Goal: Find contact information: Find contact information

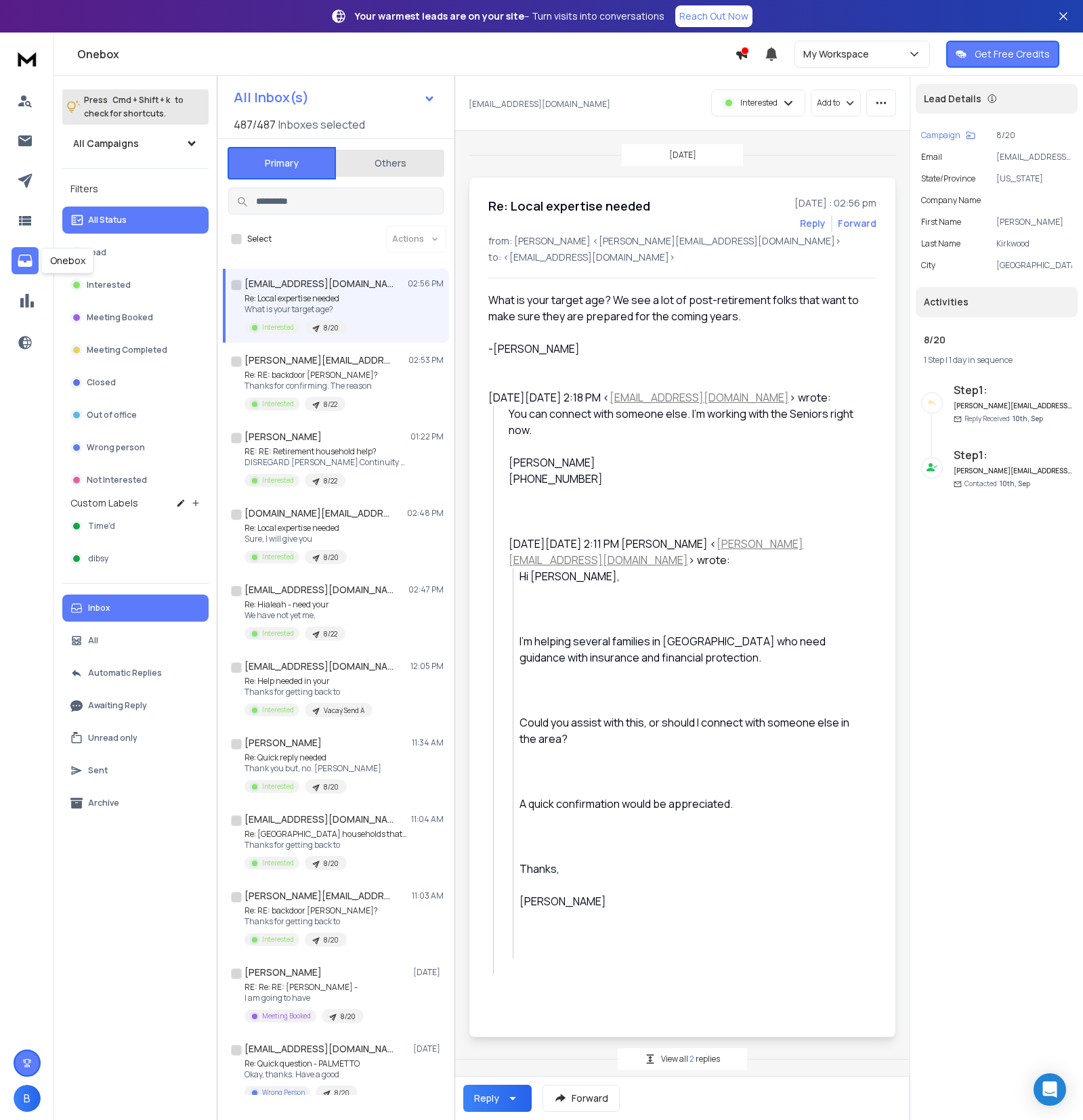
click at [16, 276] on div at bounding box center [26, 263] width 31 height 32
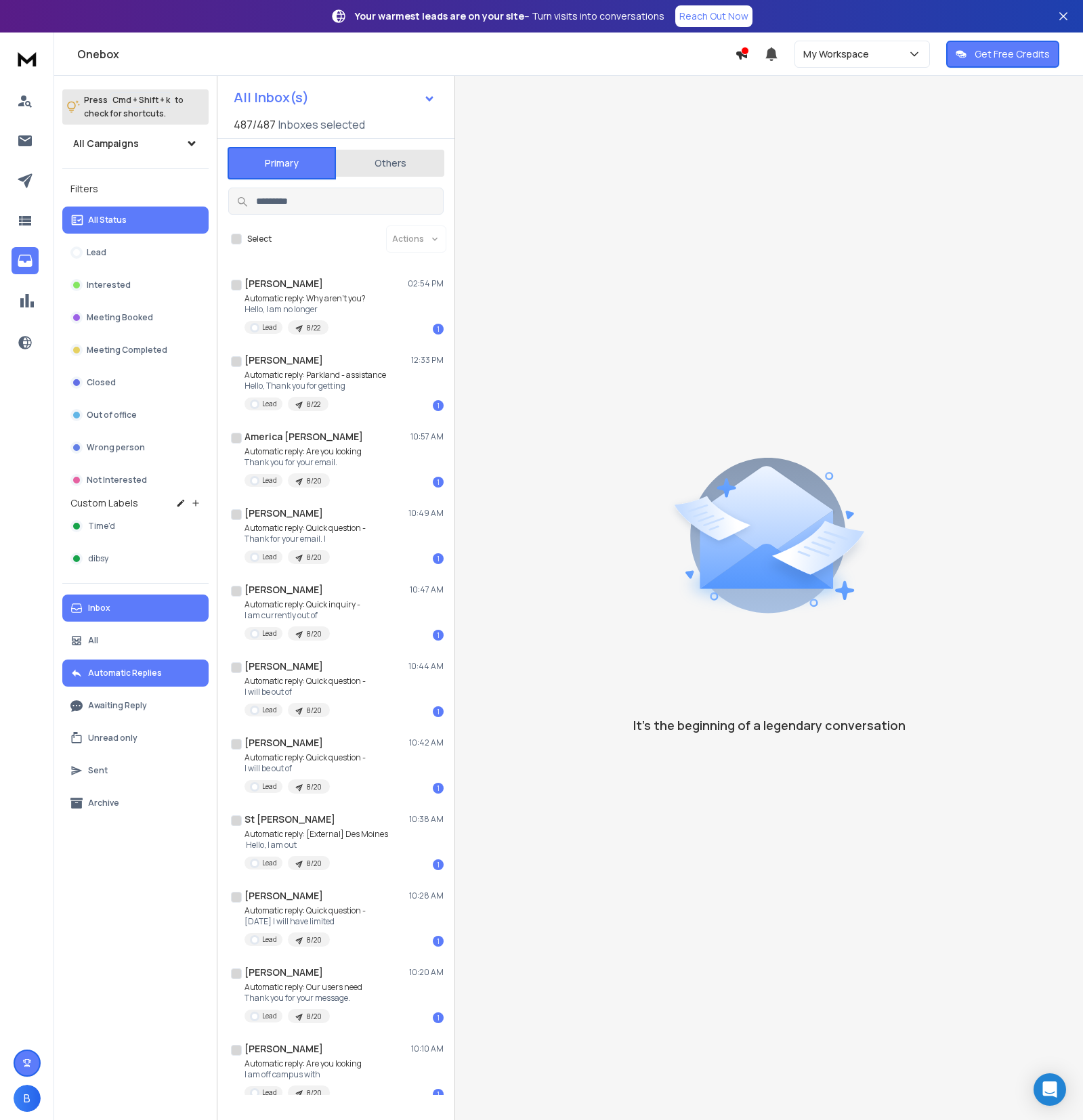
click at [173, 621] on button "Inbox" at bounding box center [136, 609] width 146 height 27
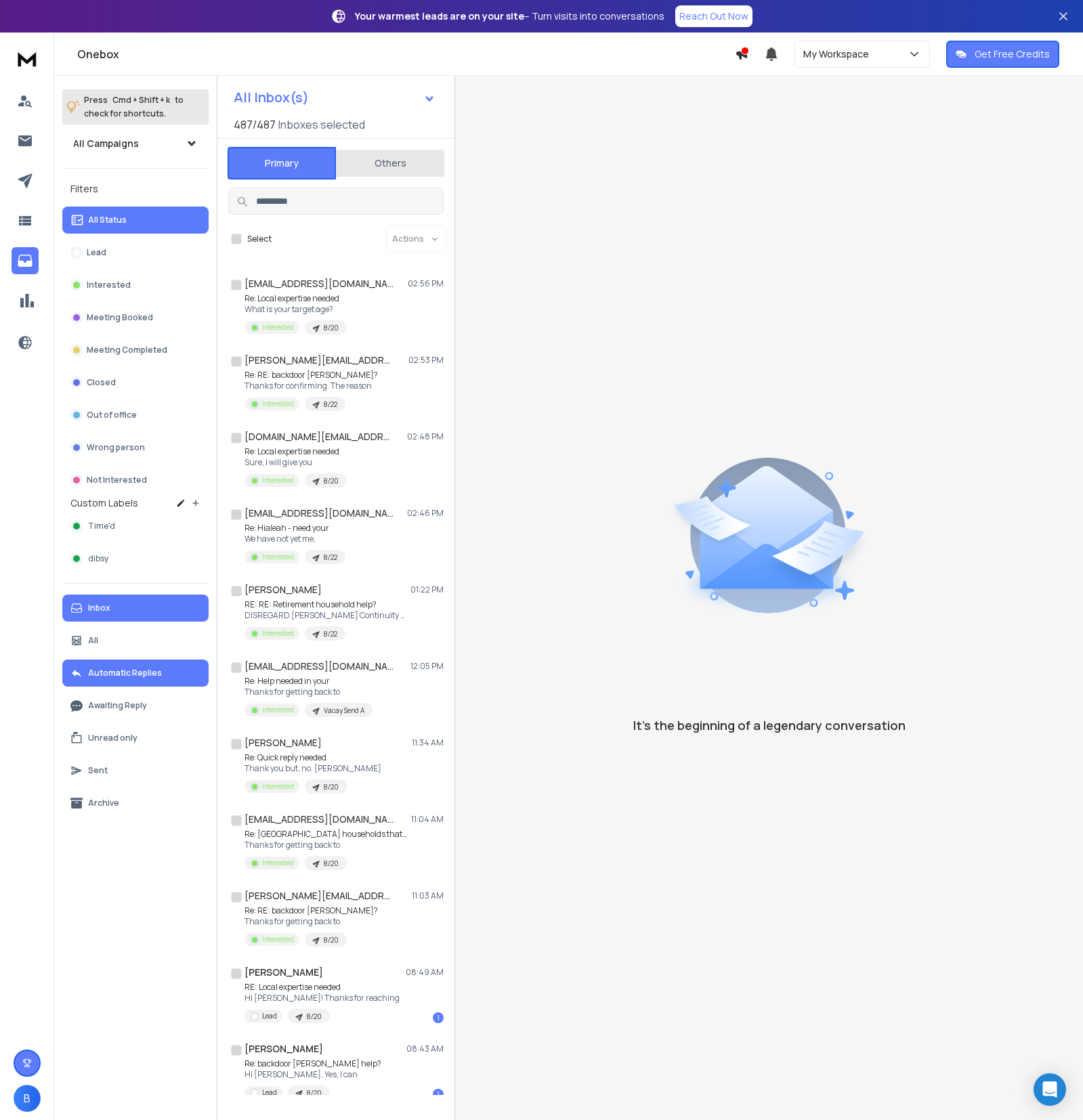
click at [150, 674] on p "Automatic Replies" at bounding box center [125, 673] width 74 height 10
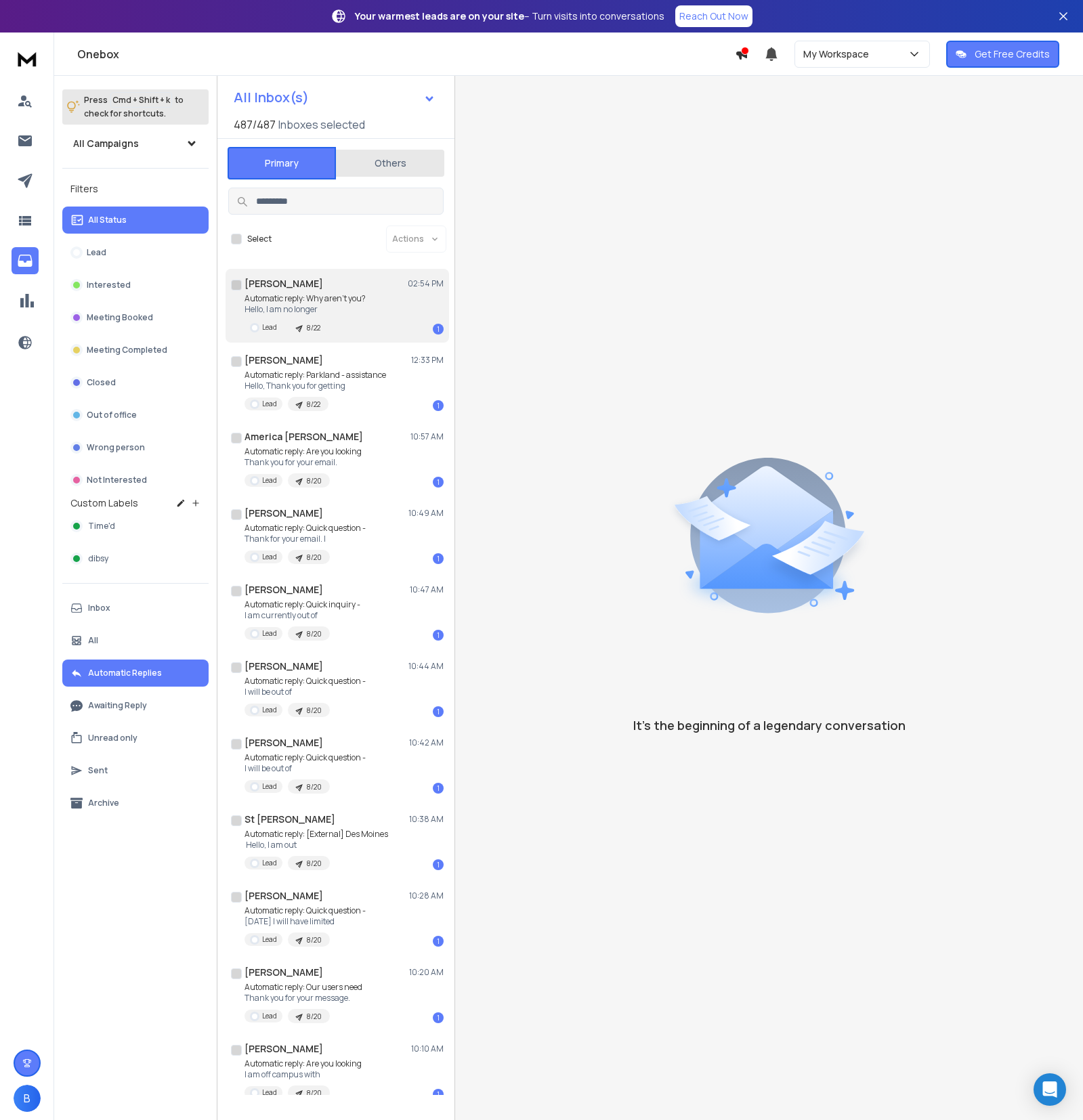
click at [377, 310] on div "Automatic reply: Why aren't you? Hello, I am no longer Lead 8/22 1" at bounding box center [344, 313] width 199 height 41
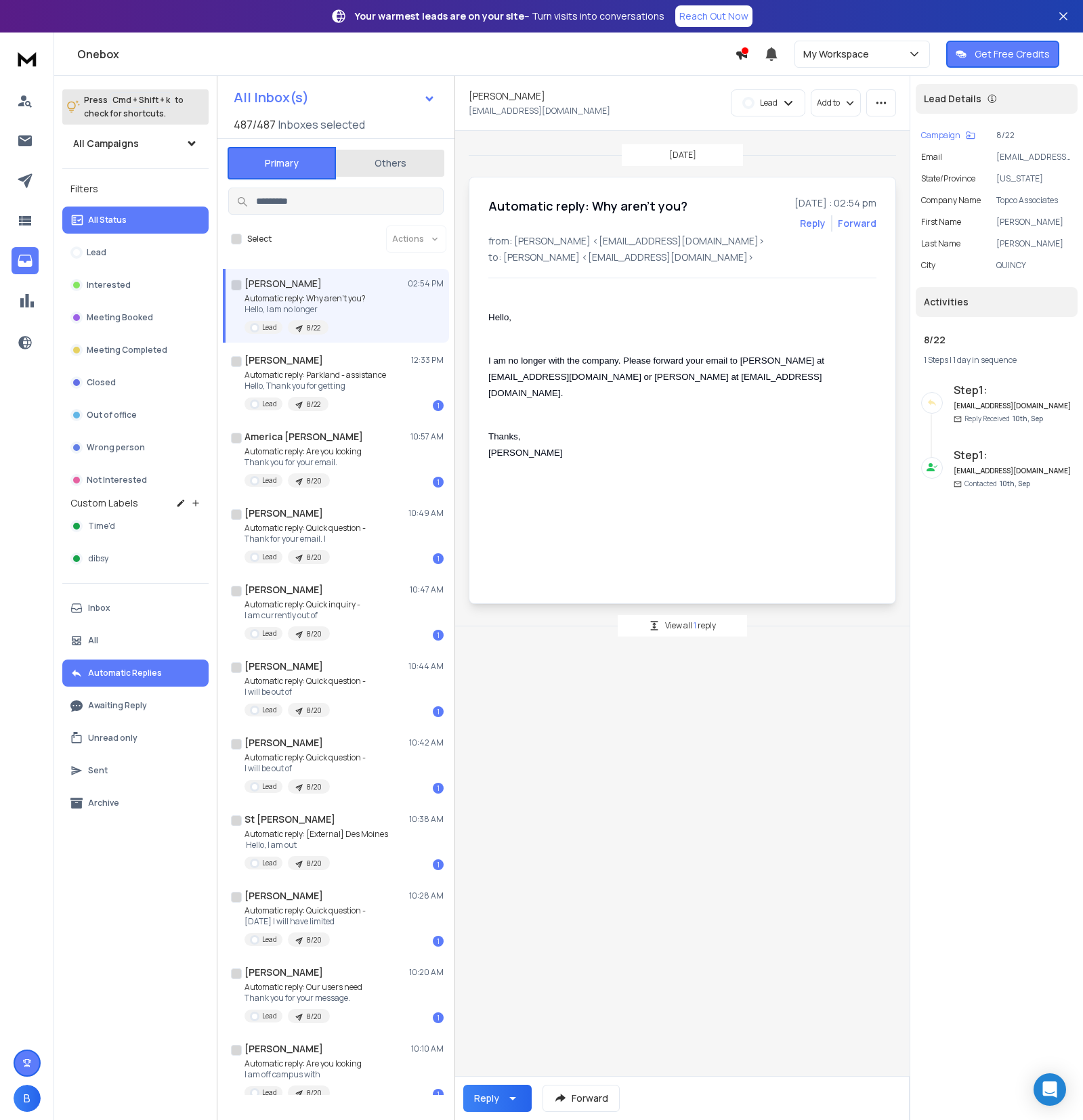
click at [519, 108] on p "[EMAIL_ADDRESS][DOMAIN_NAME]" at bounding box center [539, 111] width 141 height 10
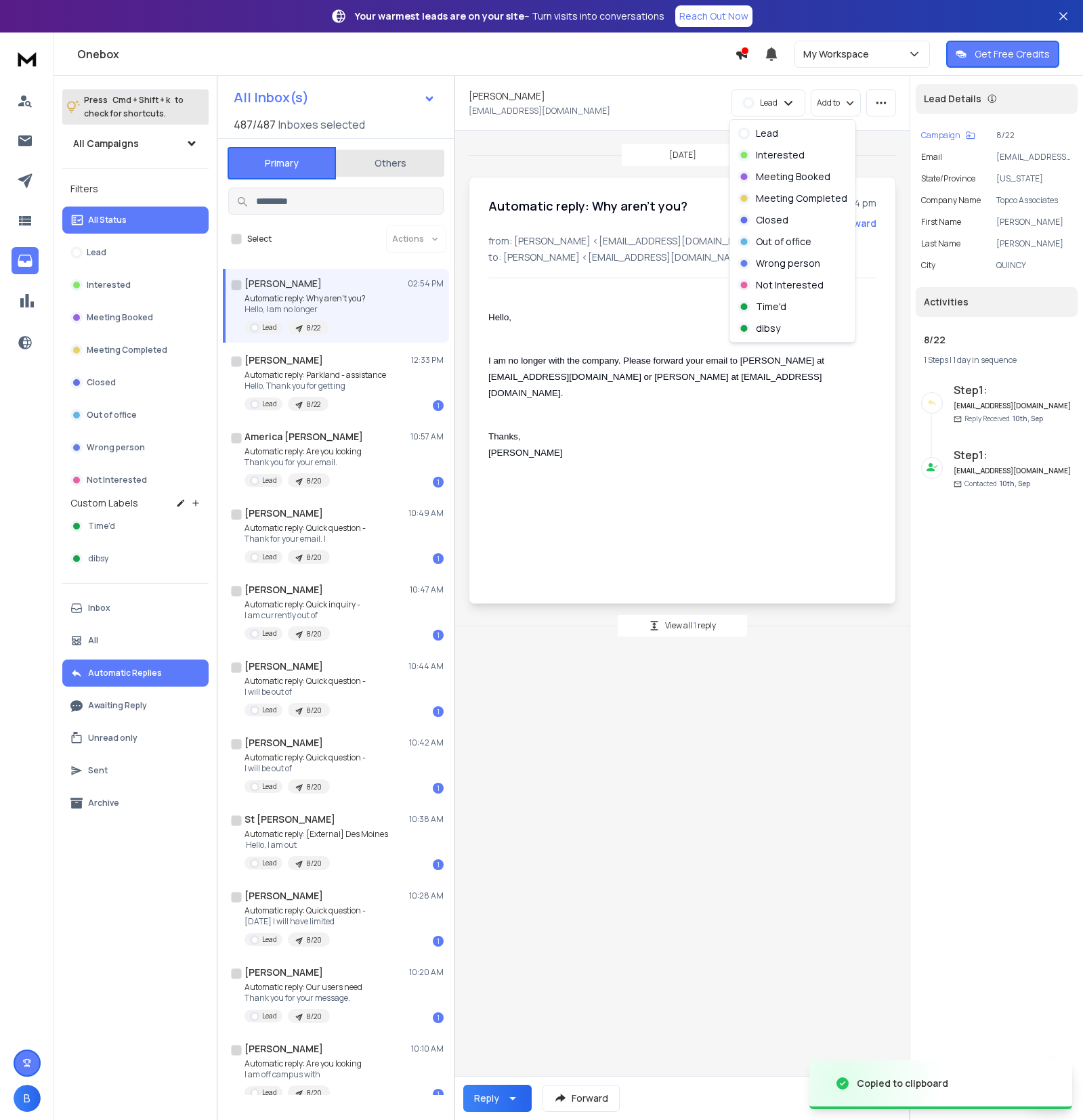
click at [760, 96] on div "Lead" at bounding box center [767, 103] width 73 height 26
click at [792, 286] on p "Not Interested" at bounding box center [789, 285] width 67 height 14
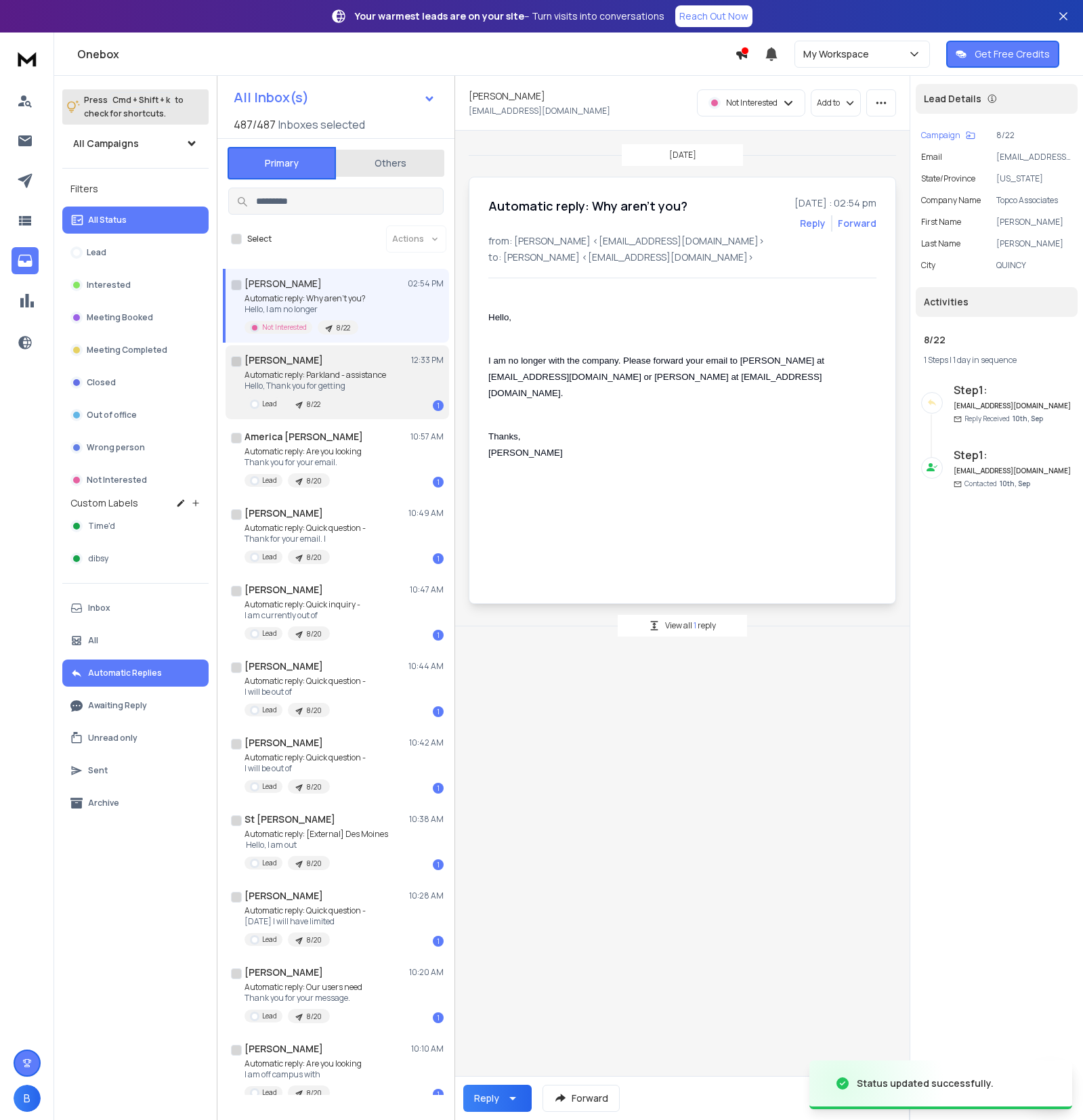
click at [348, 386] on p "Hello, Thank you for getting" at bounding box center [316, 385] width 141 height 10
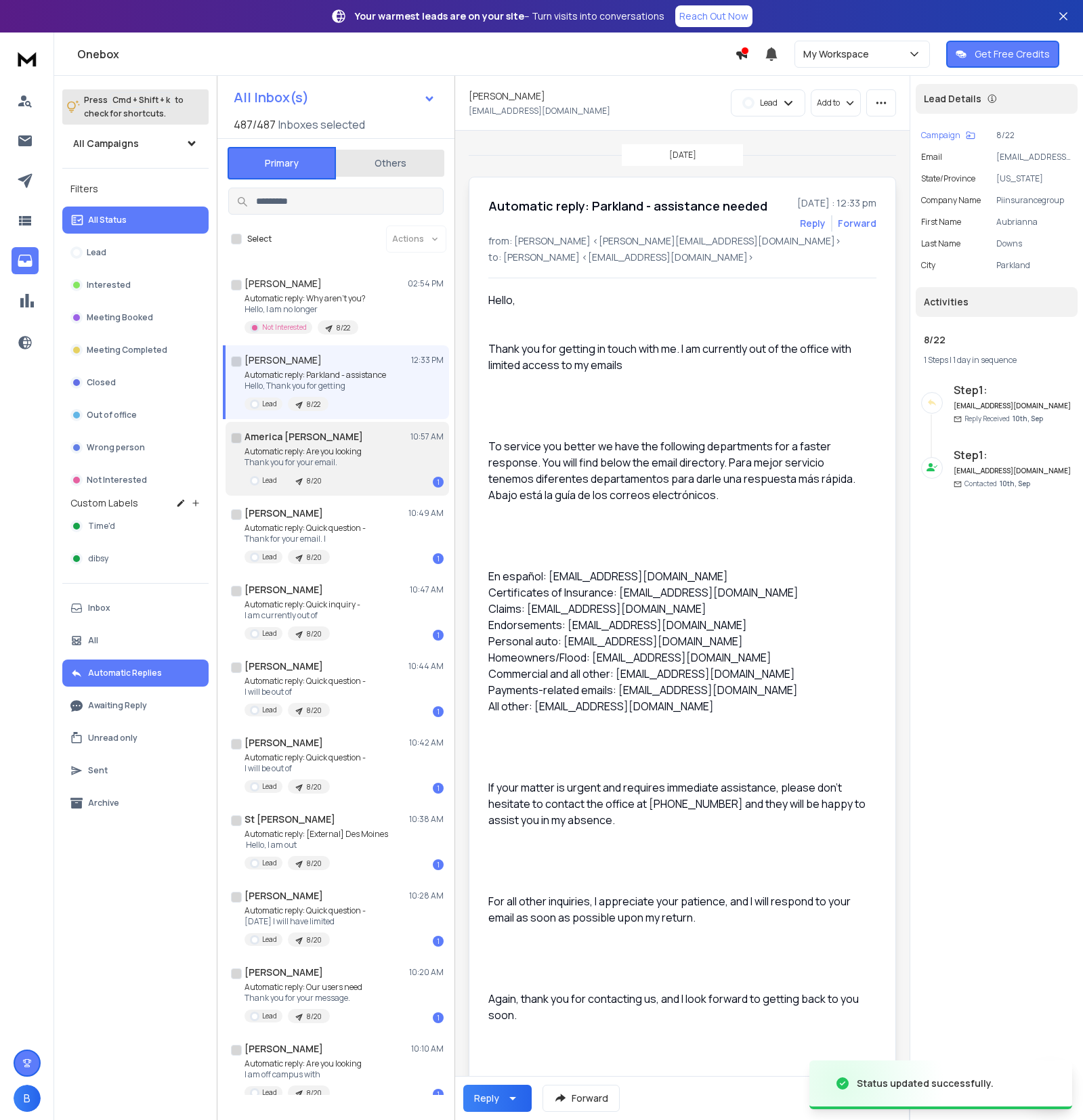
click at [368, 454] on div "Automatic reply: Are you looking Thank you for your email. Lead 8/20 1" at bounding box center [344, 466] width 199 height 41
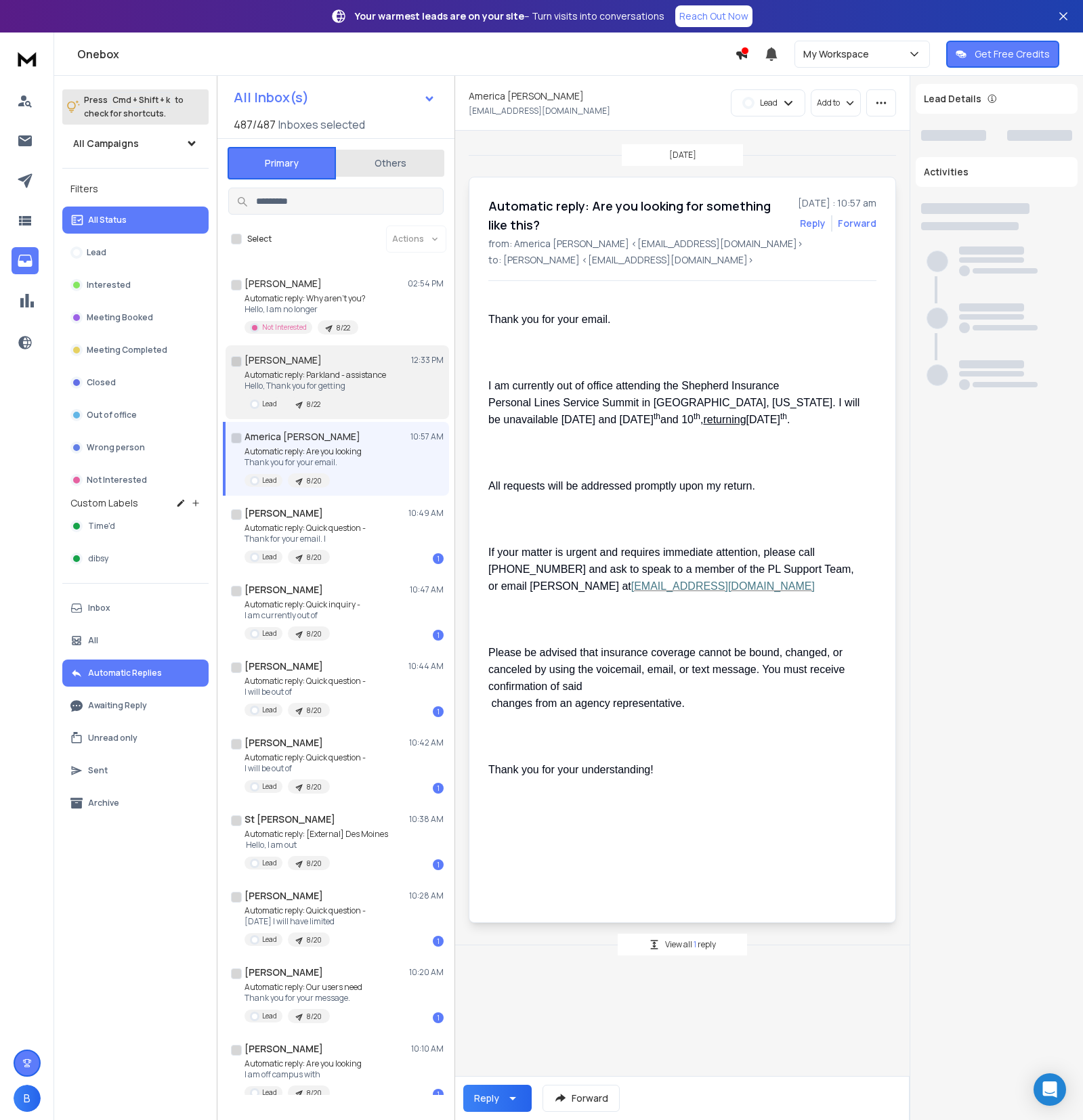
click at [336, 393] on div "Automatic reply: Parkland - assistance Hello, Thank you for getting Lead 8/22" at bounding box center [316, 390] width 141 height 41
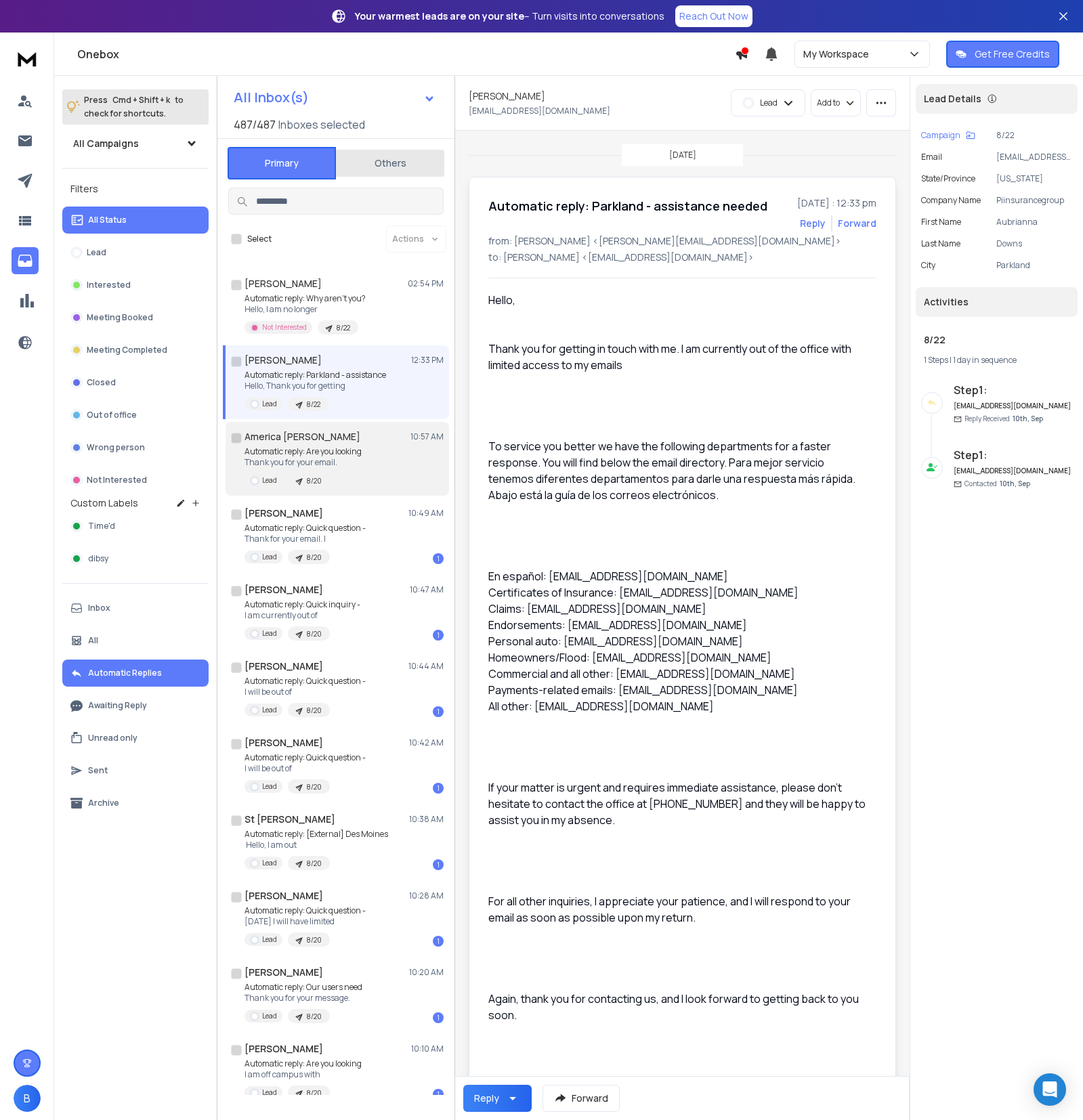
click at [347, 470] on div "Automatic reply: Are you looking Thank you for your email. Lead 8/20" at bounding box center [303, 466] width 117 height 41
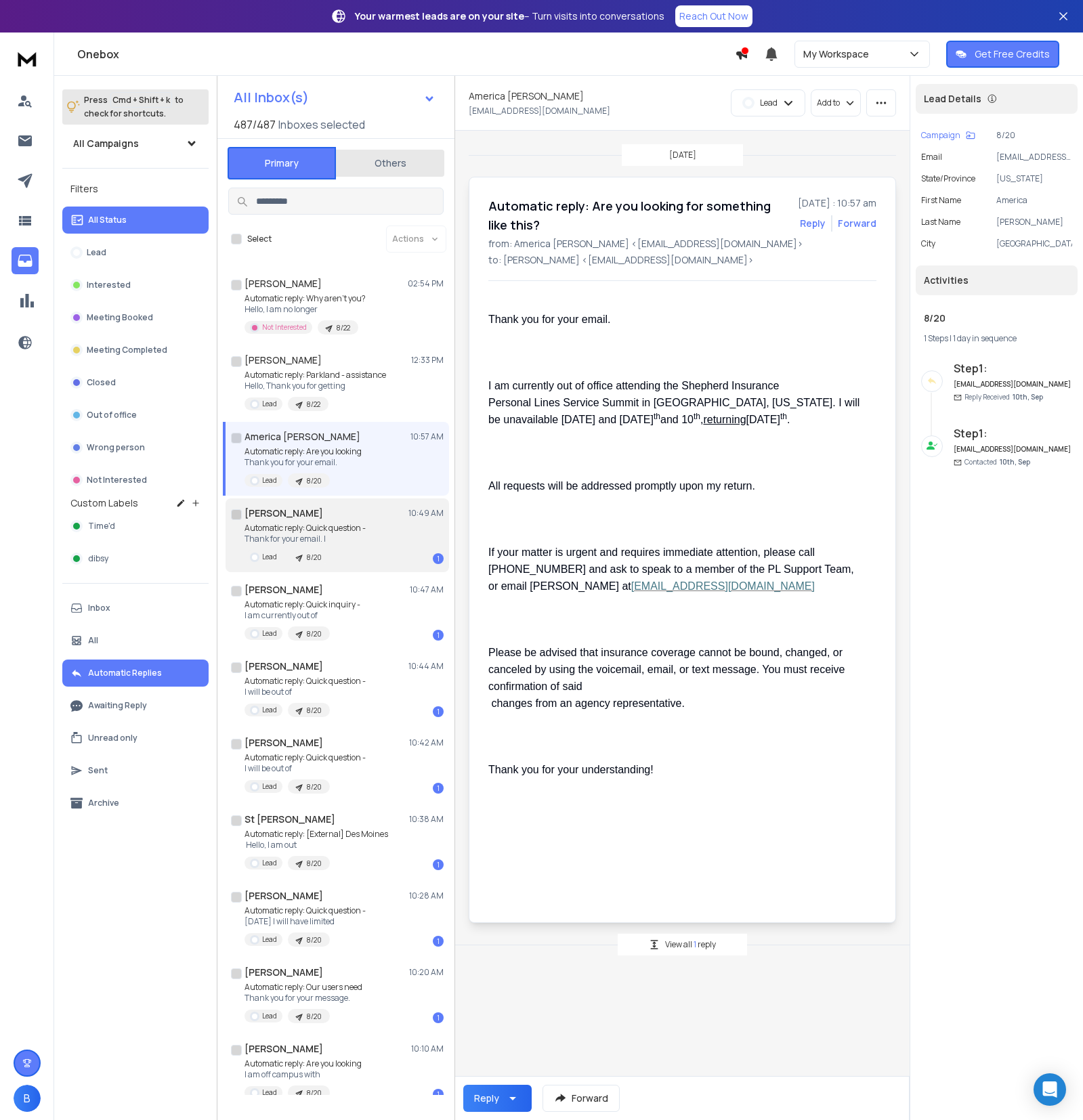
click at [348, 532] on p "Automatic reply: Quick question -" at bounding box center [305, 527] width 121 height 10
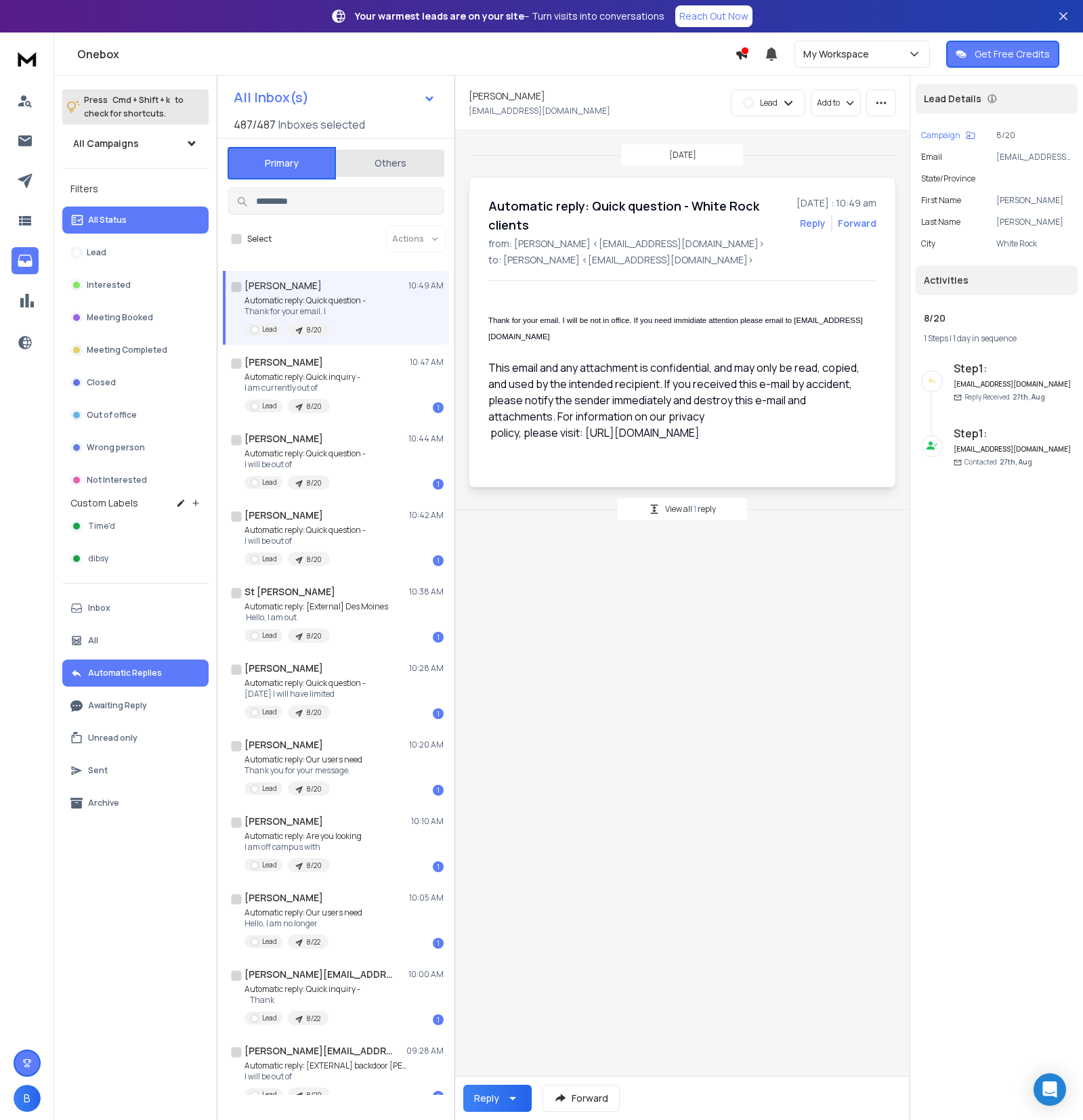
scroll to position [231, 0]
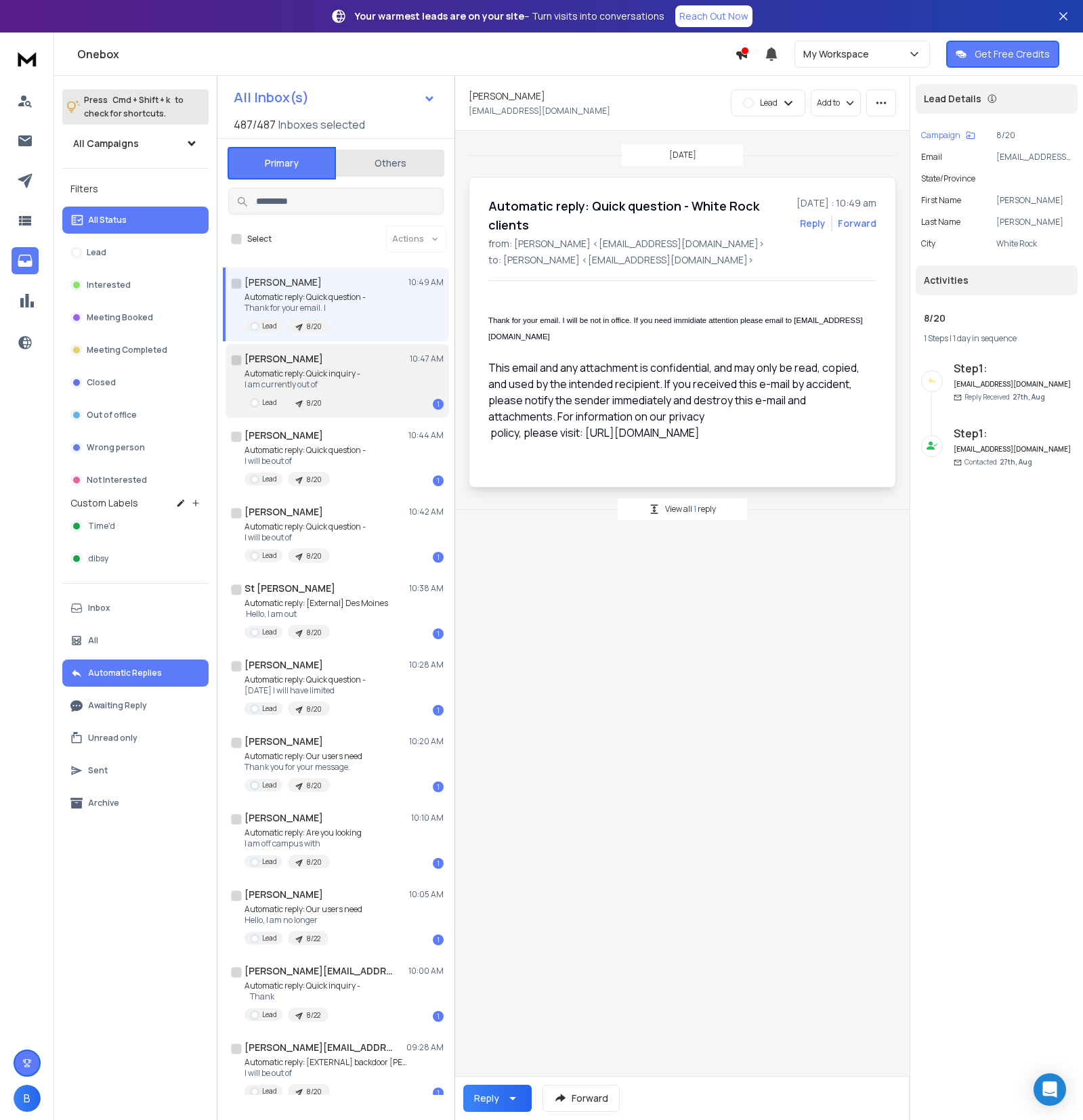
click at [342, 406] on div "Lead 8/20" at bounding box center [303, 403] width 116 height 14
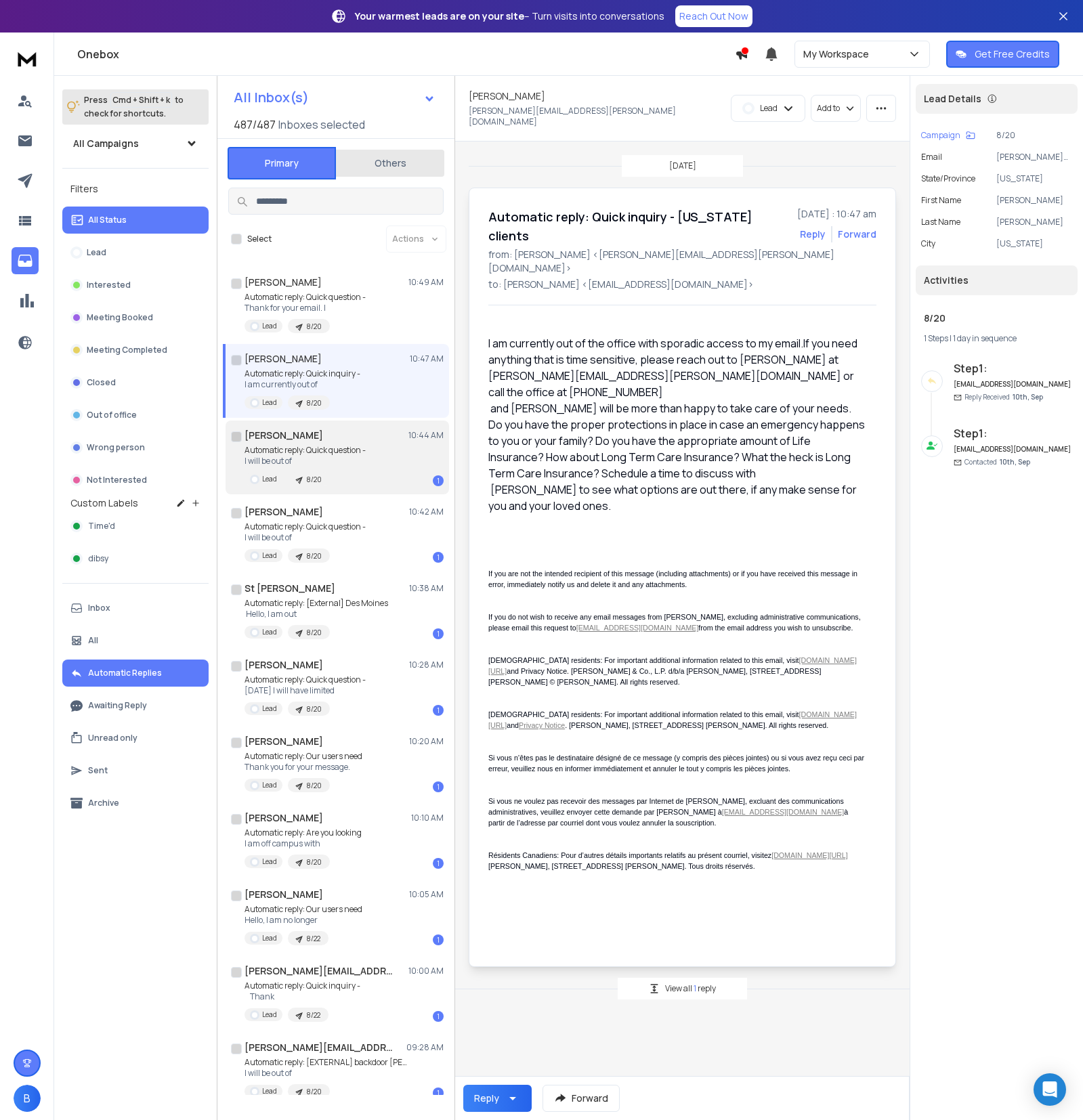
click at [357, 470] on div "Automatic reply: Quick question - I will be out of Lead 8/20" at bounding box center [305, 465] width 121 height 41
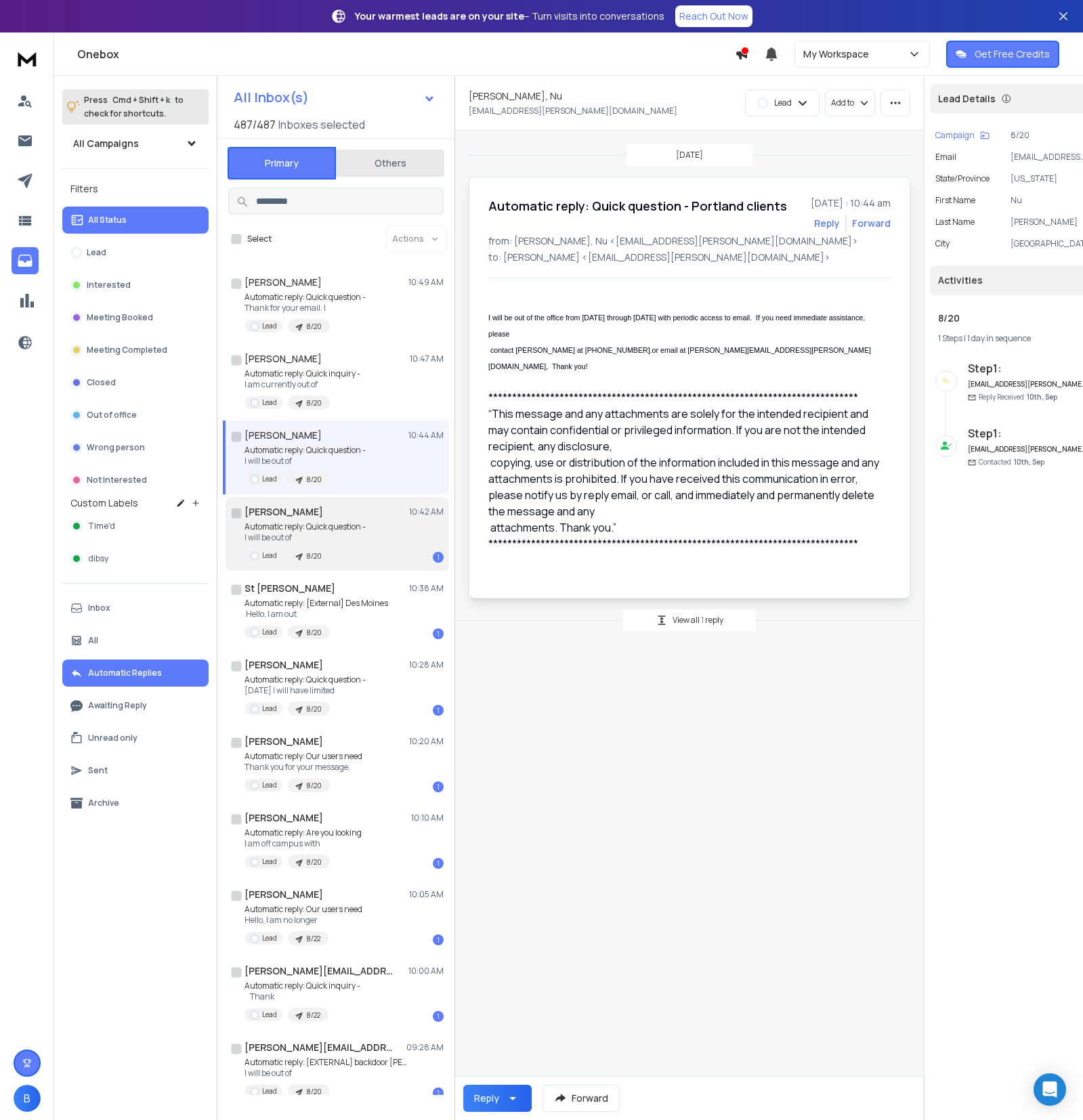
click at [353, 523] on p "Automatic reply: Quick question -" at bounding box center [305, 527] width 121 height 10
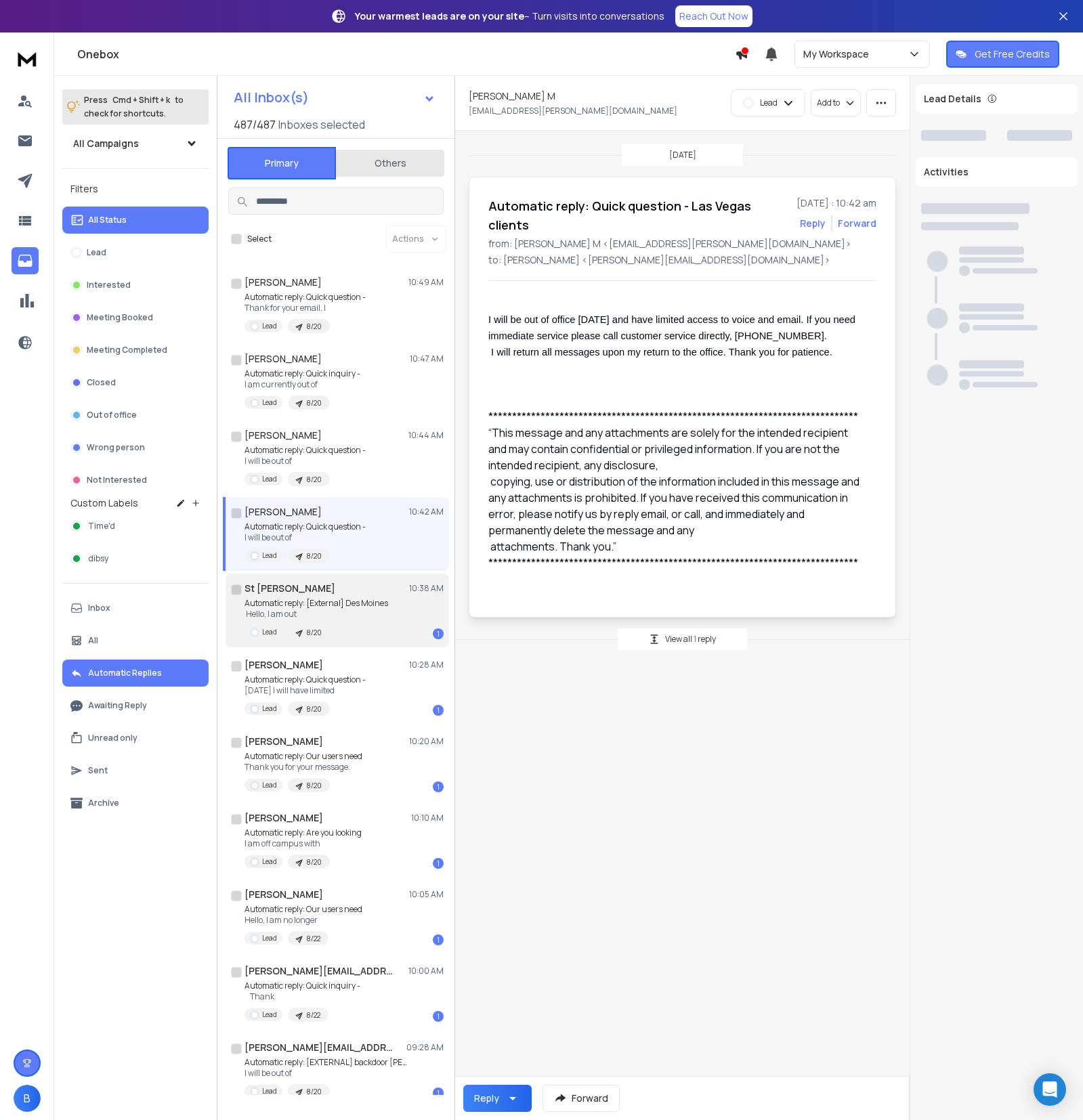
click at [342, 607] on p "Automatic reply: [External] Des Moines" at bounding box center [316, 603] width 144 height 10
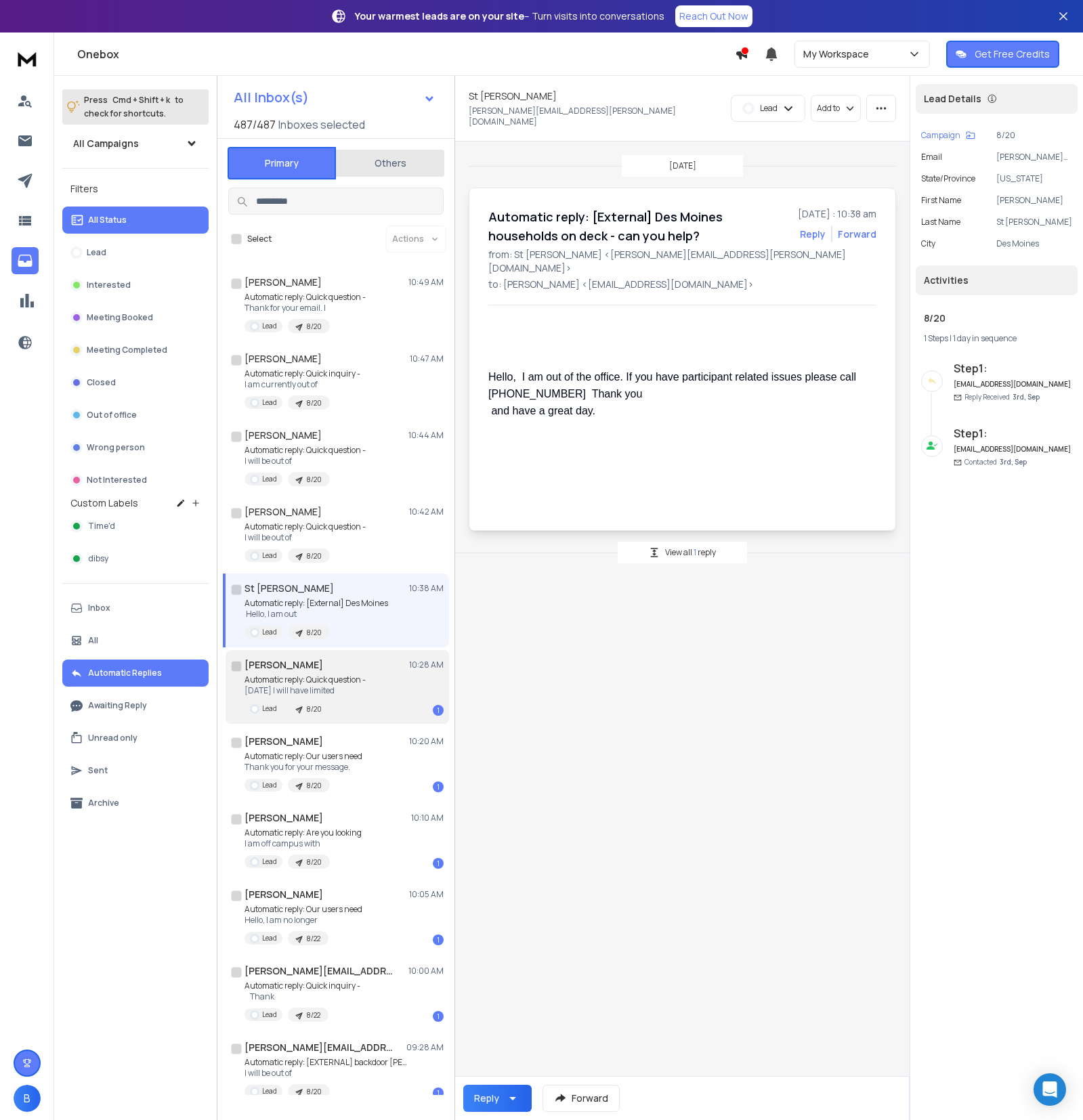
click at [355, 683] on p "Automatic reply: Quick question -" at bounding box center [305, 679] width 121 height 10
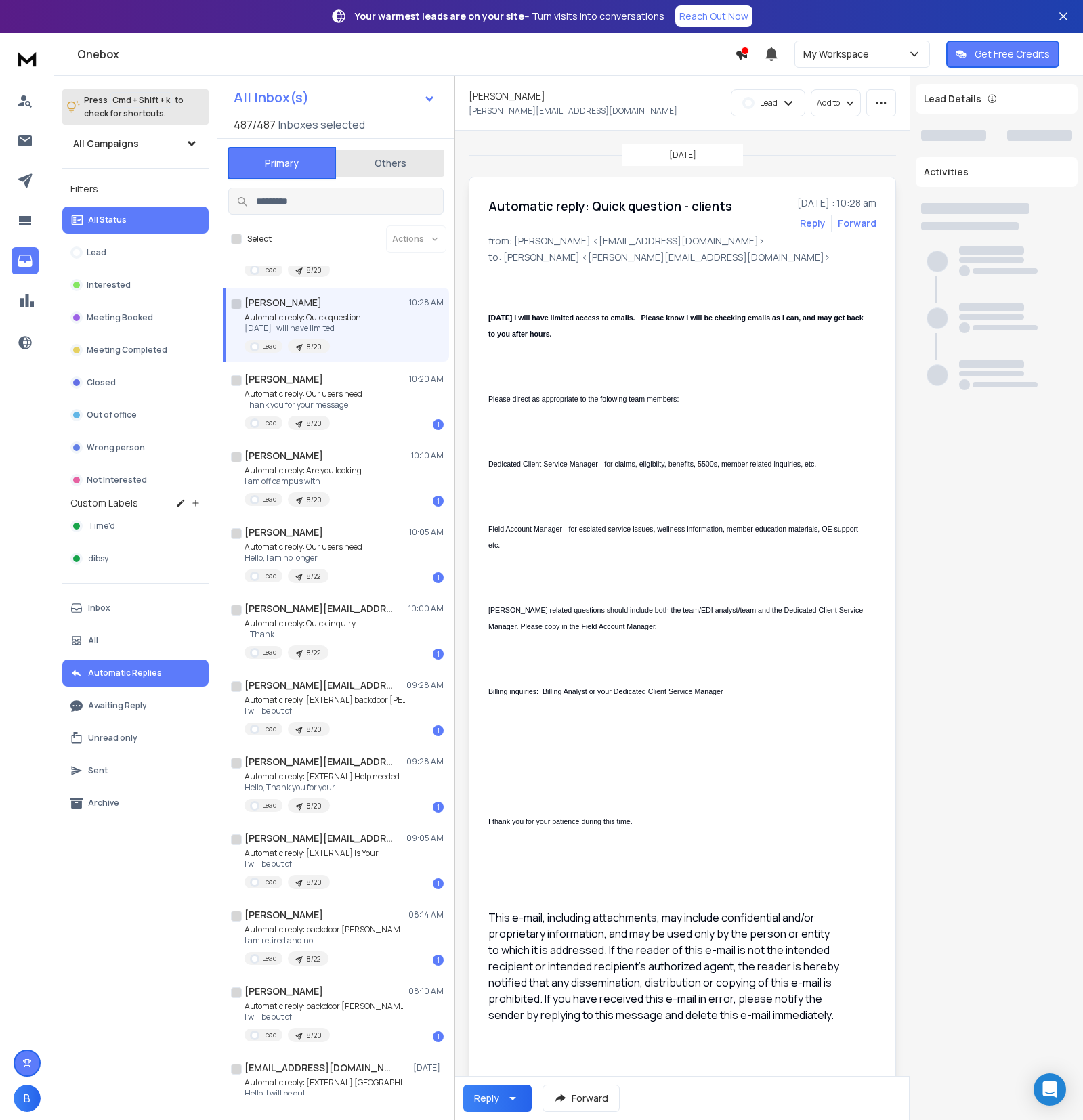
scroll to position [633, 0]
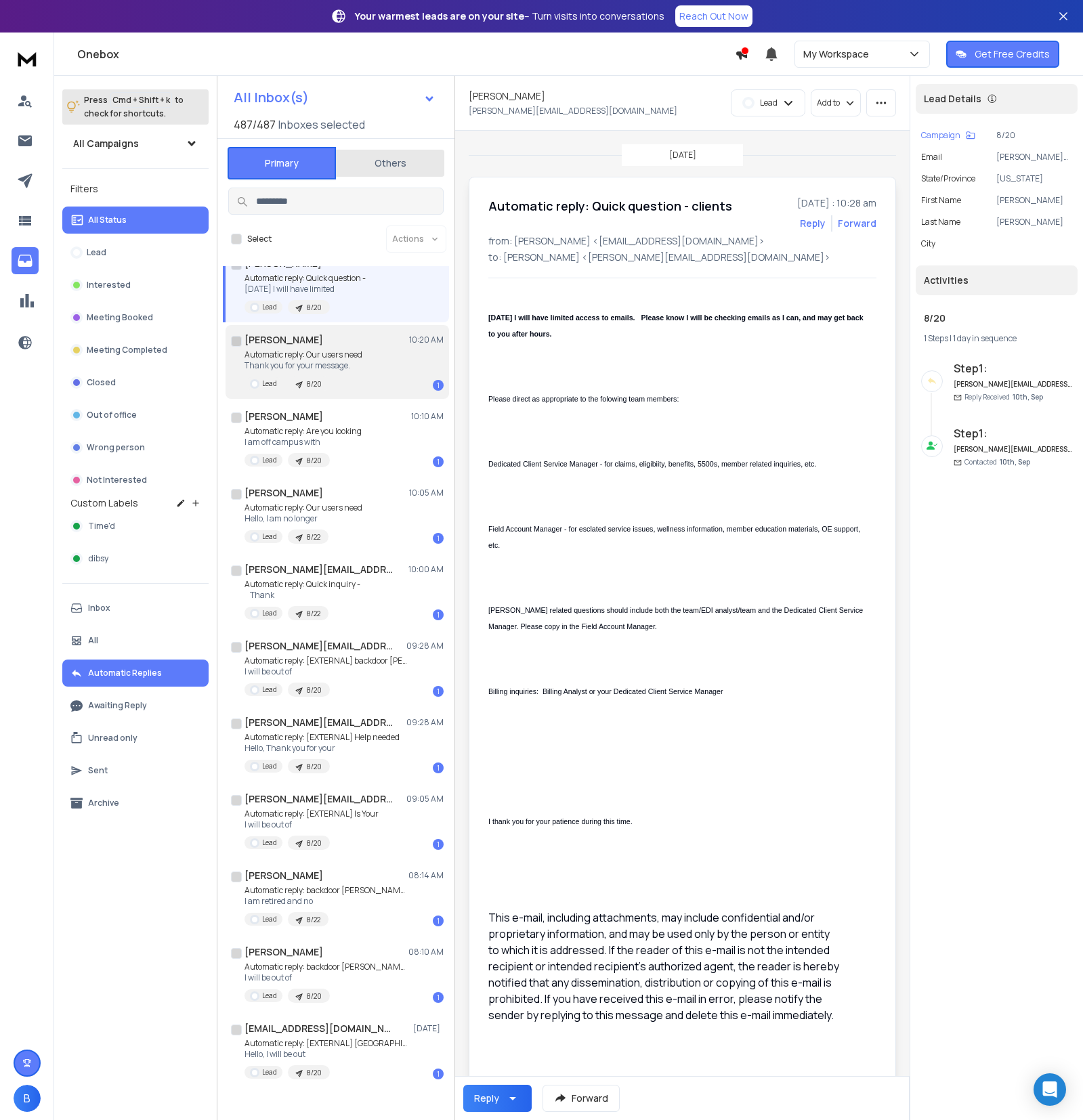
click at [375, 373] on div "Automatic reply: Our users need Thank you for your message. Lead 8/20 1" at bounding box center [344, 369] width 199 height 41
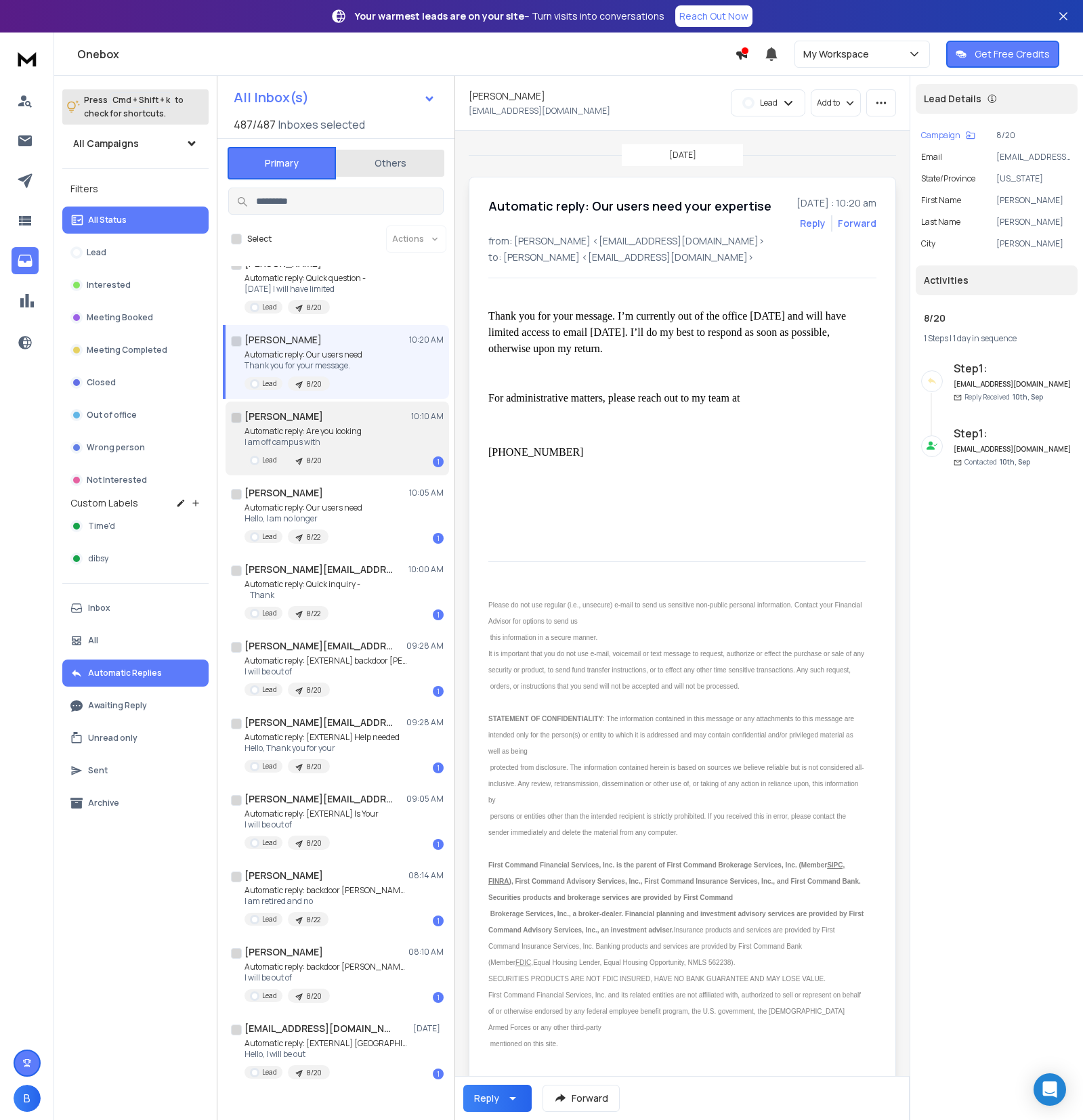
click at [393, 432] on div "Automatic reply: Are you looking I am off campus with Lead 8/20 1" at bounding box center [344, 446] width 199 height 41
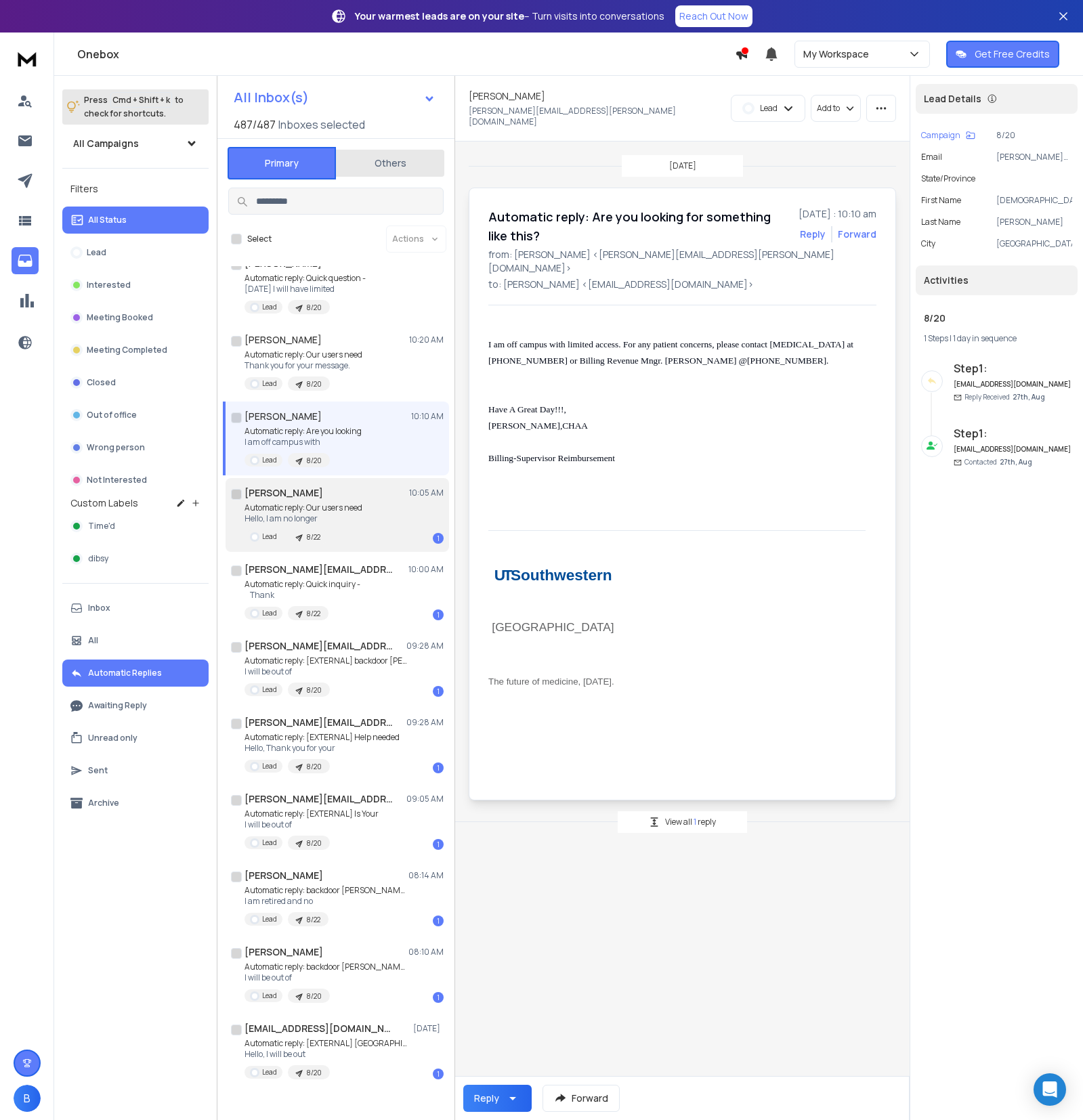
click at [386, 530] on div "Automatic reply: Our users need Hello, I am no longer Lead 8/22 1" at bounding box center [344, 523] width 199 height 41
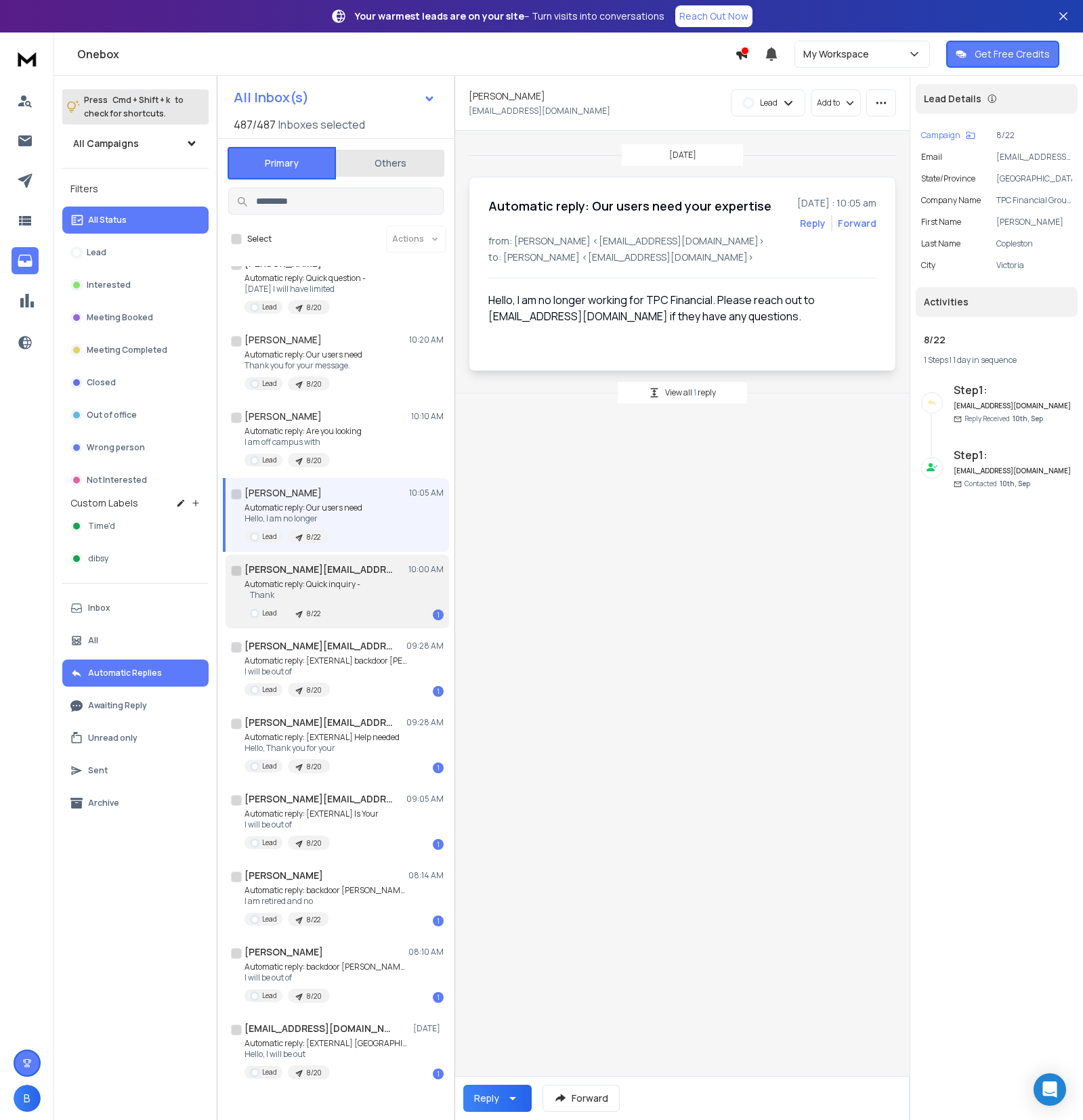
click at [377, 617] on div "Automatic reply: Quick inquiry - ﻿ ﻿ ﻿﻿﻿ ﻿ Thank Lead 8/22 1" at bounding box center [344, 599] width 199 height 41
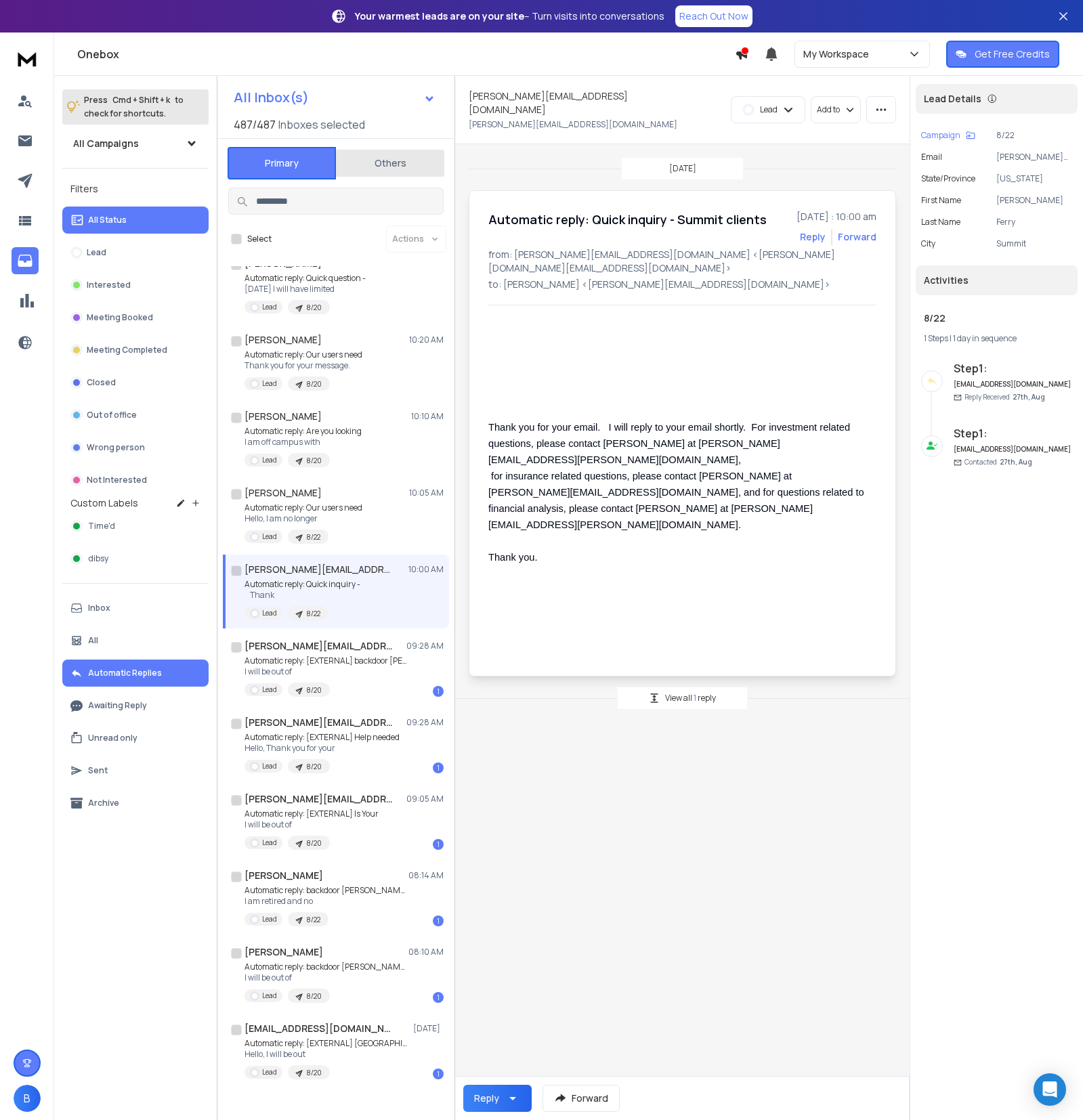
click at [340, 594] on p "﻿ ﻿ ﻿﻿﻿ ﻿ Thank" at bounding box center [303, 595] width 116 height 10
click at [345, 515] on p "Hello, I am no longer" at bounding box center [303, 518] width 118 height 10
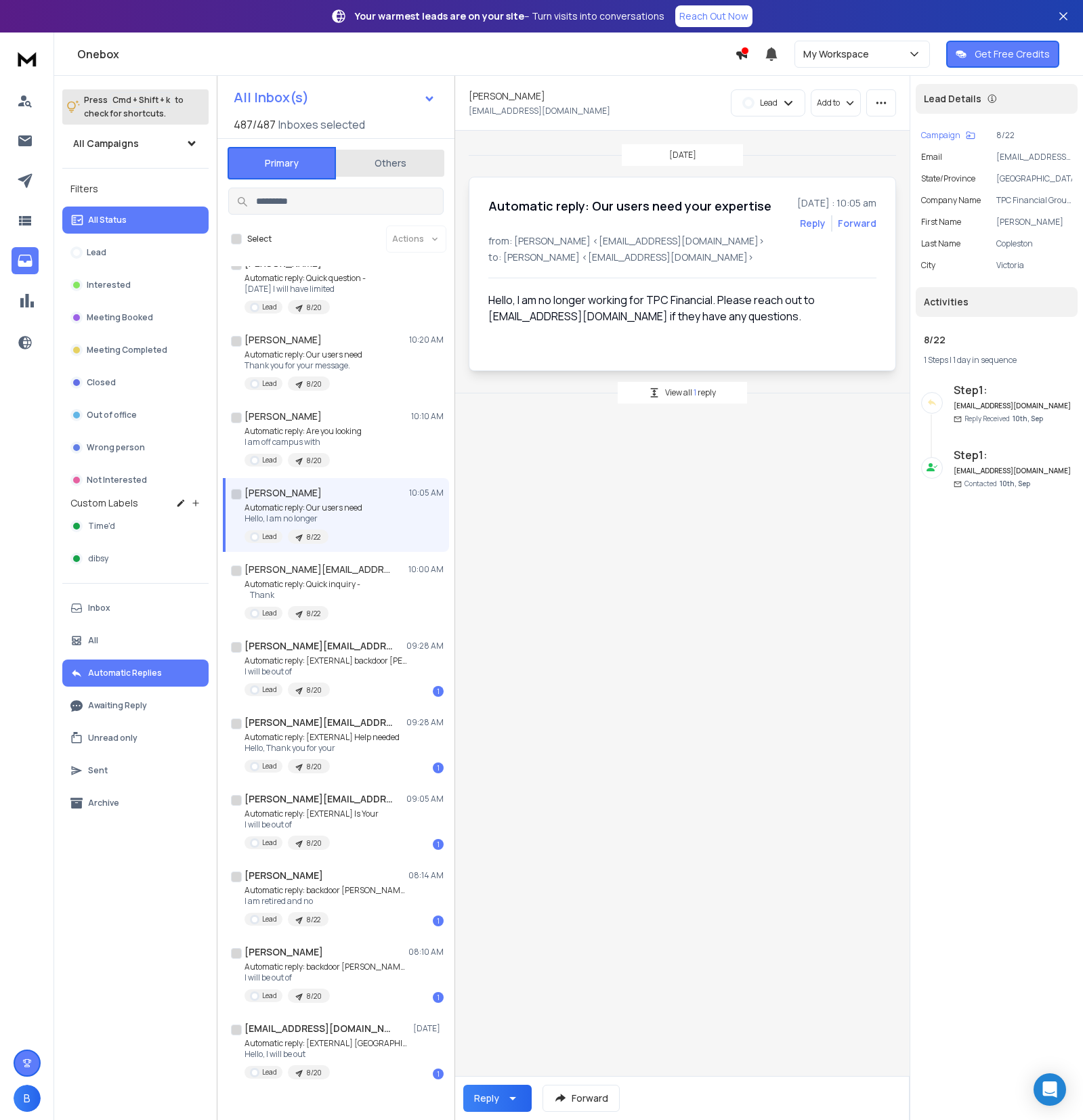
click at [737, 106] on div "Lead" at bounding box center [767, 103] width 73 height 26
click at [755, 282] on div "Not Interested" at bounding box center [781, 285] width 85 height 14
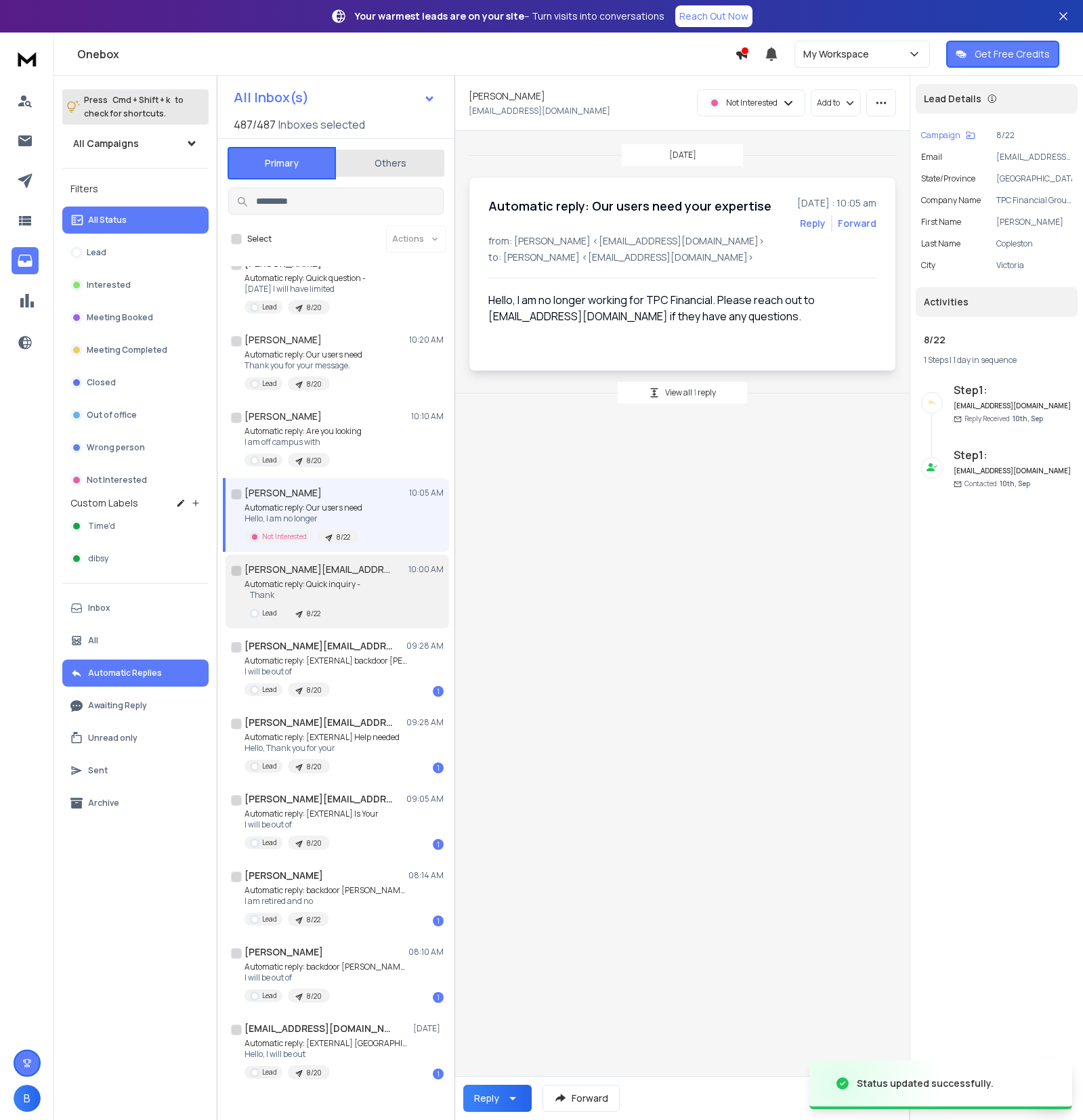
click at [389, 574] on div "[PERSON_NAME][EMAIL_ADDRESS][DOMAIN_NAME] 10:00 AM" at bounding box center [344, 569] width 199 height 14
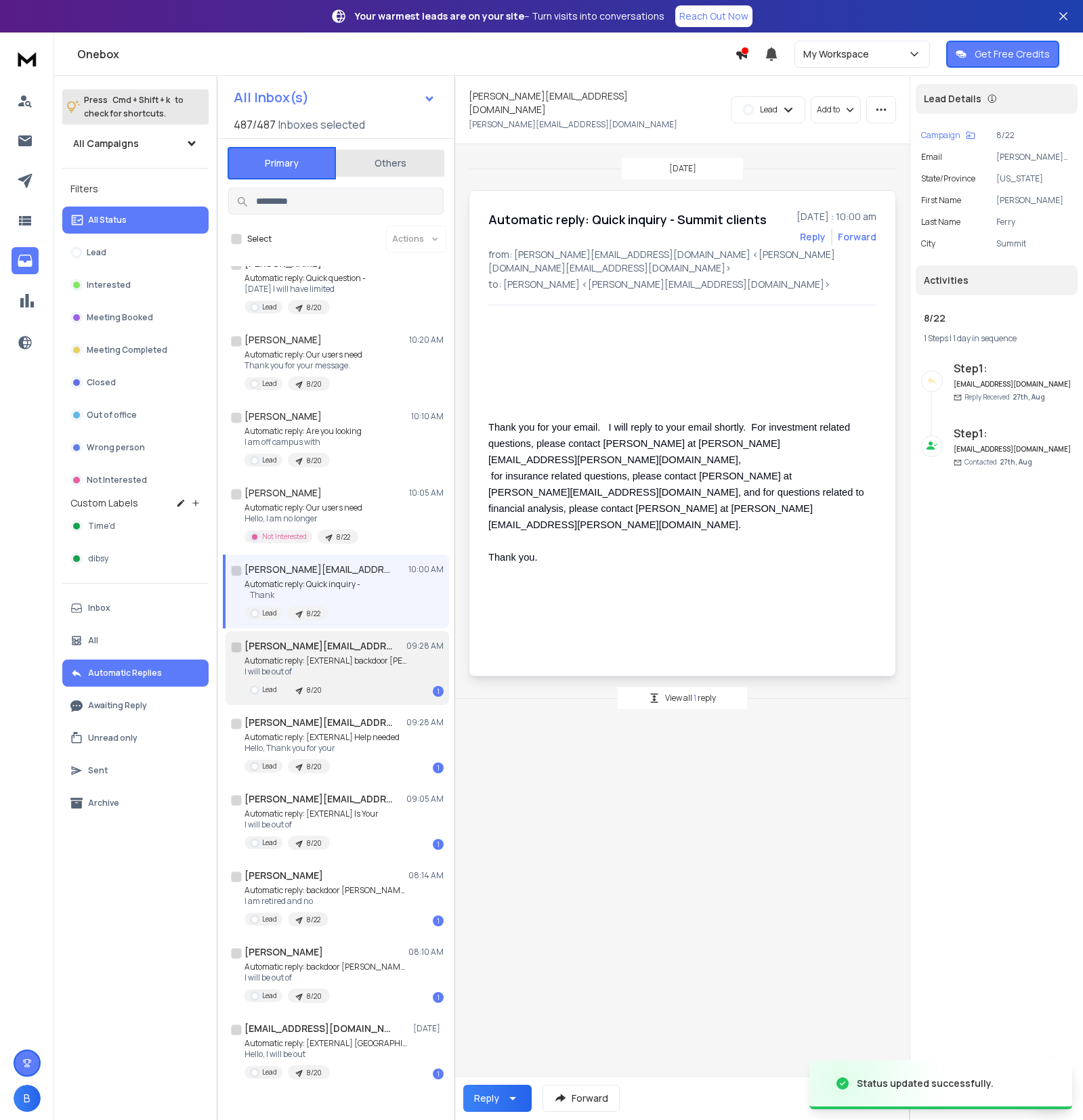
click at [370, 680] on div "Automatic reply: [EXTERNAL] backdoor [PERSON_NAME]? I will be out of Lead 8/20" at bounding box center [326, 676] width 162 height 41
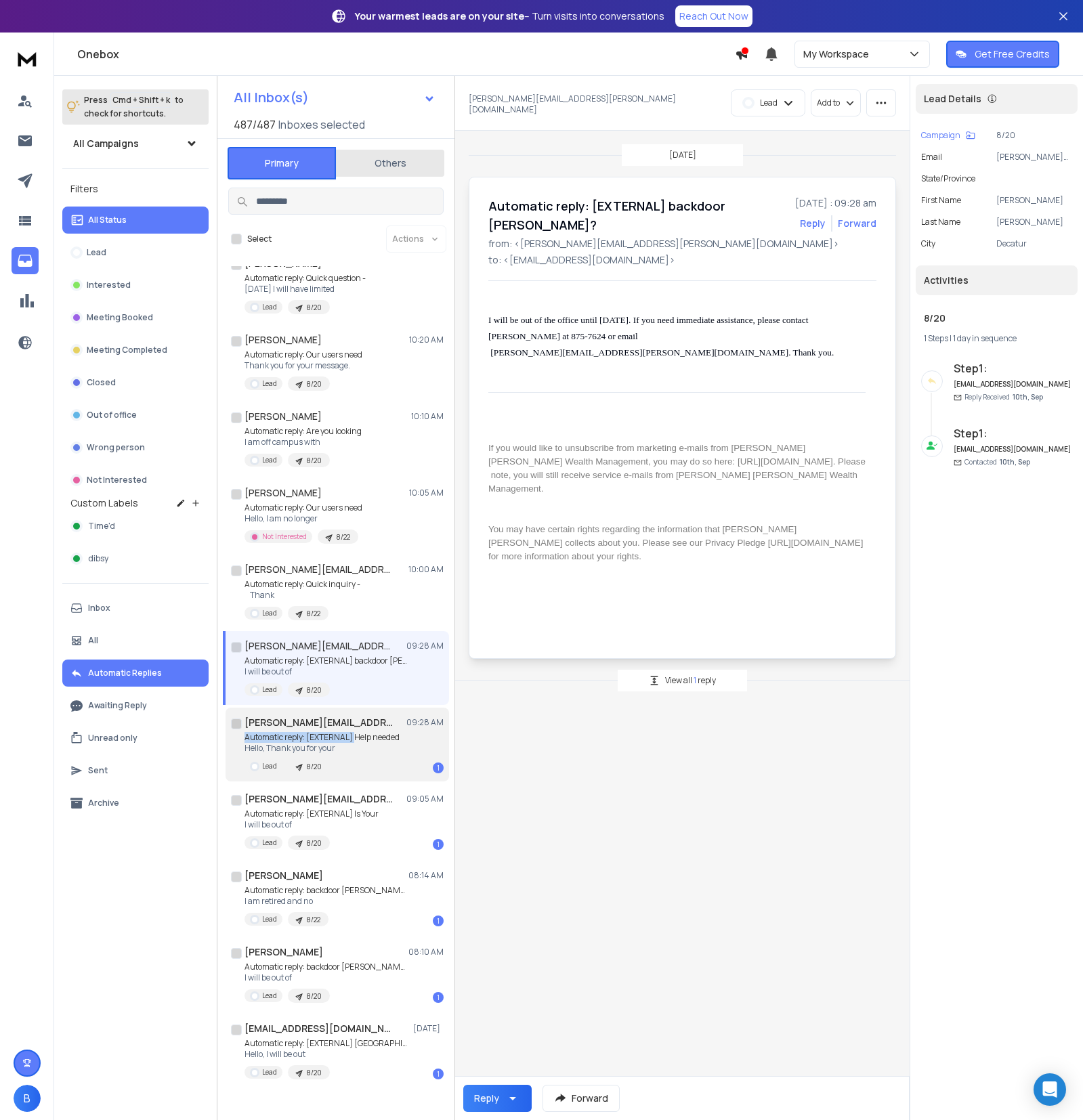
click at [357, 732] on div "[PERSON_NAME][EMAIL_ADDRESS][PERSON_NAME][DOMAIN_NAME] 09:28 AM Automatic reply…" at bounding box center [344, 745] width 199 height 58
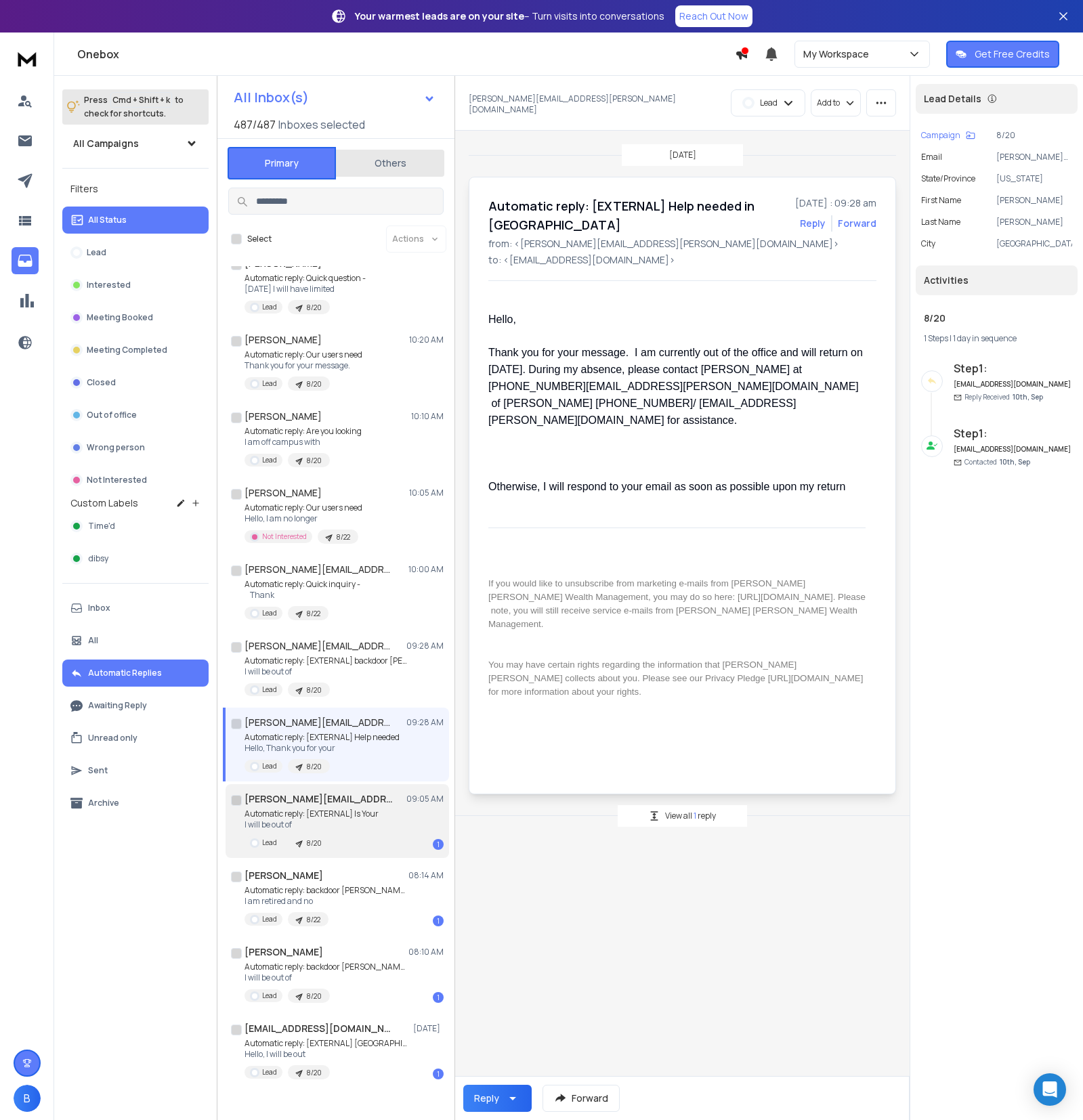
click at [333, 829] on p "I will be out of" at bounding box center [311, 825] width 134 height 10
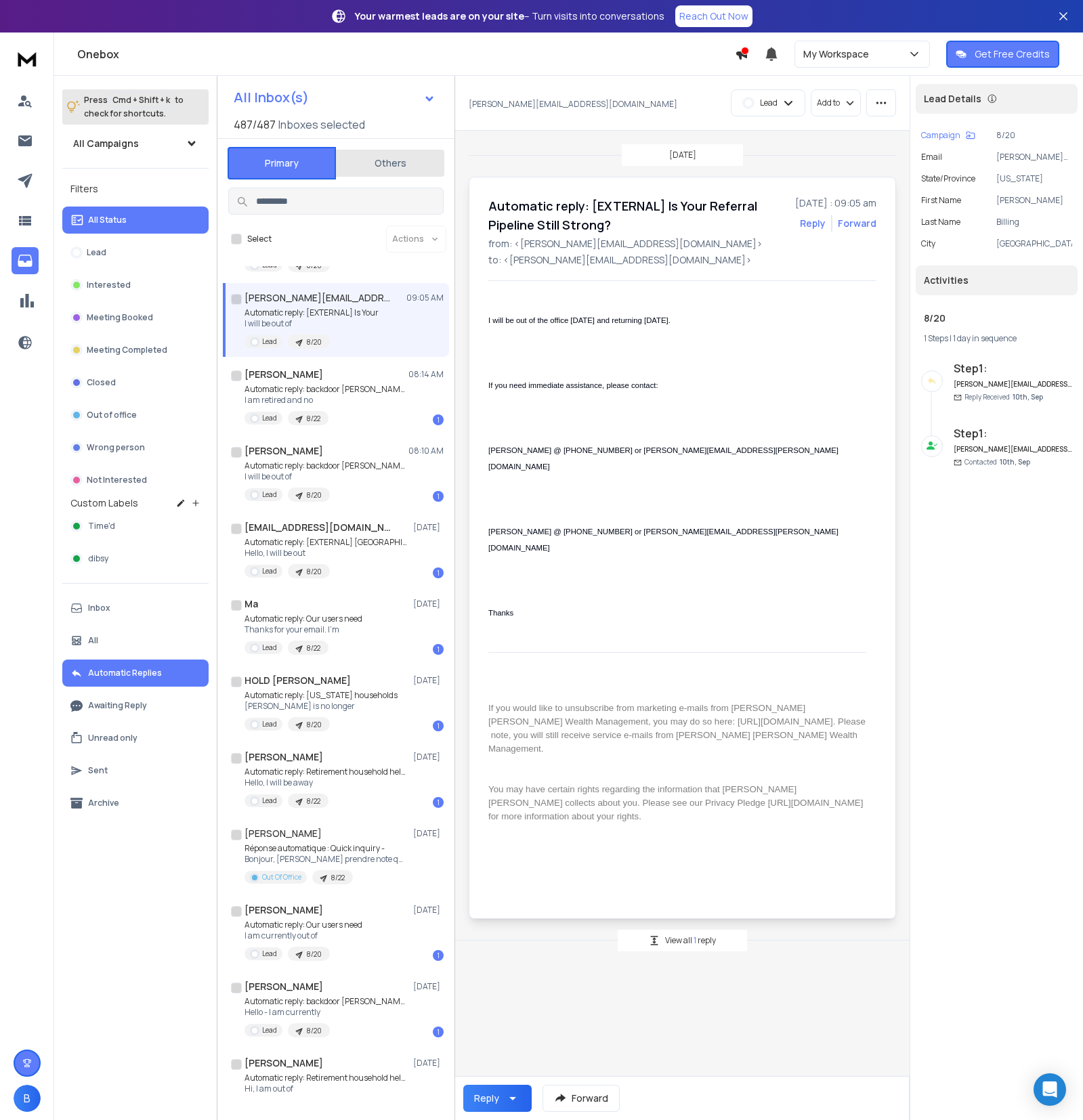
scroll to position [1187, 0]
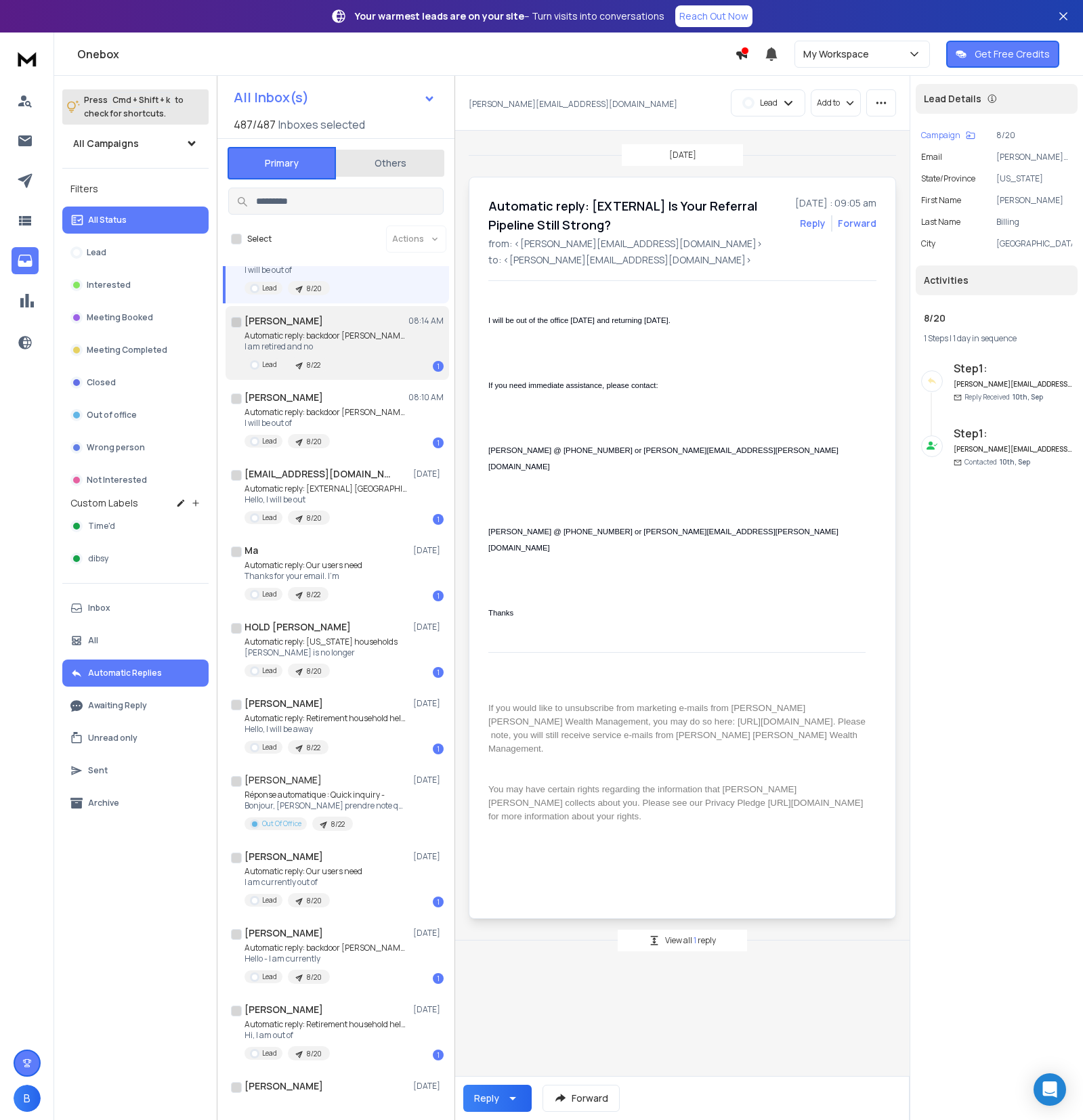
click at [355, 358] on div "Lead 8/22" at bounding box center [326, 365] width 162 height 14
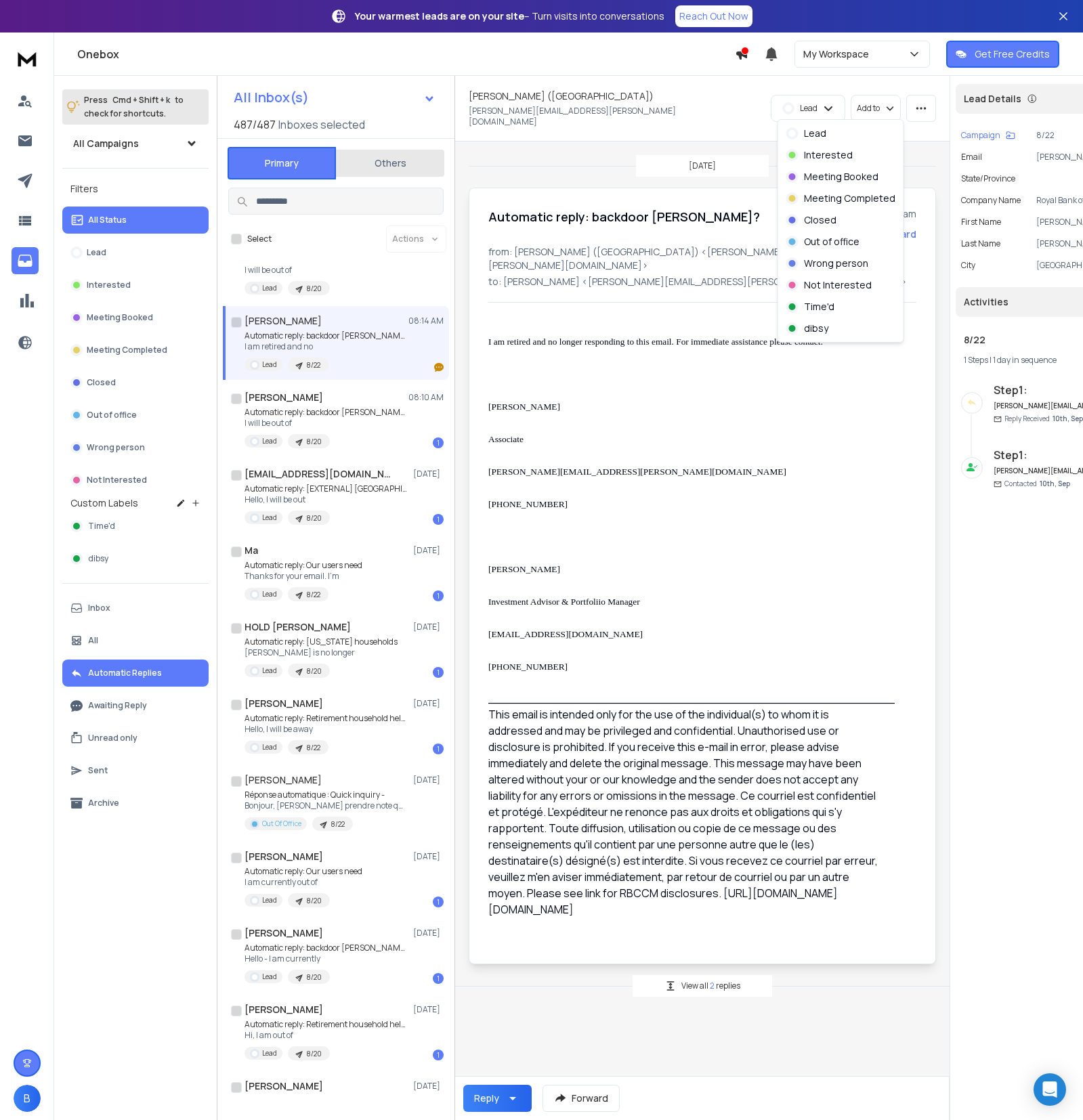
click at [816, 104] on p "Lead" at bounding box center [808, 108] width 18 height 10
click at [824, 262] on p "Wrong person" at bounding box center [836, 263] width 64 height 14
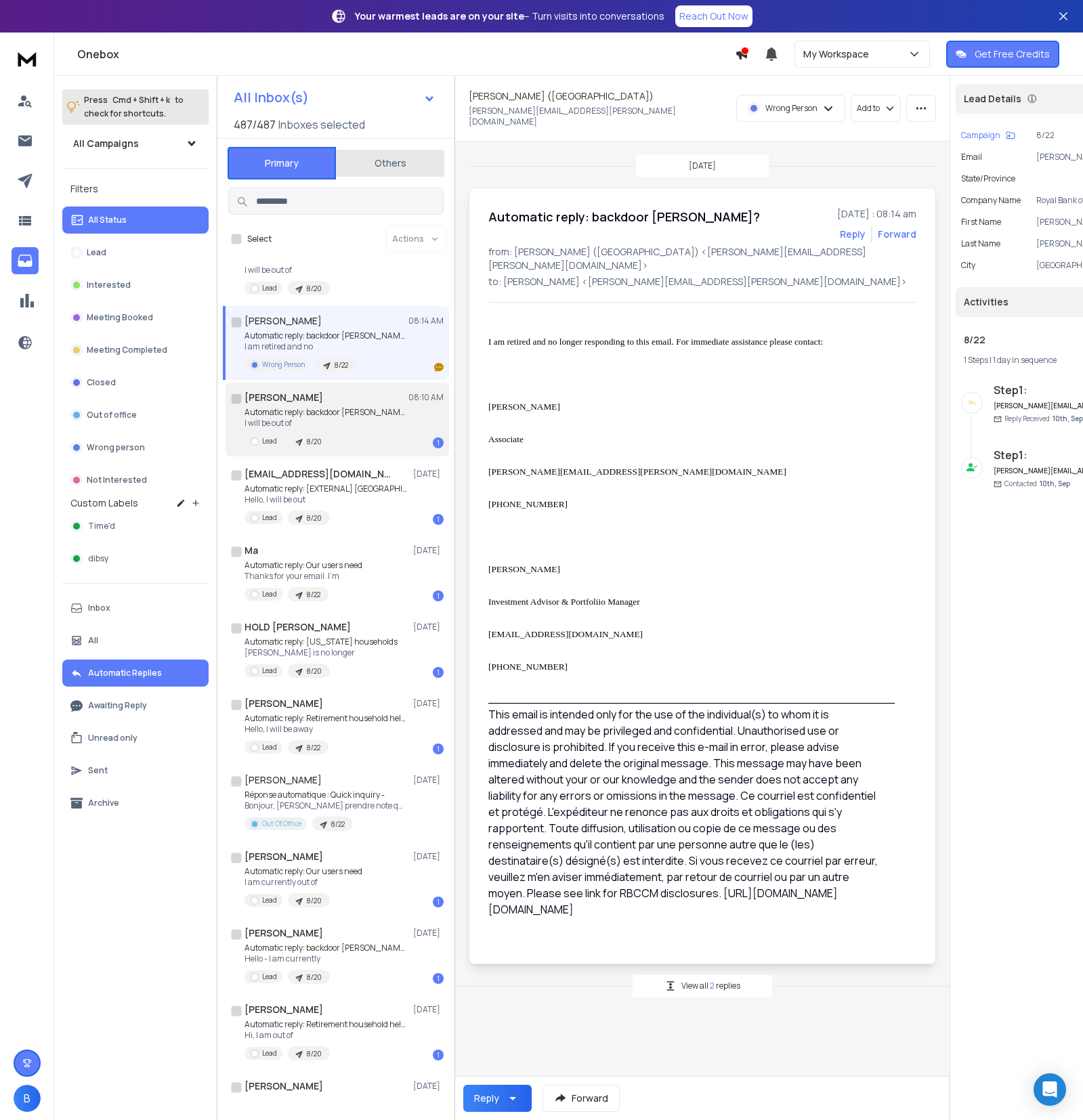
click at [327, 412] on p "Automatic reply: backdoor [PERSON_NAME] help?" at bounding box center [326, 412] width 162 height 10
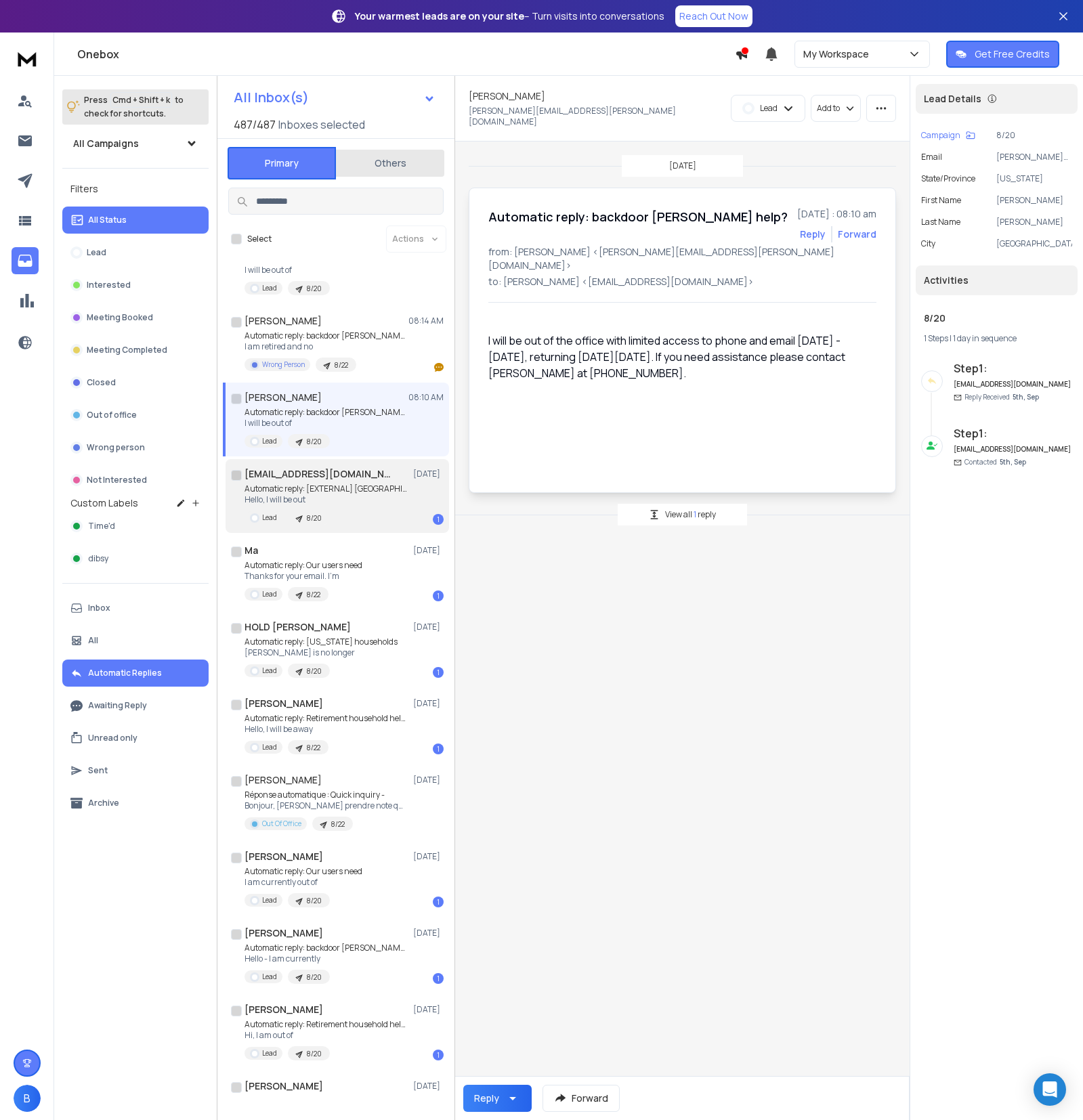
click at [343, 522] on div "Lead 8/20" at bounding box center [326, 518] width 162 height 14
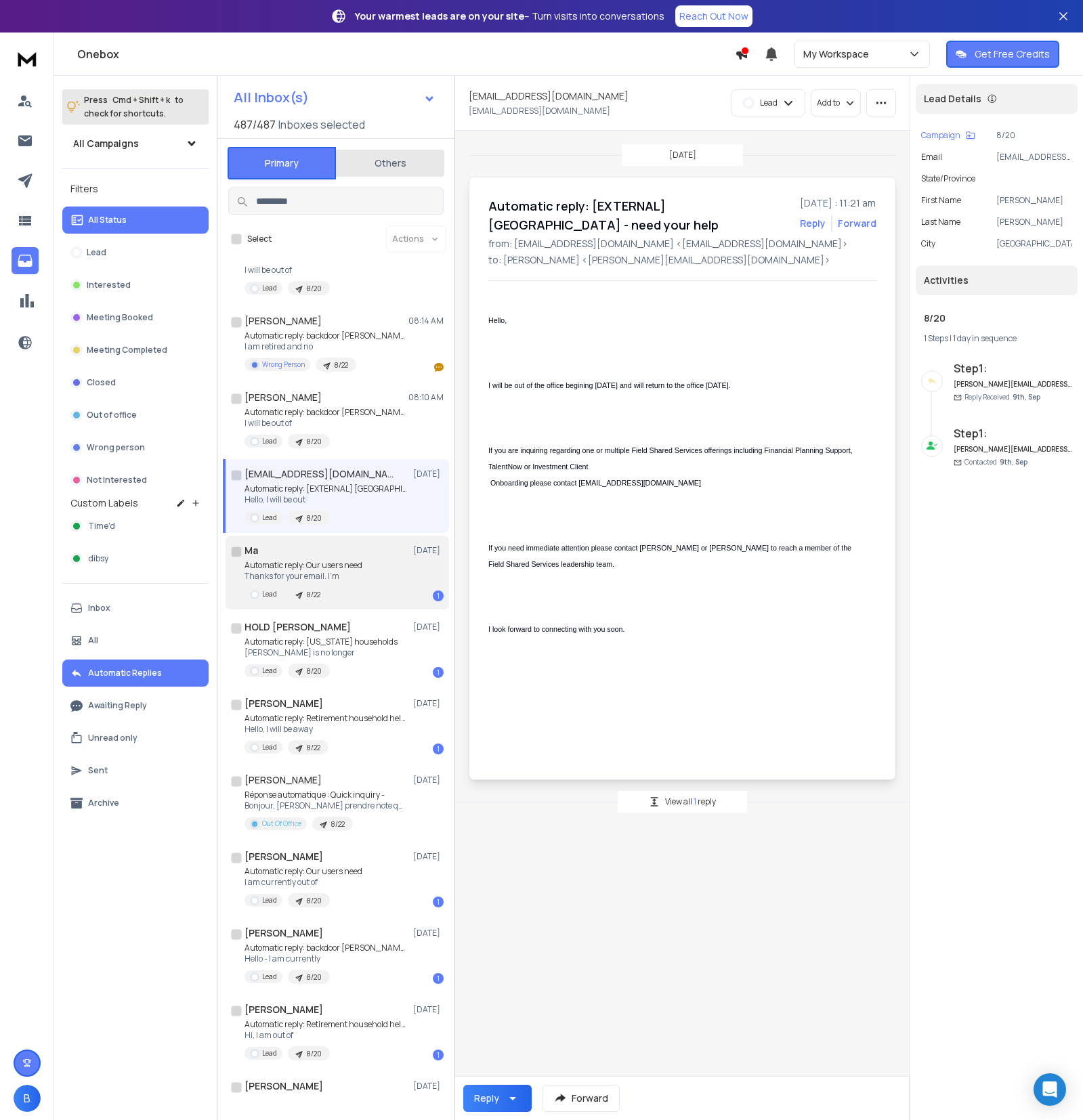
click at [347, 584] on div "Automatic reply: Our users need ﻿Thanks for your email. I'm Lead 8/22" at bounding box center [303, 580] width 118 height 41
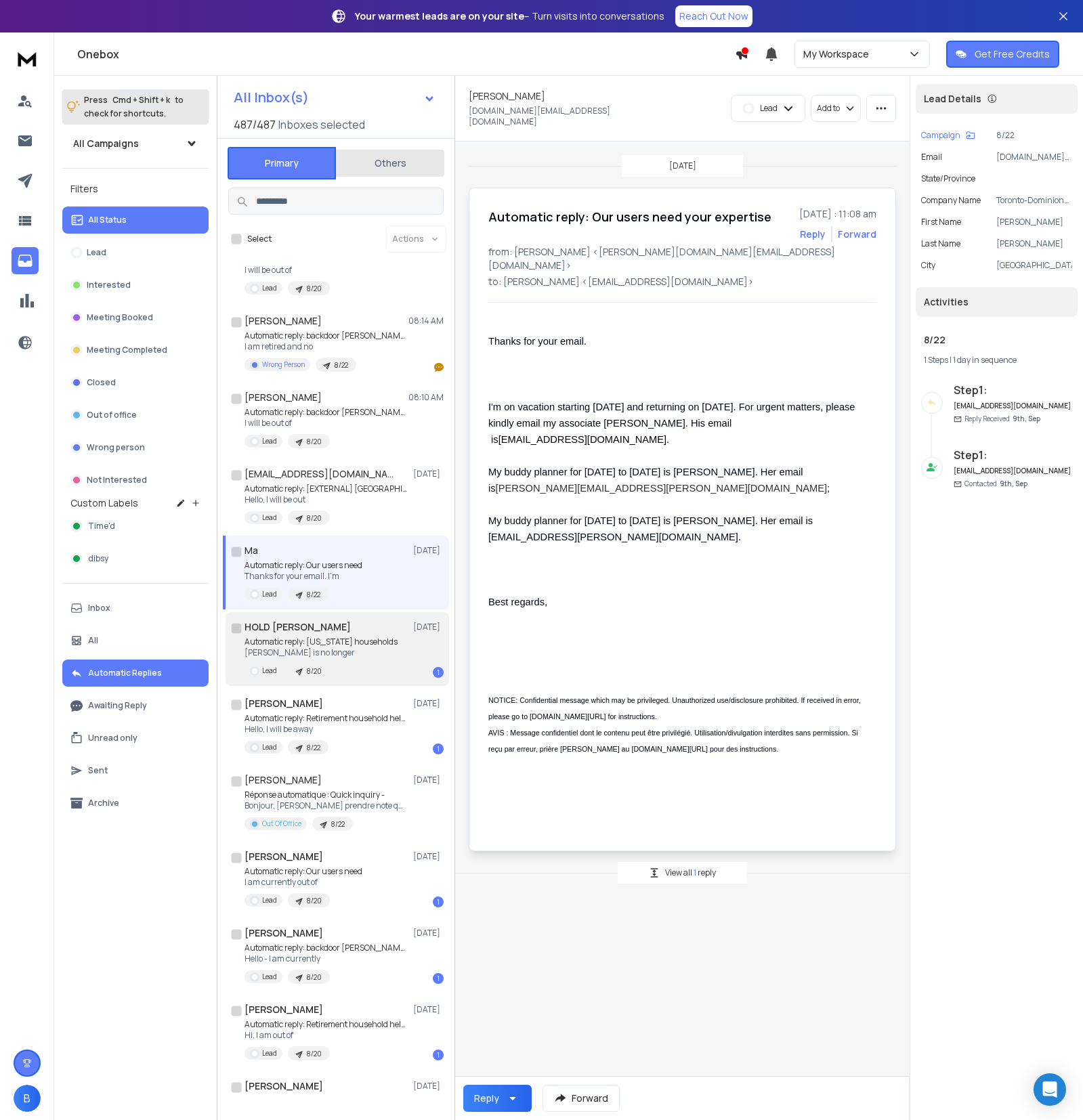
click at [357, 629] on div "HOLD [PERSON_NAME] [DATE]" at bounding box center [344, 627] width 199 height 14
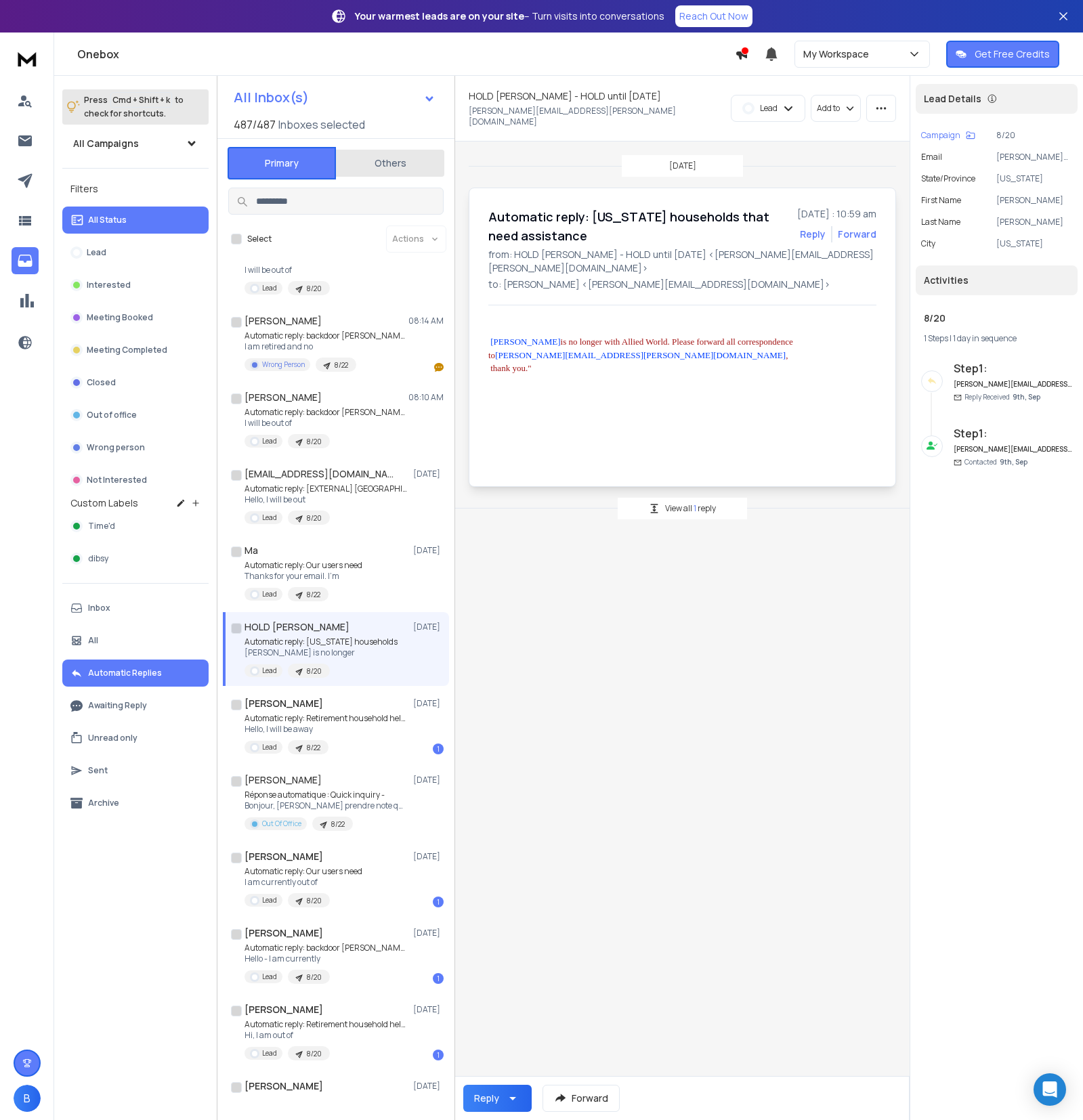
click at [785, 108] on icon at bounding box center [788, 108] width 10 height 10
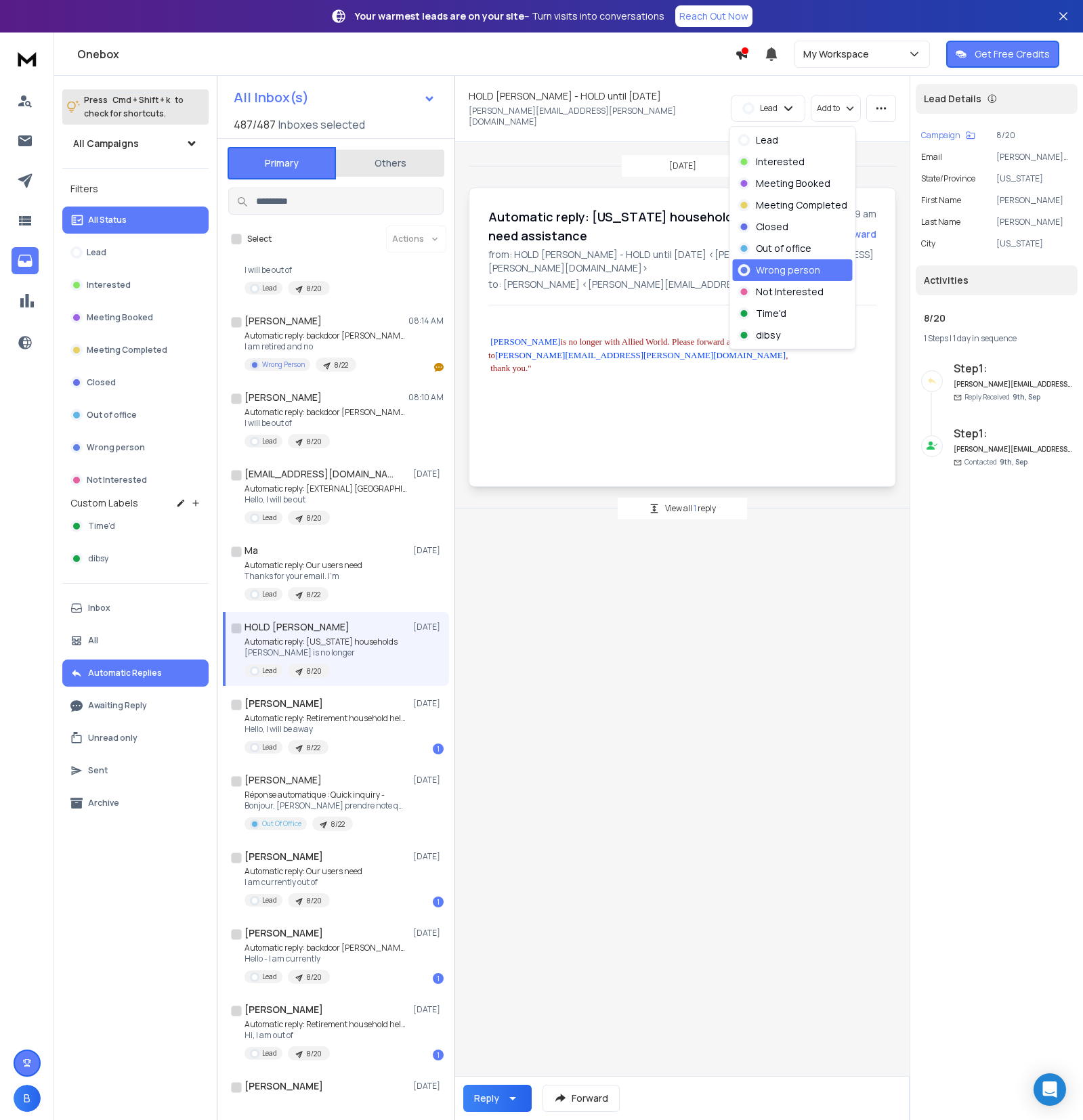
click at [803, 264] on p "Wrong person" at bounding box center [788, 270] width 64 height 14
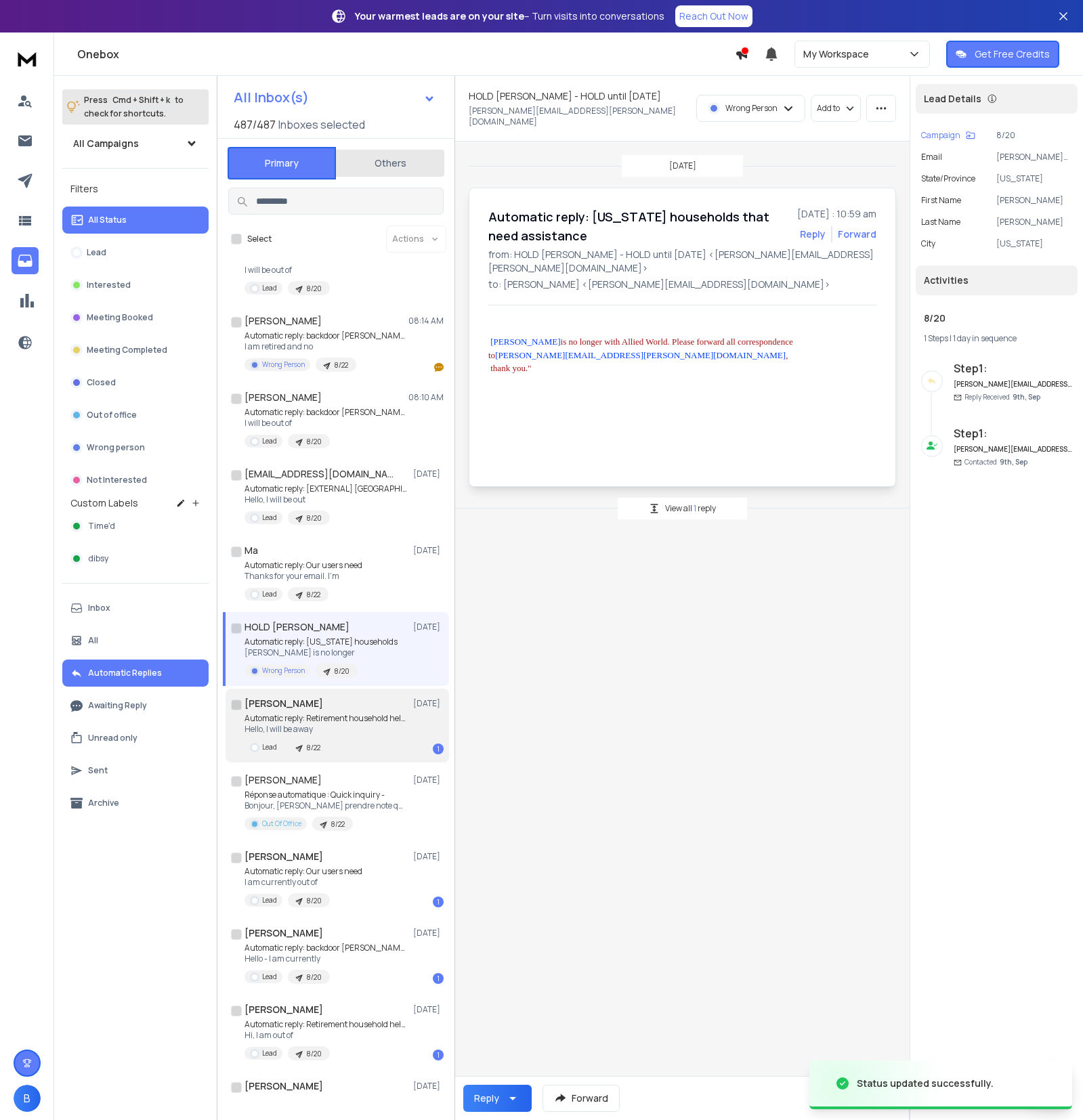
click at [355, 731] on p "Hello, I will be away" at bounding box center [326, 729] width 162 height 10
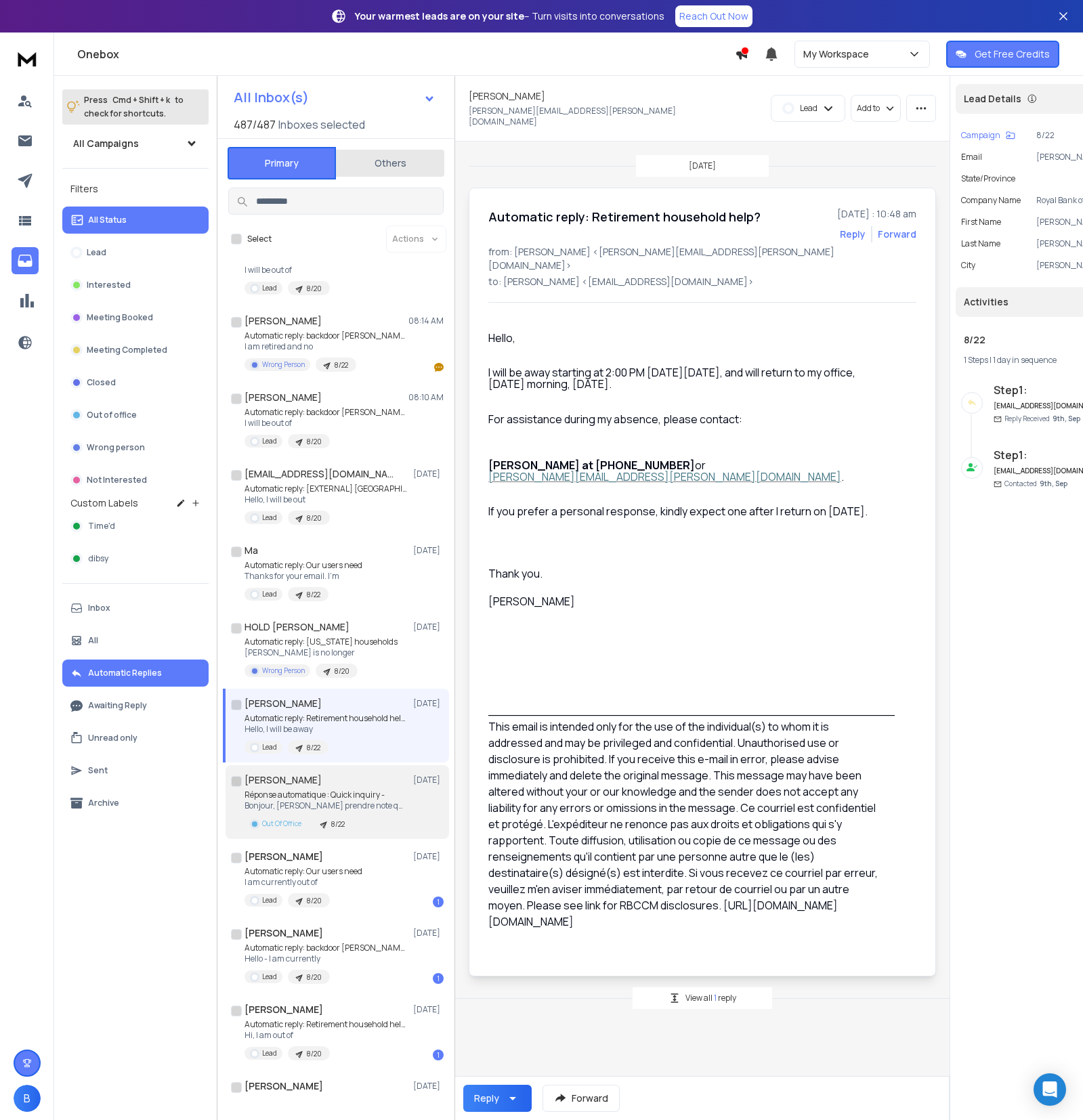
click at [267, 821] on p "Out Of Office" at bounding box center [281, 824] width 39 height 10
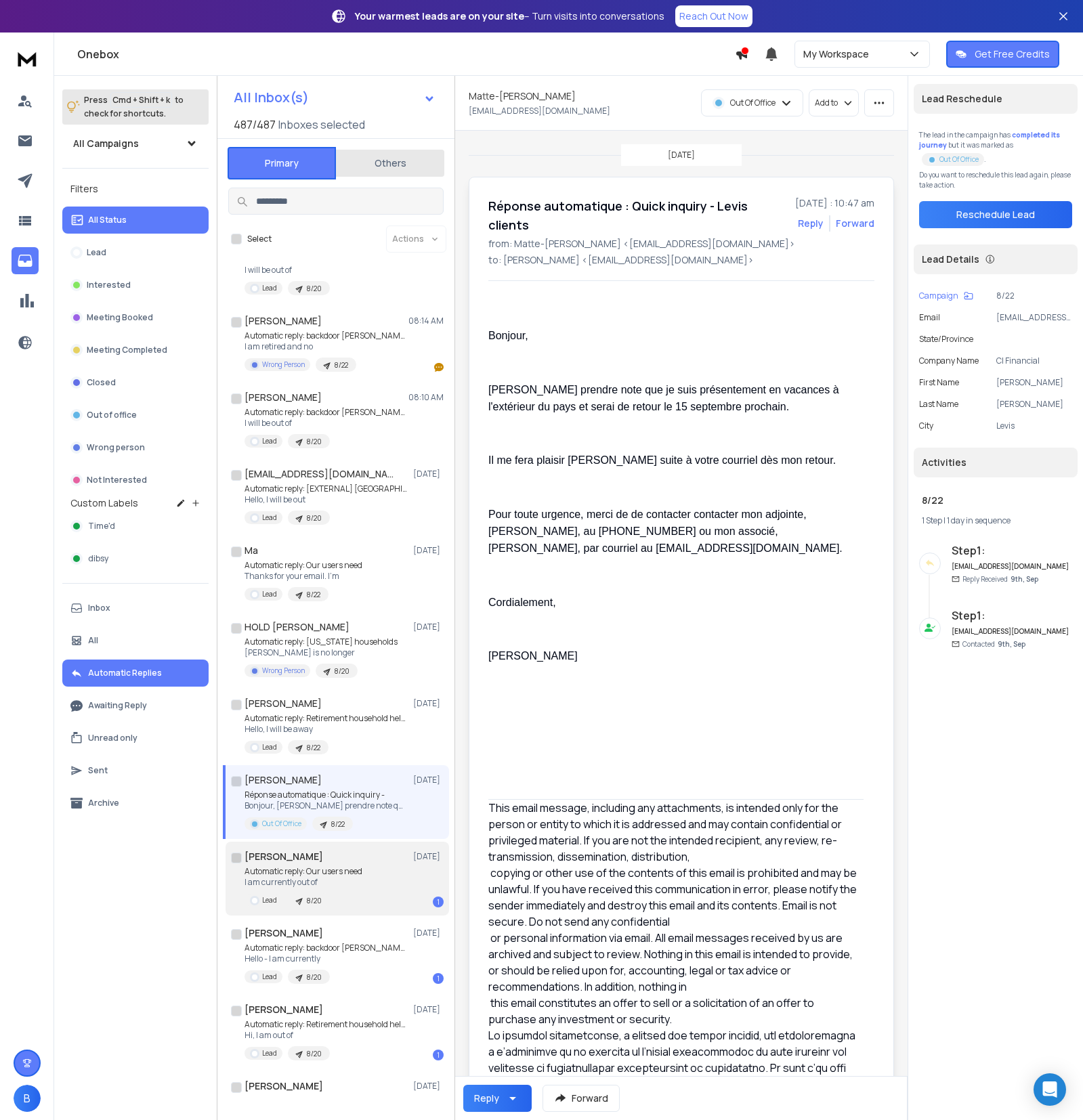
click at [361, 878] on p "I am currently out of" at bounding box center [303, 882] width 118 height 10
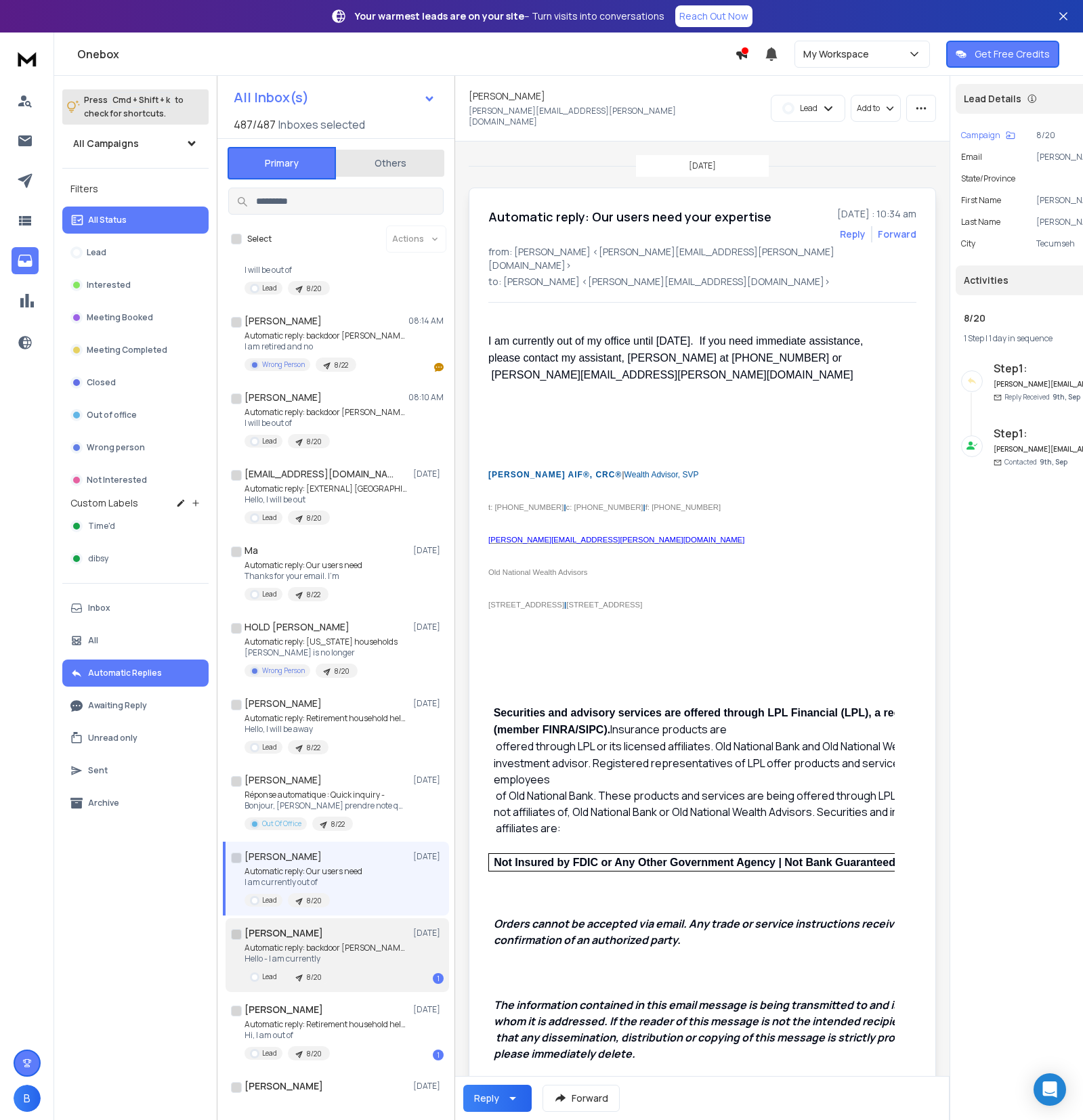
click at [374, 938] on div "[PERSON_NAME] [DATE]" at bounding box center [344, 933] width 199 height 14
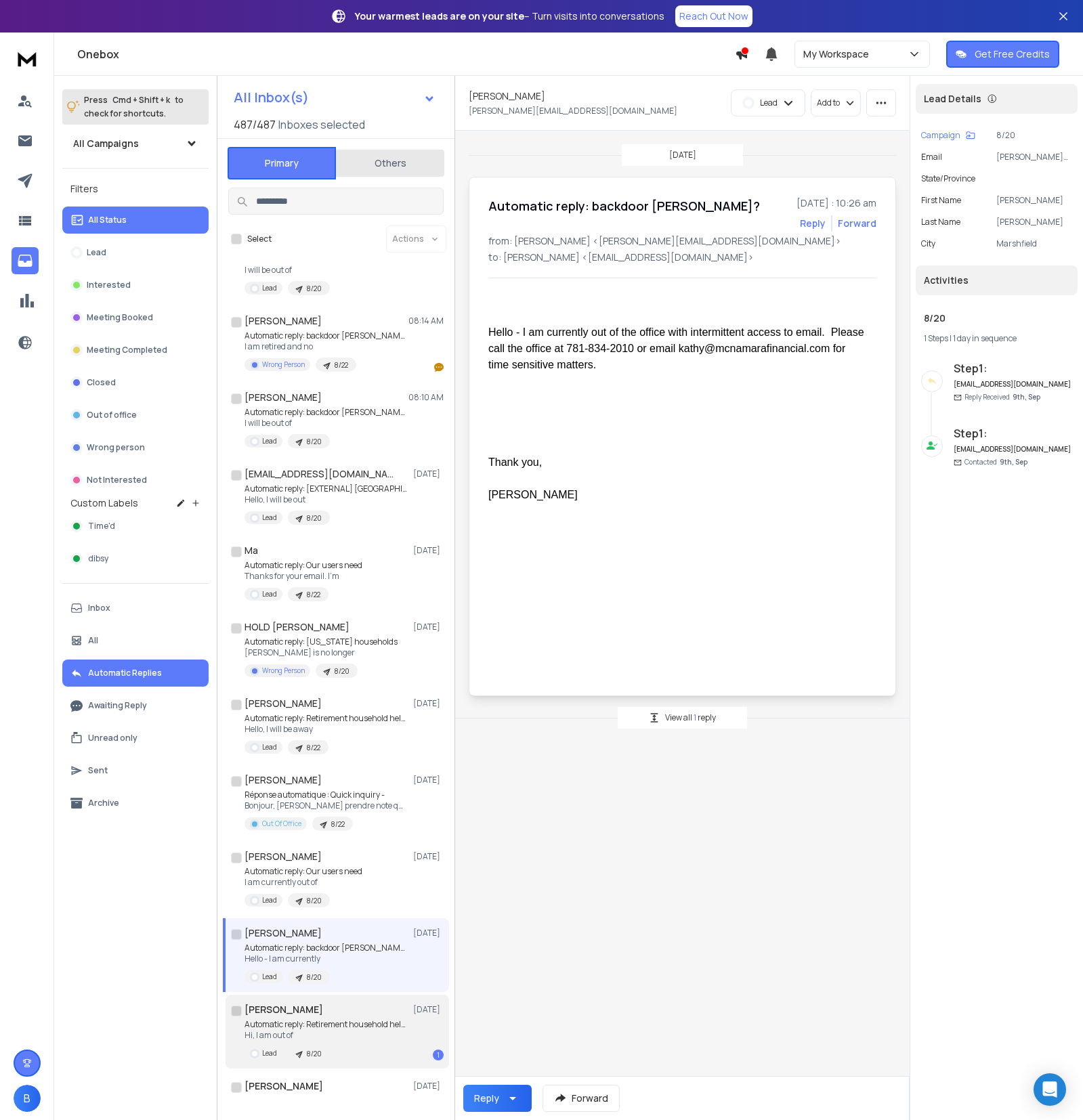
click at [388, 1015] on div "[PERSON_NAME] [DATE]" at bounding box center [344, 1009] width 199 height 14
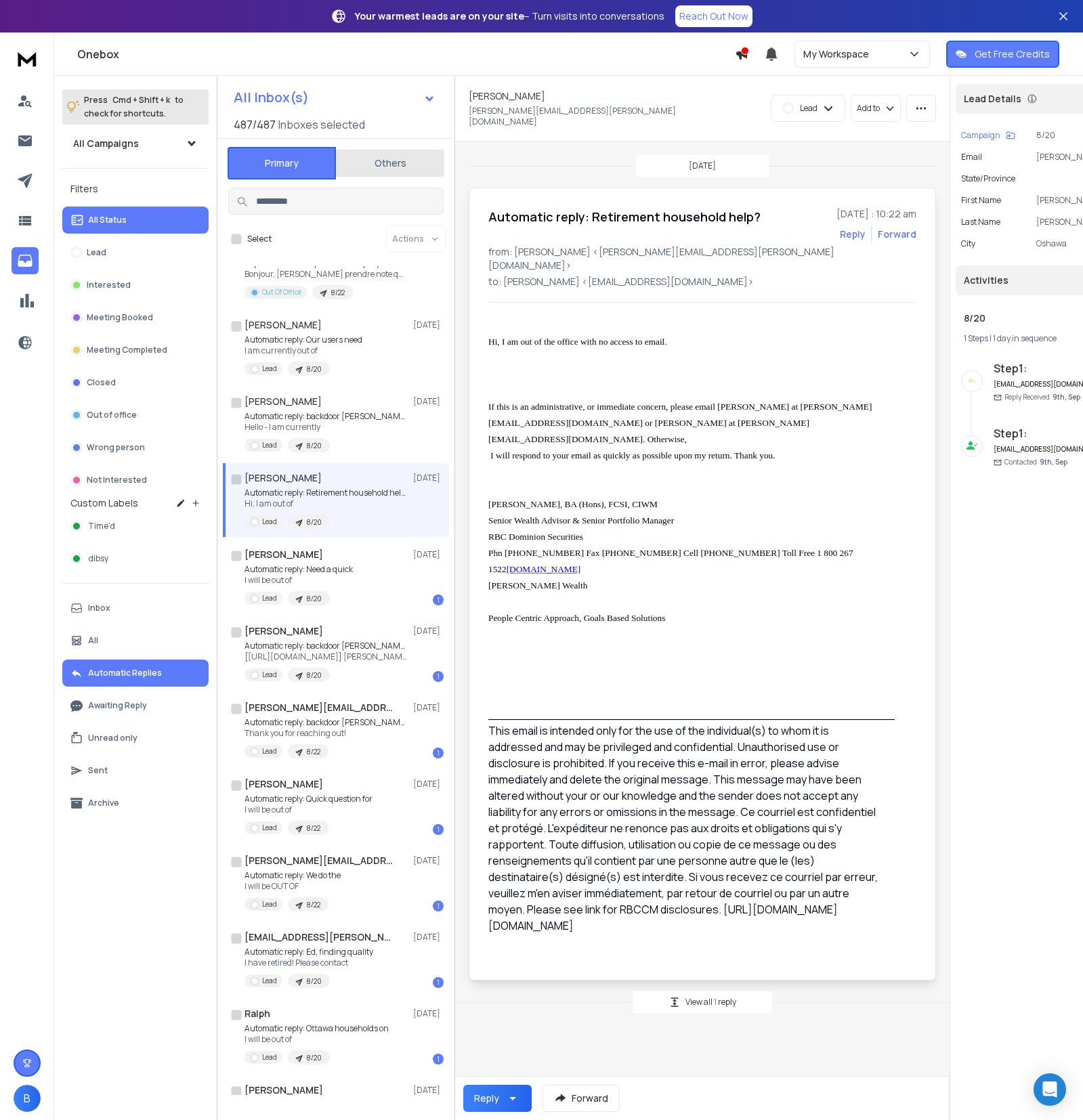
scroll to position [1729, 0]
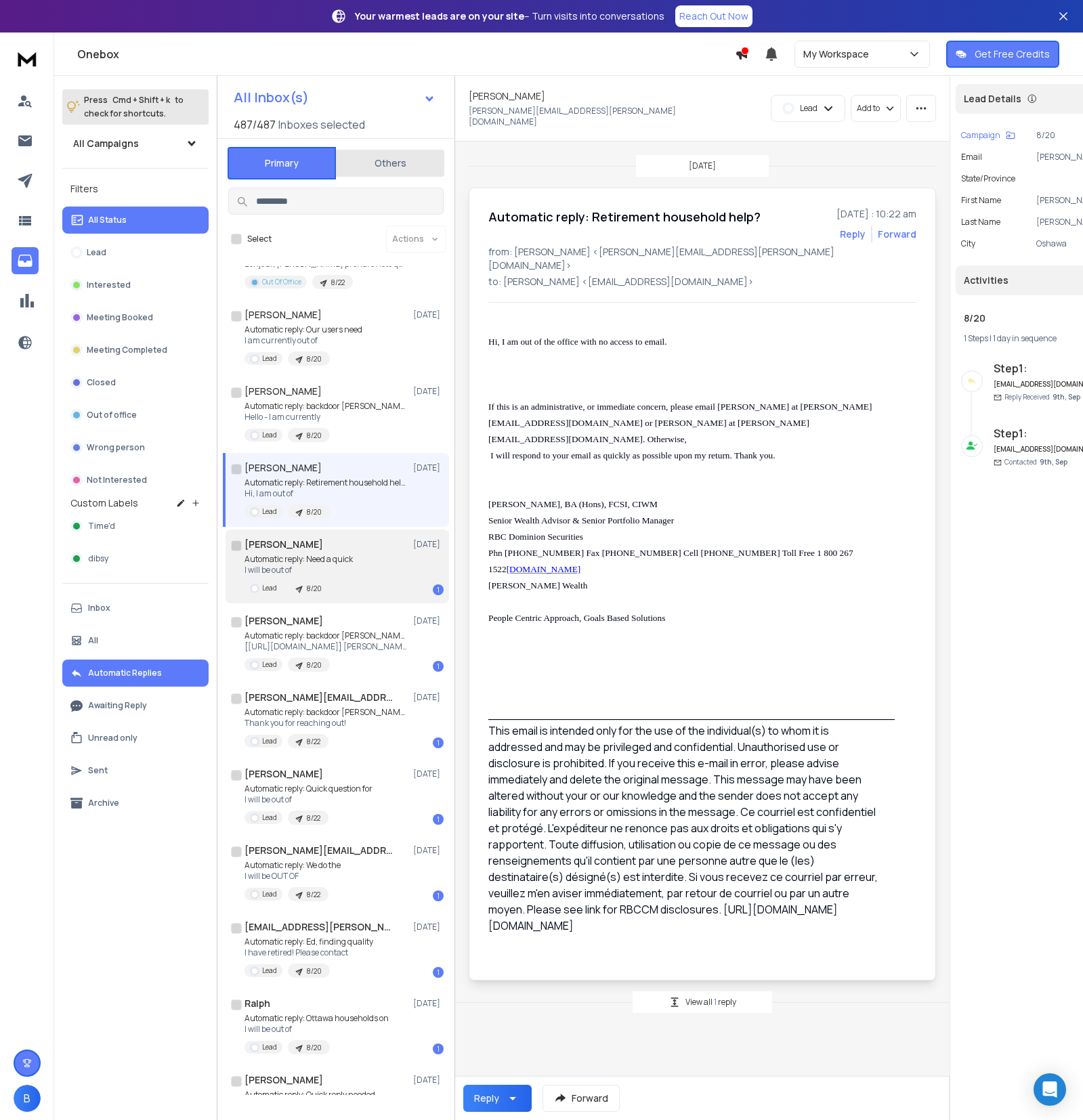
click at [369, 546] on div "[PERSON_NAME] [DATE]" at bounding box center [344, 544] width 199 height 14
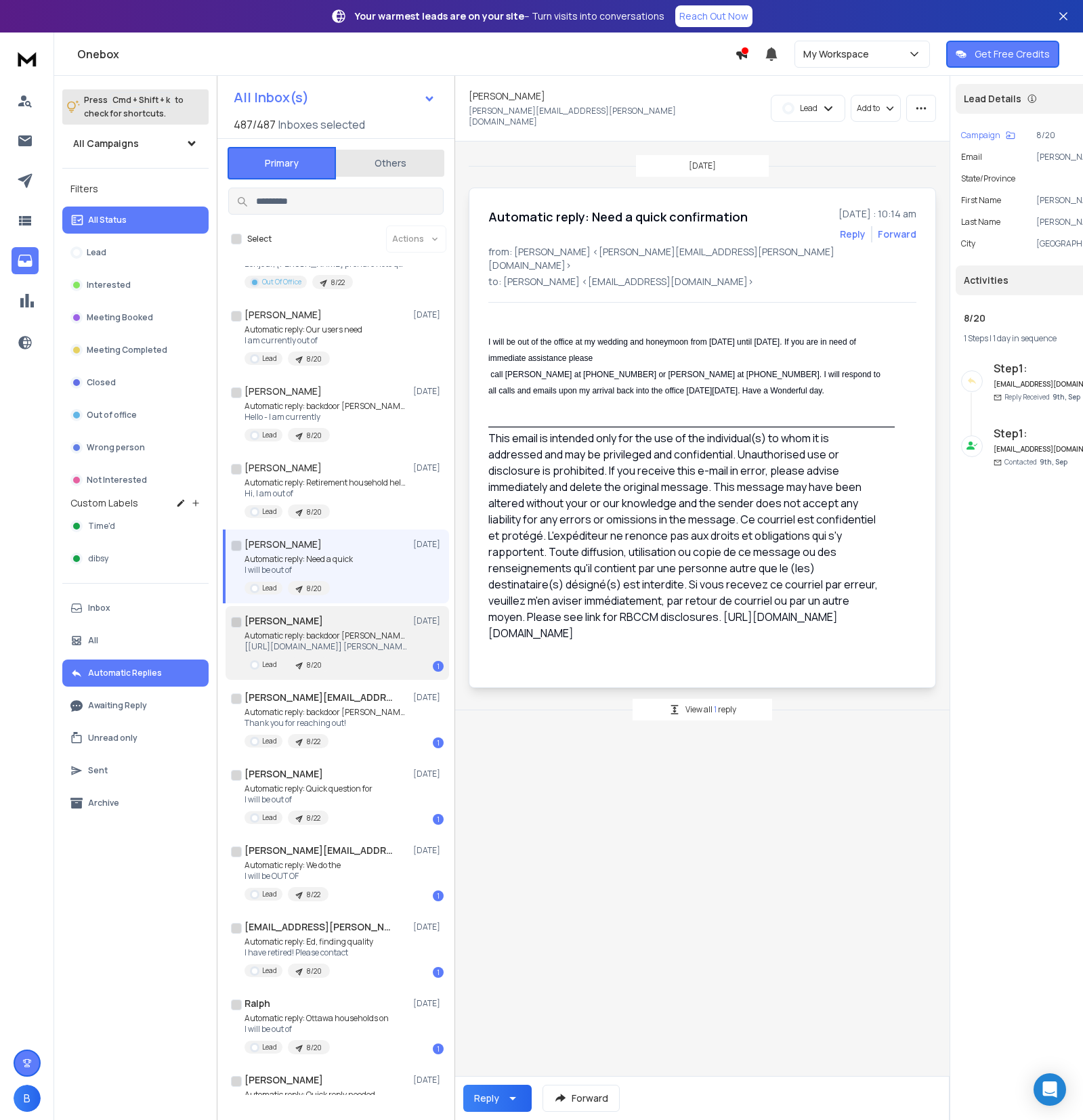
click at [379, 625] on div "[PERSON_NAME] [DATE]" at bounding box center [344, 621] width 199 height 14
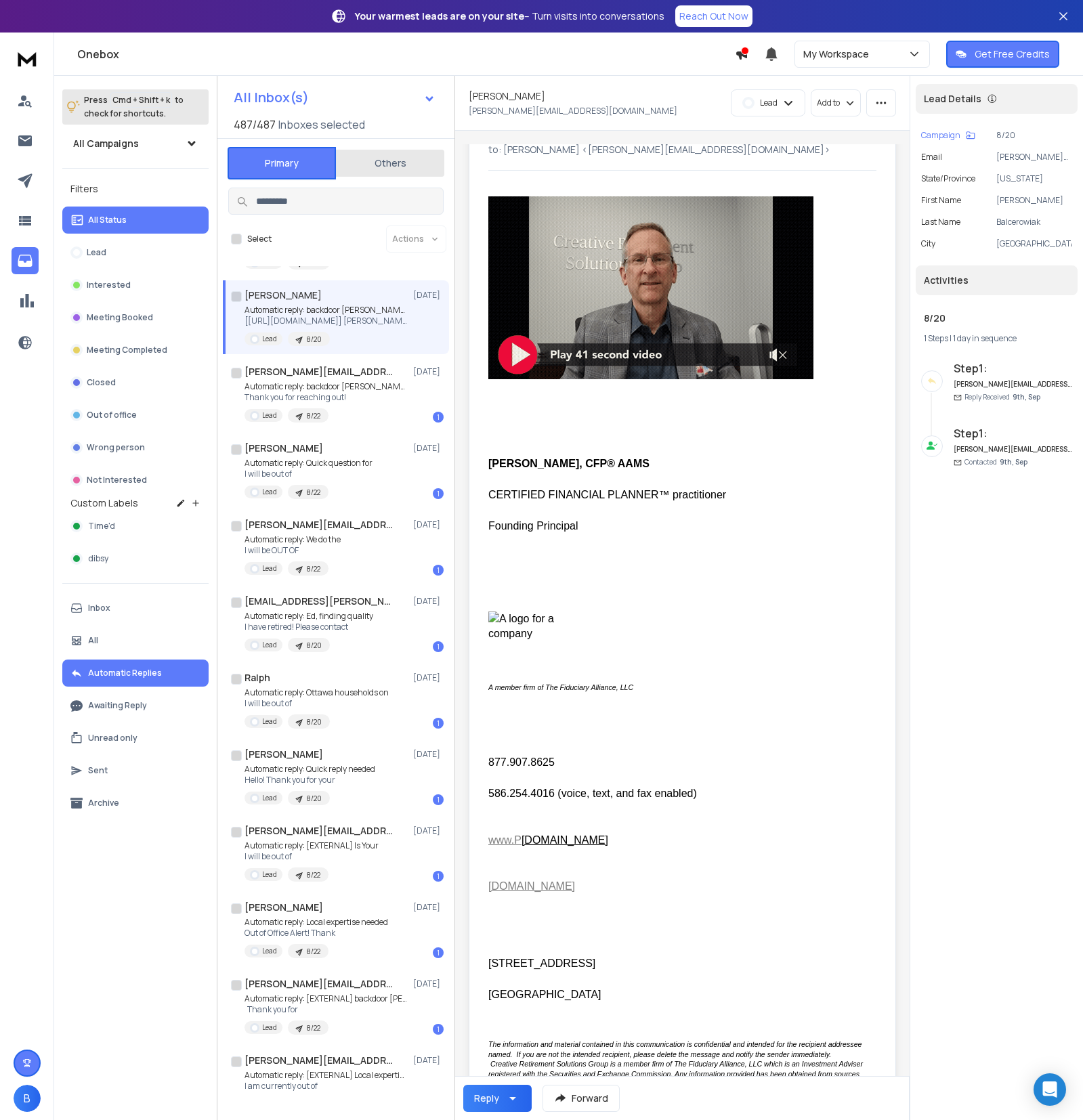
scroll to position [110, 0]
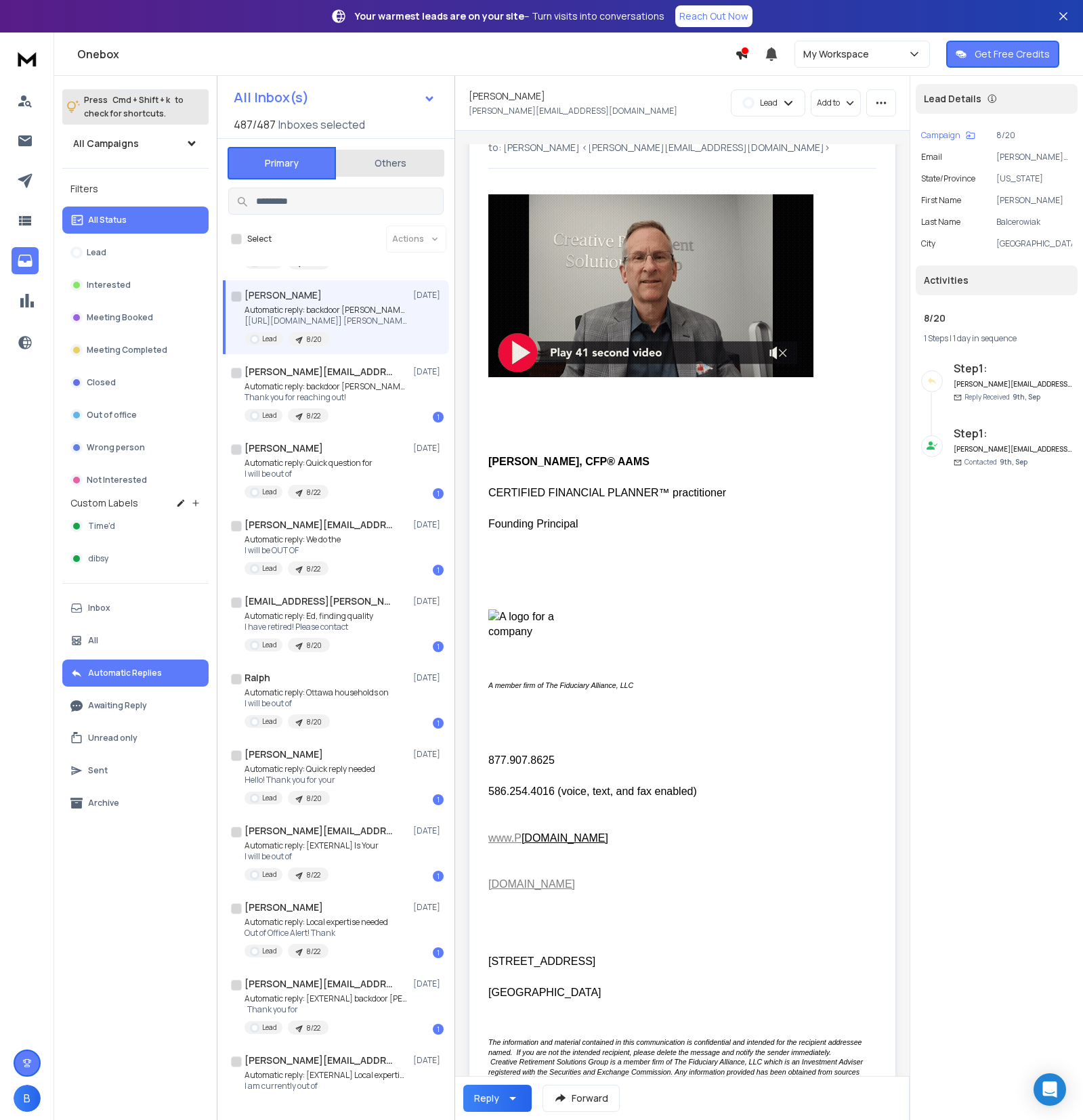
click at [480, 458] on div "Automatic reply: backdoor [PERSON_NAME] help? [DATE] : 10:04 am Reply Forward f…" at bounding box center [682, 686] width 427 height 1236
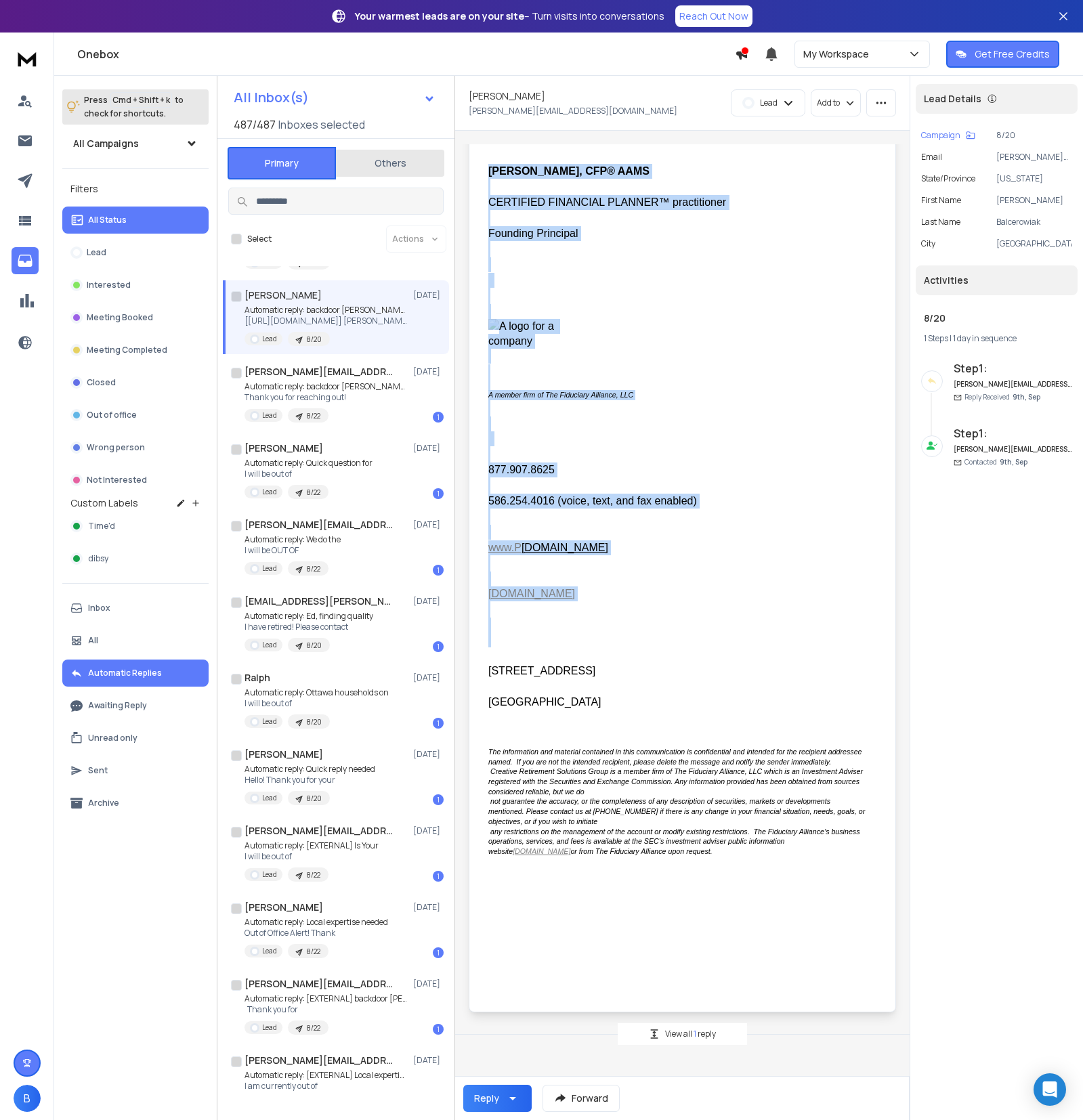
scroll to position [402, 0]
drag, startPoint x: 485, startPoint y: 458, endPoint x: 749, endPoint y: 790, distance: 424.2
click at [749, 790] on div "Automatic reply: backdoor [PERSON_NAME] help? [DATE] : 10:04 am Reply Forward f…" at bounding box center [682, 394] width 427 height 1236
copy div "[PERSON_NAME], CFP® AAMS CERTIFIED FINANCIAL PLANNER™ practitioner Founding Pri…"
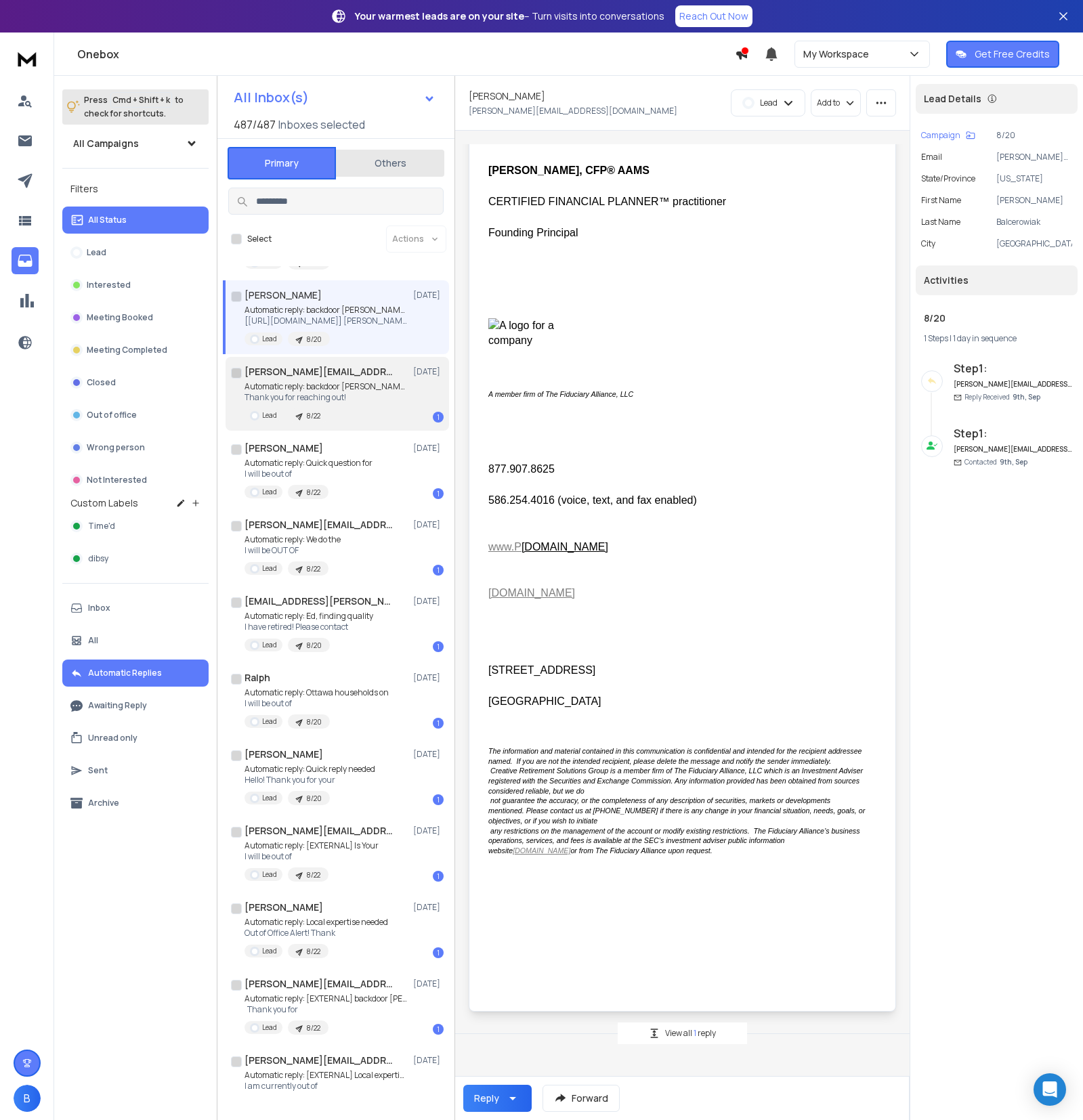
click at [353, 401] on p "Thank you for reaching out!" at bounding box center [326, 397] width 162 height 10
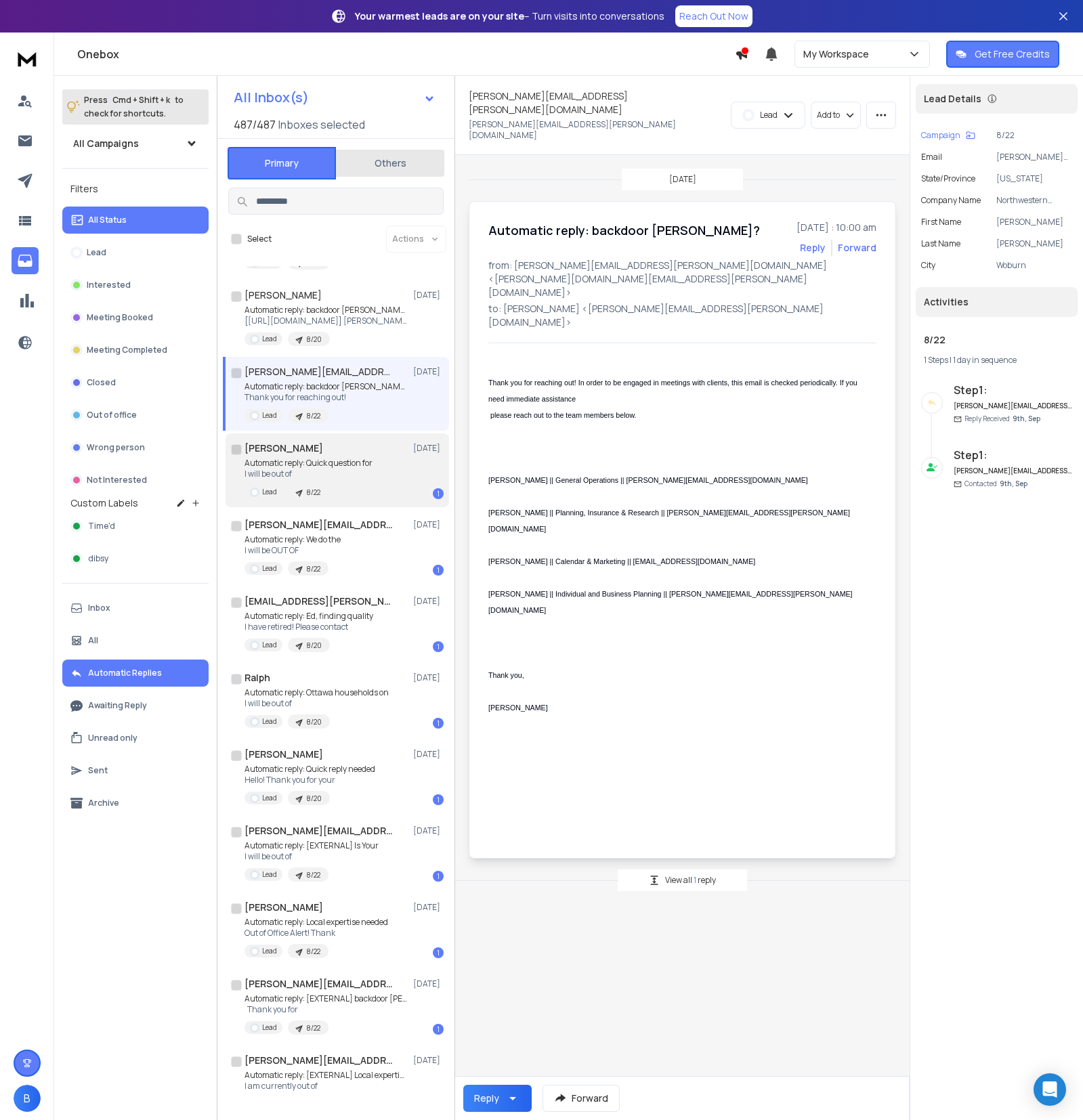
click at [360, 458] on p "Automatic reply: Quick question for" at bounding box center [308, 462] width 128 height 10
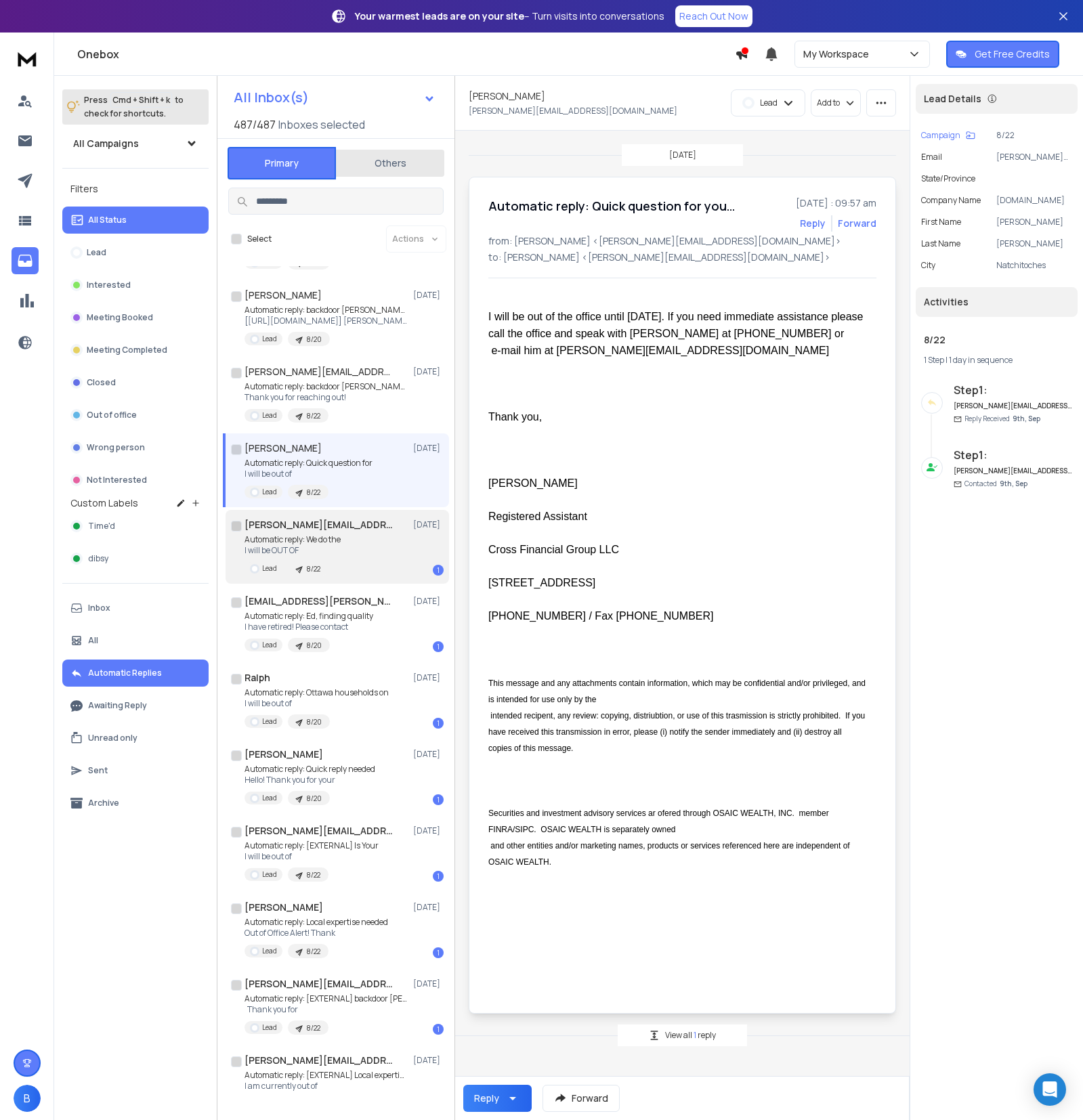
click at [357, 540] on div "Automatic reply: We do the I will be OUT OF Lead 8/22 1" at bounding box center [344, 555] width 199 height 41
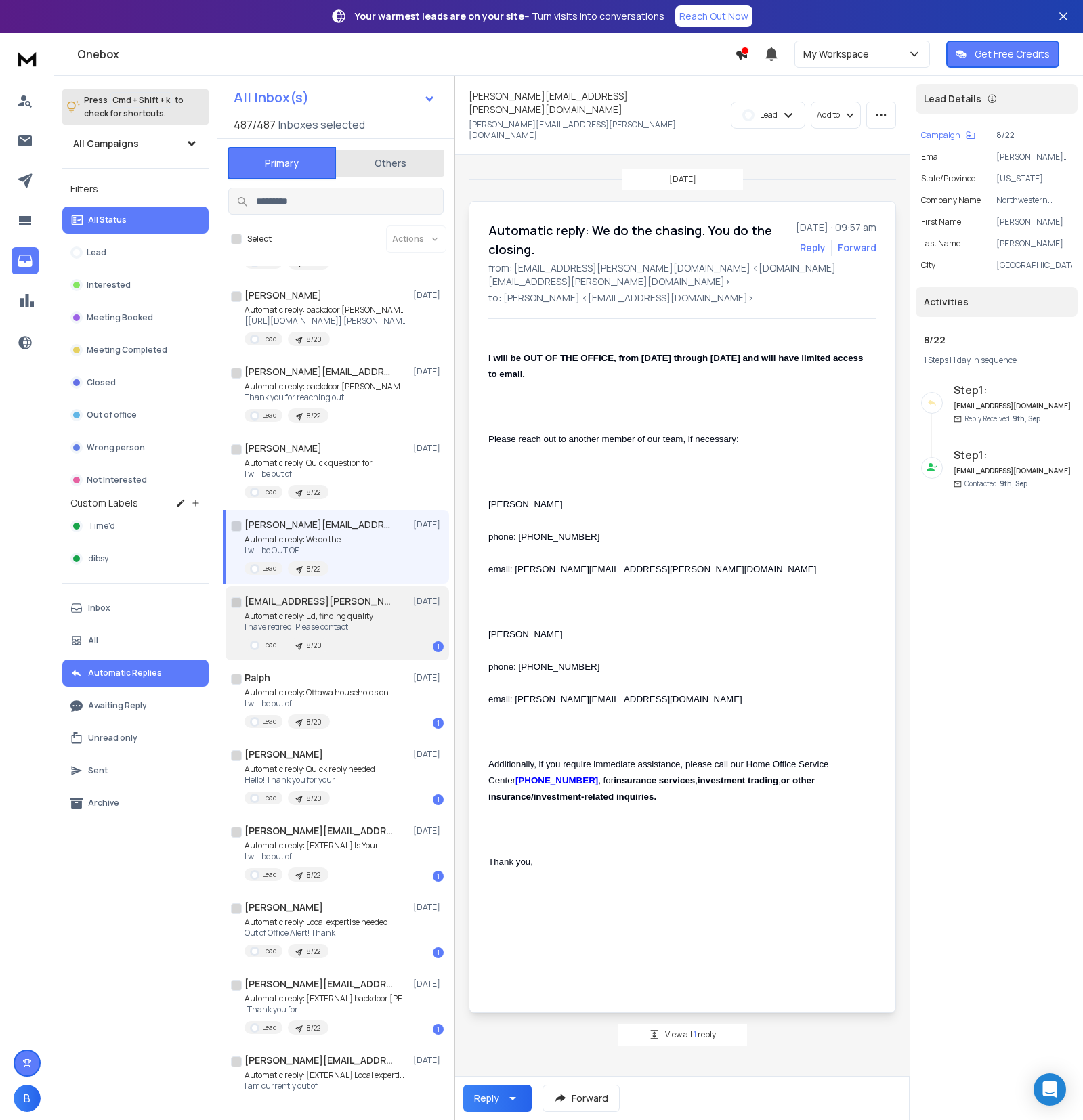
click at [348, 616] on p "Automatic reply: Ed, finding quality" at bounding box center [309, 616] width 128 height 10
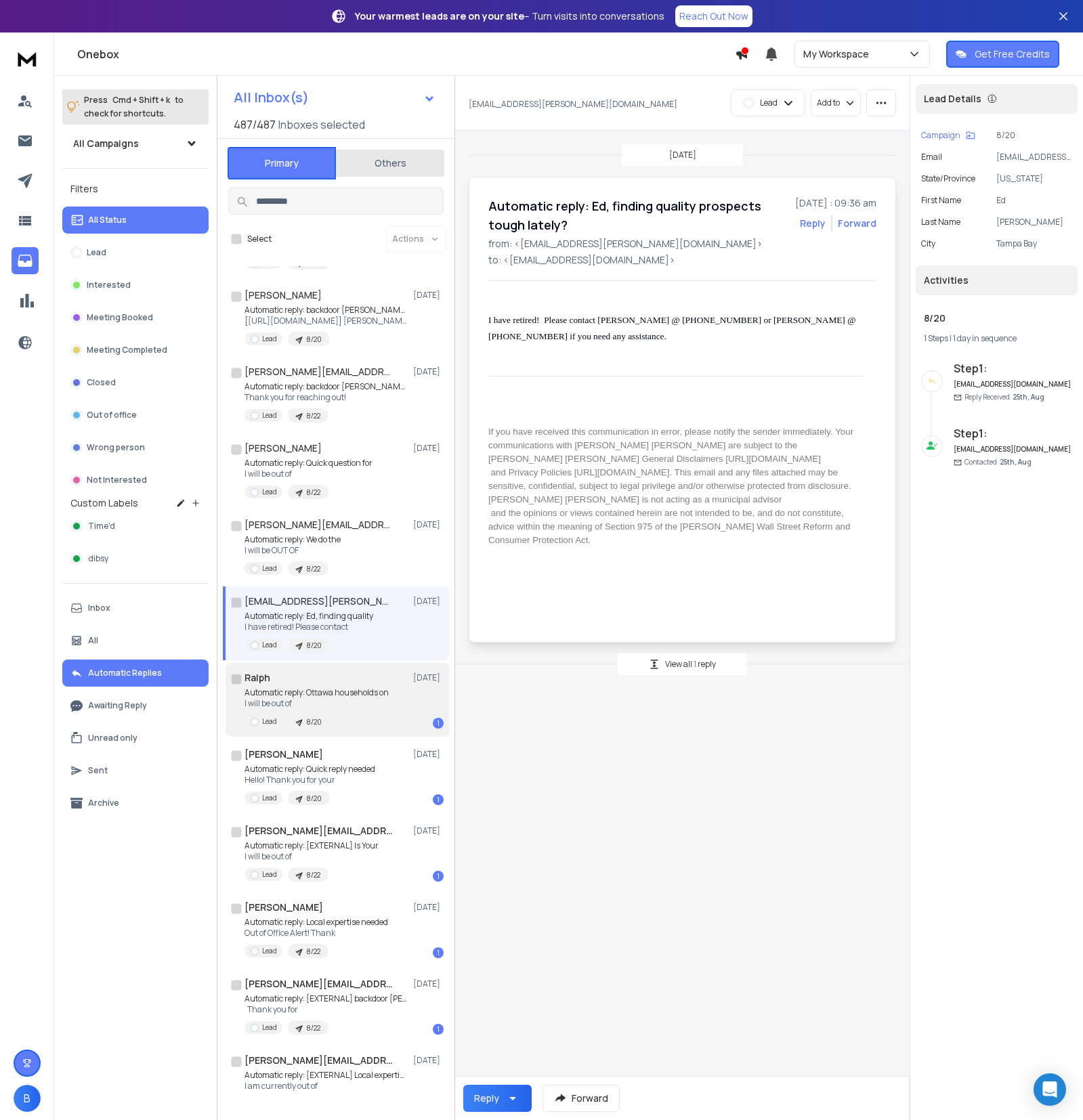
click at [332, 680] on div "[PERSON_NAME] [DATE]" at bounding box center [344, 678] width 199 height 14
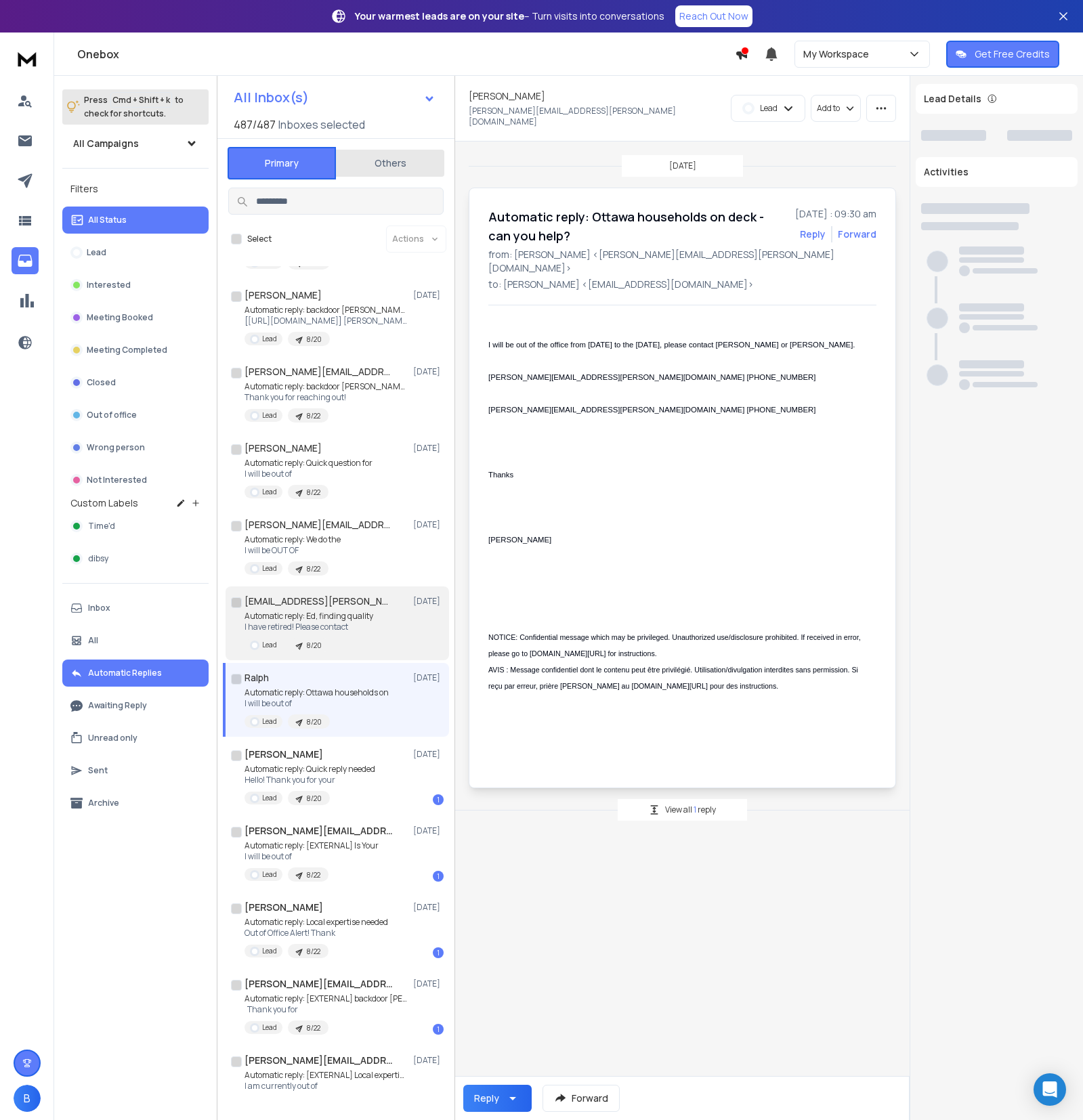
click at [332, 625] on p "I have retired! Please contact" at bounding box center [309, 626] width 128 height 10
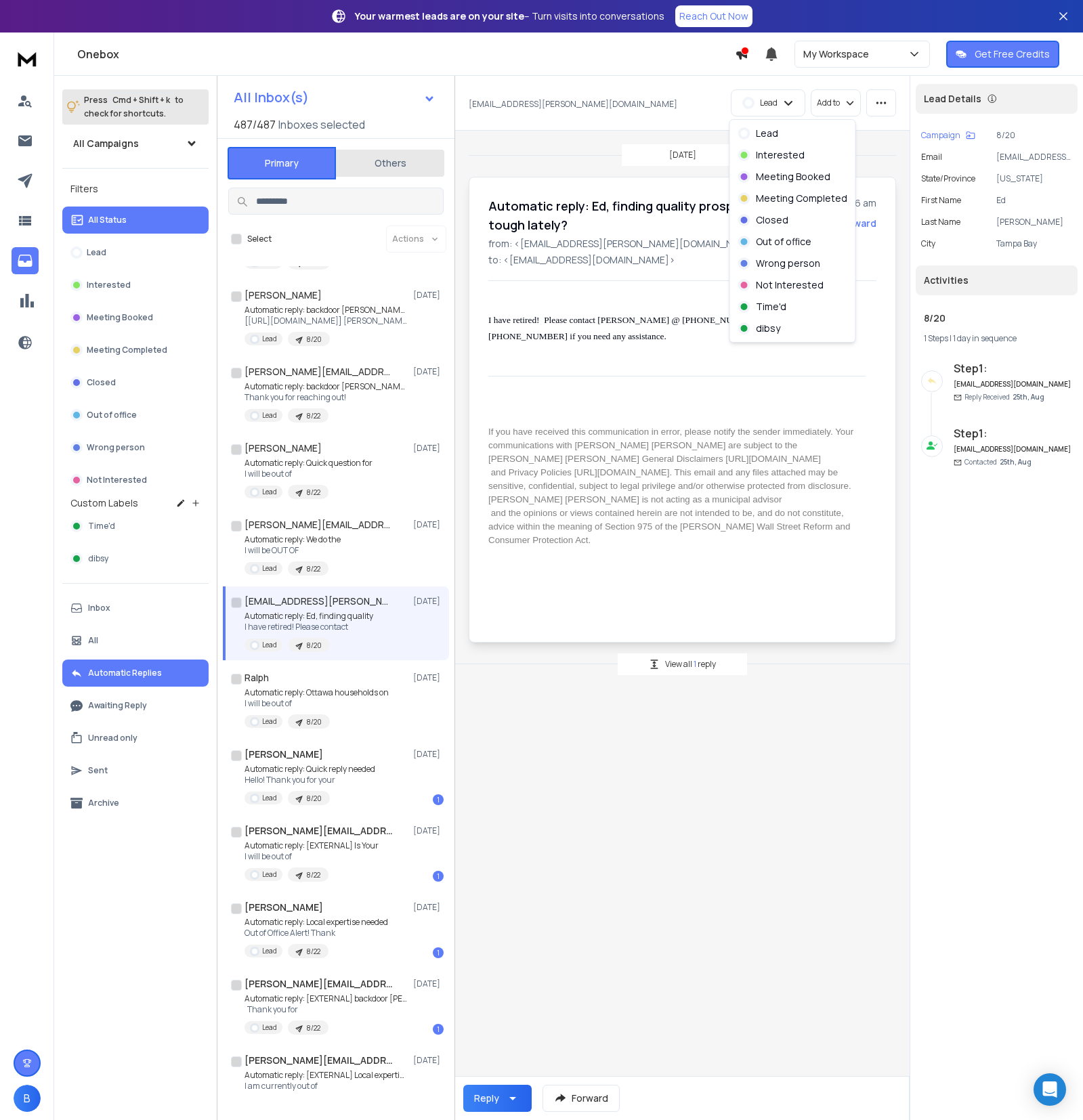
click at [765, 102] on p "Lead" at bounding box center [769, 102] width 18 height 10
click at [772, 269] on p "Wrong person" at bounding box center [788, 263] width 64 height 14
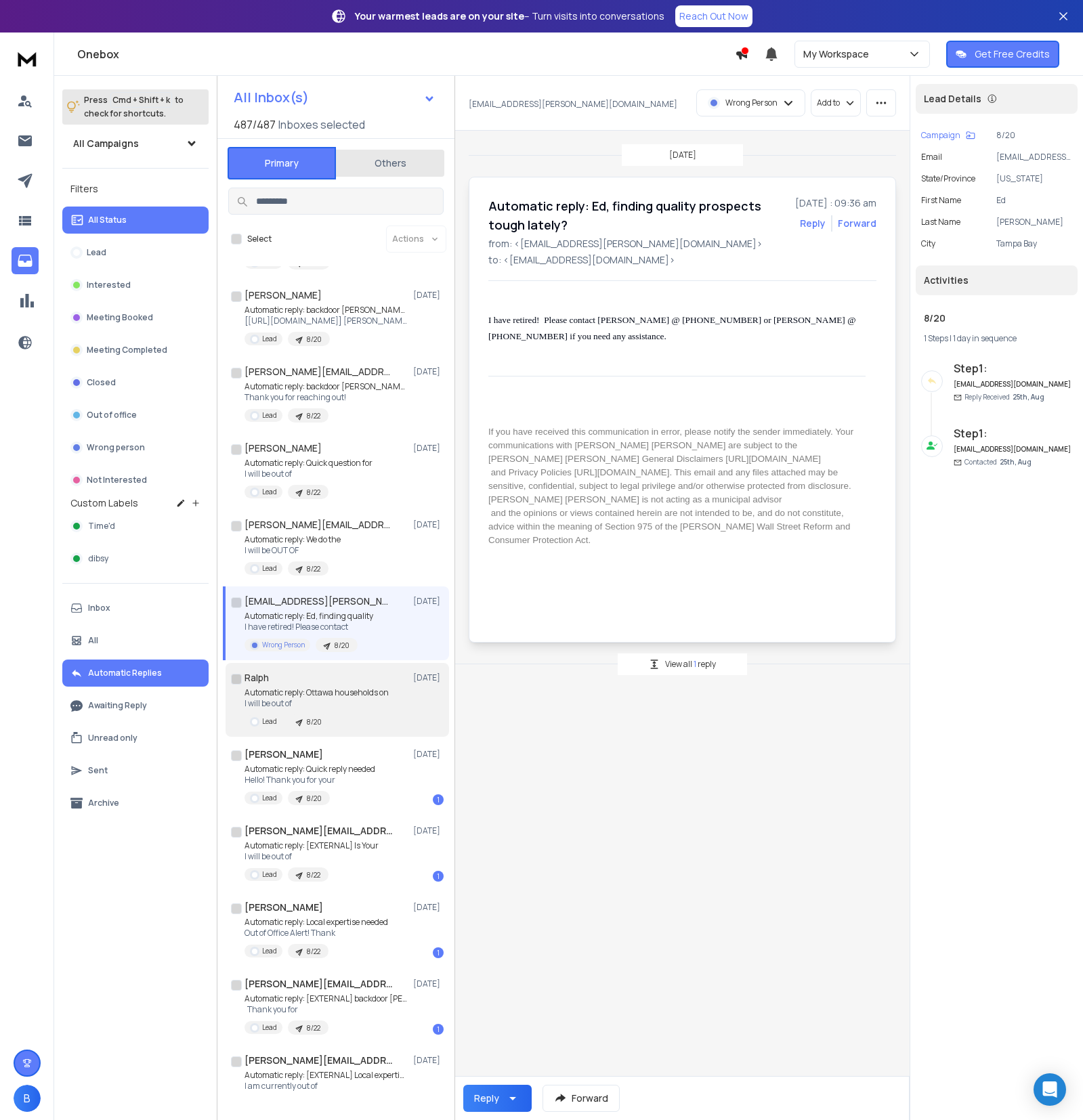
click at [366, 732] on div "[PERSON_NAME] [DATE] Automatic reply: Ottawa households on I will be out of Lea…" at bounding box center [337, 700] width 223 height 74
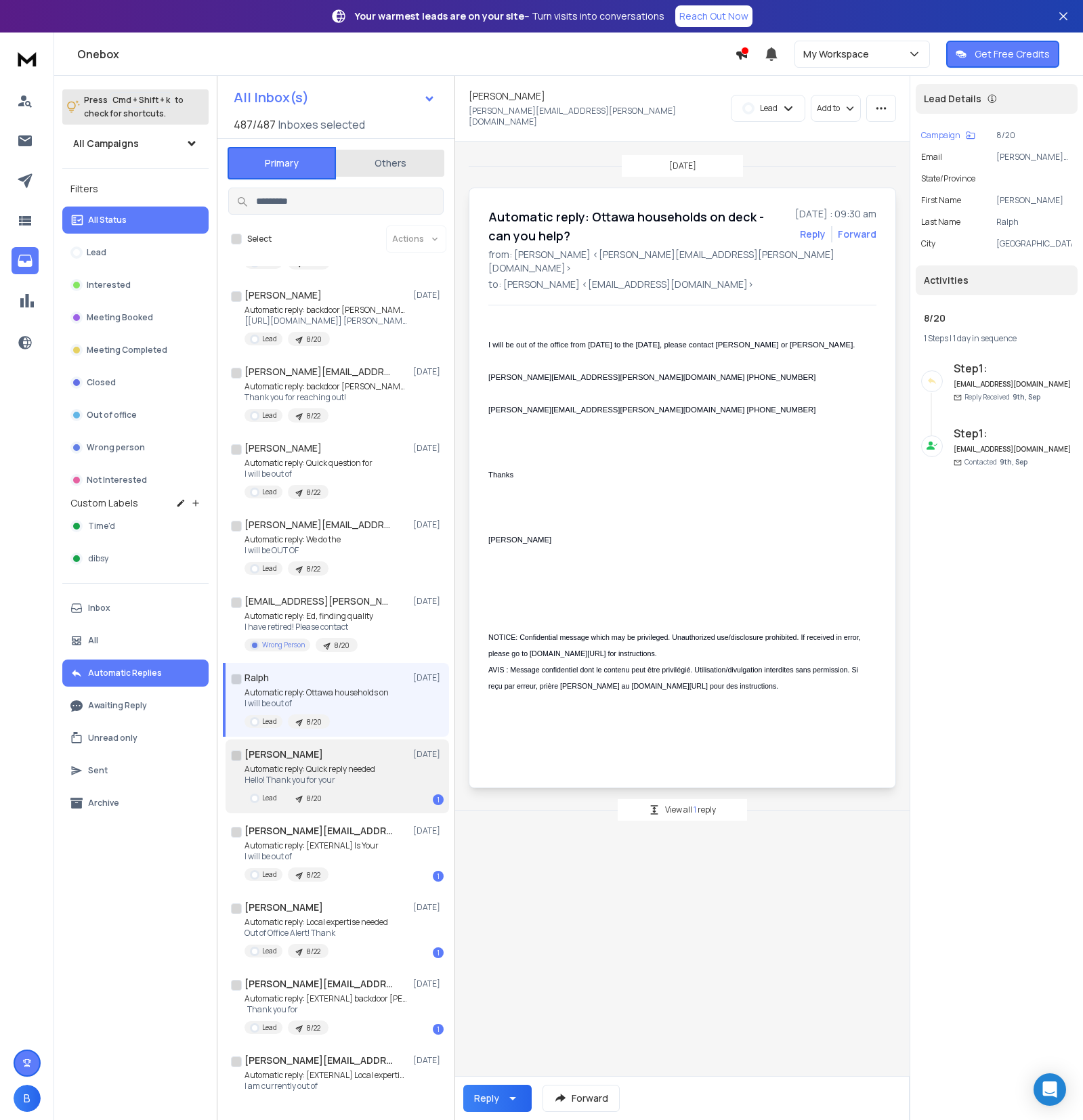
click at [373, 762] on div "[PERSON_NAME] [DATE] Automatic reply: Quick reply needed Hello! Thank you for y…" at bounding box center [344, 776] width 199 height 58
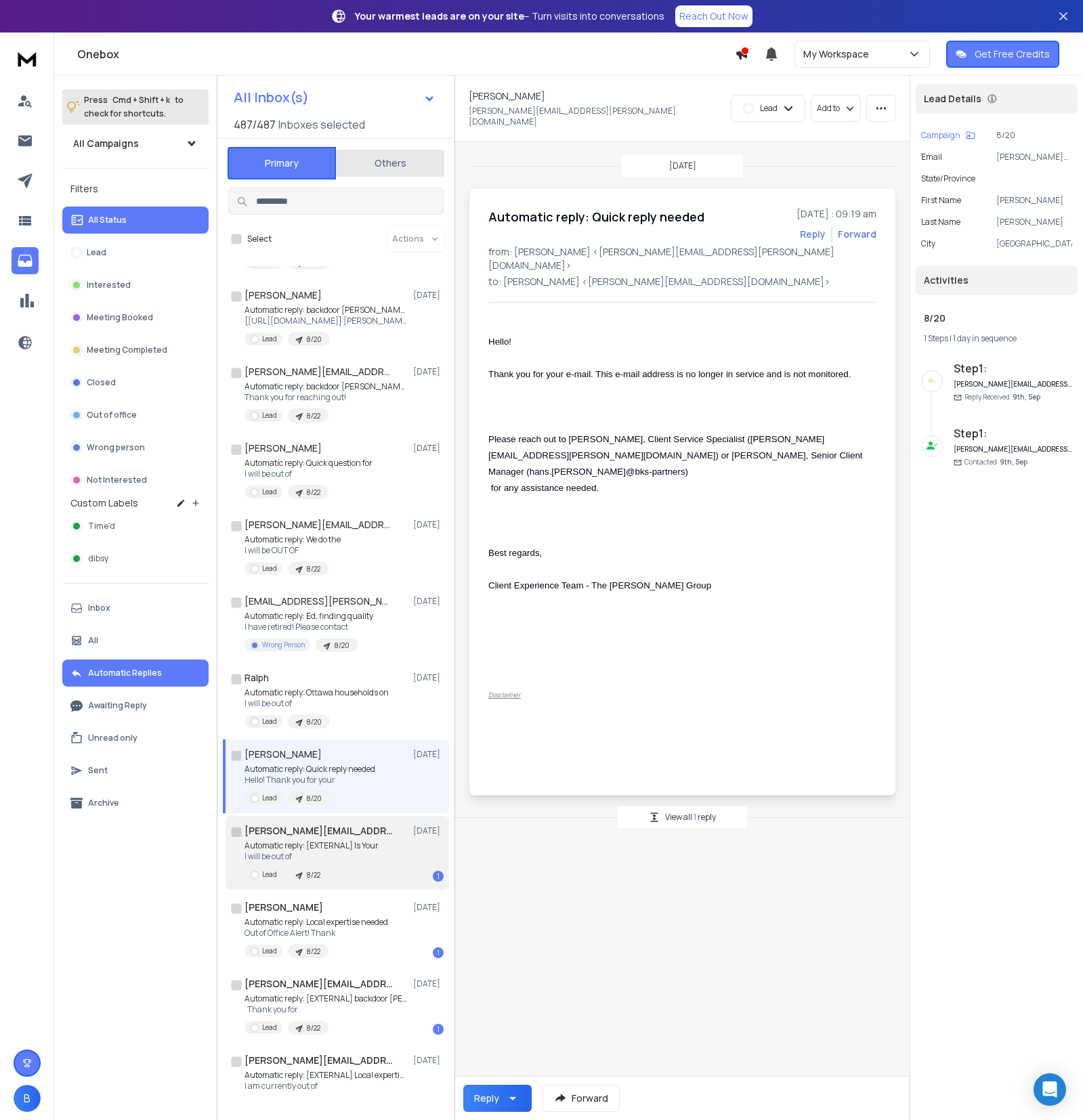
click at [370, 860] on p "I will be out of" at bounding box center [311, 856] width 134 height 10
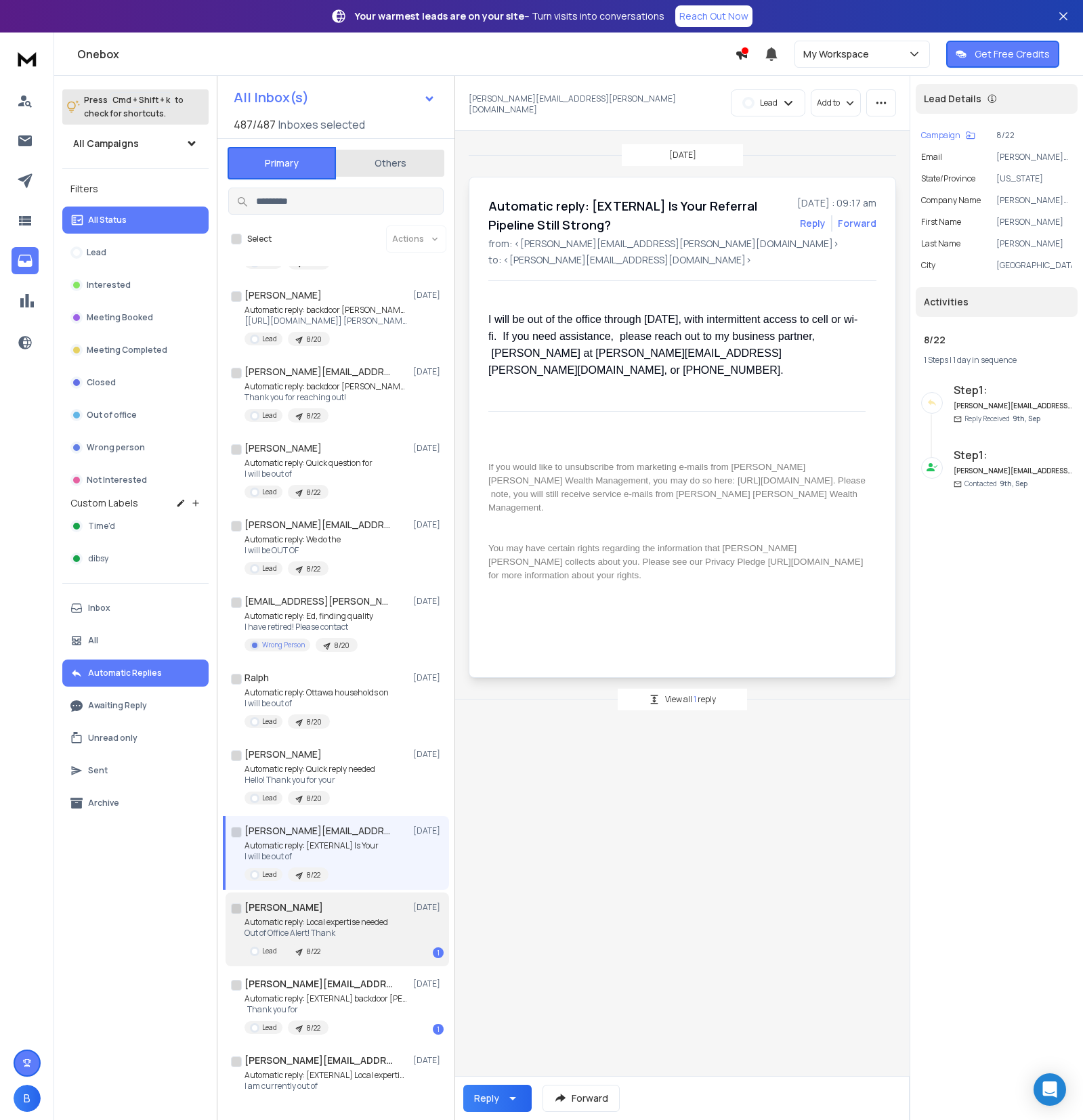
click at [365, 921] on p "Automatic reply: Local expertise needed" at bounding box center [316, 922] width 144 height 10
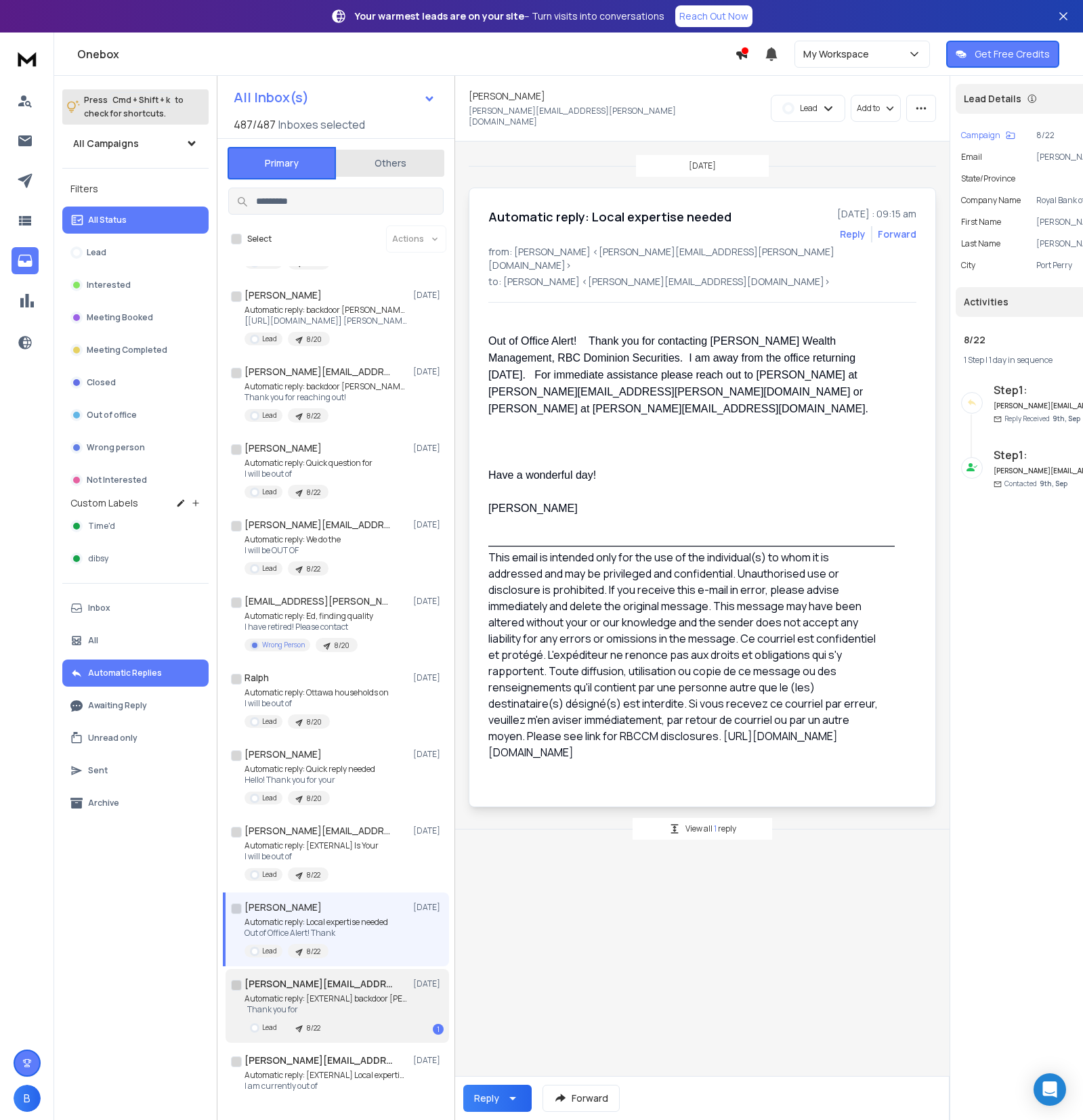
click at [364, 1002] on p "Automatic reply: [EXTERNAL] backdoor [PERSON_NAME]?" at bounding box center [326, 999] width 162 height 10
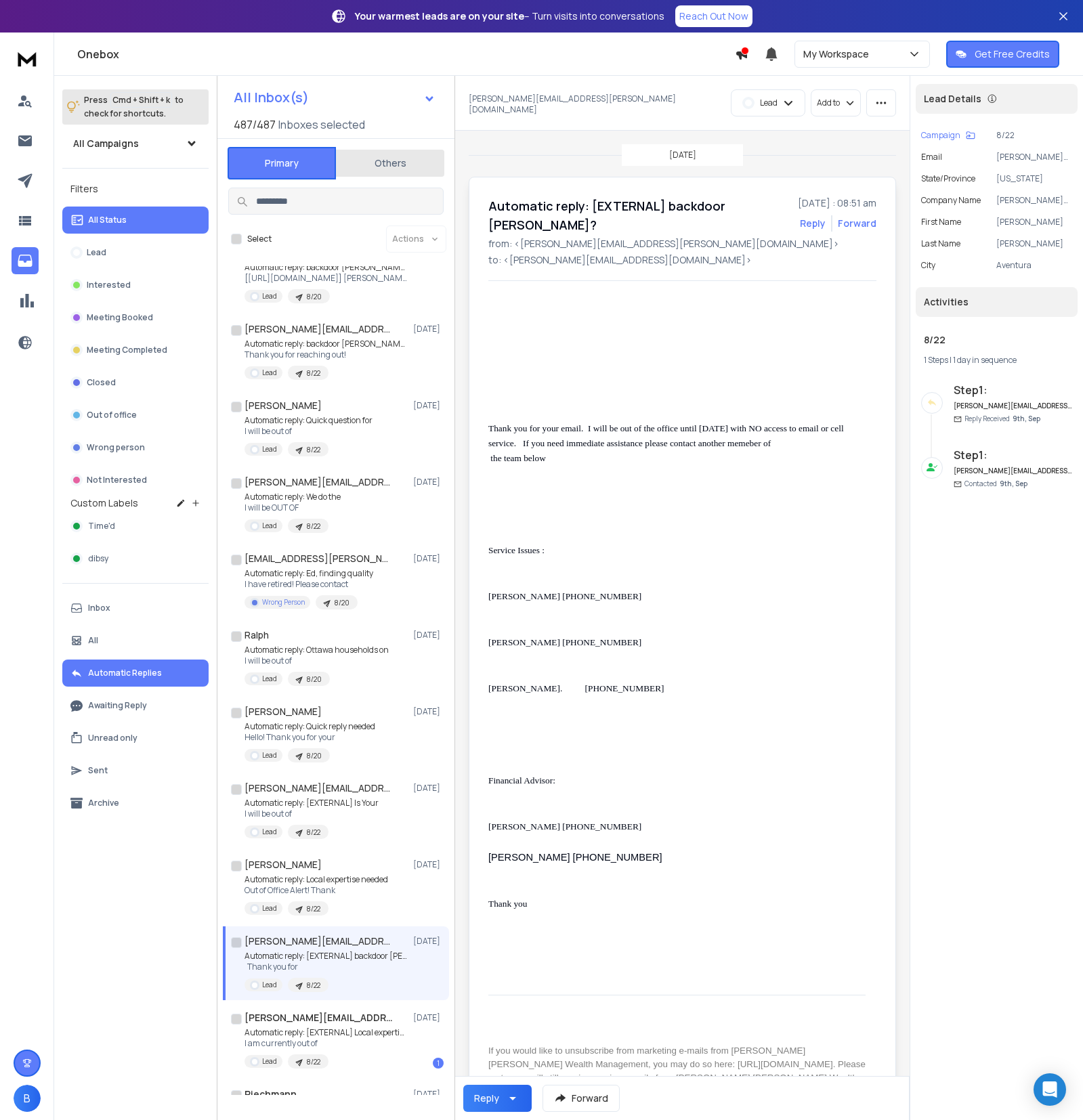
scroll to position [2098, 0]
click at [362, 921] on div "[PERSON_NAME] [DATE] Automatic reply: Local expertise needed Out of Office Aler…" at bounding box center [337, 886] width 223 height 74
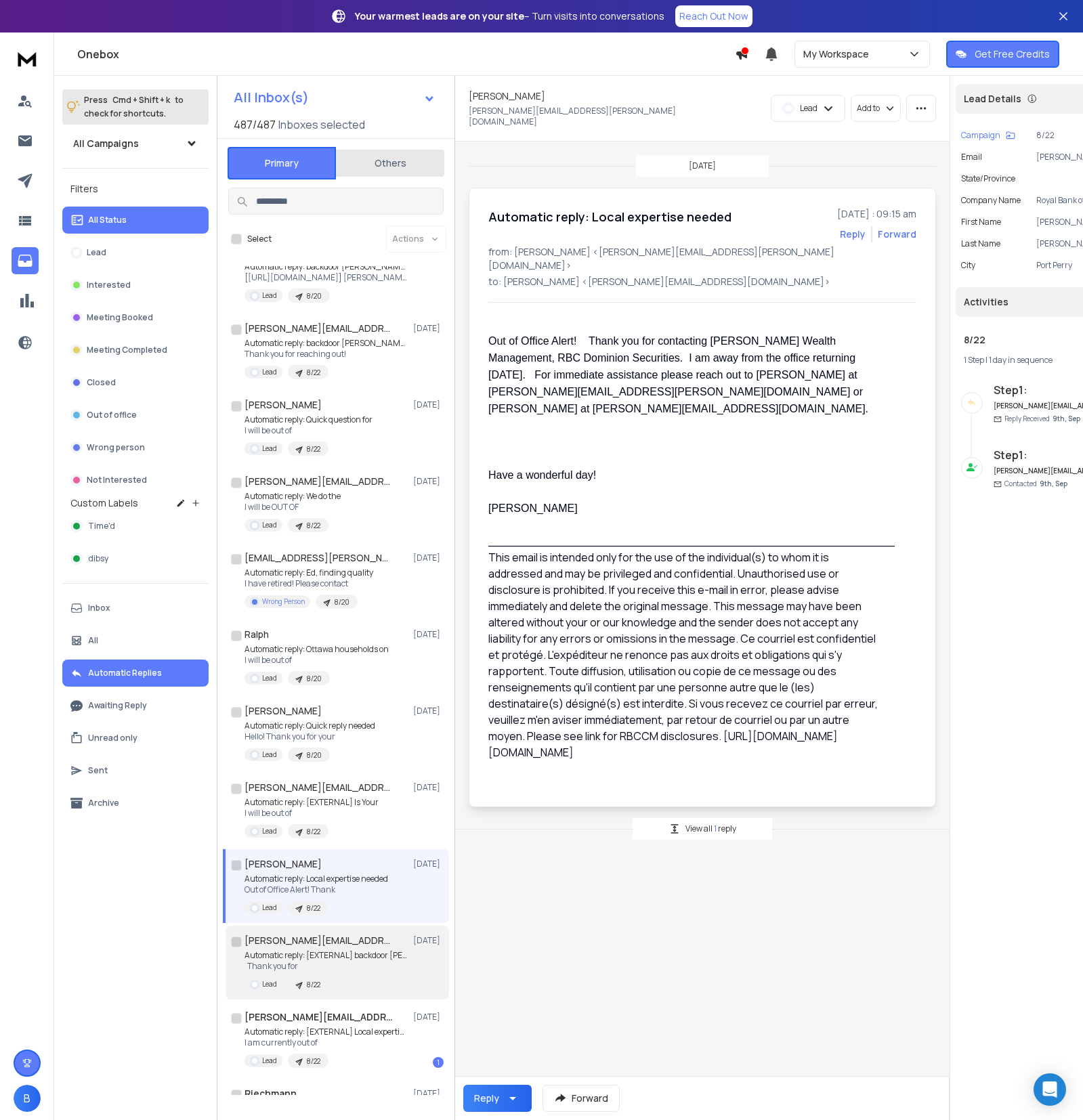
click at [362, 956] on p "Automatic reply: [EXTERNAL] backdoor [PERSON_NAME]?" at bounding box center [326, 955] width 162 height 10
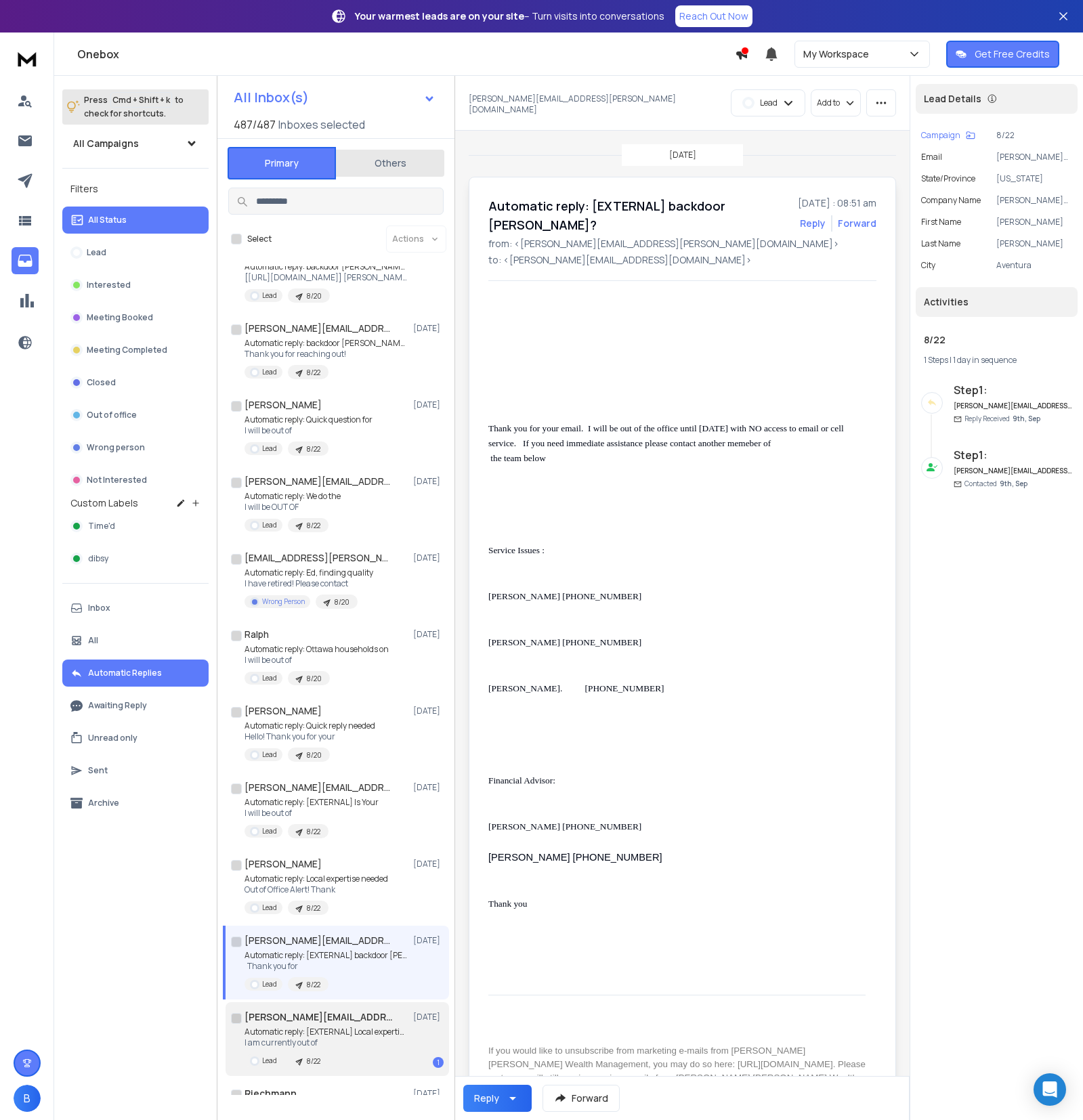
click at [358, 1048] on p "I am currently out of" at bounding box center [326, 1042] width 162 height 10
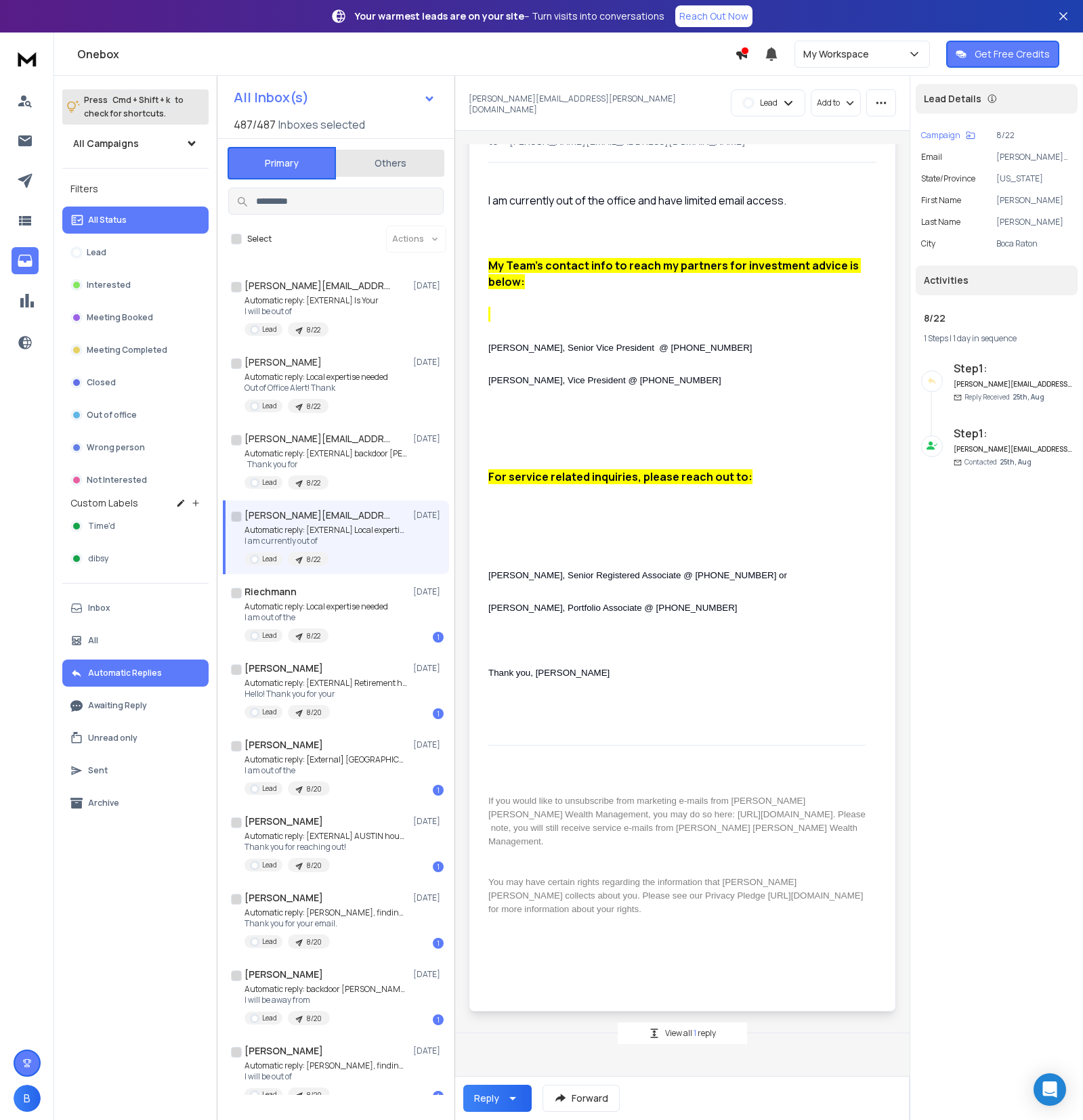
scroll to position [0, 0]
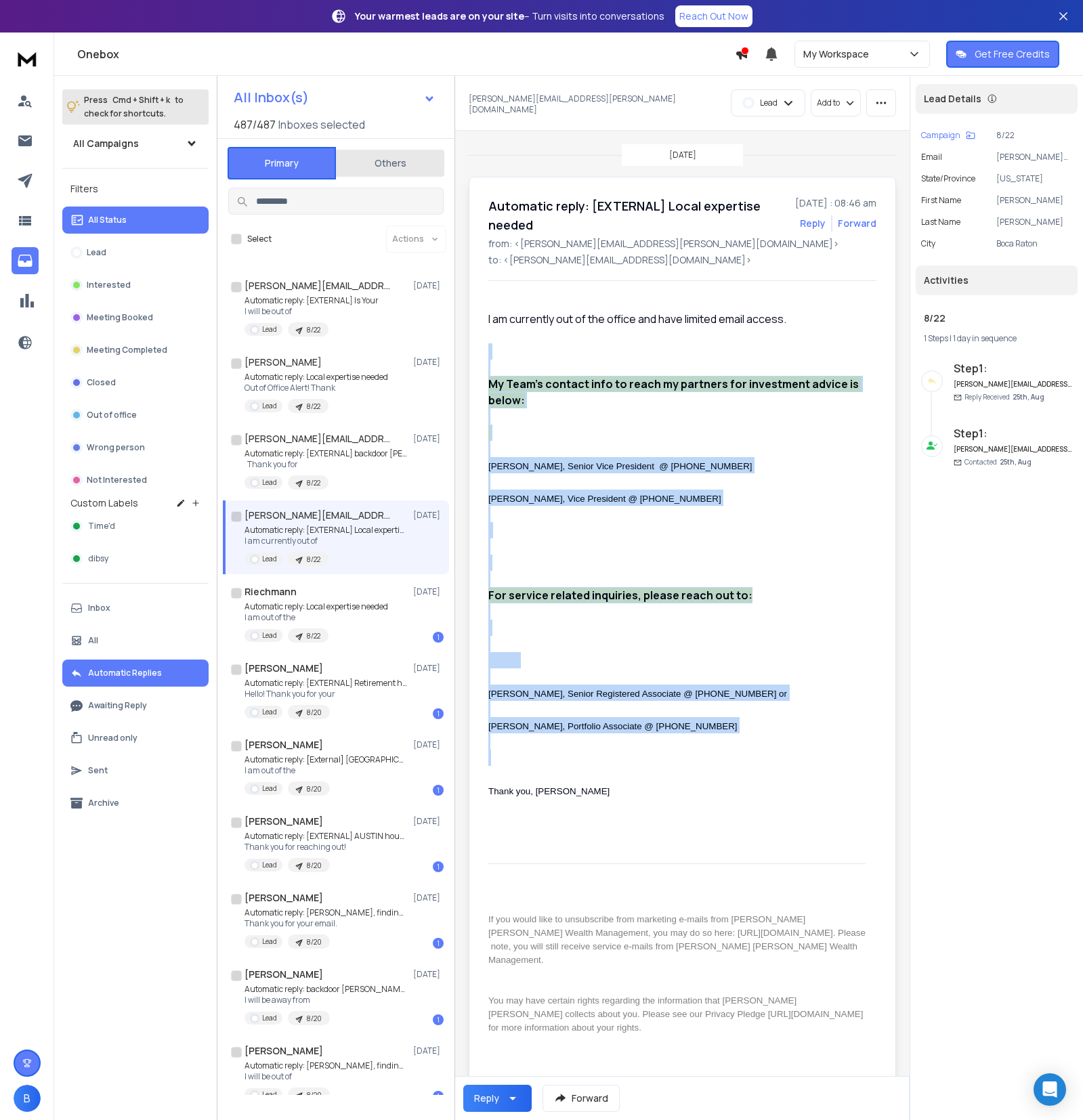
drag, startPoint x: 743, startPoint y: 764, endPoint x: 483, endPoint y: 349, distance: 489.7
click at [483, 349] on div "Automatic reply: [EXTERNAL] Local expertise needed [DATE] : 08:46 am Reply Forw…" at bounding box center [682, 654] width 427 height 954
copy div "My Team’s contact info to reach my partners for investment advice is below: [PE…"
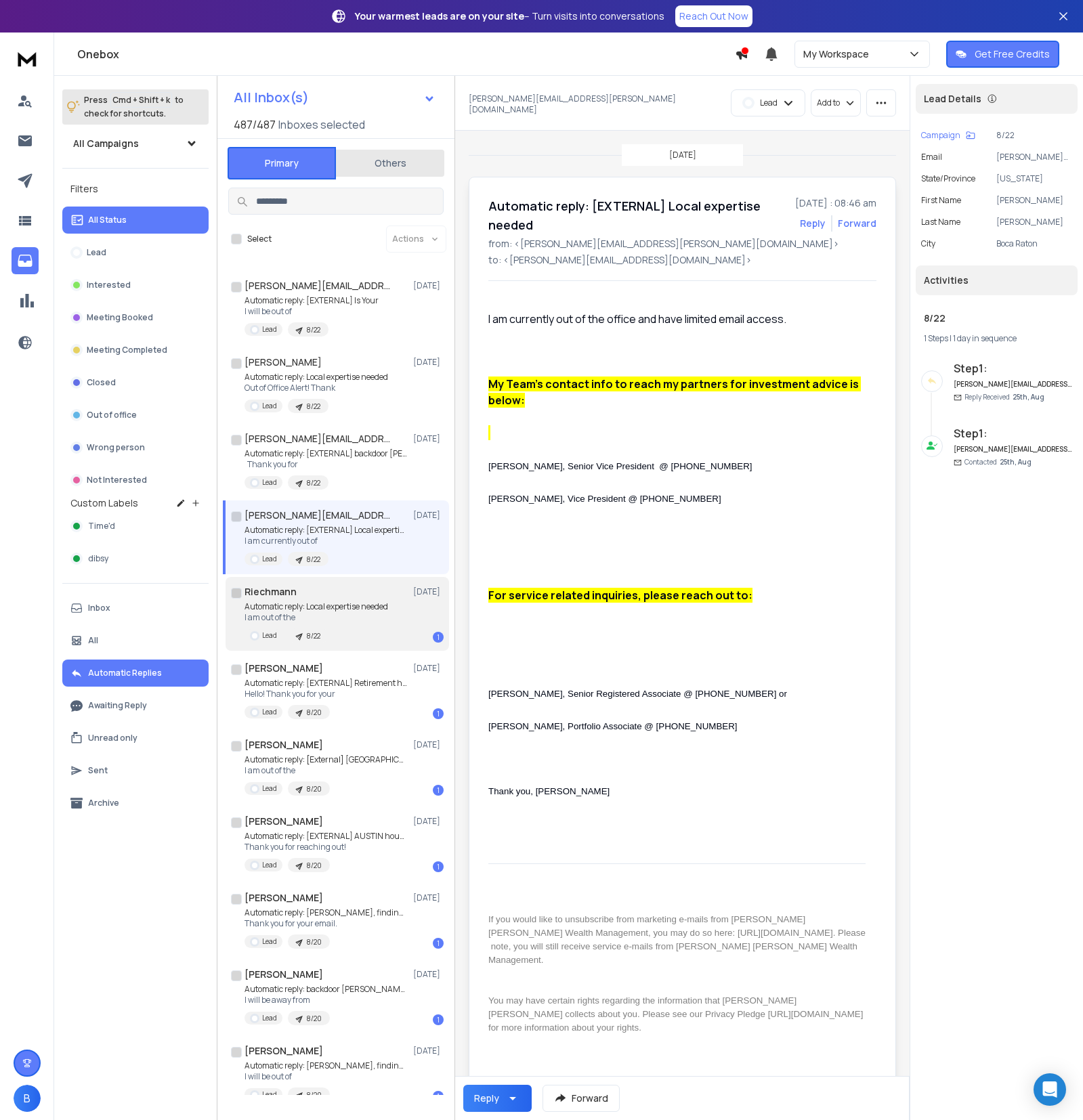
click at [374, 633] on div "Lead 8/22" at bounding box center [316, 636] width 144 height 14
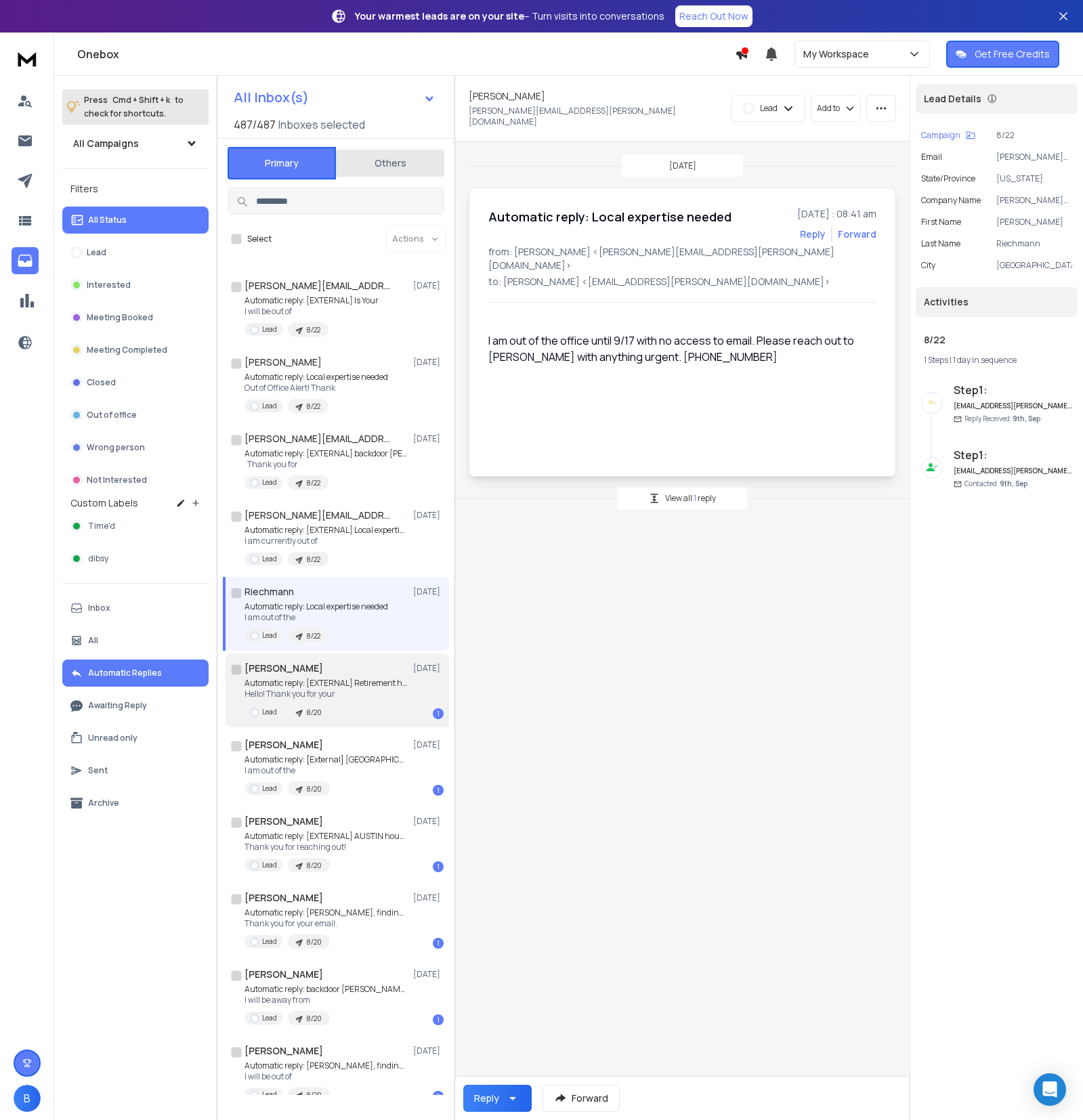
click at [370, 676] on div "[PERSON_NAME] [DATE] Automatic reply: [EXTERNAL] Retirement household Hello! Th…" at bounding box center [344, 690] width 199 height 58
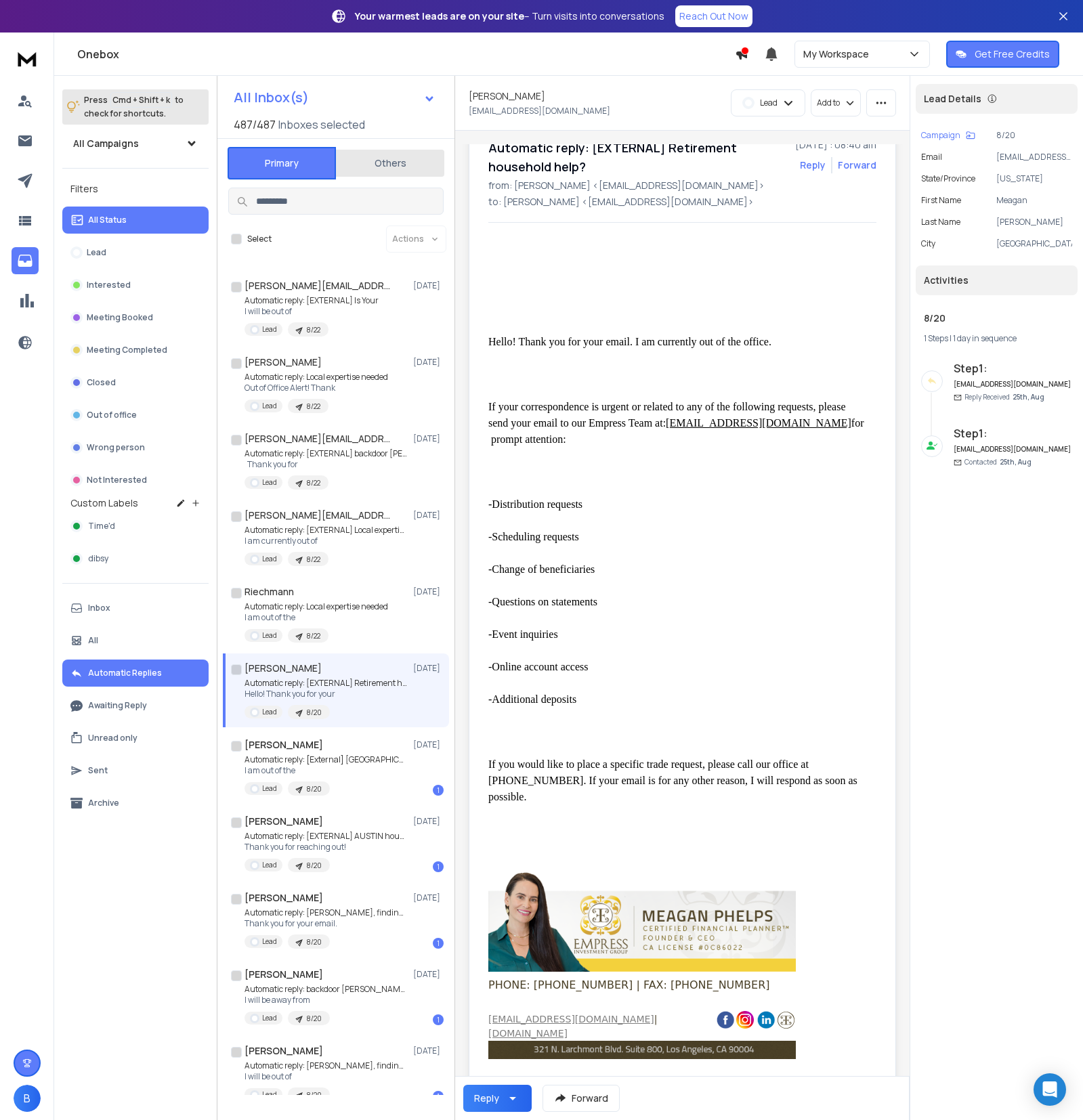
scroll to position [57, 0]
click at [727, 568] on div "Hello! Thank you for your email. I am currently out of the office. If your corr…" at bounding box center [677, 530] width 377 height 552
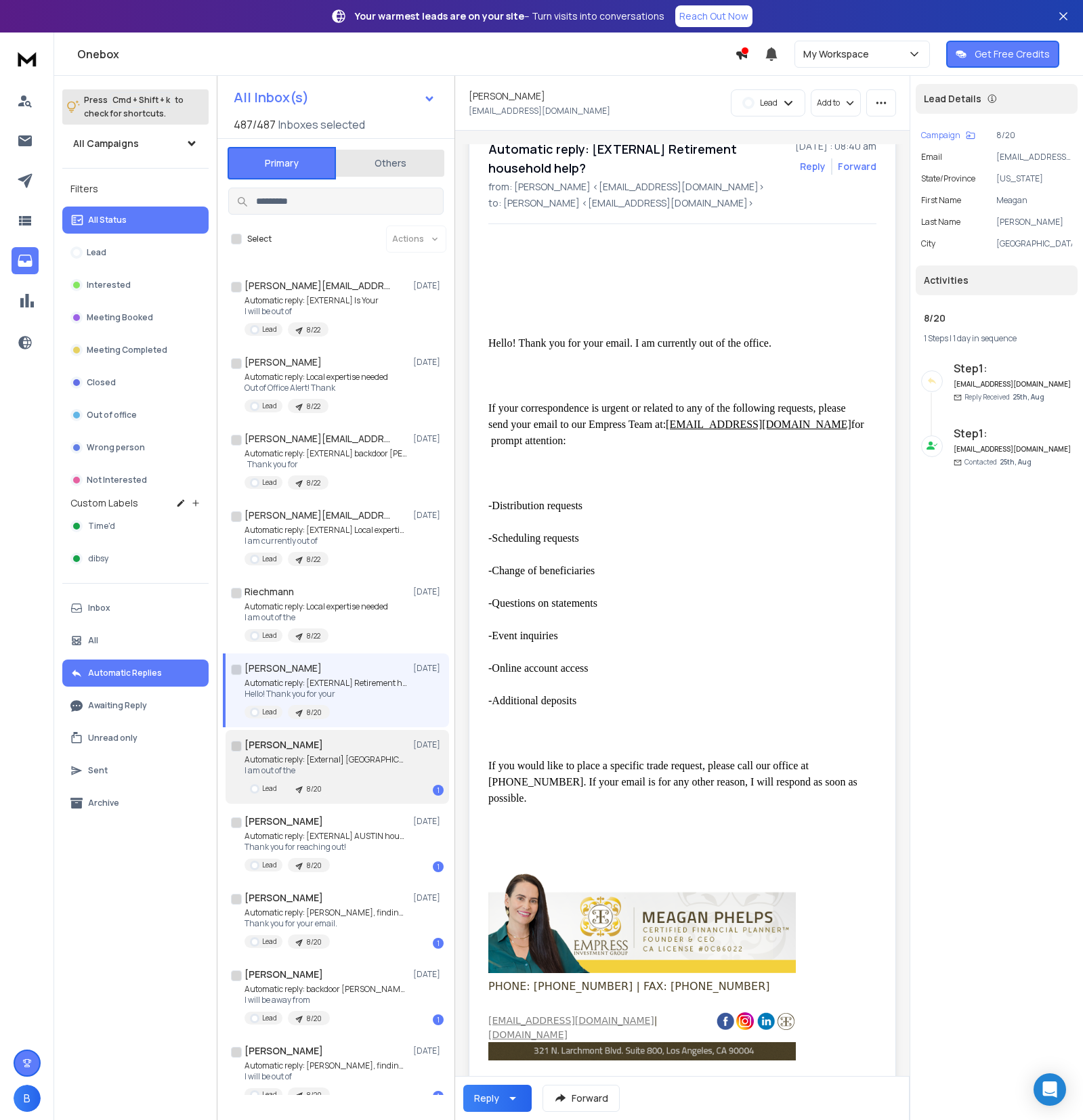
click at [295, 767] on p "I am out of the" at bounding box center [326, 770] width 162 height 10
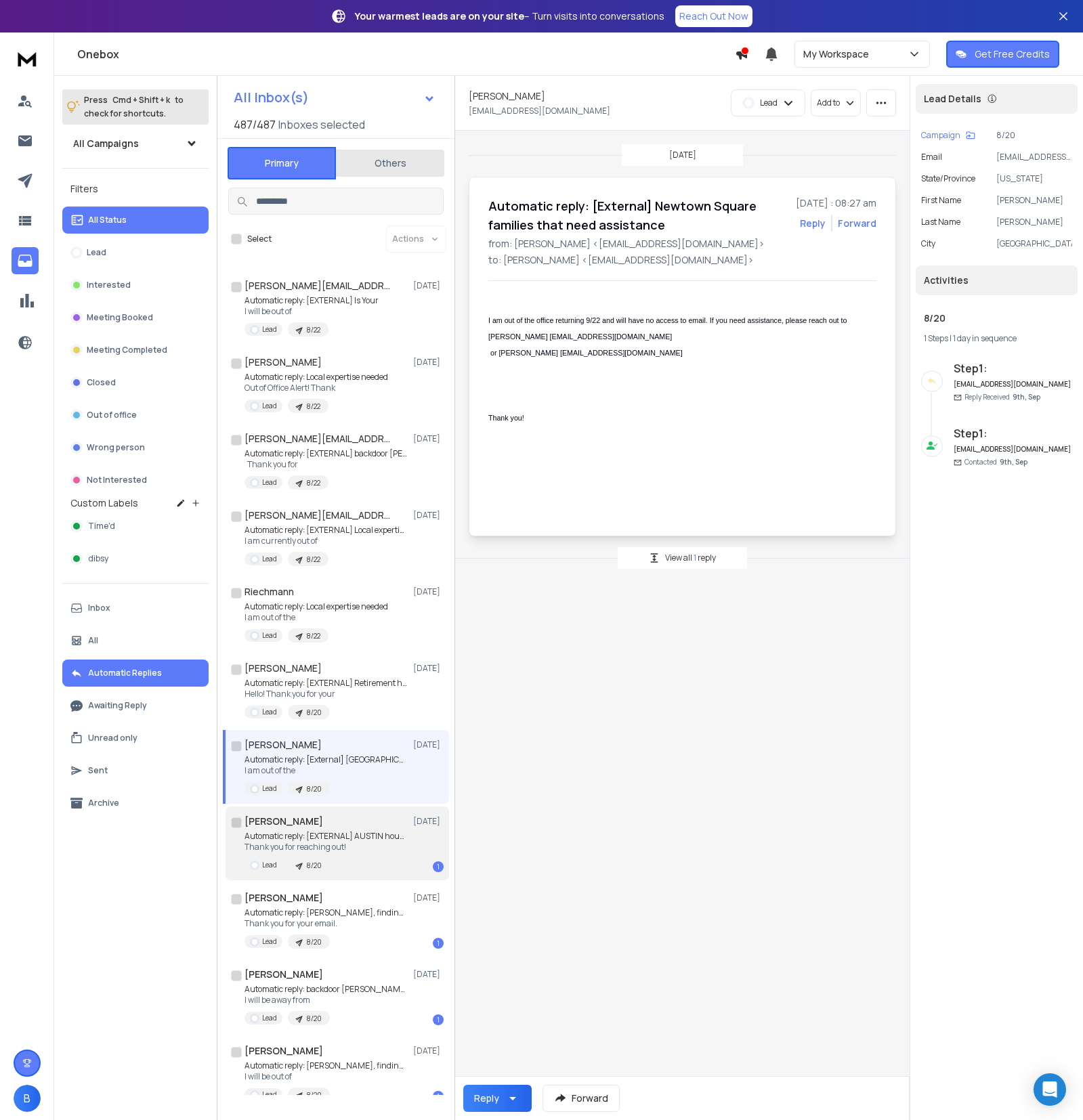
click at [368, 841] on p "Automatic reply: [EXTERNAL] AUSTIN households" at bounding box center [326, 836] width 162 height 10
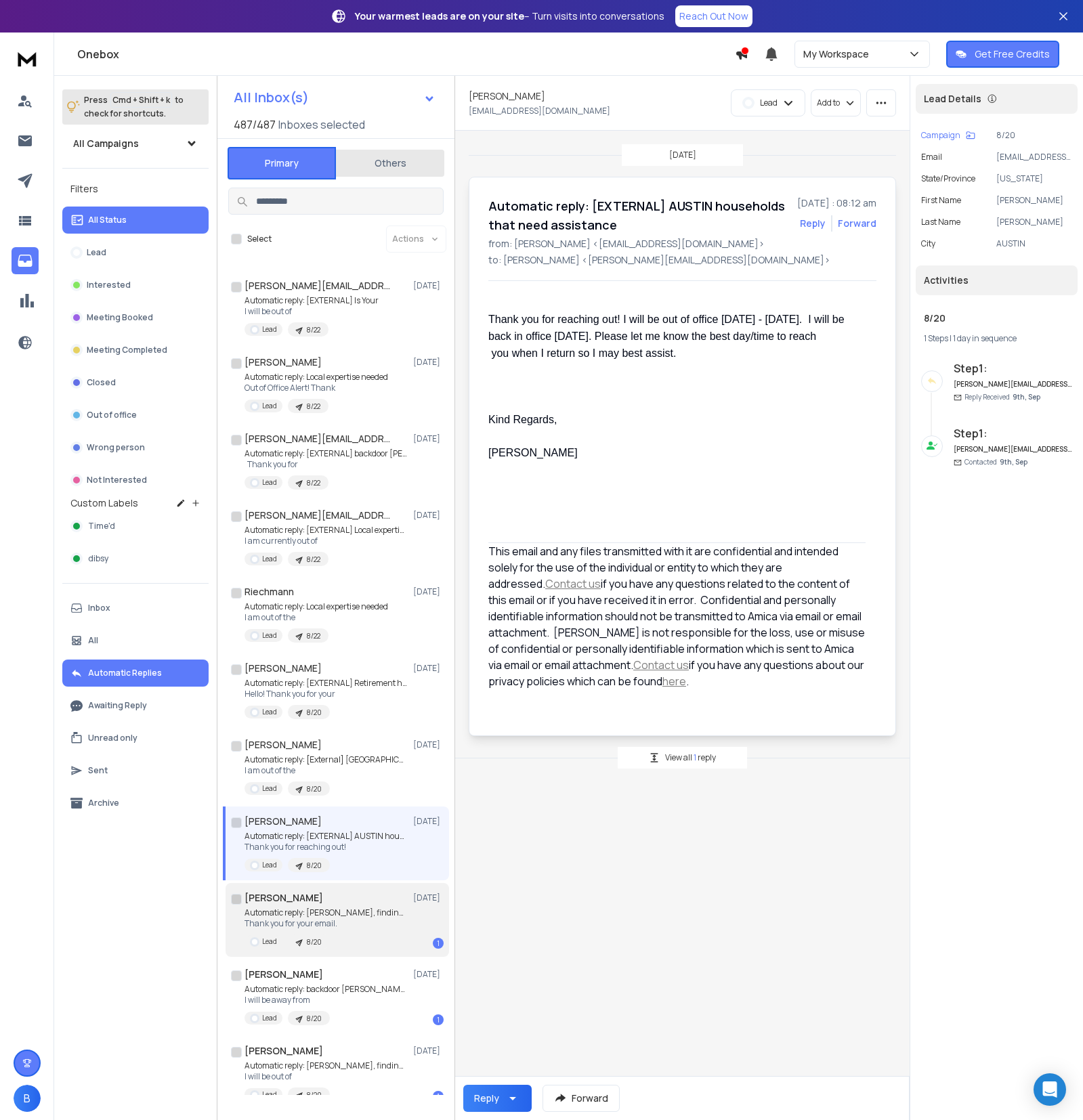
click at [375, 920] on p "Thank you for your email." at bounding box center [326, 923] width 162 height 10
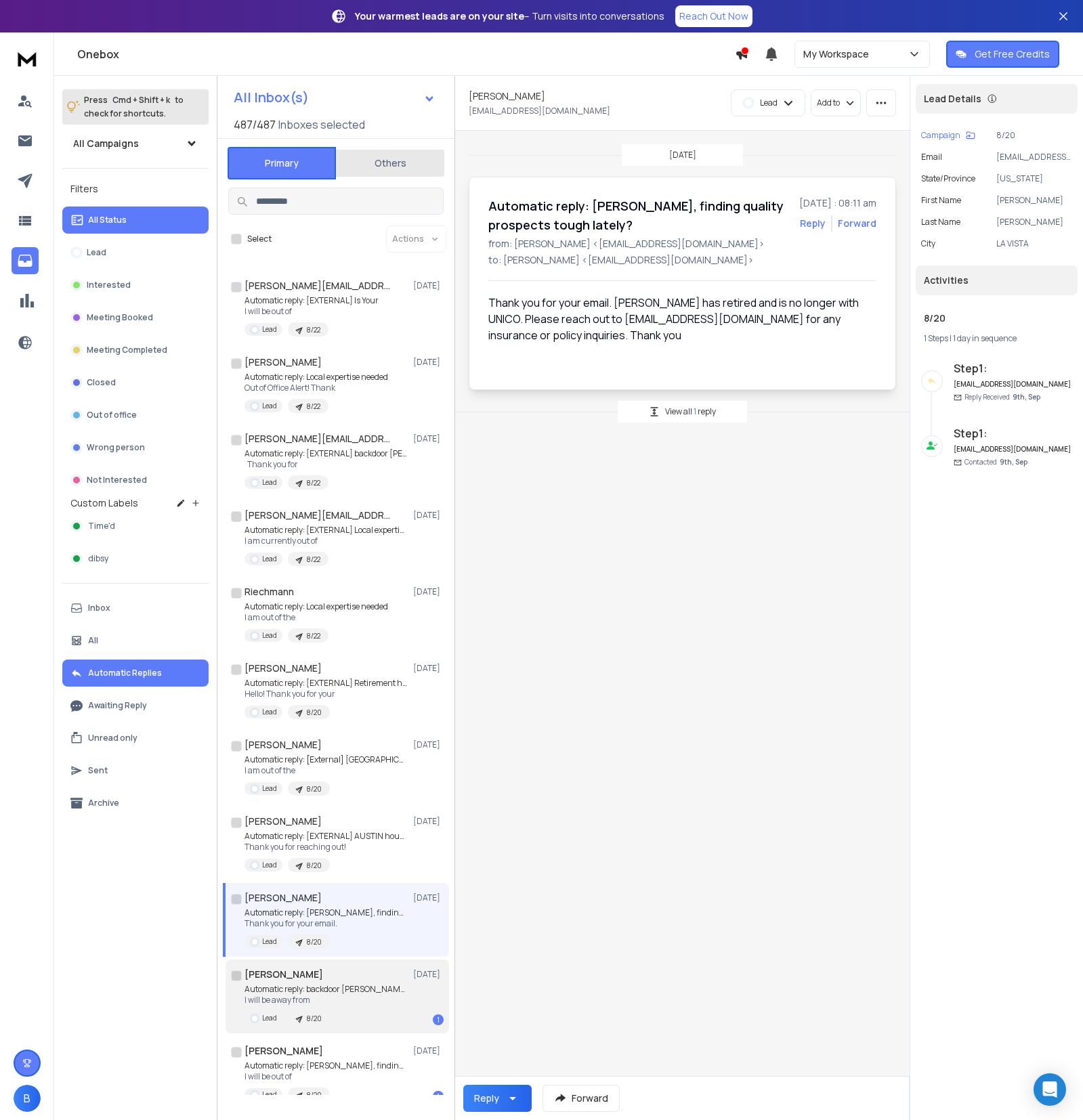
click at [366, 984] on p "Automatic reply: backdoor [PERSON_NAME] help?" at bounding box center [326, 989] width 162 height 10
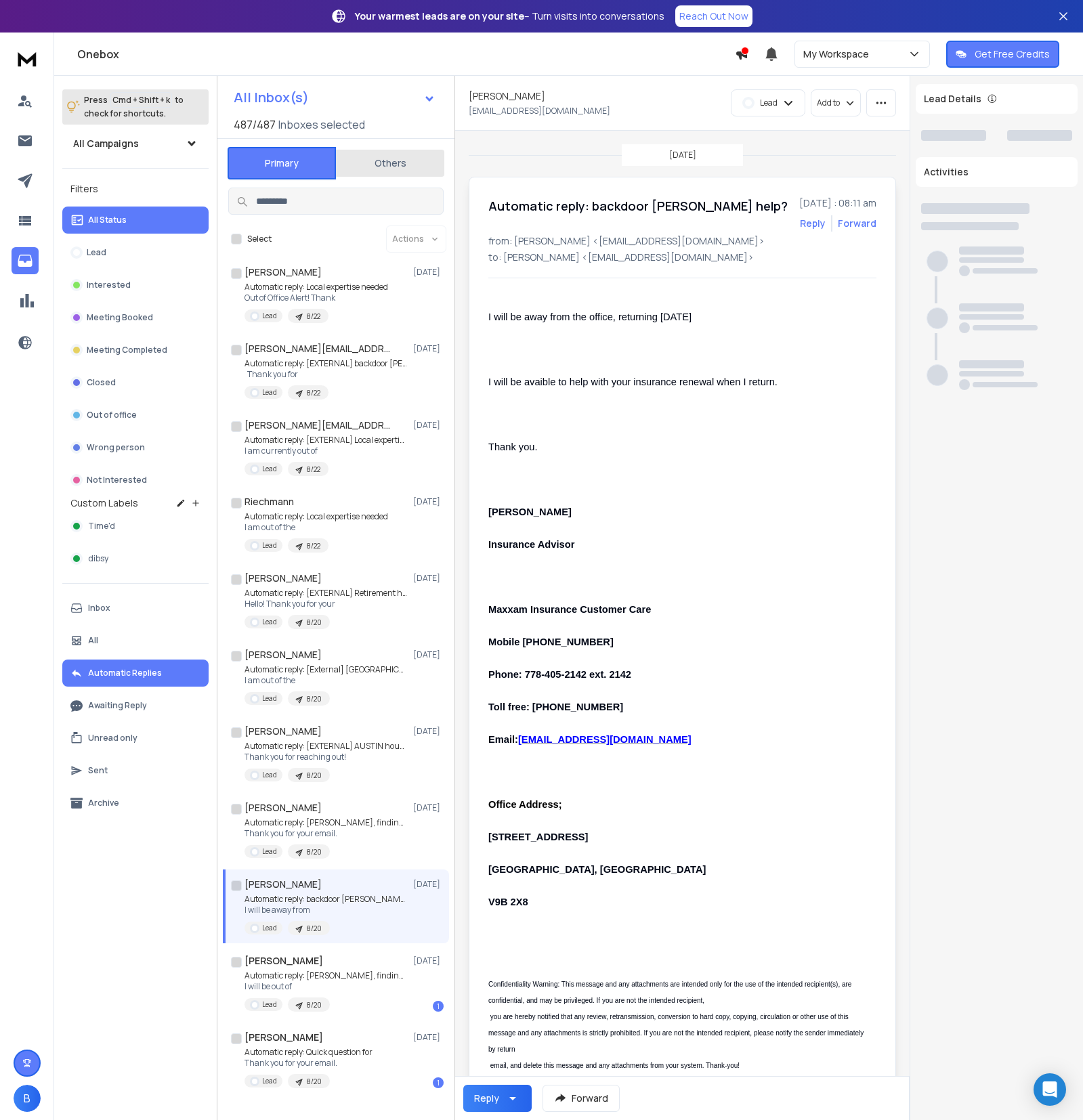
scroll to position [2691, 0]
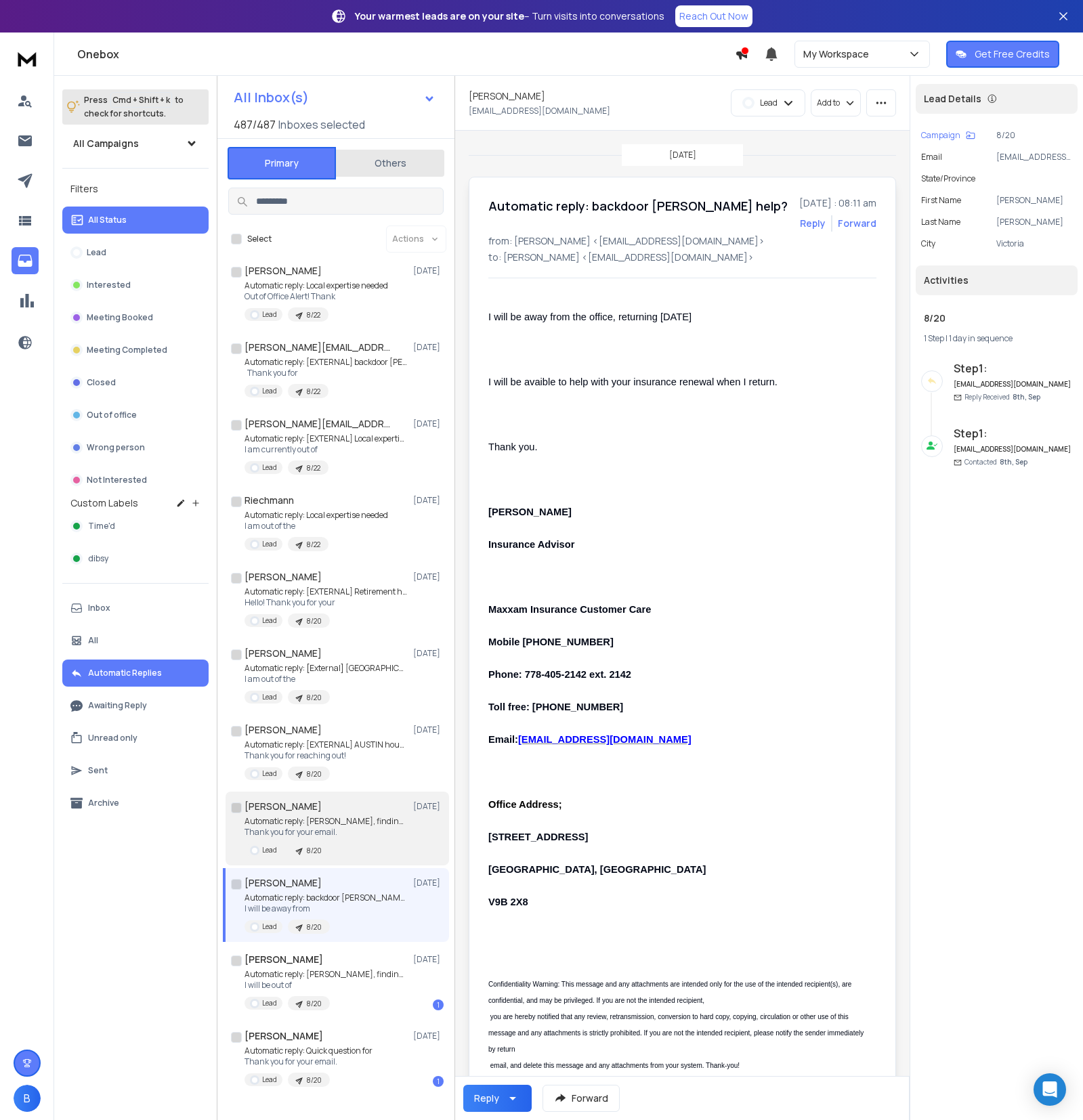
click at [356, 860] on div "[PERSON_NAME] [DATE] Automatic reply: [PERSON_NAME], finding quality Thank you …" at bounding box center [337, 829] width 223 height 74
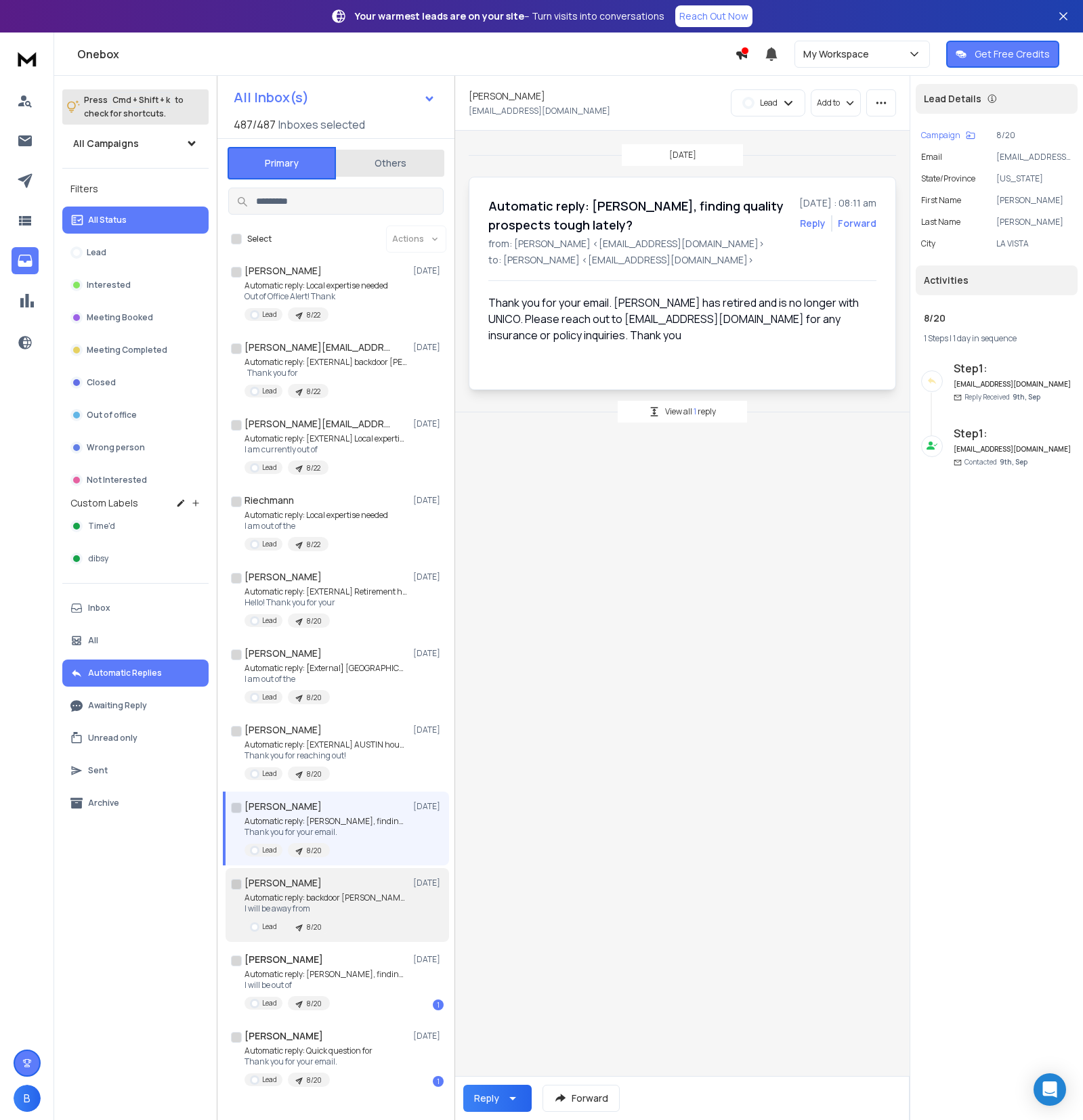
click at [365, 921] on div "Lead 8/20" at bounding box center [326, 927] width 162 height 14
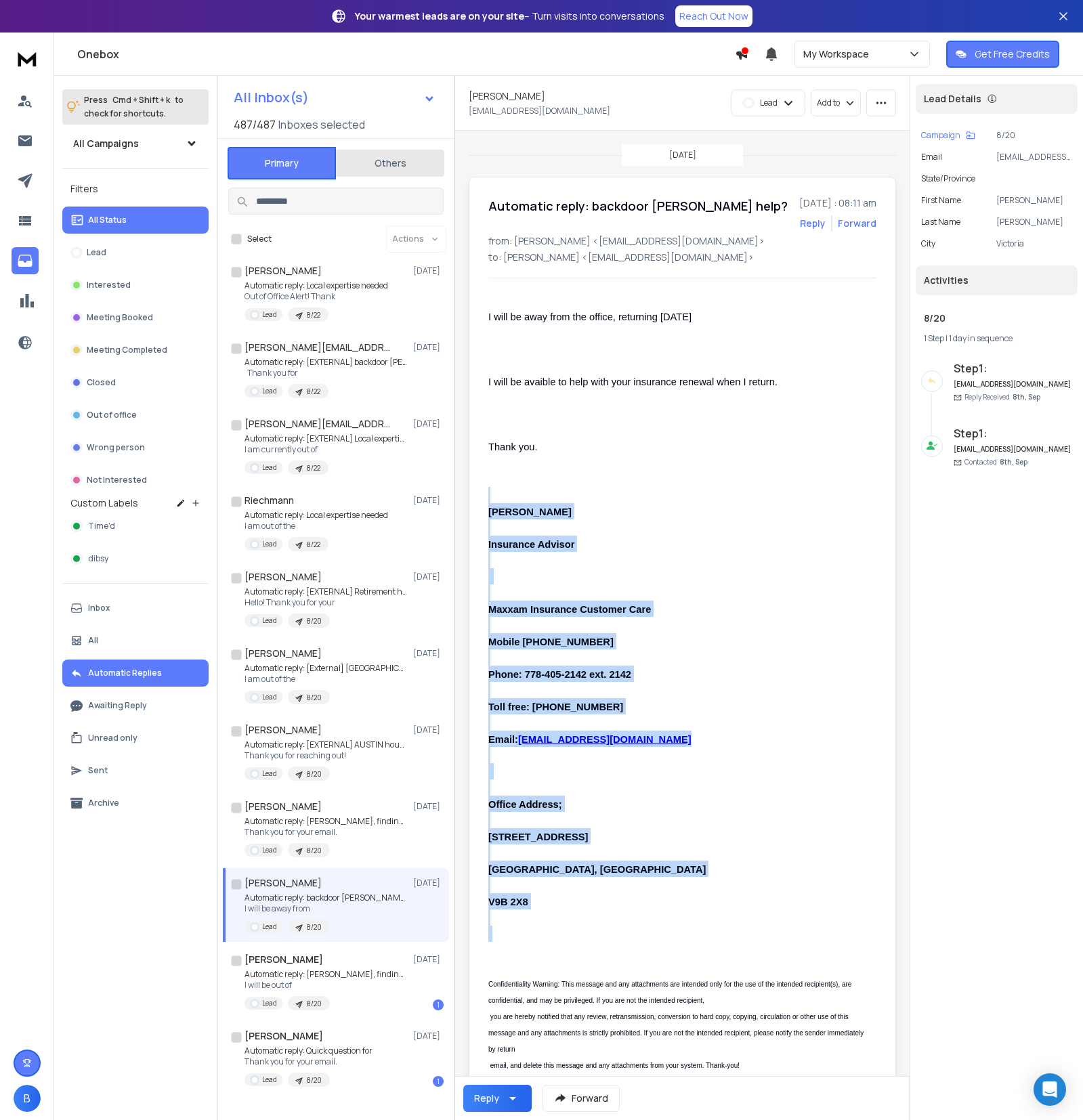
drag, startPoint x: 479, startPoint y: 503, endPoint x: 667, endPoint y: 966, distance: 499.7
click at [667, 966] on div "Automatic reply: backdoor [PERSON_NAME] help? [DATE] : 08:11 am Reply Forward f…" at bounding box center [682, 758] width 427 height 1163
copy div "[PERSON_NAME] Insurance Advisor Maxxam Insurance Customer Care Mobile [PHONE_NU…"
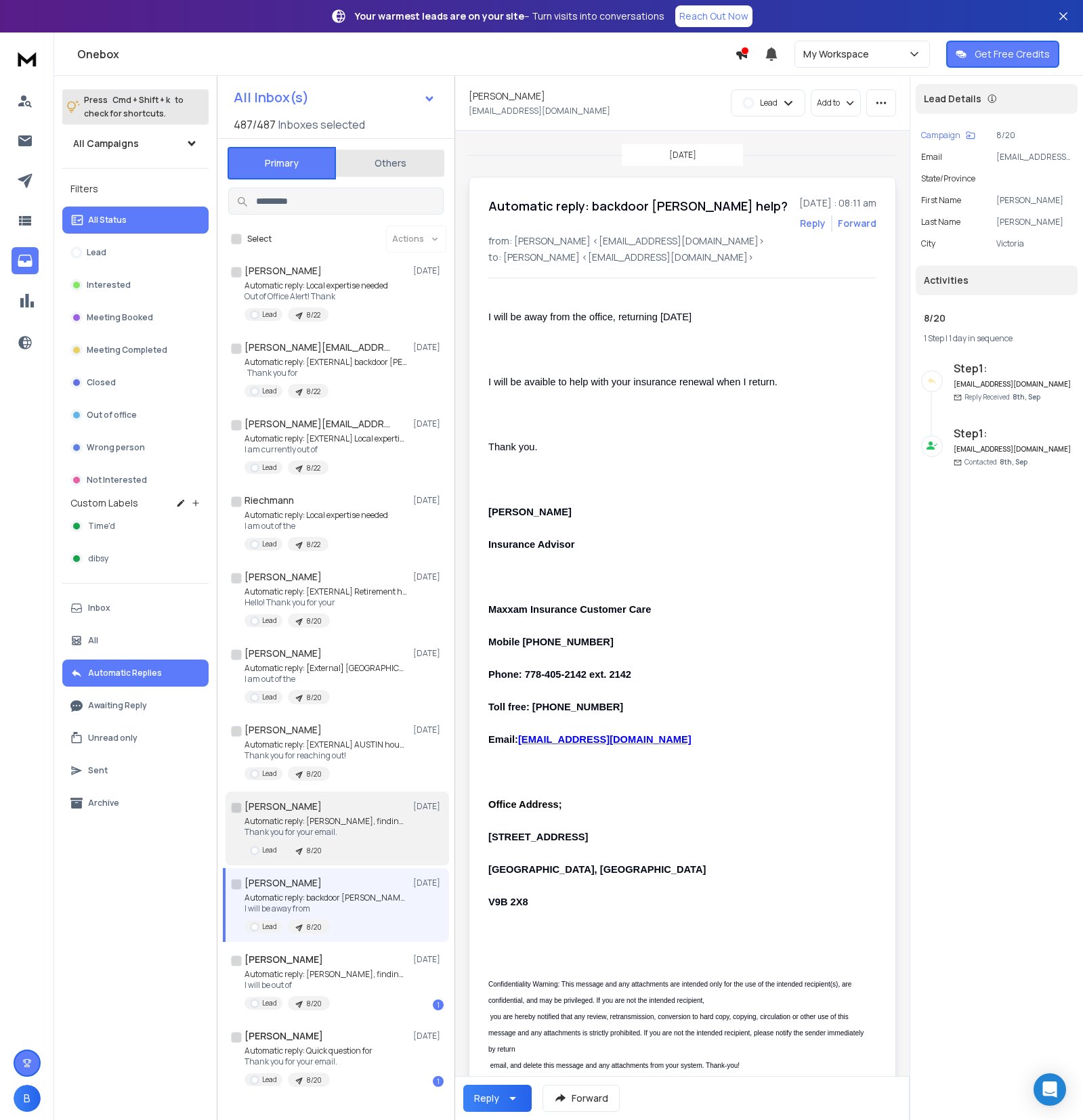
click at [360, 831] on p "Thank you for your email." at bounding box center [326, 832] width 162 height 10
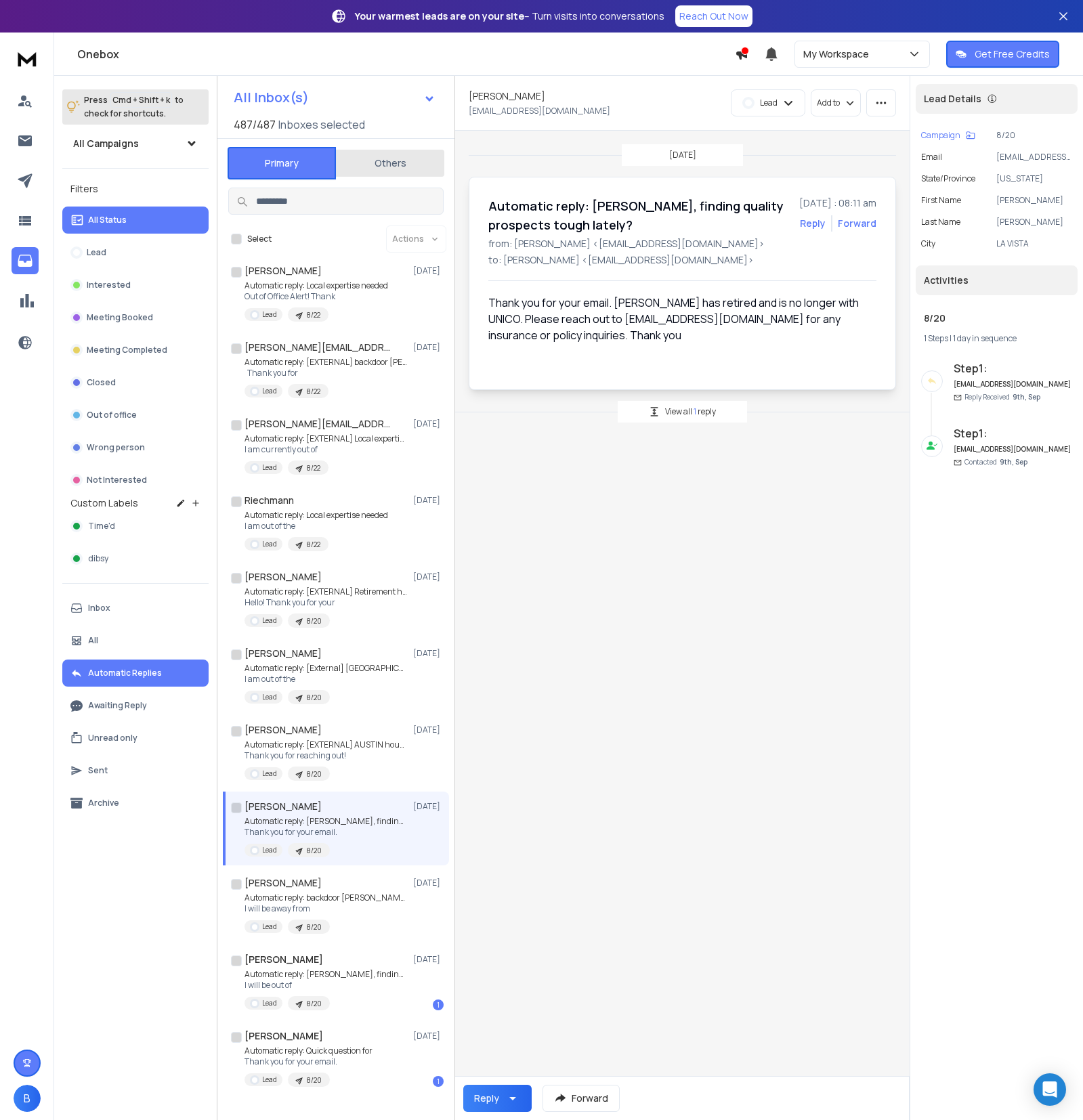
click at [772, 83] on div "[PERSON_NAME] [PERSON_NAME] [EMAIL_ADDRESS][DOMAIN_NAME] Lead Add to Lead Add to" at bounding box center [682, 103] width 454 height 55
click at [772, 87] on div "[PERSON_NAME] [PERSON_NAME] [EMAIL_ADDRESS][DOMAIN_NAME] Lead Add to Lead Add to" at bounding box center [682, 103] width 454 height 55
click at [772, 95] on div "Lead" at bounding box center [767, 103] width 73 height 26
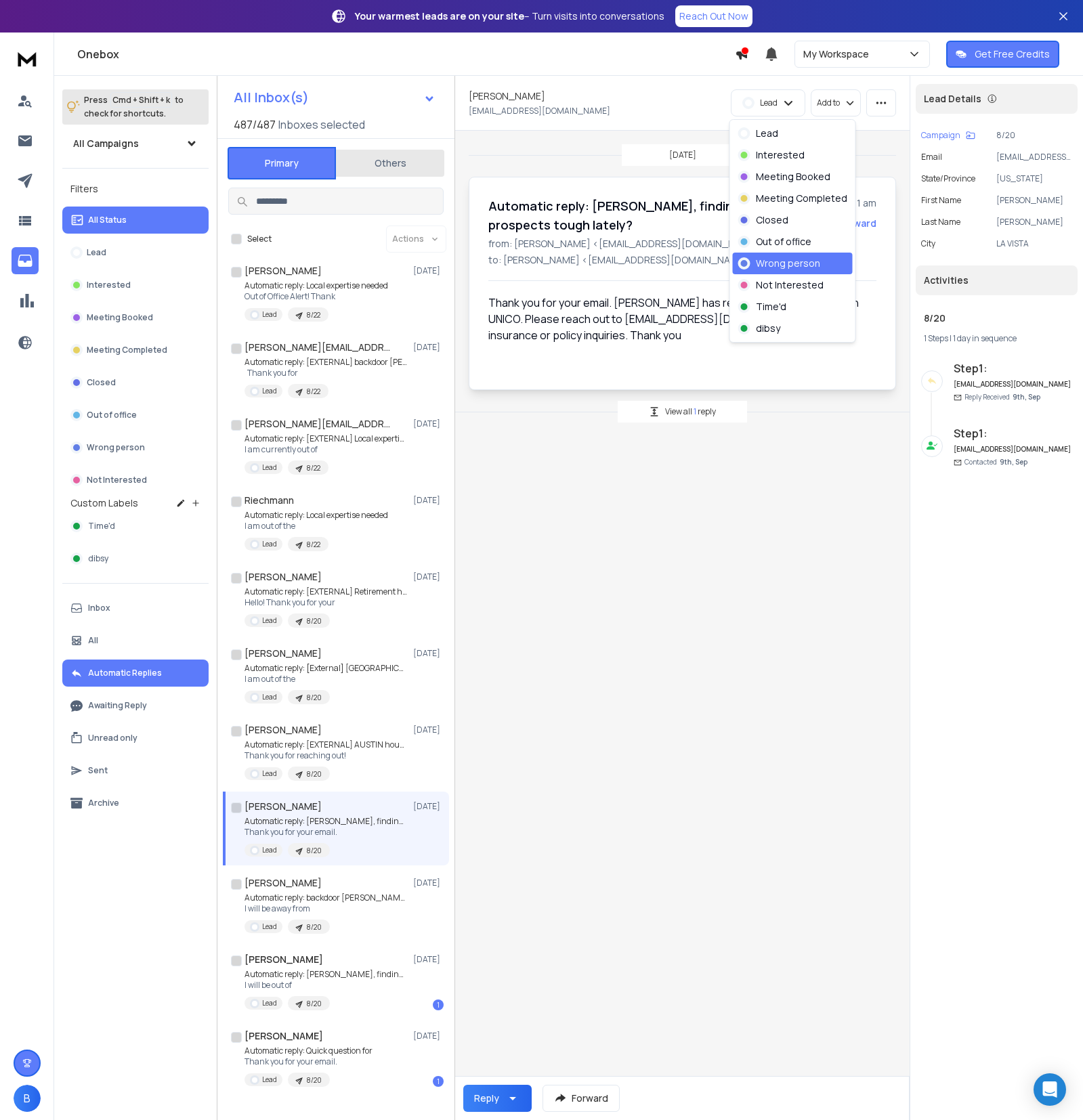
click at [780, 262] on p "Wrong person" at bounding box center [788, 263] width 64 height 14
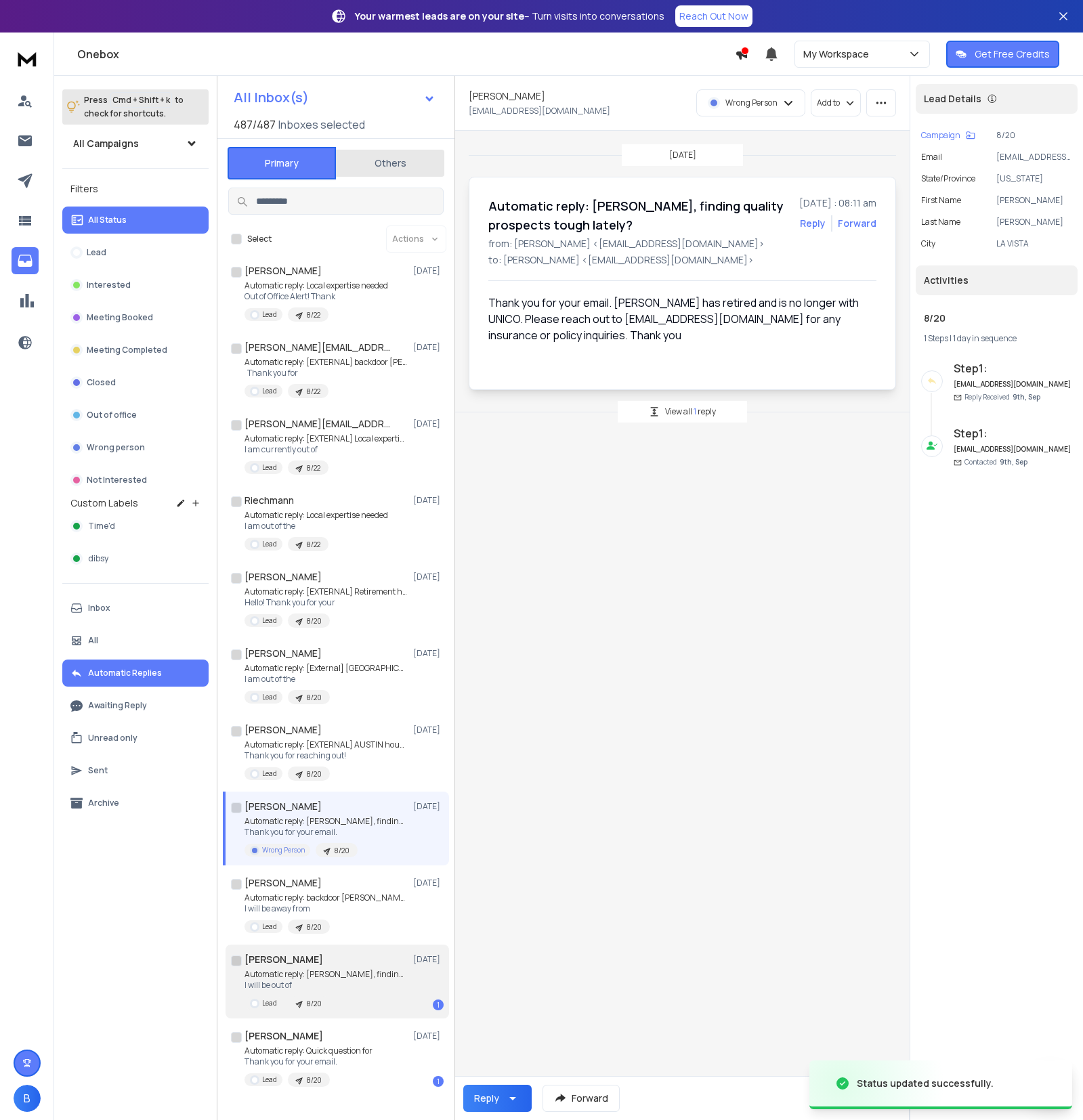
click at [313, 994] on div "Automatic reply: [PERSON_NAME], finding quality I will be out of Lead 8/20" at bounding box center [326, 989] width 162 height 41
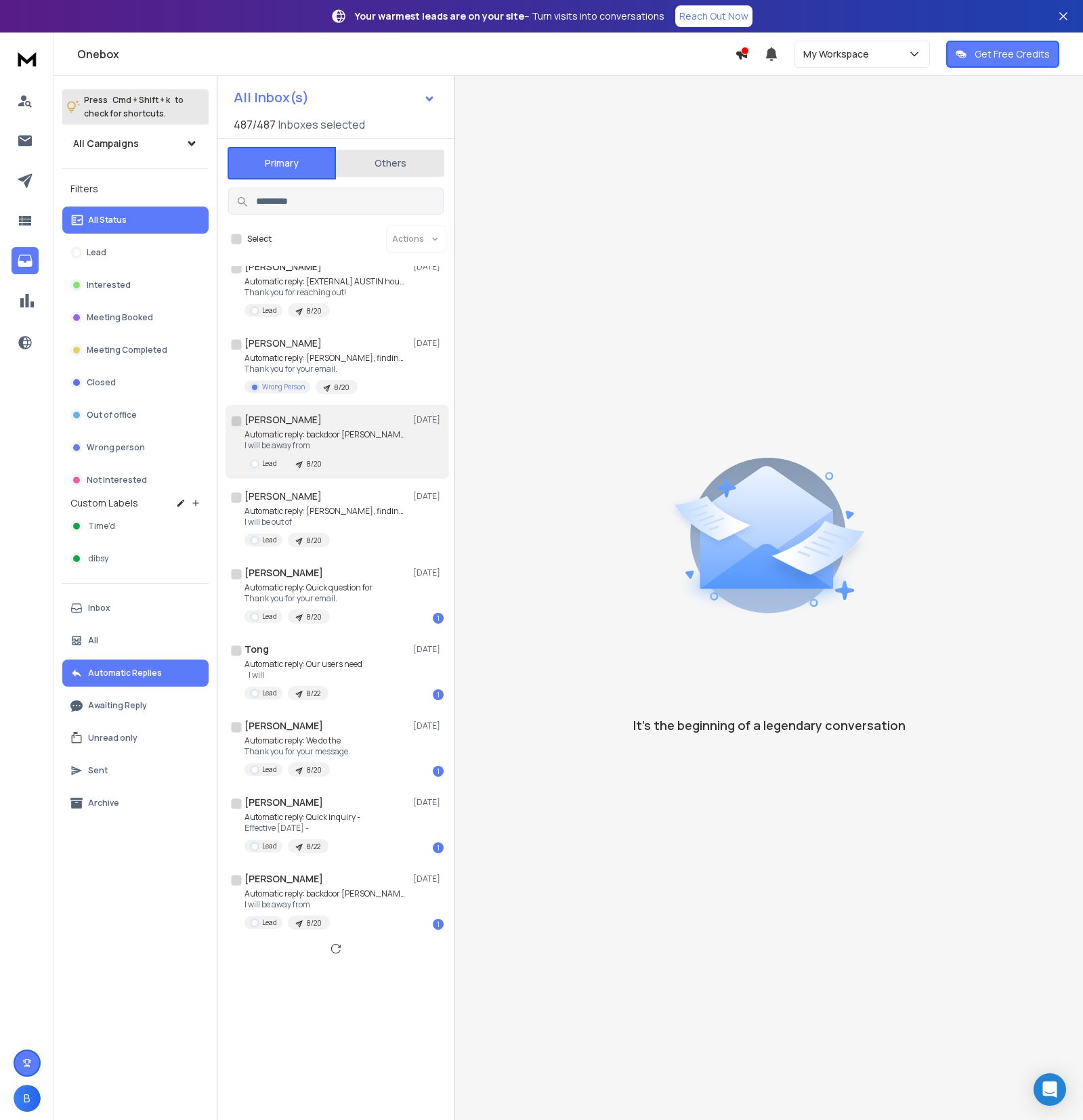
scroll to position [0, 0]
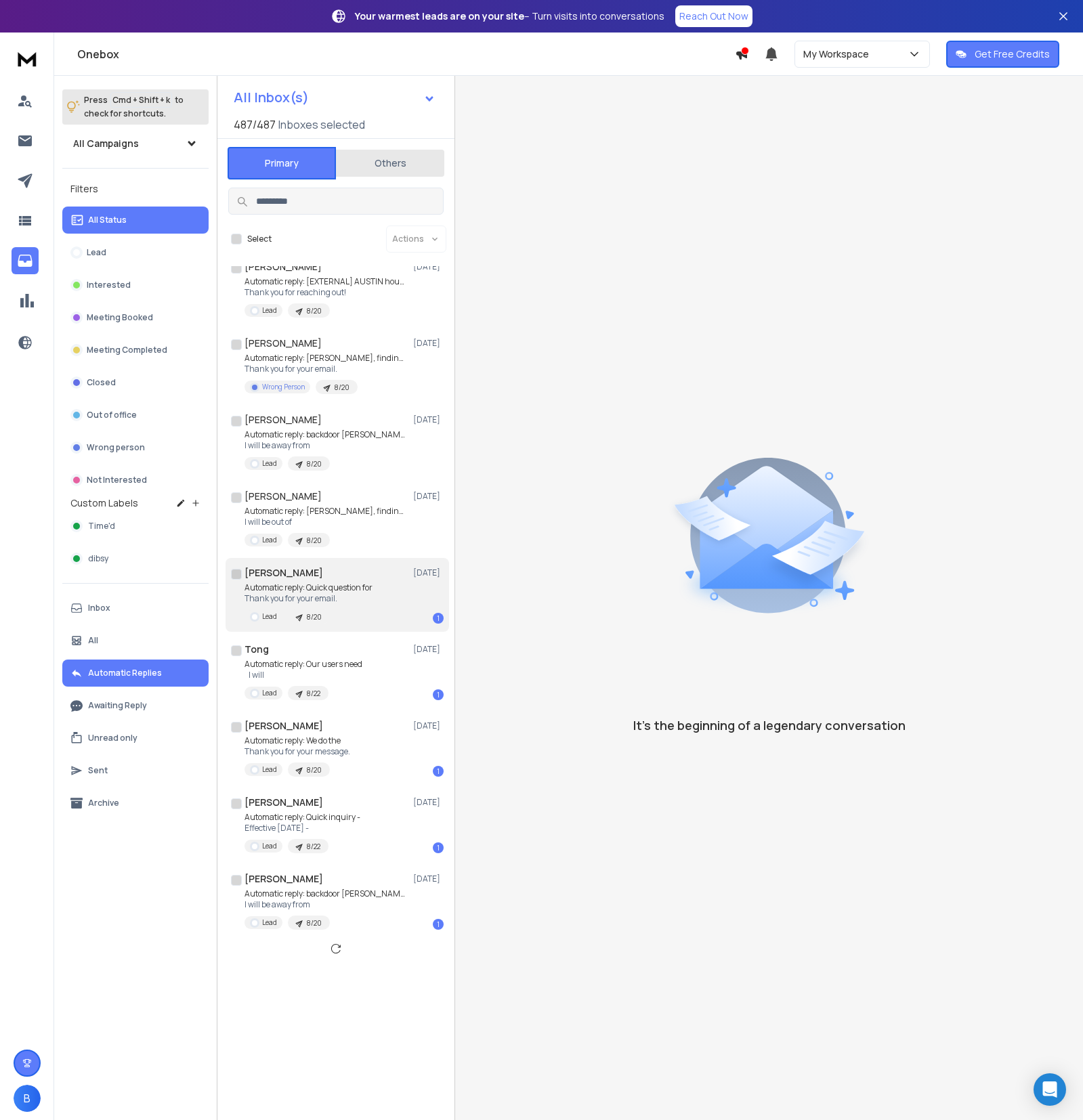
click at [332, 584] on p "Automatic reply: Quick question for" at bounding box center [308, 587] width 128 height 10
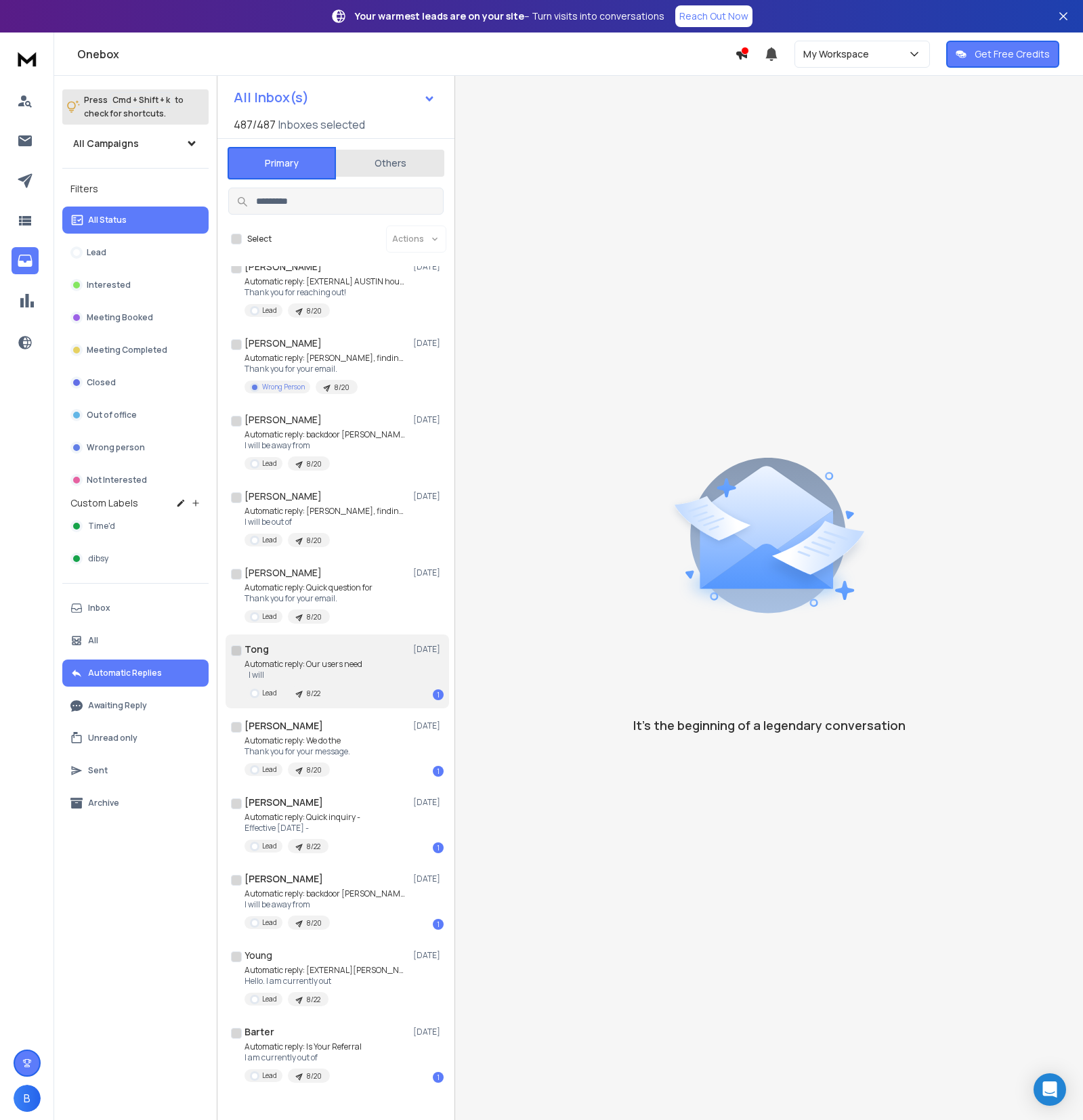
click at [371, 678] on div "Automatic reply: Our users need ﻿ ﻿ ﻿ I will Lead 8/22 1" at bounding box center [344, 679] width 199 height 41
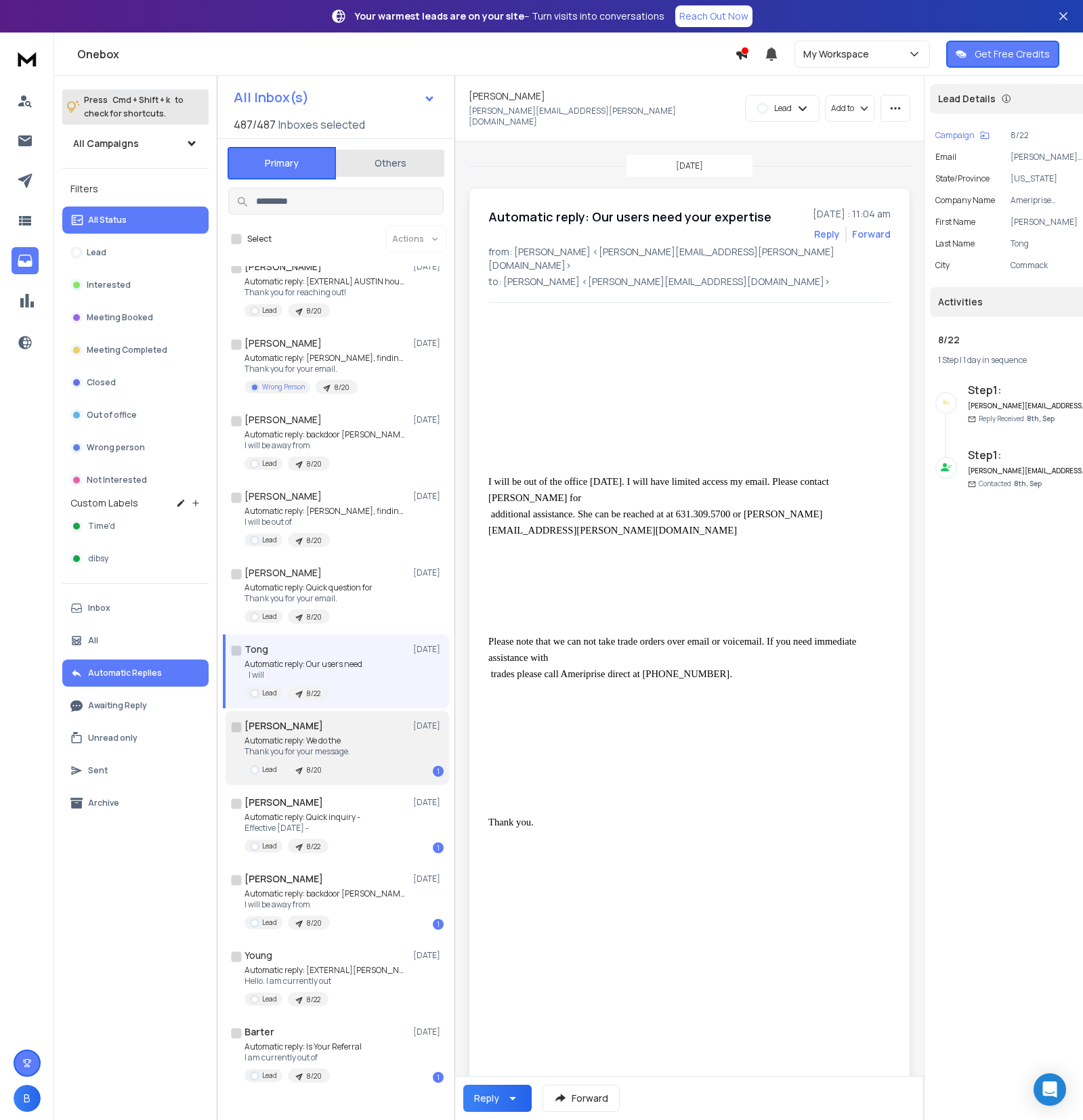
click at [361, 738] on div "Automatic reply: We do the Thank you for your message. Lead 8/20 1" at bounding box center [344, 755] width 199 height 41
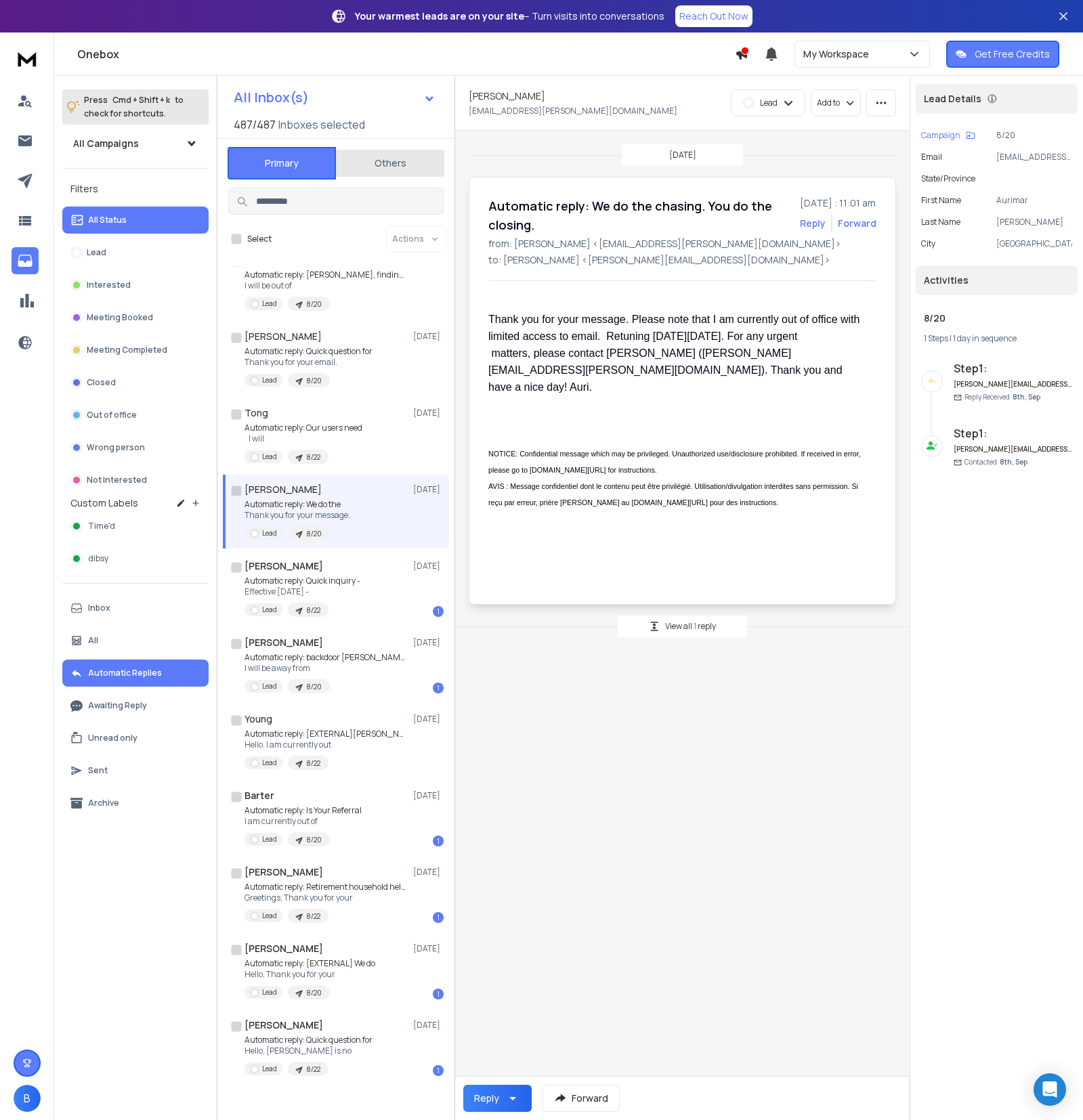
scroll to position [3492, 0]
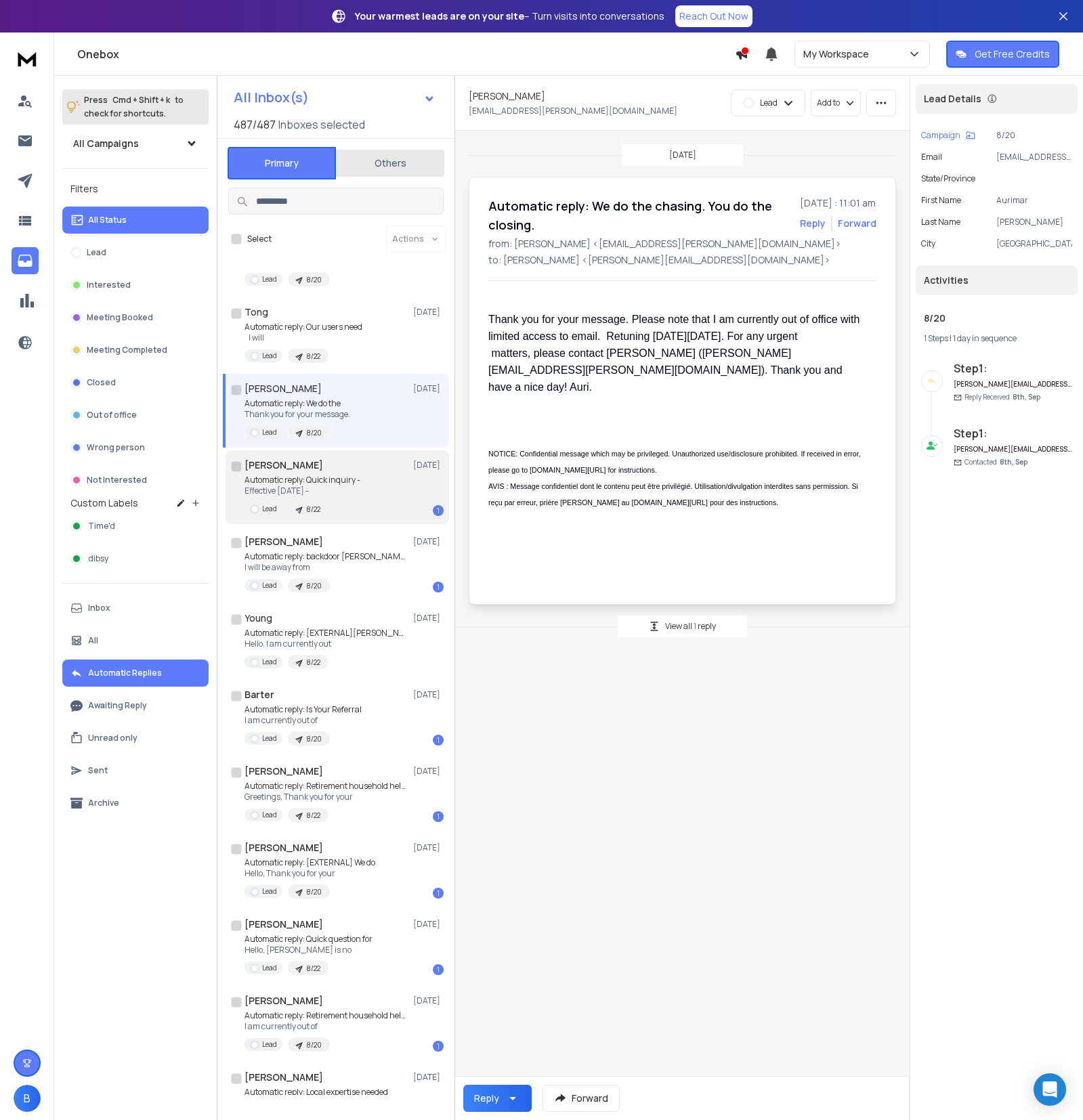
click at [364, 503] on div "Automatic reply: Quick inquiry - Effective [DATE] - Lead 8/22 1" at bounding box center [344, 495] width 199 height 41
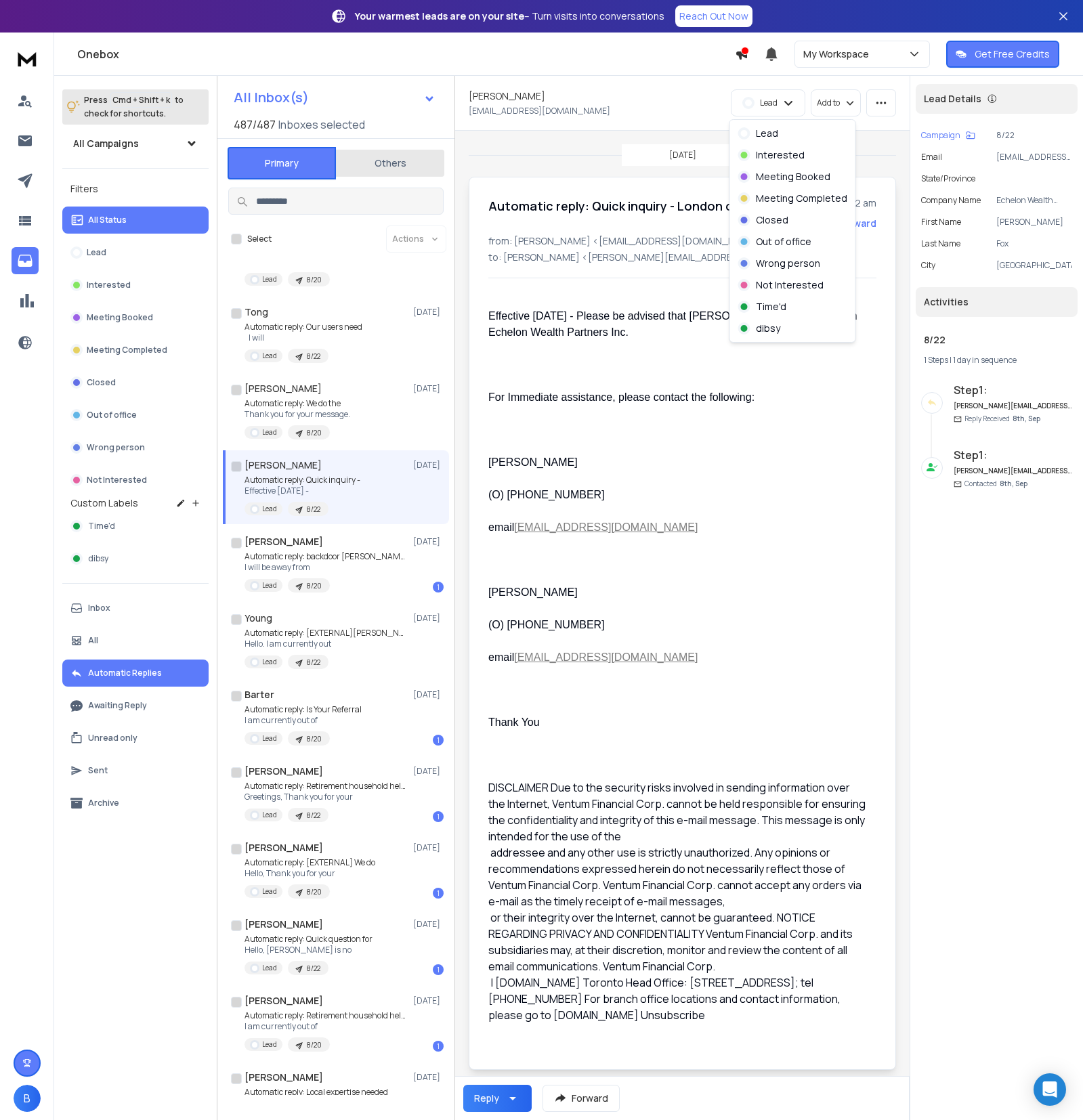
click at [763, 98] on p "Lead" at bounding box center [769, 102] width 18 height 10
click at [816, 266] on p "Wrong person" at bounding box center [788, 263] width 64 height 14
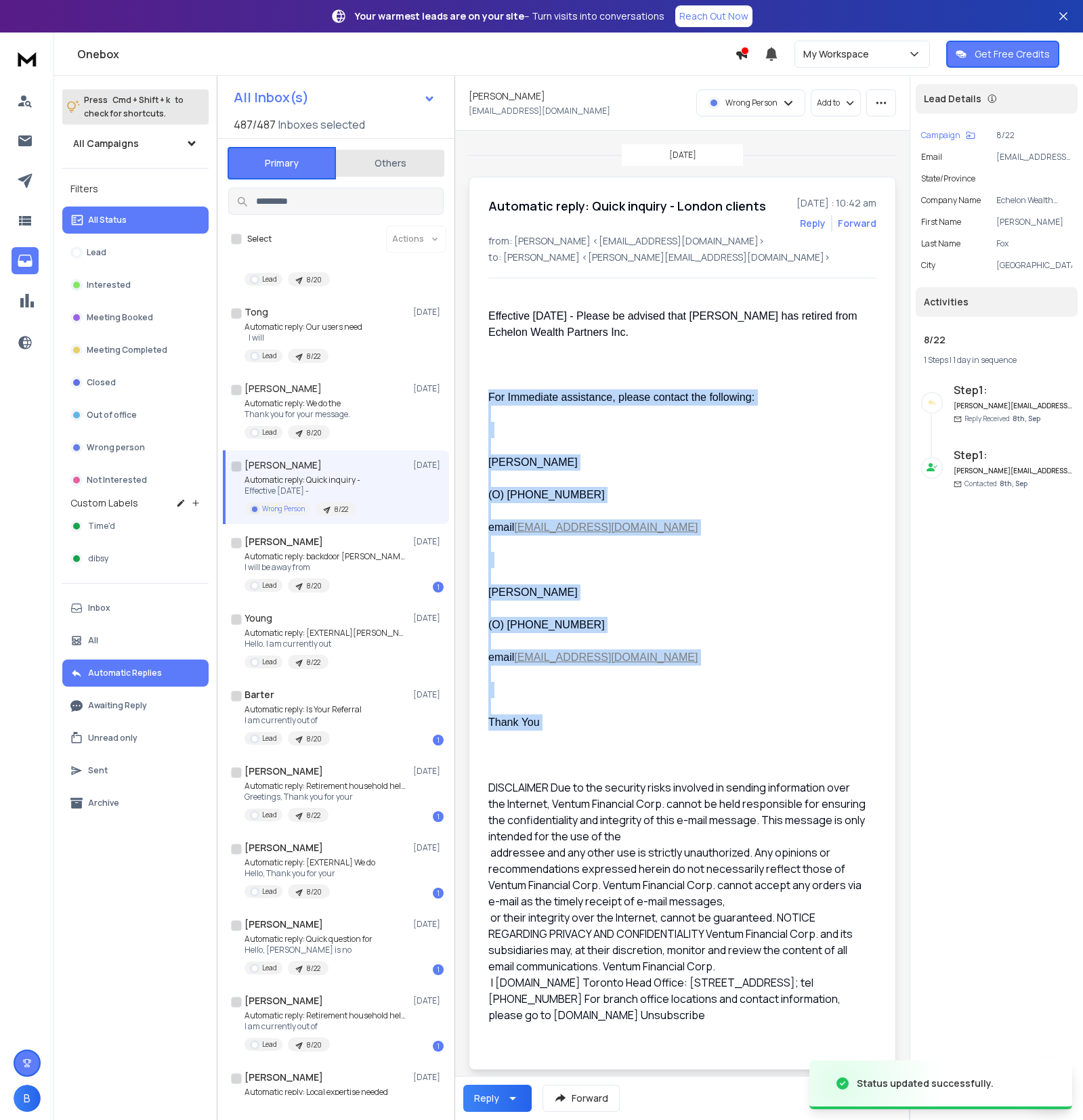
drag, startPoint x: 487, startPoint y: 401, endPoint x: 690, endPoint y: 749, distance: 402.9
click at [690, 749] on div "Automatic reply: Quick inquiry - London clients [DATE] : 10:42 am Reply Forward…" at bounding box center [682, 623] width 427 height 894
copy div "For Immediate assistance, please contact the following: [PERSON_NAME] (O) [PHON…"
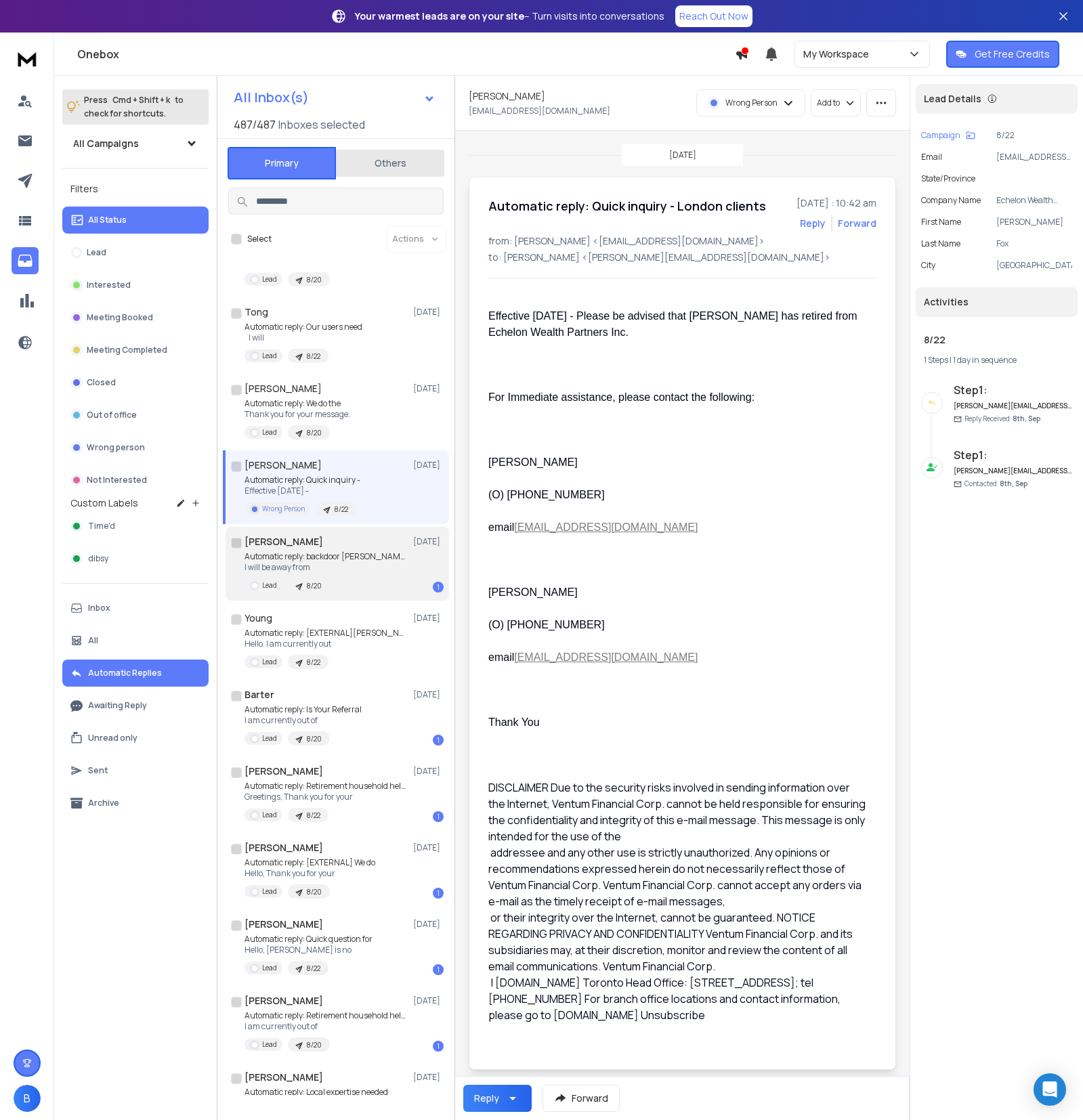
click at [397, 580] on div "Automatic reply: backdoor [PERSON_NAME] help? I will be away from Lead 8/20 1" at bounding box center [344, 572] width 199 height 41
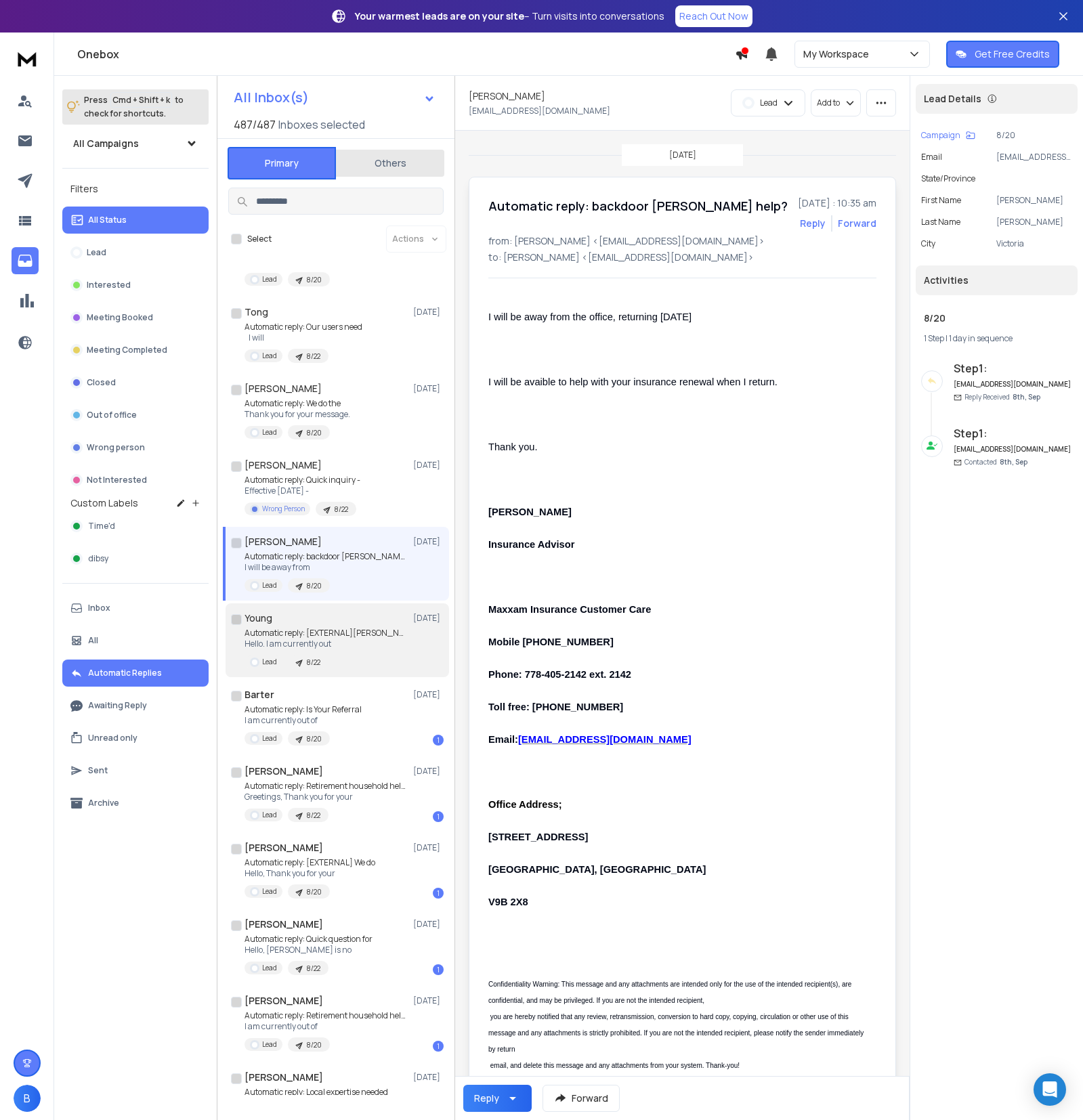
click at [420, 630] on div "Automatic reply: [EXTERNAL][PERSON_NAME], finding quality Hello. I am currently…" at bounding box center [344, 648] width 199 height 41
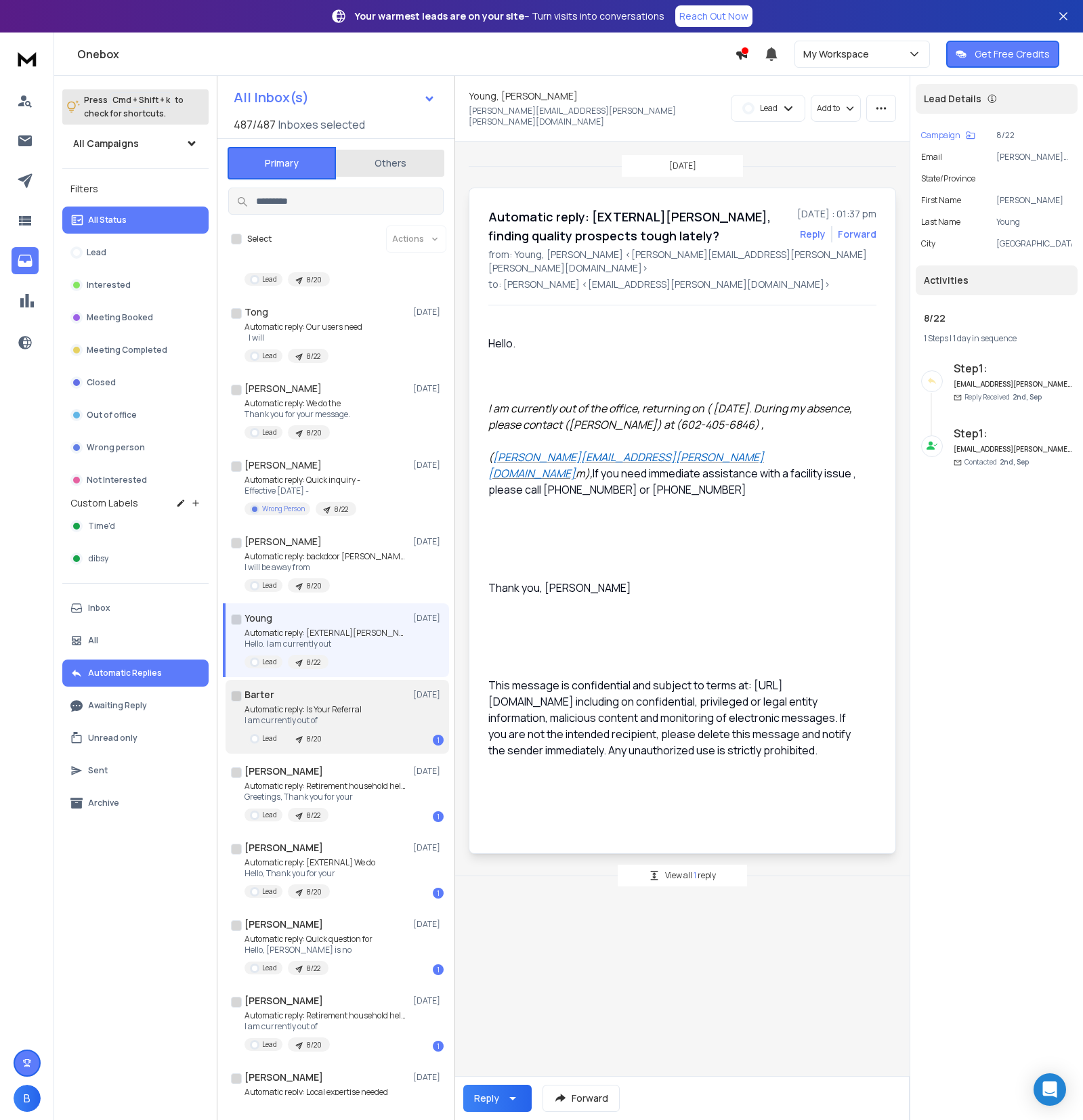
click at [377, 711] on div "Automatic reply: Is Your Referral I am currently out of Lead 8/20 1" at bounding box center [344, 724] width 199 height 41
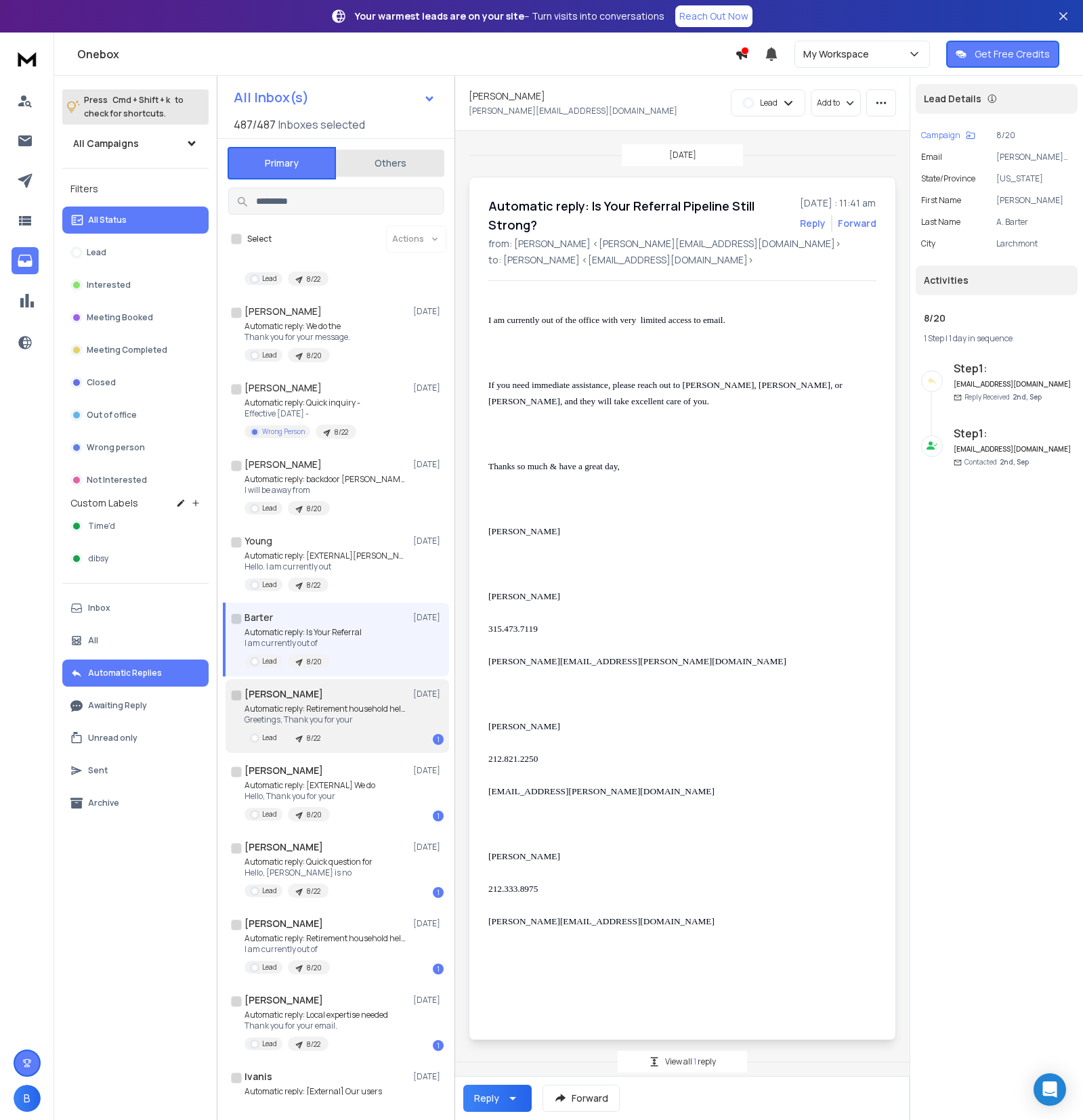
scroll to position [3571, 0]
click at [479, 584] on div "Automatic reply: Is Your Referral Pipeline Still Strong? [DATE] : 11:41 am Repl…" at bounding box center [682, 609] width 427 height 864
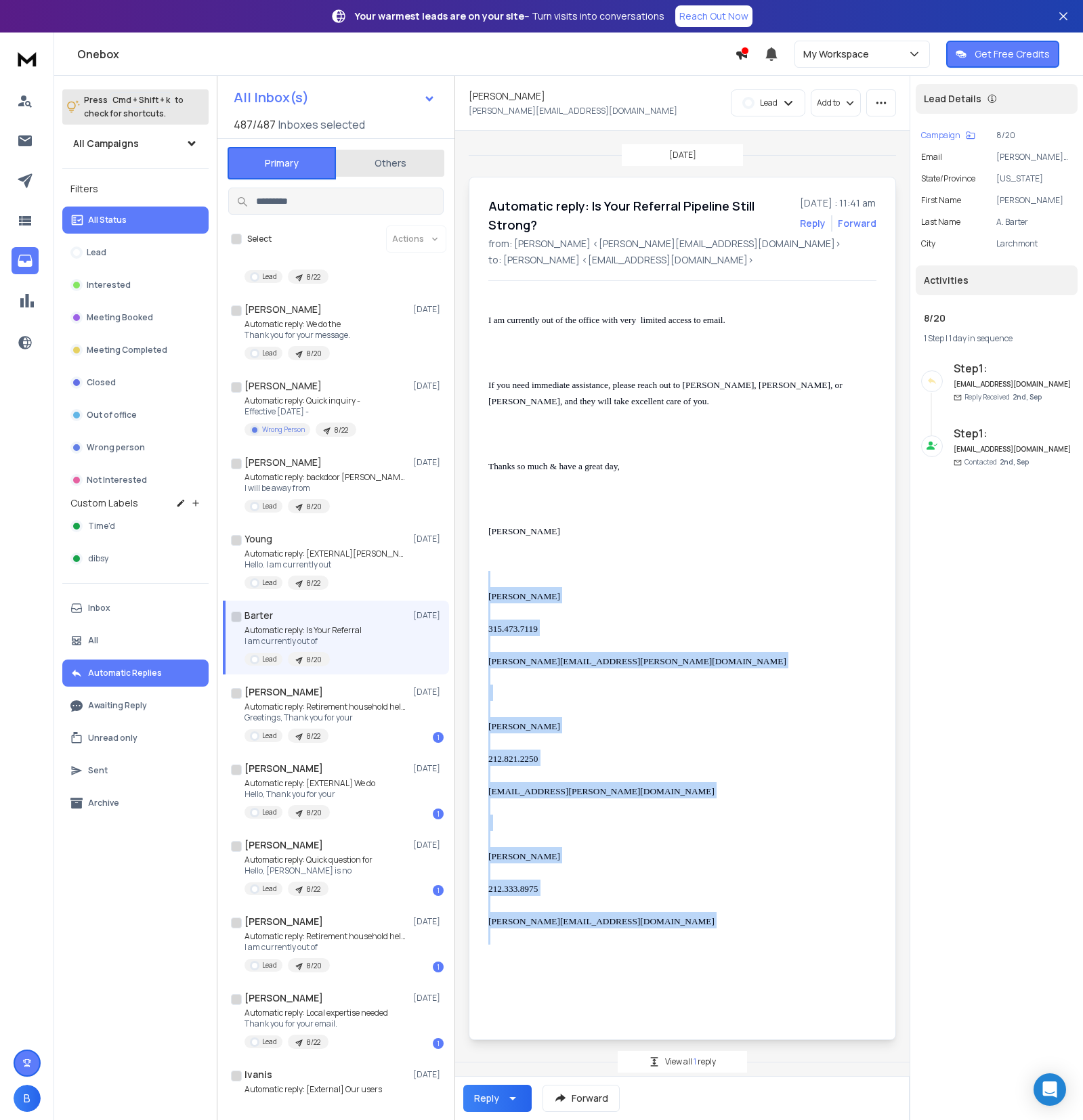
drag, startPoint x: 479, startPoint y: 584, endPoint x: 630, endPoint y: 947, distance: 393.2
click at [630, 947] on div "Automatic reply: Is Your Referral Pipeline Still Strong? [DATE] : 11:41 am Repl…" at bounding box center [682, 609] width 427 height 864
copy div "[PERSON_NAME] 315.473.7119 [PERSON_NAME][EMAIL_ADDRESS][PERSON_NAME][DOMAIN_NAM…"
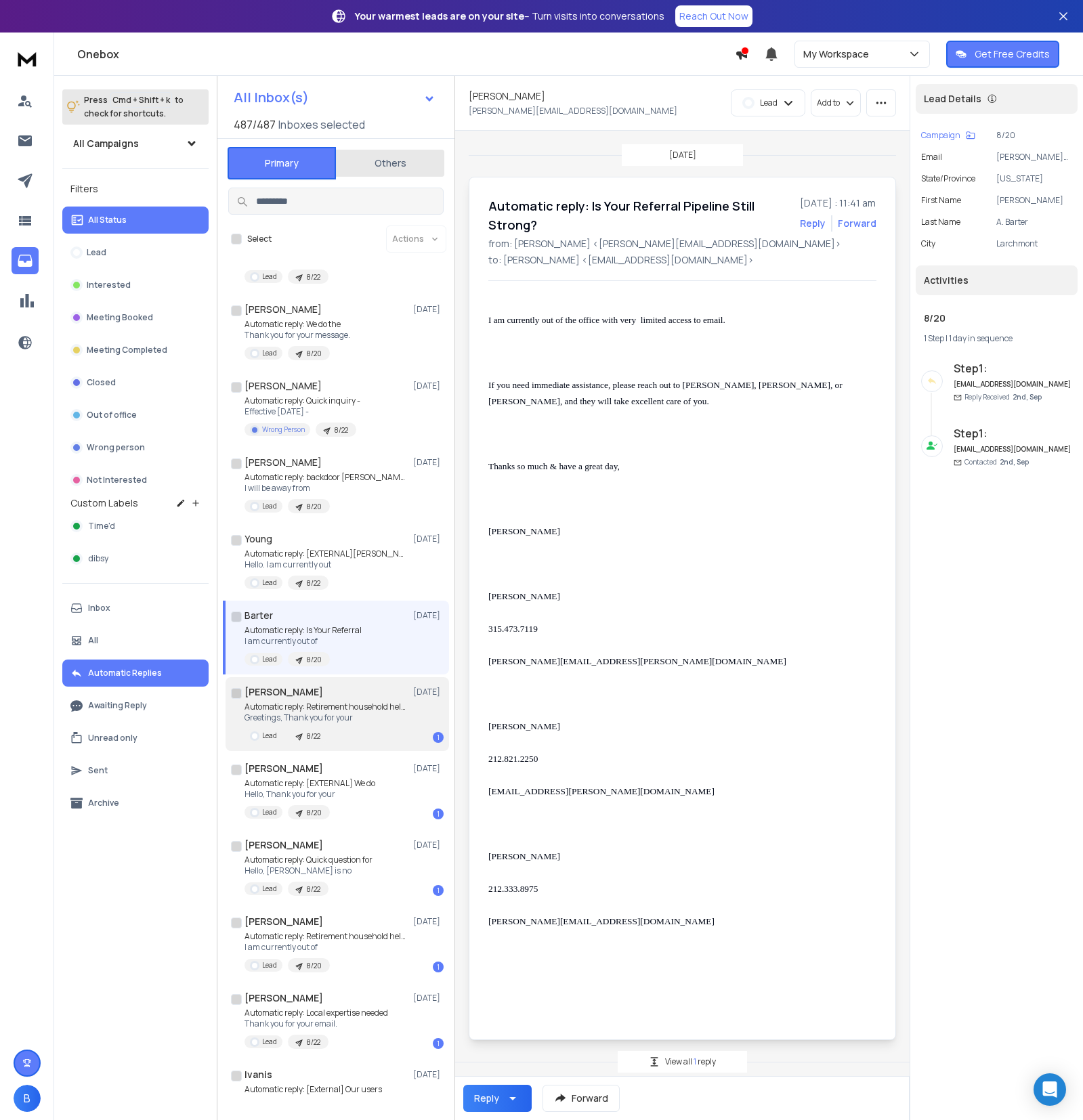
click at [377, 717] on p "Greetings, Thank you for your" at bounding box center [326, 717] width 162 height 10
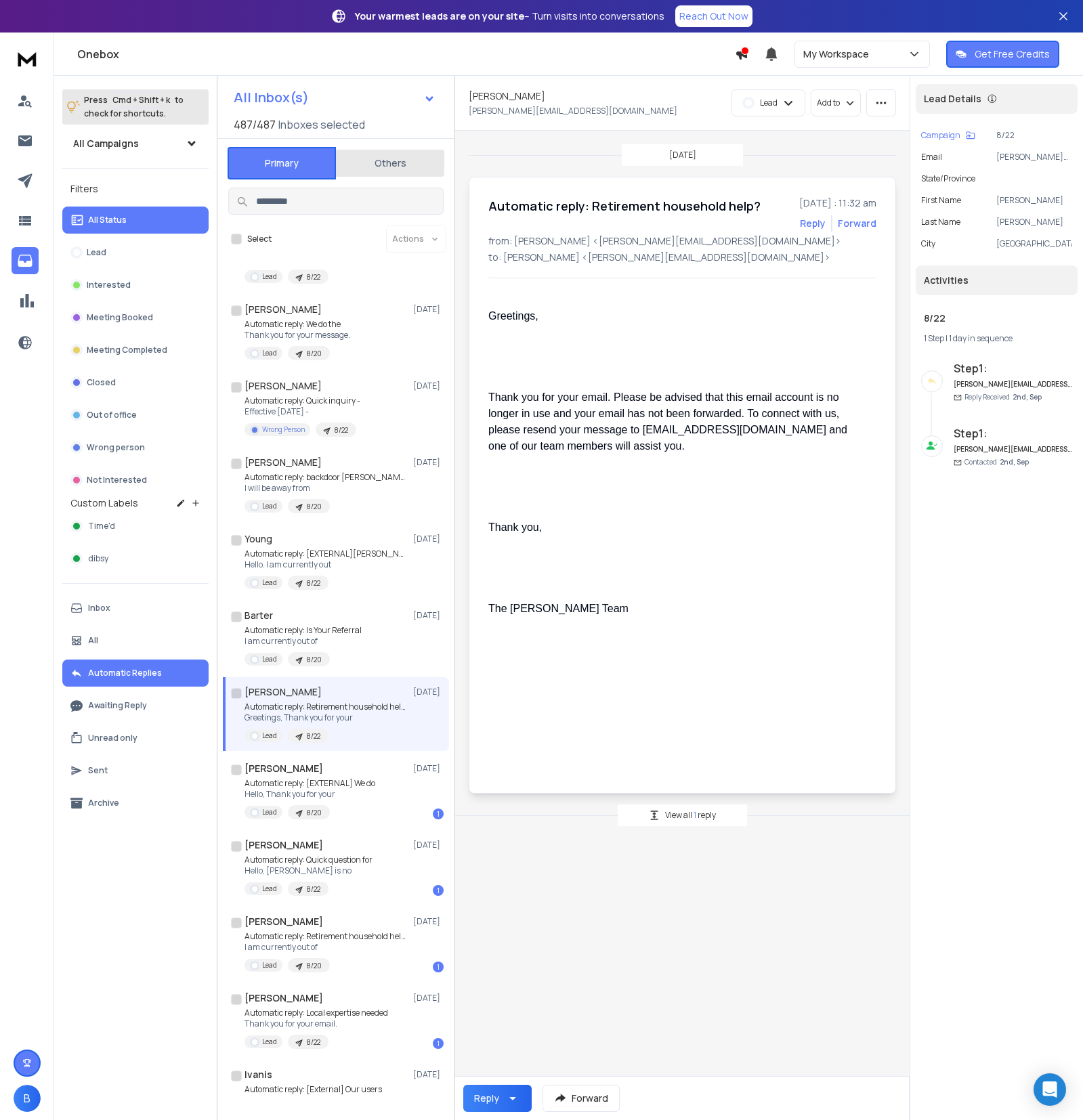
click at [761, 100] on p "Lead" at bounding box center [769, 102] width 18 height 10
click at [780, 261] on p "Wrong person" at bounding box center [788, 263] width 64 height 14
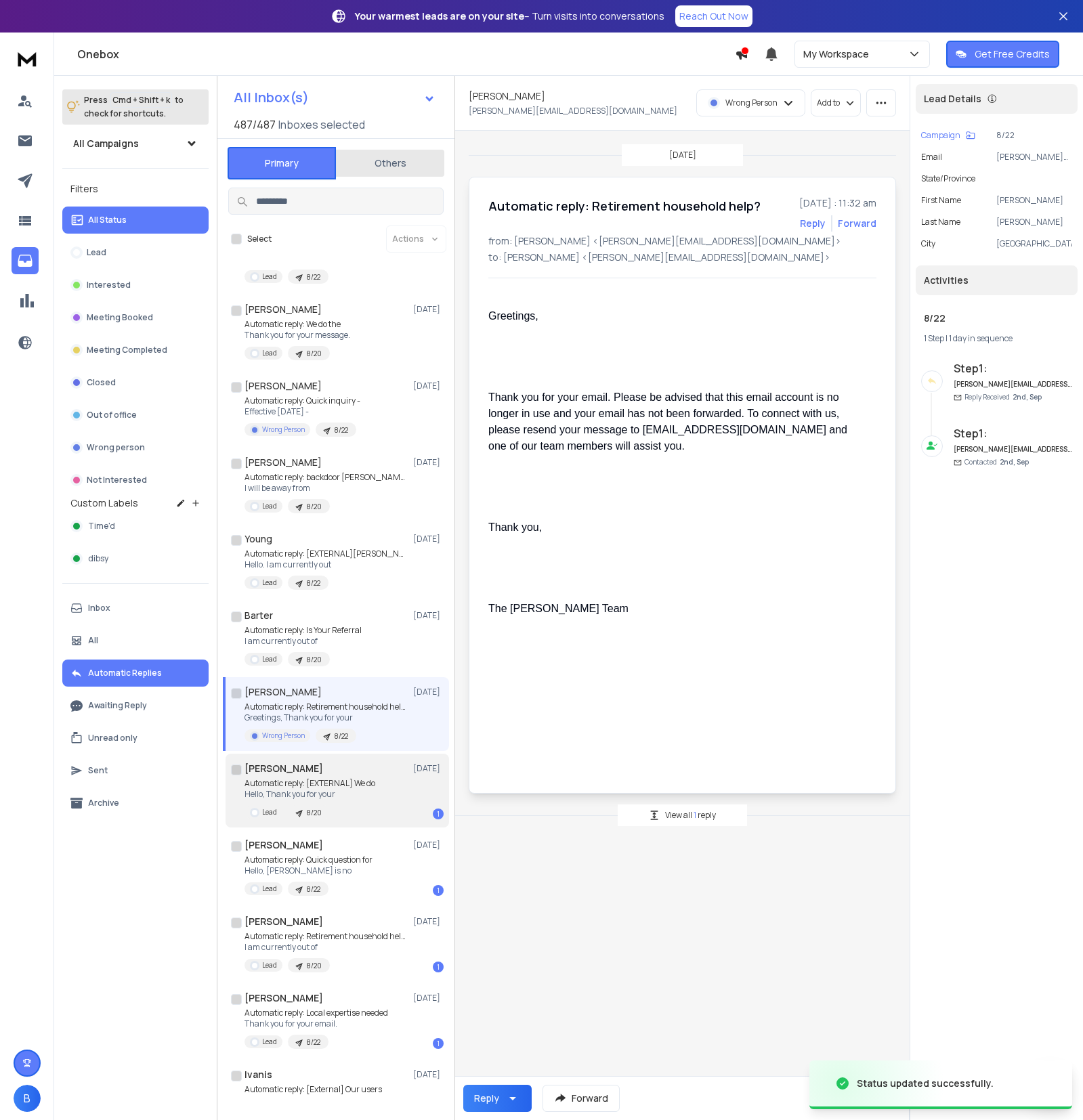
click at [360, 801] on div "Automatic reply: [EXTERNAL] We do Hello, Thank you for your Lead 8/20" at bounding box center [310, 798] width 131 height 41
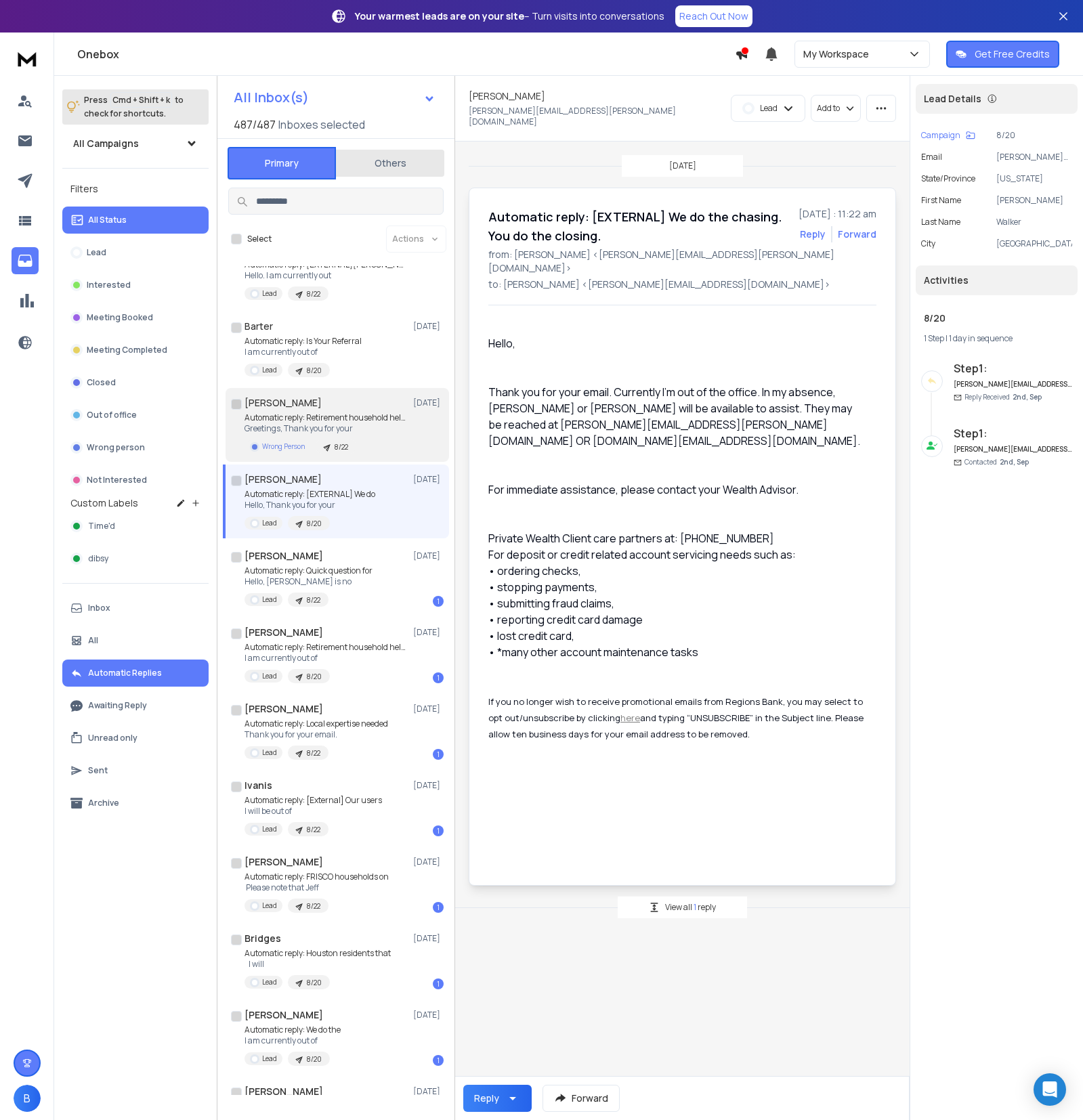
scroll to position [3861, 0]
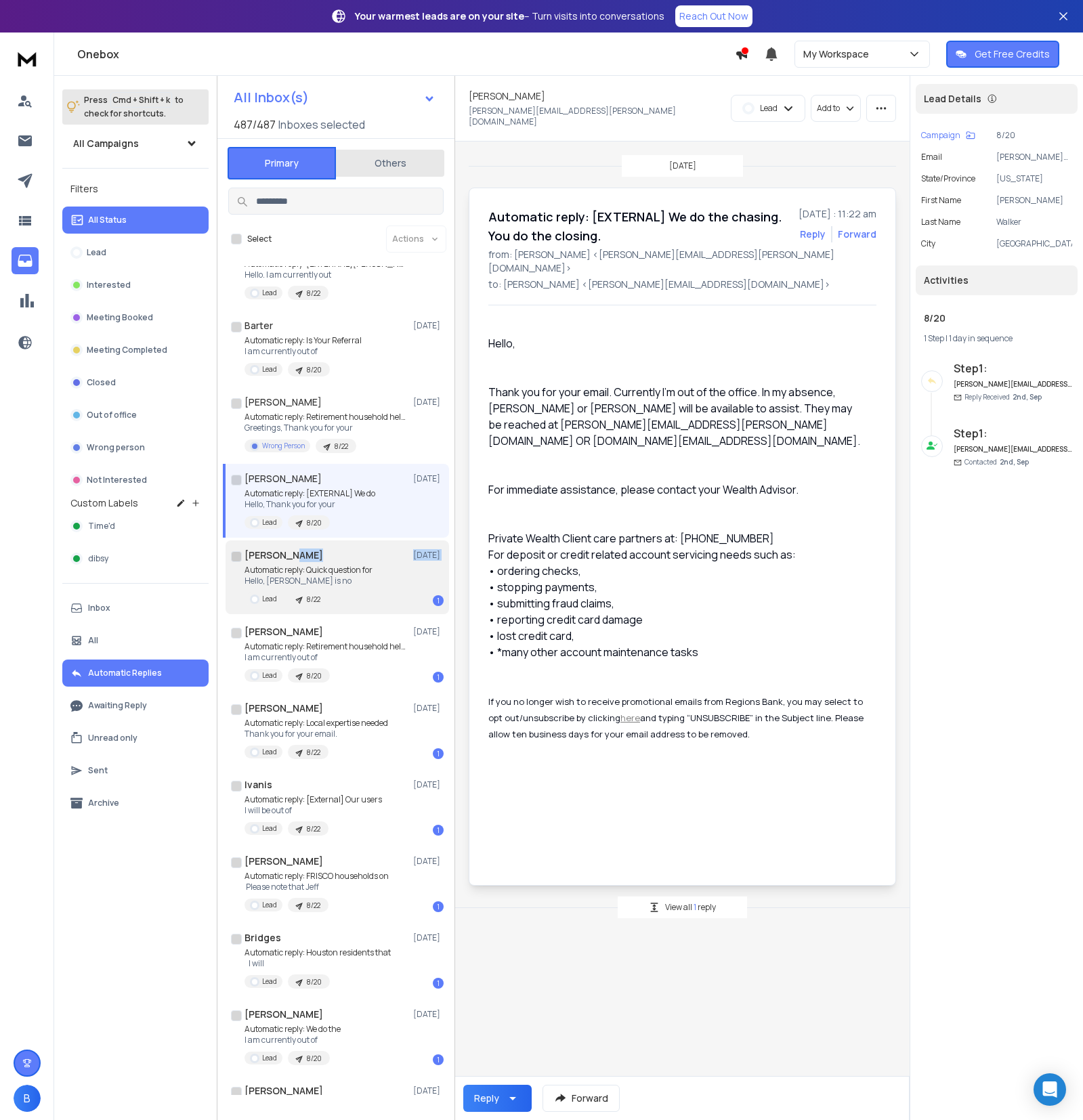
click at [320, 564] on div "[PERSON_NAME] [DATE] Automatic reply: Quick question for Hello, [PERSON_NAME] i…" at bounding box center [344, 577] width 199 height 58
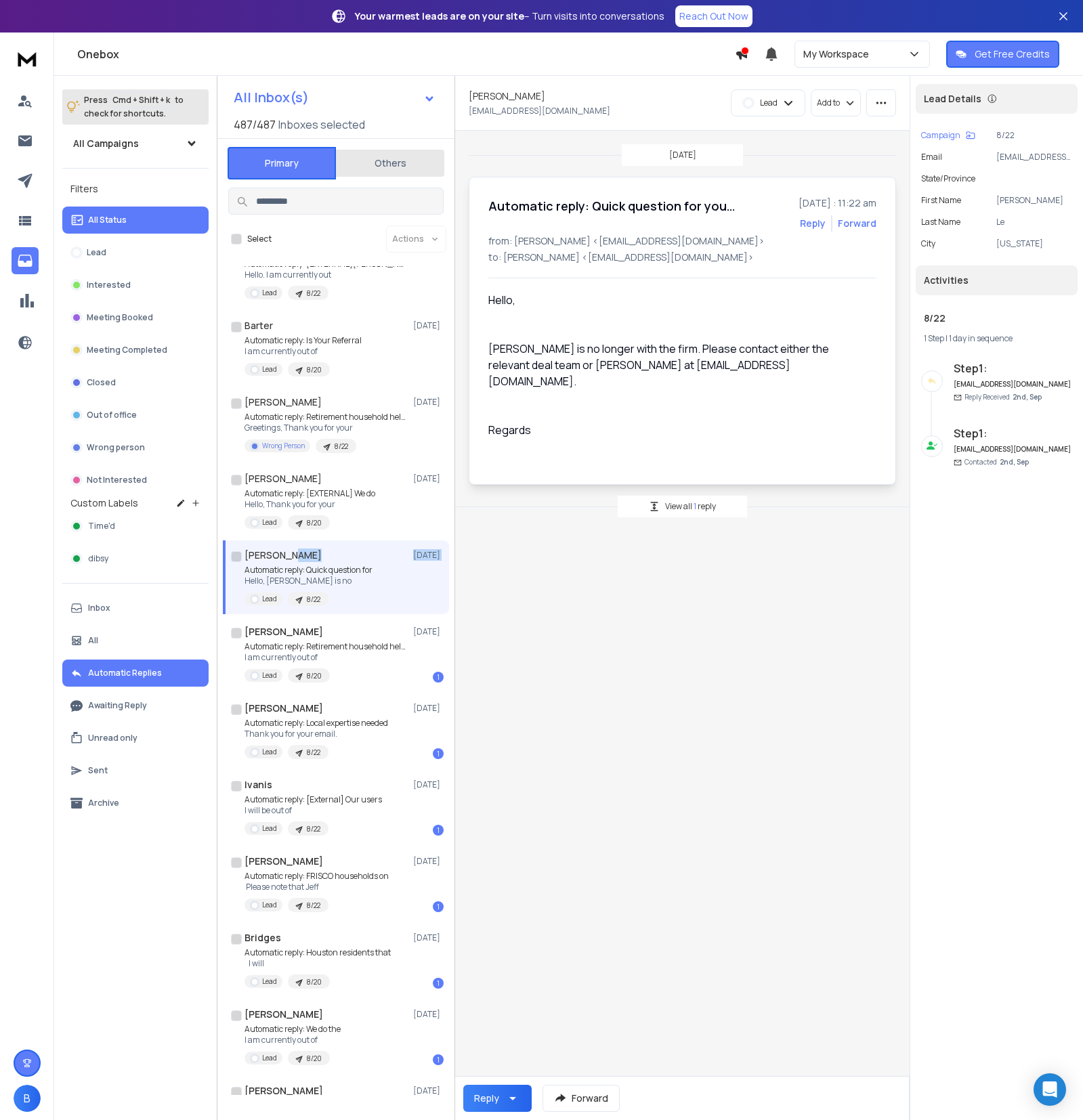
click at [780, 96] on div "Lead" at bounding box center [767, 103] width 73 height 26
click at [775, 272] on div "Wrong person" at bounding box center [792, 263] width 120 height 22
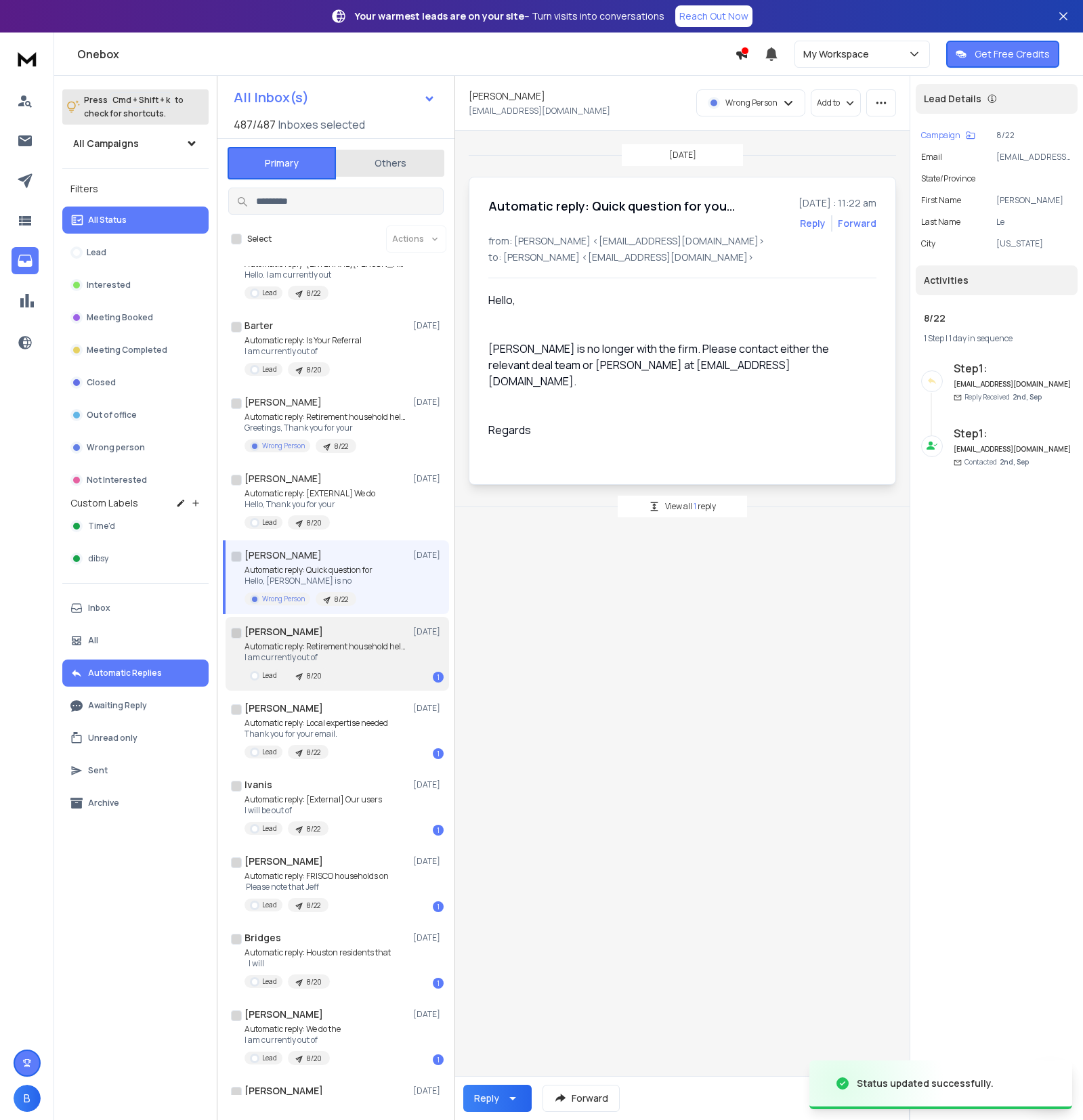
click at [364, 632] on div "[PERSON_NAME] [DATE]" at bounding box center [344, 632] width 199 height 14
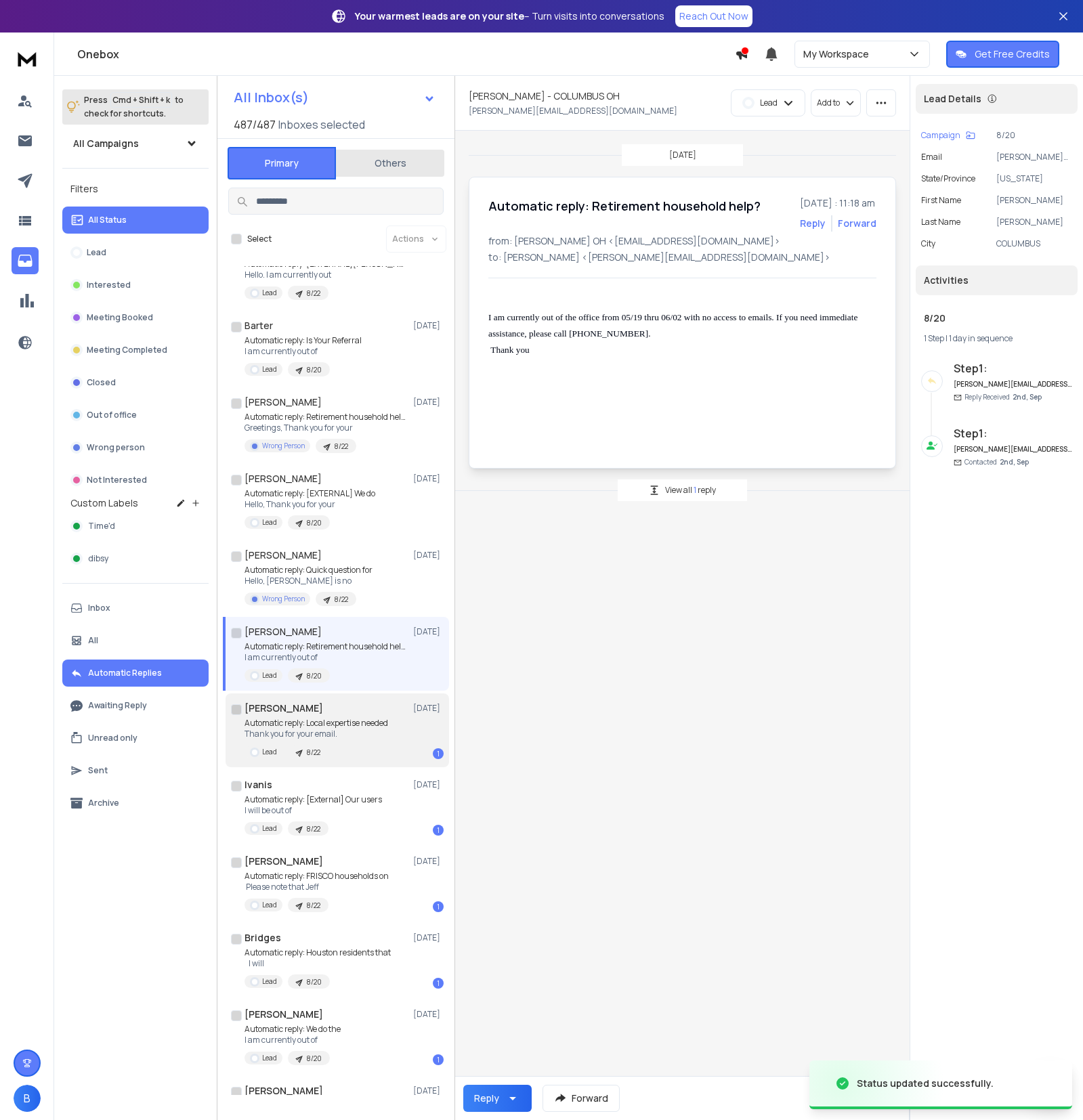
click at [368, 716] on div "[PERSON_NAME] [DATE] Automatic reply: Local expertise needed Thank you for your…" at bounding box center [344, 731] width 199 height 58
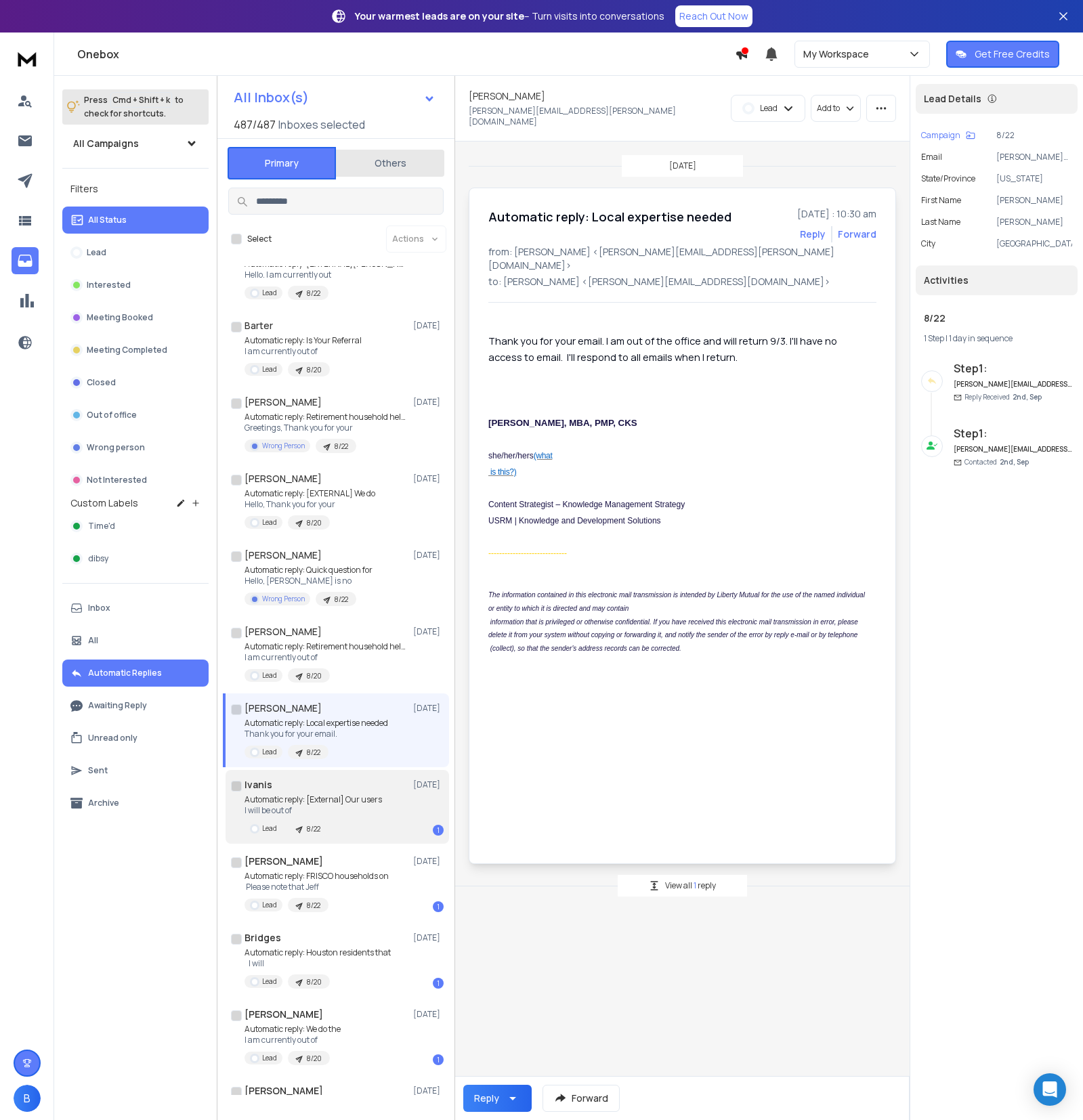
click at [350, 803] on p "Automatic reply: [External] Our users" at bounding box center [313, 800] width 137 height 10
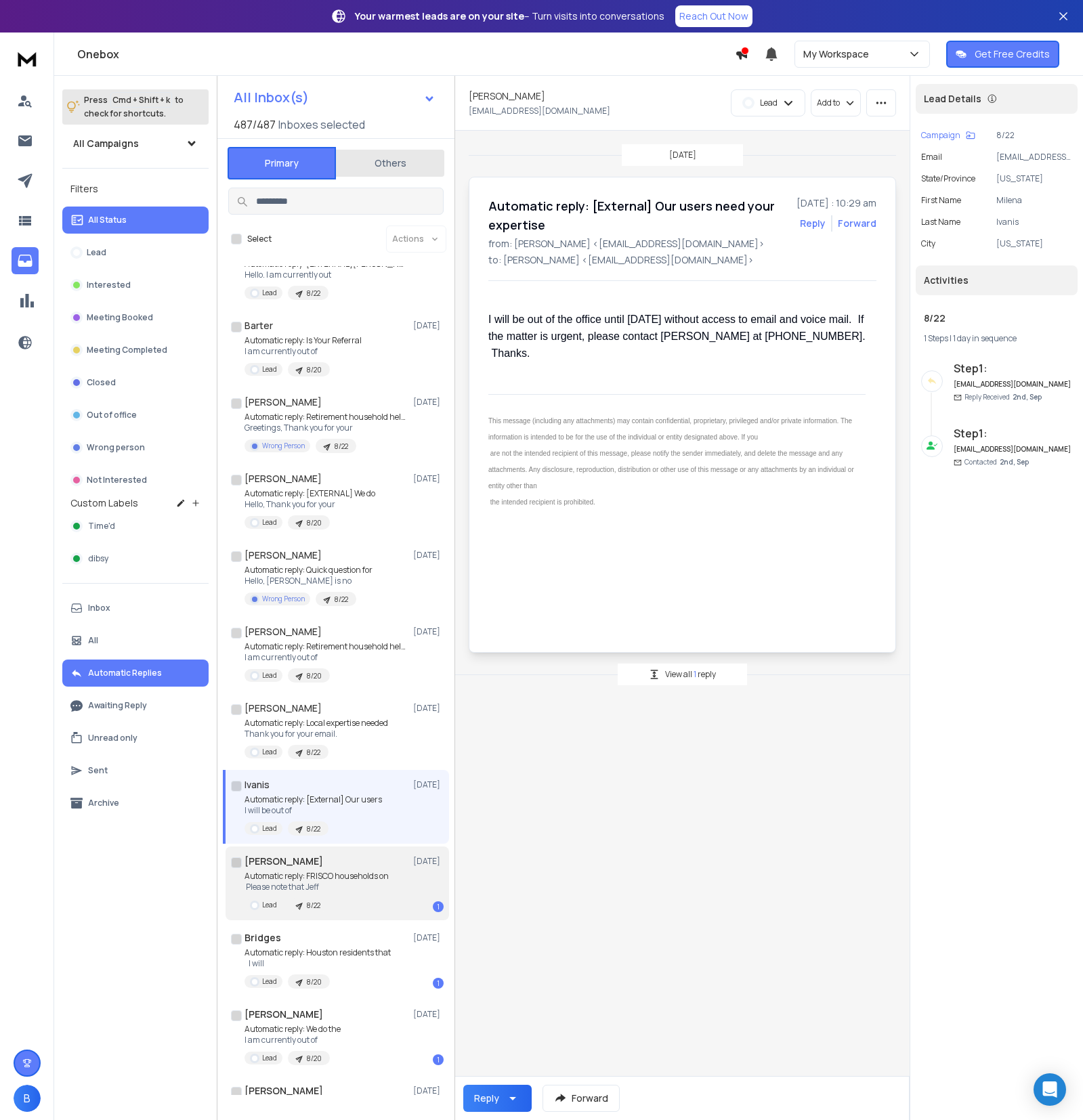
click at [346, 897] on div "Automatic reply: FRISCO households on ﻿ Please note that [PERSON_NAME] Lead 8/22" at bounding box center [317, 891] width 145 height 41
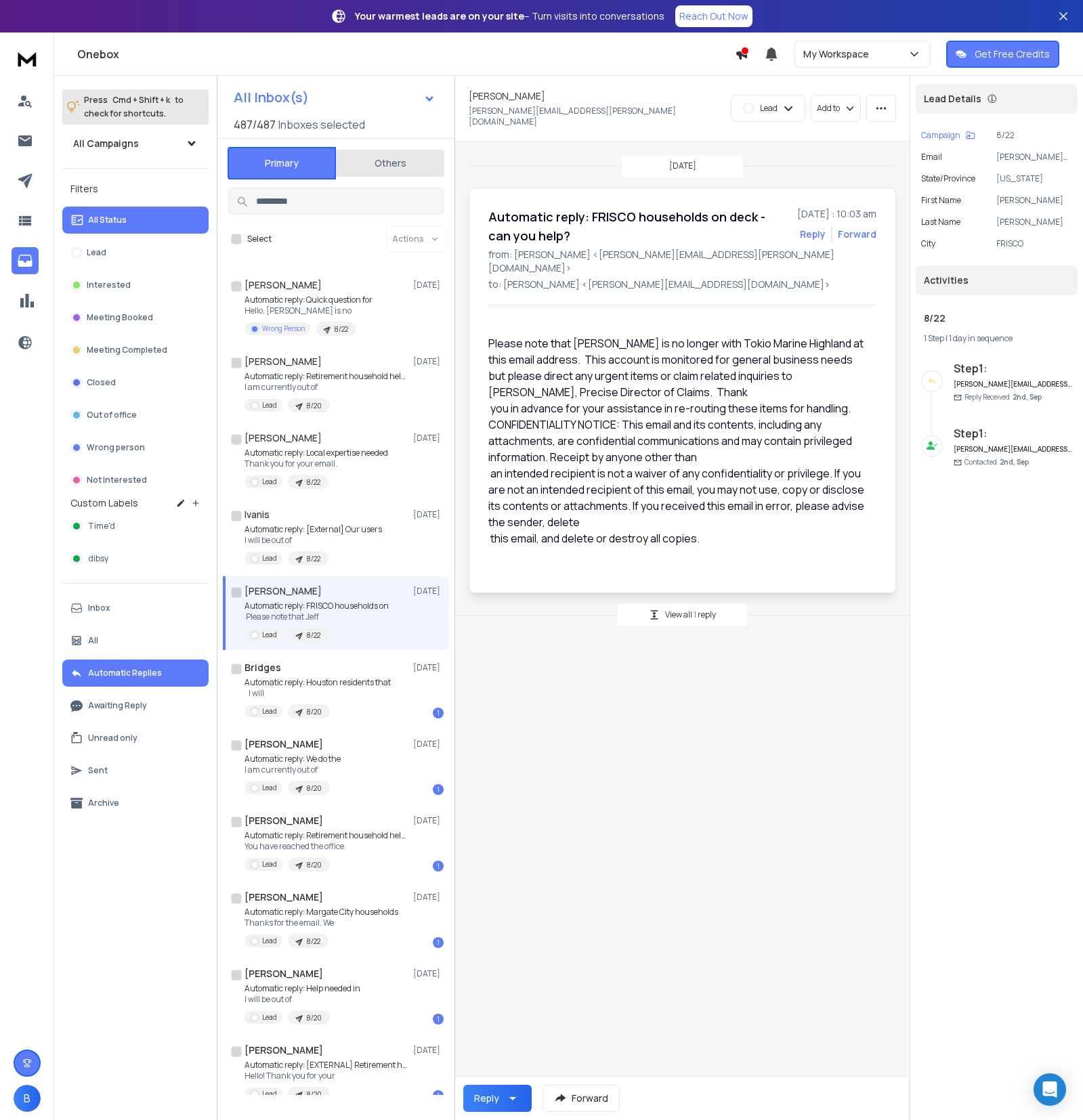
scroll to position [4393, 0]
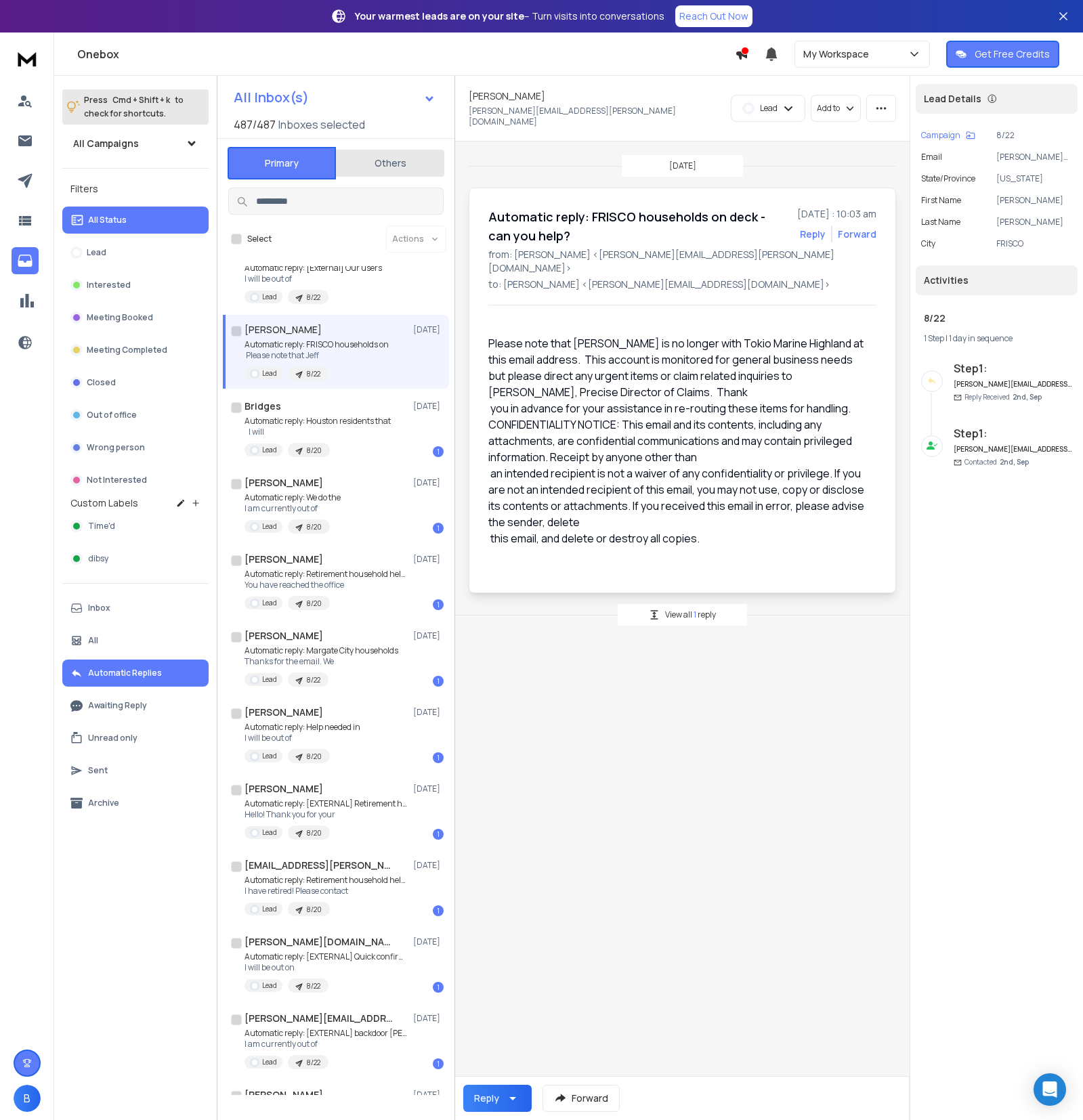
click at [751, 96] on div "Lead" at bounding box center [767, 108] width 73 height 26
click at [759, 267] on p "Wrong person" at bounding box center [788, 263] width 64 height 14
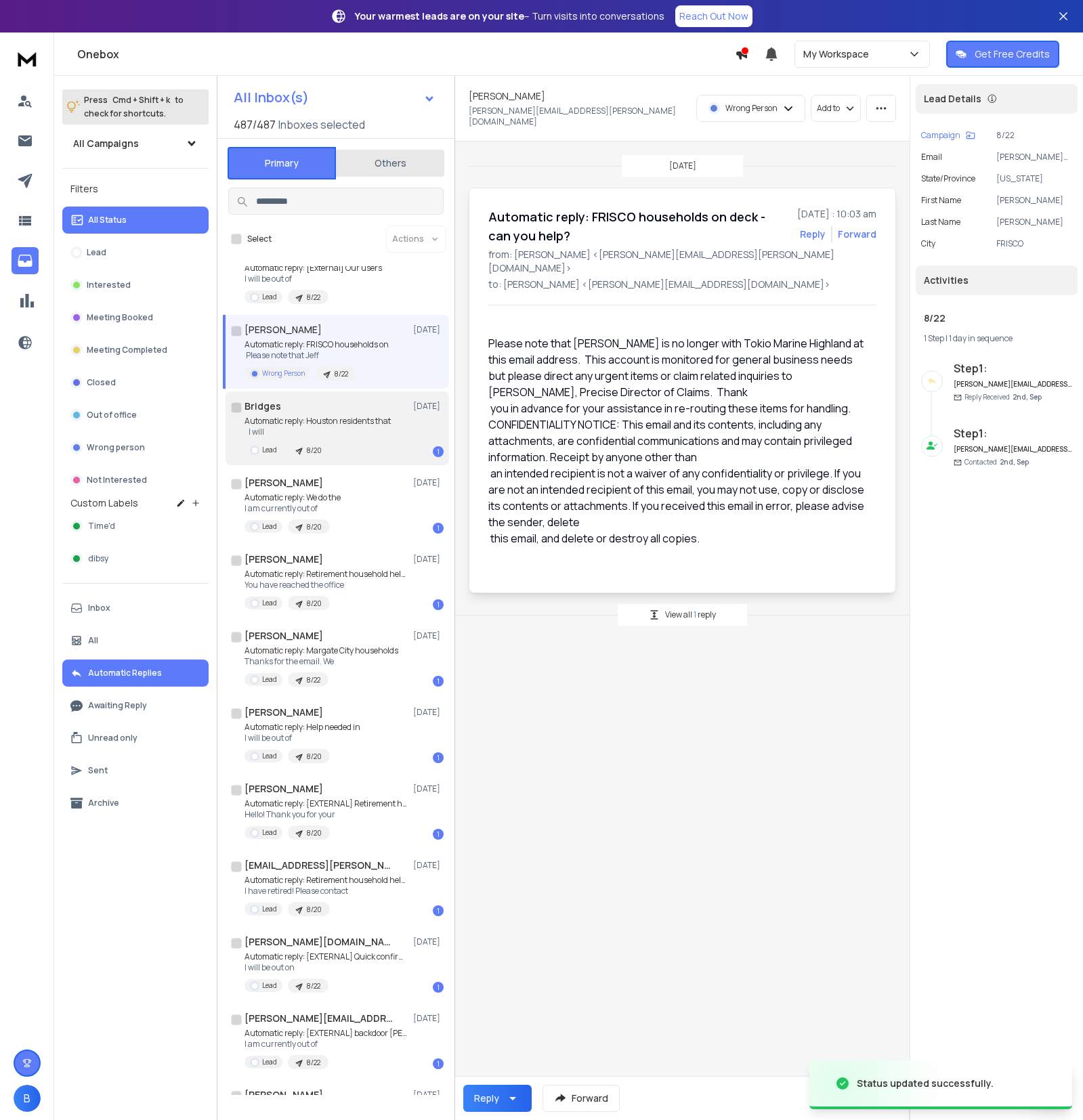
click at [378, 441] on div "Automatic reply: Houston residents that ﻿ ﻿ ﻿ I will Lead 8/20" at bounding box center [318, 436] width 146 height 41
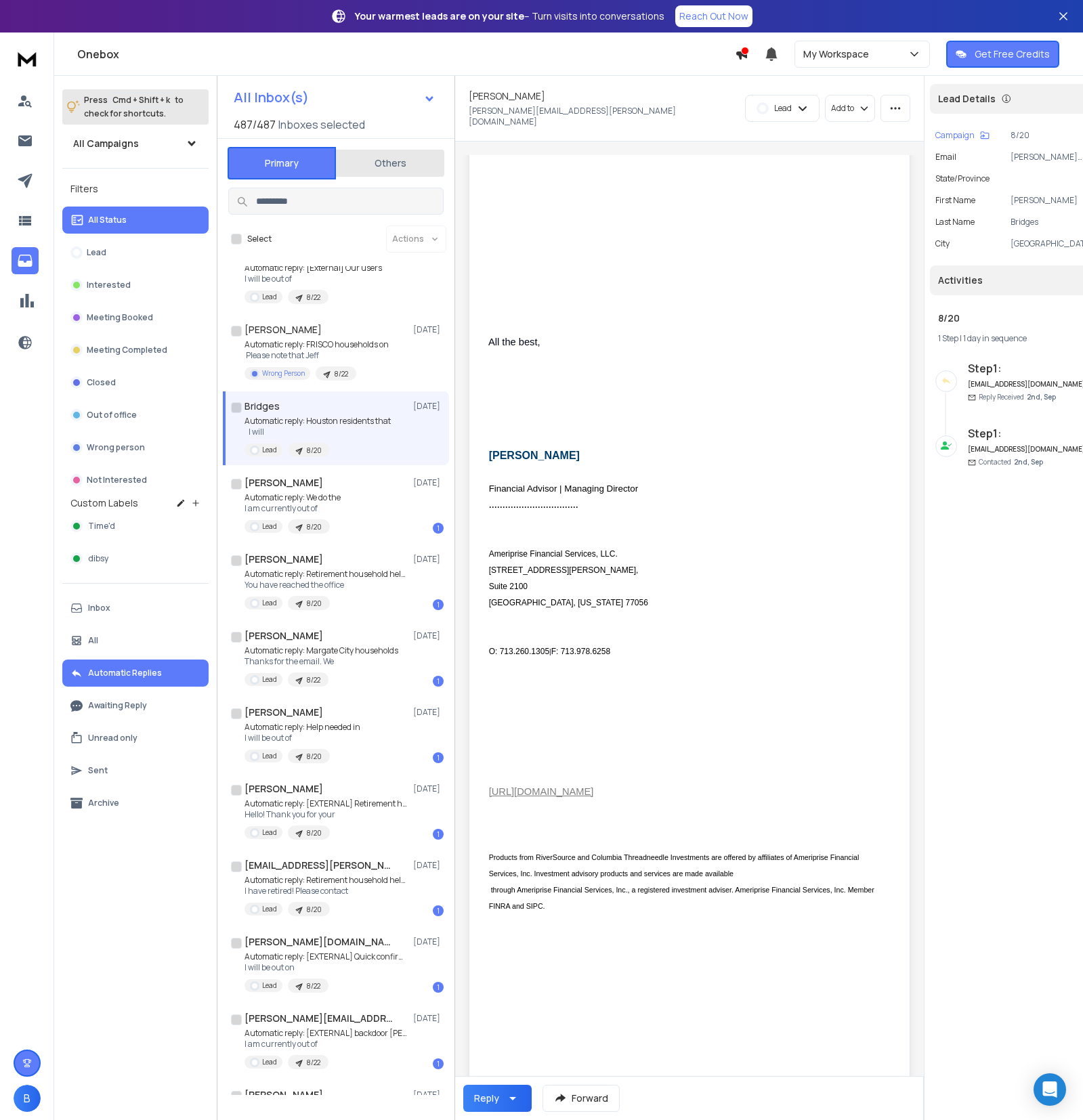
scroll to position [408, 0]
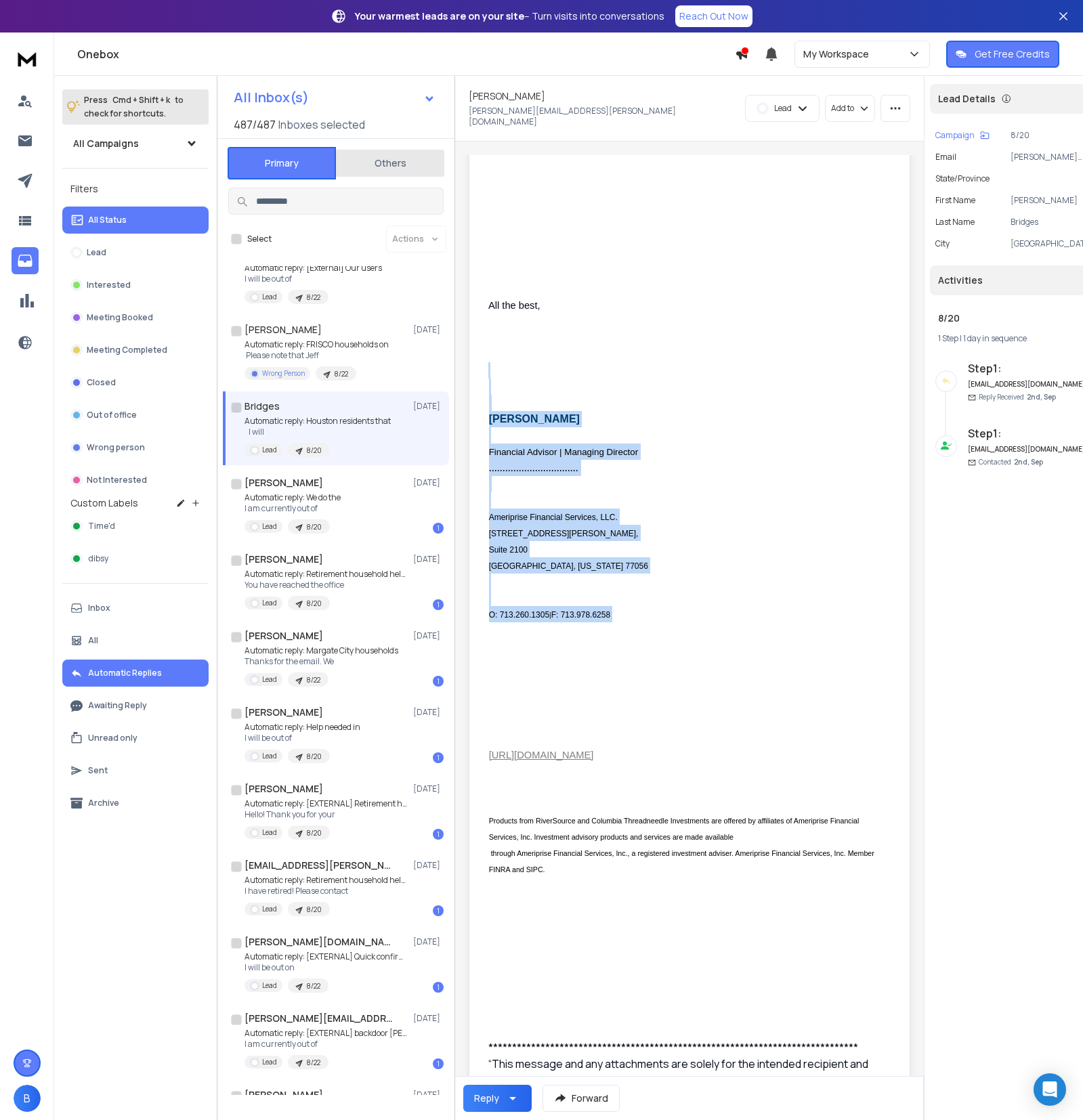
drag, startPoint x: 475, startPoint y: 378, endPoint x: 696, endPoint y: 704, distance: 393.8
click at [696, 704] on div "Automatic reply: Houston residents that need assistance [DATE] : 09:52 am Reply…" at bounding box center [690, 515] width 442 height 1469
copy div "[PERSON_NAME] Financial Advisor | Managing Director ...........................…"
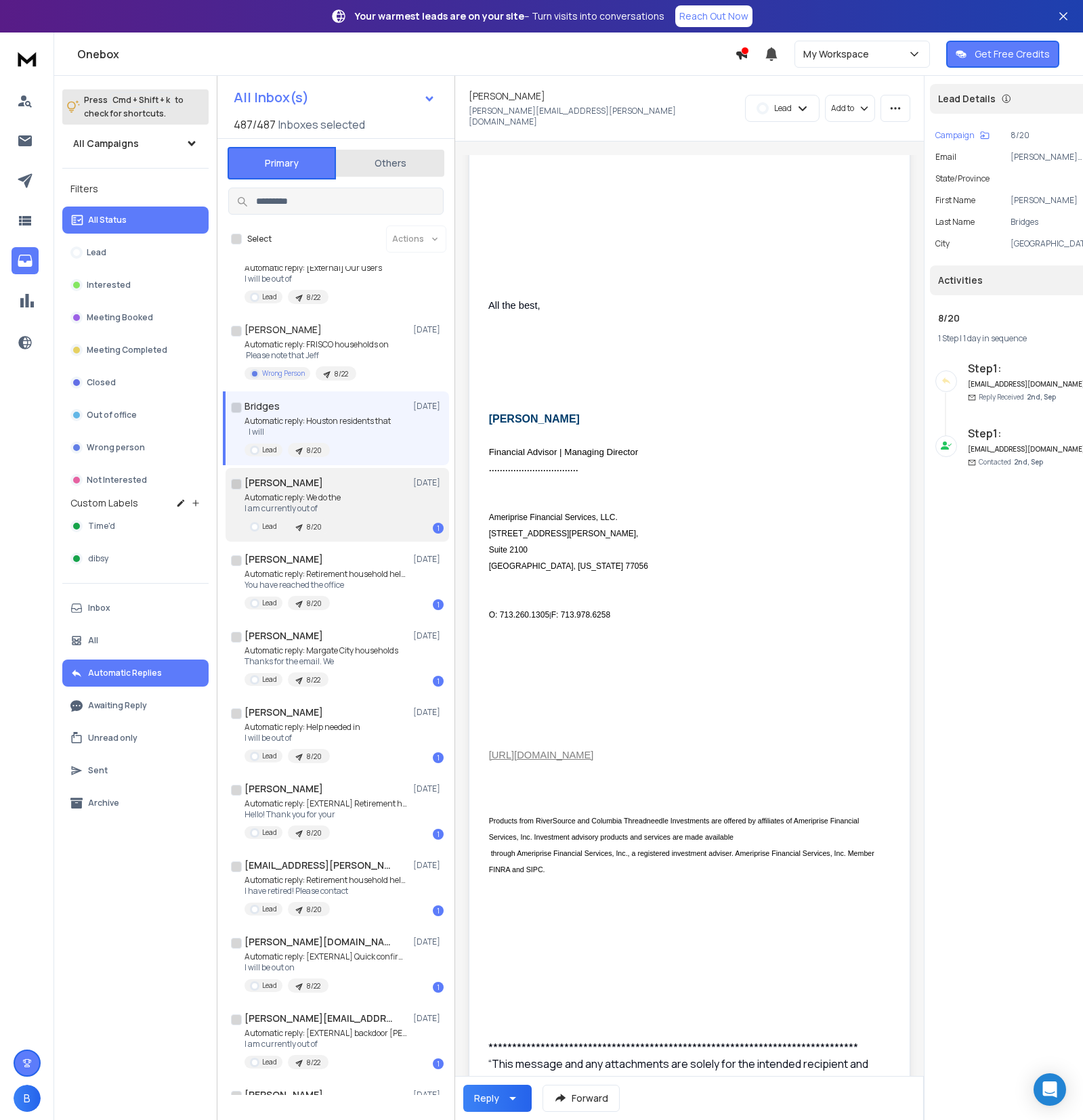
click at [370, 518] on div "Automatic reply: We do the I am currently out of Lead 8/20 1" at bounding box center [344, 512] width 199 height 41
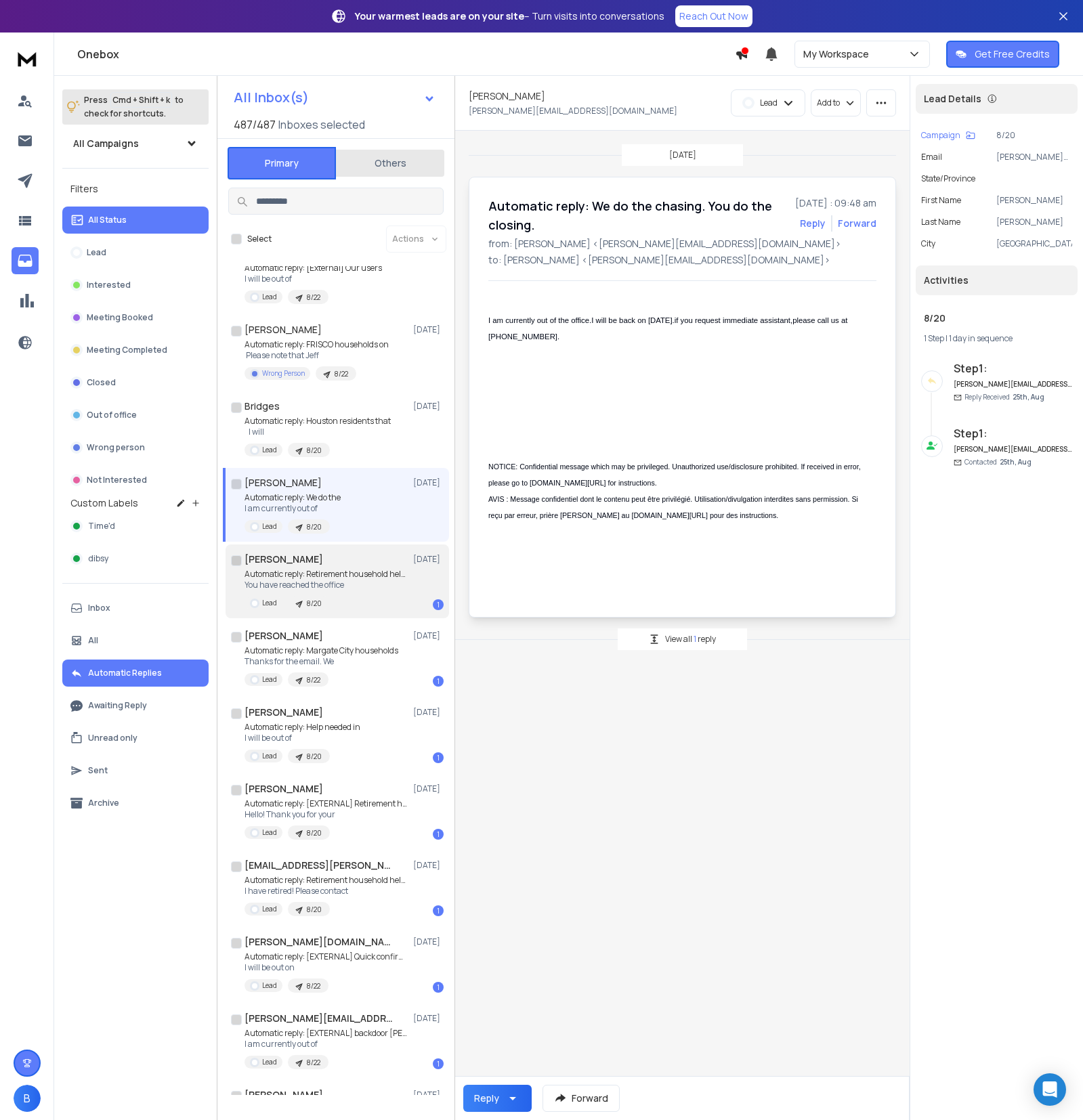
click at [386, 584] on p "You have reached the office" at bounding box center [326, 584] width 162 height 10
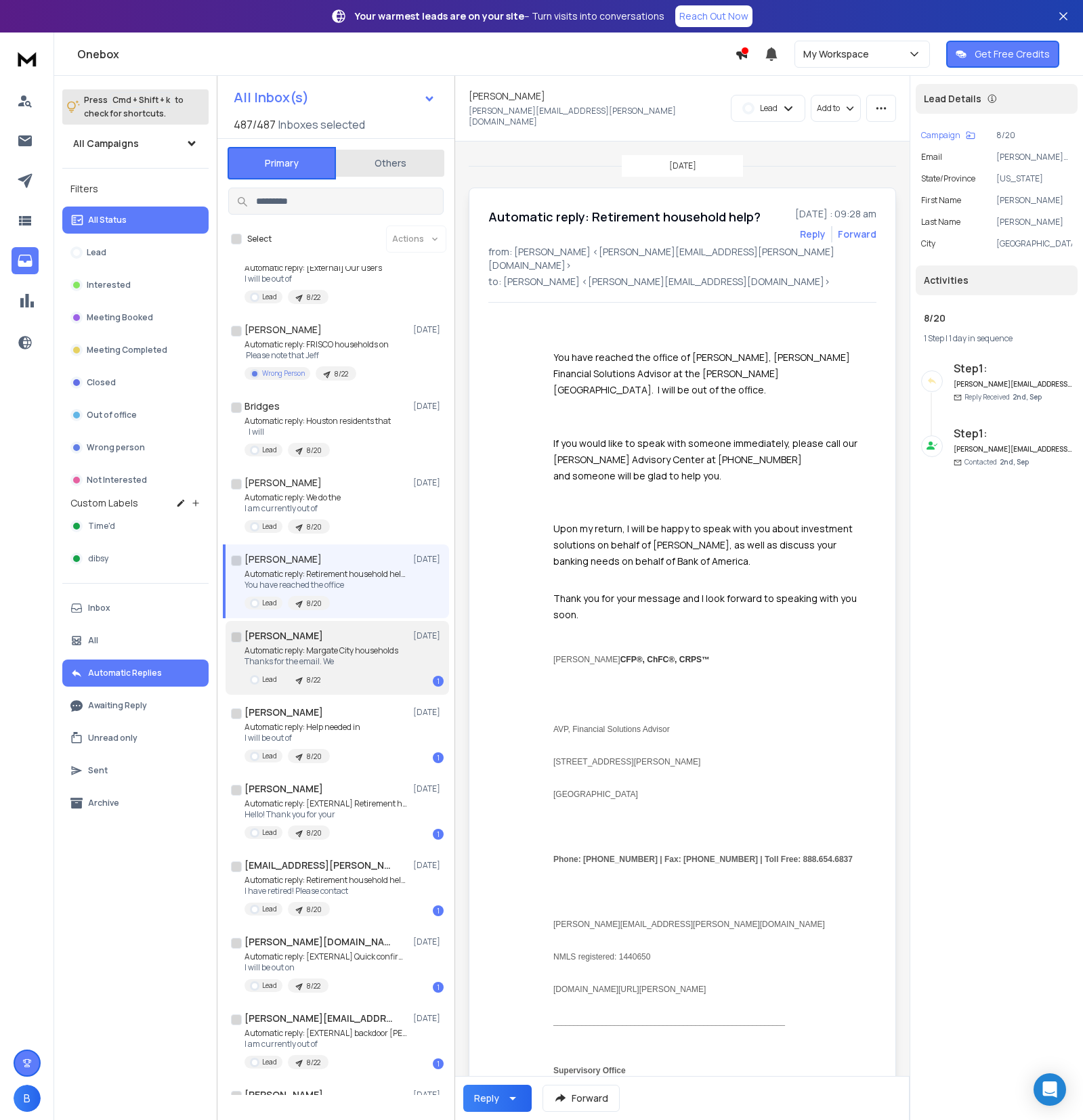
click at [383, 673] on div "Lead 8/22" at bounding box center [321, 680] width 153 height 14
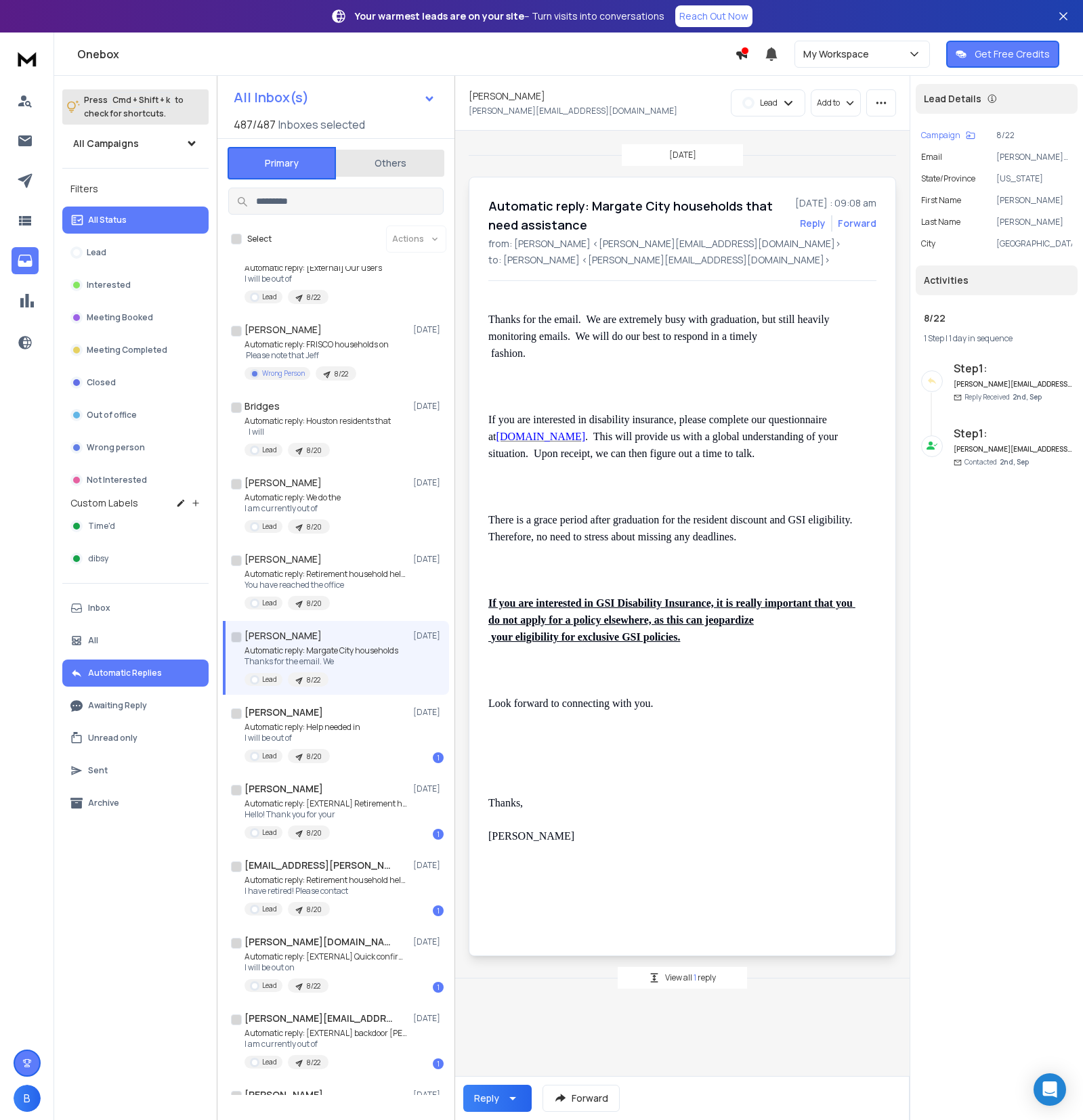
click at [369, 630] on div "[PERSON_NAME] [DATE]" at bounding box center [344, 636] width 199 height 14
click at [366, 578] on p "Automatic reply: Retirement household help?" at bounding box center [326, 574] width 162 height 10
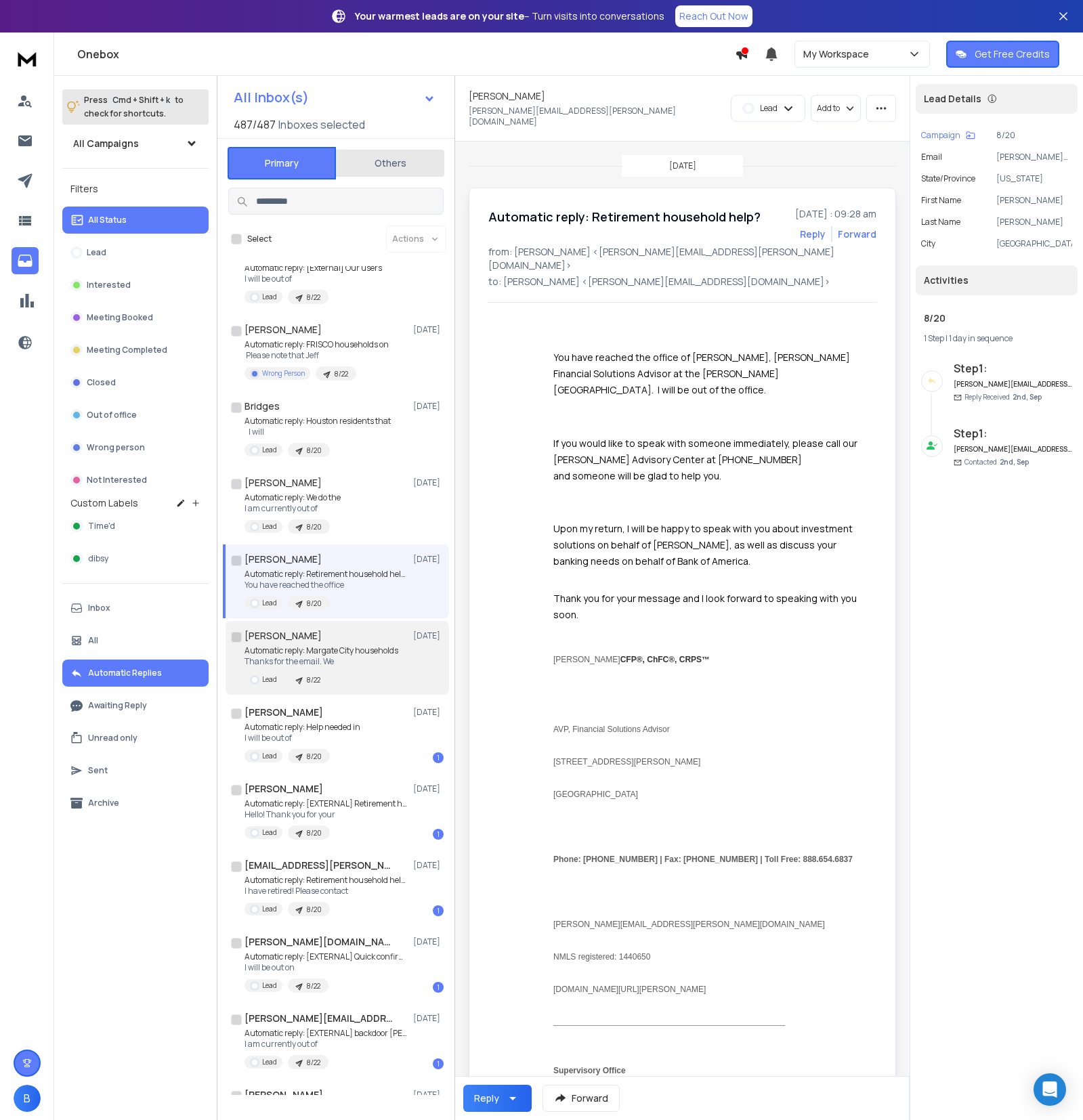
click at [373, 641] on div "[PERSON_NAME] [DATE]" at bounding box center [344, 636] width 199 height 14
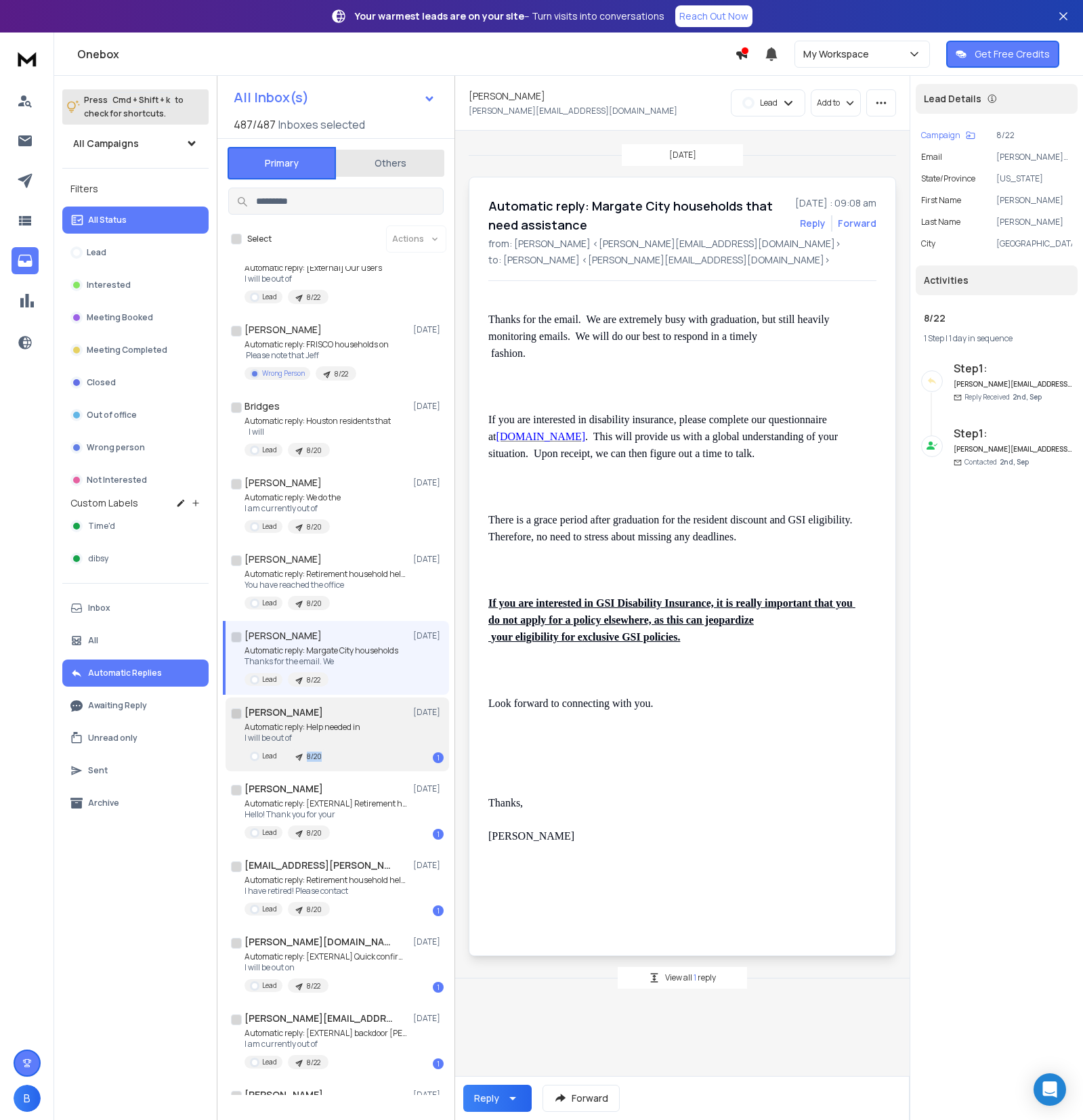
click at [390, 751] on div "Automatic reply: Help needed in I will be out of Lead 8/20 1" at bounding box center [344, 742] width 199 height 41
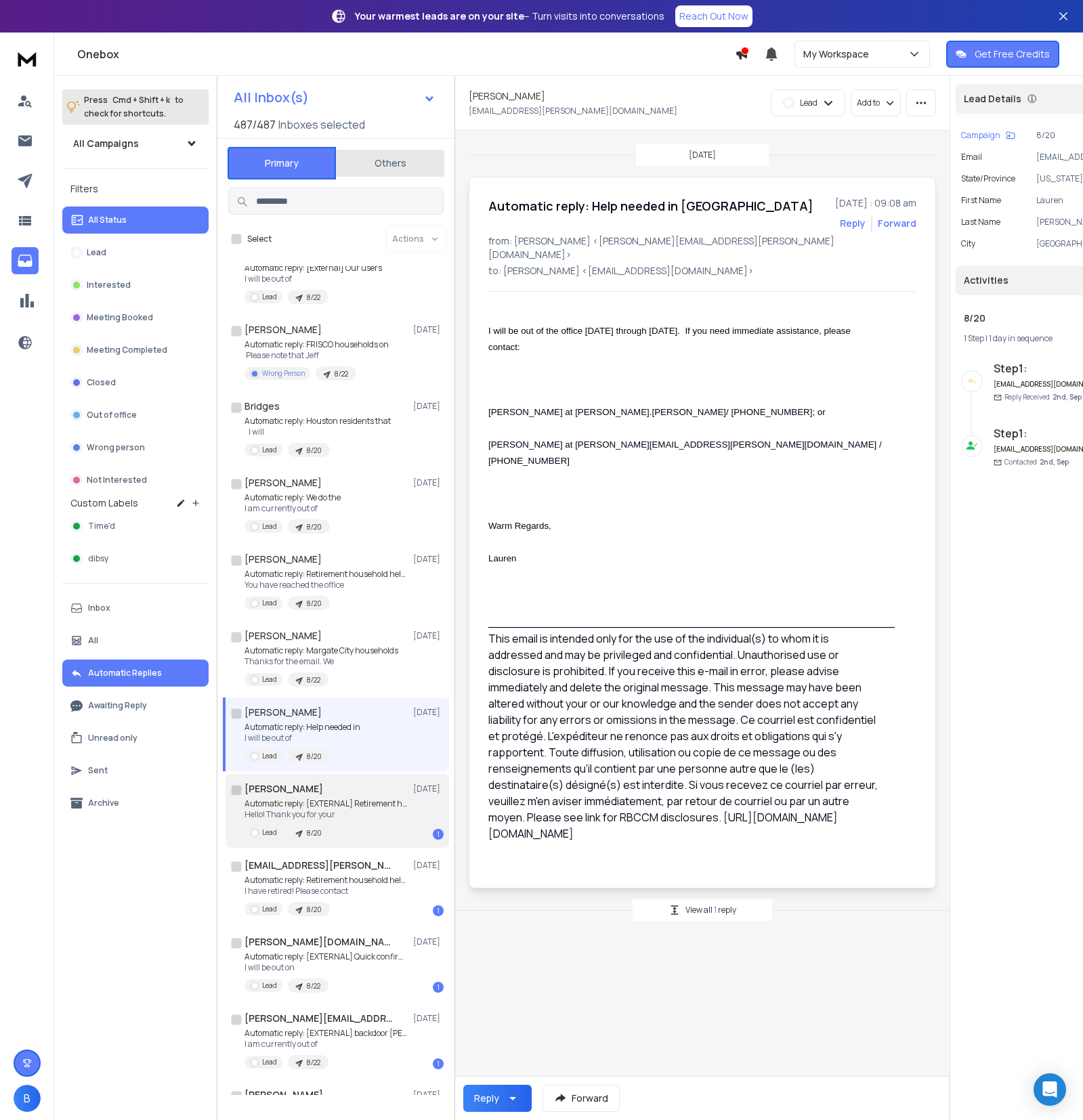
click at [382, 814] on p "Hello! Thank you for your" at bounding box center [326, 814] width 162 height 10
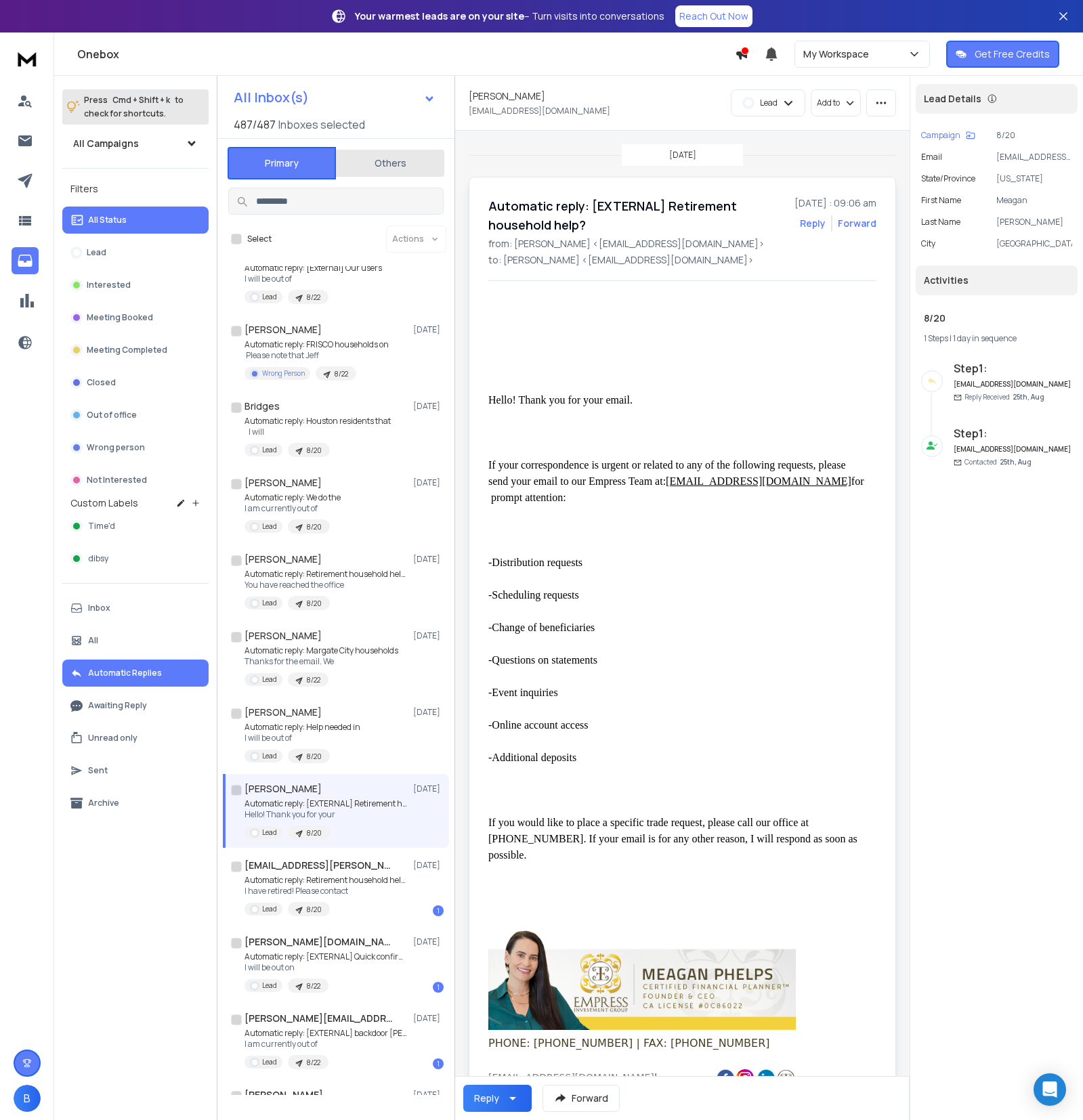
scroll to position [458, 0]
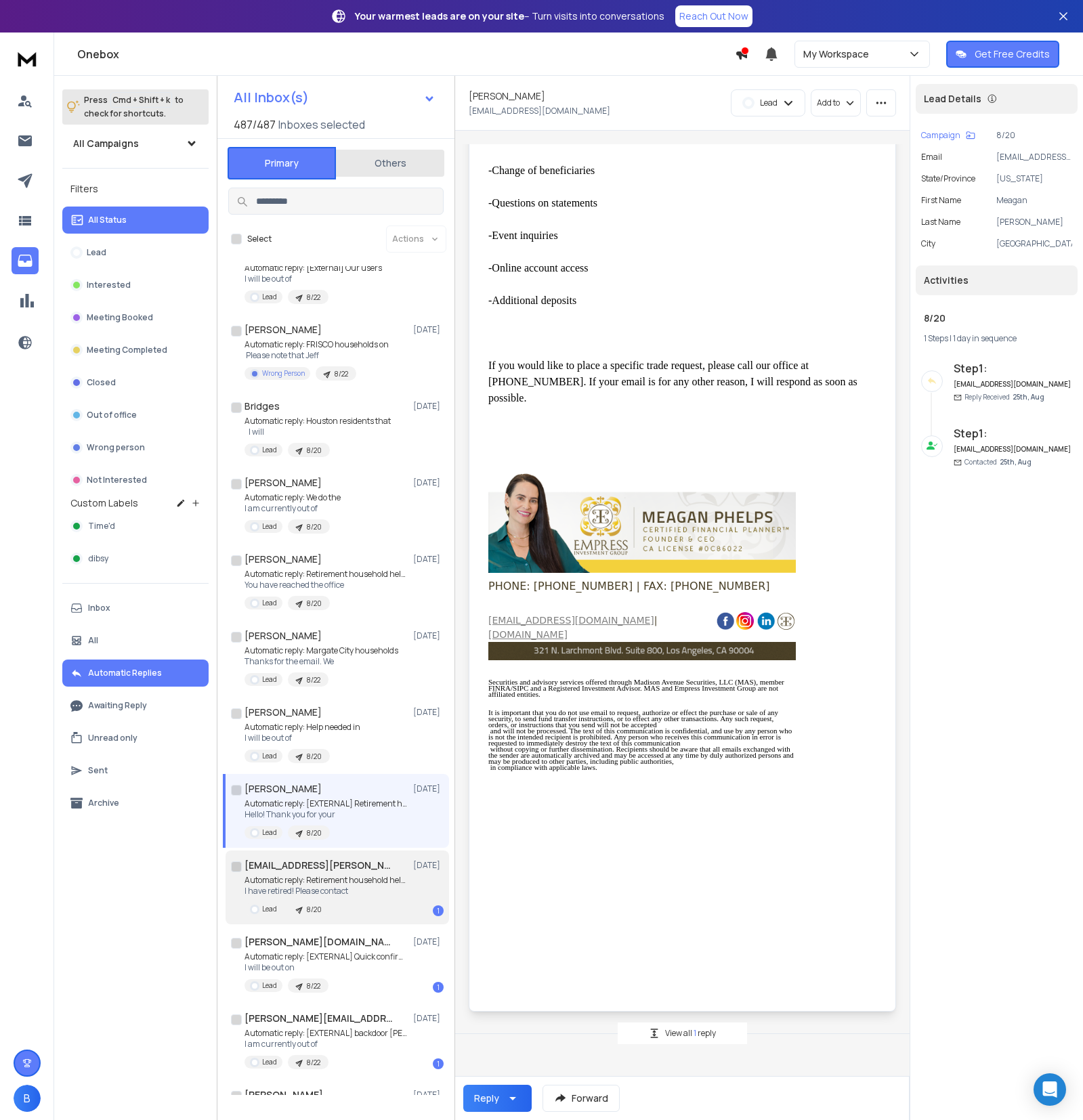
click at [417, 888] on div "Automatic reply: Retirement household help? I have retired! Please contact Lead…" at bounding box center [344, 895] width 199 height 41
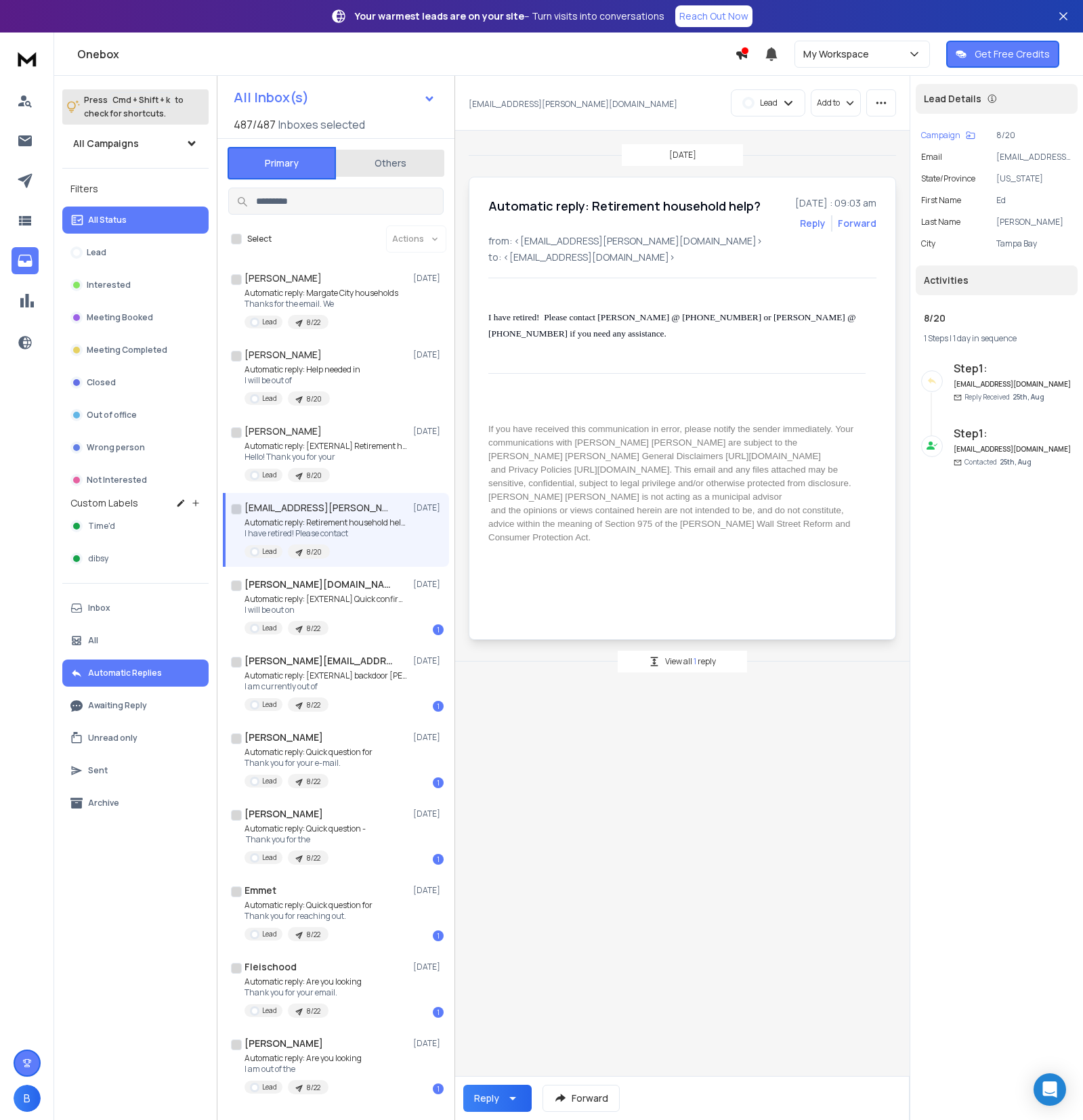
scroll to position [4880, 0]
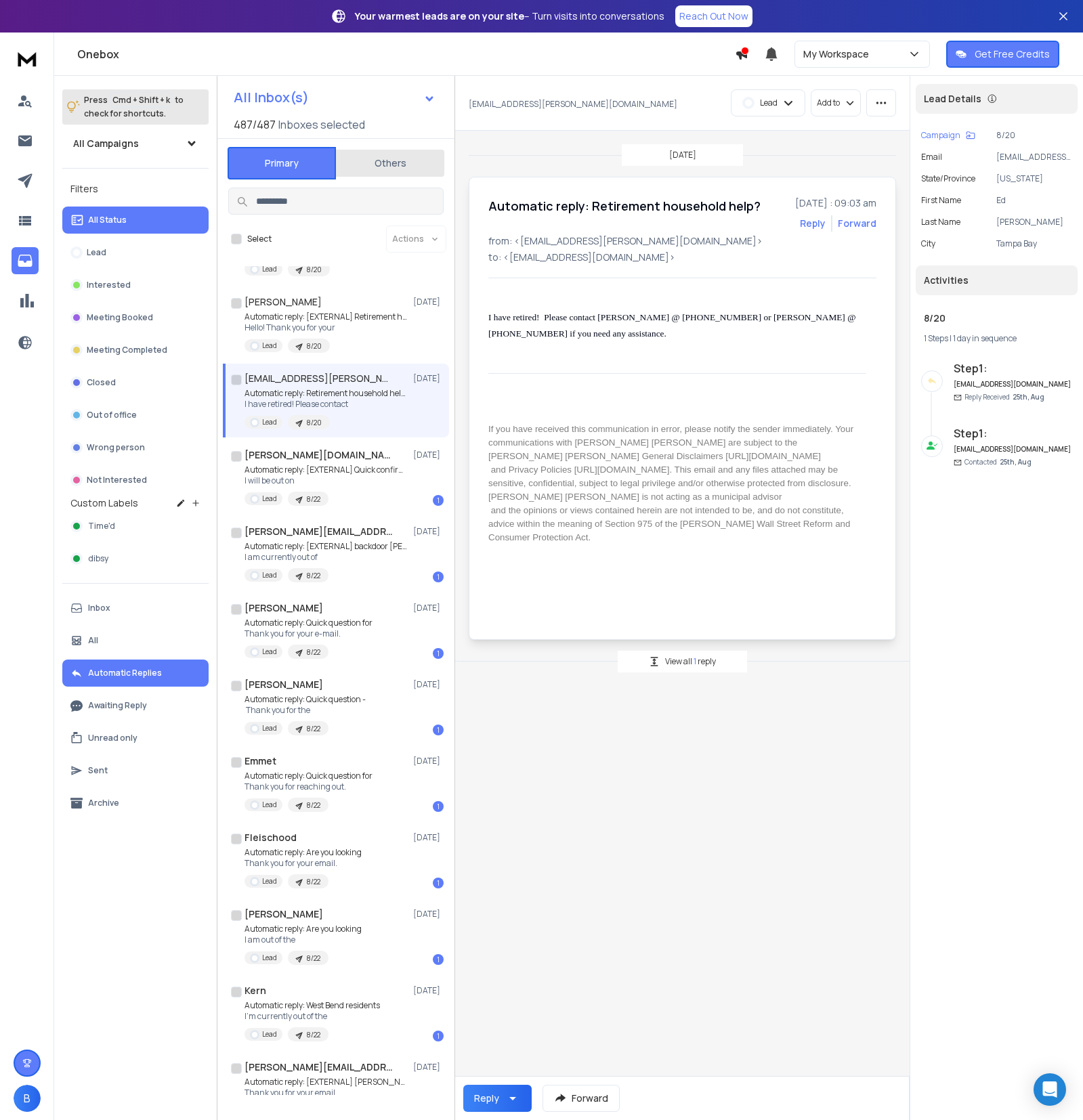
click at [768, 111] on div "Lead" at bounding box center [767, 103] width 73 height 26
click at [789, 270] on p "Wrong person" at bounding box center [788, 263] width 64 height 14
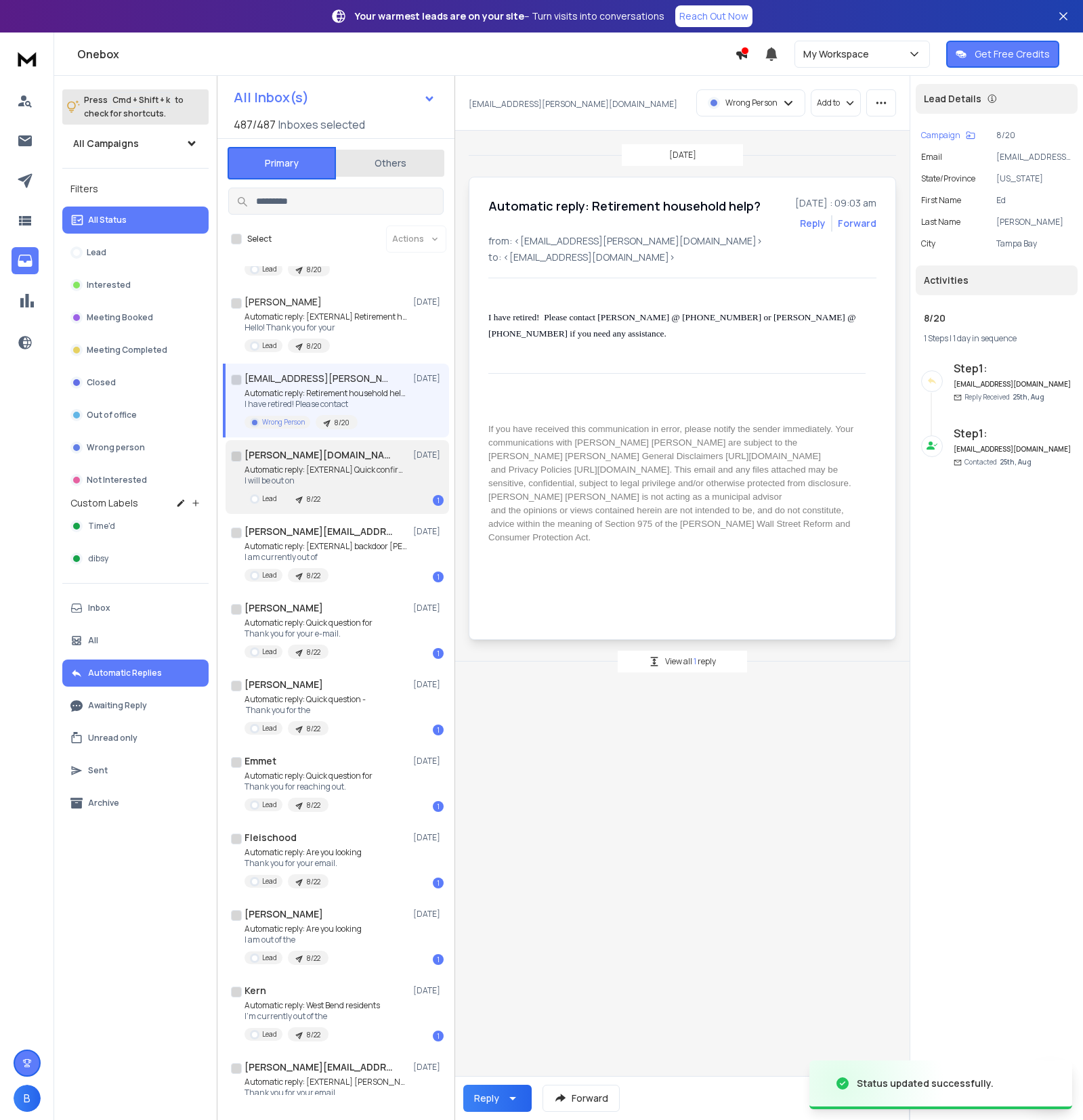
click at [366, 497] on div "Lead 8/22" at bounding box center [326, 499] width 162 height 14
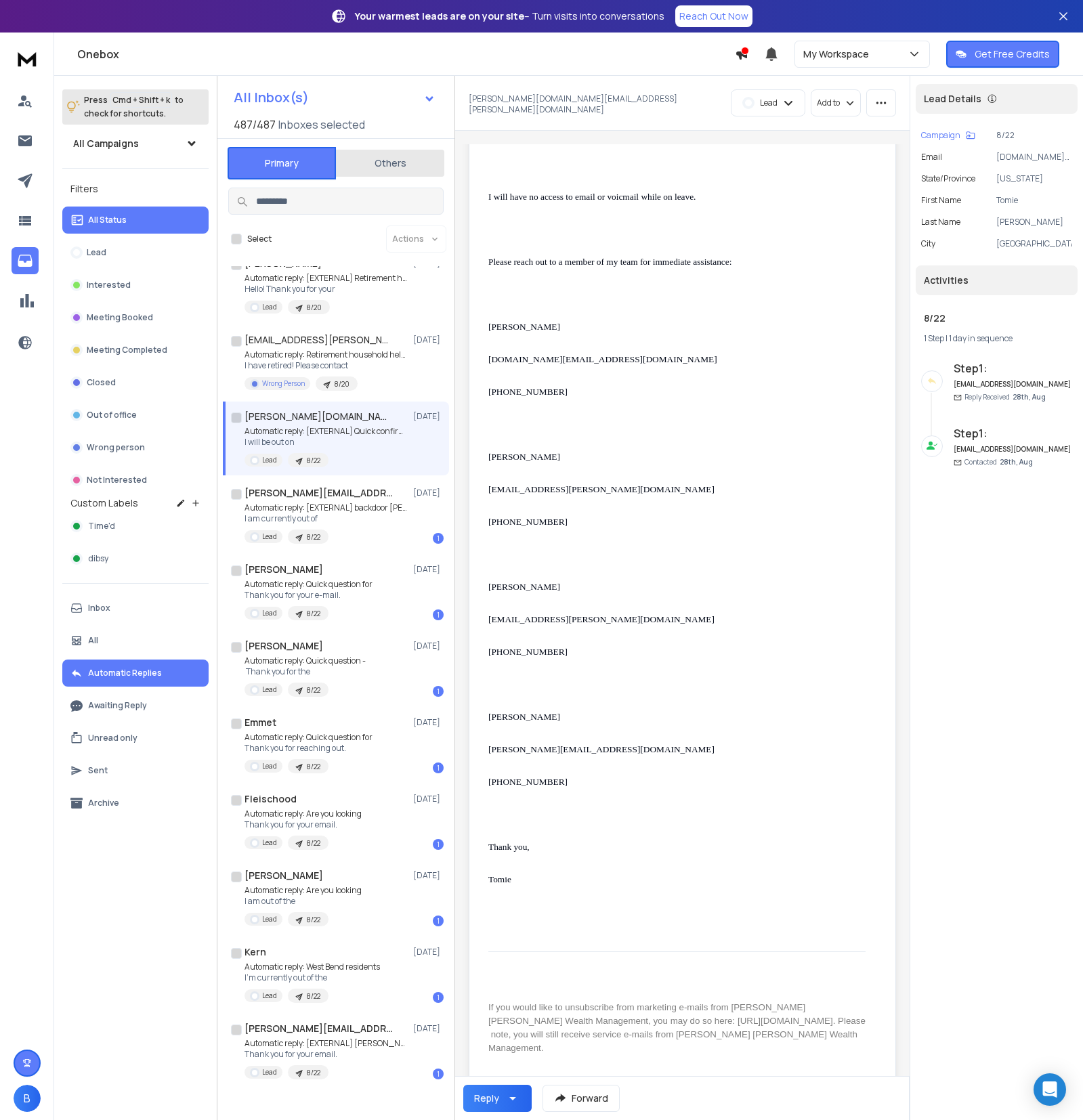
scroll to position [218, 0]
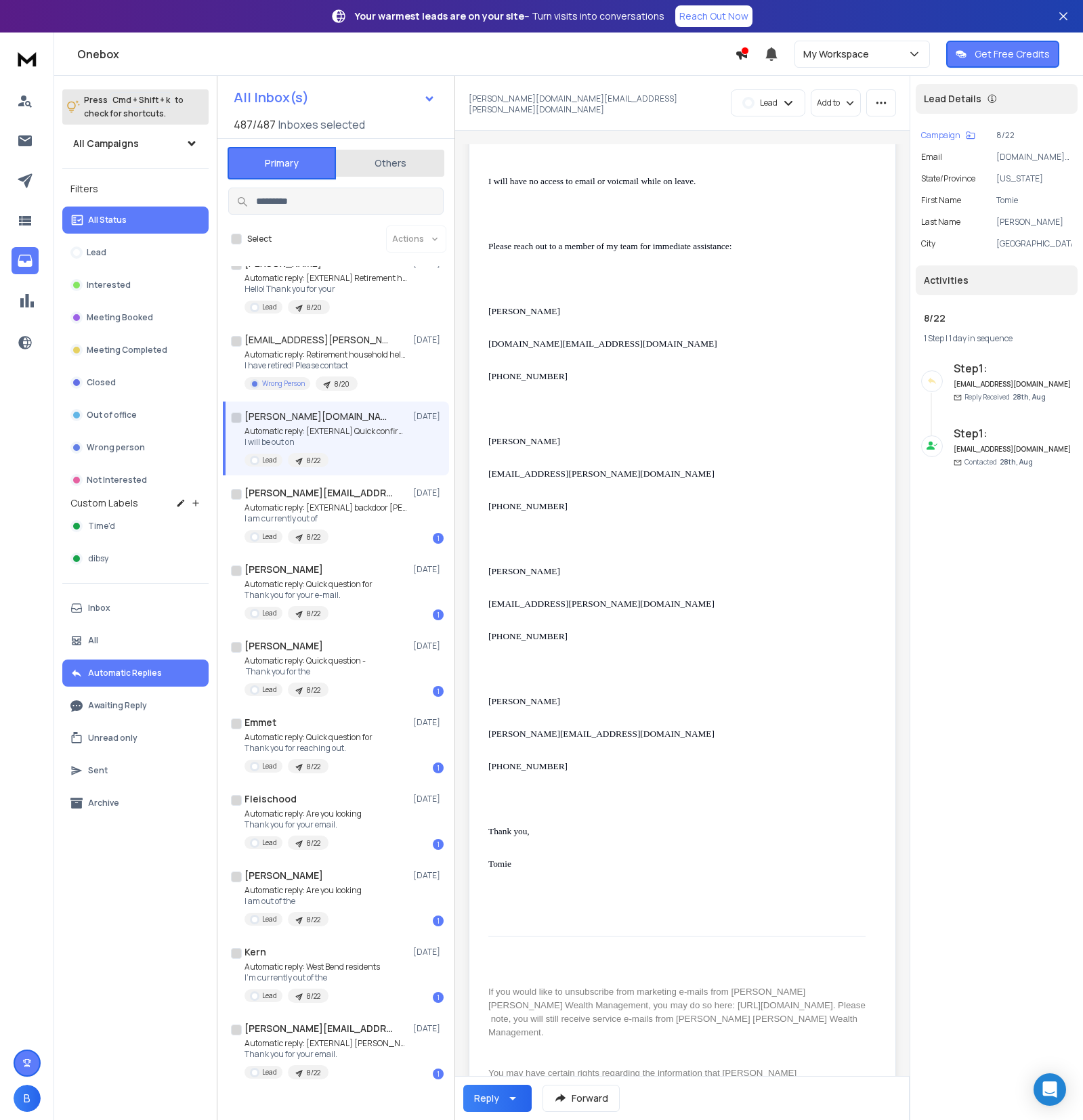
click at [486, 262] on div "Automatic reply: [EXTERNAL] Quick confirmation request [DATE] : 09:03 am Reply …" at bounding box center [682, 580] width 427 height 1244
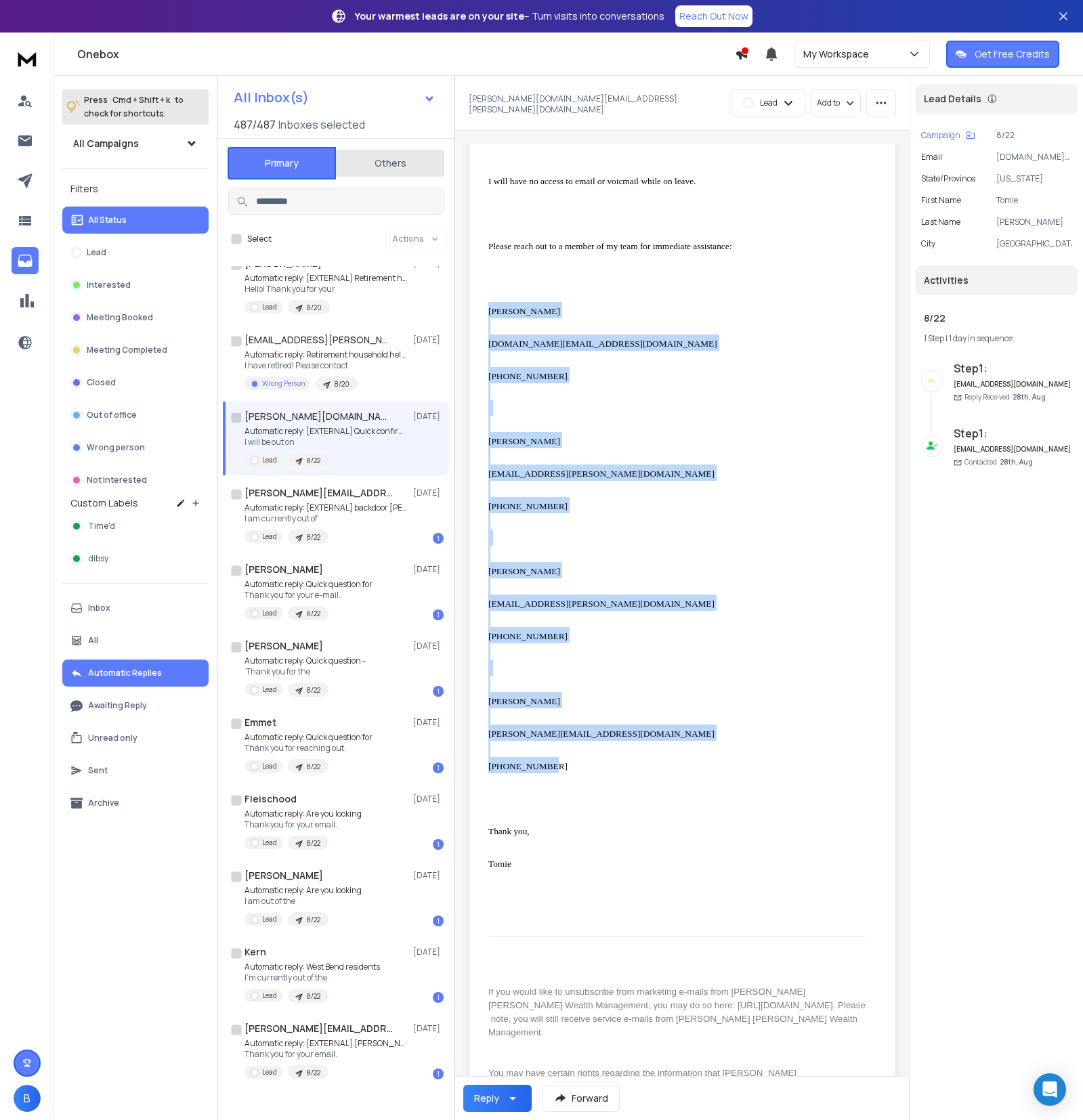
drag, startPoint x: 482, startPoint y: 288, endPoint x: 708, endPoint y: 747, distance: 511.6
click at [708, 747] on div "Automatic reply: [EXTERNAL] Quick confirmation request [DATE] : 09:03 am Reply …" at bounding box center [682, 580] width 427 height 1244
copy div "[PERSON_NAME] [DOMAIN_NAME][EMAIL_ADDRESS][DOMAIN_NAME] [PHONE_NUMBER] [PERSON_…"
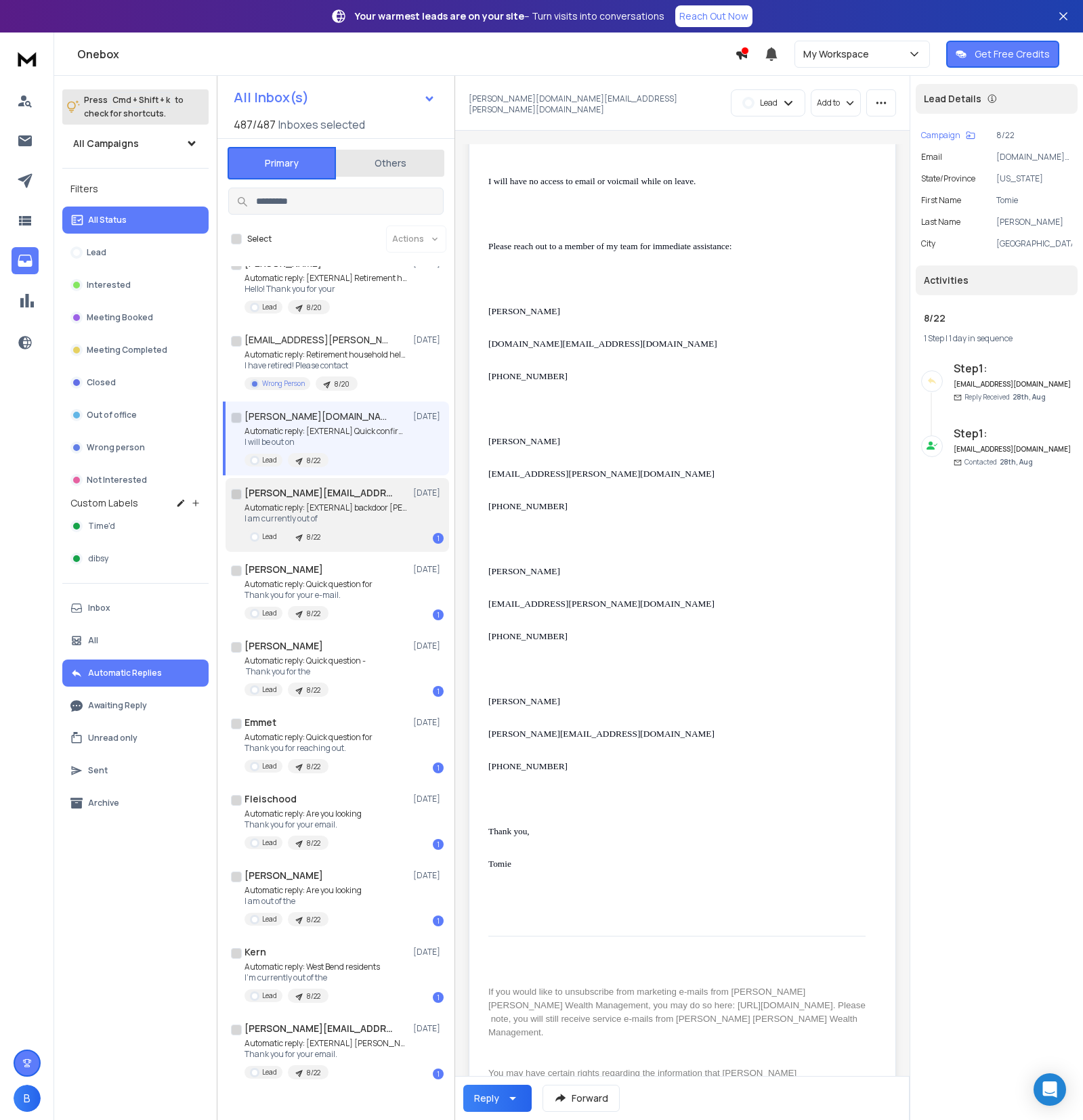
click at [352, 519] on p "I am currently out of" at bounding box center [326, 518] width 162 height 10
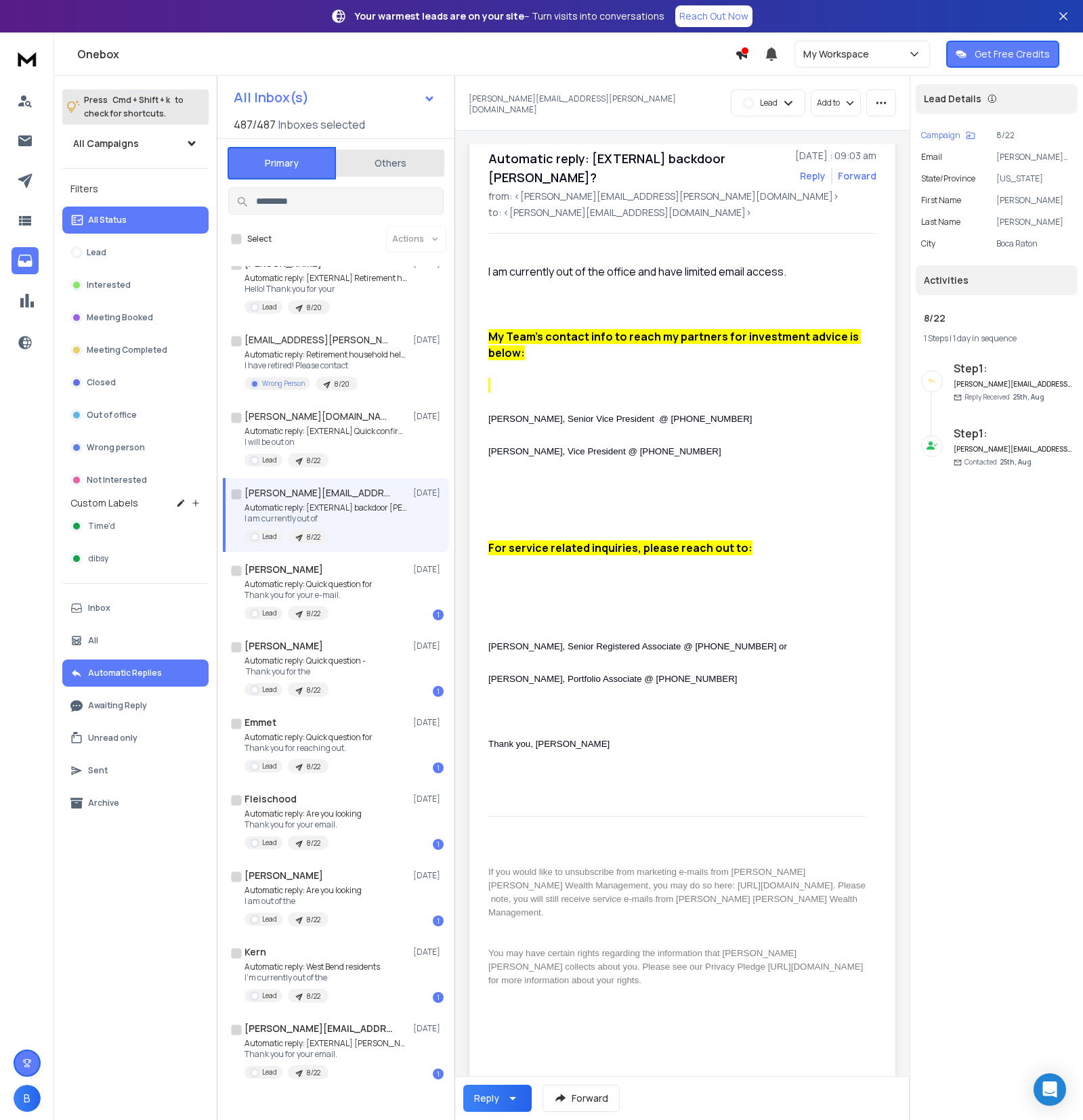
scroll to position [50, 0]
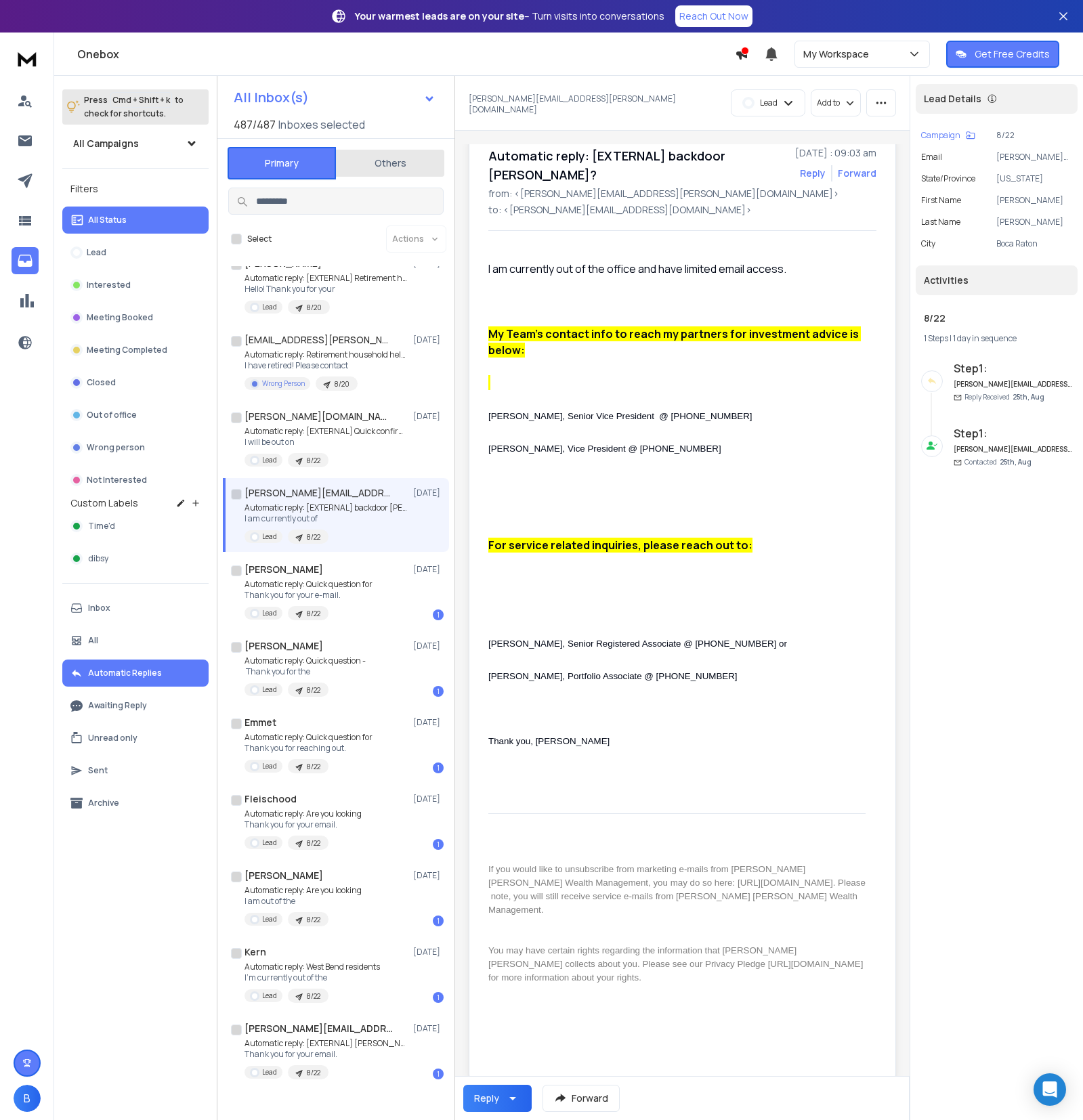
click at [767, 712] on p at bounding box center [677, 707] width 377 height 16
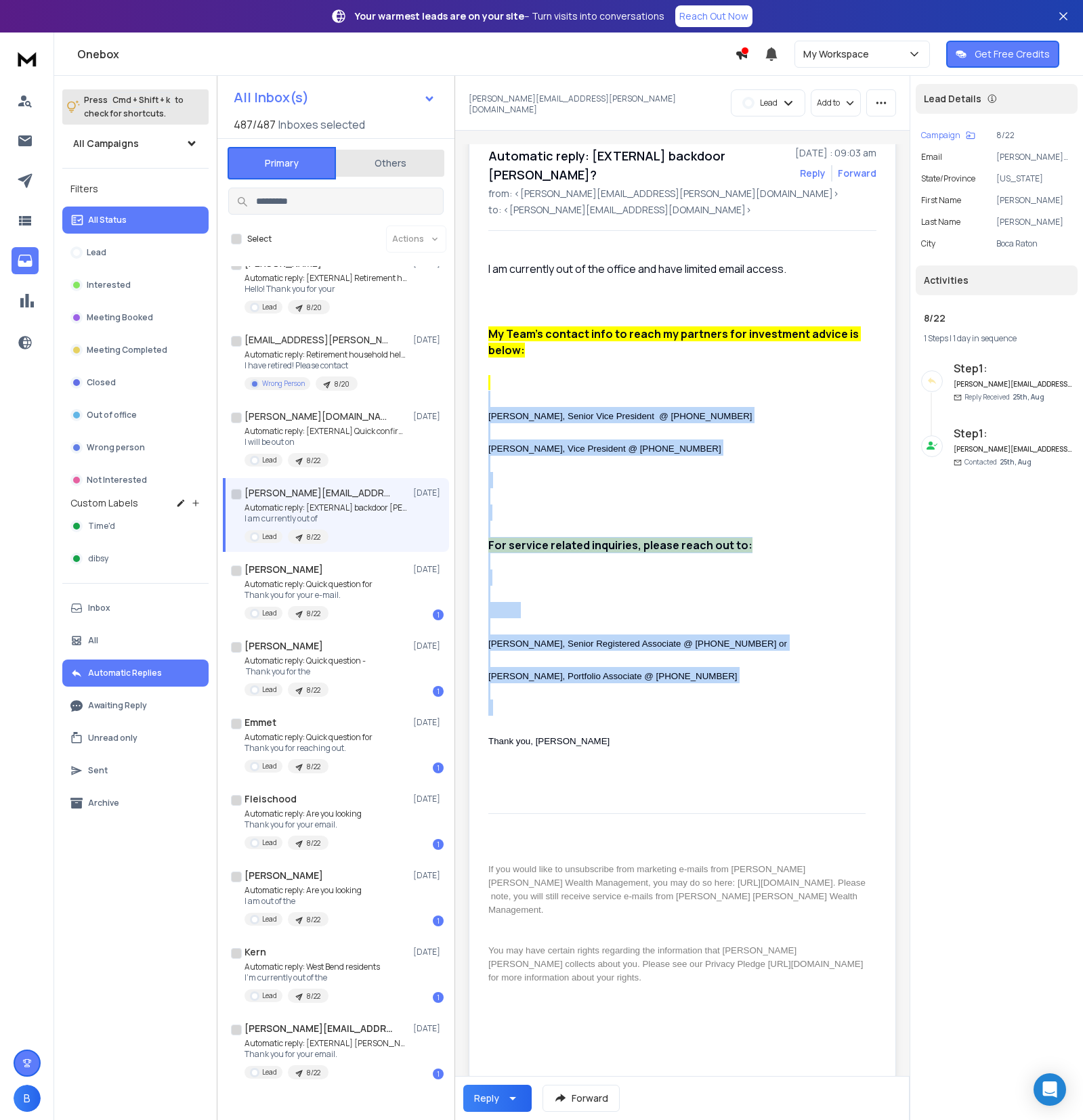
drag, startPoint x: 789, startPoint y: 726, endPoint x: 466, endPoint y: 405, distance: 455.4
click at [466, 405] on div "[DATE] Automatic reply: [EXTERNAL] backdoor [PERSON_NAME]? [DATE] : 09:03 am Re…" at bounding box center [682, 587] width 454 height 986
copy div "[PERSON_NAME], Senior Vice President @ [PHONE_NUMBER] [PERSON_NAME], Vice Presi…"
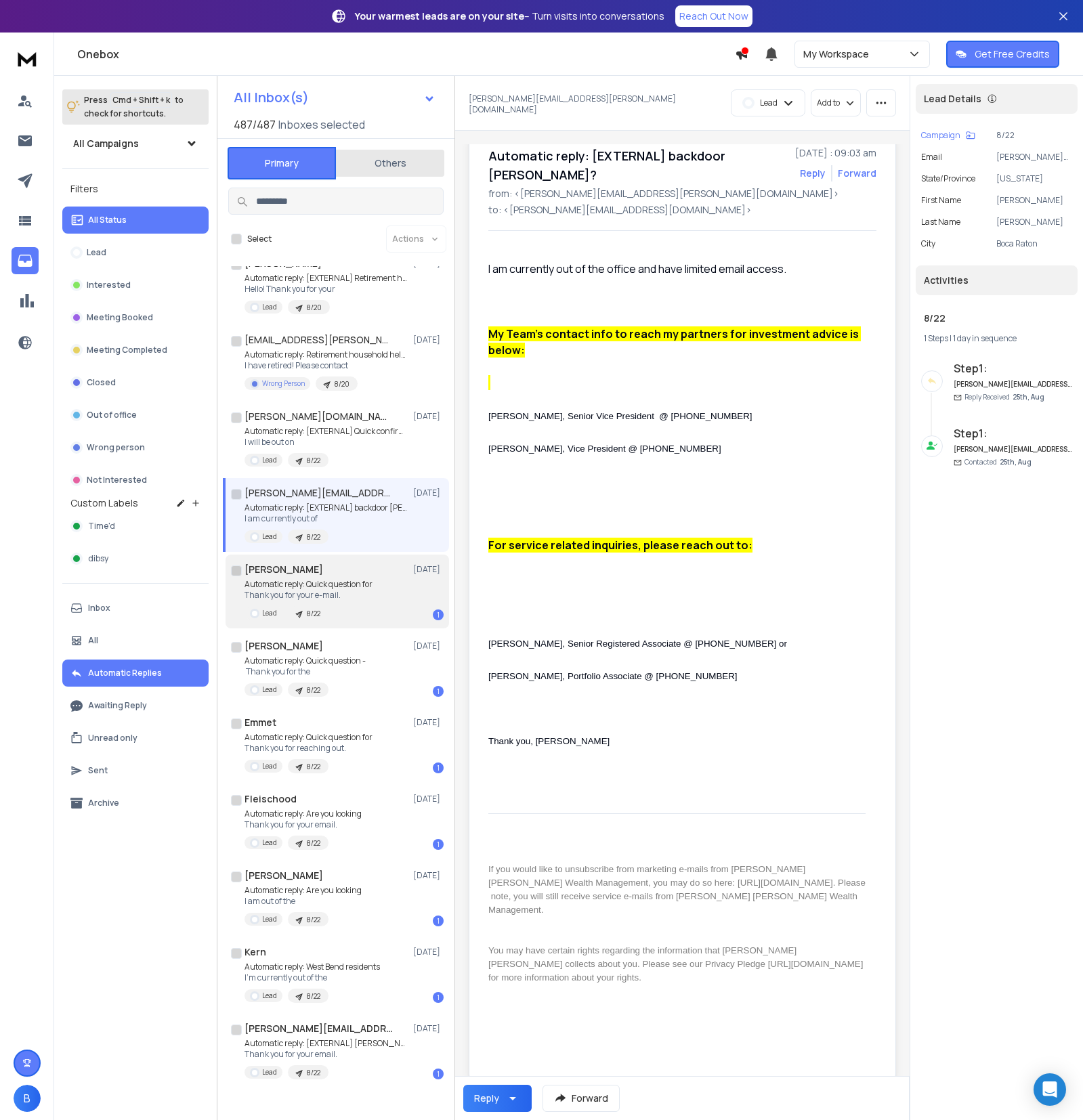
click at [392, 596] on div "Automatic reply: Quick question for Thank you for your e-mail. Lead 8/22 1" at bounding box center [344, 599] width 199 height 41
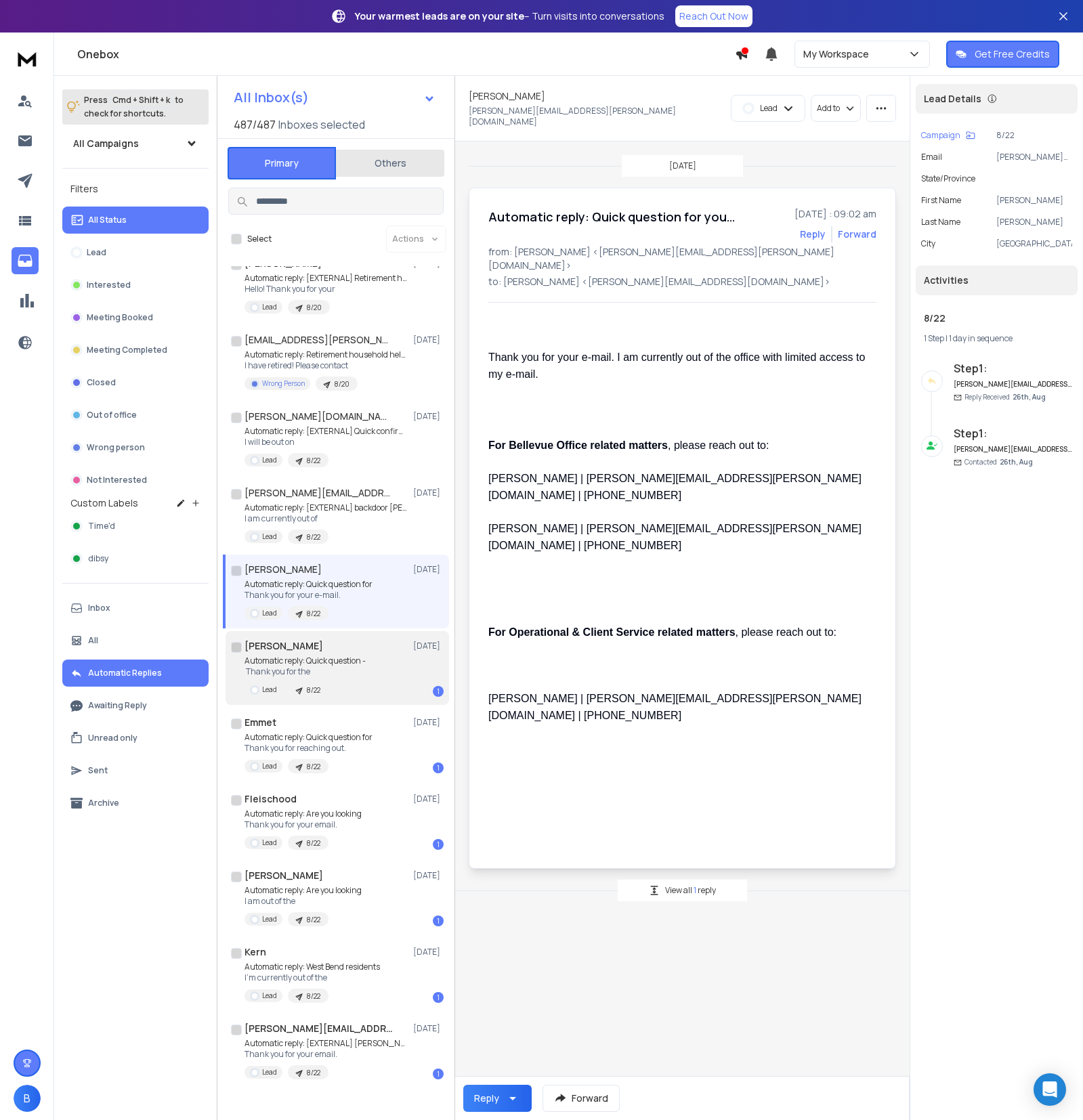
click at [360, 696] on div "Lead 8/22" at bounding box center [305, 690] width 121 height 14
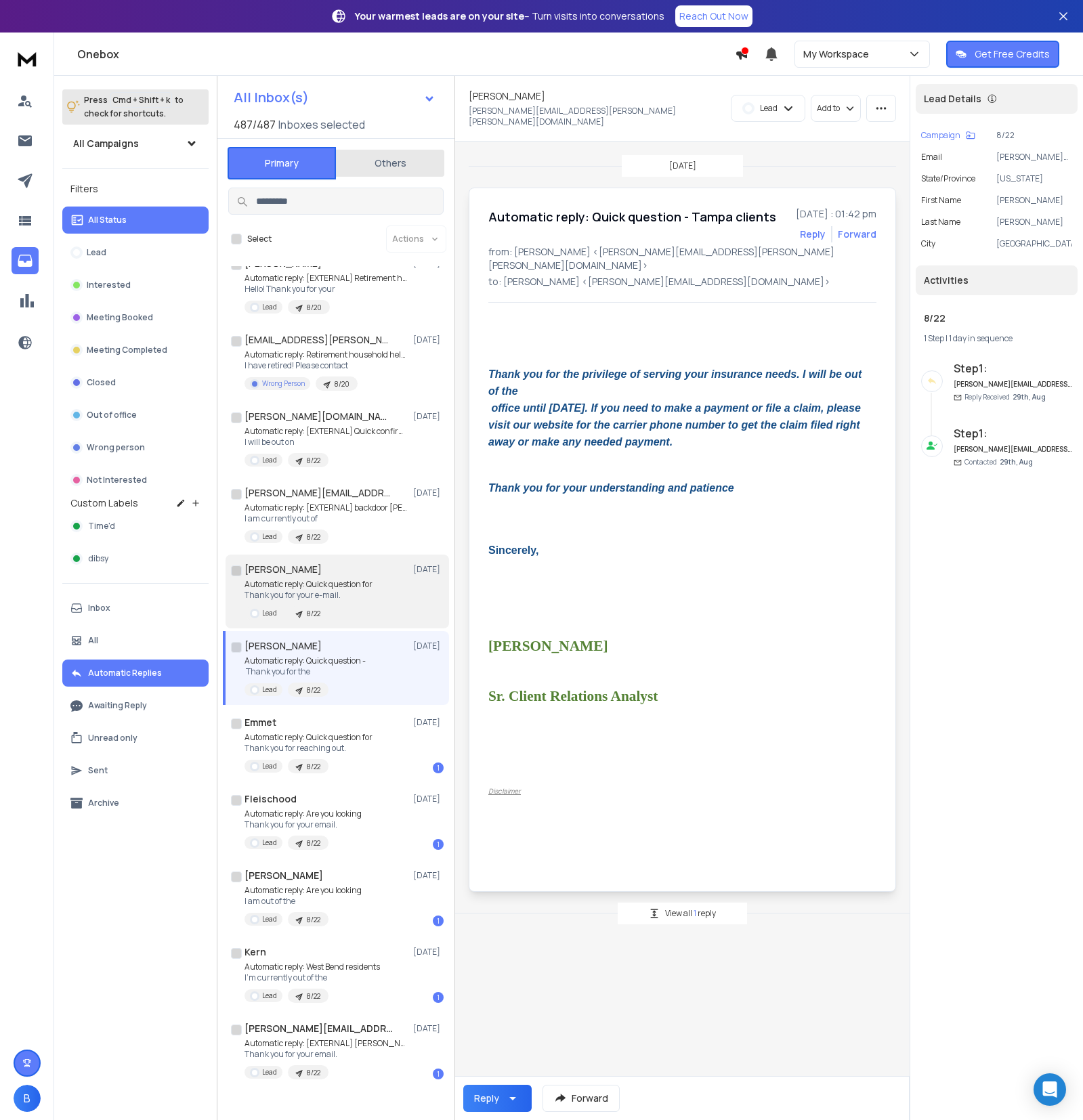
click at [332, 627] on div "[PERSON_NAME] [DATE] Automatic reply: Quick question for Thank you for your e-m…" at bounding box center [337, 592] width 223 height 74
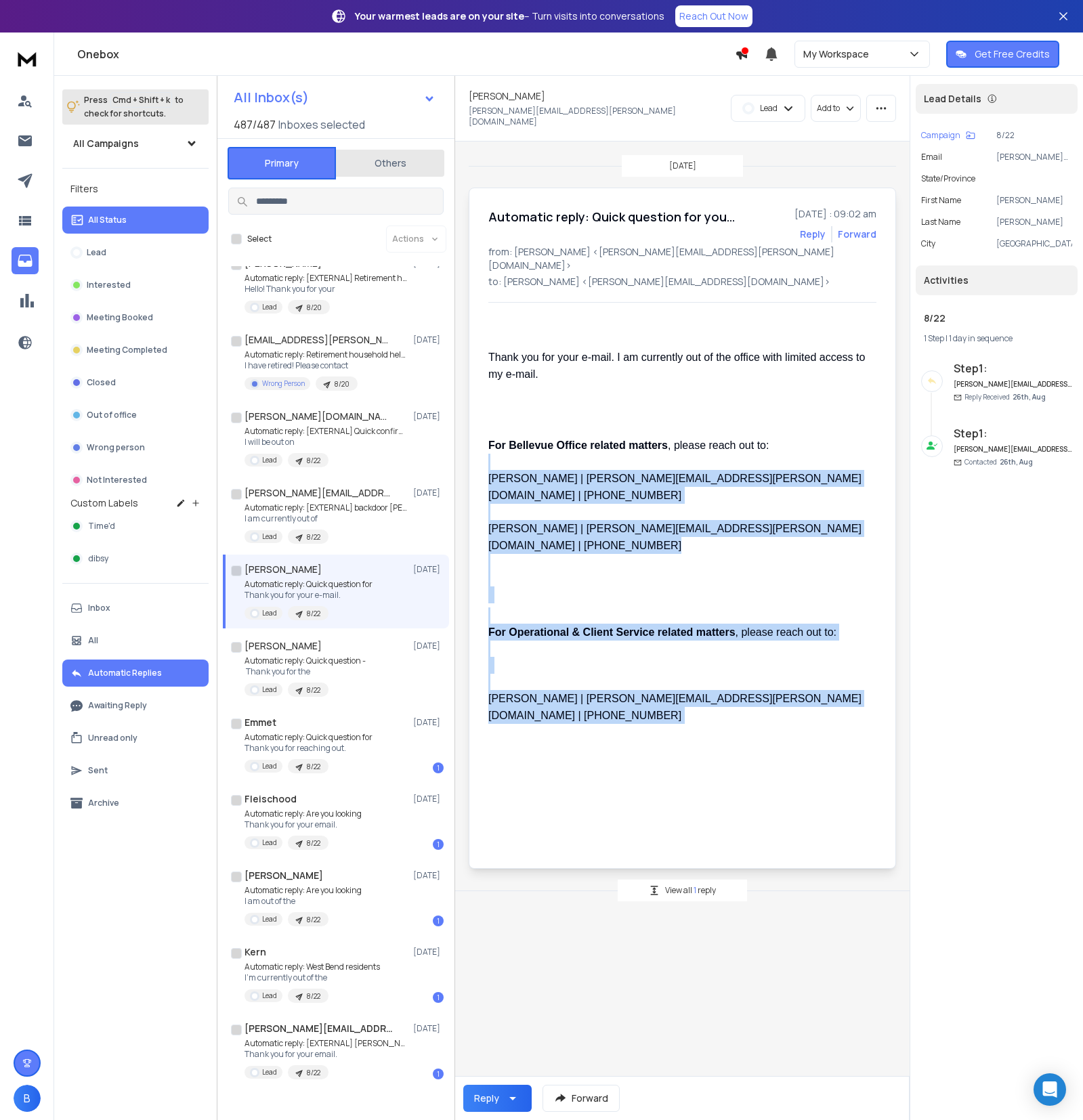
drag, startPoint x: 482, startPoint y: 434, endPoint x: 825, endPoint y: 648, distance: 404.3
click at [825, 648] on div "Automatic reply: Quick question for you… [DATE] : 09:02 am Reply Forward from: …" at bounding box center [682, 528] width 427 height 682
copy div "[PERSON_NAME] | [PERSON_NAME][EMAIL_ADDRESS][PERSON_NAME][DOMAIN_NAME] | [PHONE…"
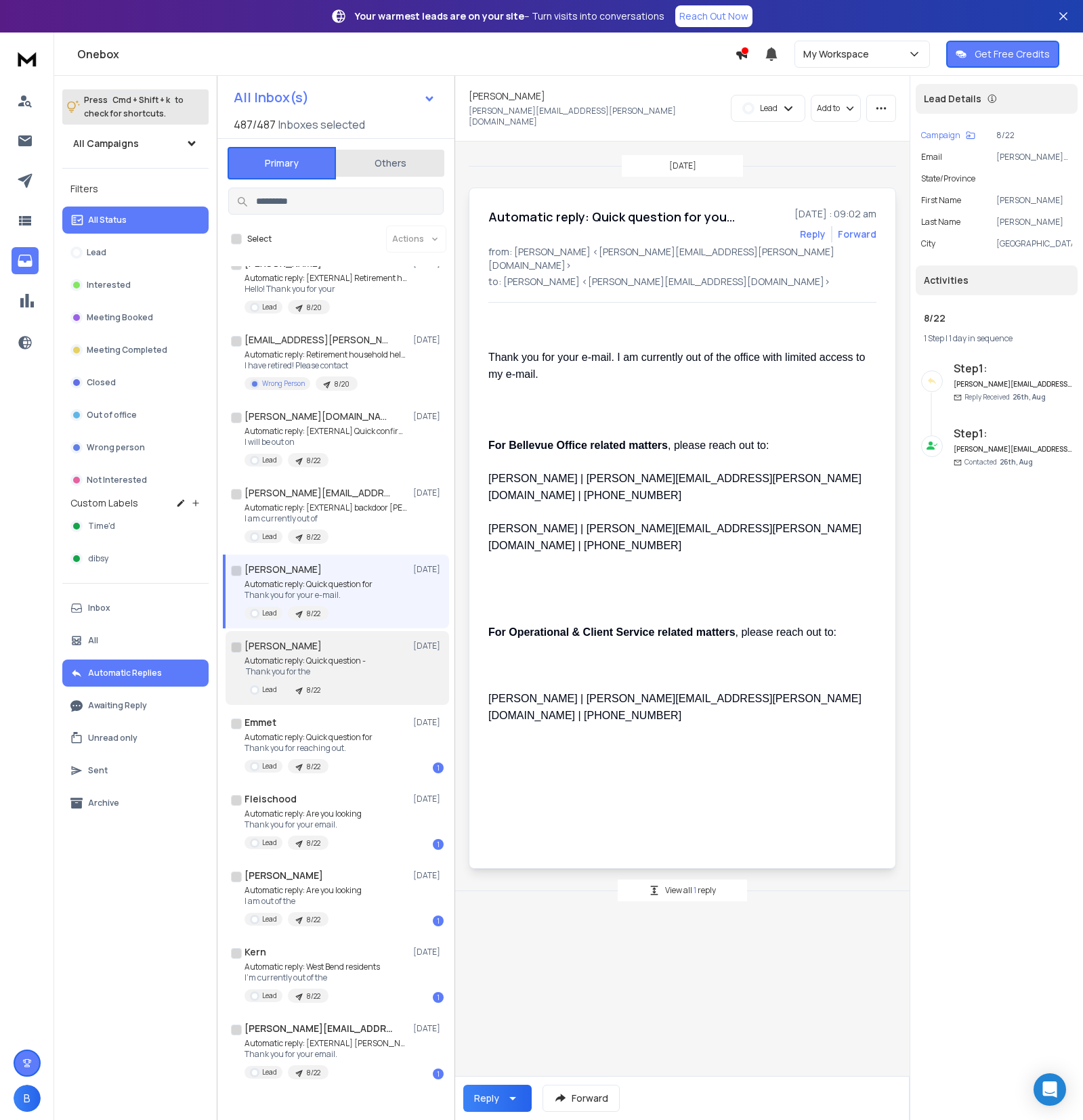
click at [380, 674] on div "Automatic reply: Quick question - ﻿ Thank you for the Lead 8/22" at bounding box center [344, 676] width 199 height 41
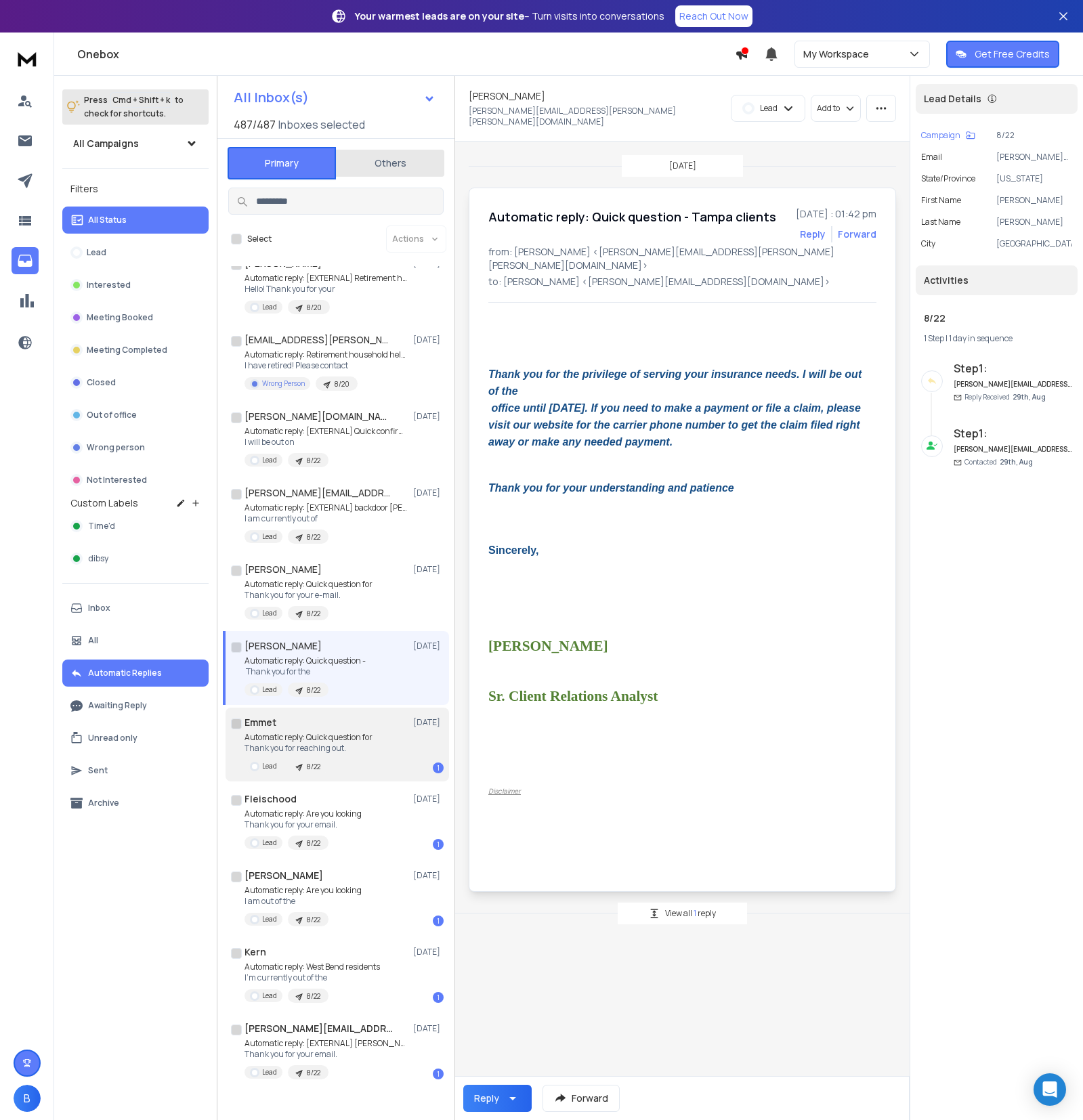
click at [363, 739] on p "Automatic reply: Quick question for" at bounding box center [308, 737] width 128 height 10
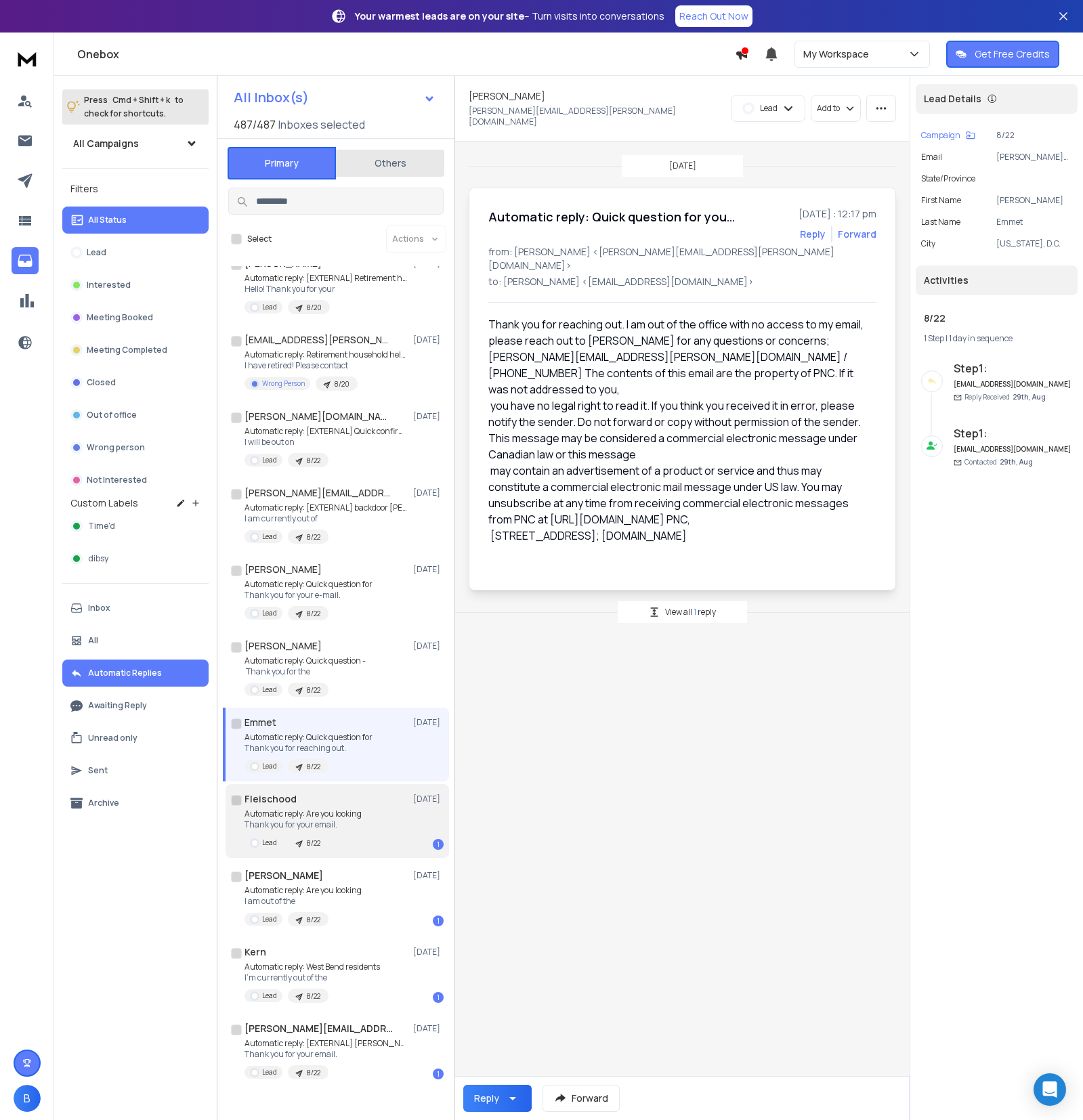
click at [352, 800] on div "Fleischood [DATE]" at bounding box center [344, 799] width 199 height 14
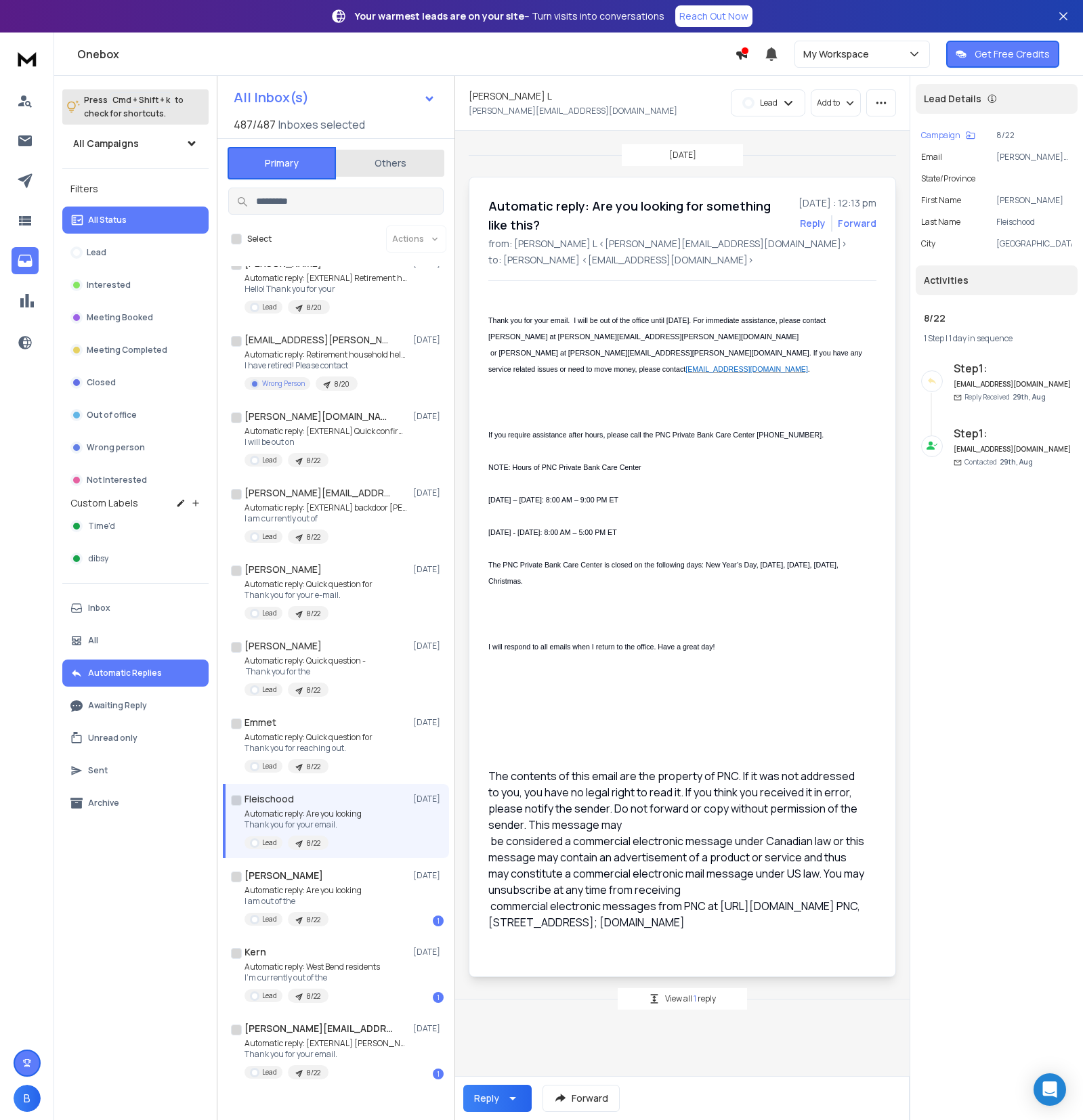
scroll to position [46, 0]
click at [351, 898] on p "I am out of the" at bounding box center [303, 901] width 117 height 10
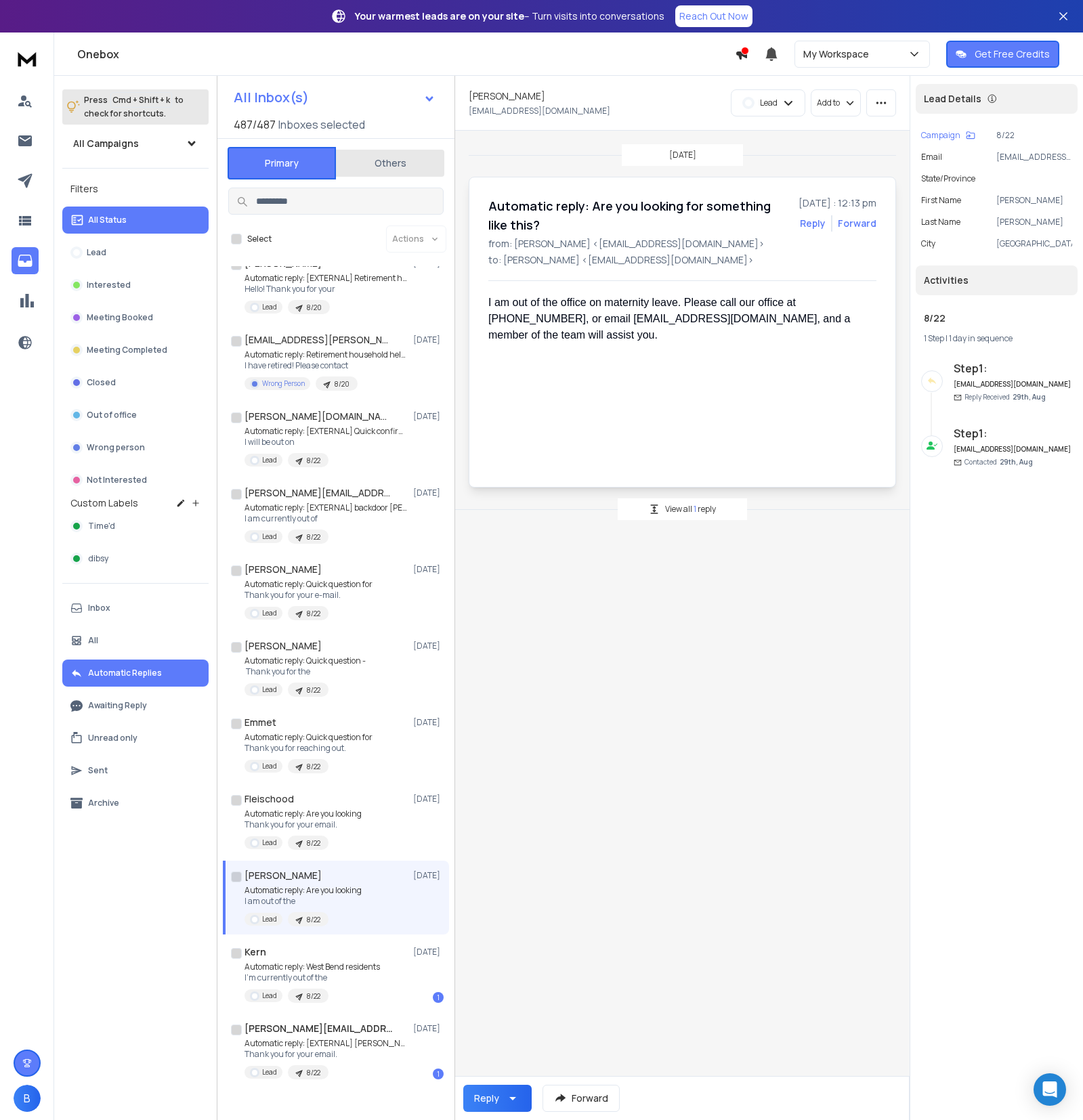
click at [353, 936] on div "[PERSON_NAME] 02:54 PM Automatic reply: Why aren't you? Hello, I am no longer N…" at bounding box center [336, 681] width 237 height 829
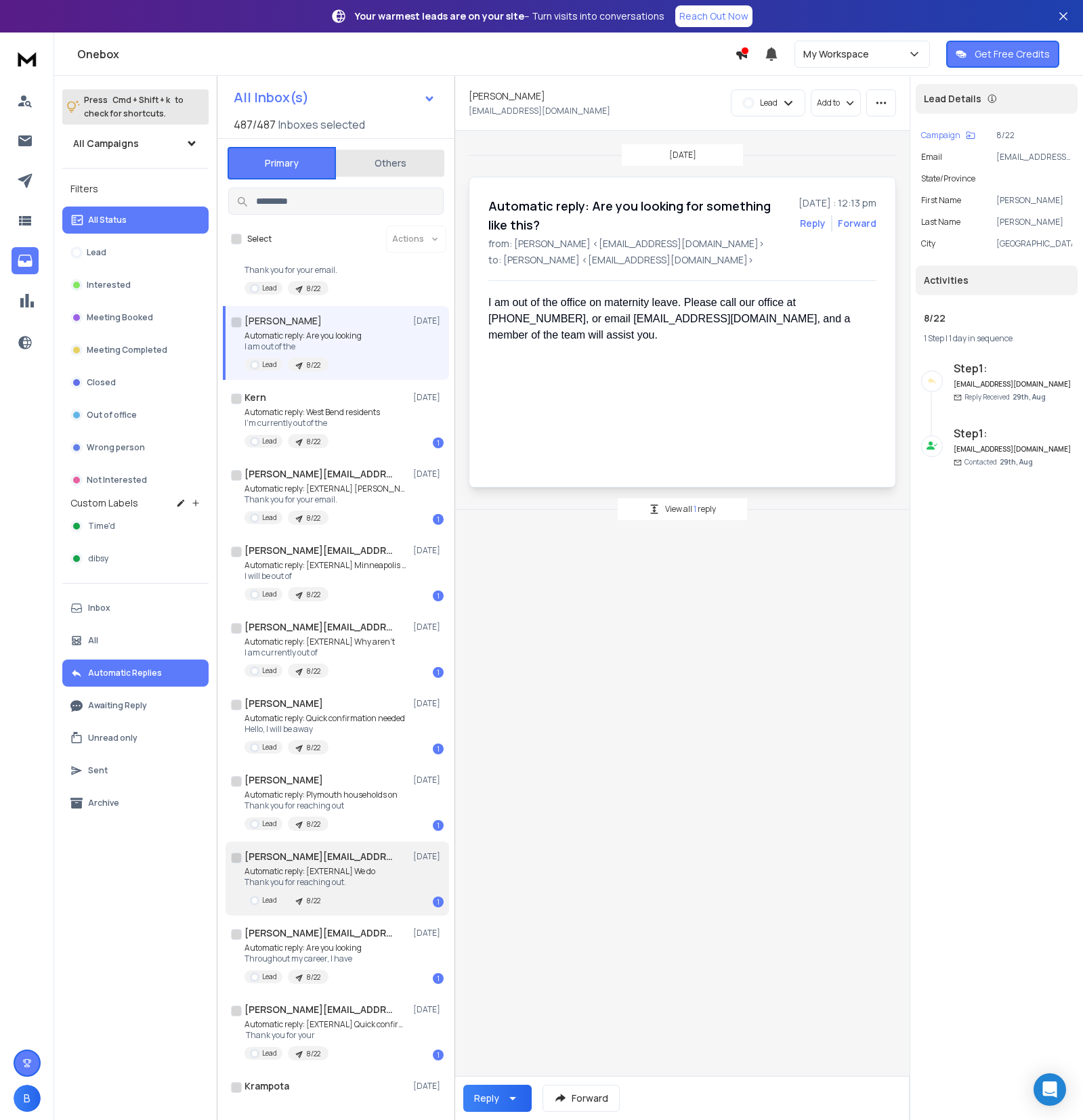
scroll to position [5480, 0]
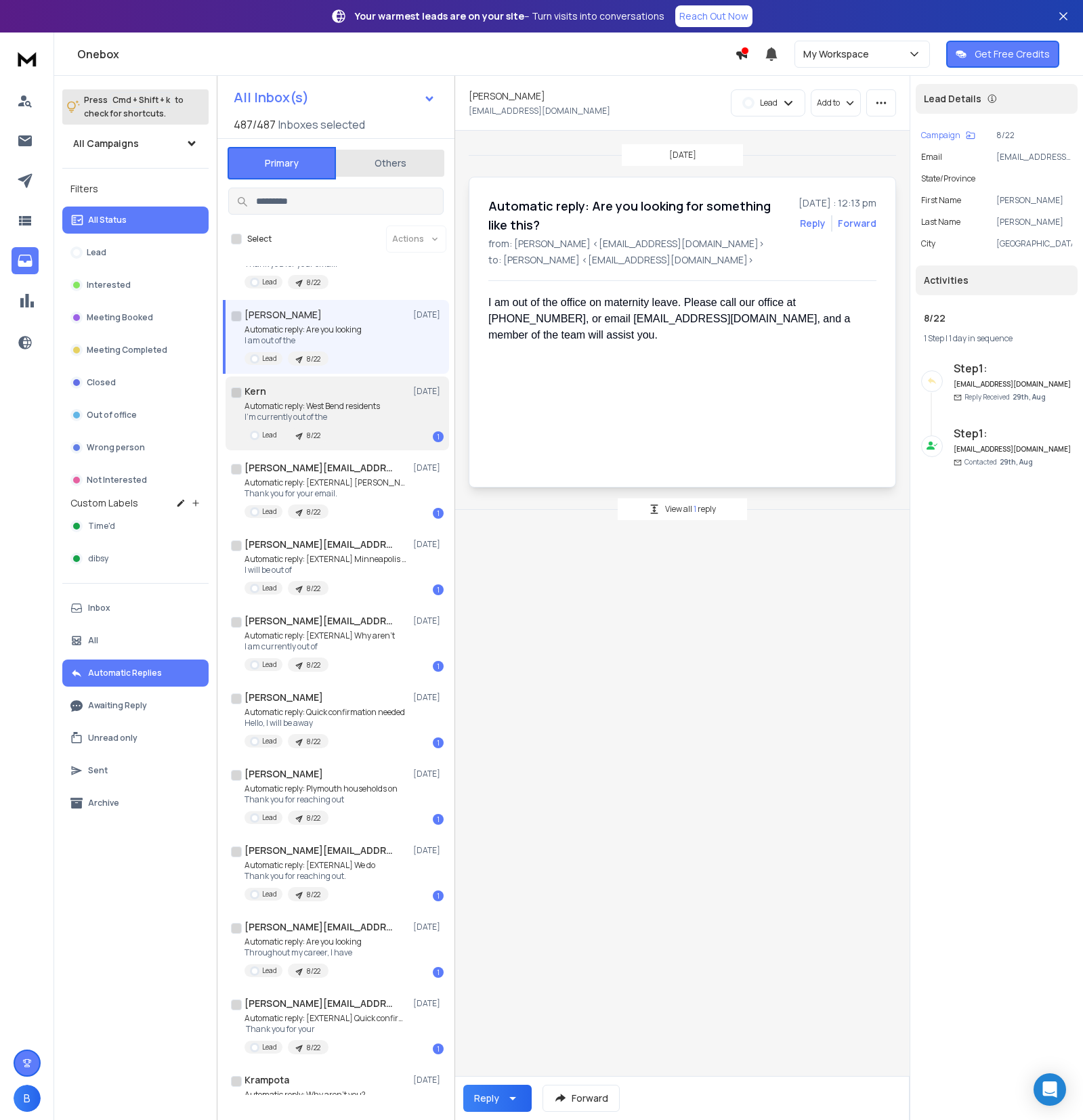
click at [378, 387] on div "[PERSON_NAME] [DATE]" at bounding box center [344, 391] width 199 height 14
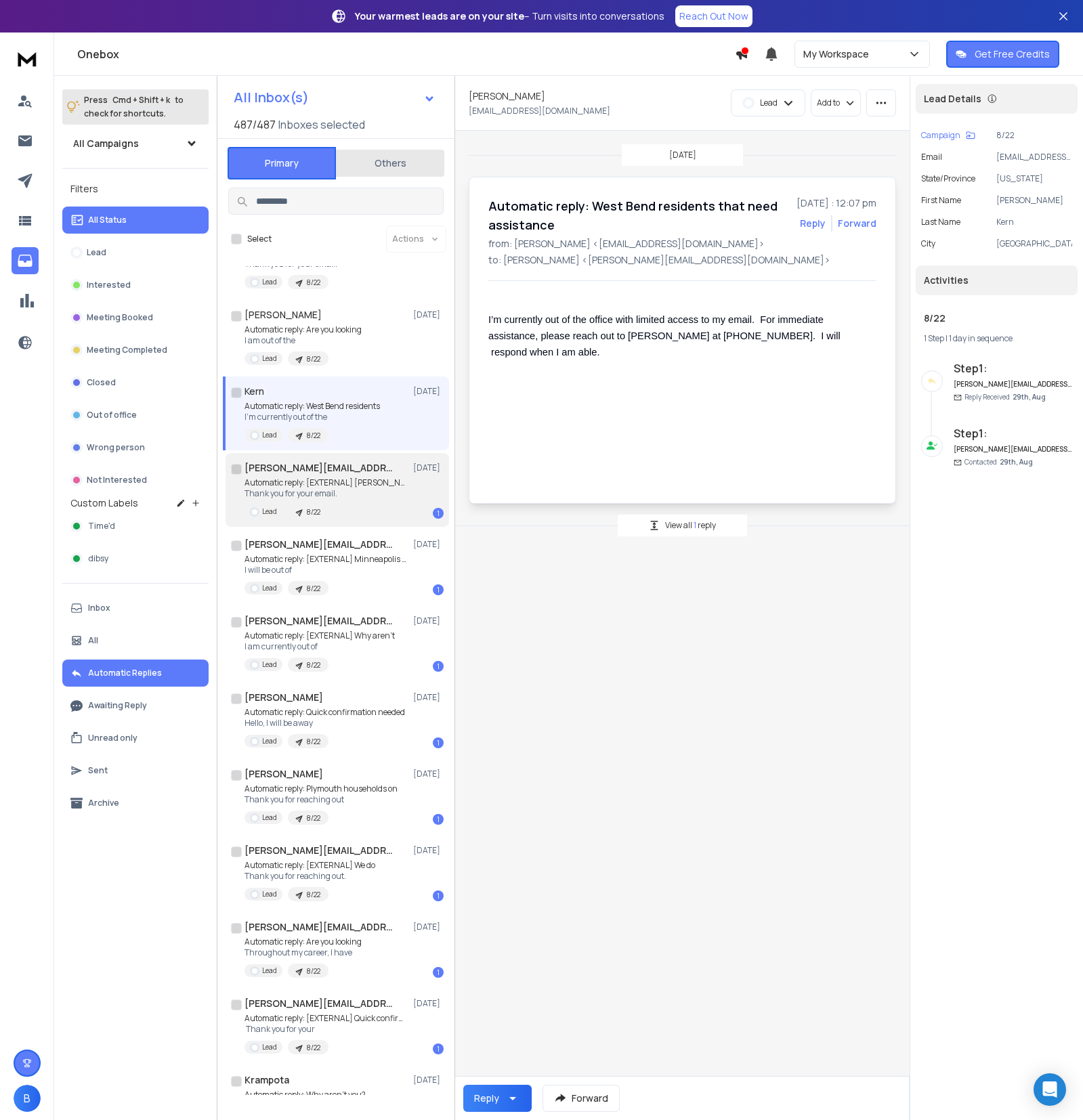
click at [371, 483] on p "Automatic reply: [EXTERNAL] [PERSON_NAME], finding" at bounding box center [326, 483] width 162 height 10
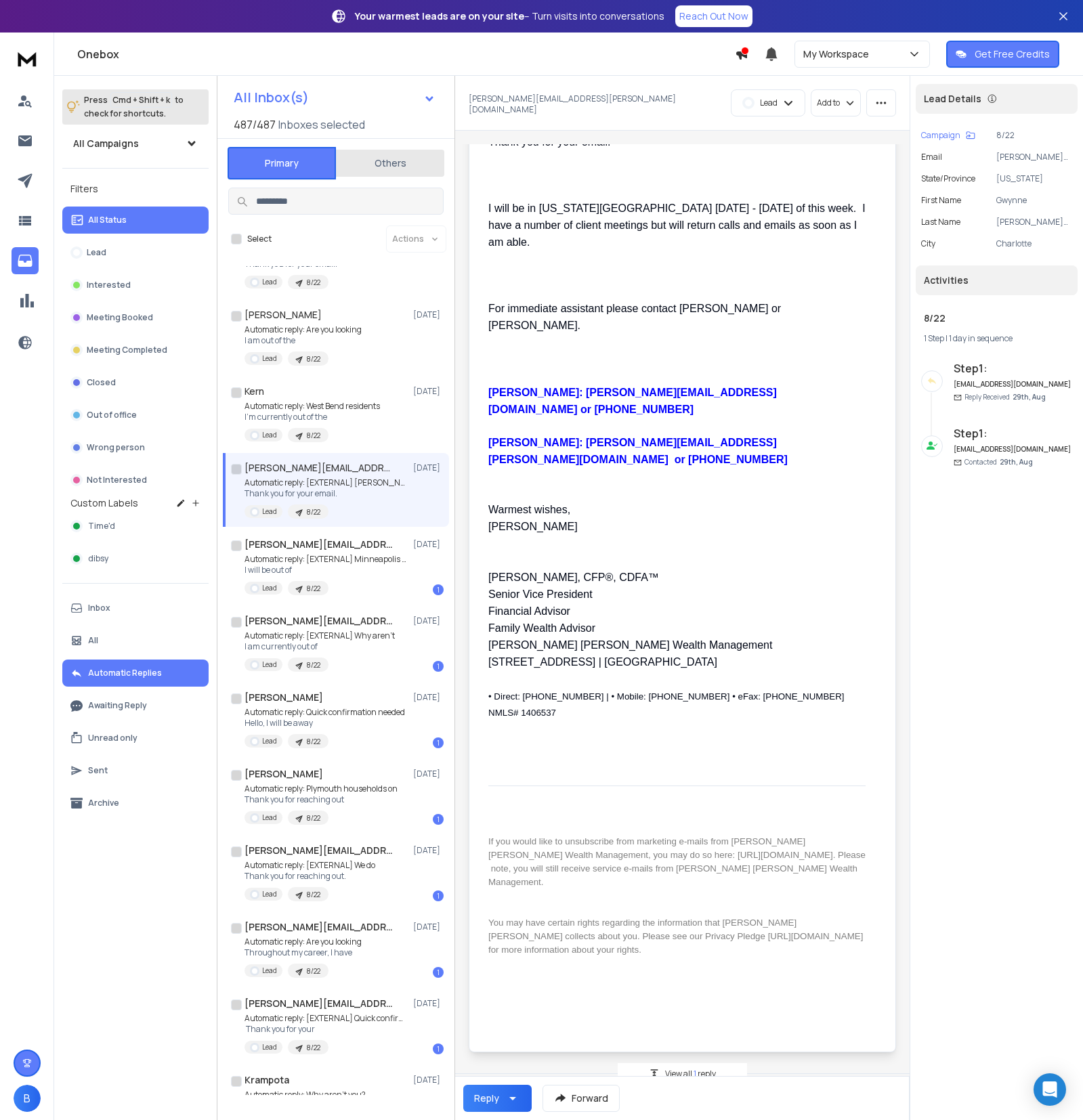
scroll to position [182, 0]
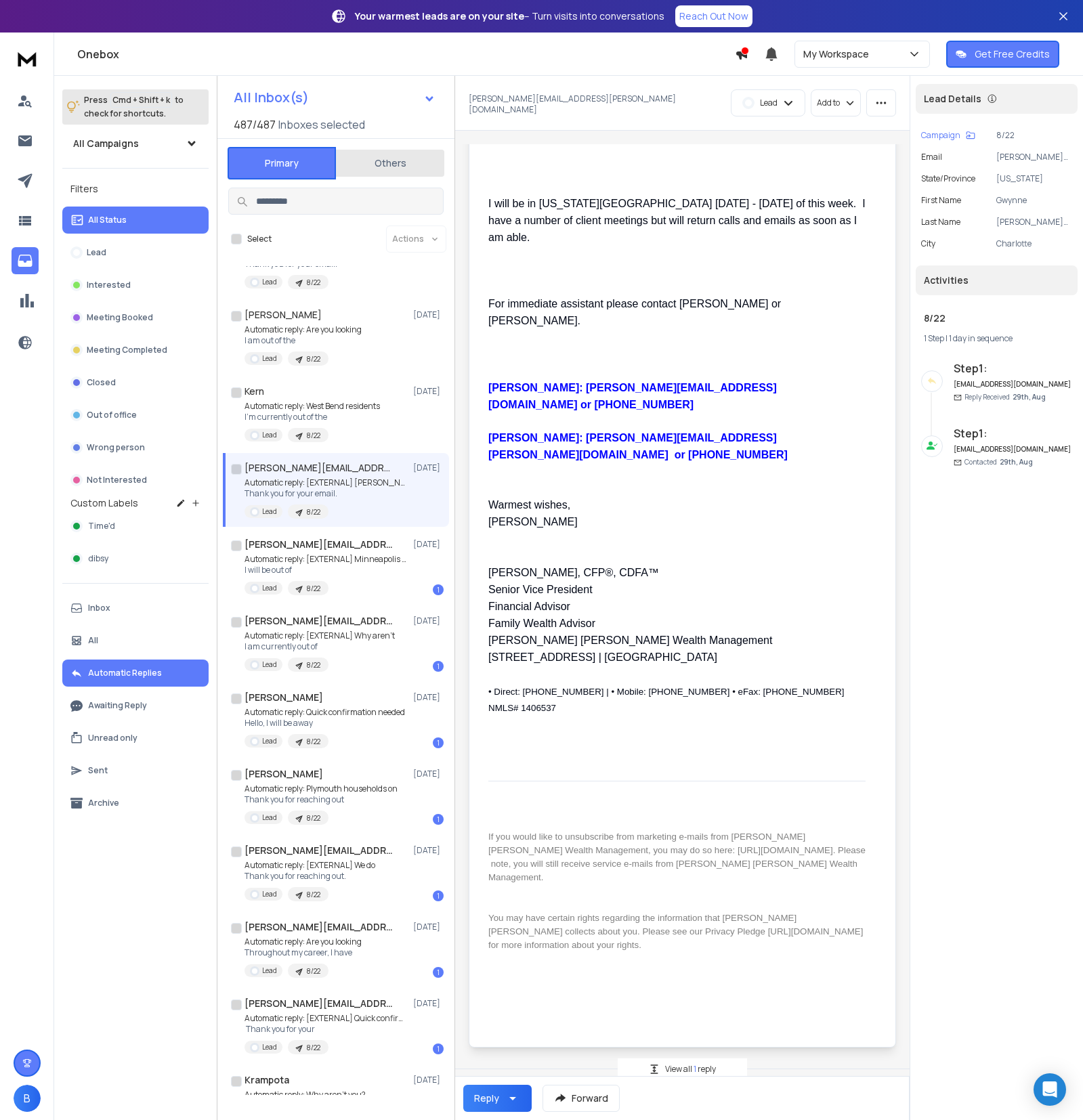
click at [493, 542] on p "Warmest wishes, [PERSON_NAME] [PERSON_NAME], CFP®, CDFA™ Senior Vice President …" at bounding box center [677, 597] width 377 height 236
drag, startPoint x: 484, startPoint y: 539, endPoint x: 693, endPoint y: 778, distance: 317.5
click at [693, 778] on div "Automatic reply: [EXTERNAL] [PERSON_NAME], finding quality prospects tough late…" at bounding box center [682, 521] width 427 height 1053
copy p "[PERSON_NAME], CFP®, CDFA™ Senior Vice President Financial Advisor Family Wealt…"
click at [373, 576] on div "Automatic reply: [EXTERNAL] [GEOGRAPHIC_DATA] households I will be out of Lead …" at bounding box center [326, 574] width 162 height 41
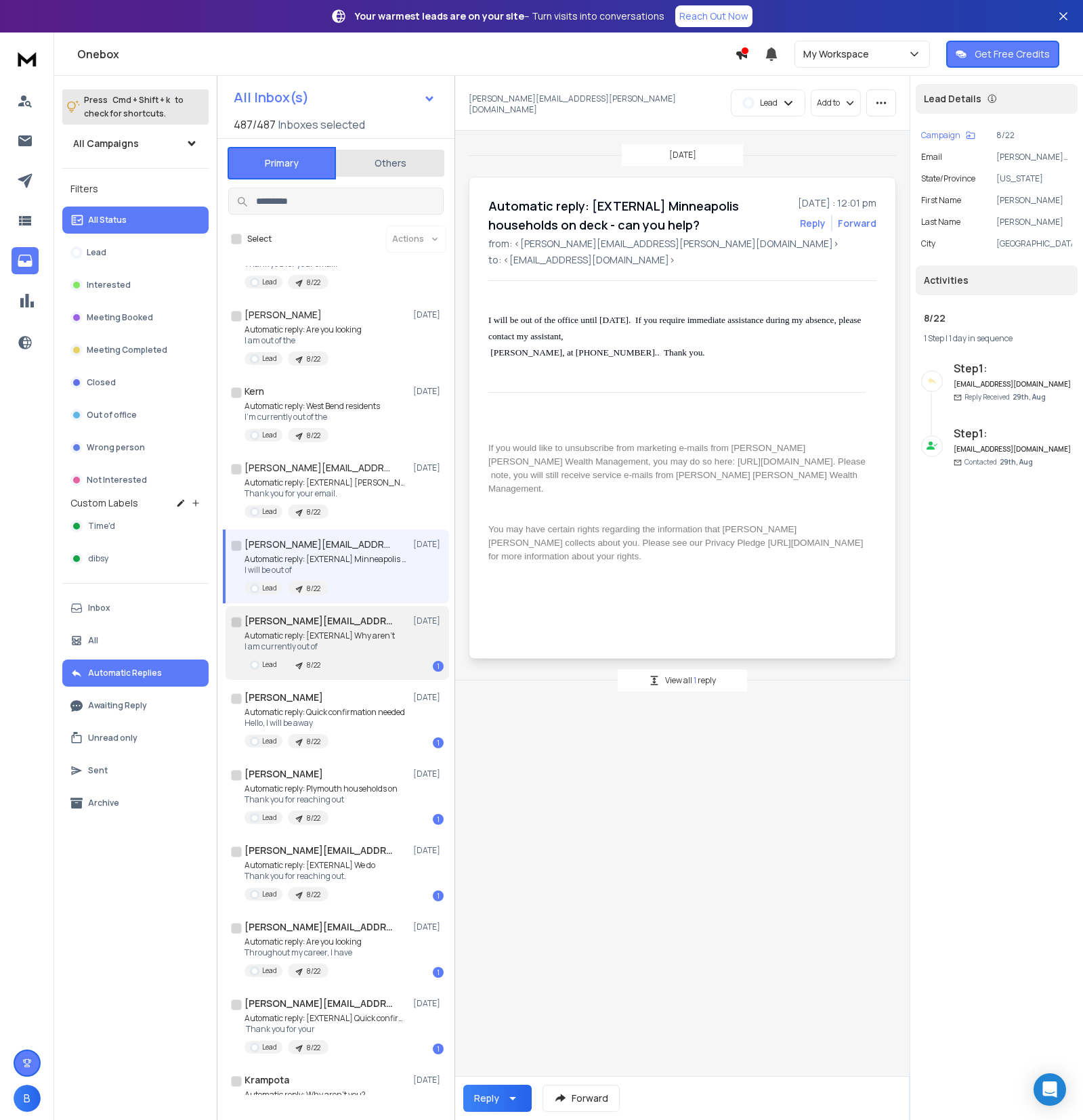
click at [359, 630] on p "Automatic reply: [EXTERNAL] Why aren't" at bounding box center [320, 635] width 150 height 10
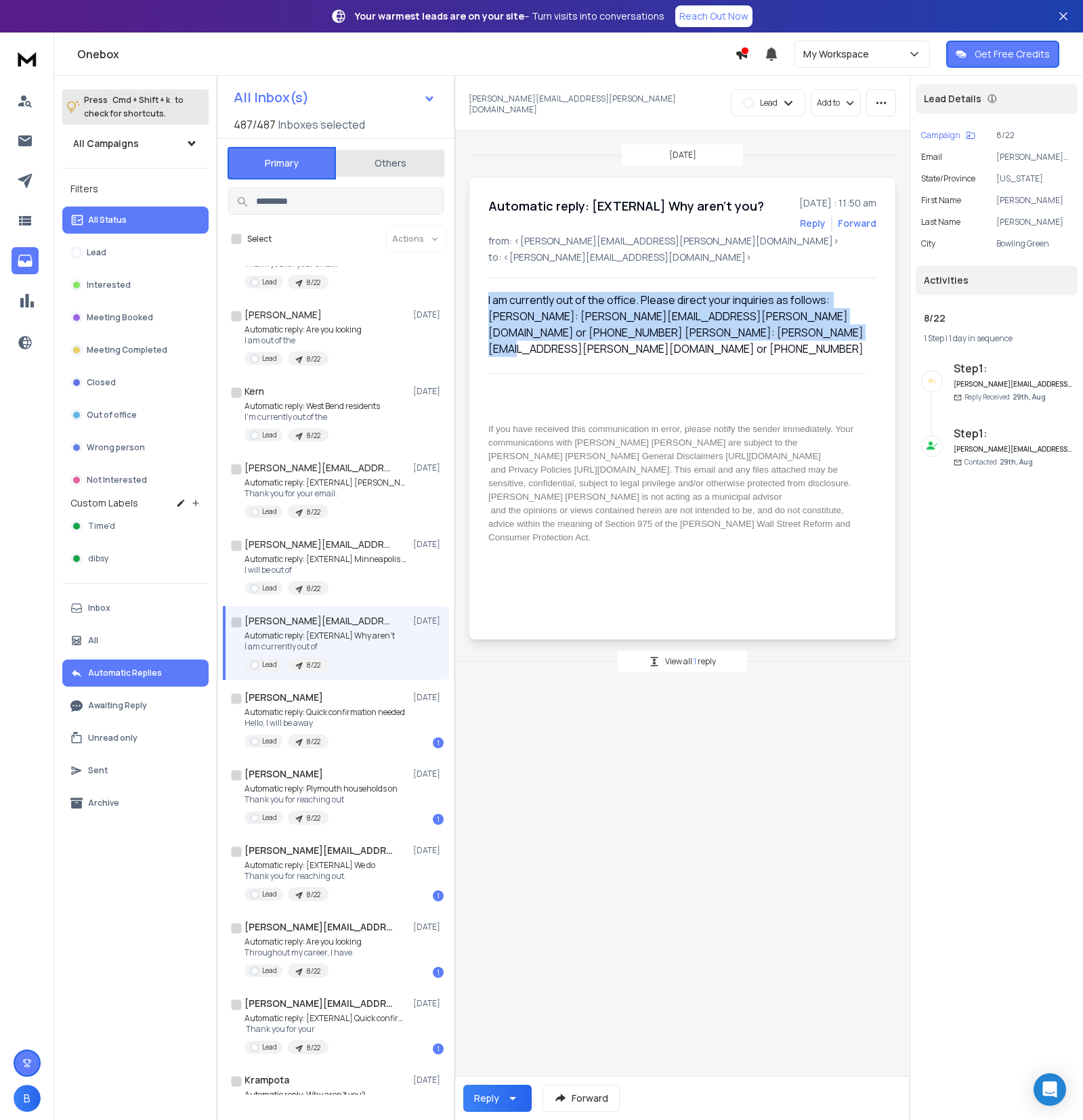
drag, startPoint x: 808, startPoint y: 337, endPoint x: 491, endPoint y: 283, distance: 321.6
click at [491, 283] on div "Automatic reply: [EXTERNAL] Why aren't you? [DATE] : 11:50 am Reply Forward fro…" at bounding box center [682, 409] width 388 height 424
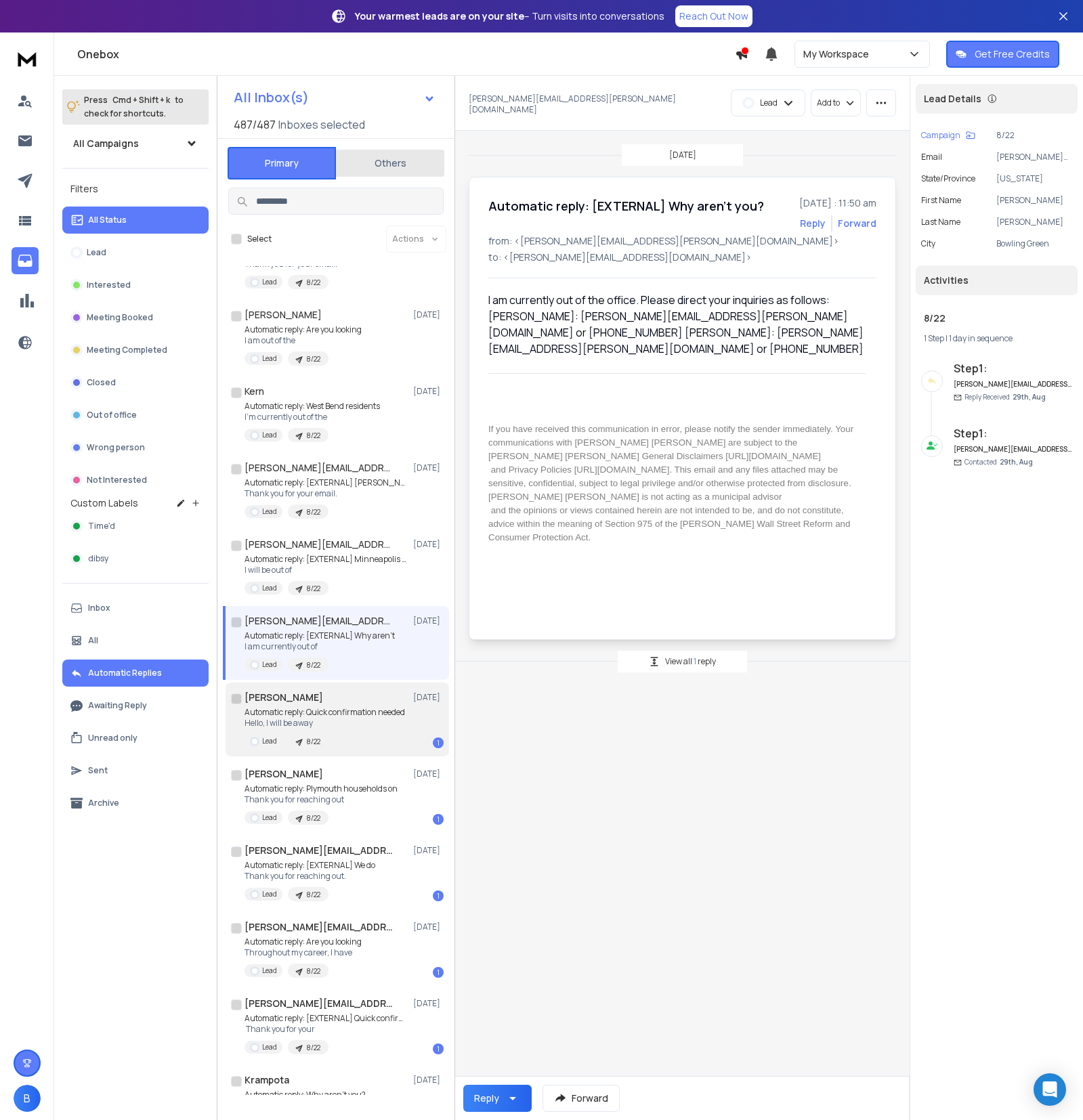
click at [389, 737] on div "Lead 8/22" at bounding box center [325, 741] width 161 height 14
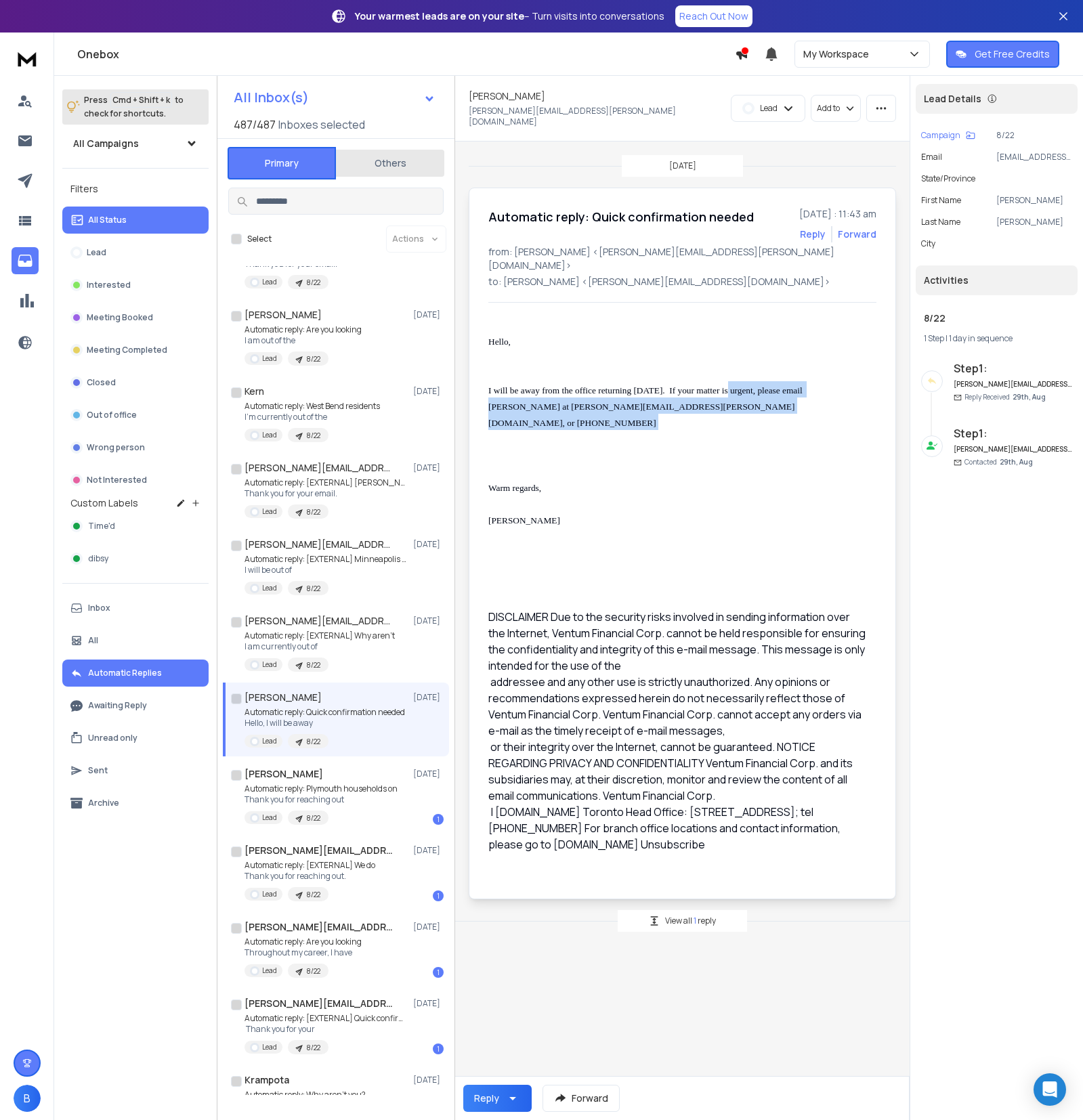
drag, startPoint x: 770, startPoint y: 407, endPoint x: 729, endPoint y: 374, distance: 52.6
click at [729, 374] on div "﻿ Hello, I will be away from the office returning [DATE]. If your matter is urg…" at bounding box center [677, 446] width 377 height 260
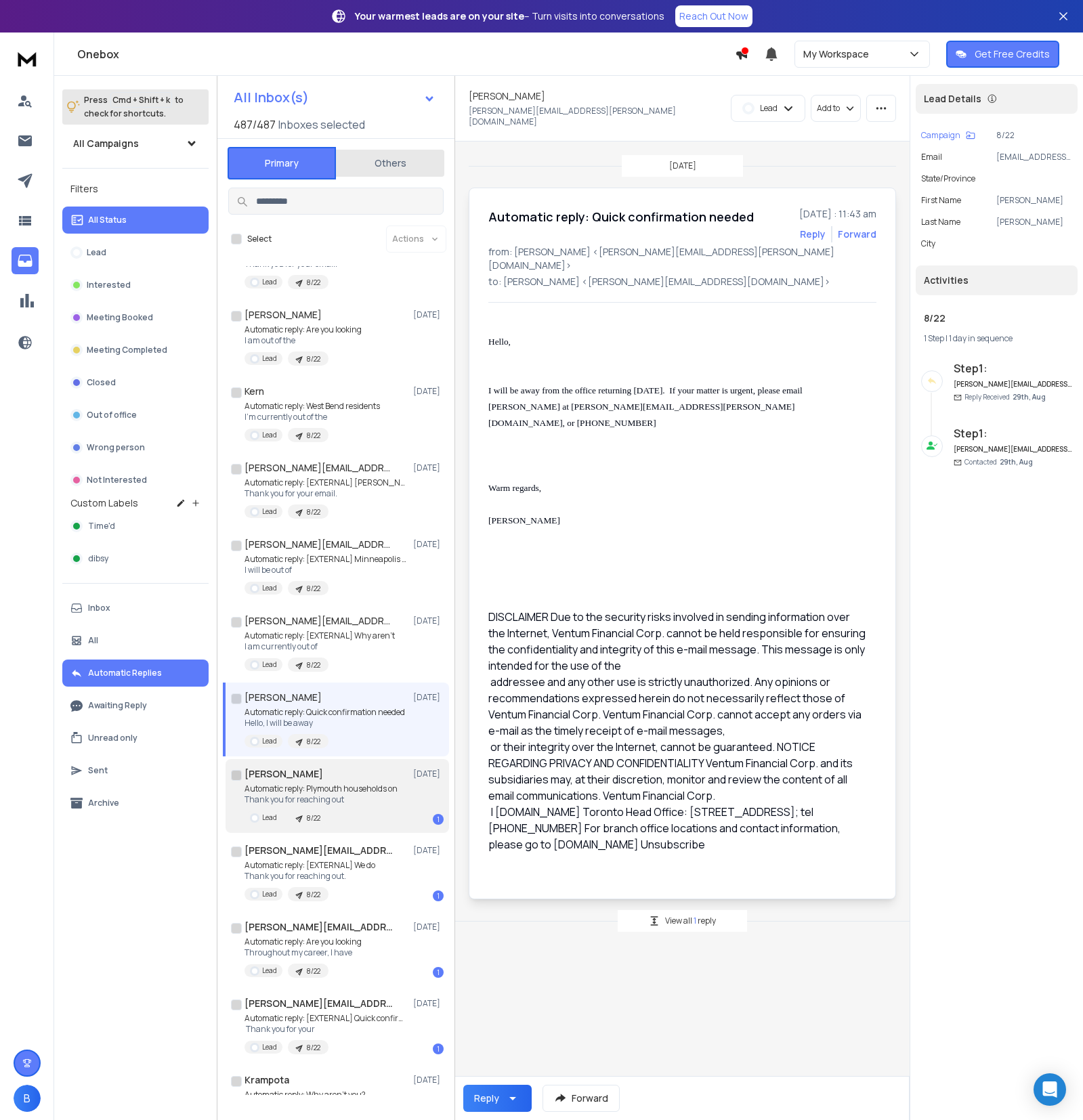
click at [352, 792] on p "Automatic reply: Plymouth households on" at bounding box center [321, 788] width 153 height 10
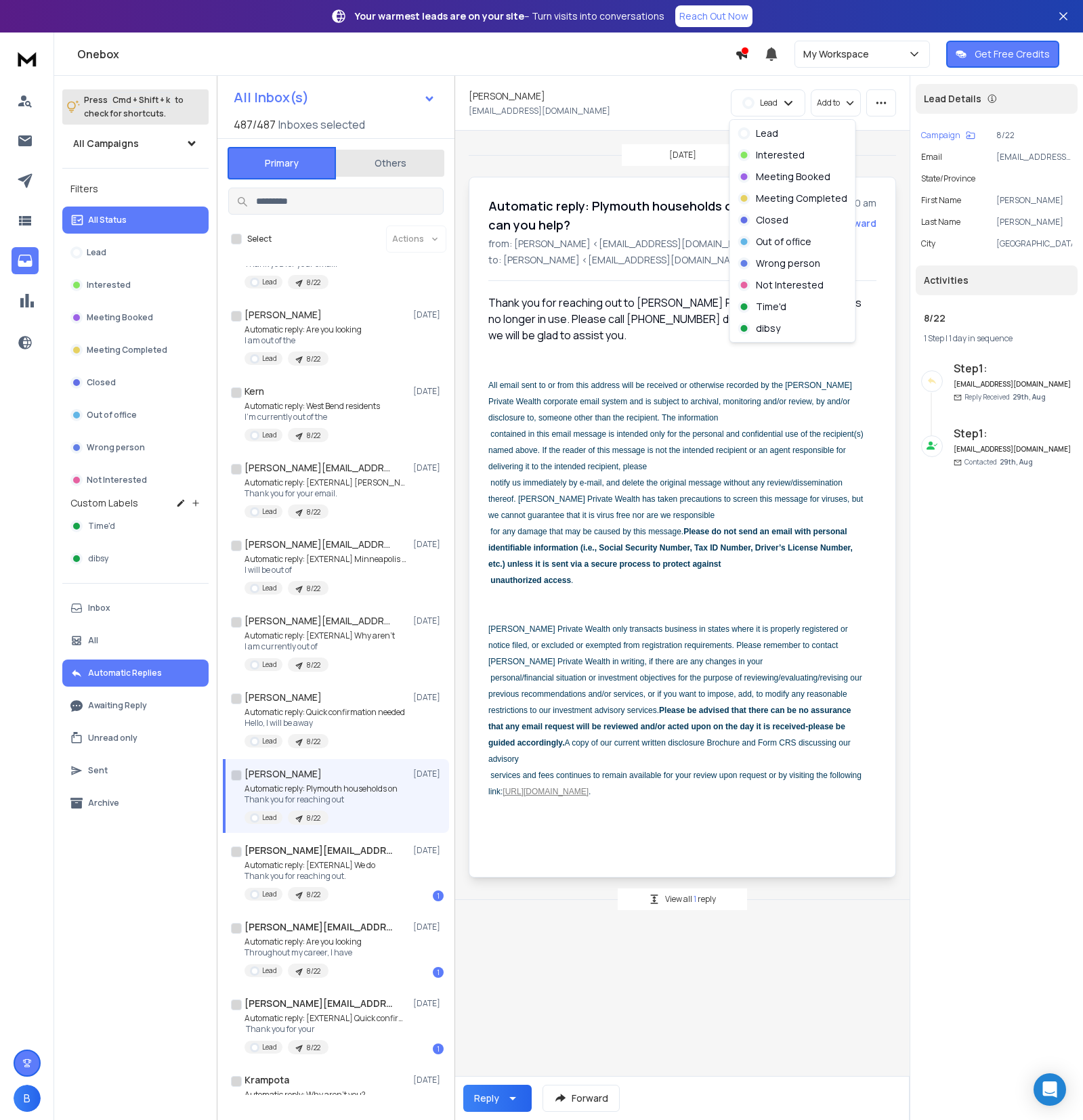
click at [780, 100] on div "Lead" at bounding box center [767, 103] width 73 height 26
click at [837, 263] on div "Wrong person" at bounding box center [792, 263] width 120 height 22
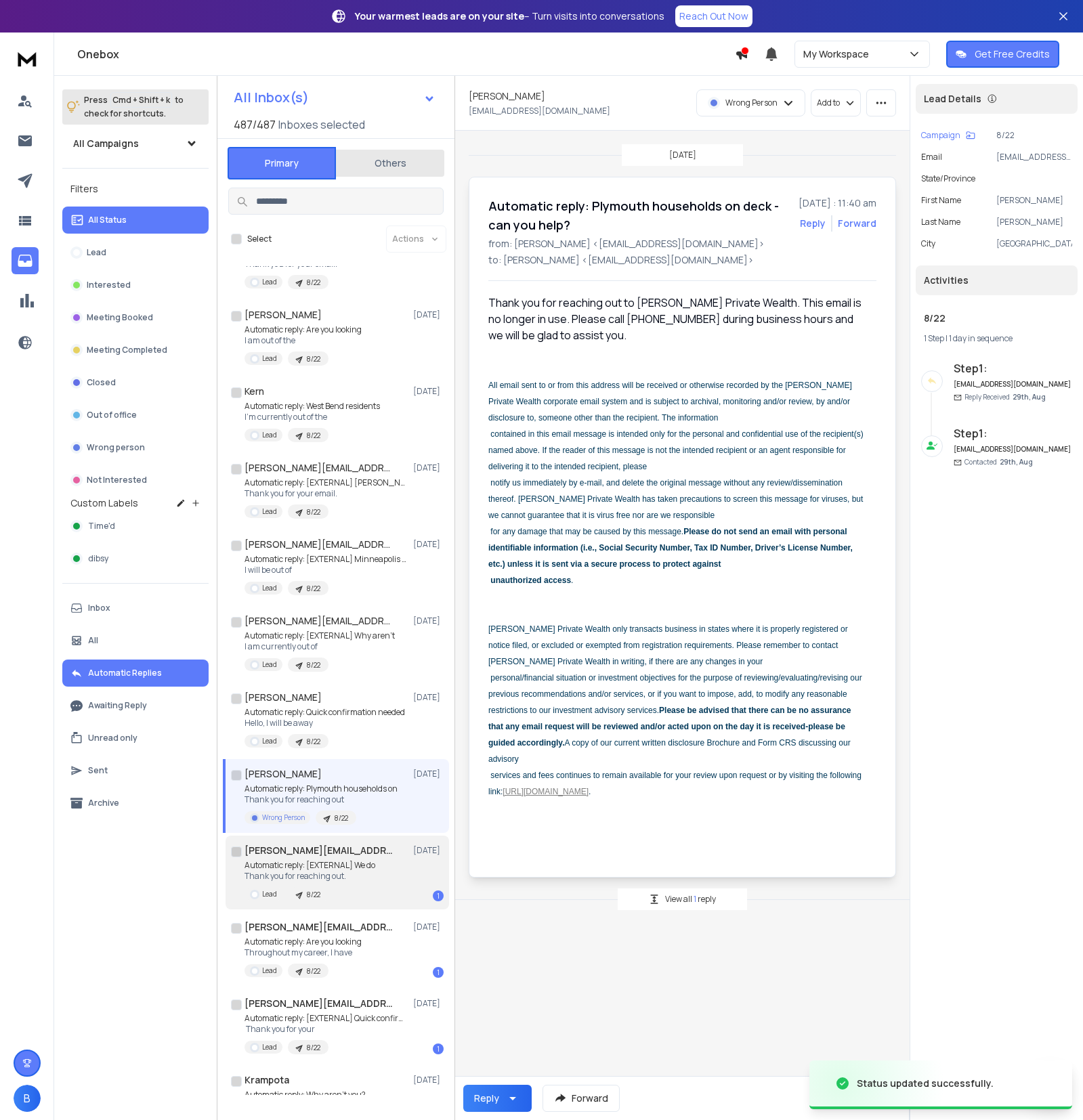
click at [411, 877] on div "Automatic reply: [EXTERNAL] We do Thank you for reaching out. Lead 8/22 1" at bounding box center [344, 880] width 199 height 41
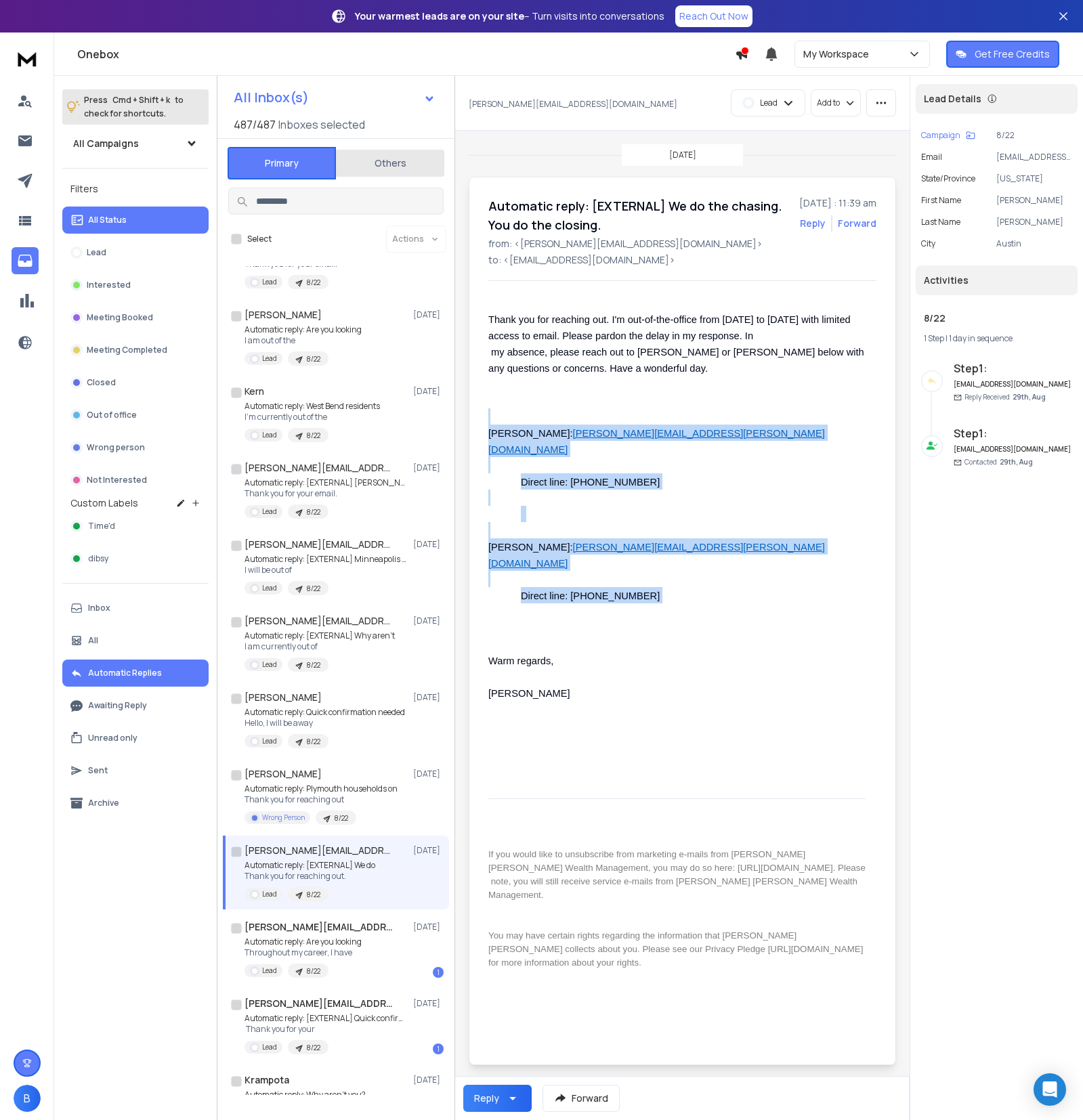
drag, startPoint x: 483, startPoint y: 417, endPoint x: 773, endPoint y: 615, distance: 351.1
click at [773, 615] on div "Automatic reply: [EXTERNAL] We do the chasing. You do the closing. [DATE] : 11:…" at bounding box center [682, 621] width 427 height 889
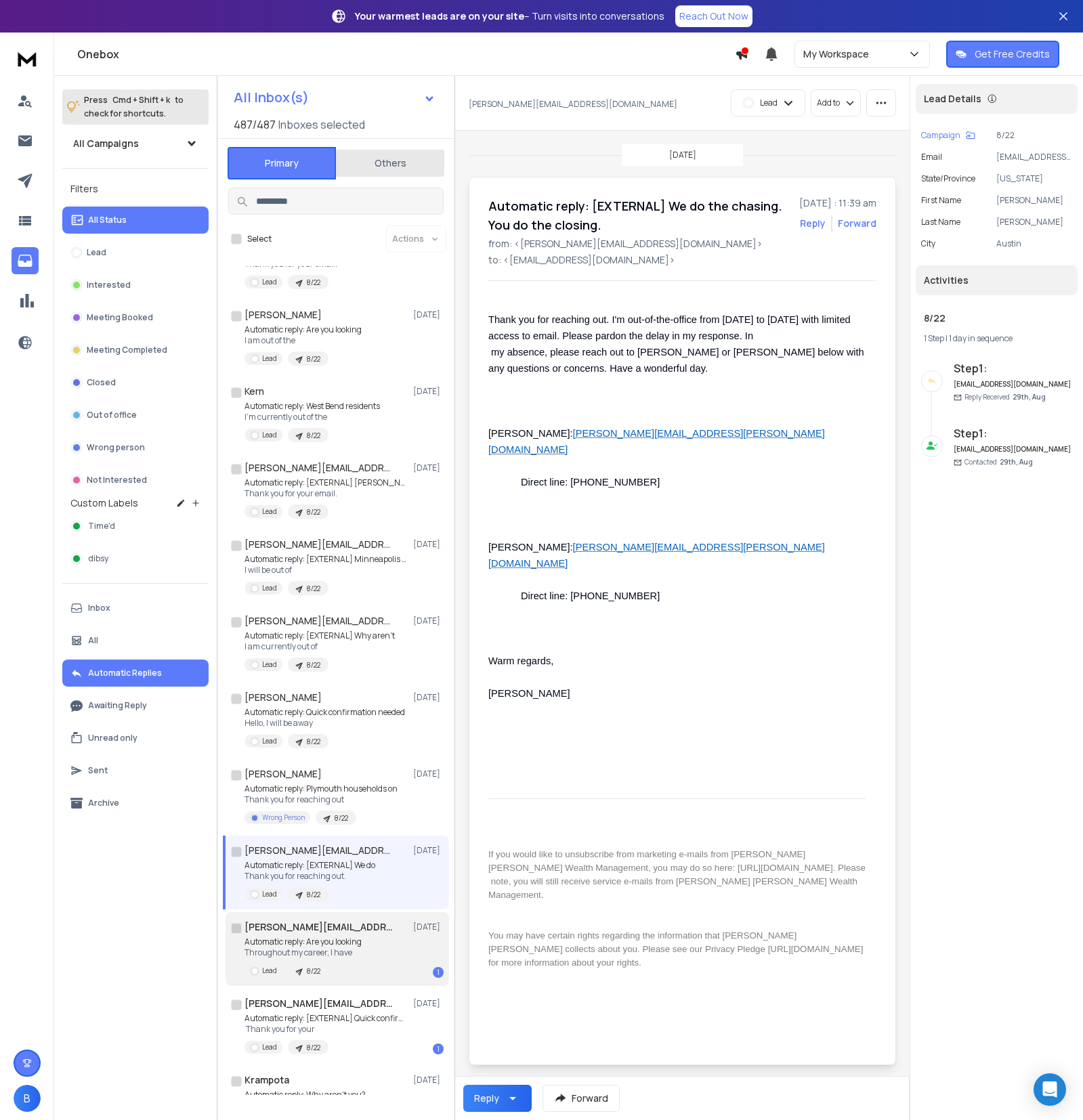
click at [376, 963] on div "Automatic reply: Are you looking Throughout my career, I have Lead 8/22 1" at bounding box center [344, 957] width 199 height 41
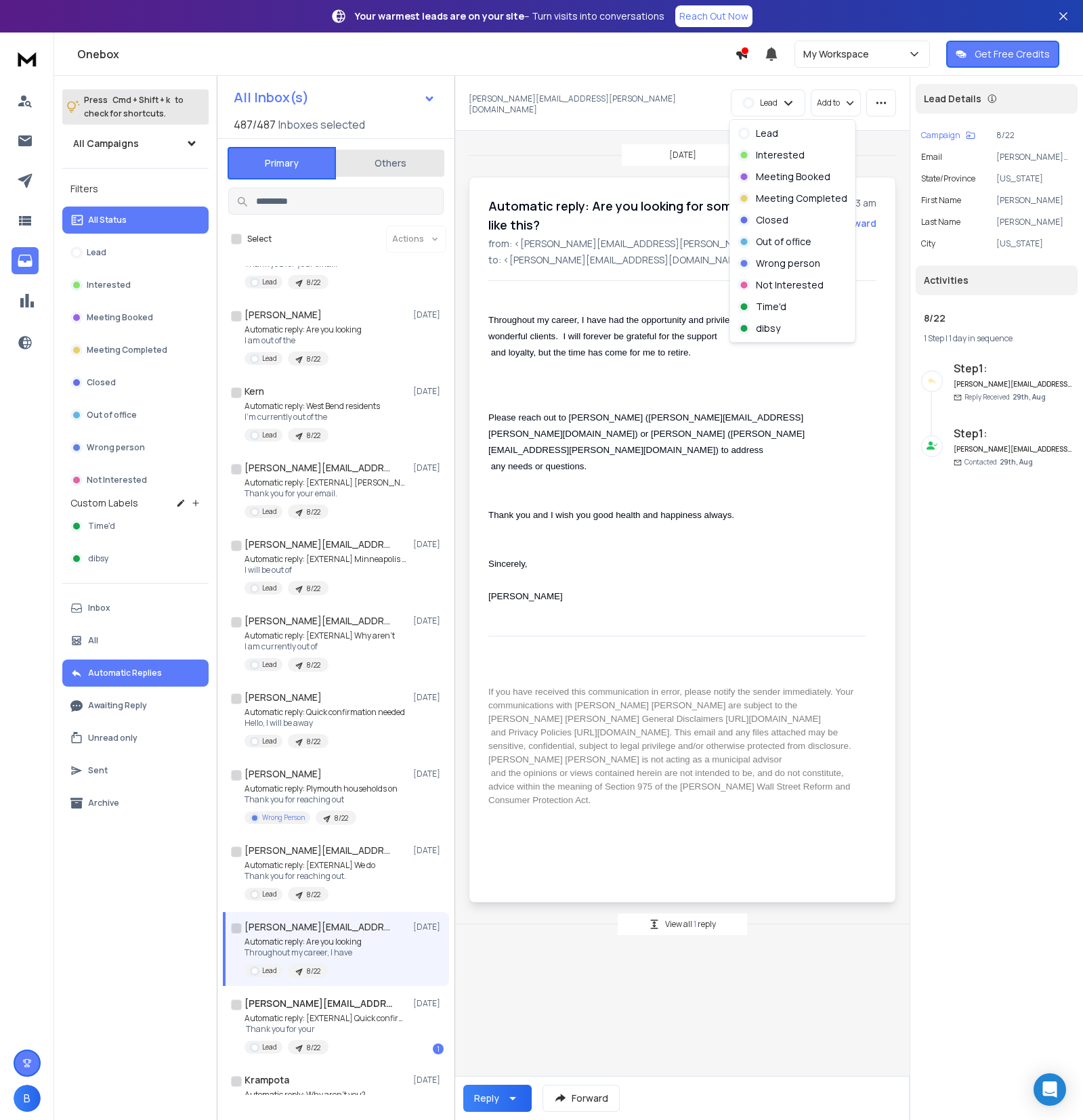
click at [756, 91] on div "Lead" at bounding box center [767, 103] width 73 height 26
click at [803, 259] on p "Wrong person" at bounding box center [788, 263] width 64 height 14
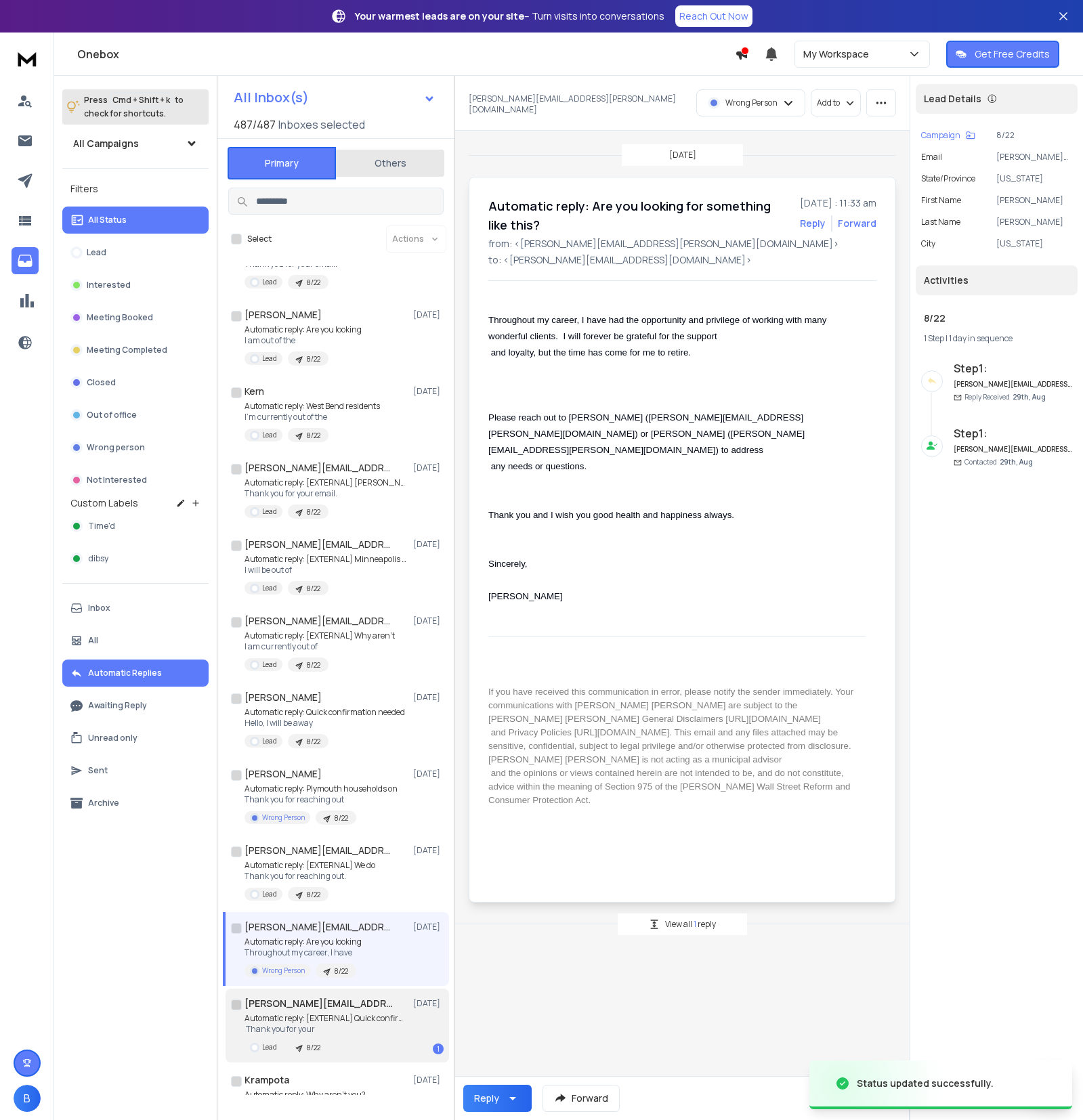
click at [354, 1033] on p "﻿ Thank you for your" at bounding box center [326, 1029] width 162 height 10
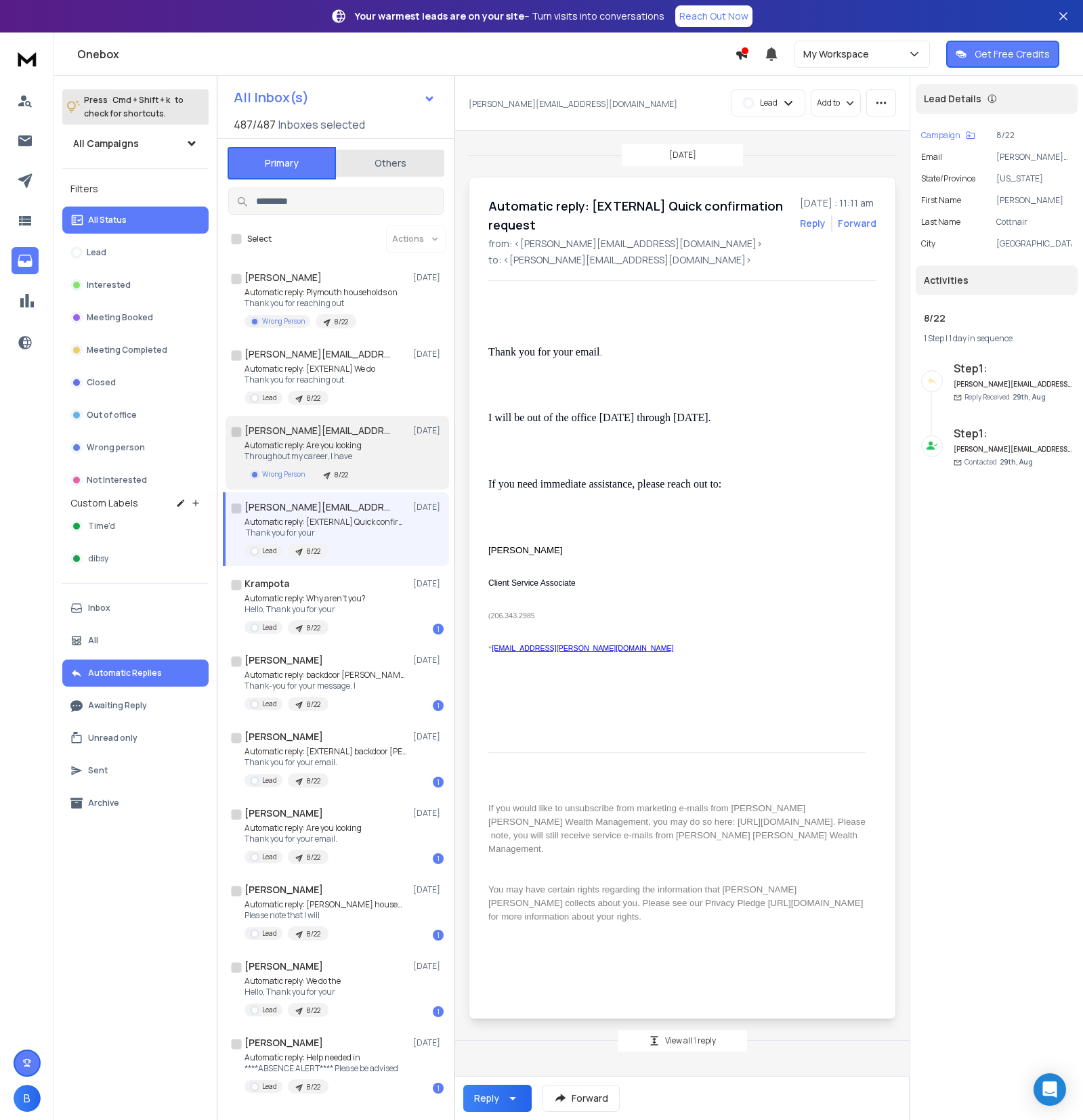
scroll to position [6011, 0]
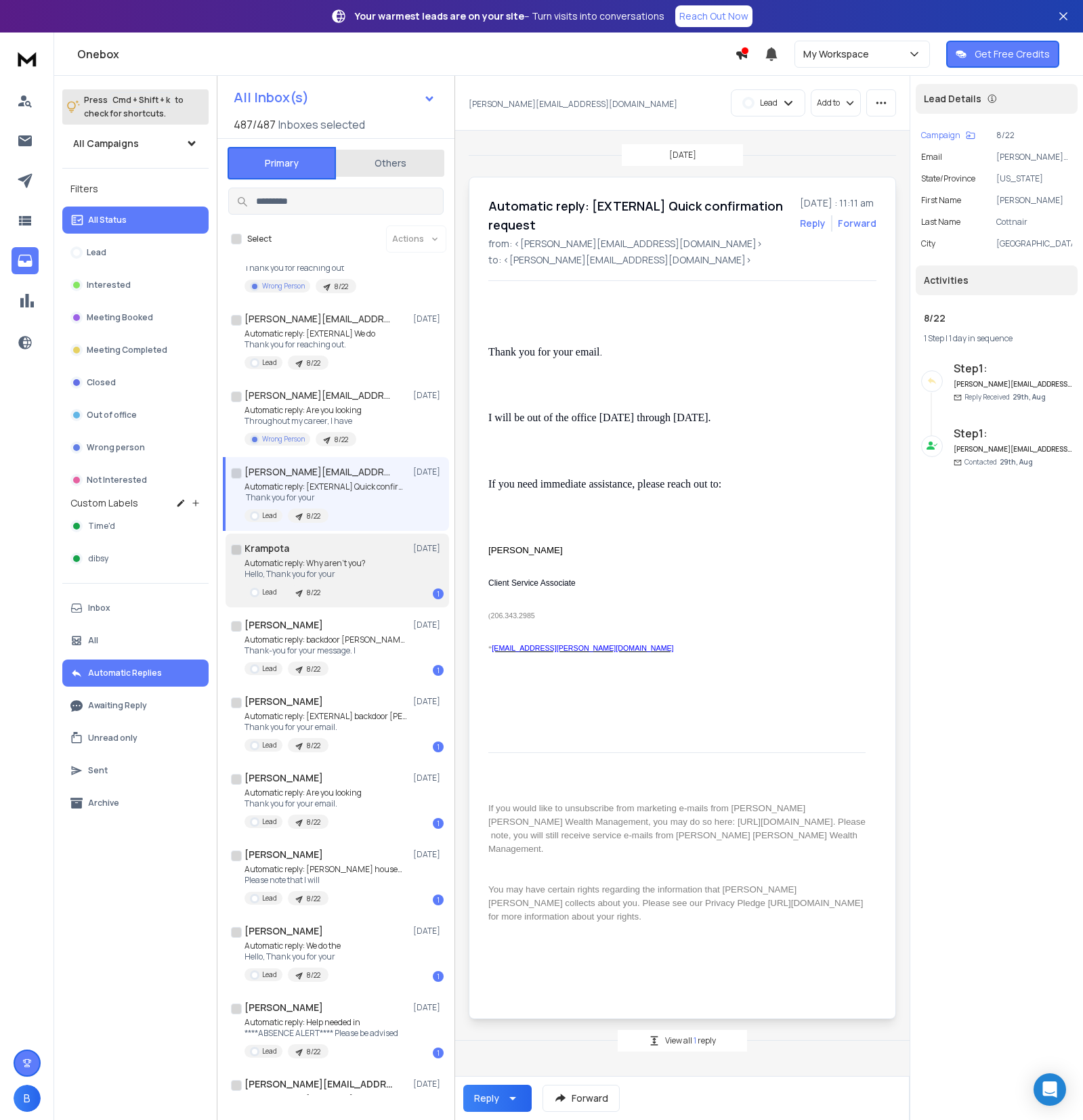
click at [401, 575] on div "Automatic reply: Why aren't you? Hello, Thank you for your Lead 8/22 1" at bounding box center [344, 578] width 199 height 41
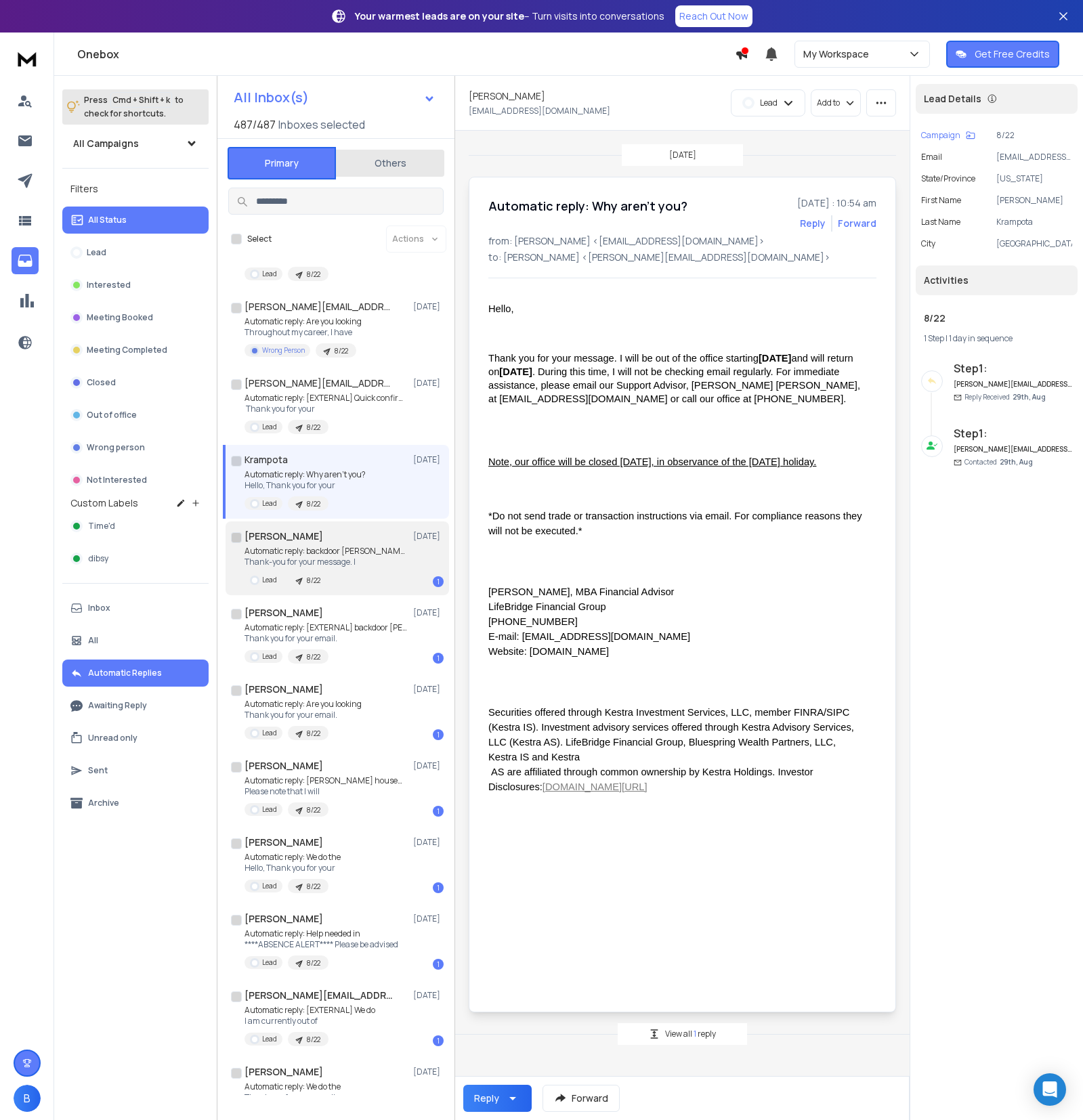
scroll to position [6114, 0]
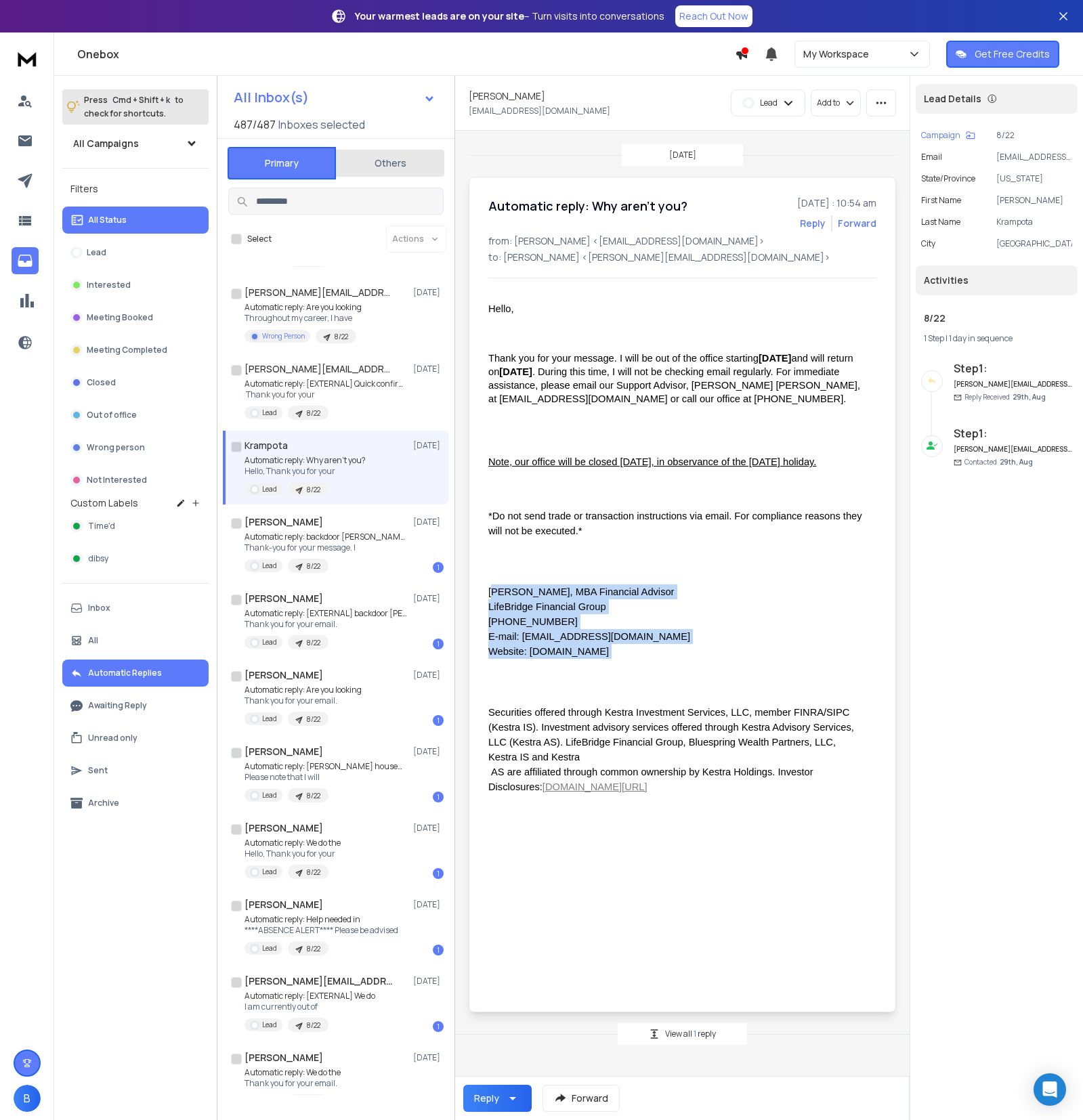
drag, startPoint x: 491, startPoint y: 673, endPoint x: 702, endPoint y: 813, distance: 253.2
click at [702, 813] on div "Hello, Thank you for your message. I will be out of the office starting [DATE] …" at bounding box center [682, 642] width 388 height 701
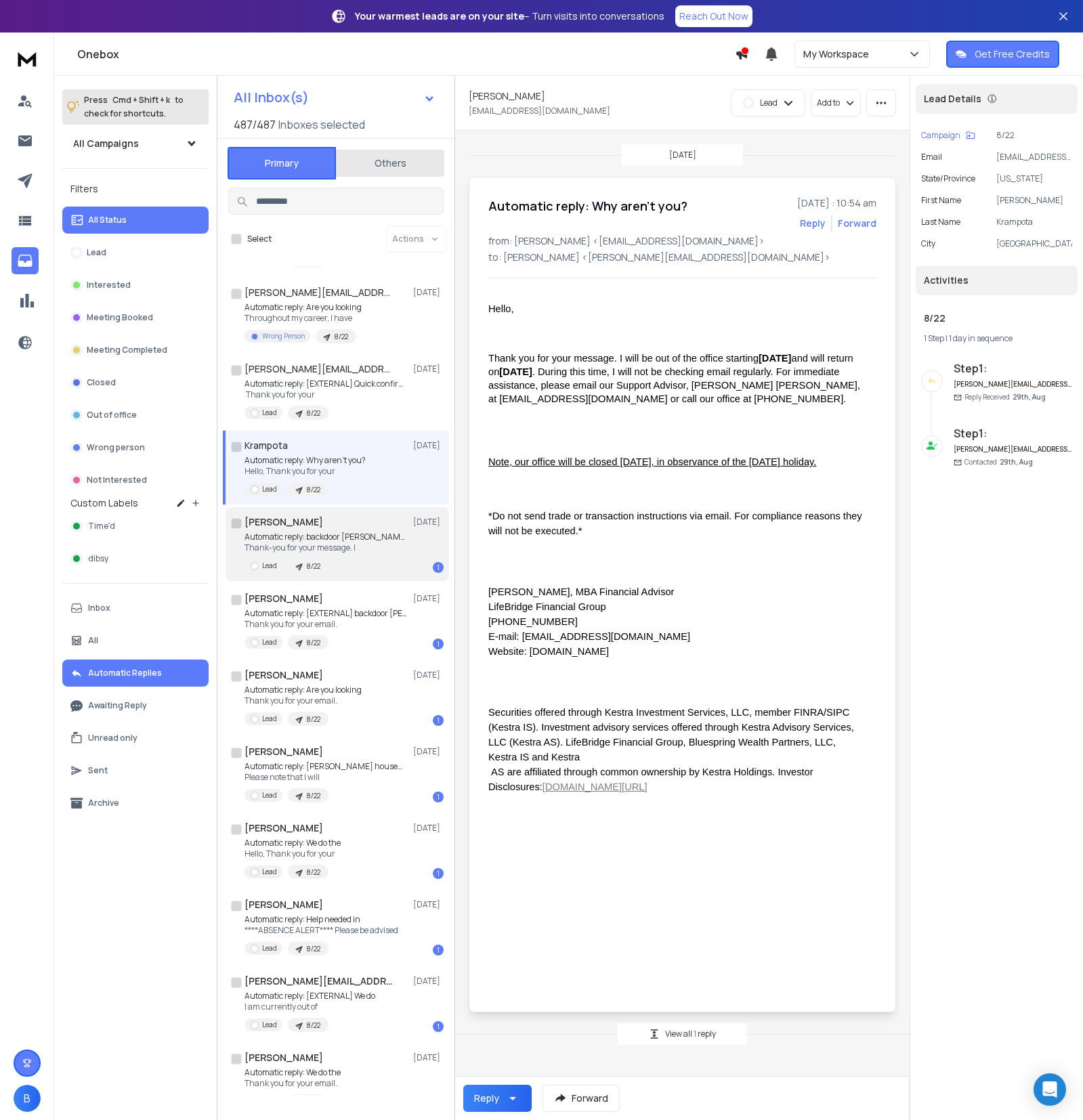
click at [332, 539] on p "Automatic reply: backdoor [PERSON_NAME]?" at bounding box center [326, 536] width 162 height 10
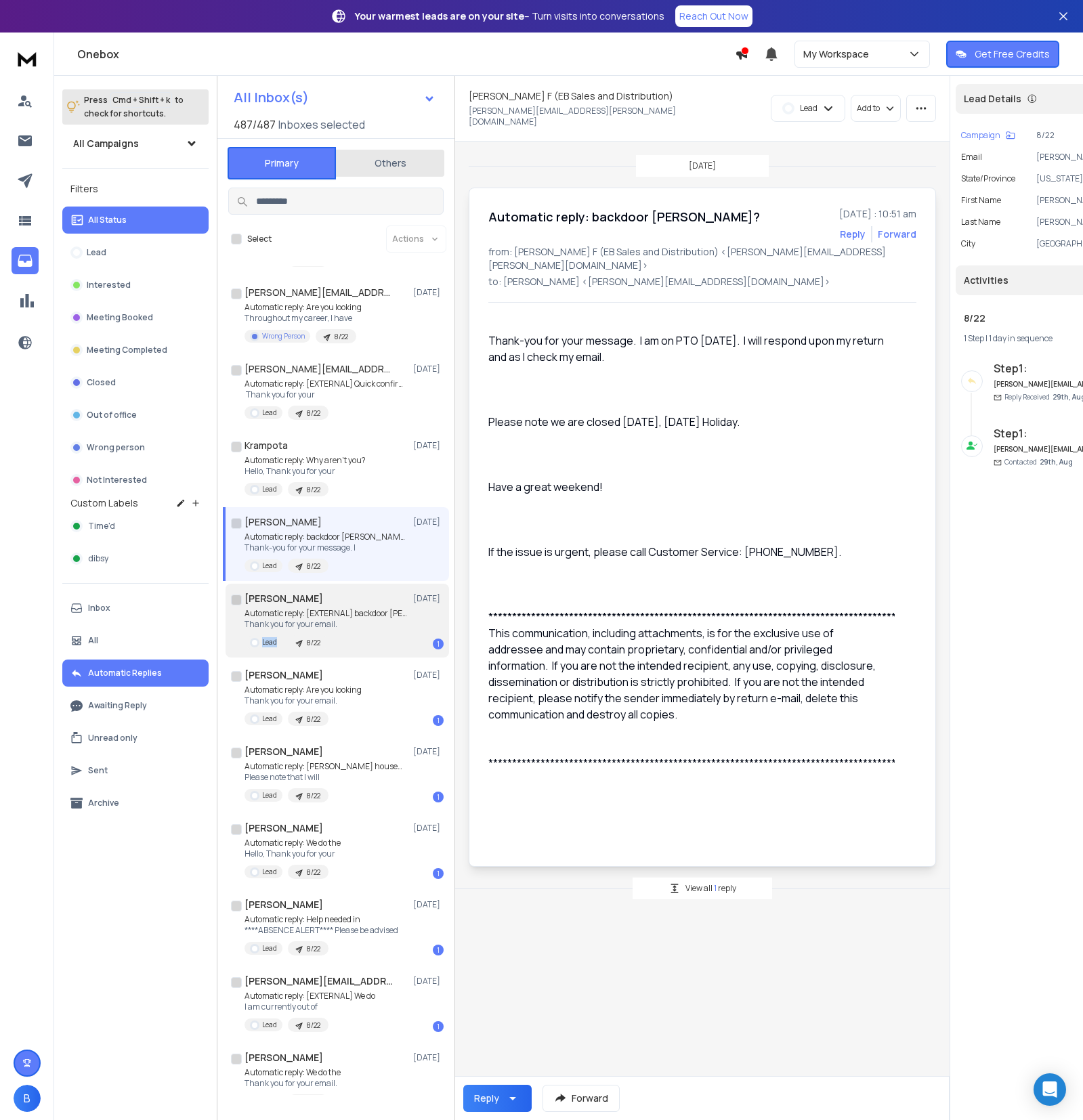
click at [368, 630] on div "Automatic reply: [EXTERNAL] backdoor [PERSON_NAME]? Thank you for your email. L…" at bounding box center [326, 629] width 162 height 41
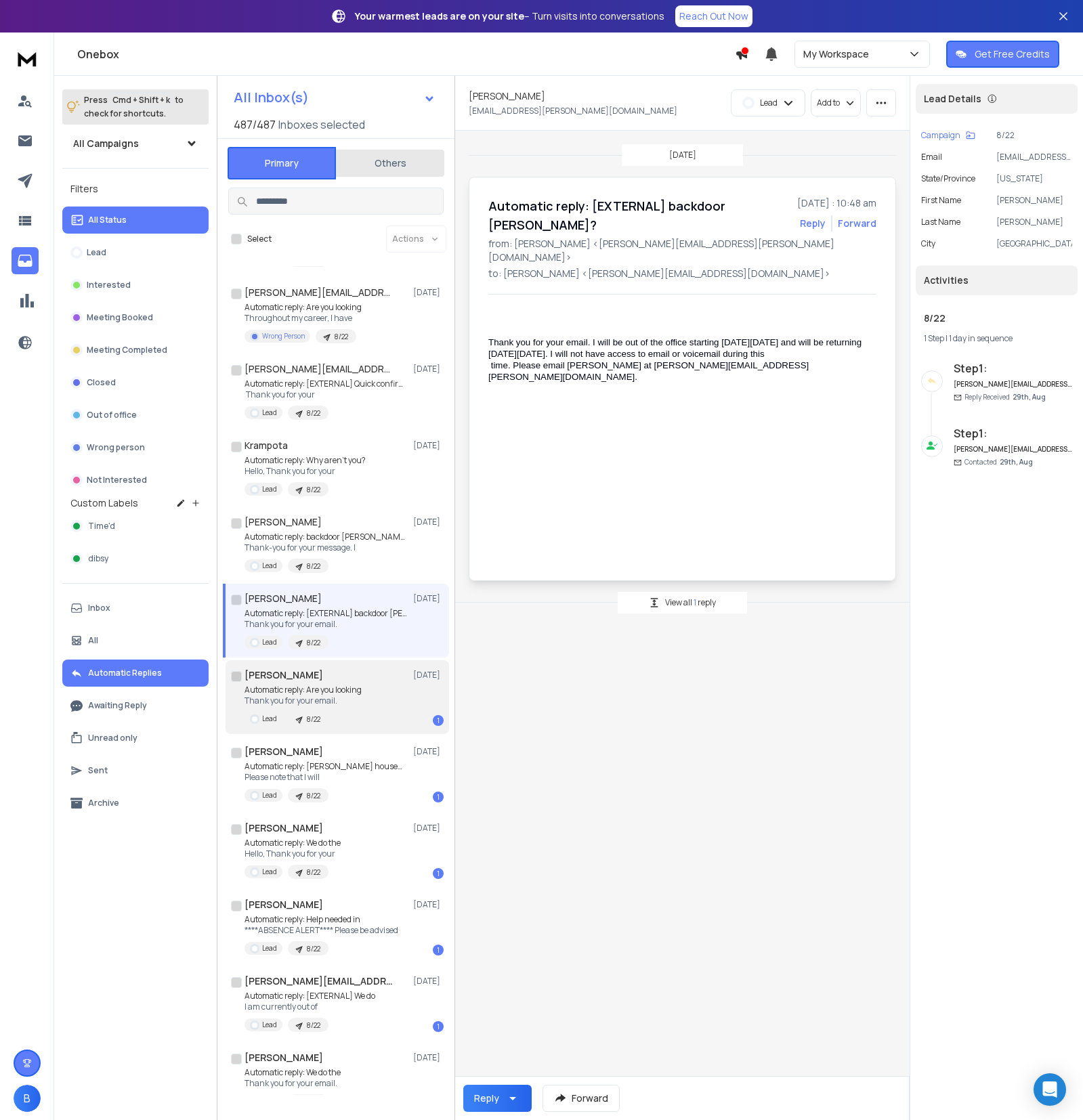
click at [377, 707] on div "Automatic reply: Are you looking Thank you for your email. Lead 8/22 1" at bounding box center [344, 705] width 199 height 41
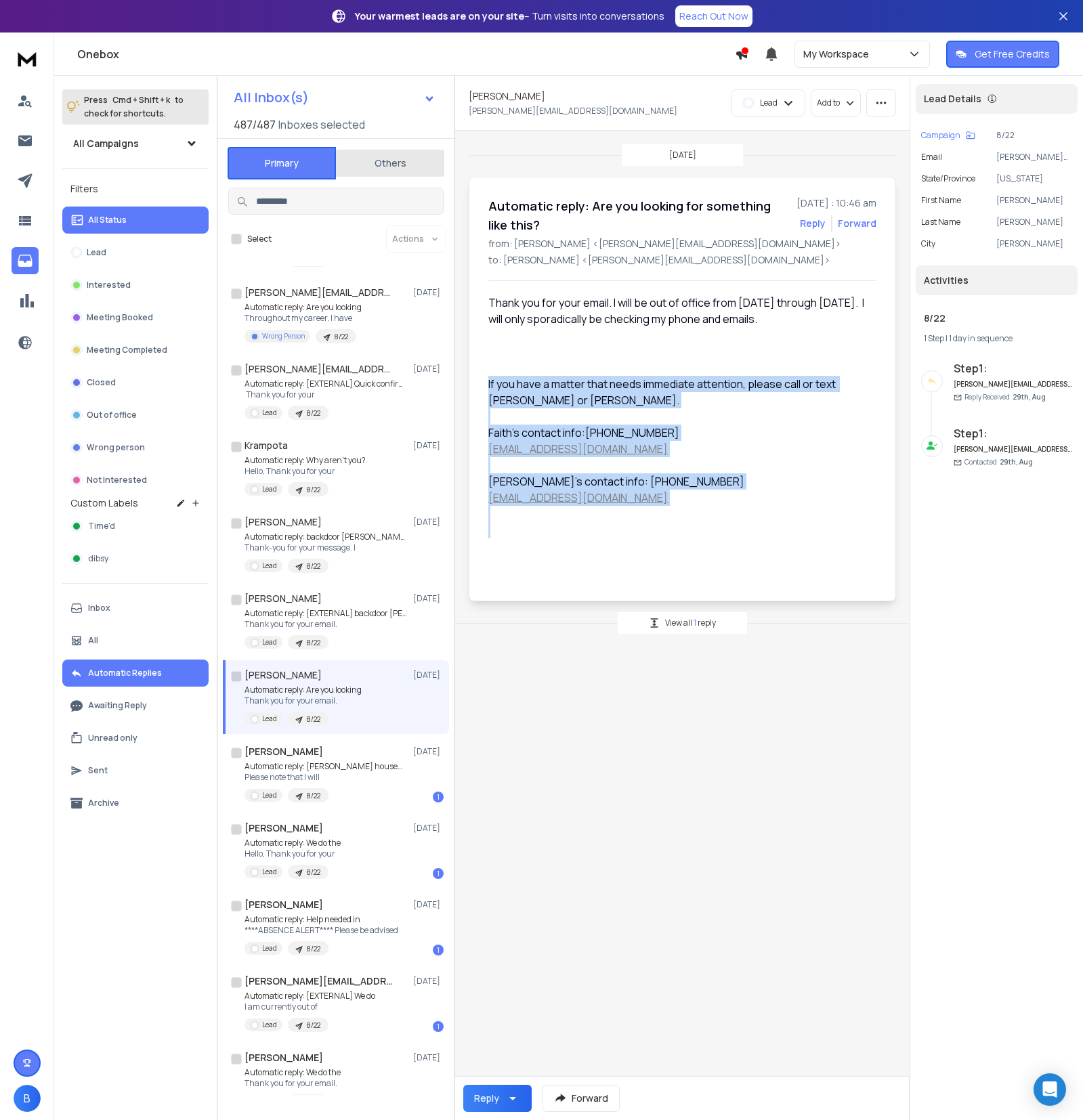
drag, startPoint x: 718, startPoint y: 557, endPoint x: 478, endPoint y: 396, distance: 289.0
click at [478, 396] on div "Automatic reply: Are you looking for something like this? [DATE] : 10:46 am Rep…" at bounding box center [682, 389] width 427 height 425
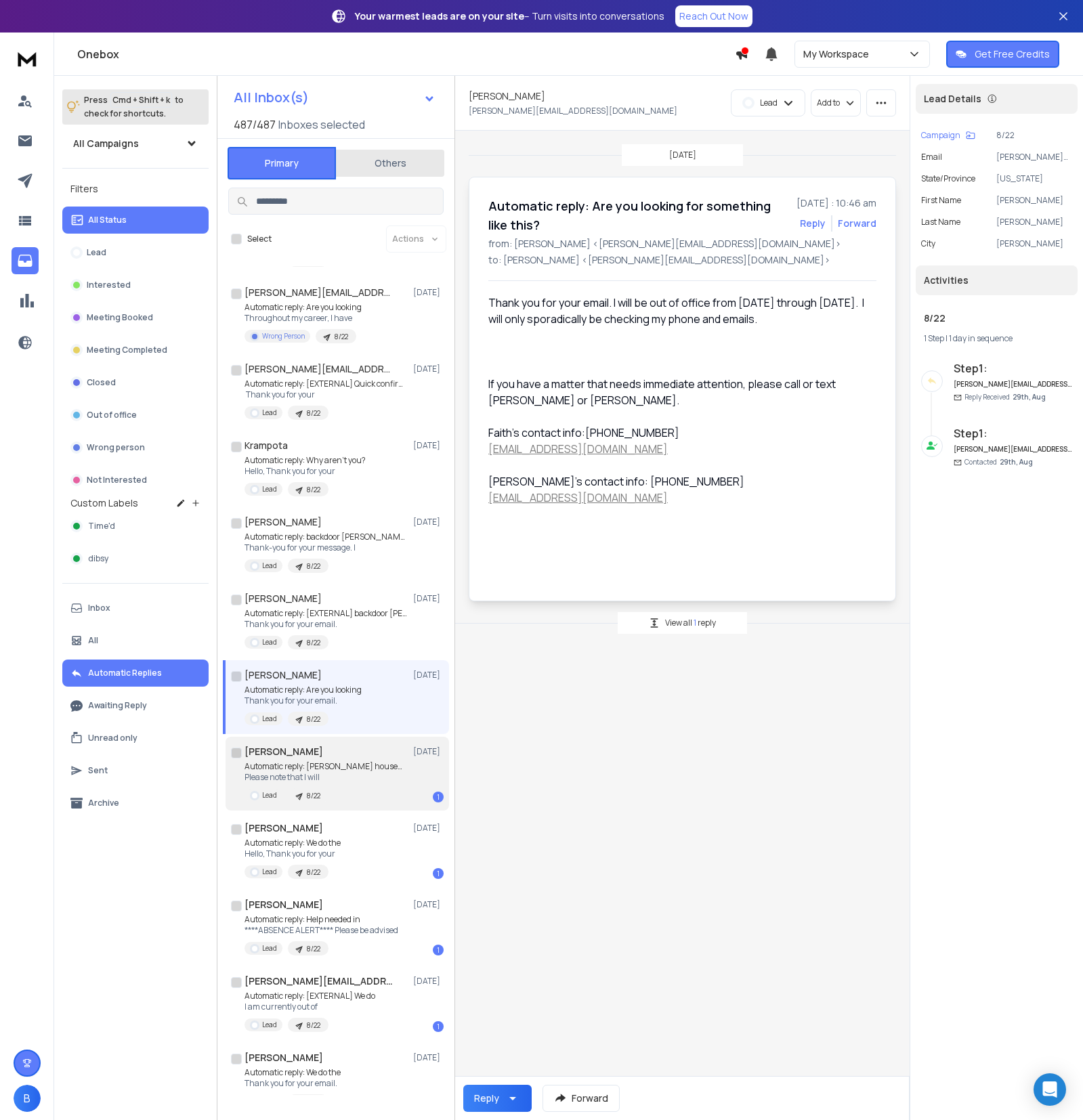
click at [320, 779] on p "Please note that I will" at bounding box center [326, 777] width 162 height 10
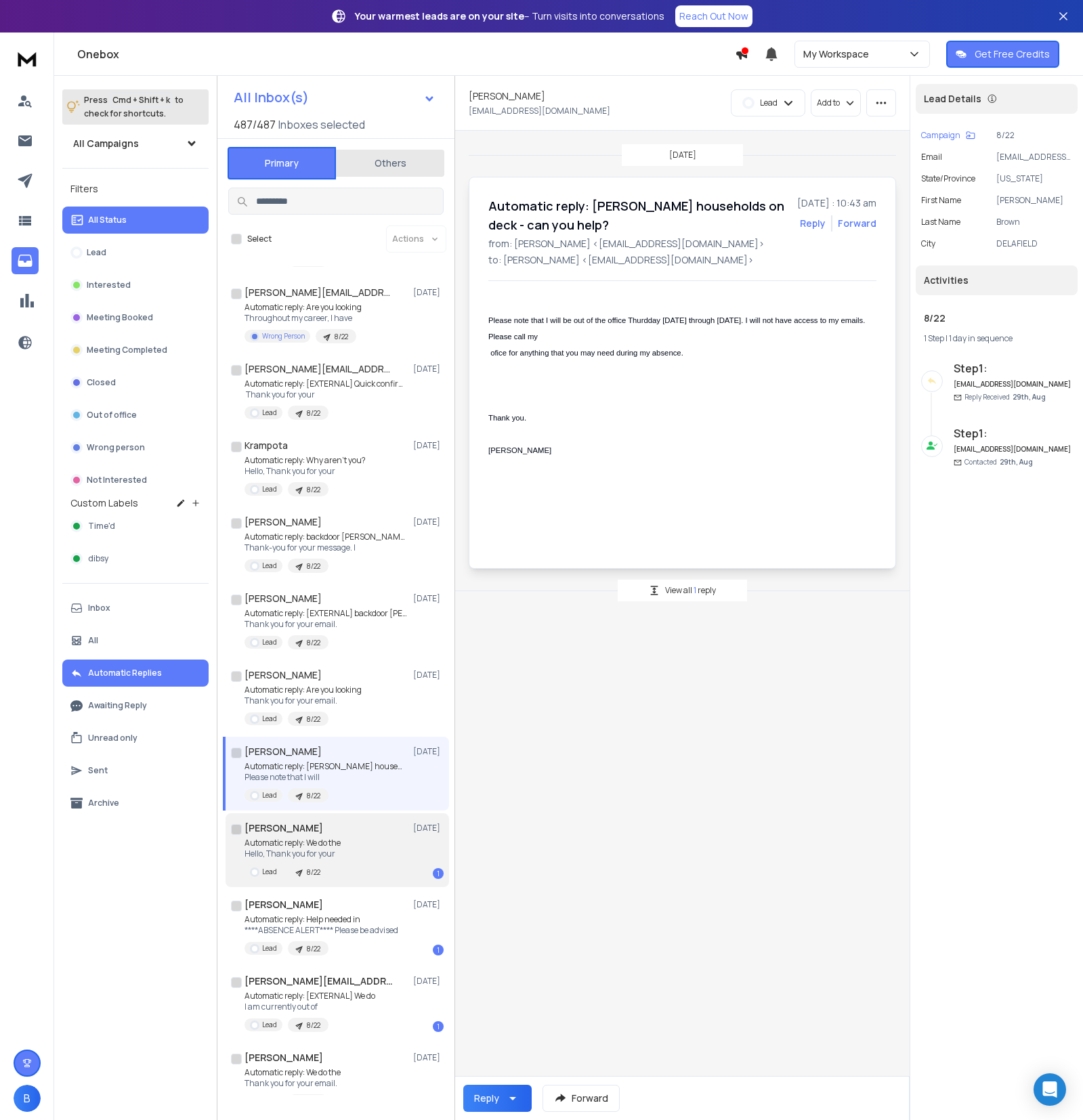
click at [368, 844] on div "Automatic reply: We do the Hello, Thank you for your Lead 8/22 1" at bounding box center [344, 858] width 199 height 41
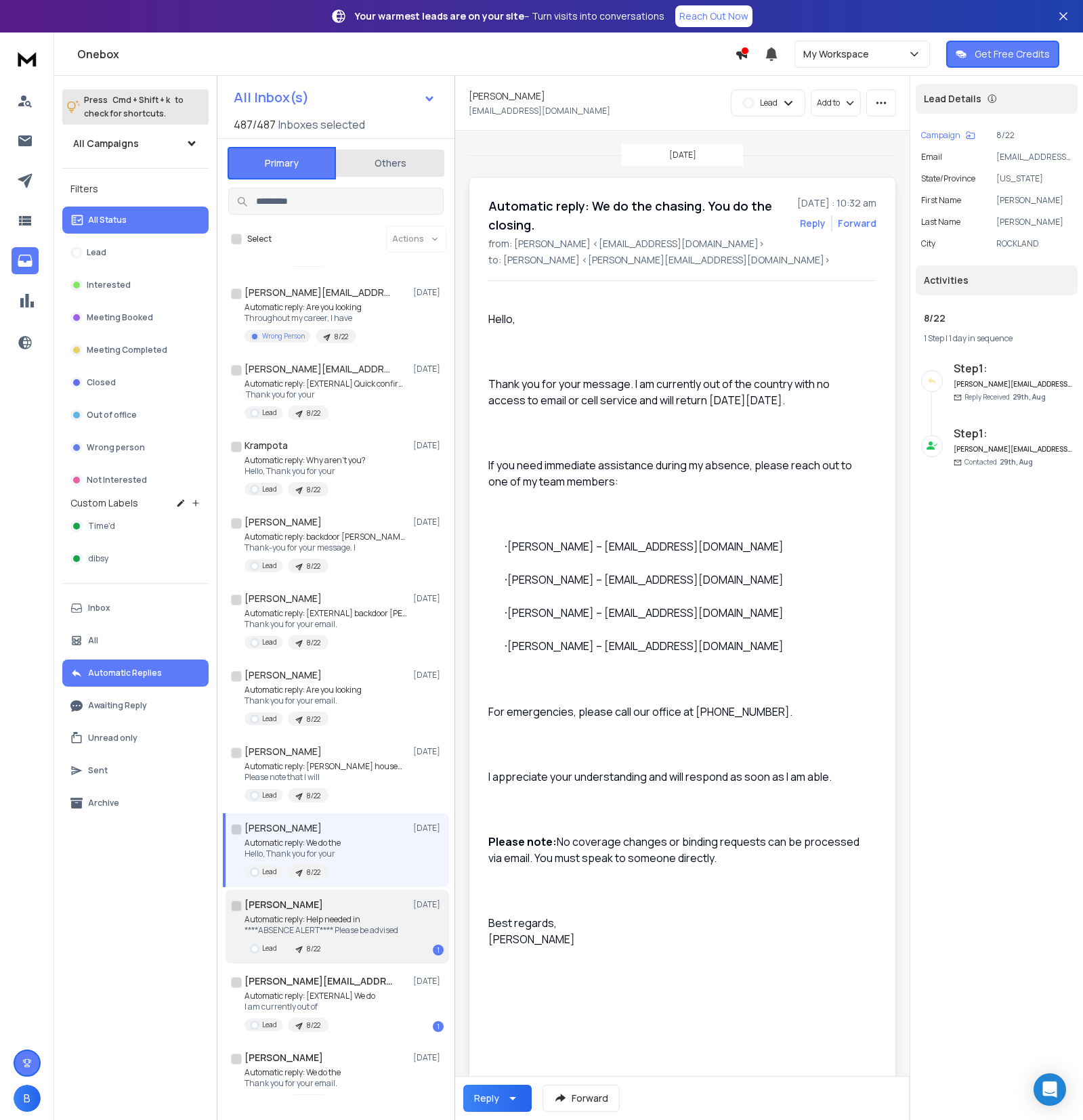
click at [388, 906] on div "[PERSON_NAME] [DATE]" at bounding box center [344, 905] width 199 height 14
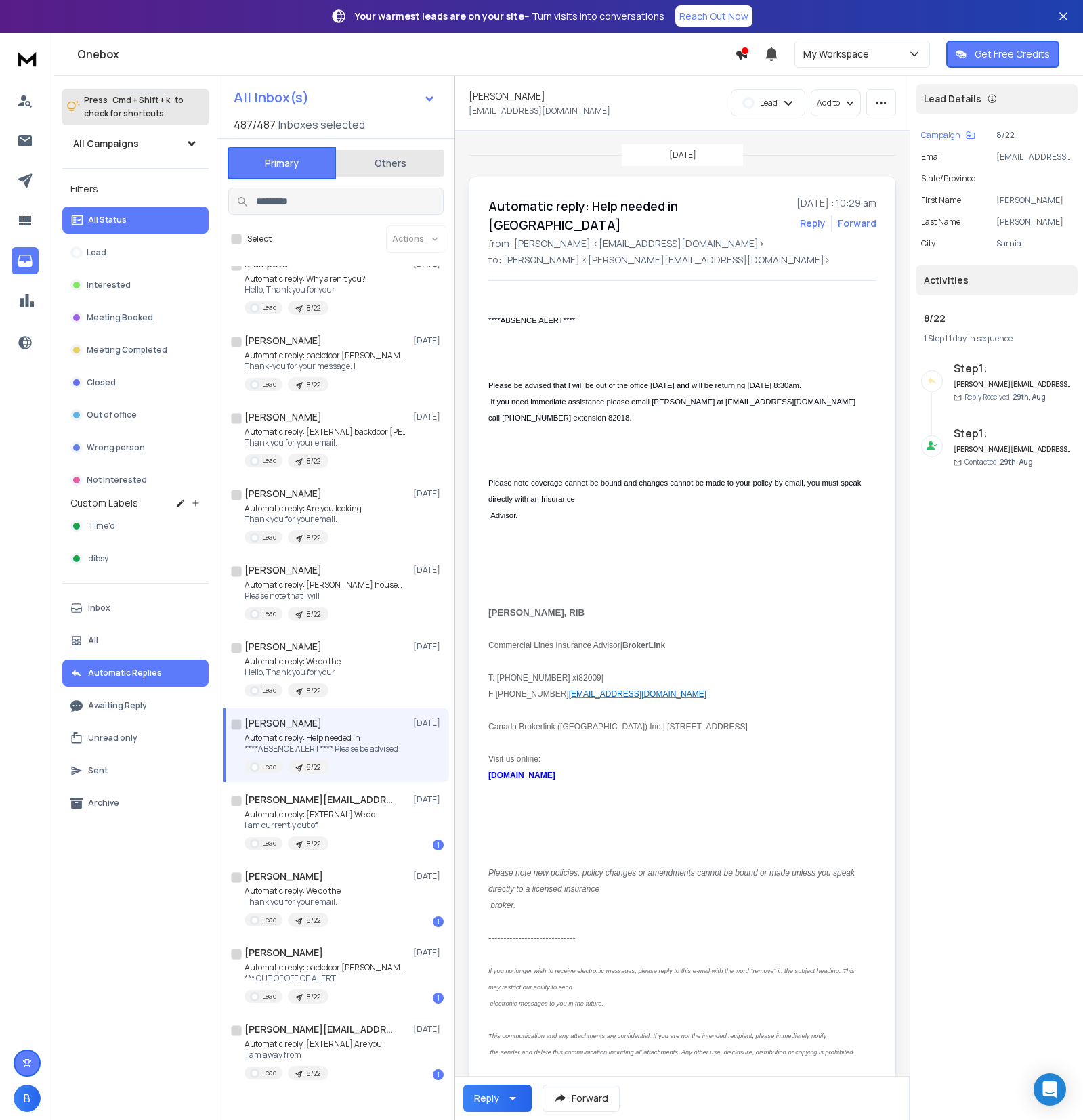
scroll to position [6306, 0]
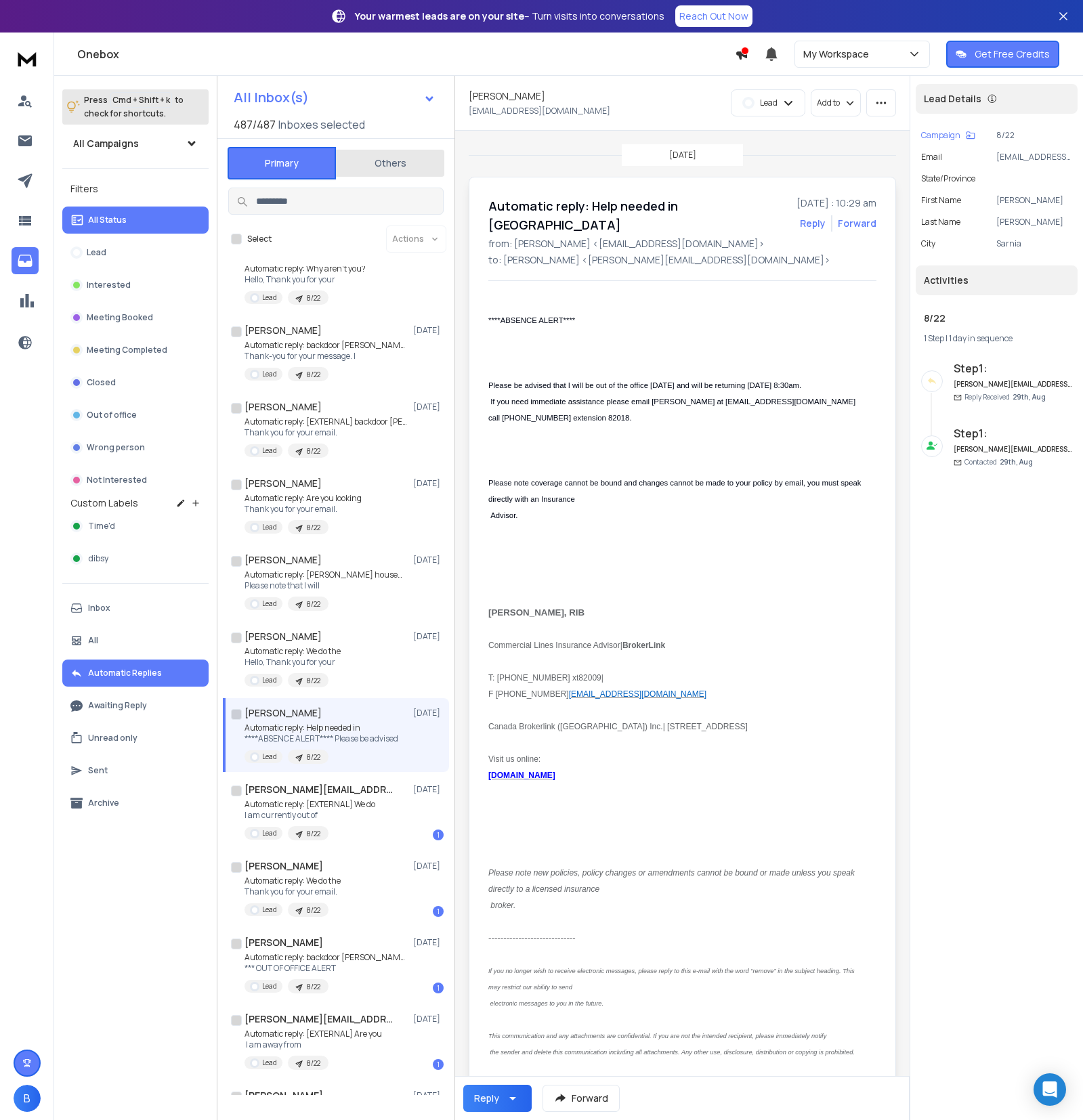
click at [761, 99] on p "Lead" at bounding box center [769, 102] width 18 height 10
click at [782, 259] on p "Wrong person" at bounding box center [788, 263] width 64 height 14
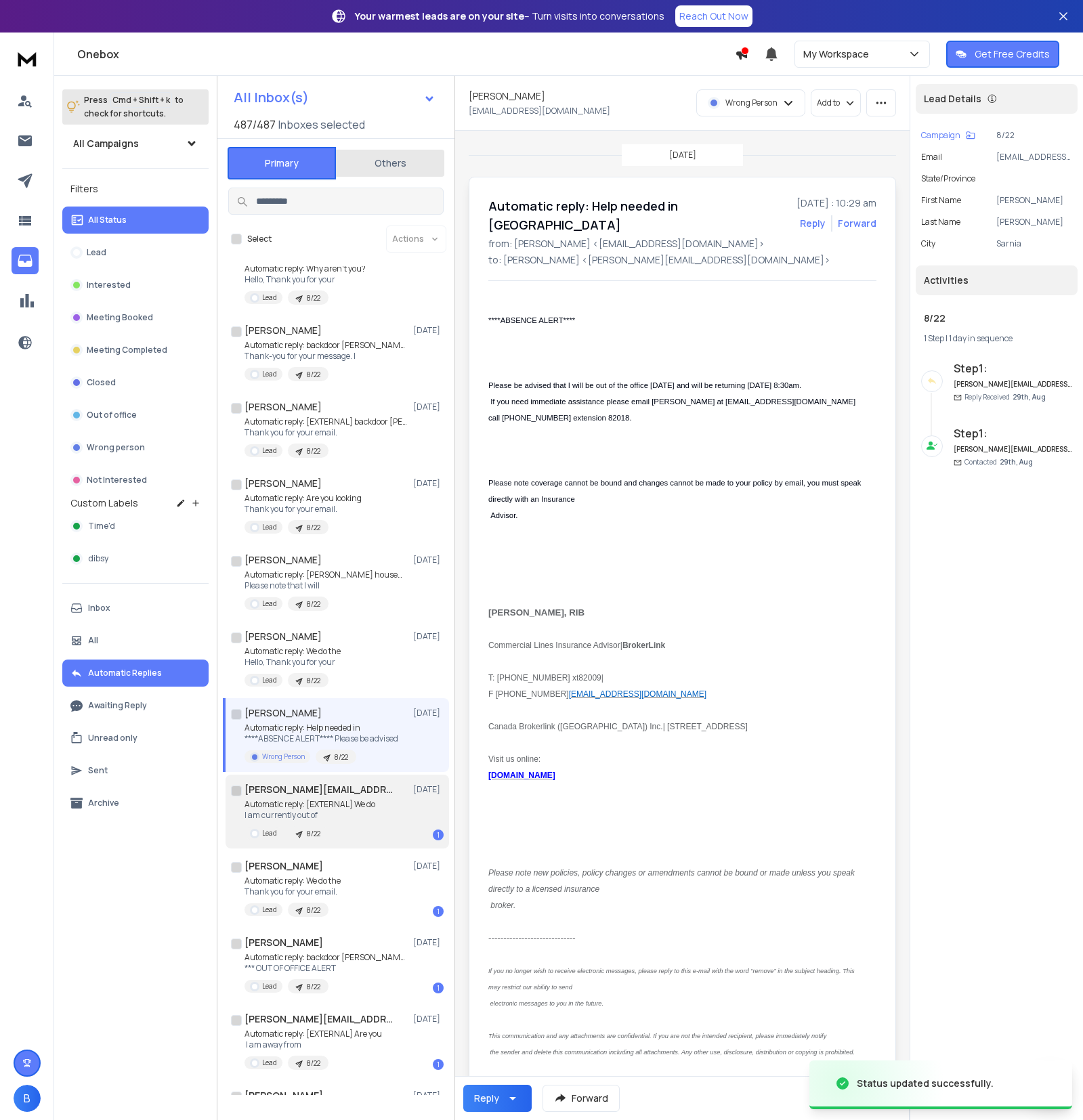
click at [392, 796] on div "[PERSON_NAME][EMAIL_ADDRESS][PERSON_NAME][DOMAIN_NAME] [DATE] Automatic reply: …" at bounding box center [344, 812] width 199 height 58
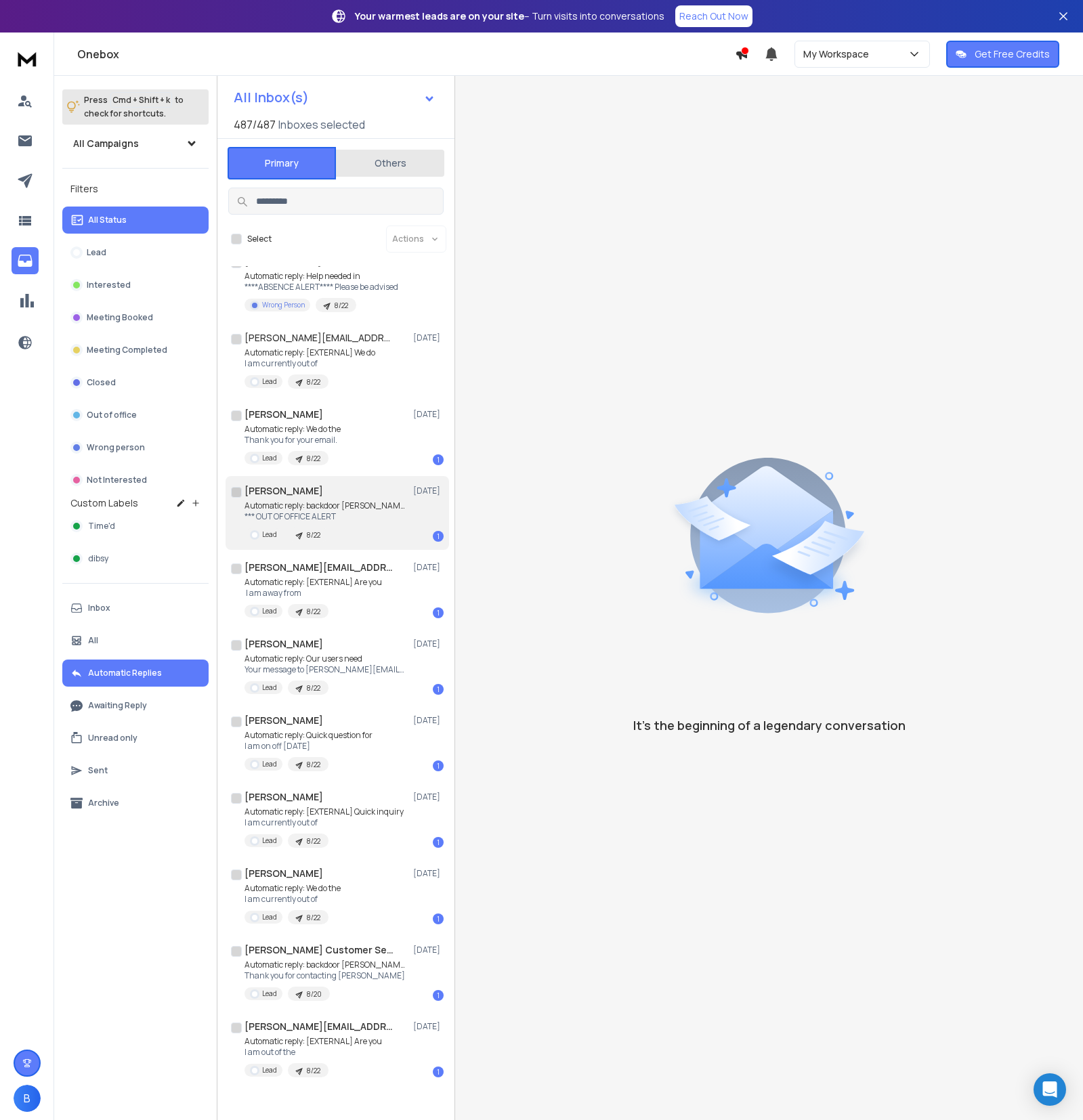
scroll to position [6758, 0]
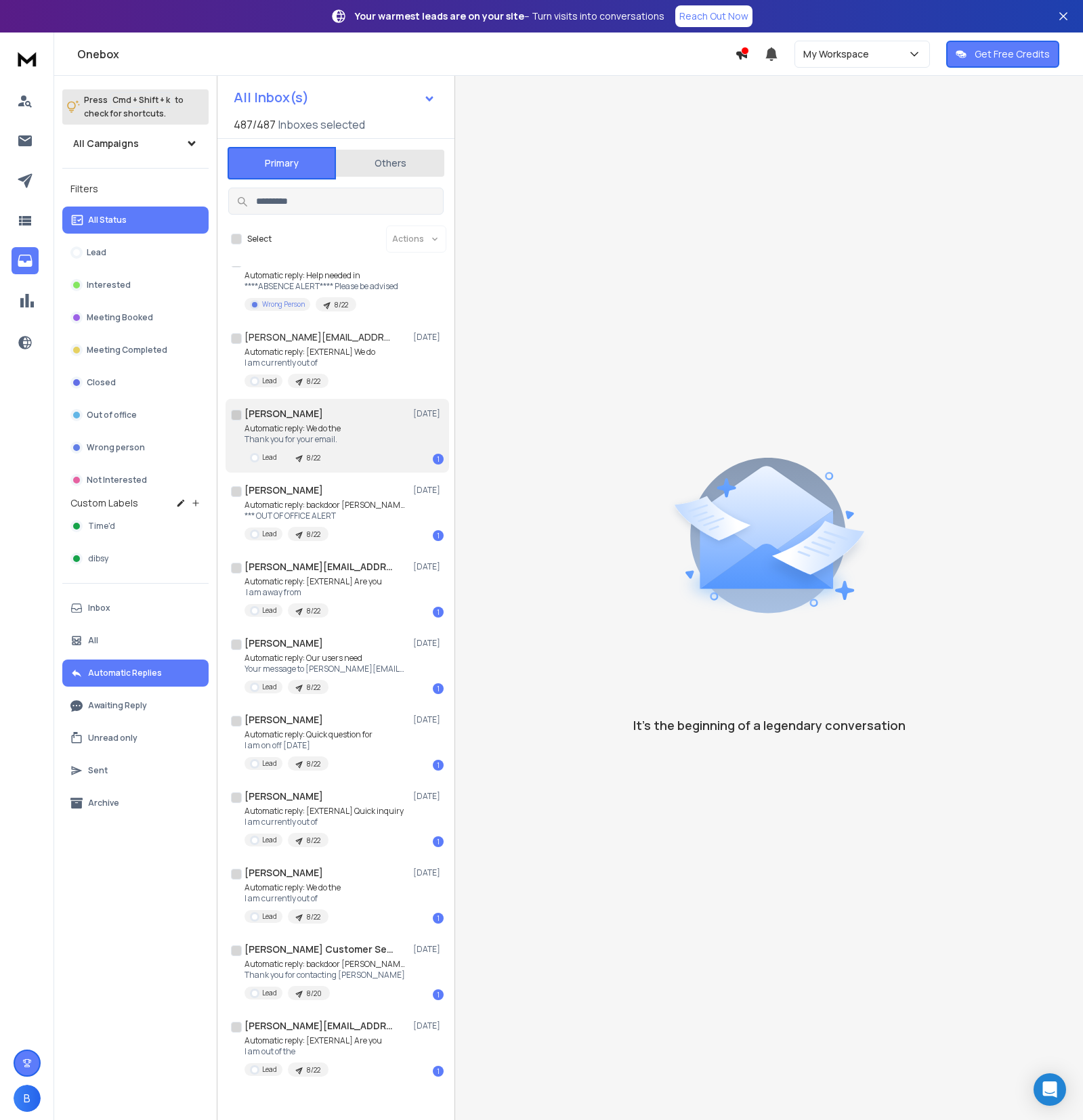
click at [330, 432] on p "Automatic reply: We do the" at bounding box center [293, 428] width 96 height 10
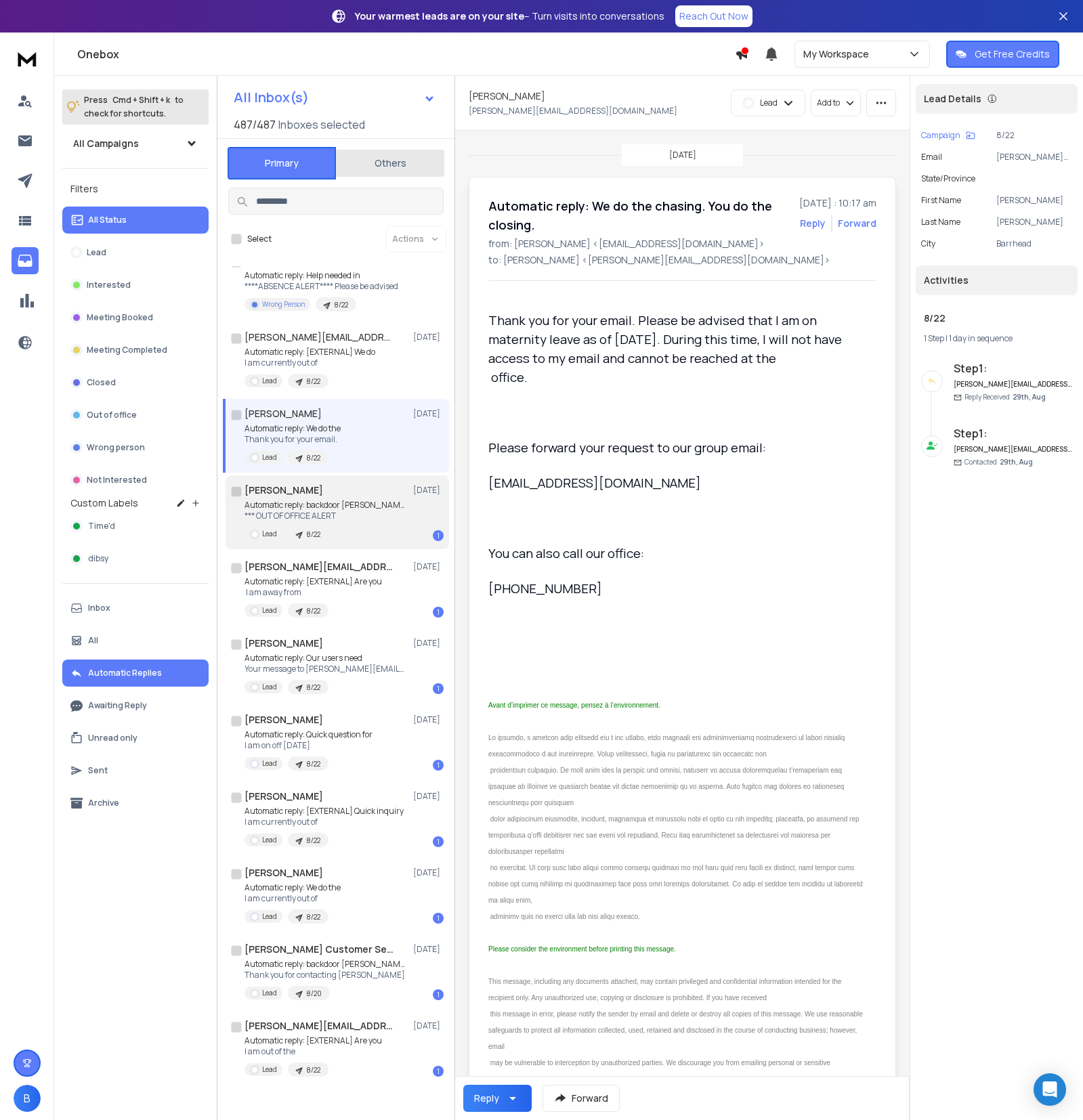
click at [350, 515] on p "*** OUT OF OFFICE ALERT" at bounding box center [326, 515] width 162 height 10
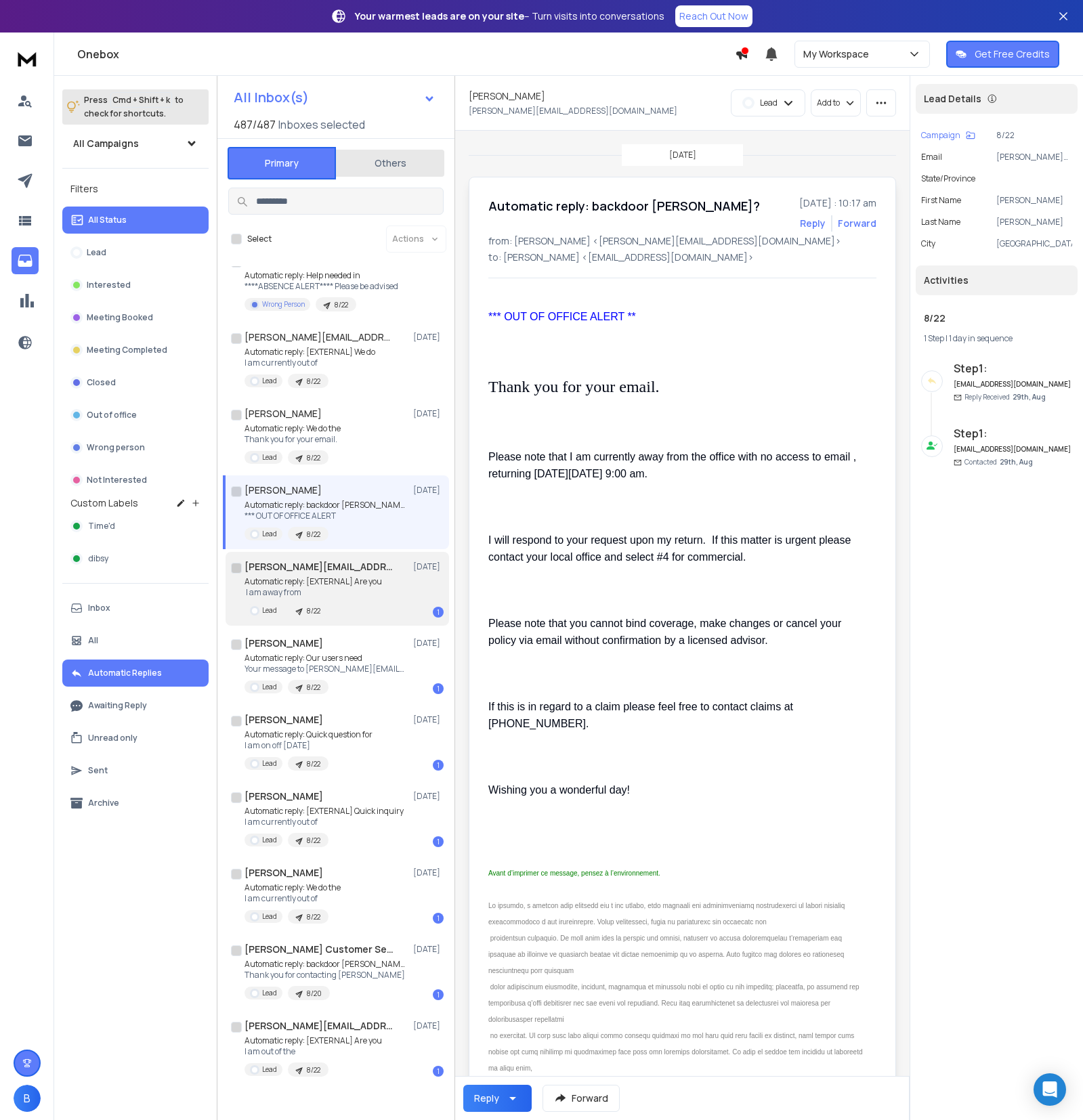
click at [355, 575] on div "[PERSON_NAME][EMAIL_ADDRESS][PERSON_NAME][DOMAIN_NAME] [DATE] Automatic reply: …" at bounding box center [344, 589] width 199 height 58
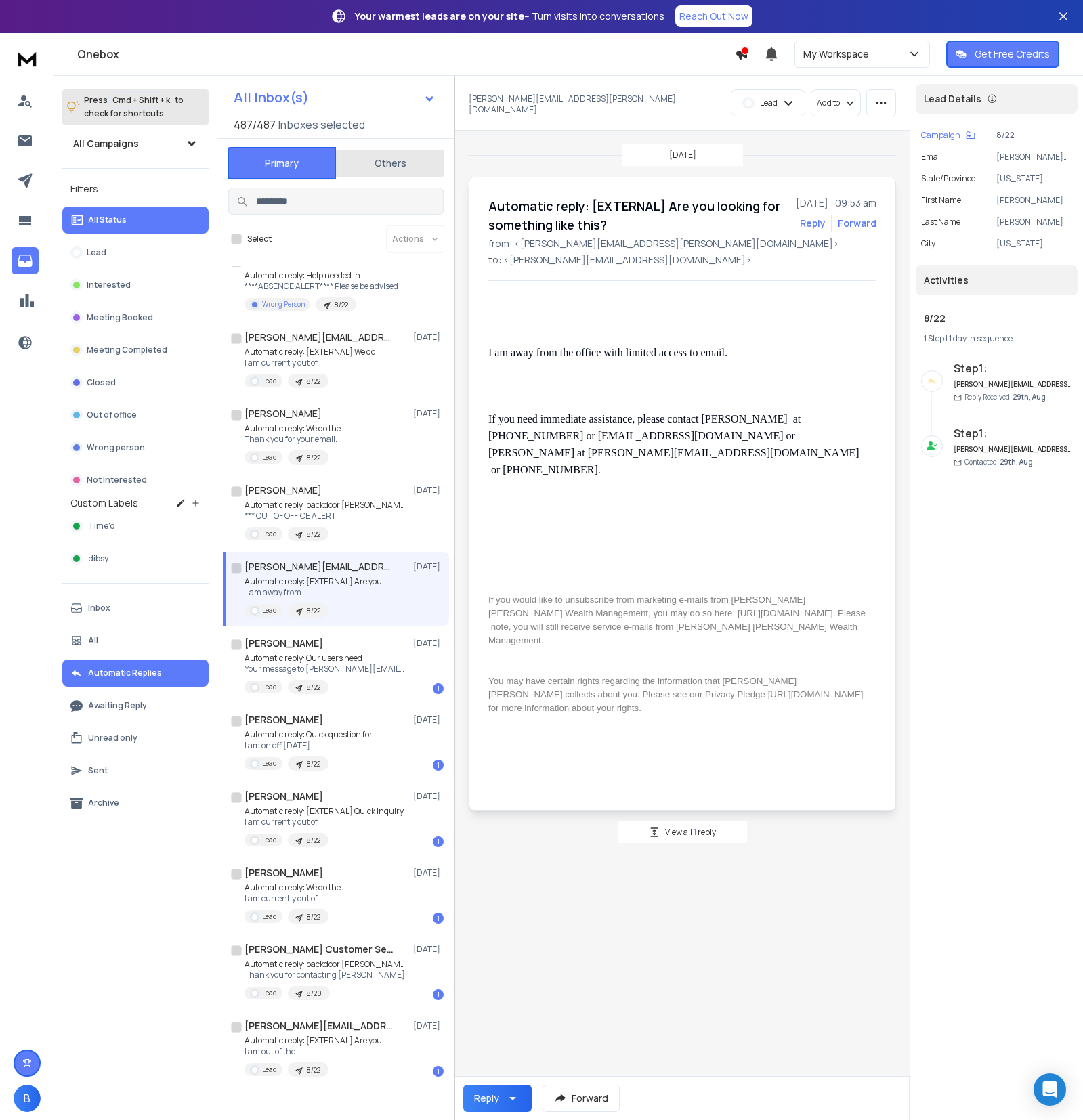
click at [619, 487] on div "﻿ I am away from the office with limited access to email. If you need immediate…" at bounding box center [677, 411] width 377 height 233
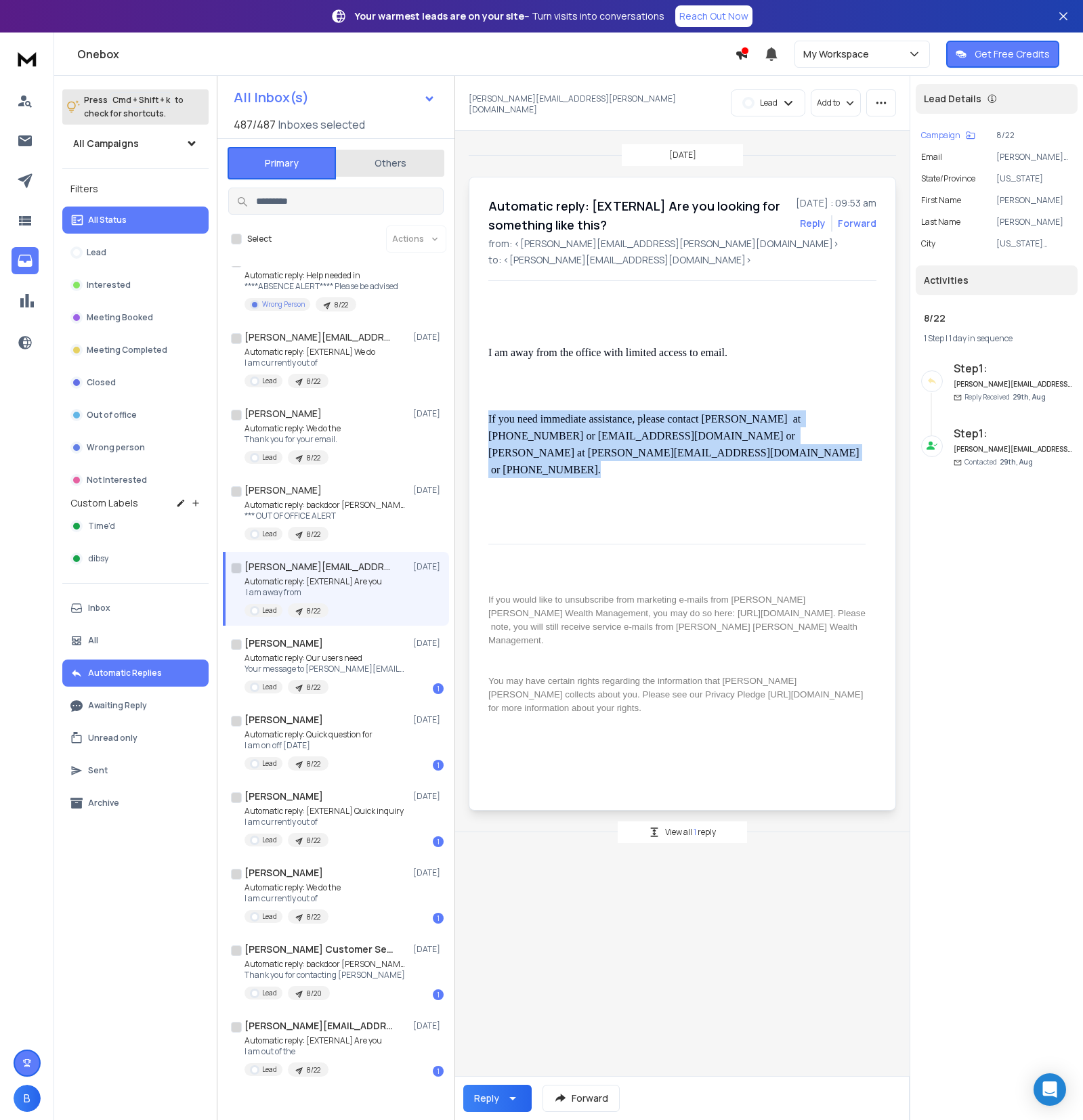
drag, startPoint x: 601, startPoint y: 475, endPoint x: 474, endPoint y: 418, distance: 139.2
click at [474, 418] on div "Automatic reply: [EXTERNAL] Are you looking for something like this? [DATE] : 0…" at bounding box center [682, 494] width 427 height 634
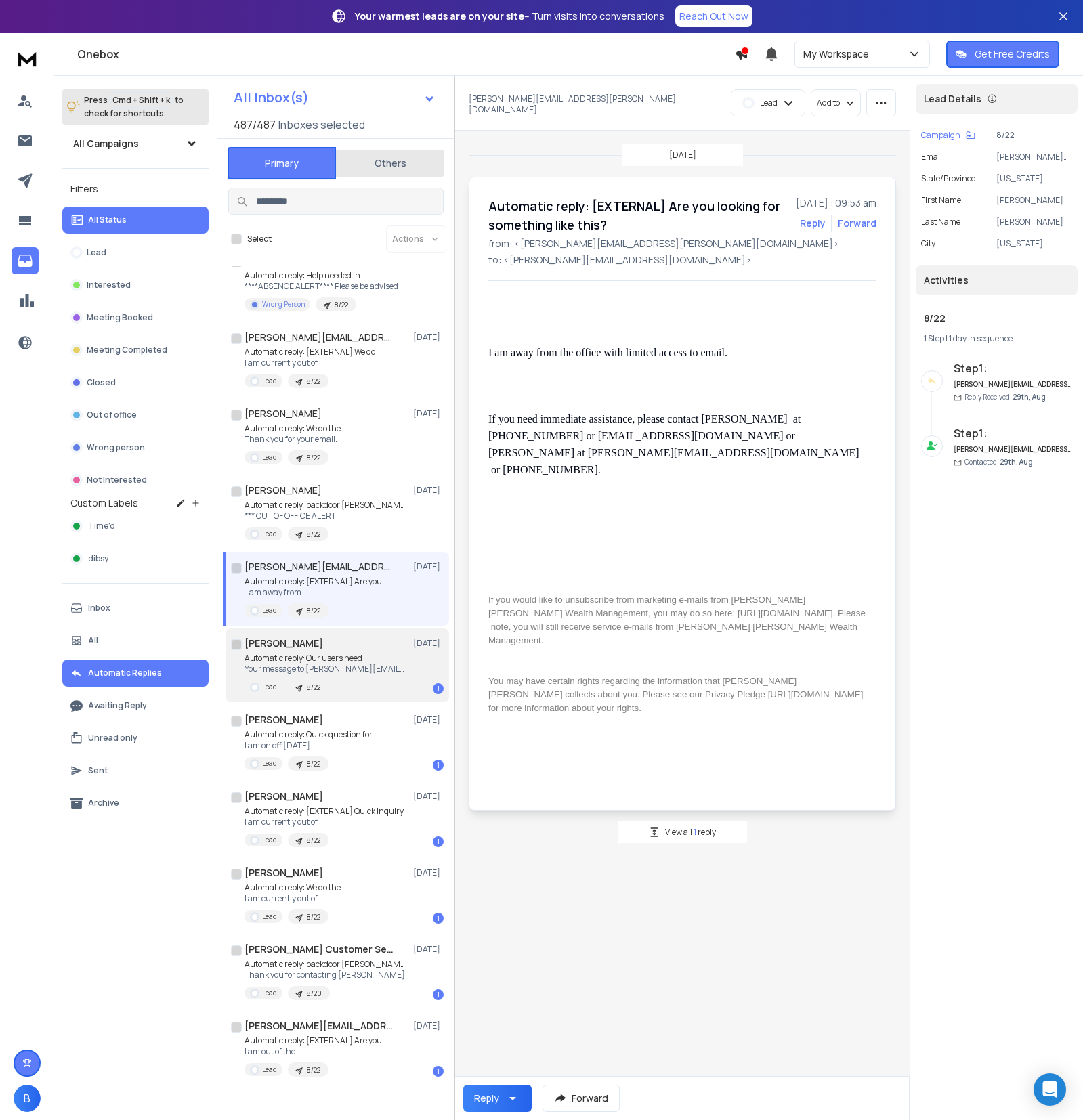
click at [383, 674] on p "Your message to [PERSON_NAME][EMAIL_ADDRESS][PERSON_NAME][DOMAIN_NAME] couldn't" at bounding box center [326, 669] width 162 height 10
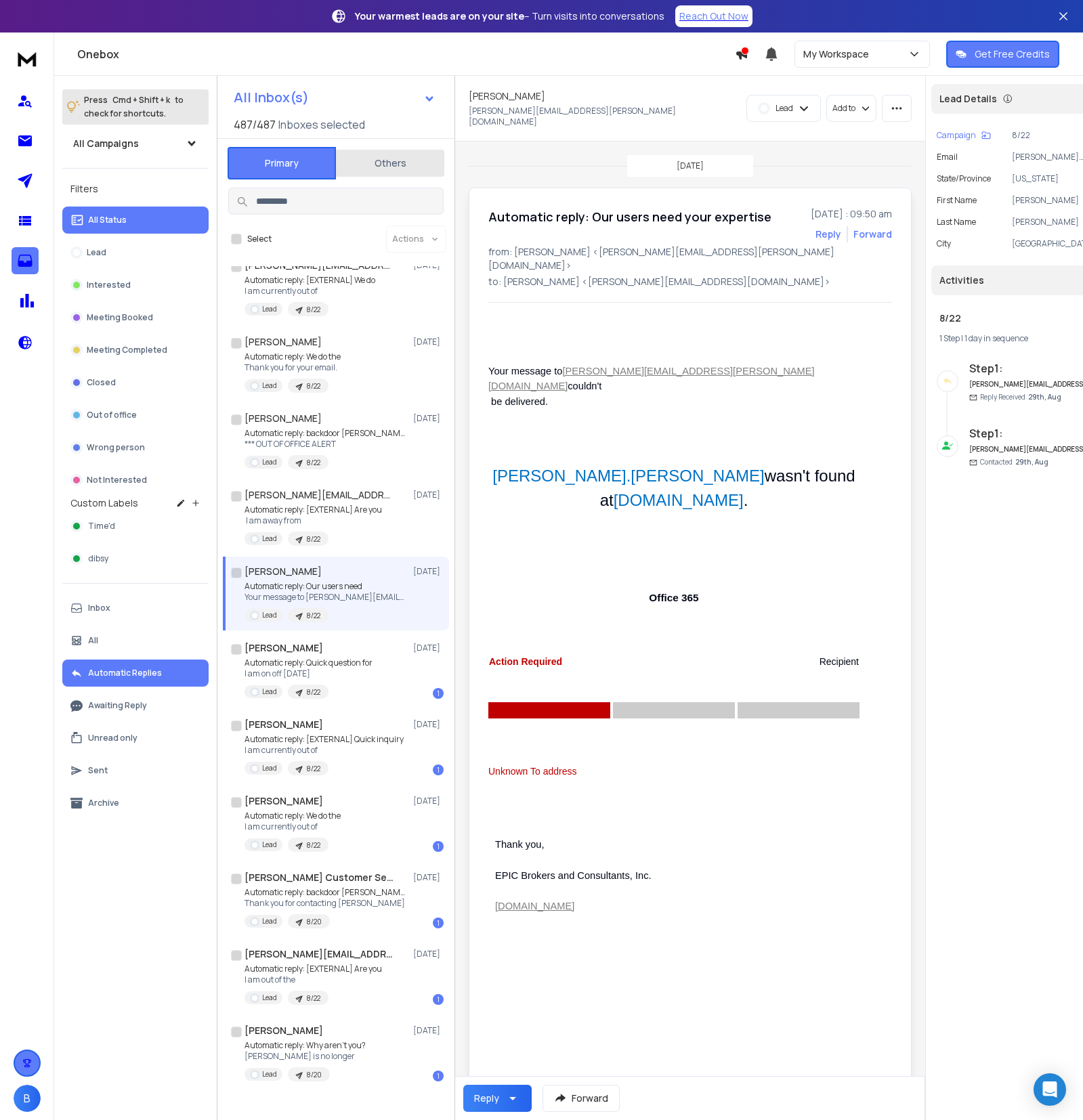
scroll to position [6909, 0]
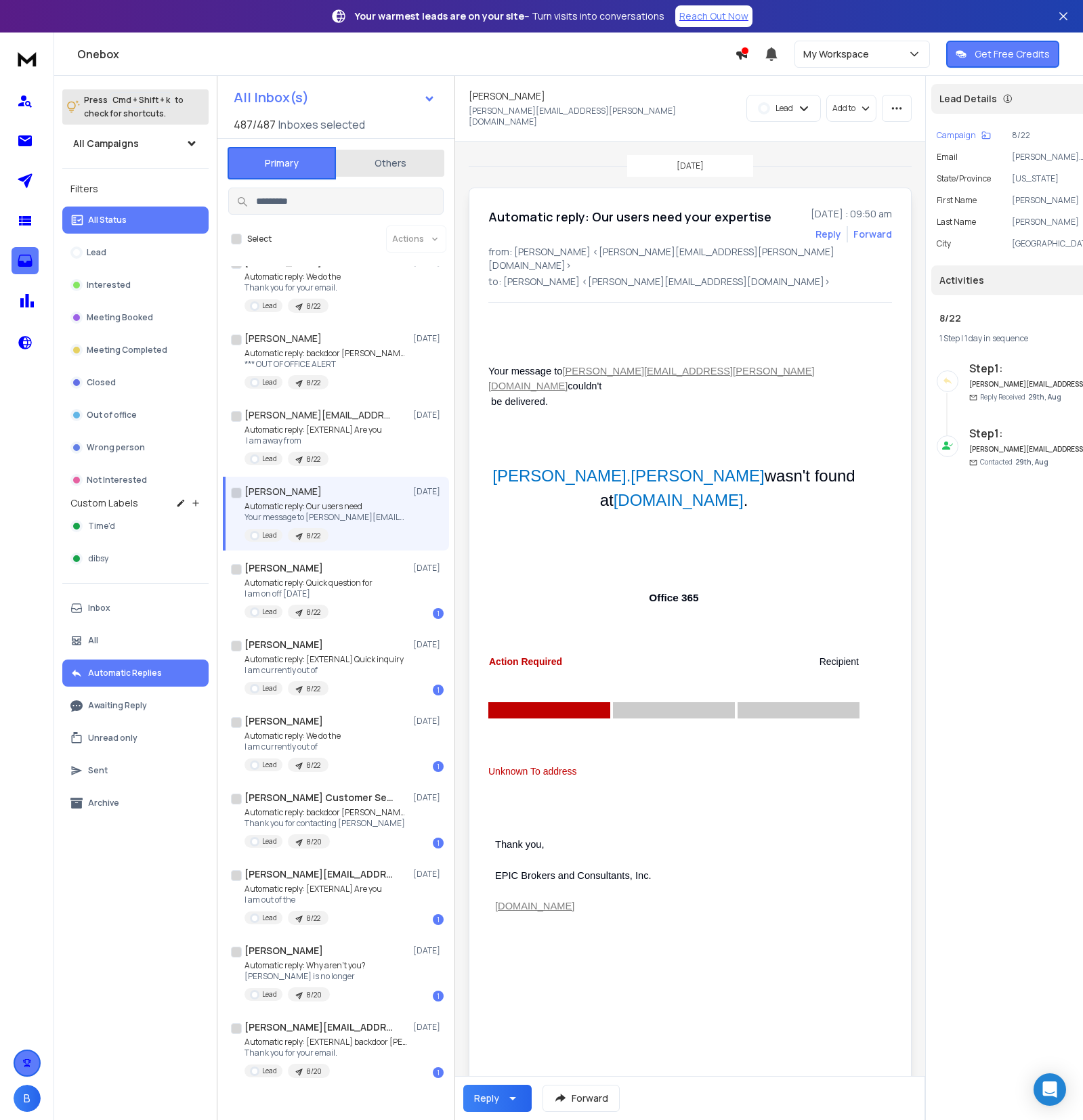
click at [775, 96] on div "Lead" at bounding box center [783, 108] width 73 height 26
click at [794, 258] on p "Wrong person" at bounding box center [812, 263] width 64 height 14
click at [369, 610] on div "Lead 8/22" at bounding box center [308, 612] width 128 height 14
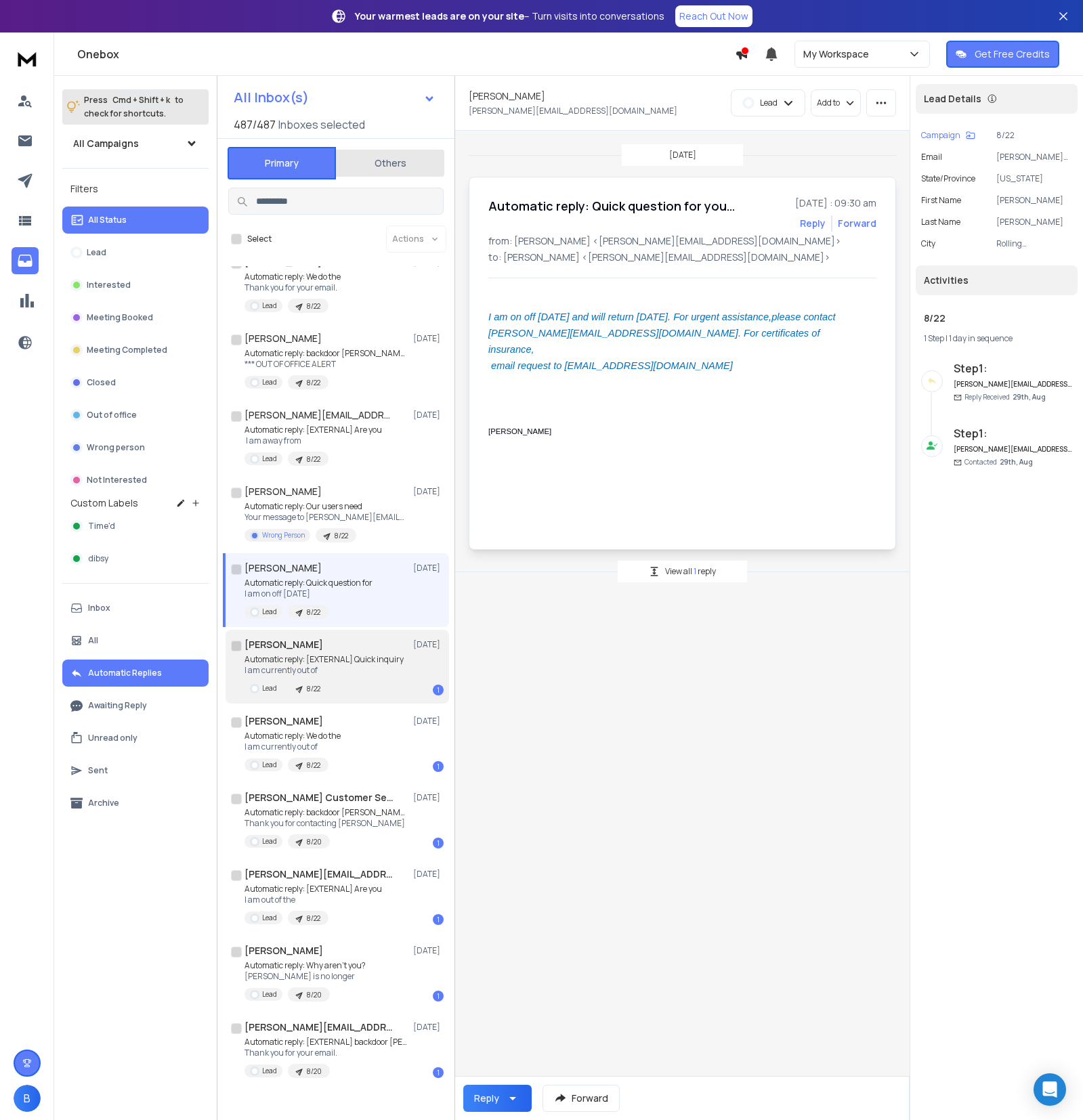
click at [378, 665] on p "Automatic reply: [EXTERNAL] Quick inquiry" at bounding box center [324, 659] width 159 height 10
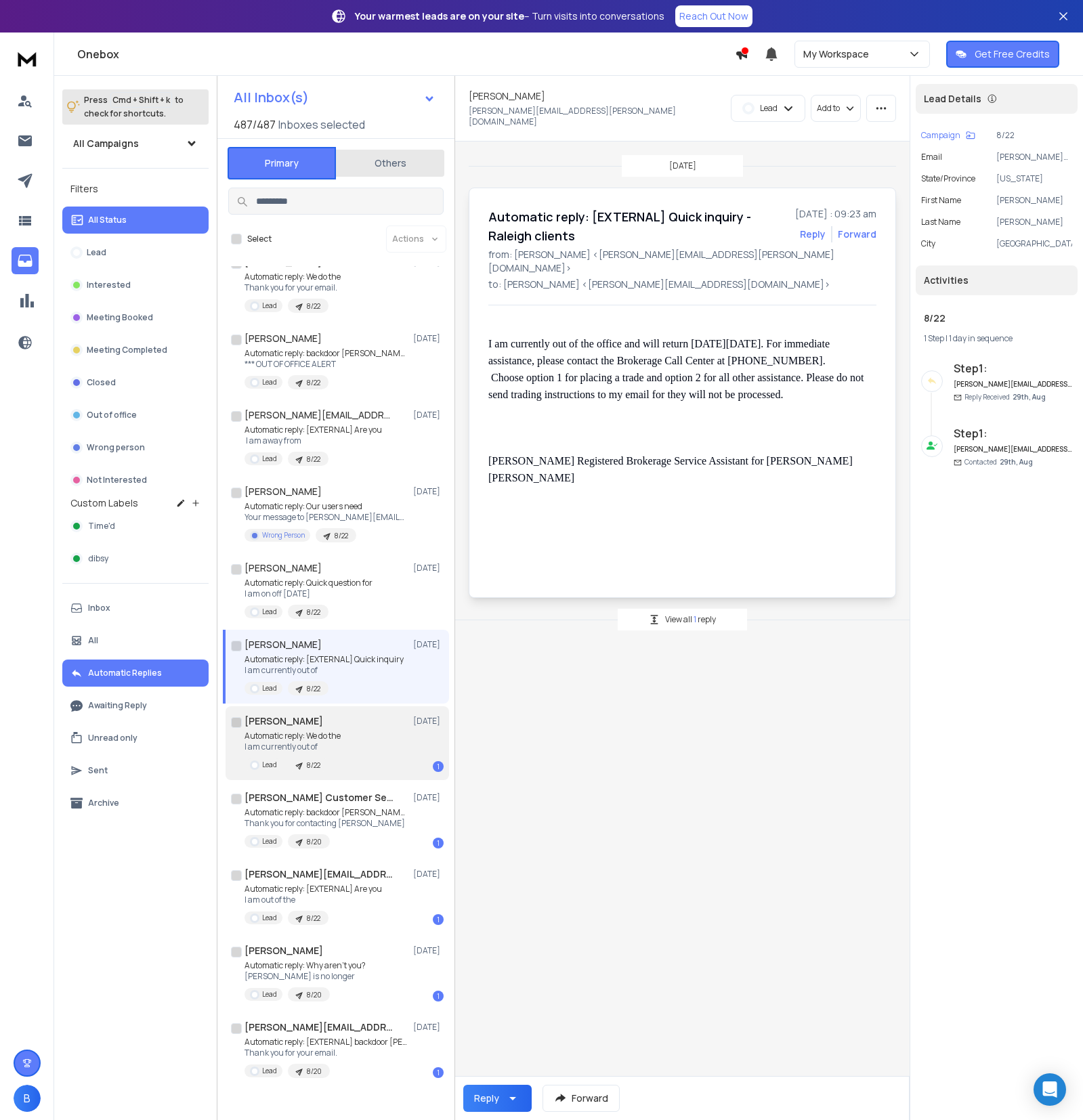
click at [380, 734] on div "Automatic reply: We do the I am currently out of Lead 8/22 1" at bounding box center [344, 751] width 199 height 41
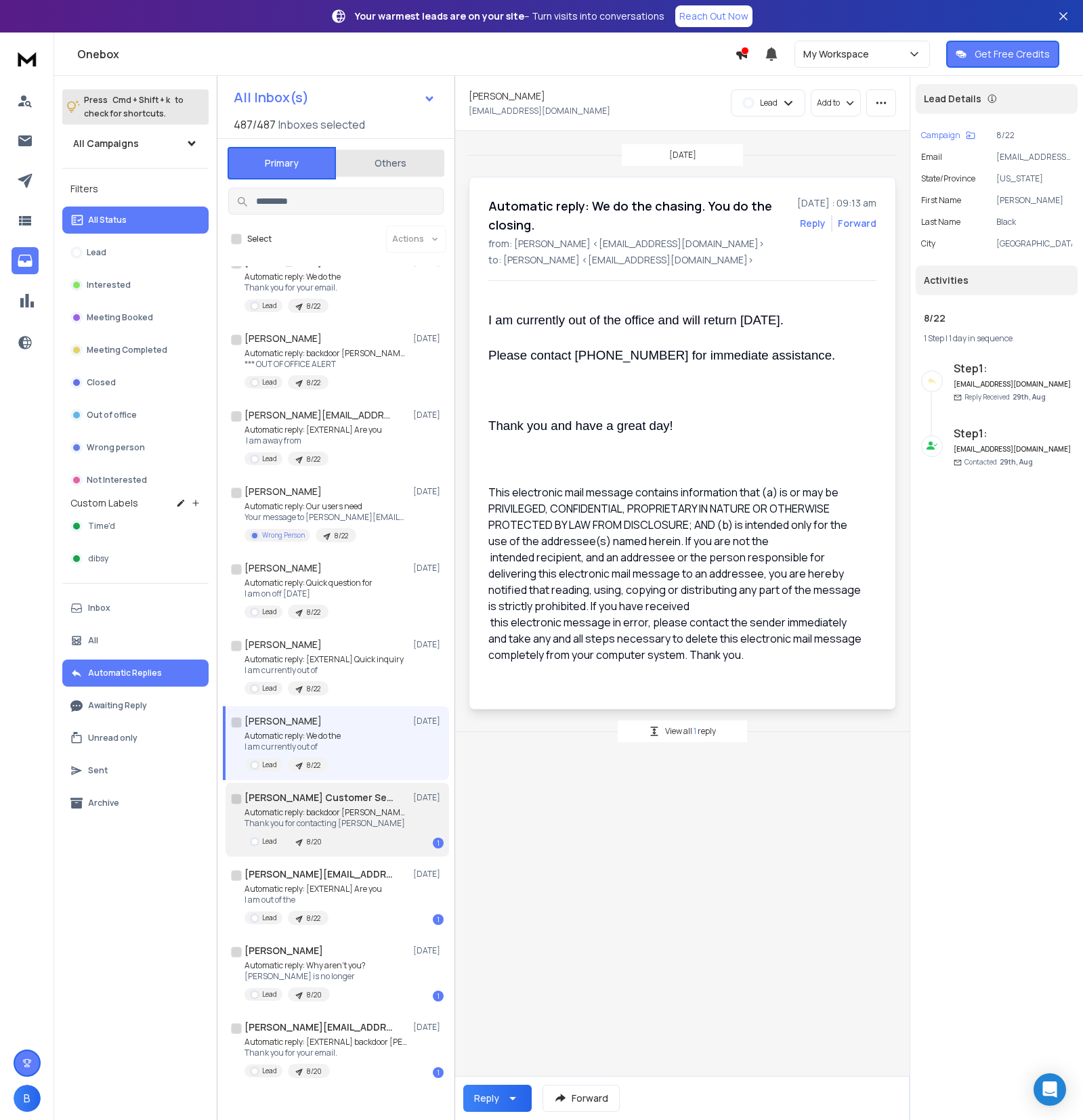
click at [389, 820] on div "Automatic reply: backdoor [PERSON_NAME] help? Thank you for contacting [PERSON_…" at bounding box center [344, 828] width 199 height 41
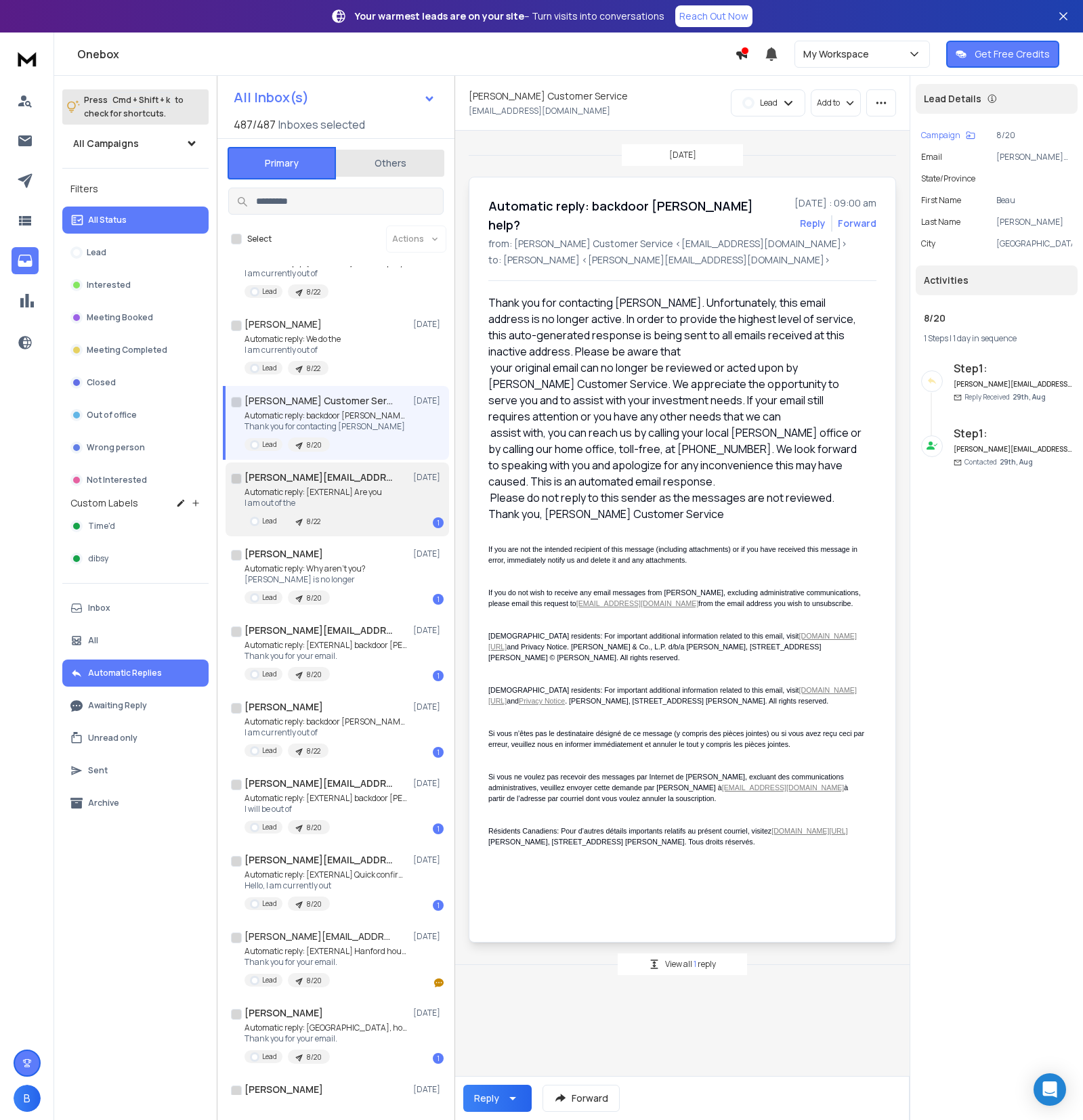
scroll to position [7309, 0]
click at [361, 473] on h1 "[PERSON_NAME][EMAIL_ADDRESS][DOMAIN_NAME]" at bounding box center [320, 474] width 149 height 14
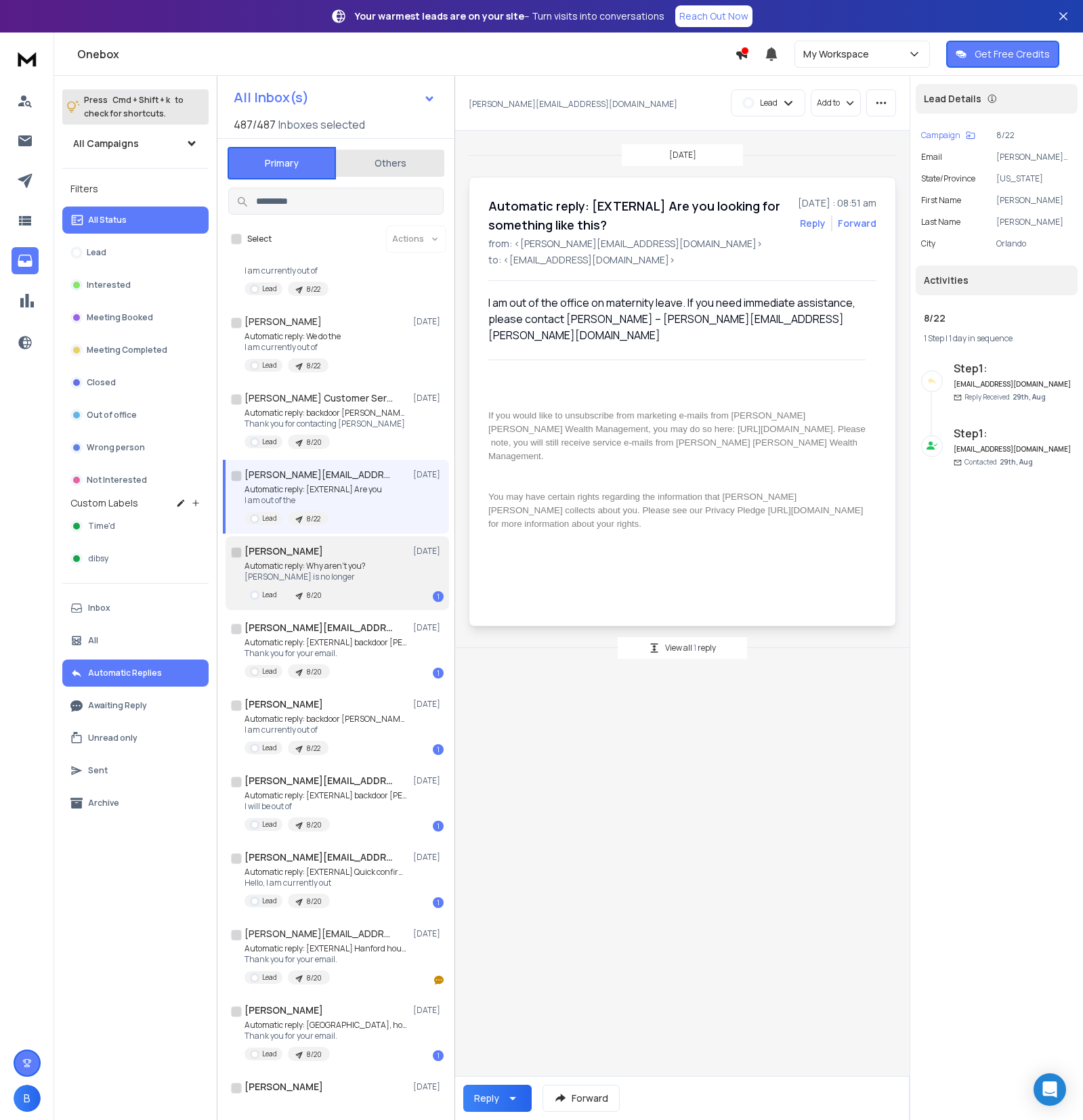
click at [352, 591] on div "Lead 8/20" at bounding box center [305, 595] width 121 height 14
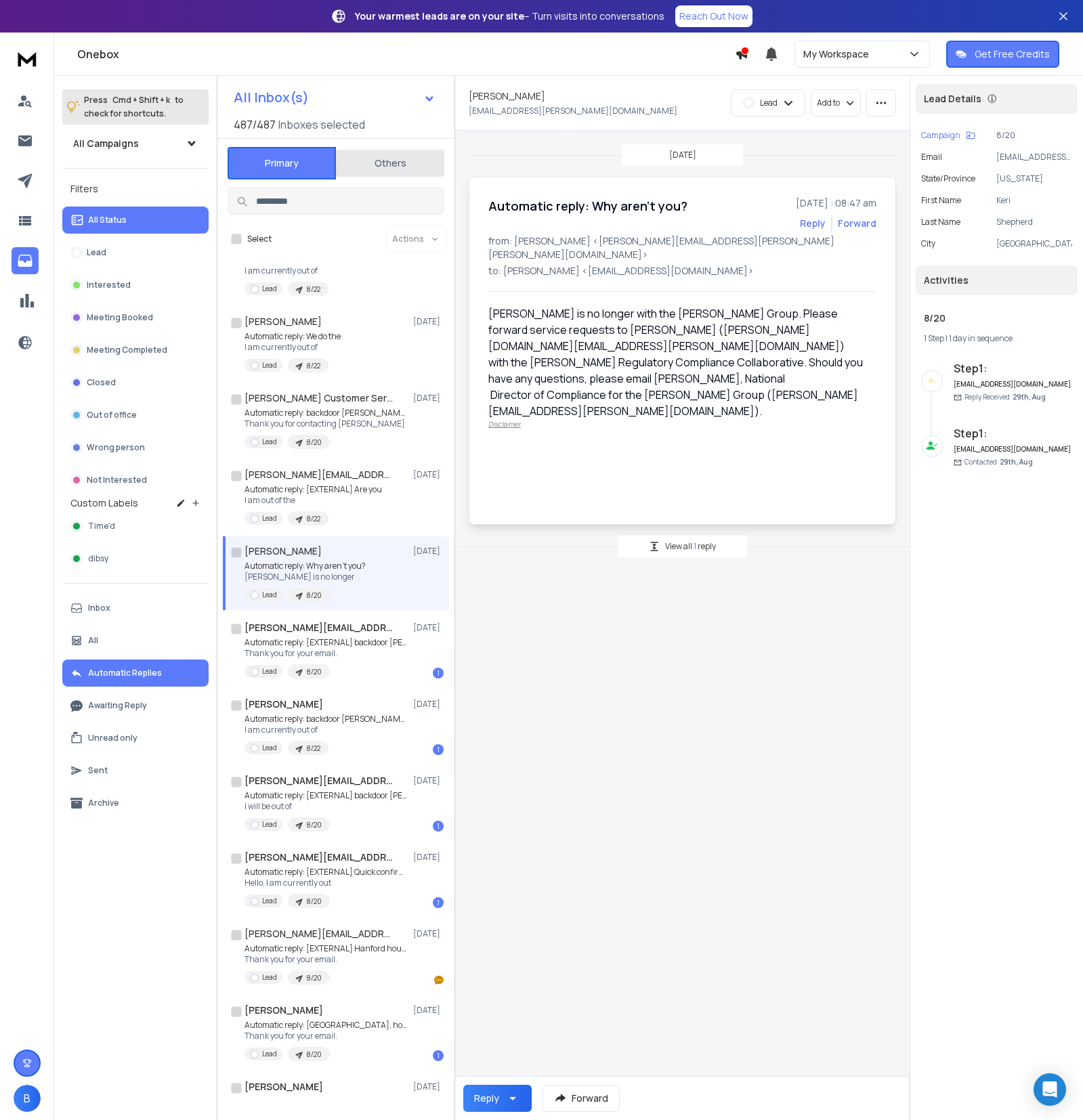
click at [773, 98] on p "Lead" at bounding box center [769, 102] width 18 height 10
click at [798, 271] on div "Wrong person" at bounding box center [792, 263] width 120 height 22
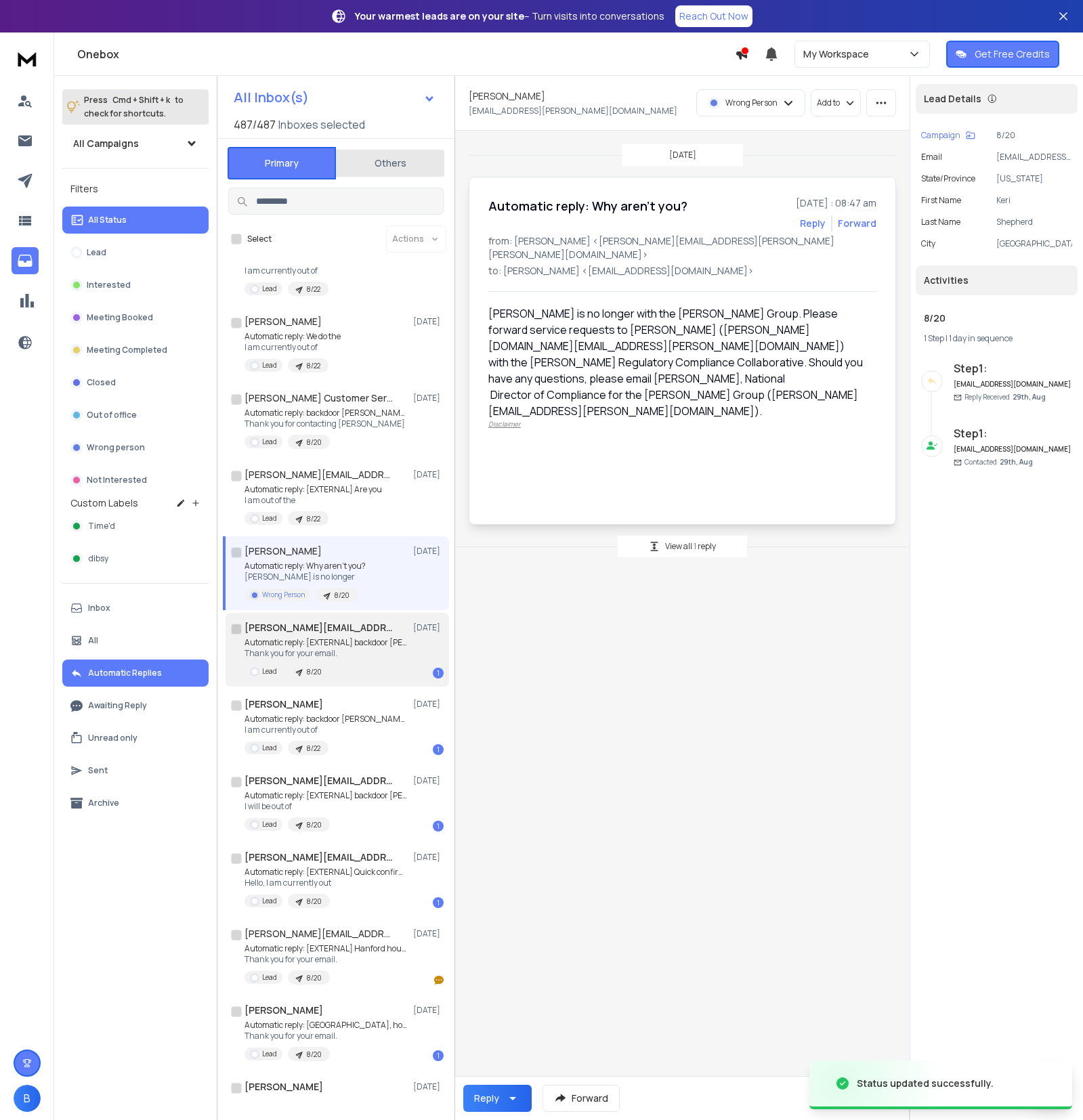
click at [401, 655] on p "Thank you for your email." at bounding box center [326, 653] width 162 height 10
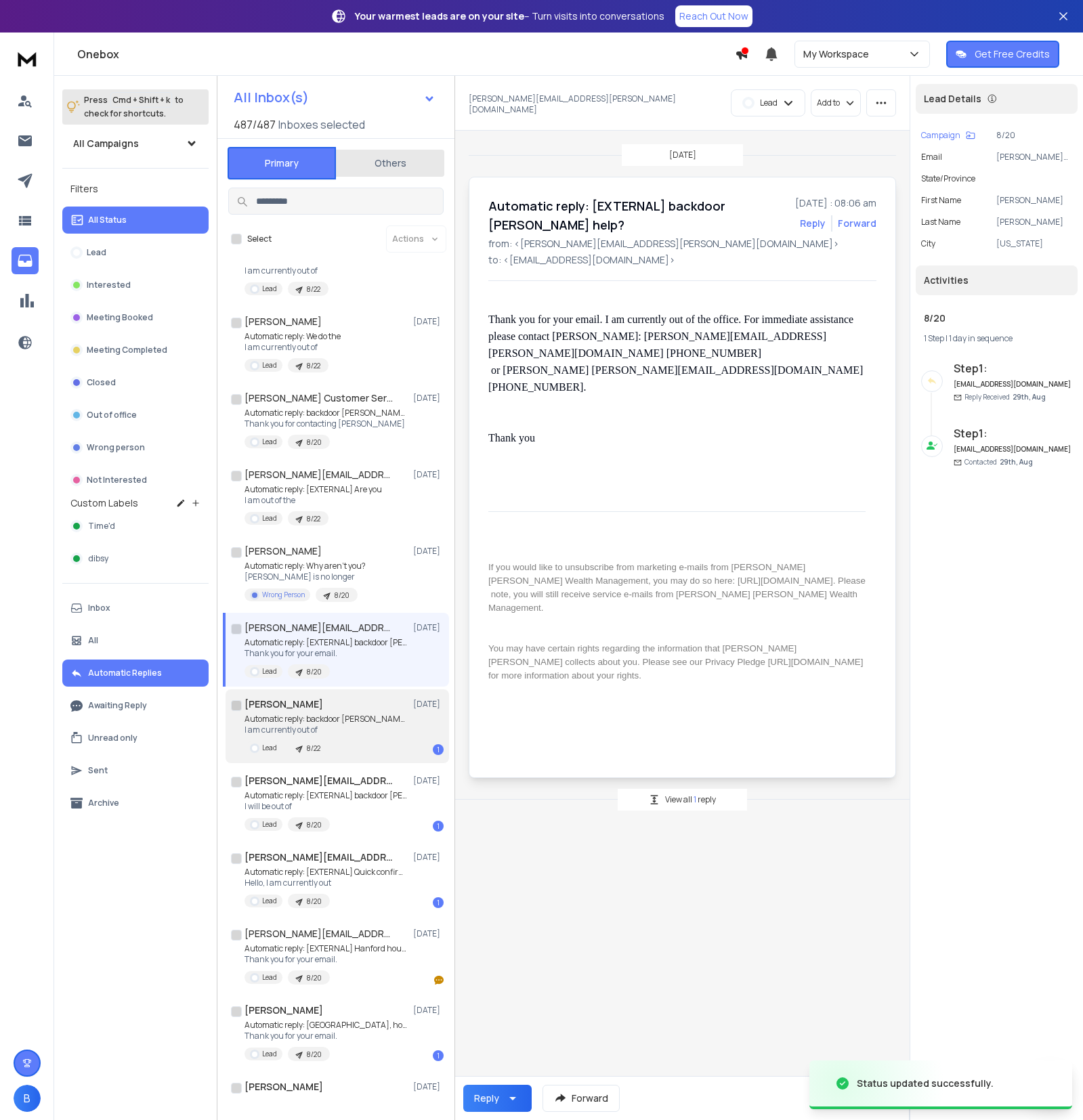
click at [377, 716] on p "Automatic reply: backdoor [PERSON_NAME] help?" at bounding box center [326, 719] width 162 height 10
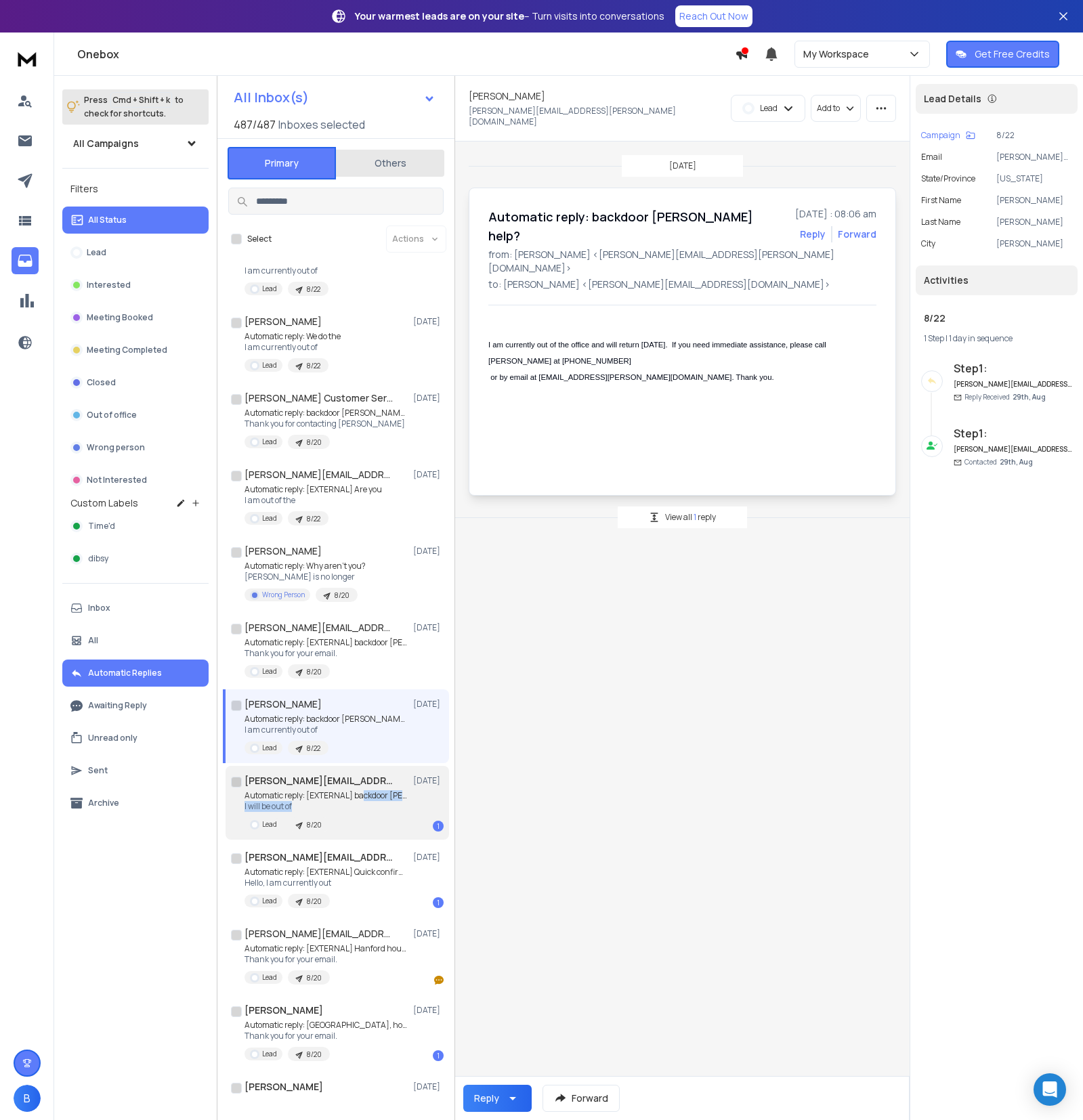
click at [368, 803] on div "Automatic reply: [EXTERNAL] backdoor [PERSON_NAME]? I will be out of Lead 8/20" at bounding box center [326, 810] width 162 height 41
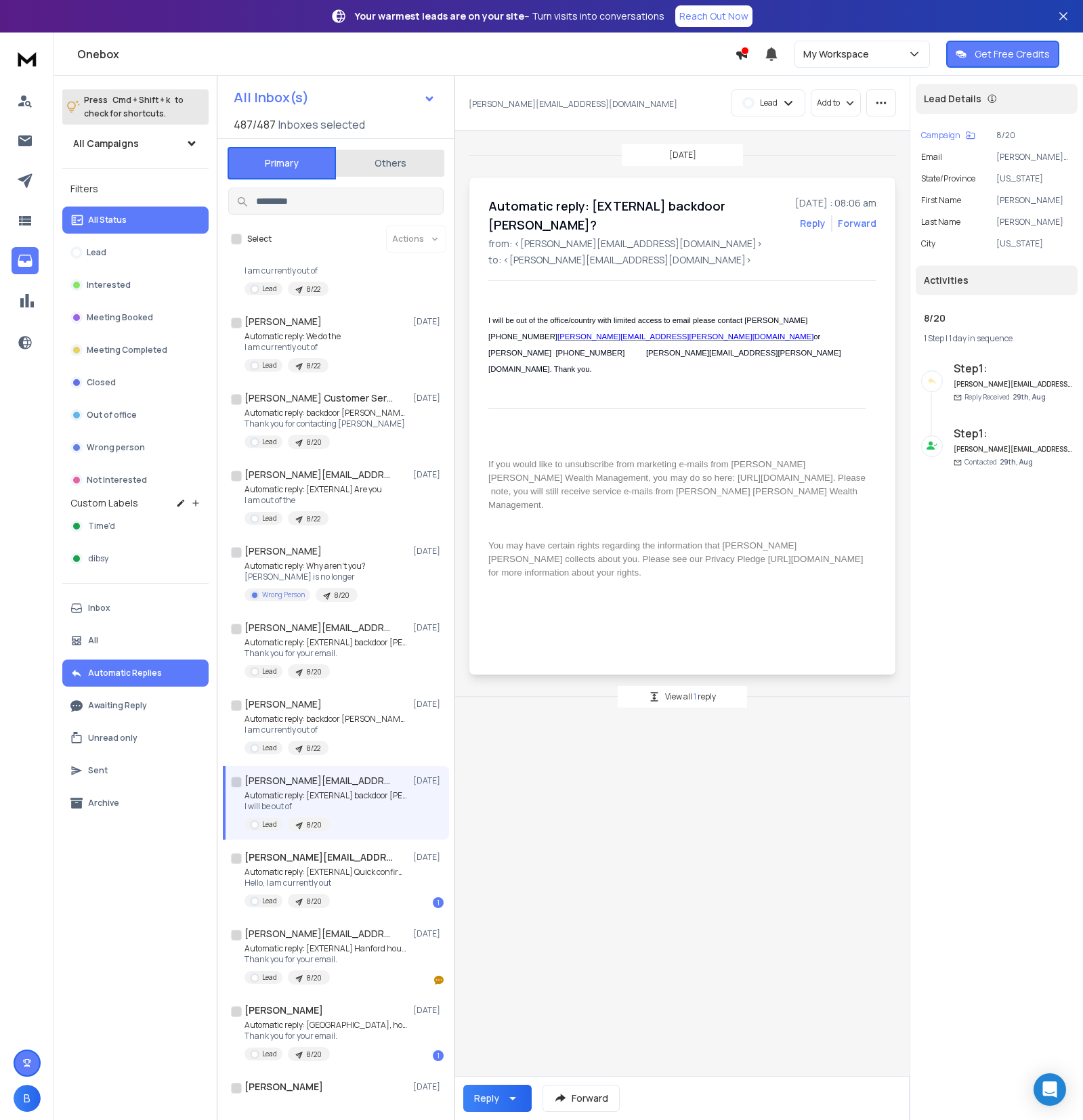
click at [691, 356] on p "I will be out of the office/country with limited access to email please contact…" at bounding box center [677, 343] width 377 height 65
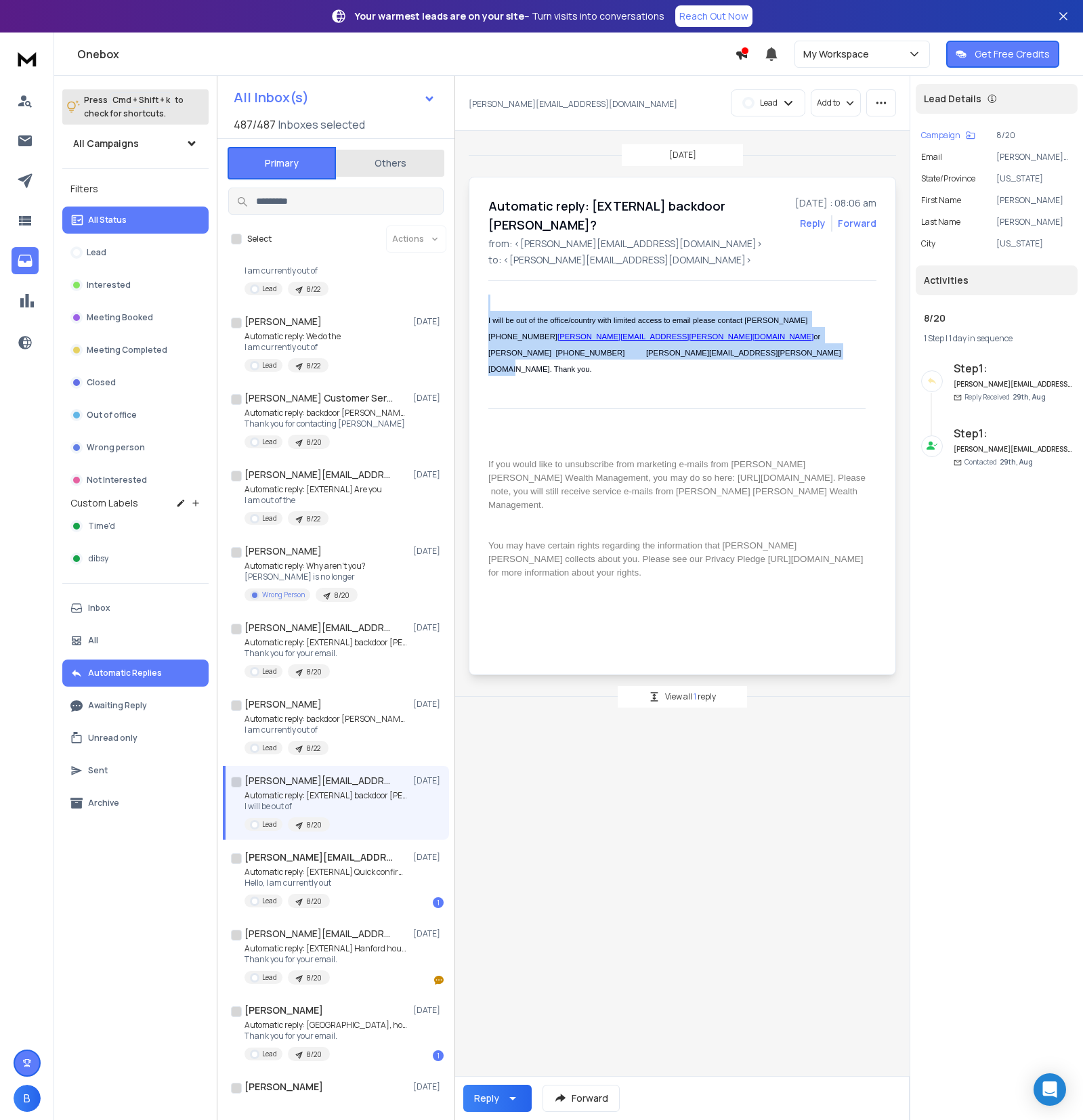
drag, startPoint x: 712, startPoint y: 357, endPoint x: 694, endPoint y: 310, distance: 50.3
click at [694, 310] on div "I will be out of the office/country with limited access to email please contact…" at bounding box center [677, 343] width 377 height 97
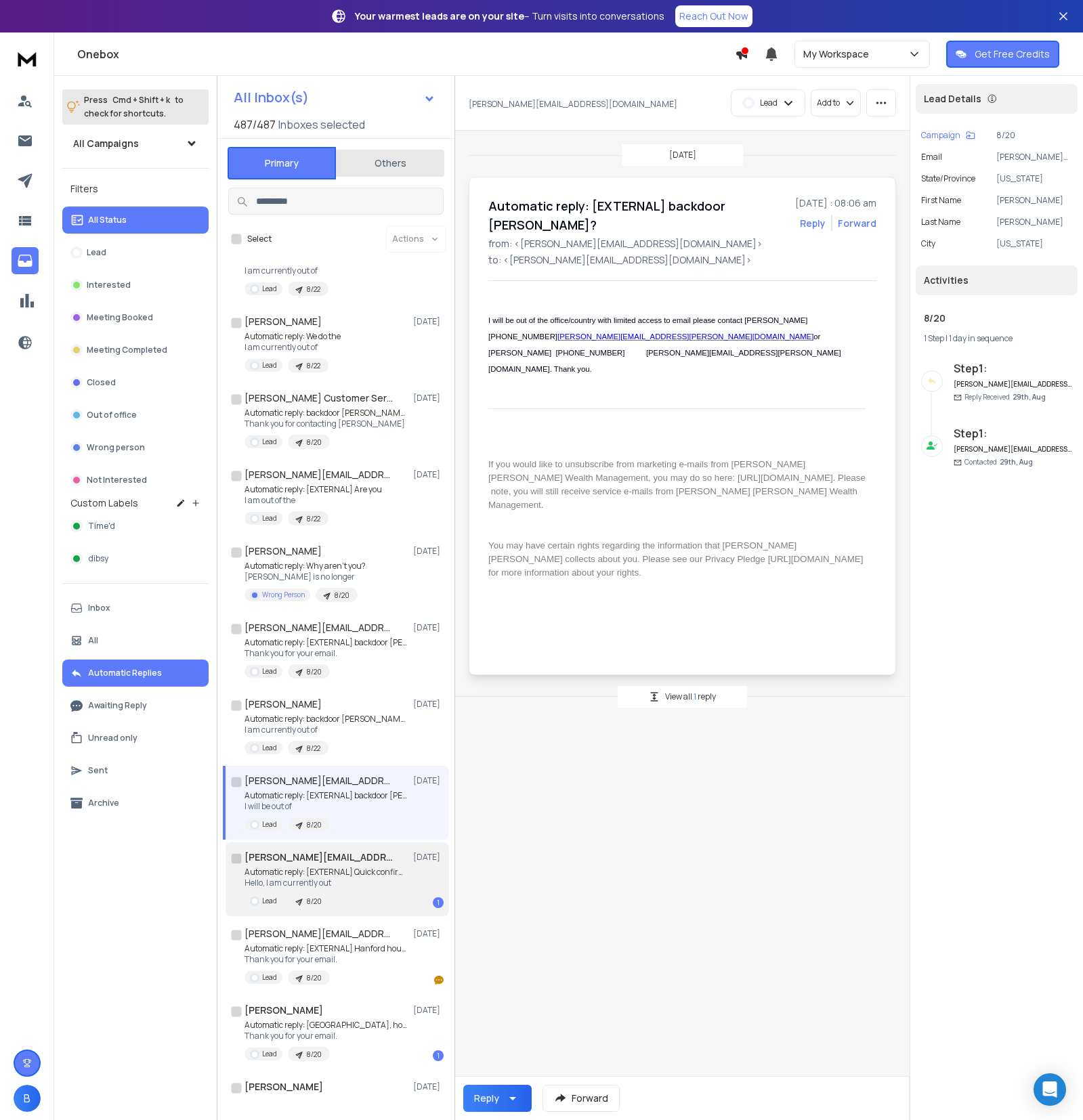
click at [344, 882] on p "Hello, I am currently out" at bounding box center [326, 882] width 162 height 10
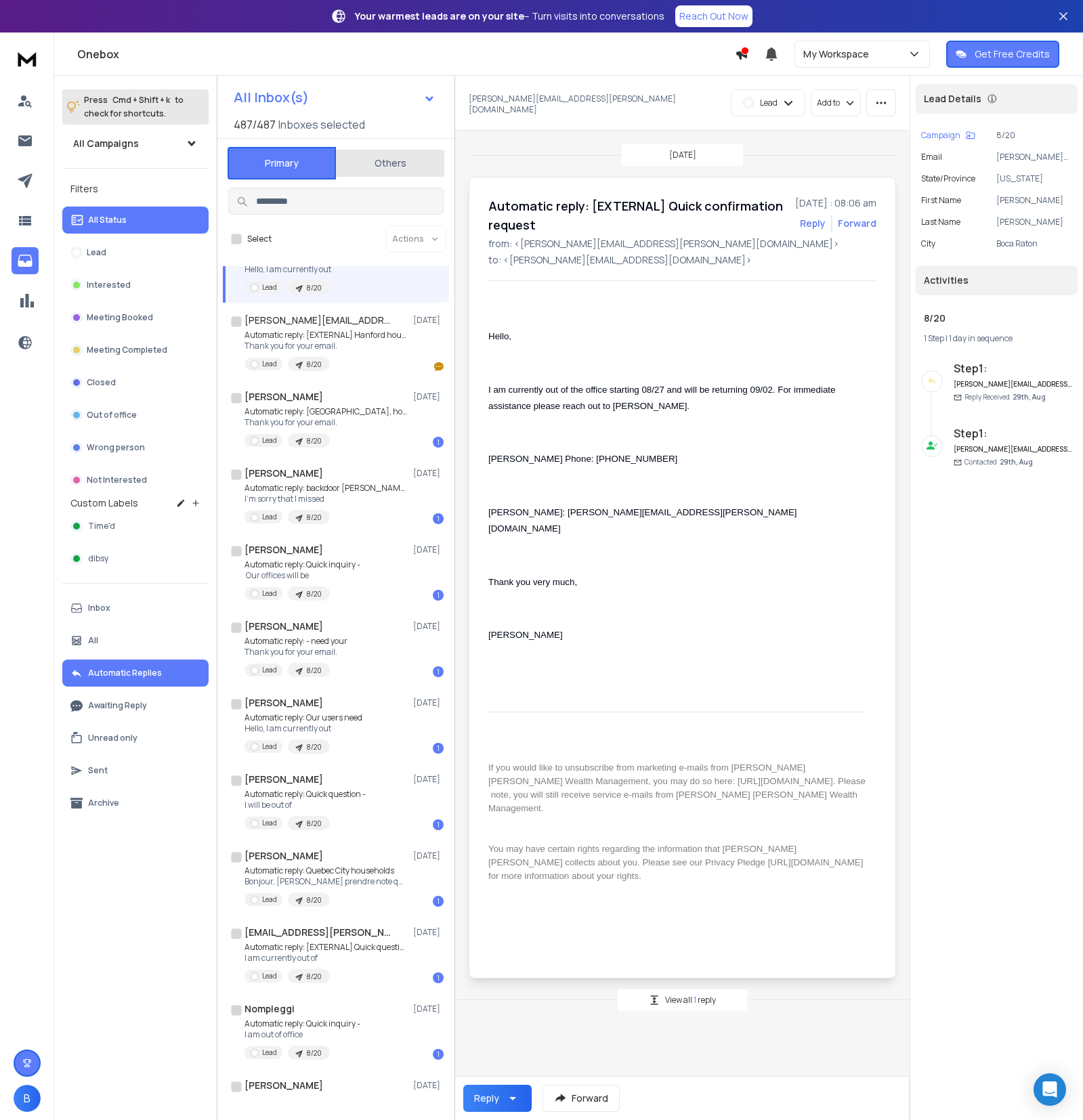
scroll to position [7923, 0]
click at [371, 332] on p "Automatic reply: [EXTERNAL] Hanford households" at bounding box center [326, 334] width 162 height 10
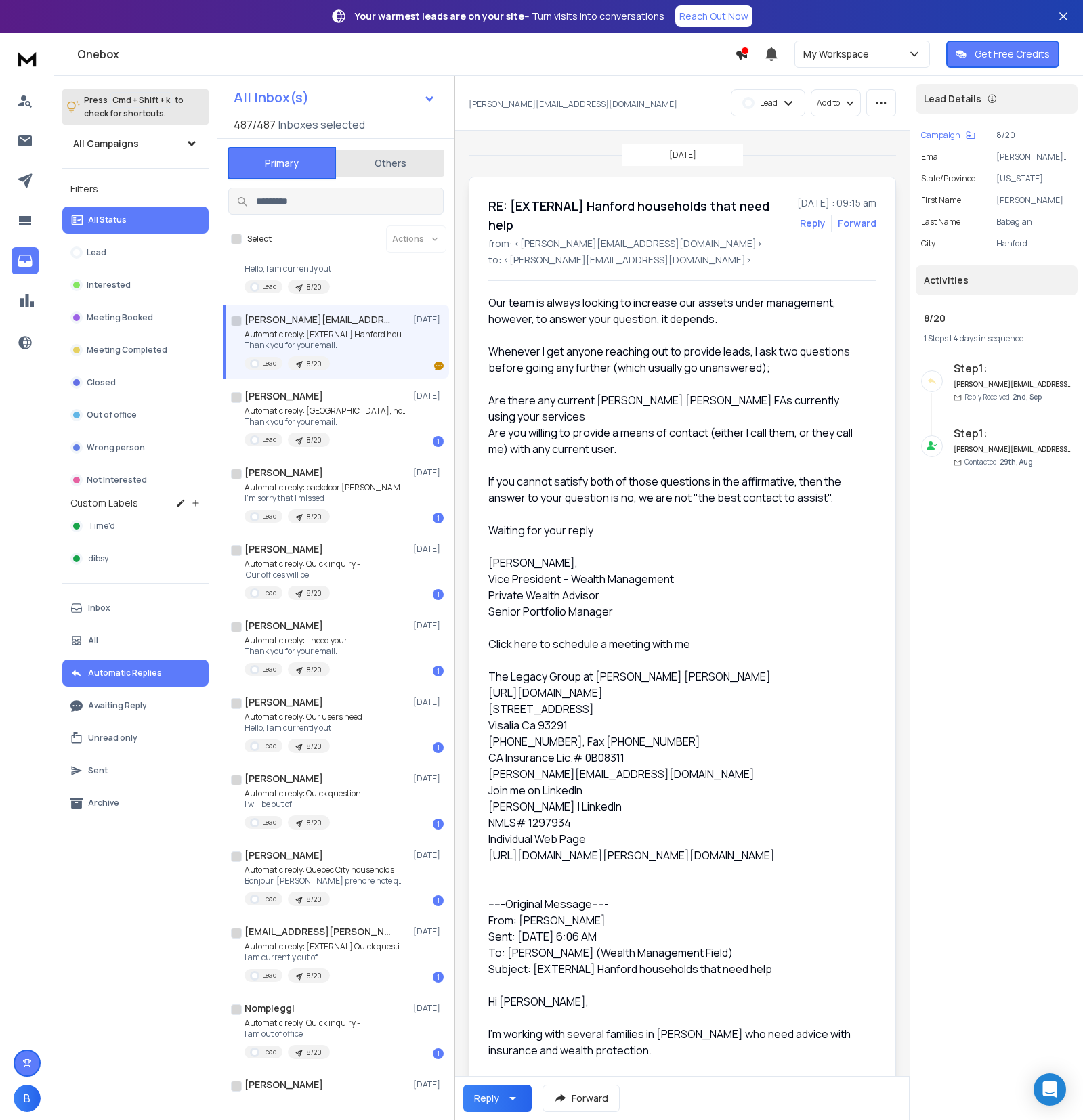
click at [482, 548] on div "RE: [EXTERNAL] Hanford households that need help [DATE] : 09:15 am Reply Forwar…" at bounding box center [682, 787] width 427 height 1221
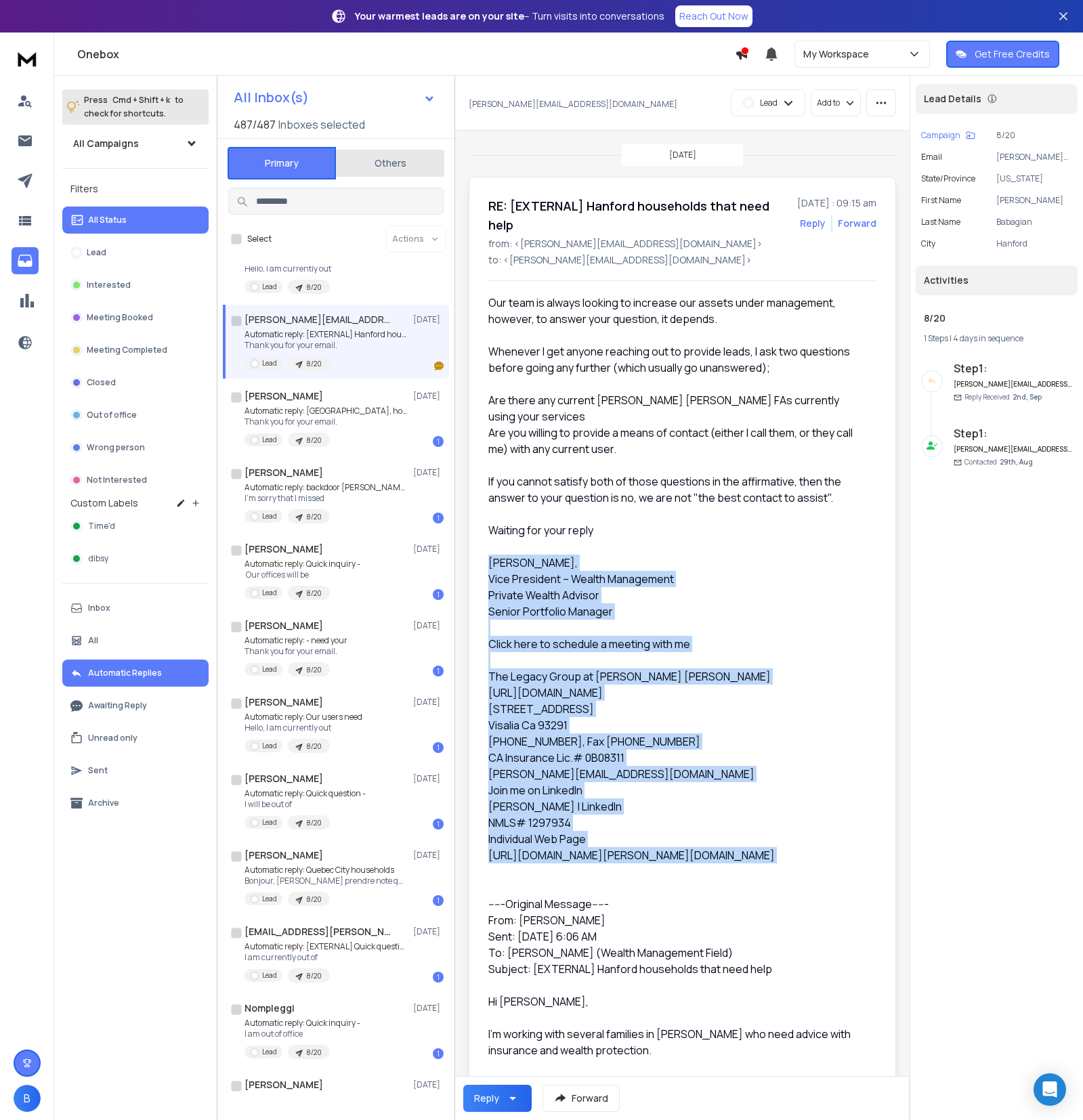
drag, startPoint x: 482, startPoint y: 543, endPoint x: 771, endPoint y: 855, distance: 425.3
click at [771, 855] on div "RE: [EXTERNAL] Hanford households that need help [DATE] : 09:15 am Reply Forwar…" at bounding box center [682, 787] width 427 height 1221
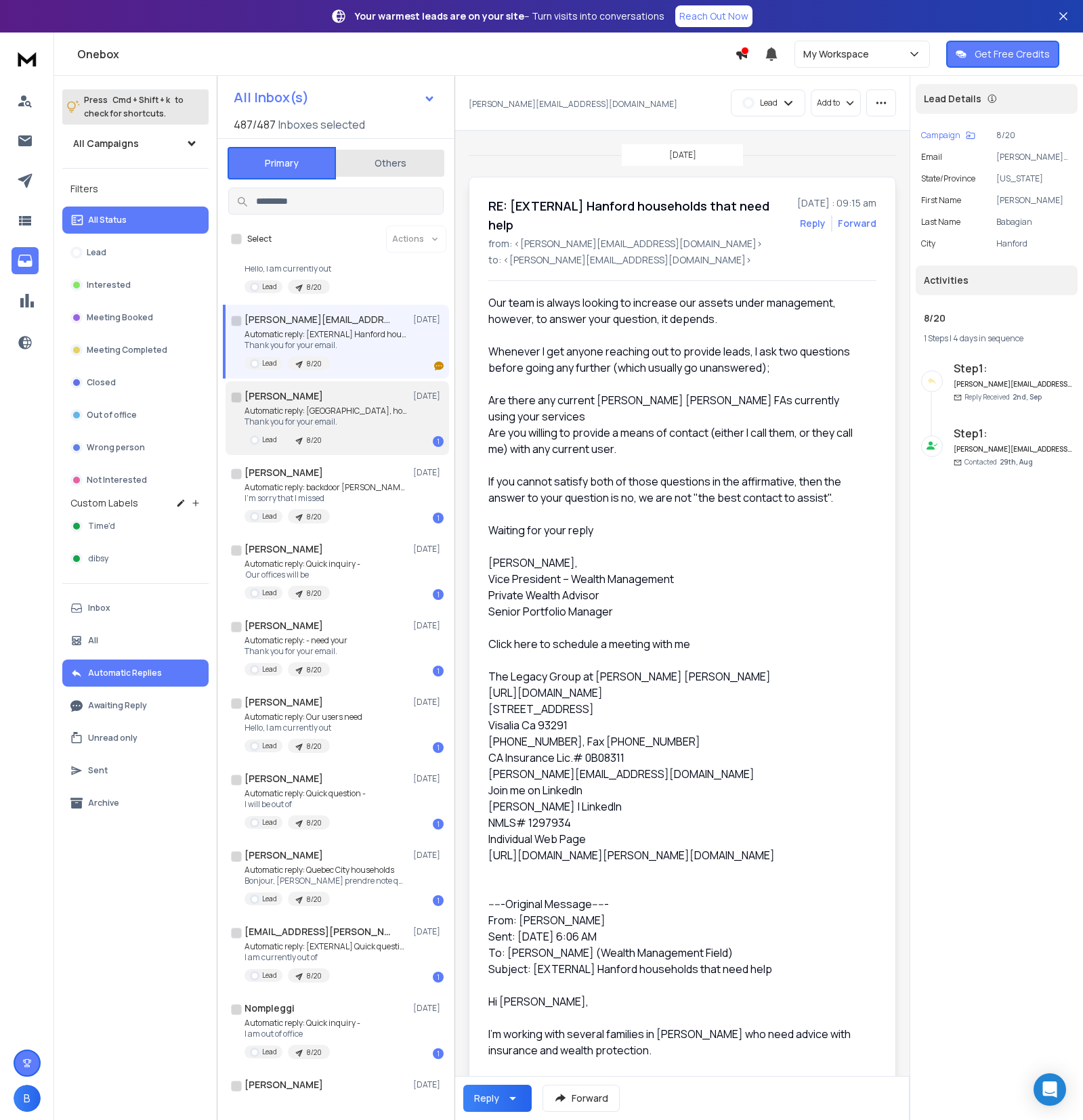
click at [393, 431] on div "Automatic reply: [GEOGRAPHIC_DATA], households on Thank you for your email. Lea…" at bounding box center [326, 426] width 162 height 41
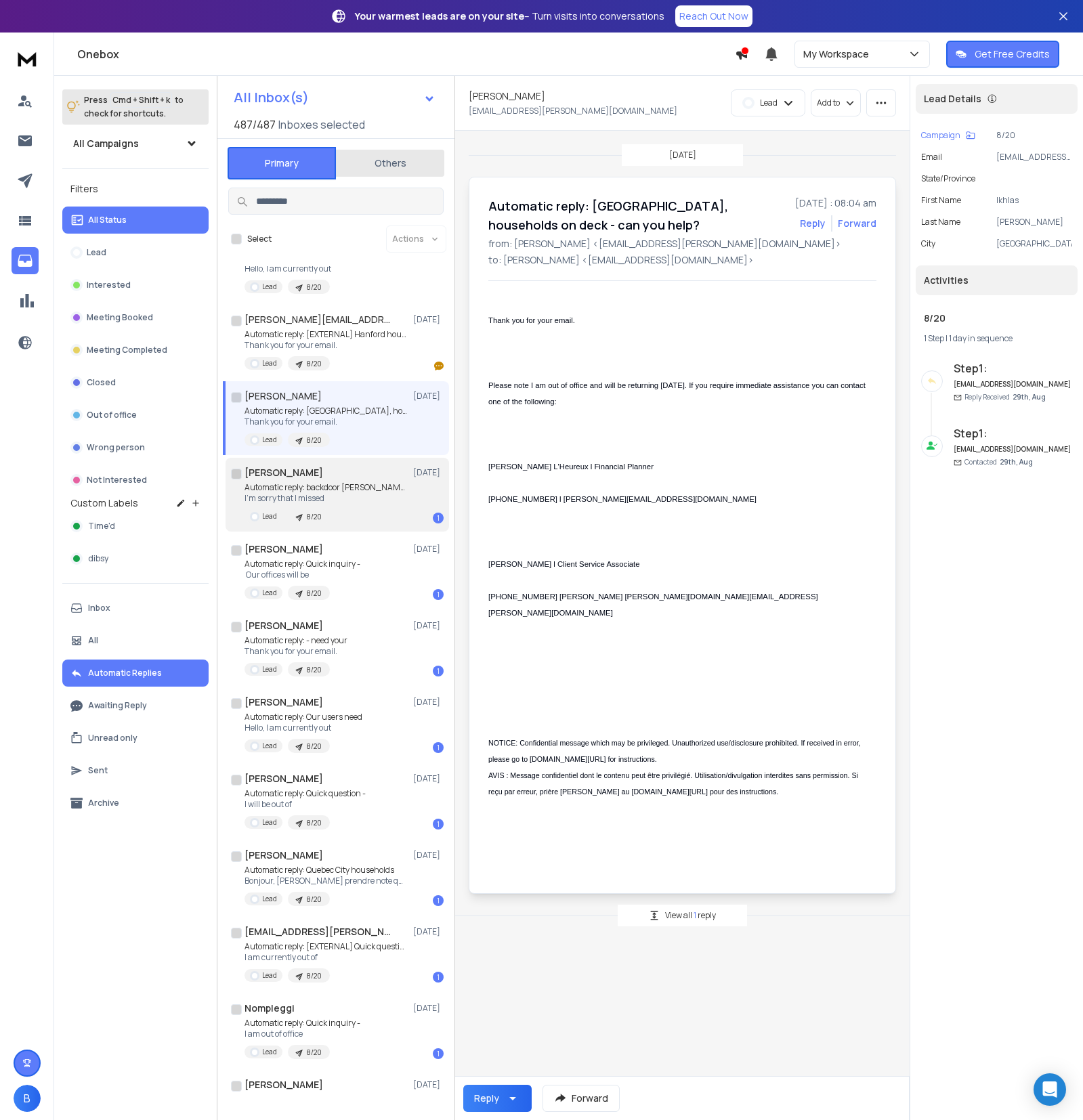
click at [387, 507] on div "Automatic reply: backdoor [PERSON_NAME] help? I'm sorry that I missed Lead 8/20…" at bounding box center [344, 503] width 199 height 41
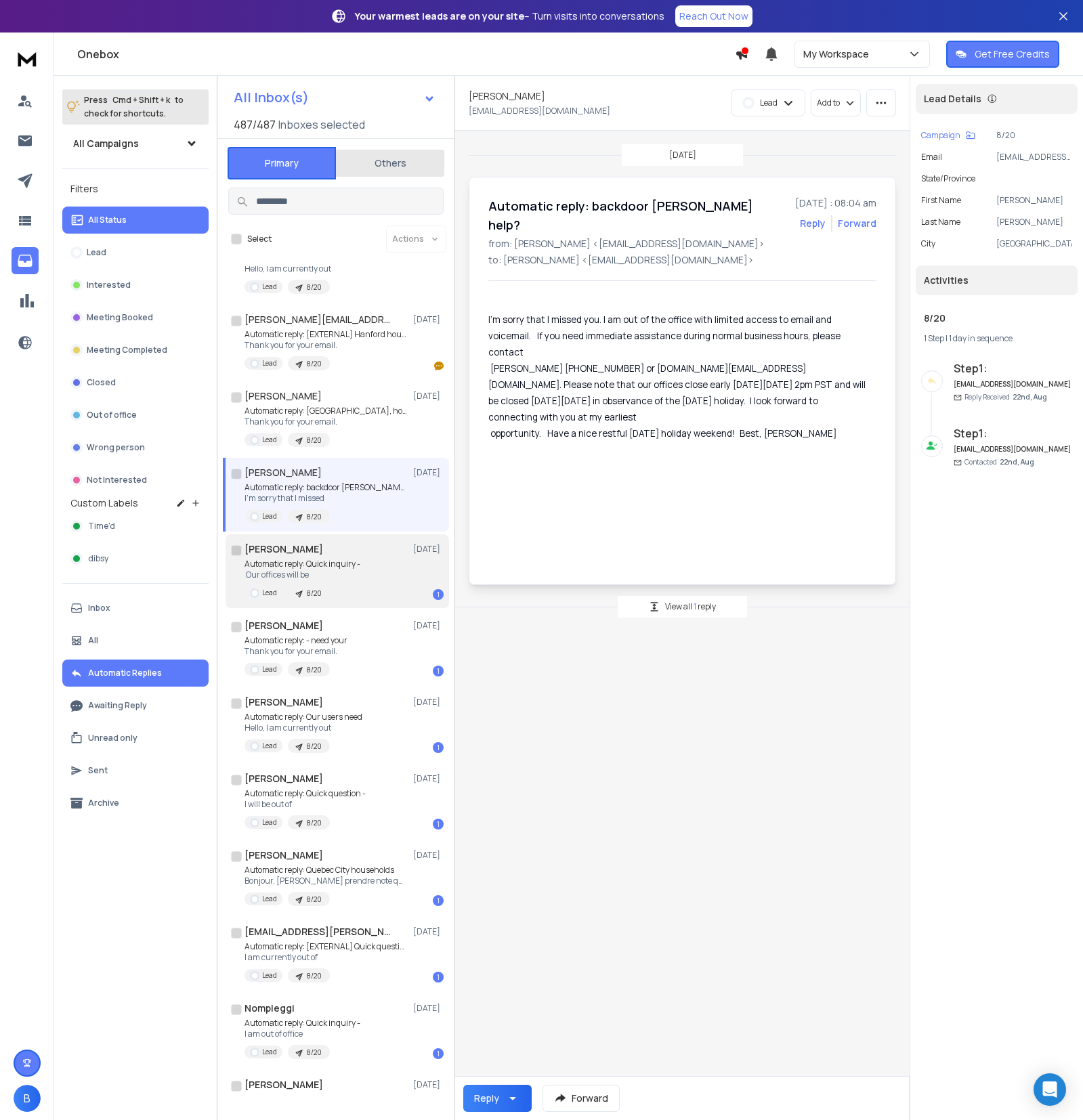
click at [391, 566] on div "Automatic reply: Quick inquiry - ﻿ Our offices will be Lead 8/20 1" at bounding box center [344, 579] width 199 height 41
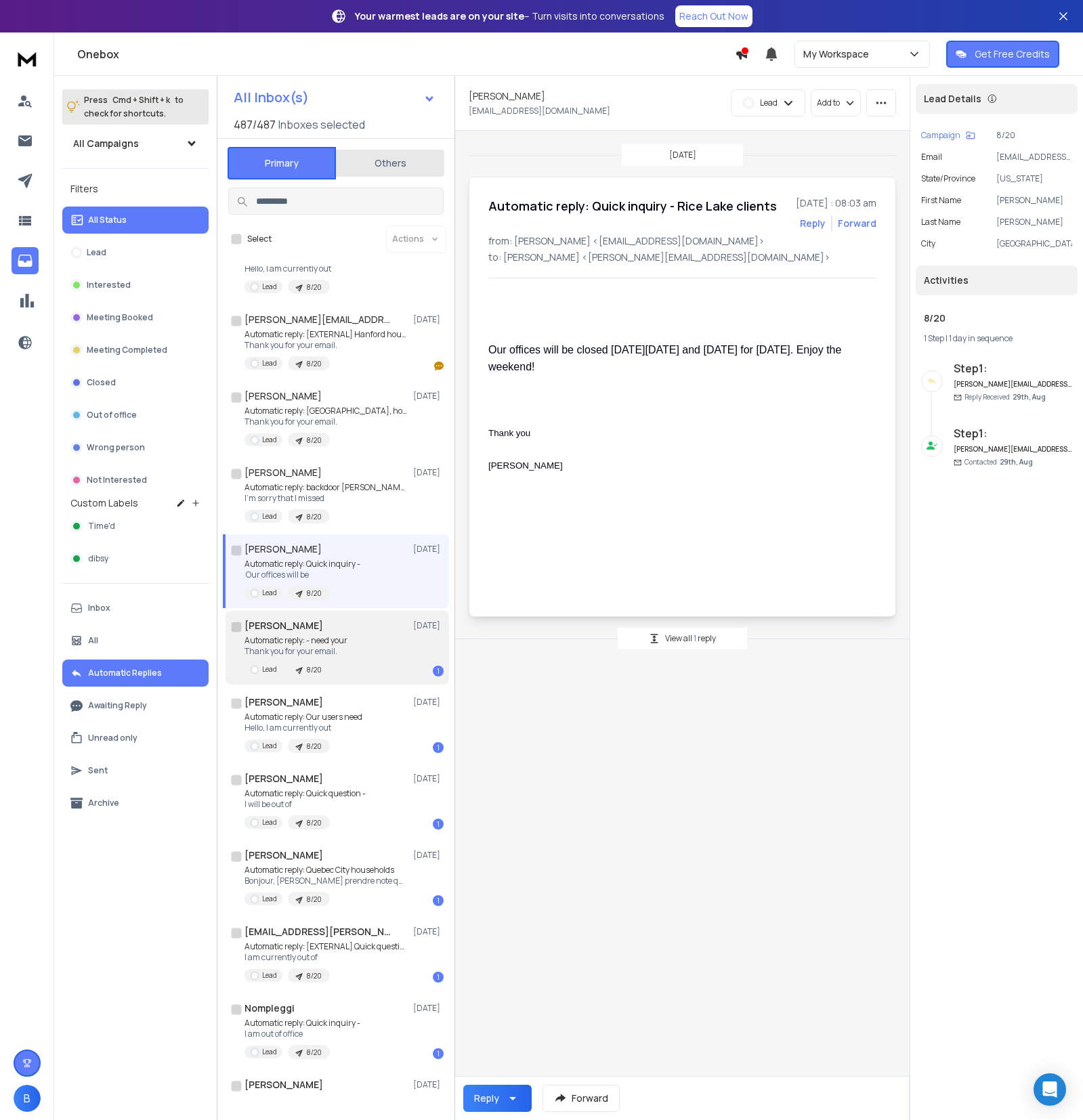
click at [388, 635] on div "Automatic reply: - need your Thank you for your email. Lead 8/20 1" at bounding box center [344, 655] width 199 height 41
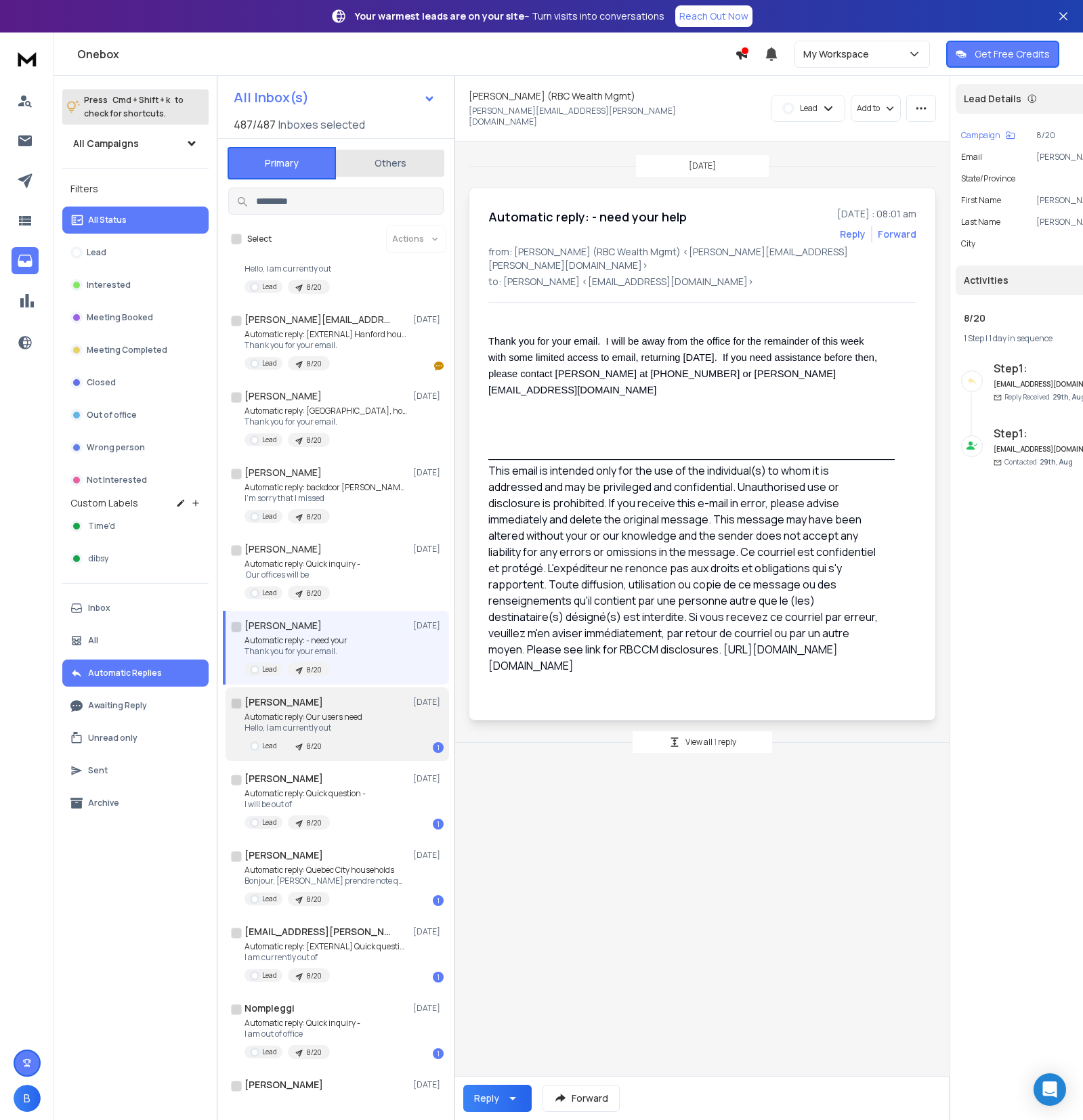
click at [380, 705] on div "[PERSON_NAME] [DATE]" at bounding box center [344, 702] width 199 height 14
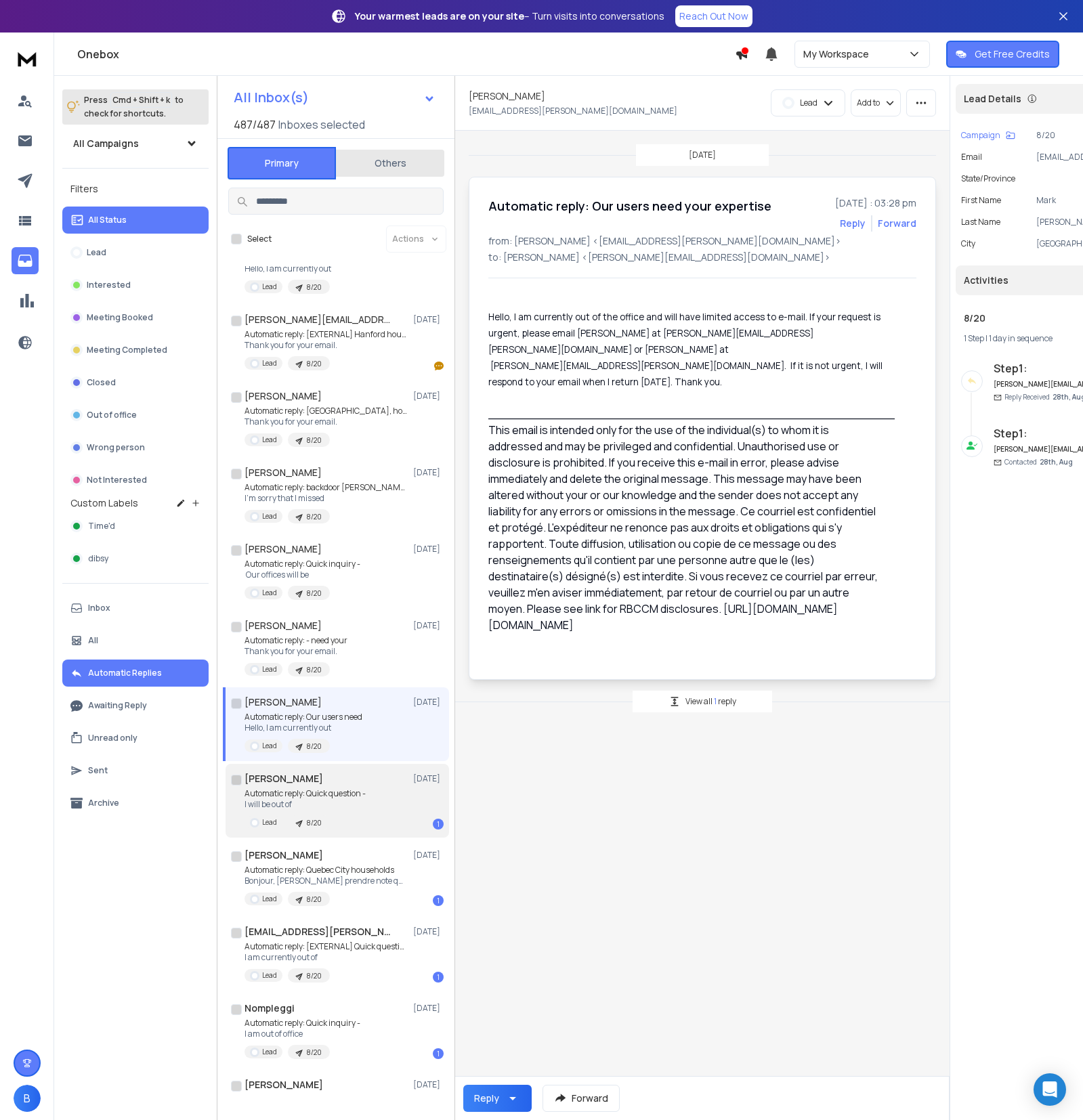
click at [356, 797] on p "Automatic reply: Quick question -" at bounding box center [305, 793] width 121 height 10
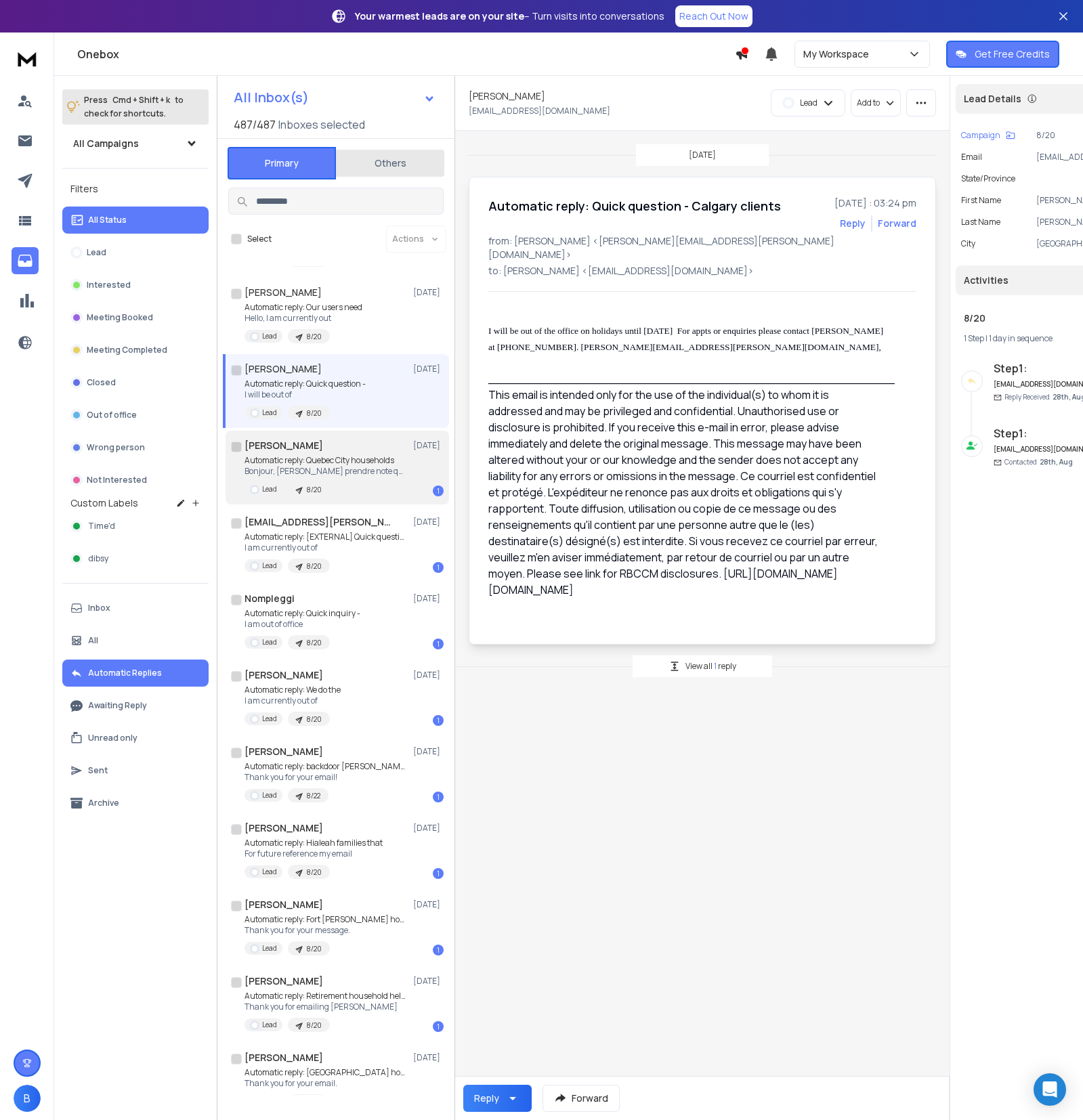
scroll to position [8342, 0]
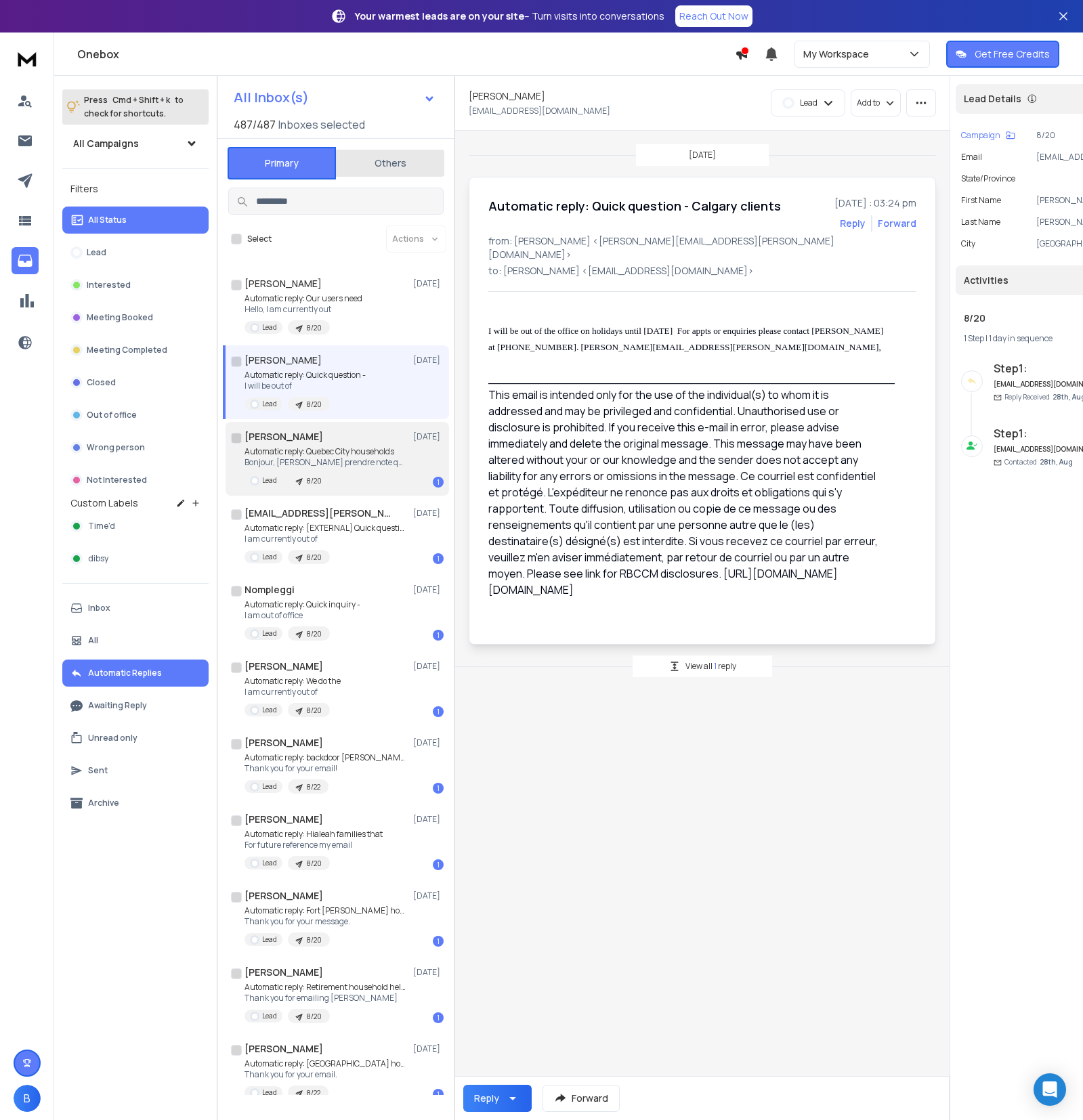
click at [361, 463] on p "Bonjour, [PERSON_NAME] prendre note que" at bounding box center [326, 462] width 162 height 10
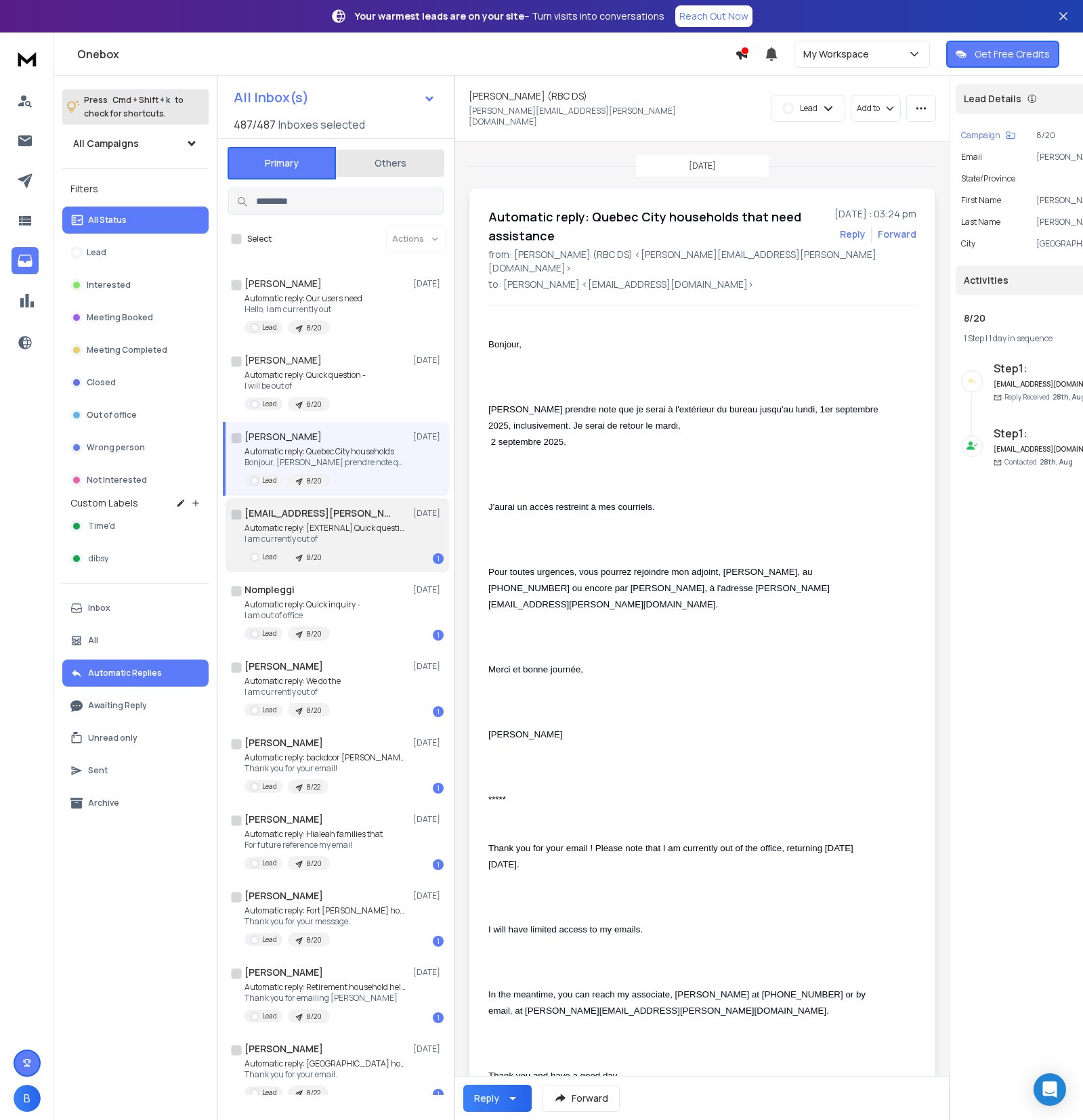
click at [392, 526] on p "Automatic reply: [EXTERNAL] Quick question" at bounding box center [326, 527] width 162 height 10
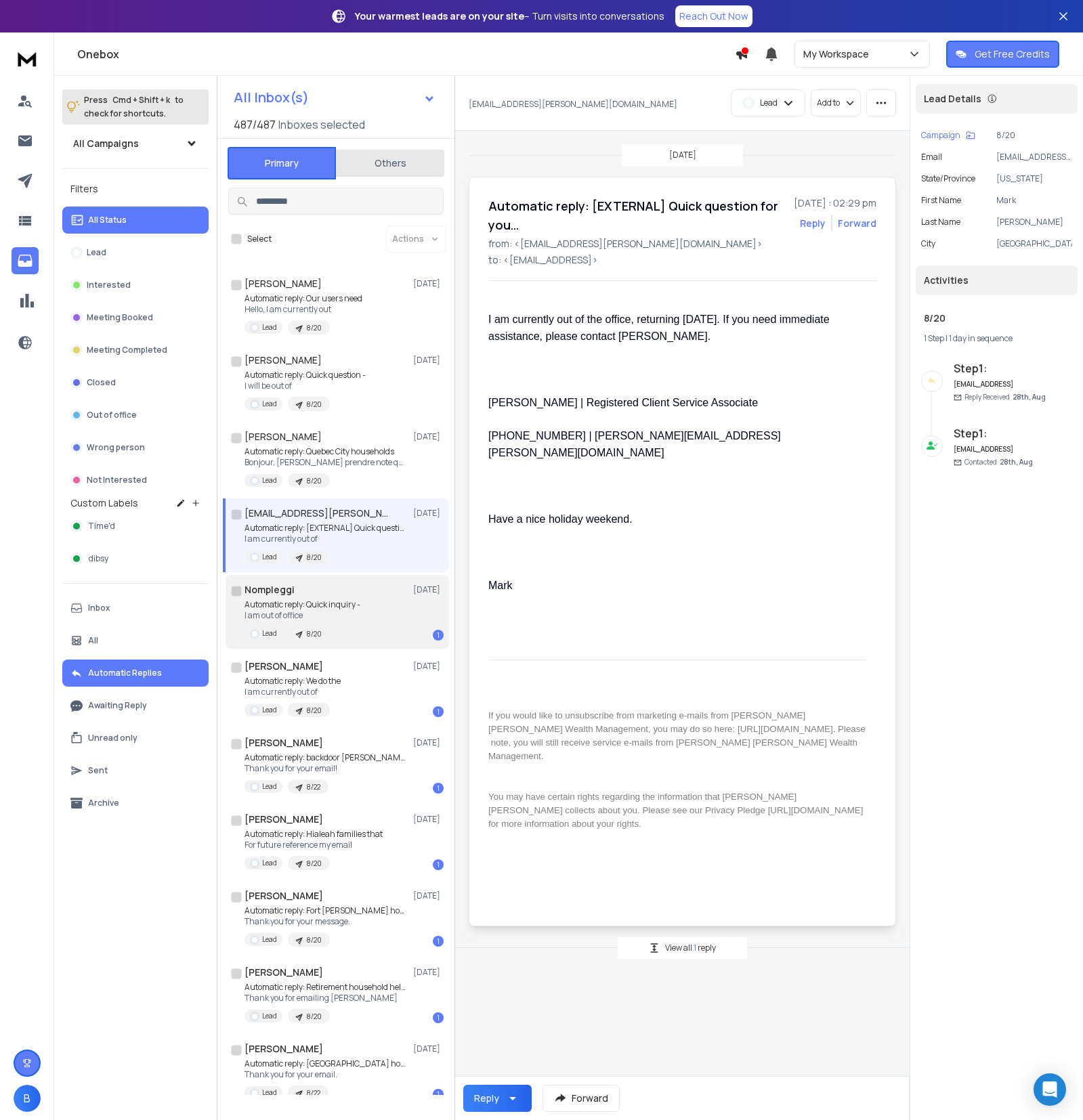
click at [401, 590] on div "Nompleggi [DATE]" at bounding box center [344, 589] width 199 height 14
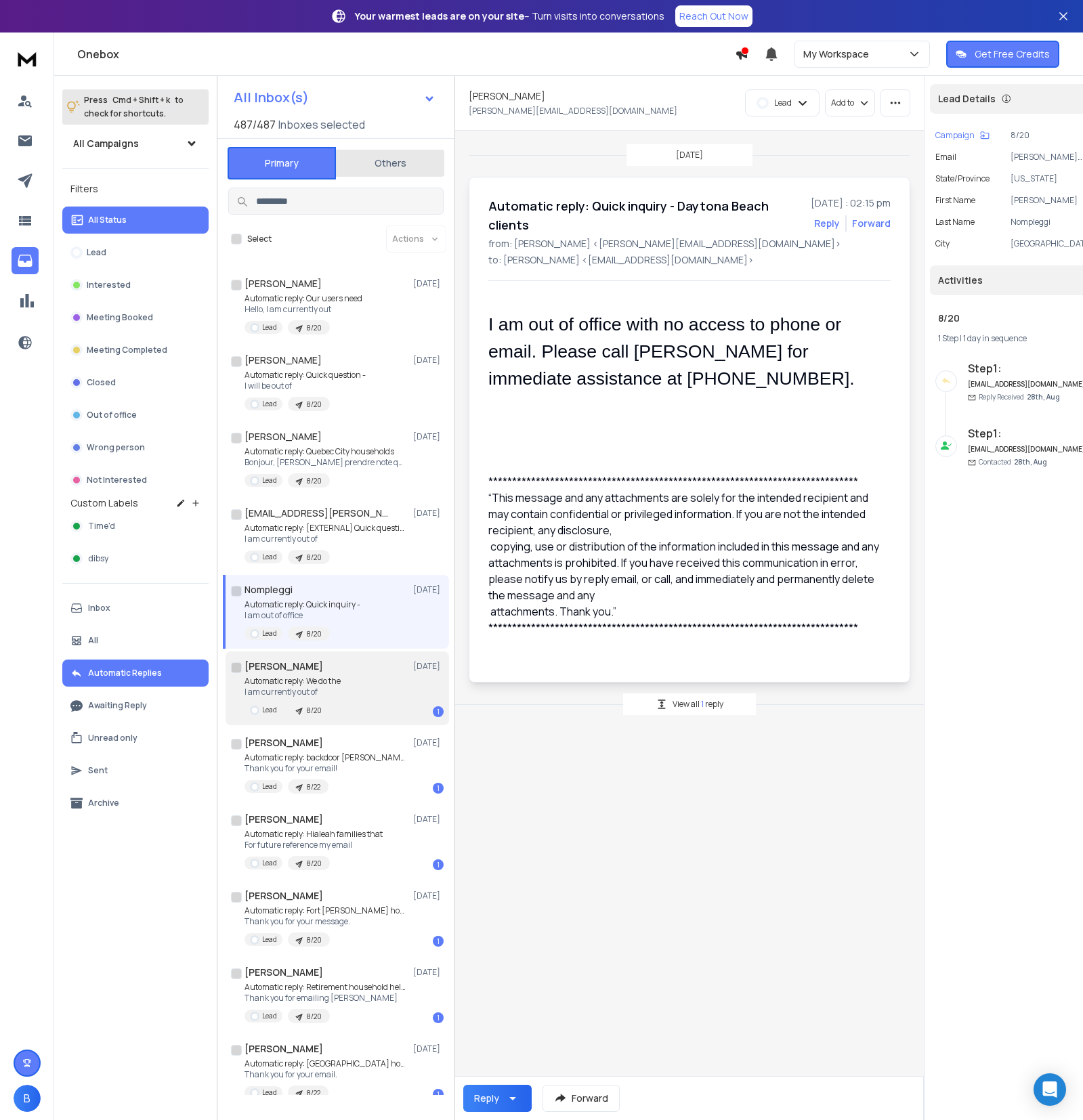
click at [401, 682] on div "Automatic reply: We do the I am currently out of Lead 8/20 1" at bounding box center [344, 696] width 199 height 41
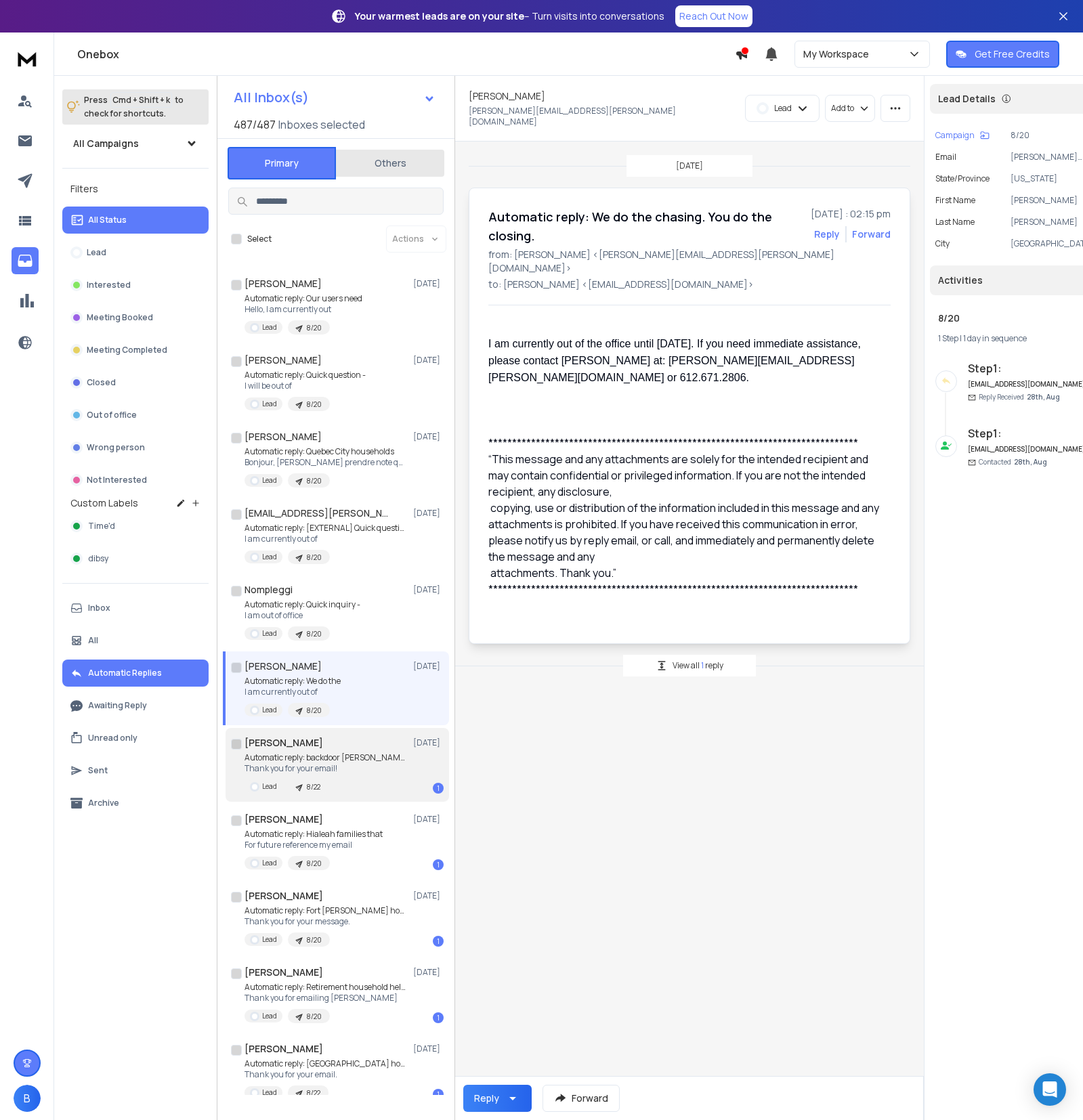
click at [385, 777] on div "Automatic reply: backdoor [PERSON_NAME] help? Thank you for your email! Lead 8/…" at bounding box center [344, 772] width 199 height 41
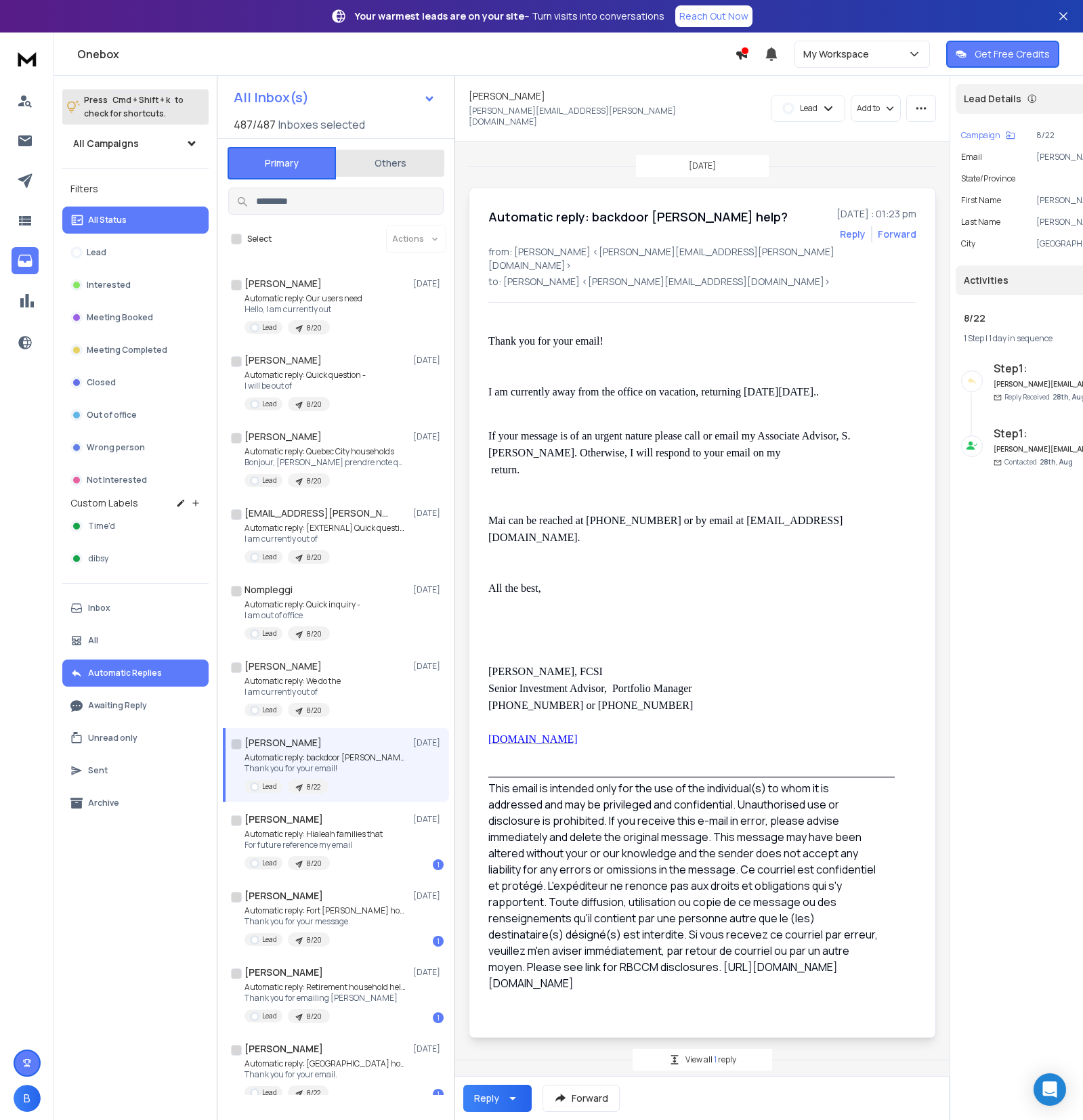
drag, startPoint x: 491, startPoint y: 711, endPoint x: 635, endPoint y: 829, distance: 186.2
click at [635, 747] on p "[PERSON_NAME], FCSI Senior Investment Advisor, Portfolio Manager [PHONE_NUMBER]…" at bounding box center [686, 697] width 396 height 102
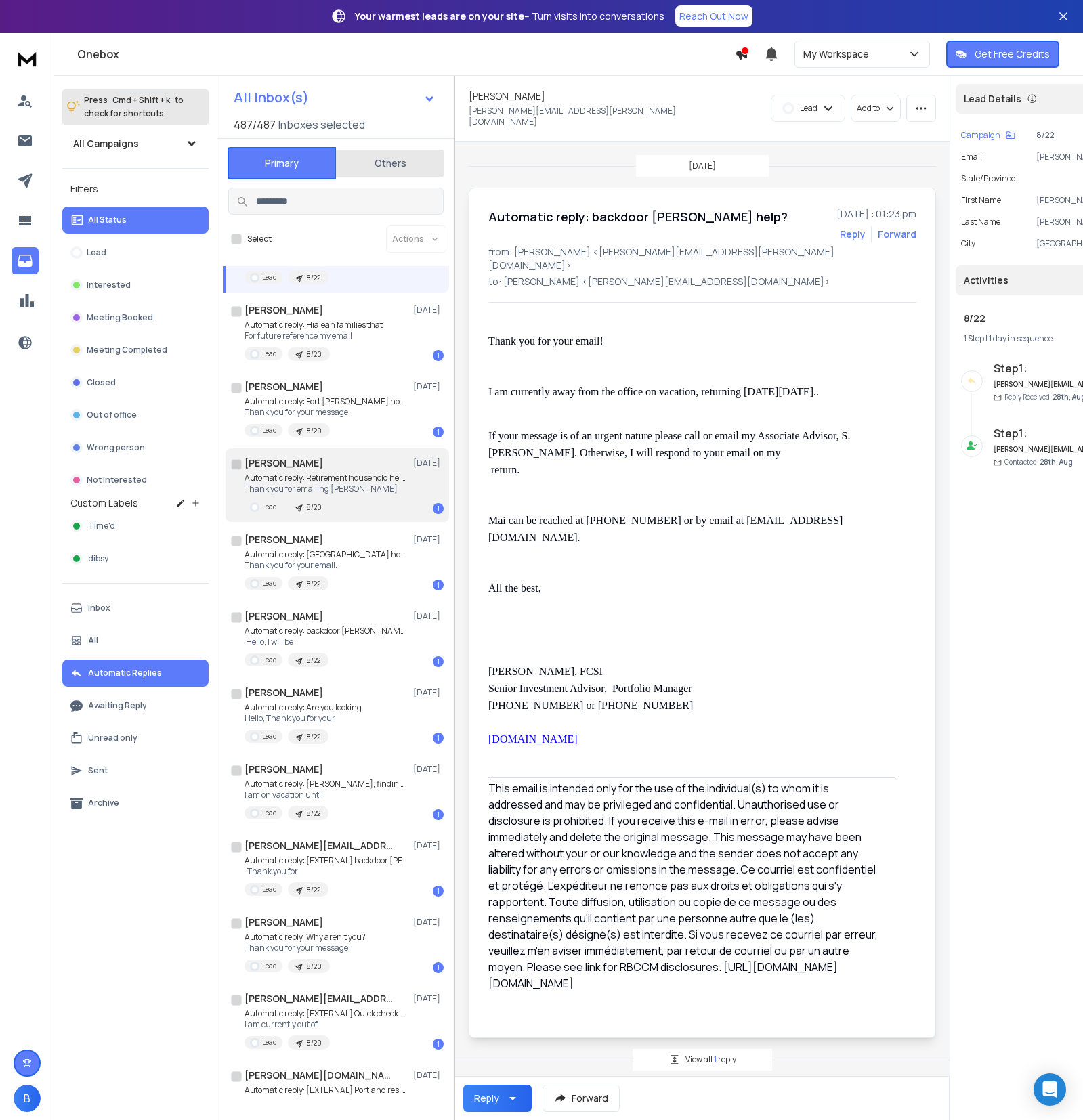
scroll to position [8818, 0]
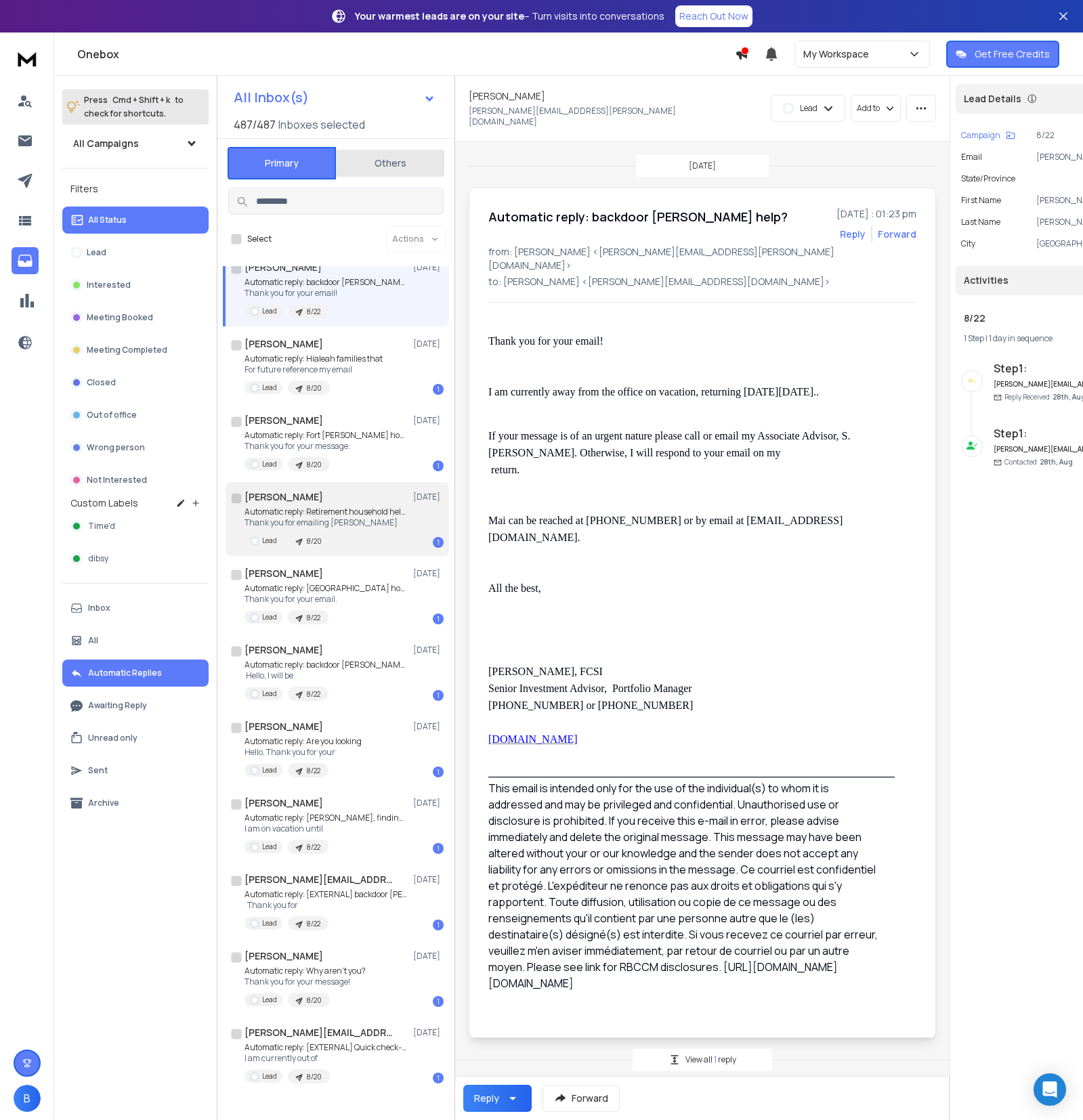
click at [366, 381] on div "Lead 8/20" at bounding box center [314, 388] width 138 height 14
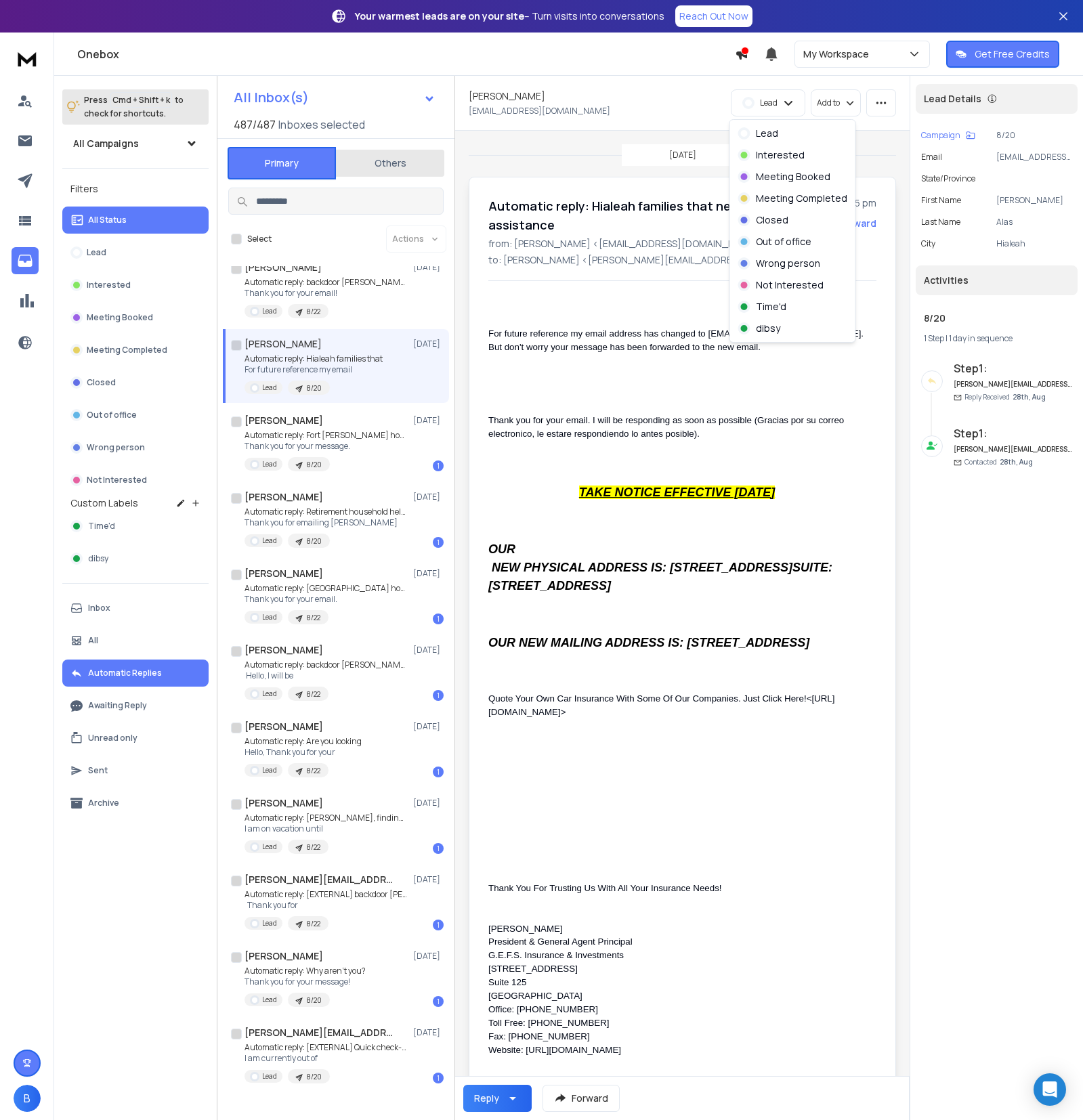
click at [766, 96] on div "Lead" at bounding box center [767, 103] width 73 height 26
click at [747, 267] on span at bounding box center [744, 263] width 12 height 12
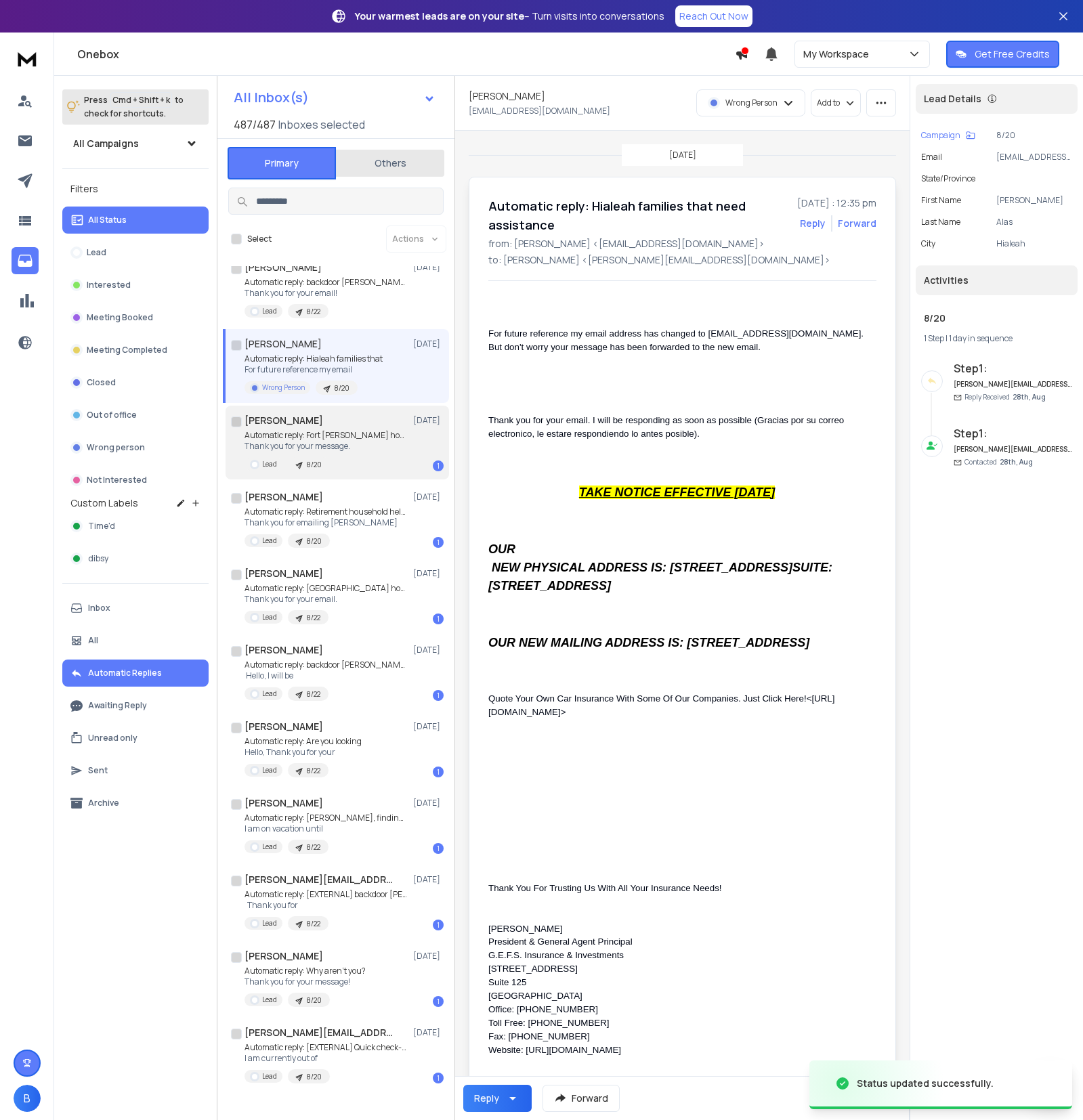
click at [358, 455] on div "Automatic reply: Fort [PERSON_NAME] households Thank you for your message. Lead…" at bounding box center [326, 450] width 162 height 41
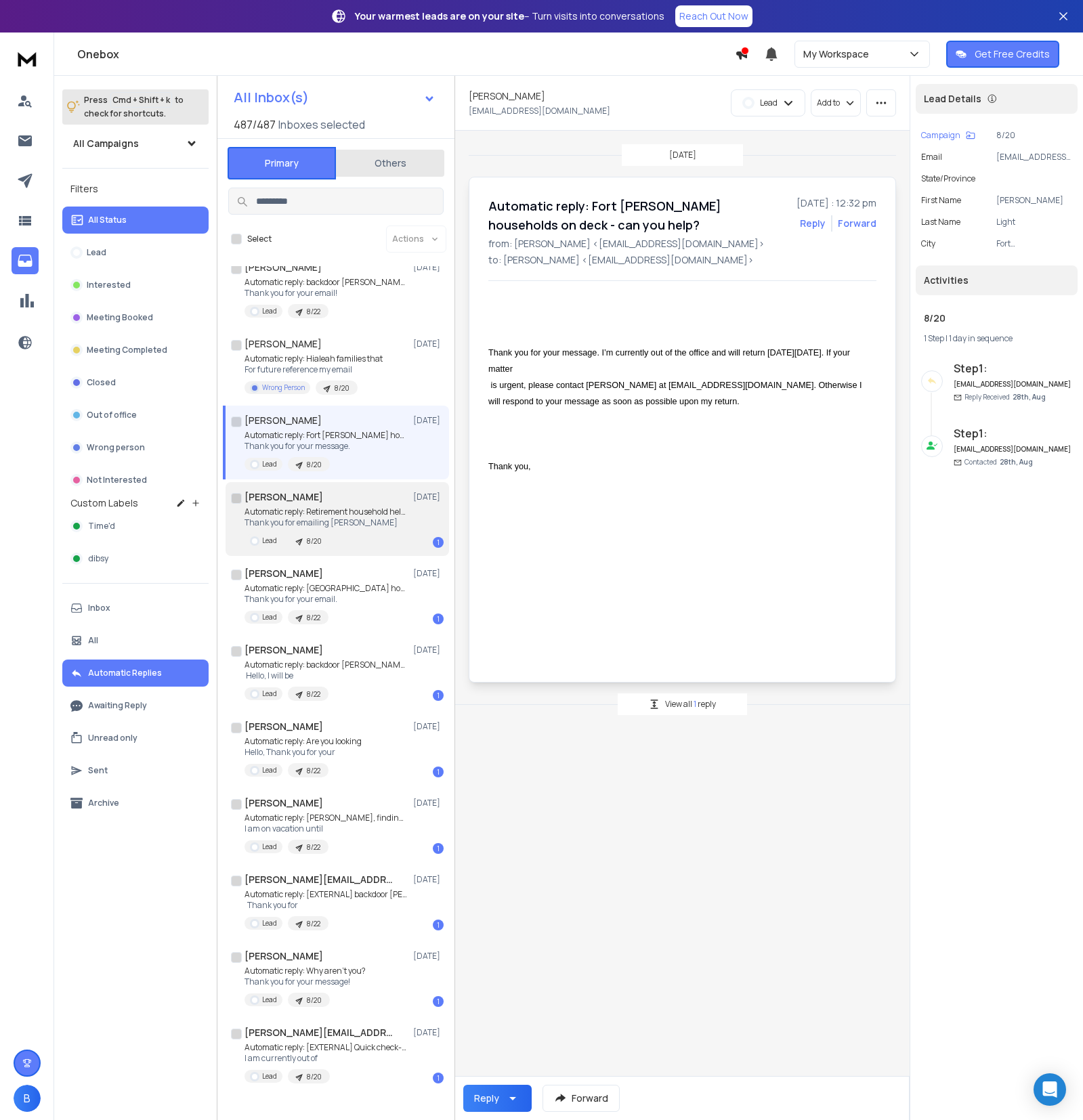
click at [361, 507] on p "Automatic reply: Retirement household help?" at bounding box center [326, 511] width 162 height 10
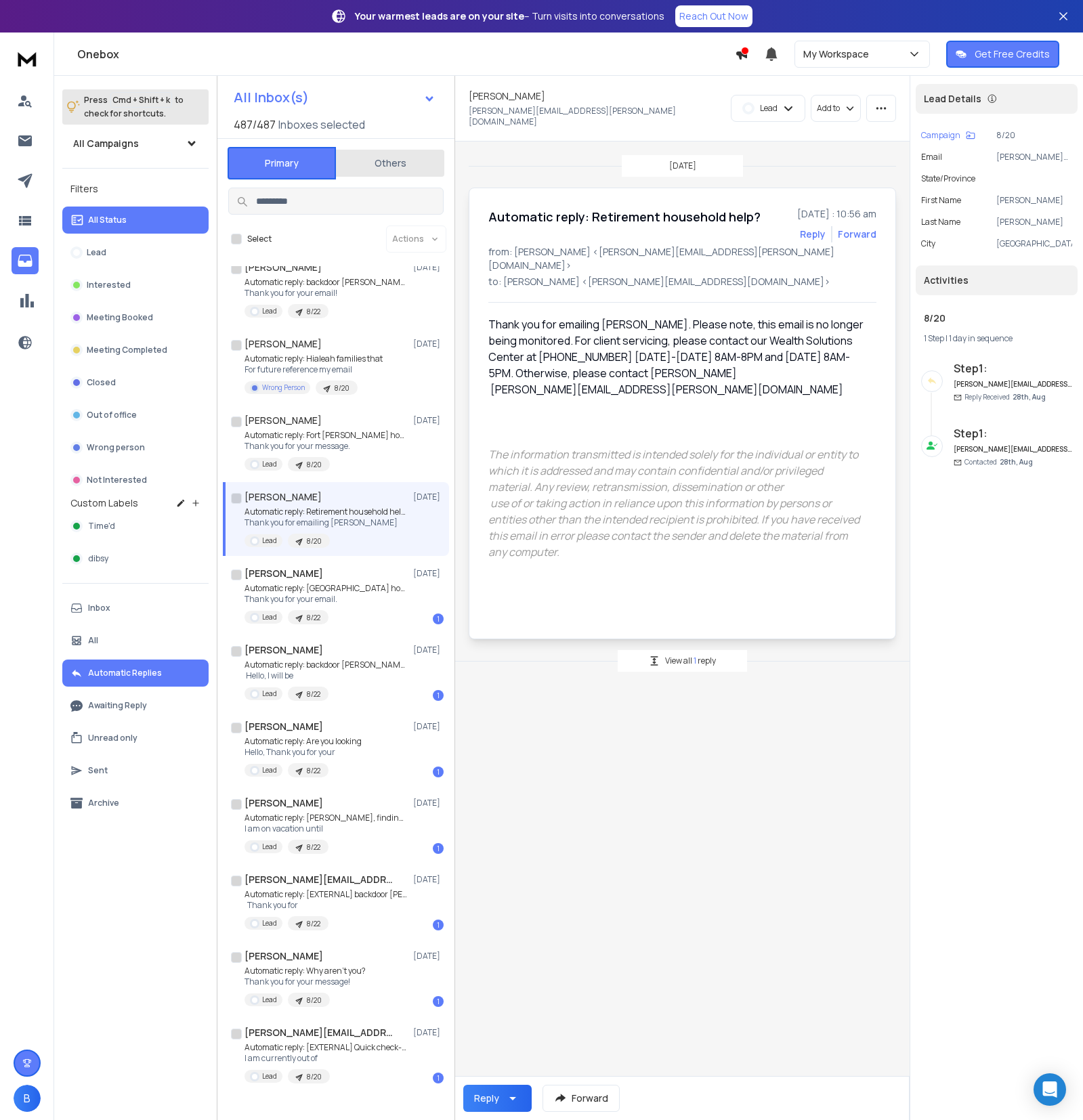
click at [755, 99] on div "Lead" at bounding box center [767, 108] width 73 height 26
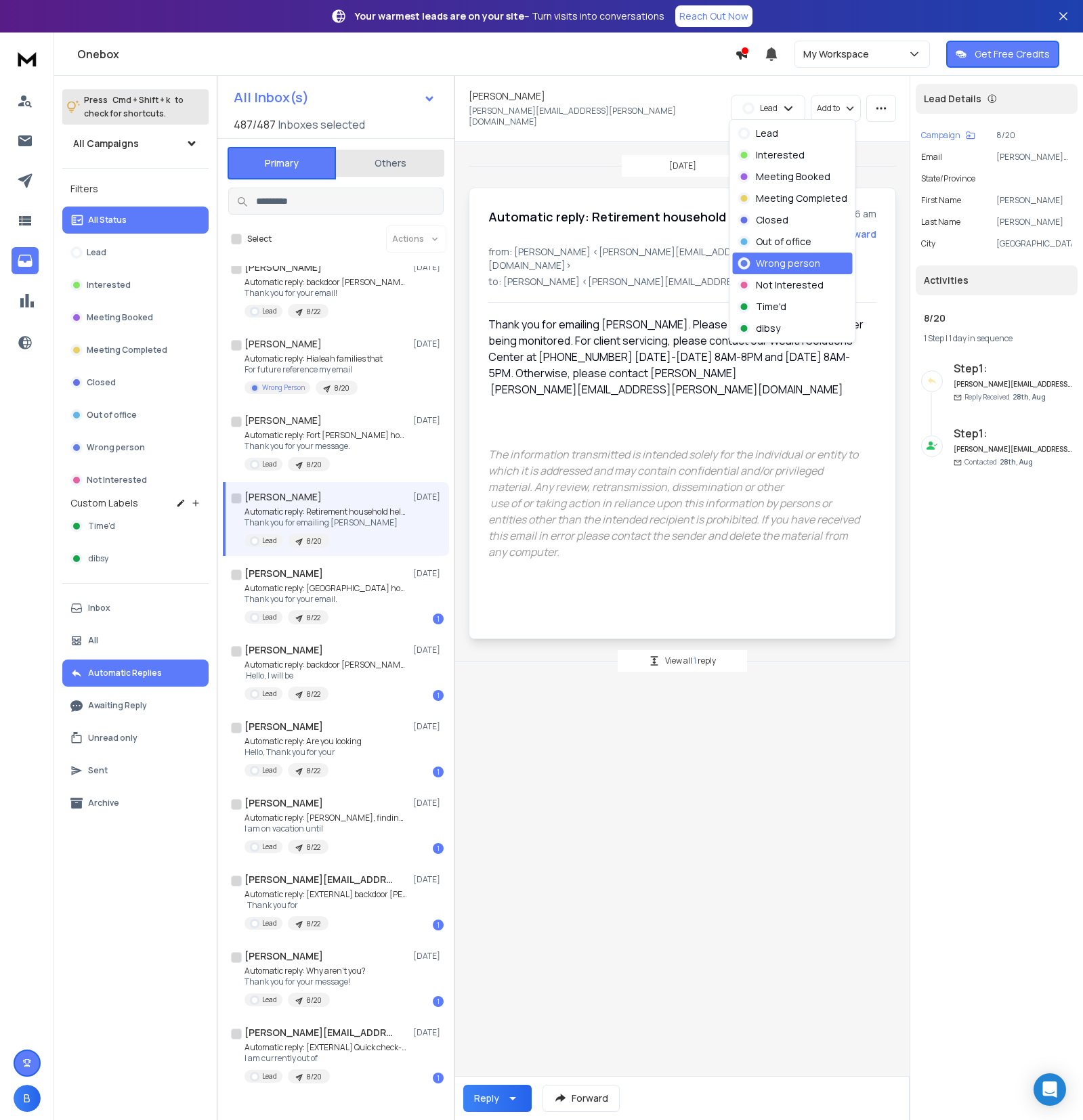
click at [807, 258] on p "Wrong person" at bounding box center [788, 263] width 64 height 14
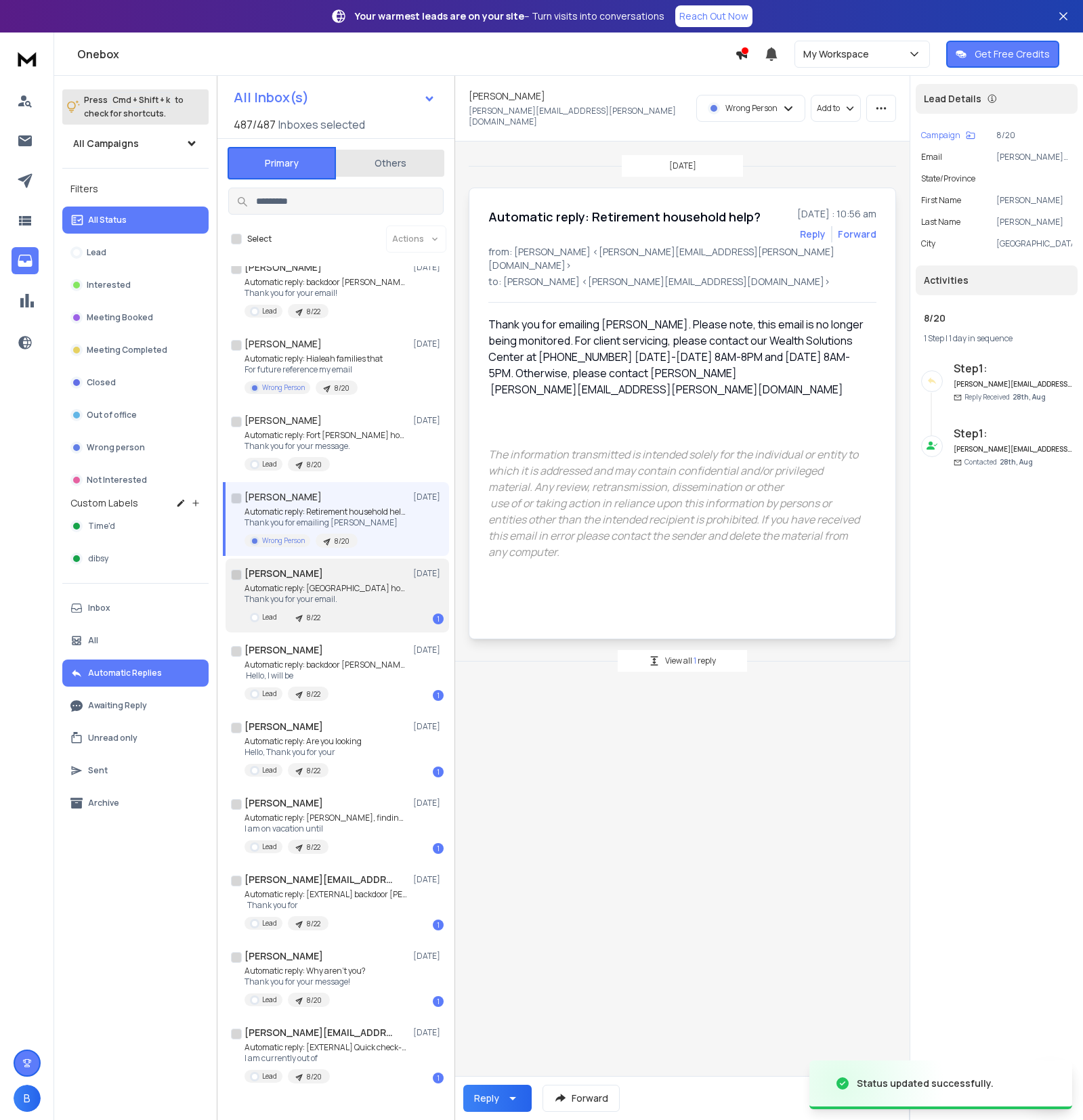
click at [352, 607] on div "Automatic reply: Belleville households on Thank you for your email. Lead 8/22" at bounding box center [326, 603] width 162 height 41
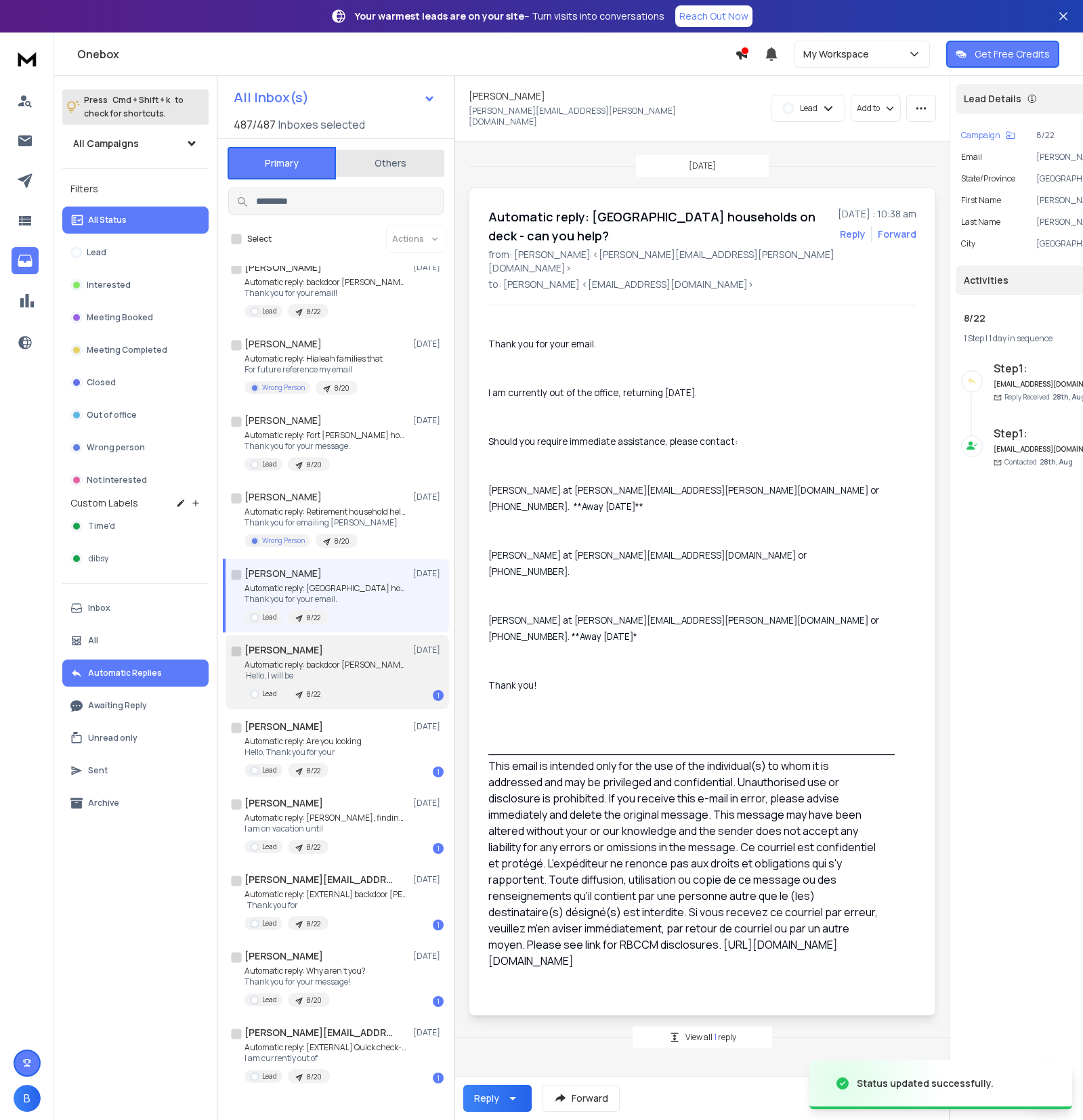
click at [355, 665] on p "Automatic reply: backdoor [PERSON_NAME] help?" at bounding box center [326, 665] width 162 height 10
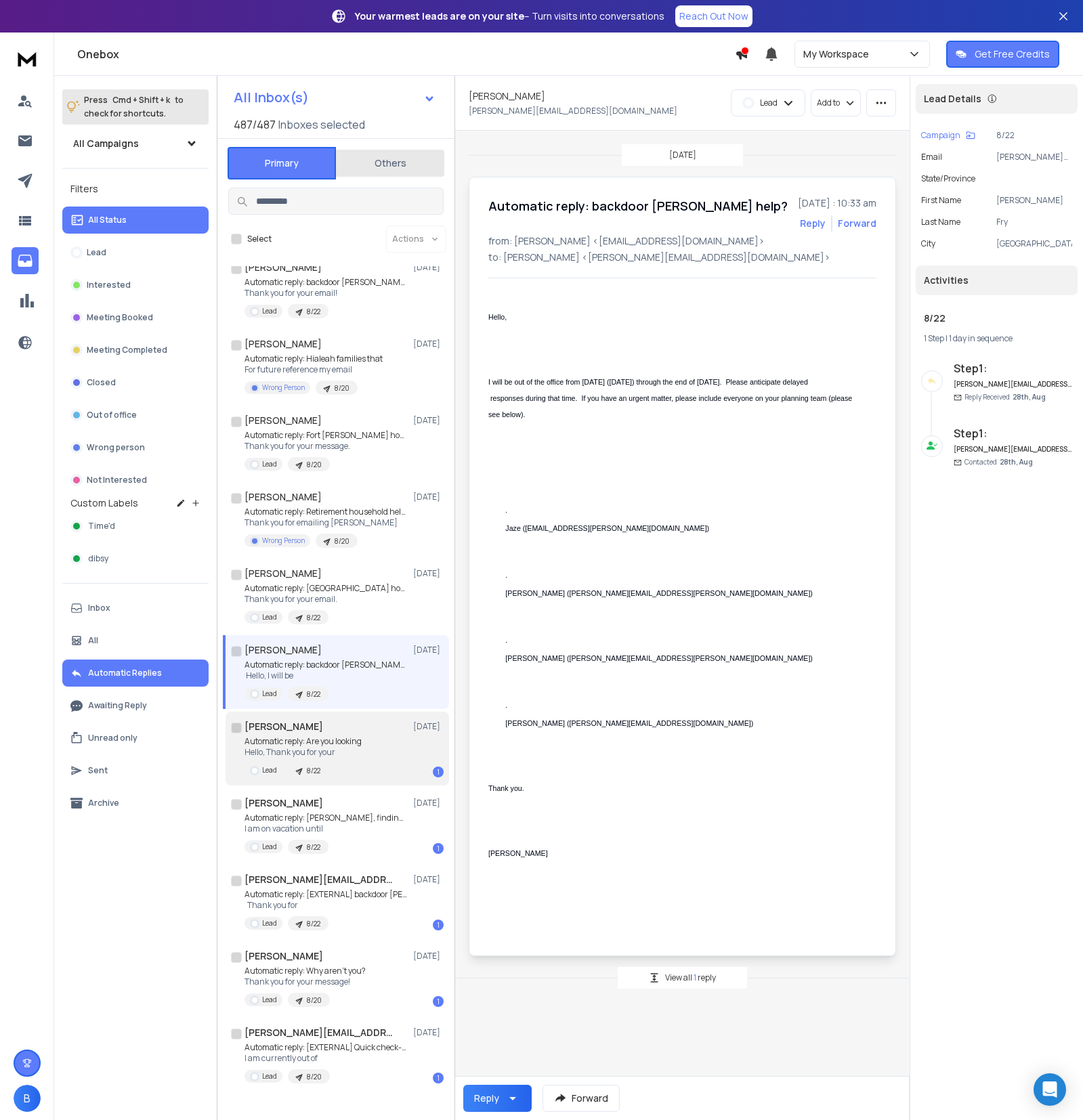
click at [358, 743] on p "Automatic reply: Are you looking" at bounding box center [303, 741] width 117 height 10
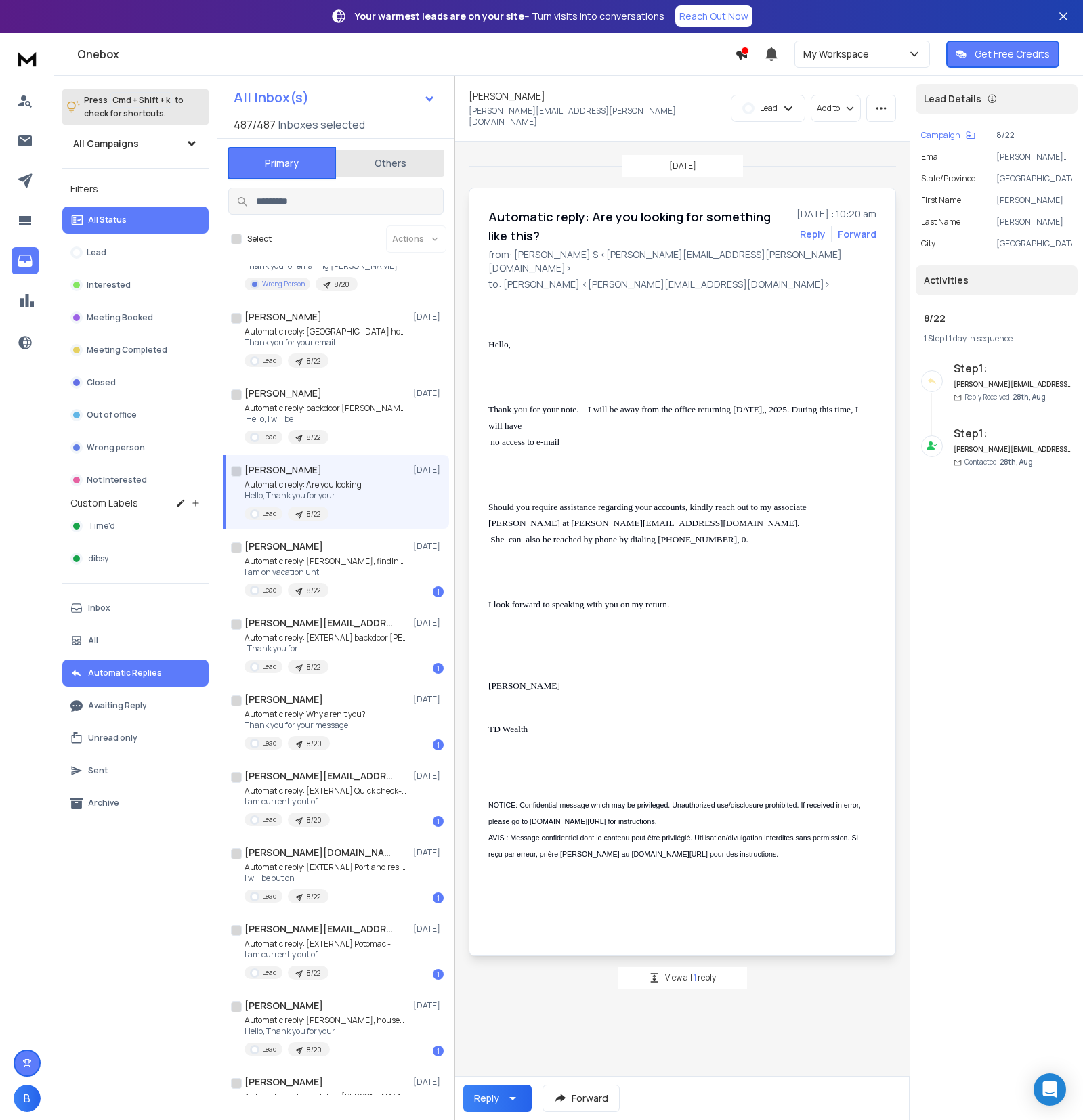
scroll to position [9106, 0]
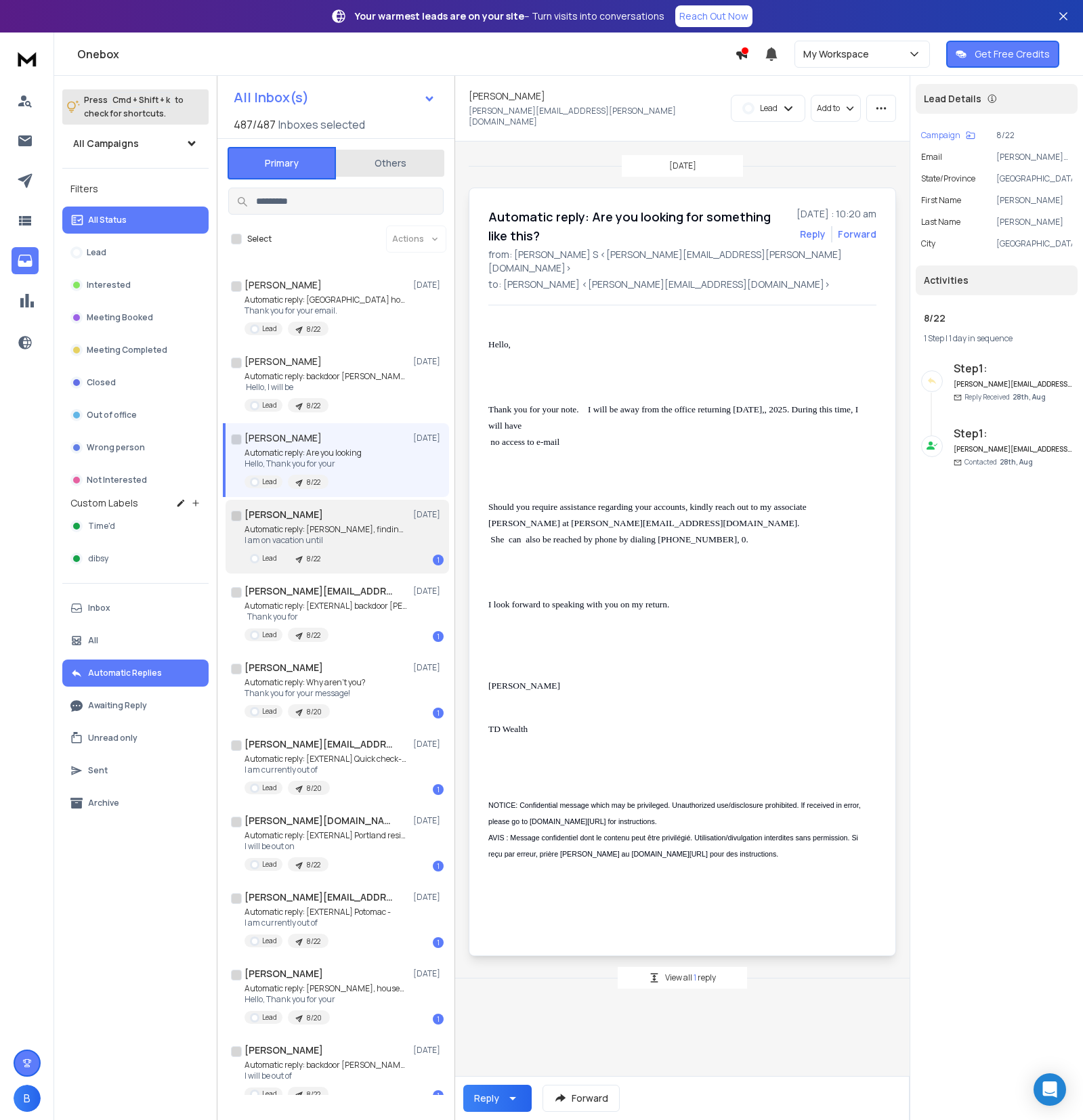
click at [348, 565] on div "[PERSON_NAME] [DATE] Automatic reply: [PERSON_NAME], finding quality I am on va…" at bounding box center [337, 537] width 223 height 74
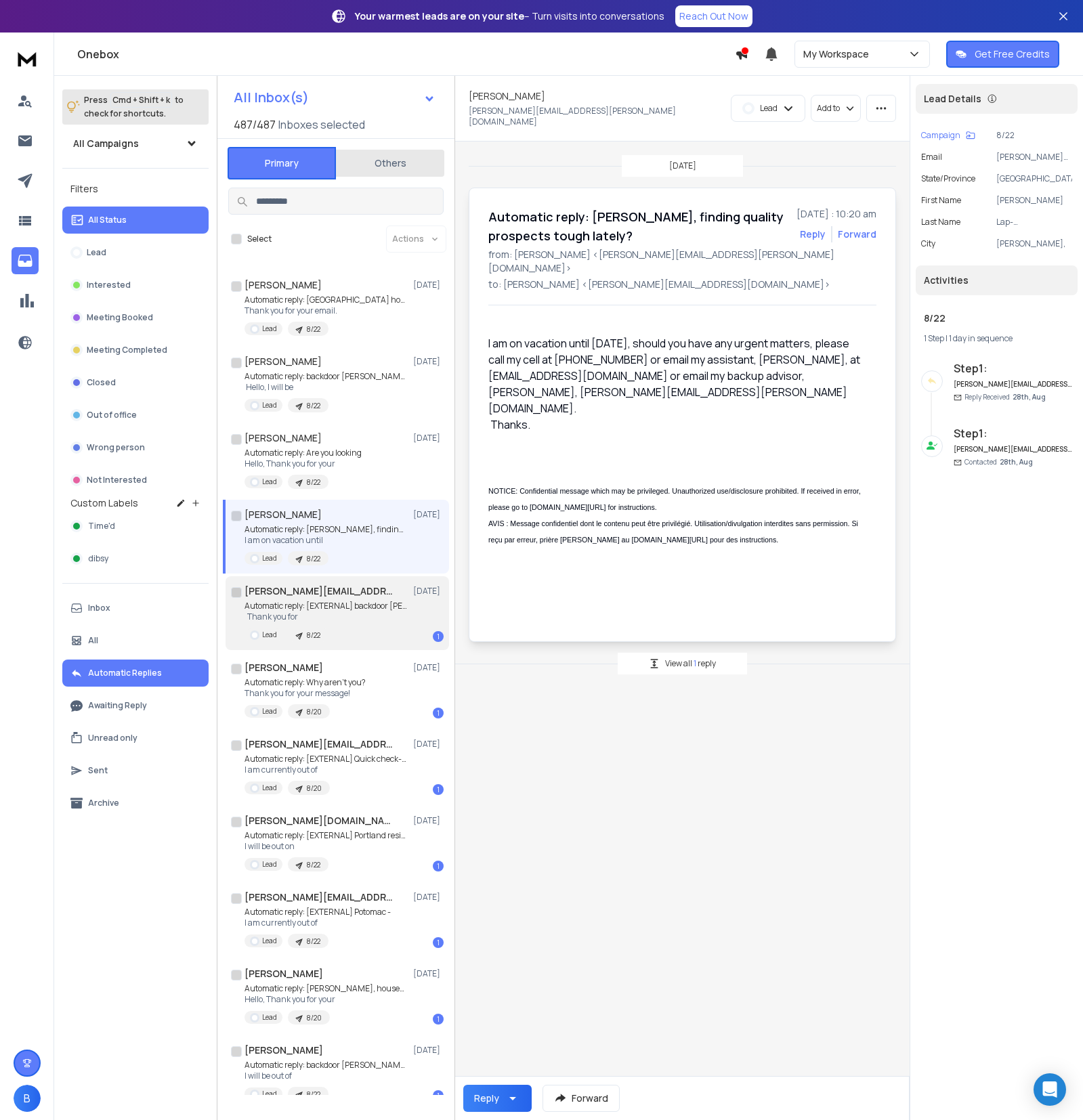
click at [366, 637] on div "Lead 8/22" at bounding box center [326, 635] width 162 height 14
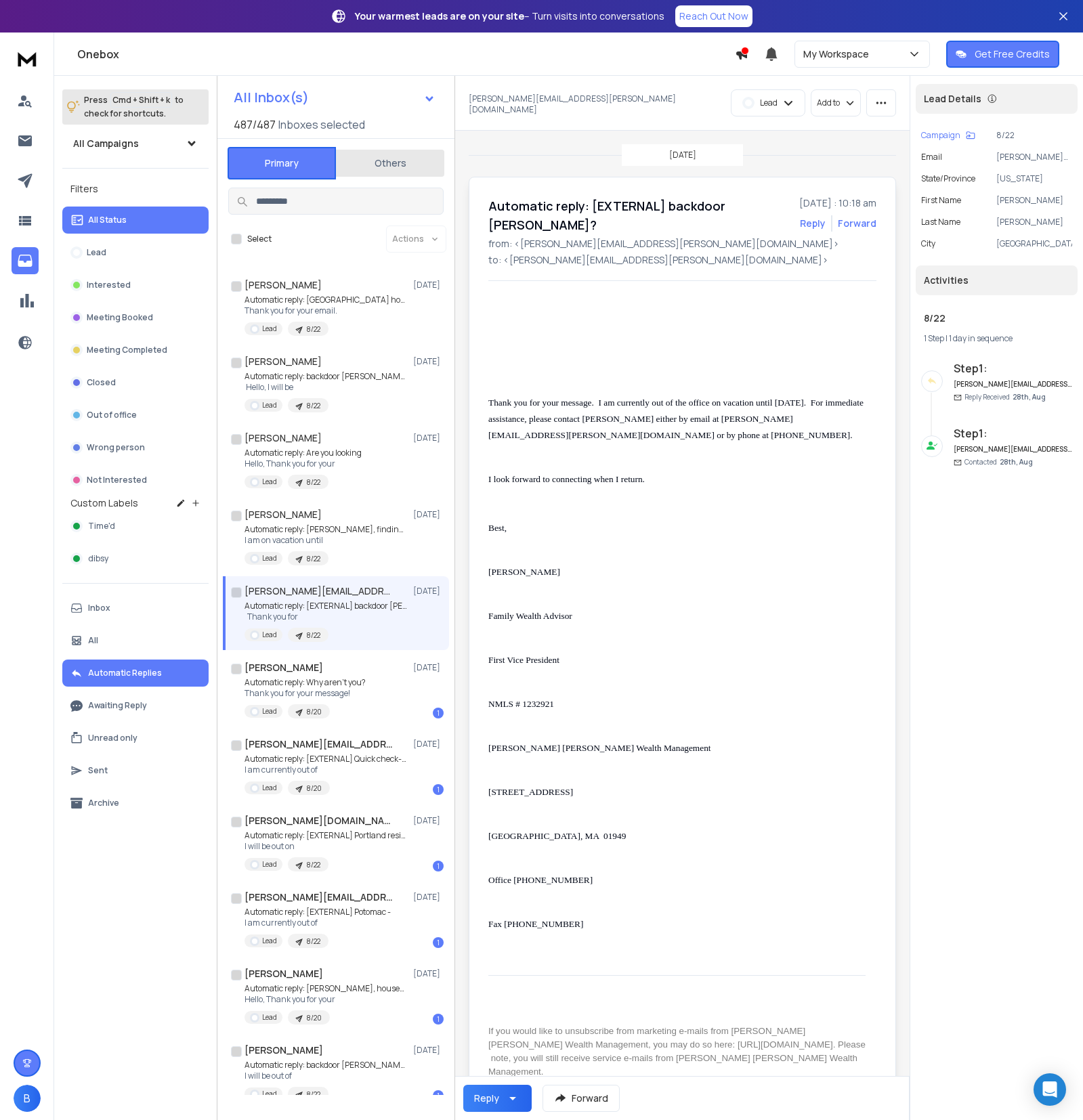
click at [474, 587] on div "Automatic reply: [EXTERNAL] backdoor [PERSON_NAME]? [DATE] : 10:18 am Reply For…" at bounding box center [682, 709] width 427 height 1065
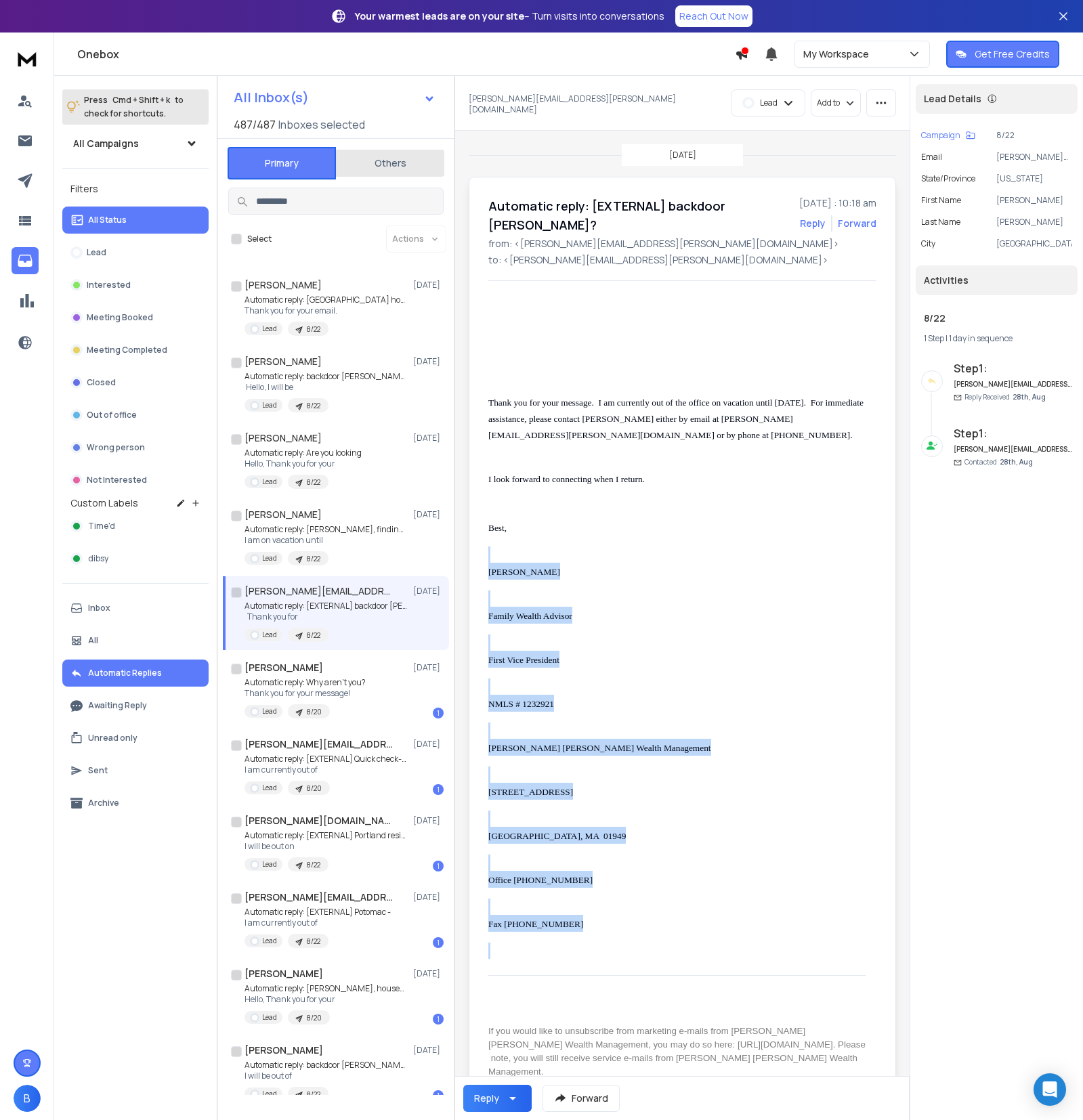
drag, startPoint x: 474, startPoint y: 587, endPoint x: 760, endPoint y: 988, distance: 492.5
click at [760, 988] on div "Automatic reply: [EXTERNAL] backdoor [PERSON_NAME]? [DATE] : 10:18 am Reply For…" at bounding box center [682, 709] width 427 height 1065
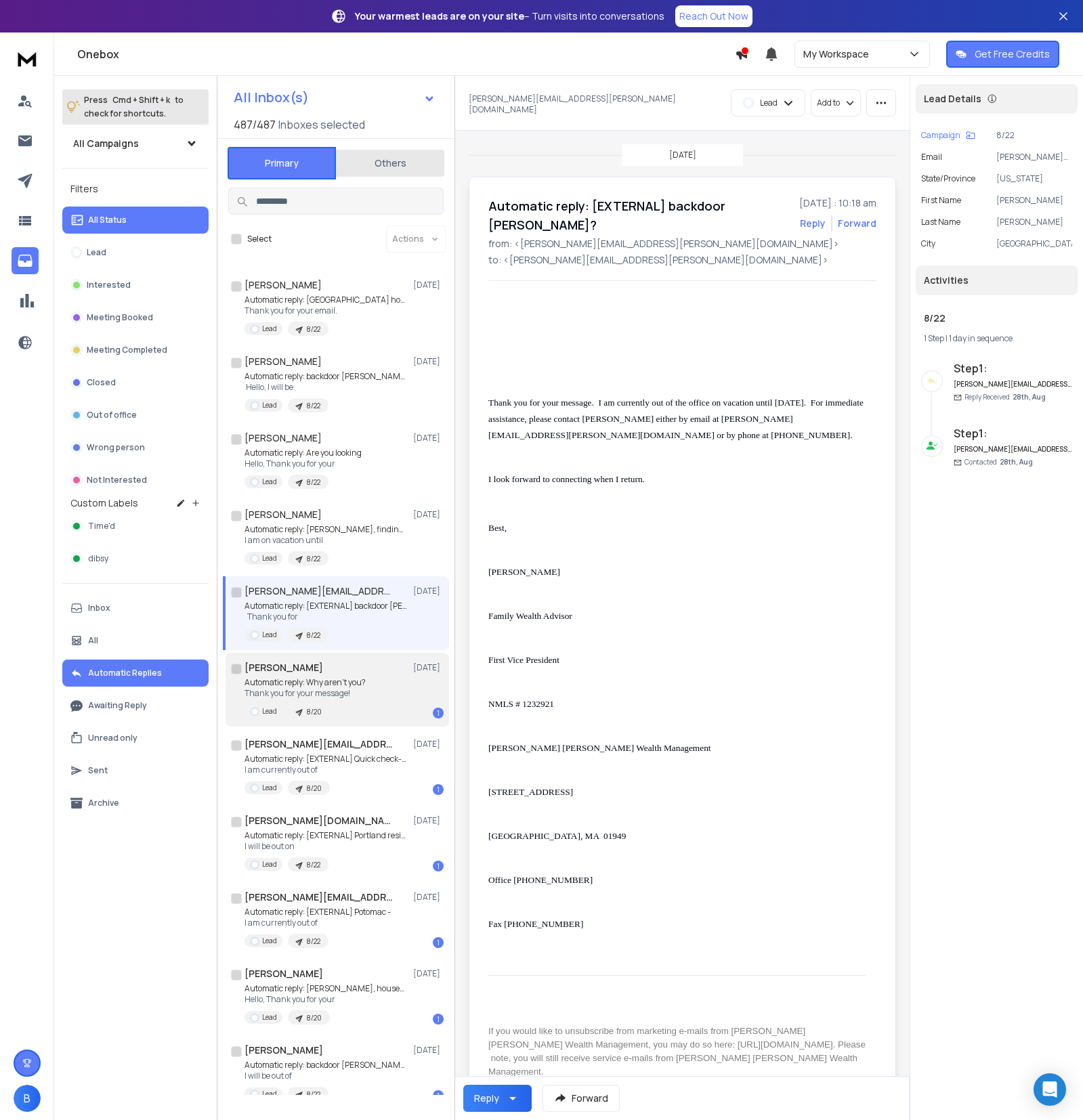
click at [335, 682] on p "Automatic reply: Why aren't you?" at bounding box center [305, 682] width 121 height 10
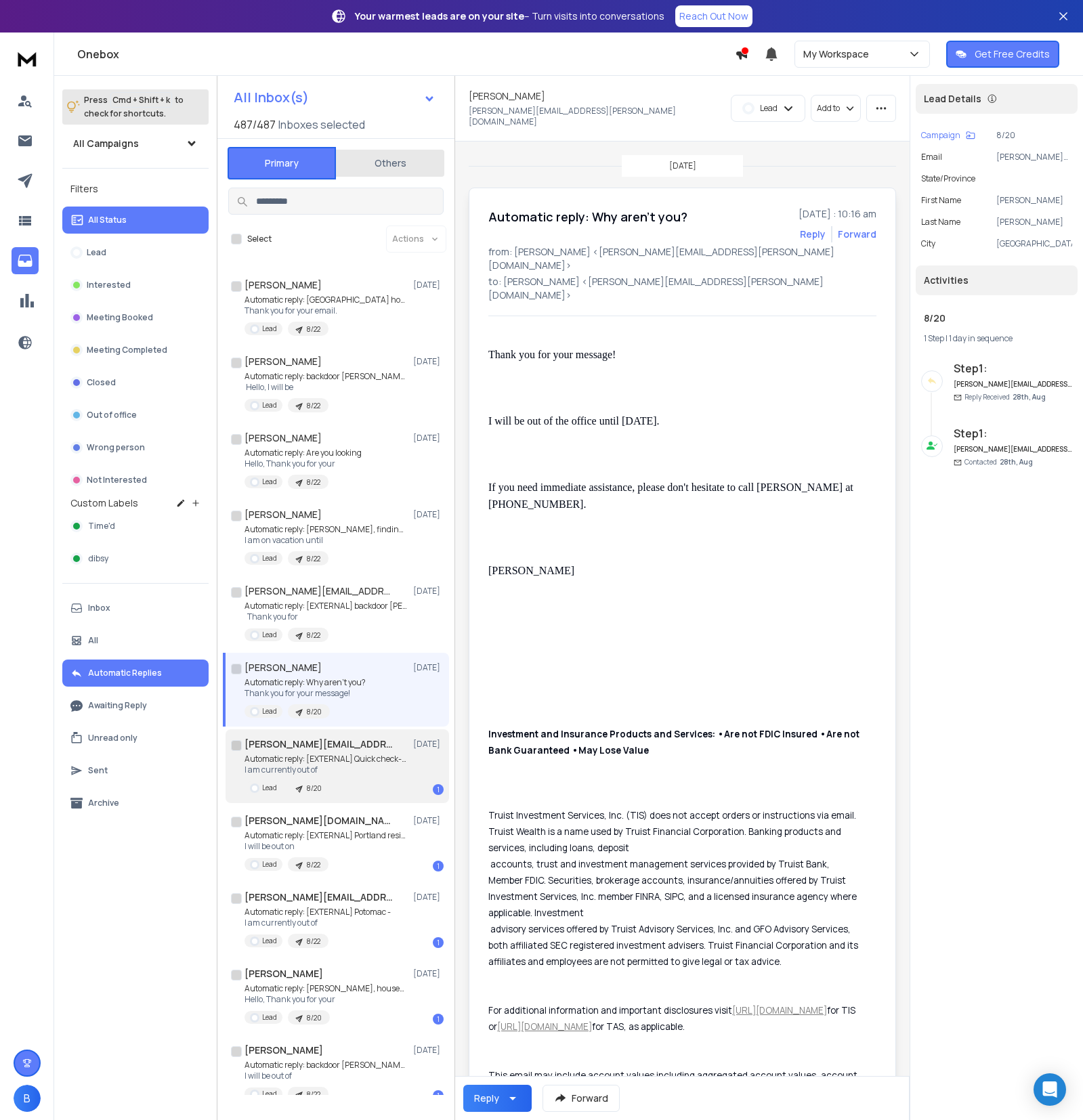
click at [368, 760] on p "Automatic reply: [EXTERNAL] Quick check-in" at bounding box center [326, 759] width 162 height 10
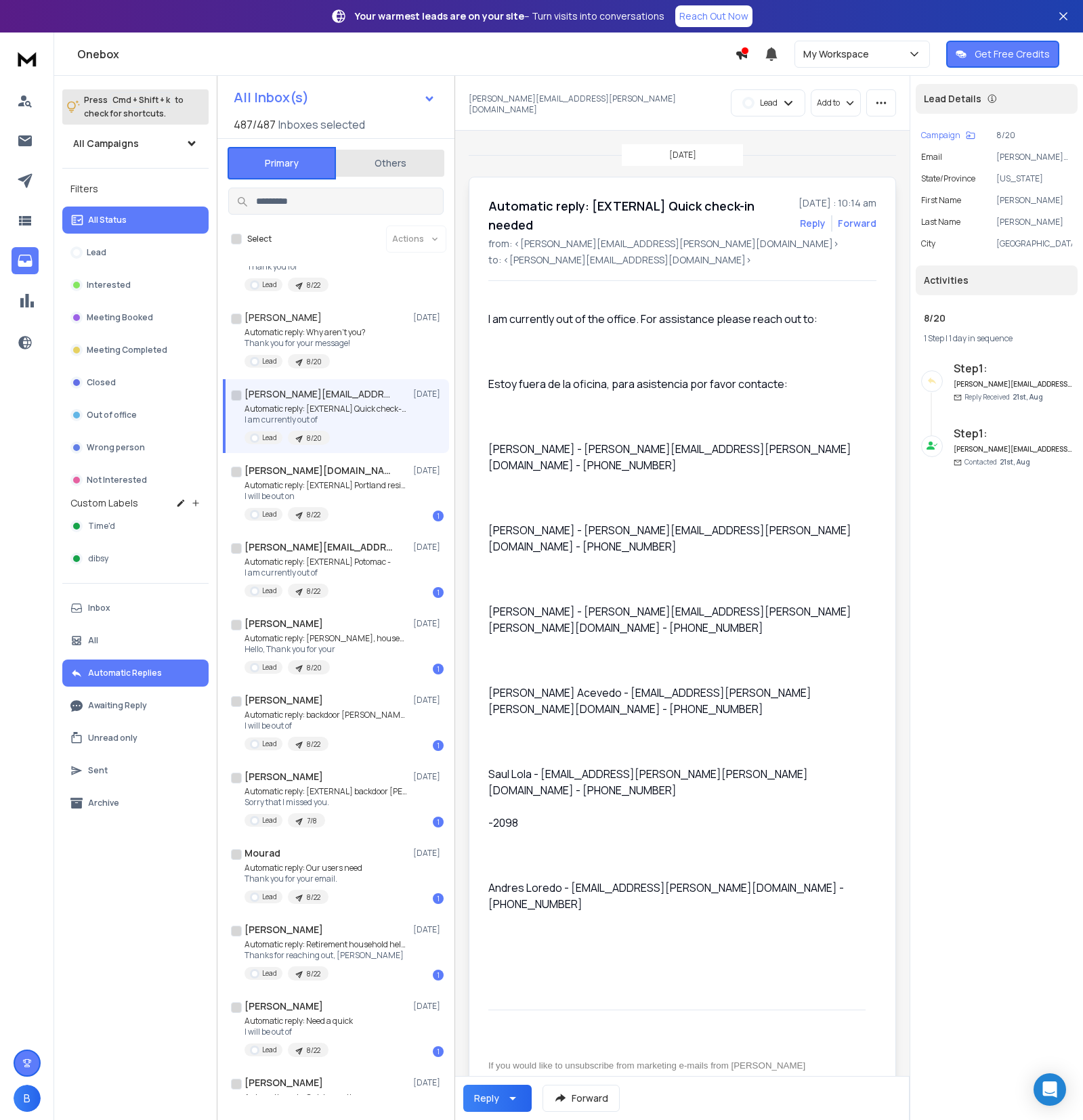
scroll to position [9459, 0]
click at [482, 454] on div "Automatic reply: [EXTERNAL] Quick check-in needed [DATE] : 10:14 am Reply Forwa…" at bounding box center [682, 727] width 427 height 1100
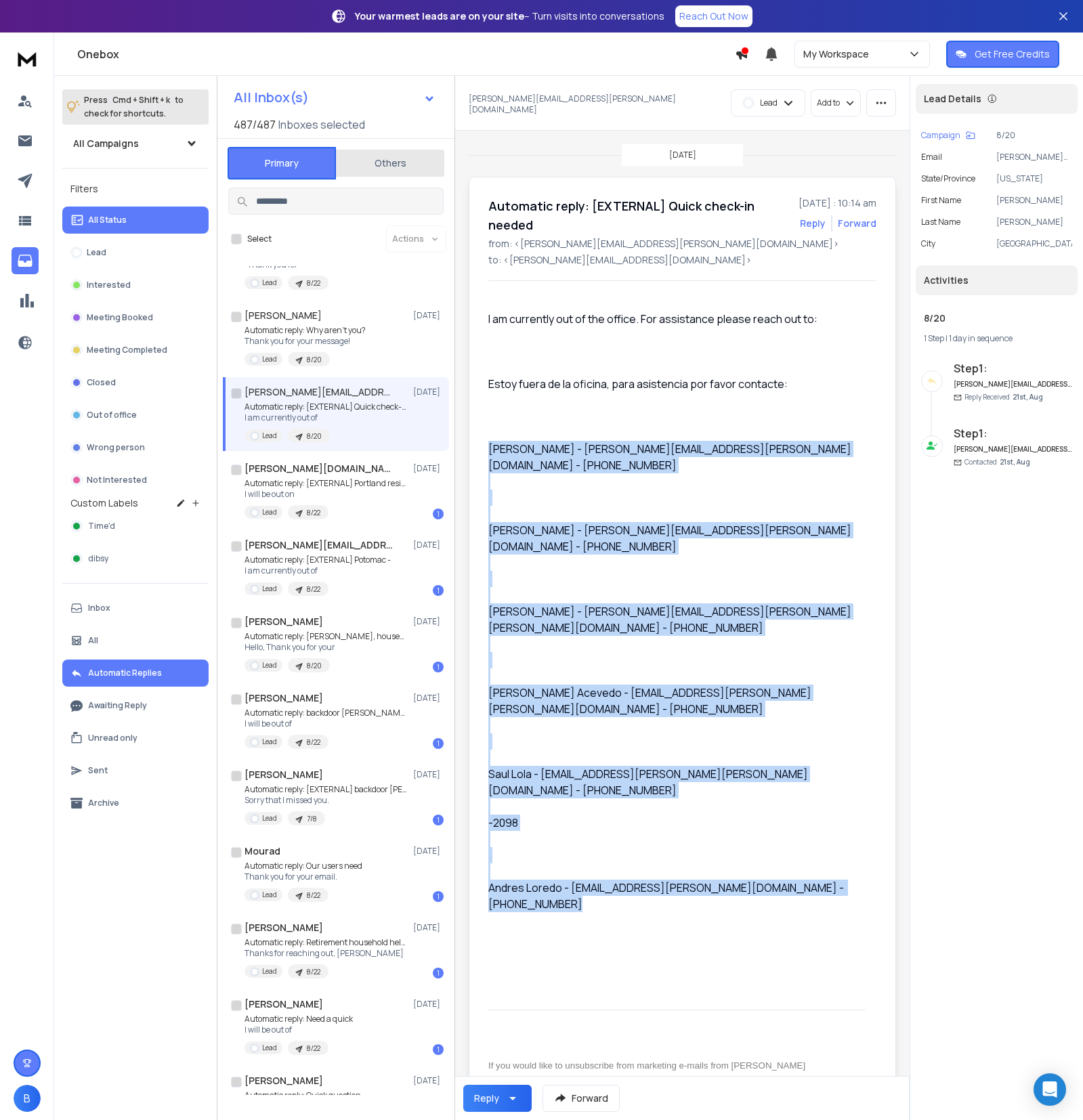
drag, startPoint x: 483, startPoint y: 446, endPoint x: 840, endPoint y: 861, distance: 547.4
click at [840, 861] on div "Automatic reply: [EXTERNAL] Quick check-in needed [DATE] : 10:14 am Reply Forwa…" at bounding box center [682, 727] width 427 height 1100
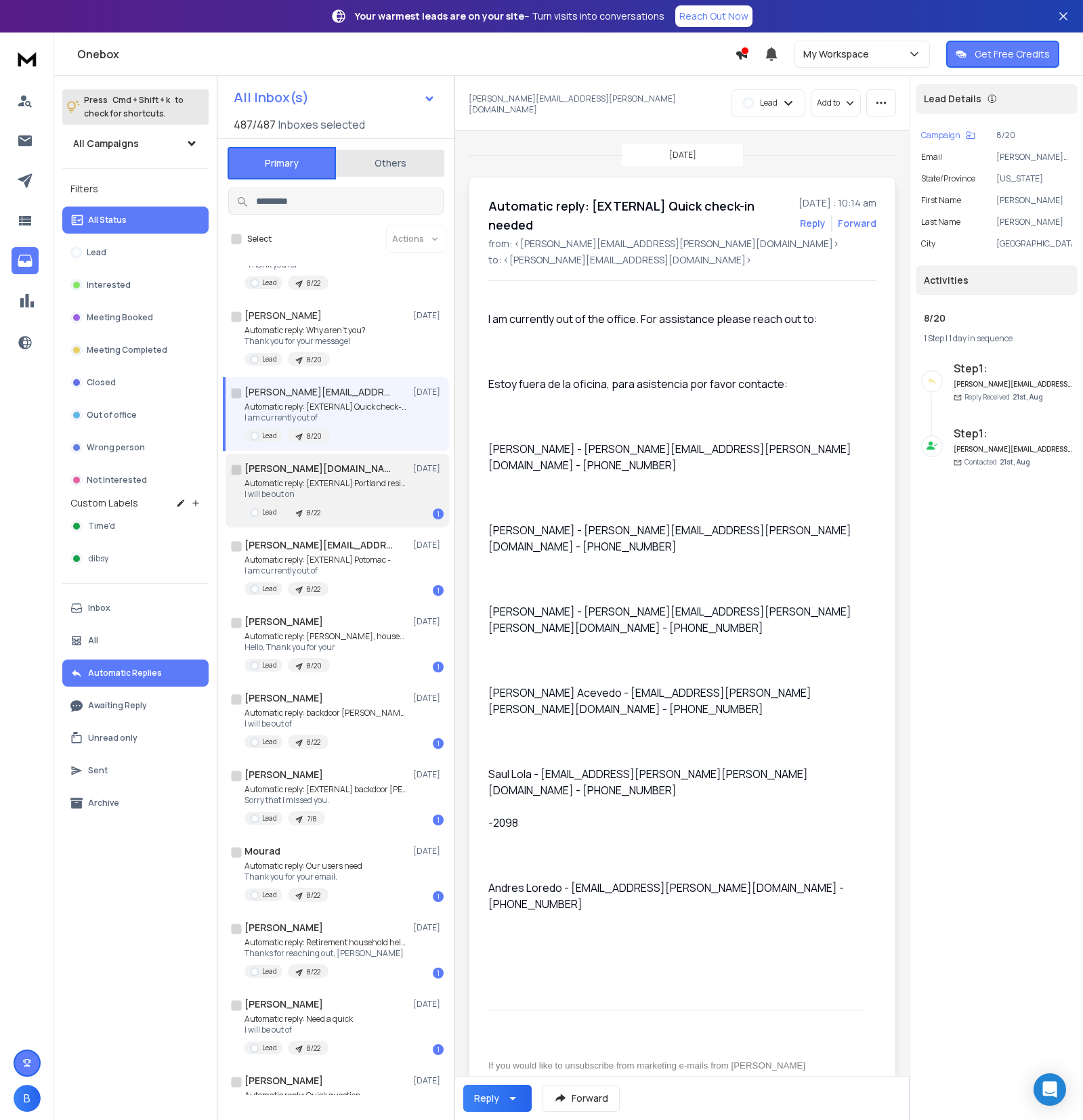
click at [316, 500] on div "Automatic reply: [EXTERNAL] Portland residents I will be out on Lead 8/22" at bounding box center [326, 499] width 162 height 41
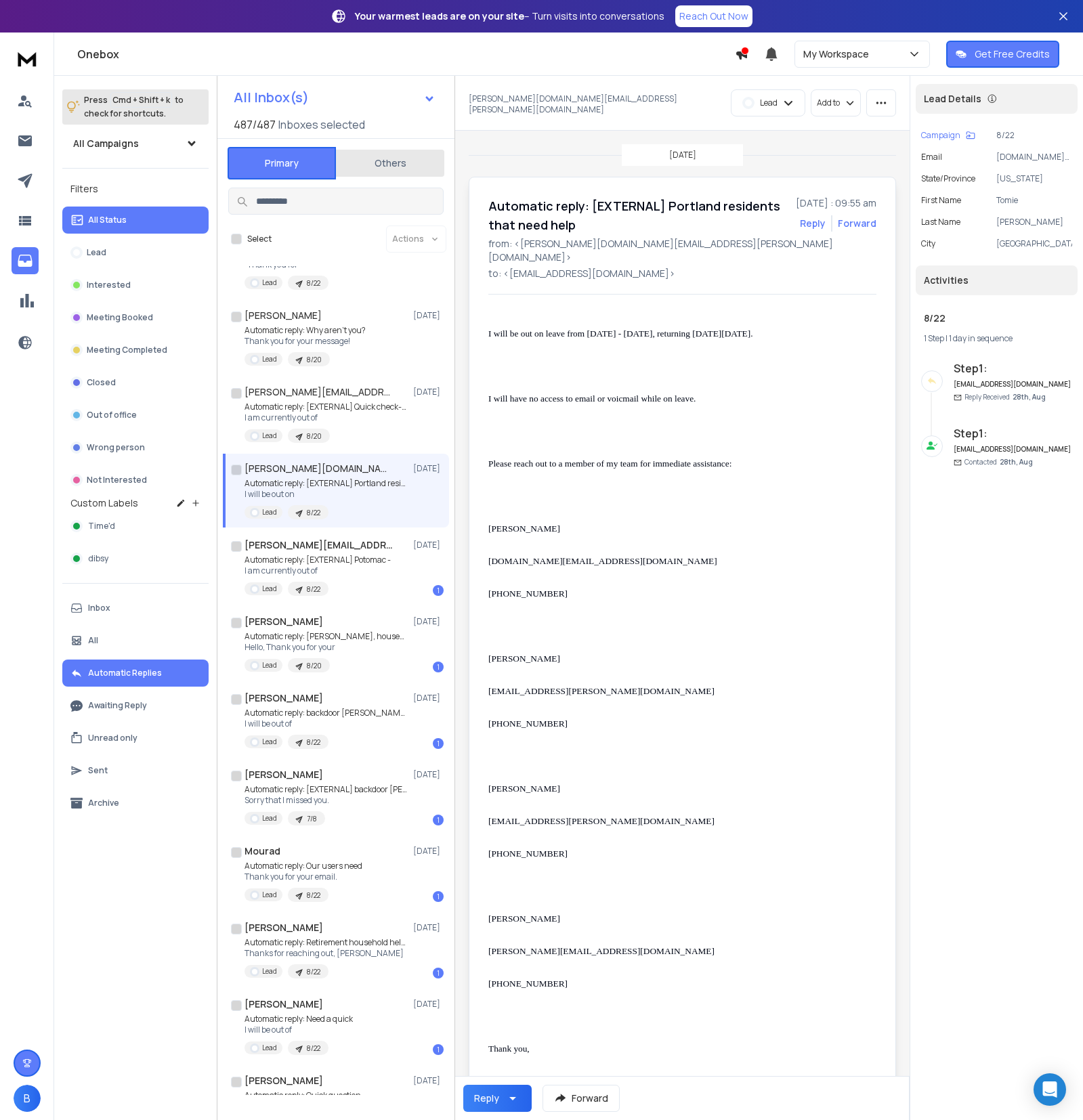
click at [504, 519] on p "[PERSON_NAME]" at bounding box center [677, 527] width 377 height 16
click at [388, 571] on p "I am currently out of" at bounding box center [318, 570] width 146 height 10
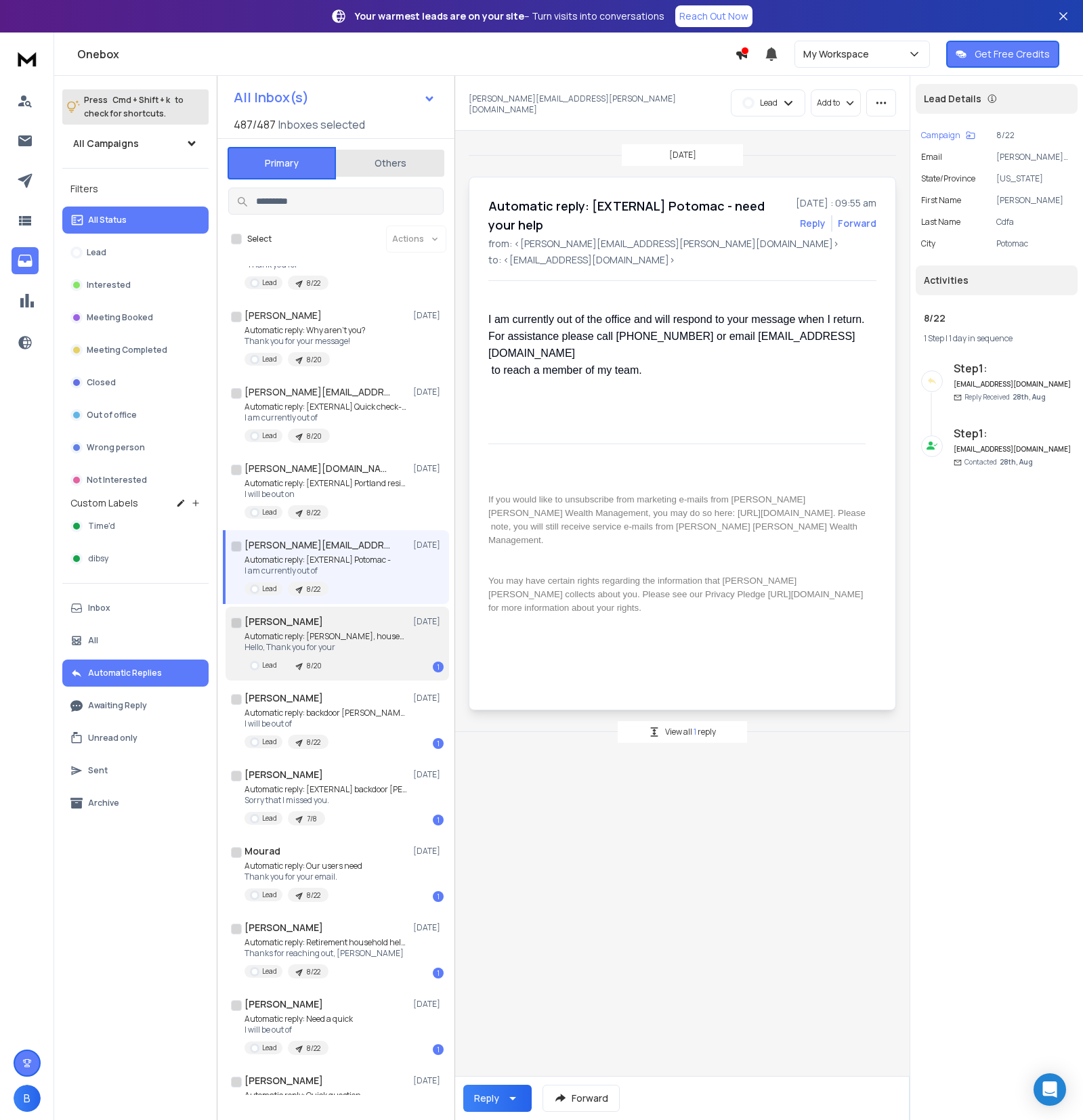
click at [383, 633] on p "Automatic reply: [PERSON_NAME], households on" at bounding box center [326, 636] width 162 height 10
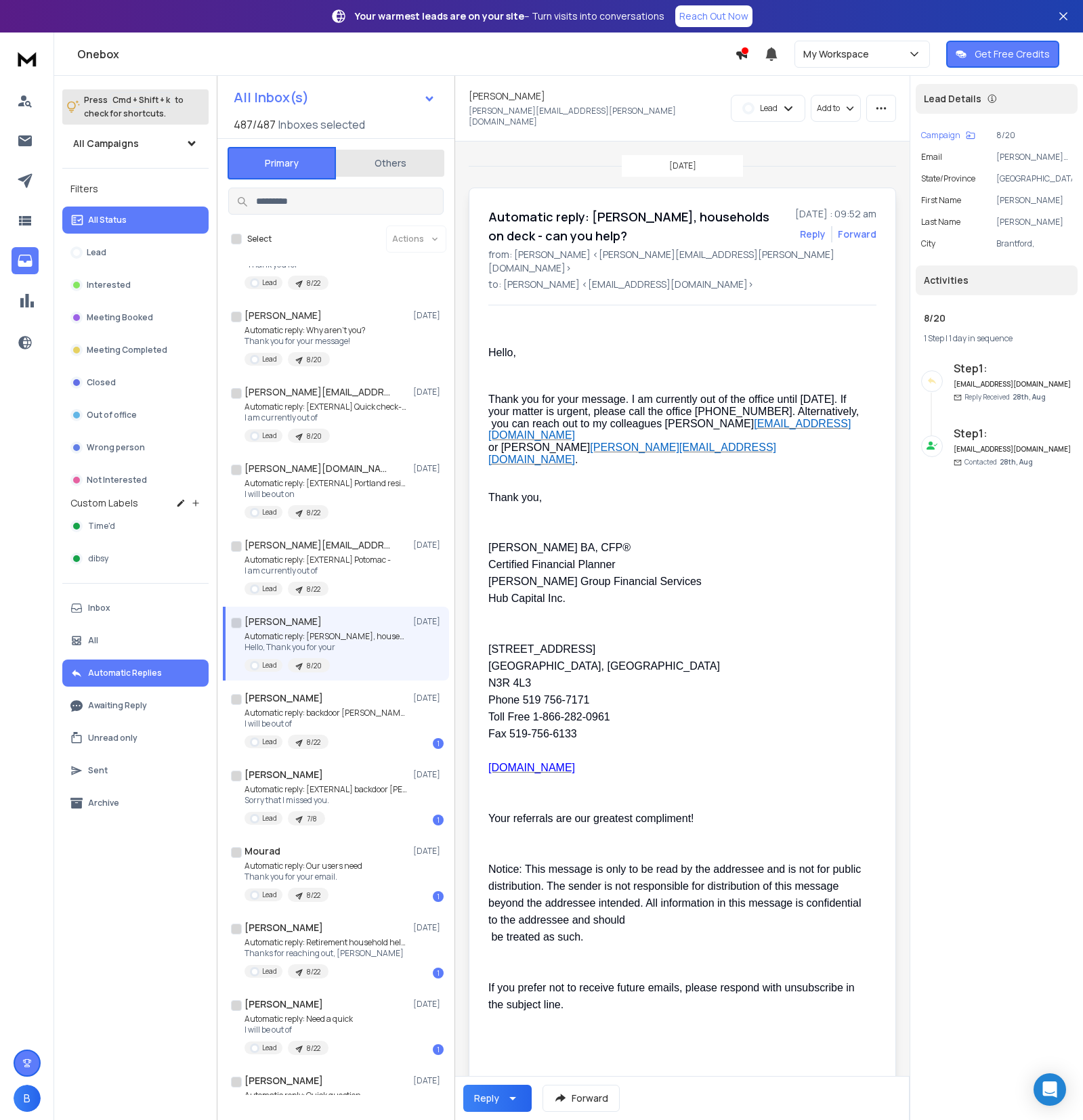
click at [509, 531] on p "[PERSON_NAME] BA, CFP® Certified Financial Planner [PERSON_NAME] Group Financia…" at bounding box center [677, 768] width 377 height 491
drag, startPoint x: 492, startPoint y: 535, endPoint x: 782, endPoint y: 911, distance: 474.8
click at [782, 911] on p "[PERSON_NAME] BA, CFP® Certified Financial Planner [PERSON_NAME] Group Financia…" at bounding box center [677, 768] width 377 height 491
click at [389, 733] on div "Automatic reply: backdoor [PERSON_NAME] help? I will be out of Lead 8/22 1" at bounding box center [344, 728] width 199 height 41
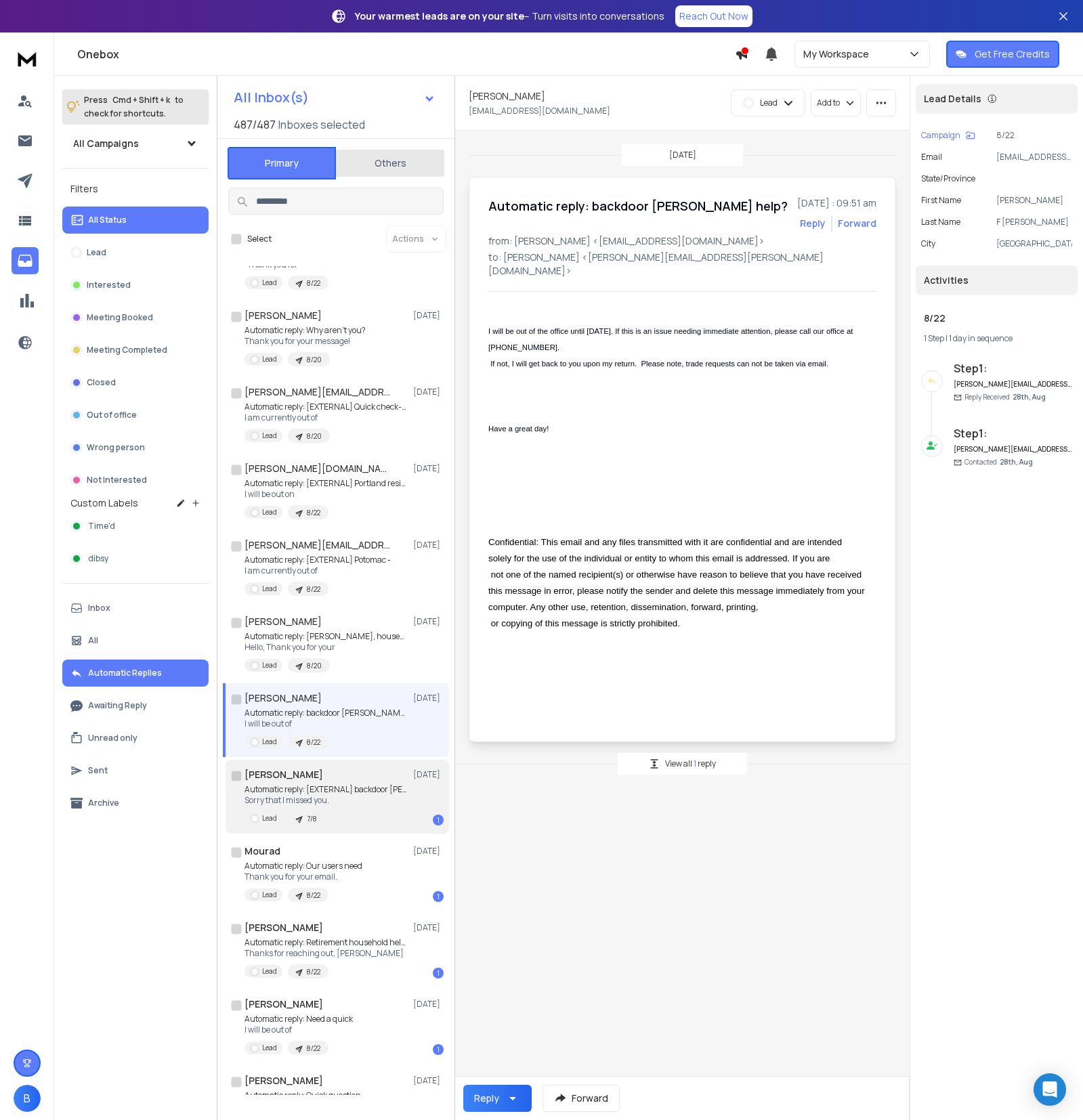
click at [396, 784] on div "[PERSON_NAME] [DATE] Automatic reply: [EXTERNAL] backdoor [PERSON_NAME]? Sorry …" at bounding box center [344, 797] width 199 height 58
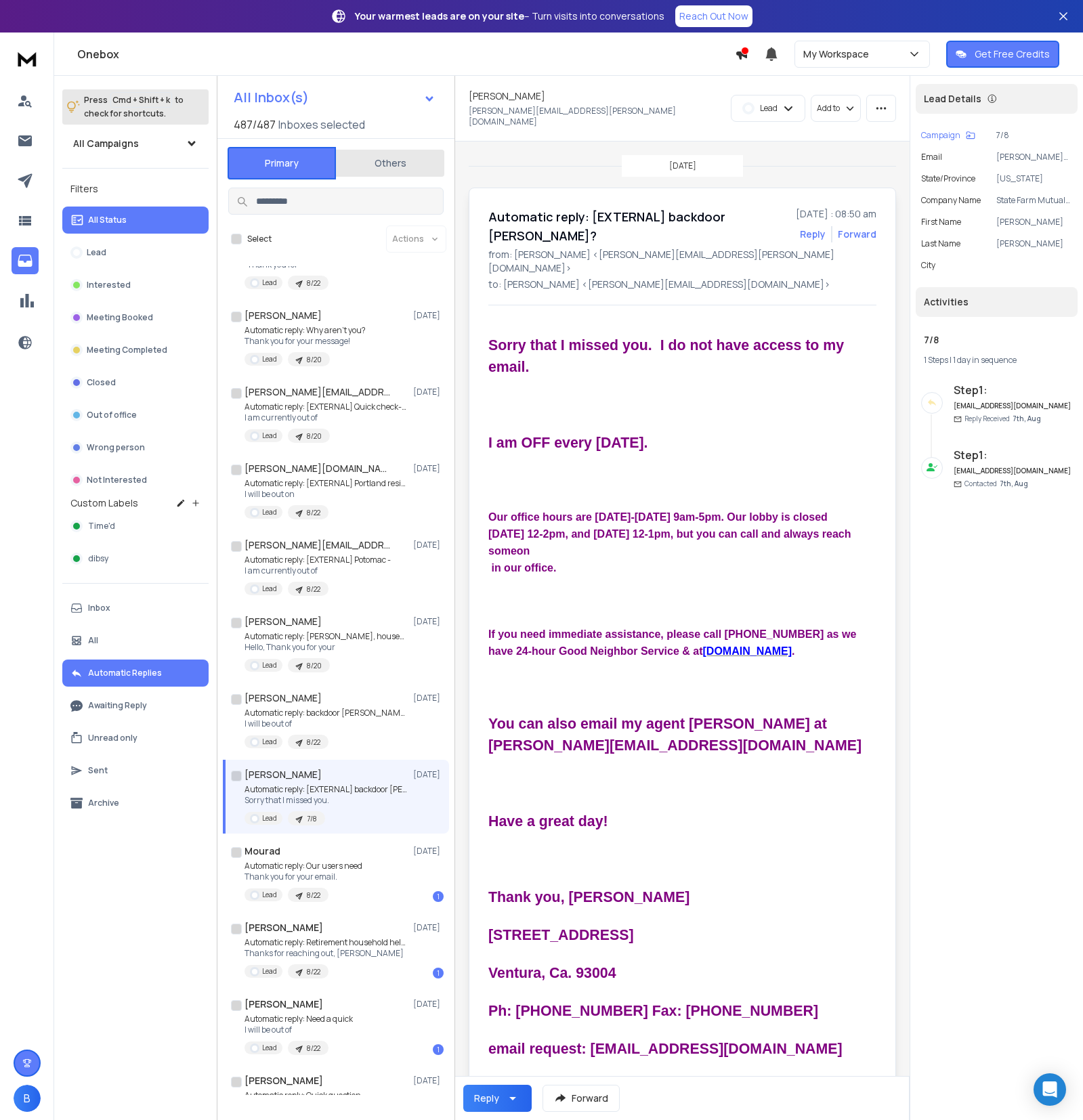
scroll to position [112, 0]
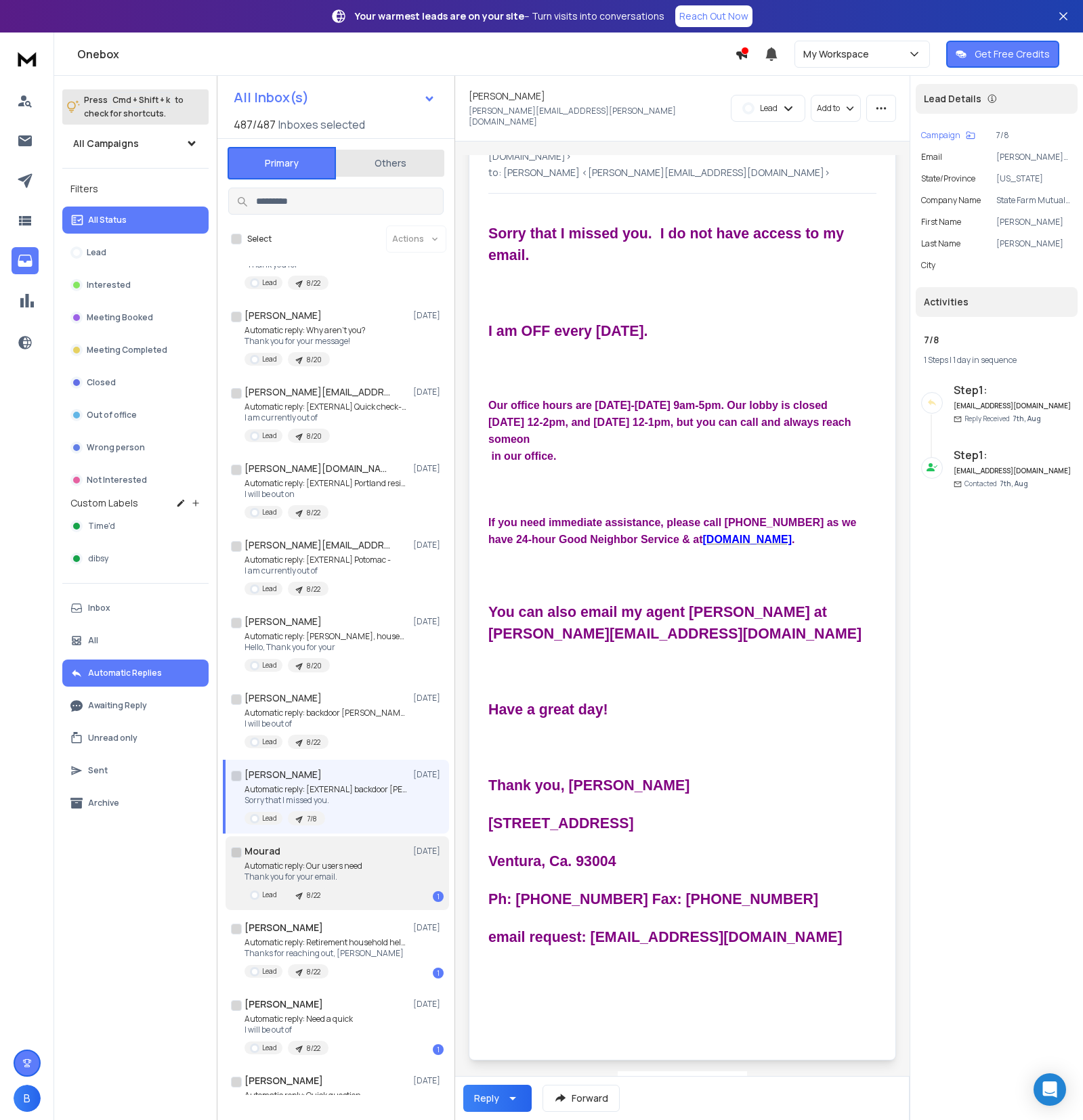
click at [367, 868] on div "Automatic reply: Our users need Thank you for your email. Lead 8/22 1" at bounding box center [344, 881] width 199 height 41
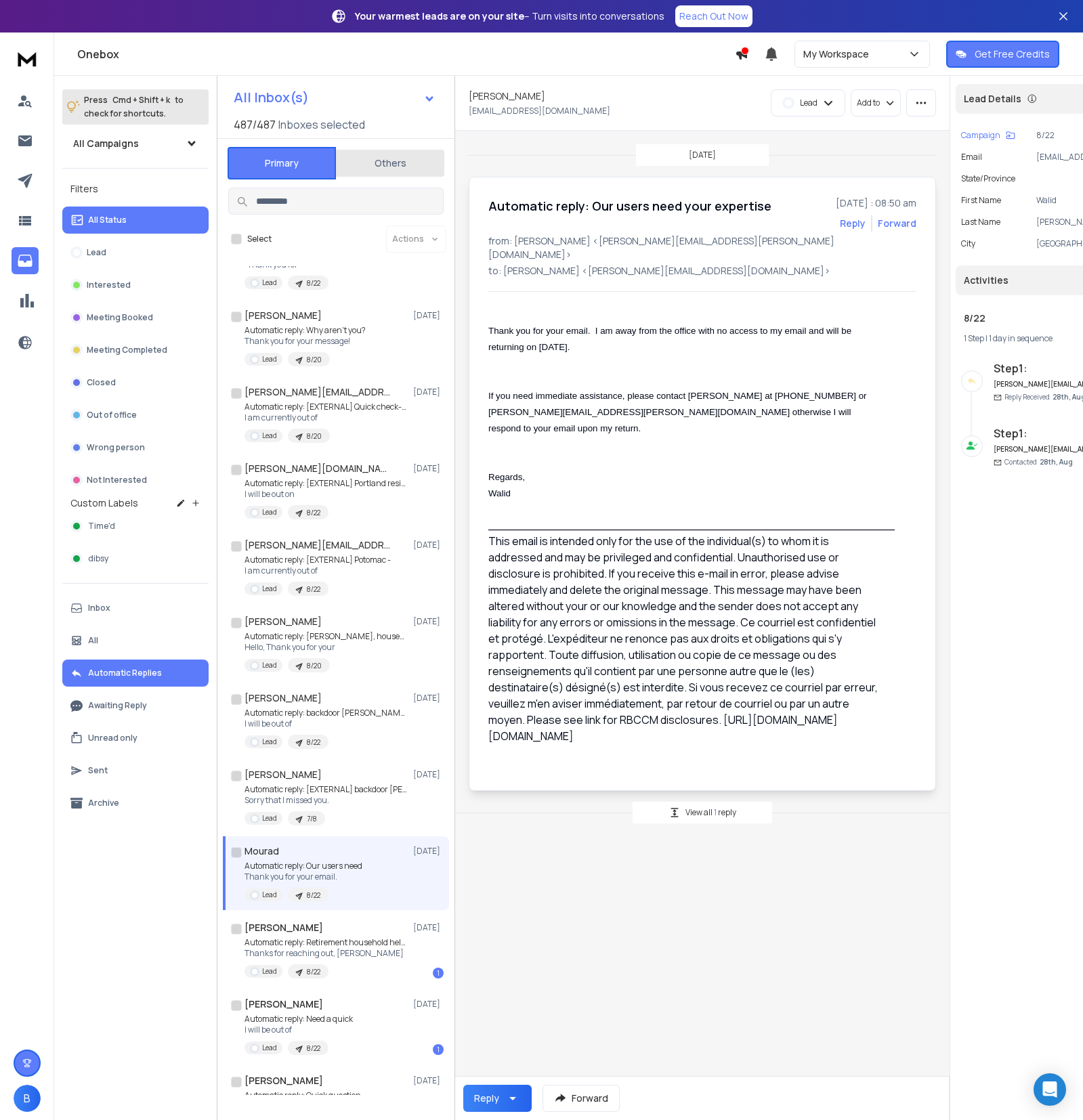
click at [375, 910] on div "Mourad [DATE] Automatic reply: Our users need Thank you for your email. Lead 8/…" at bounding box center [337, 874] width 223 height 74
click at [379, 968] on div "Lead 8/22" at bounding box center [326, 971] width 162 height 14
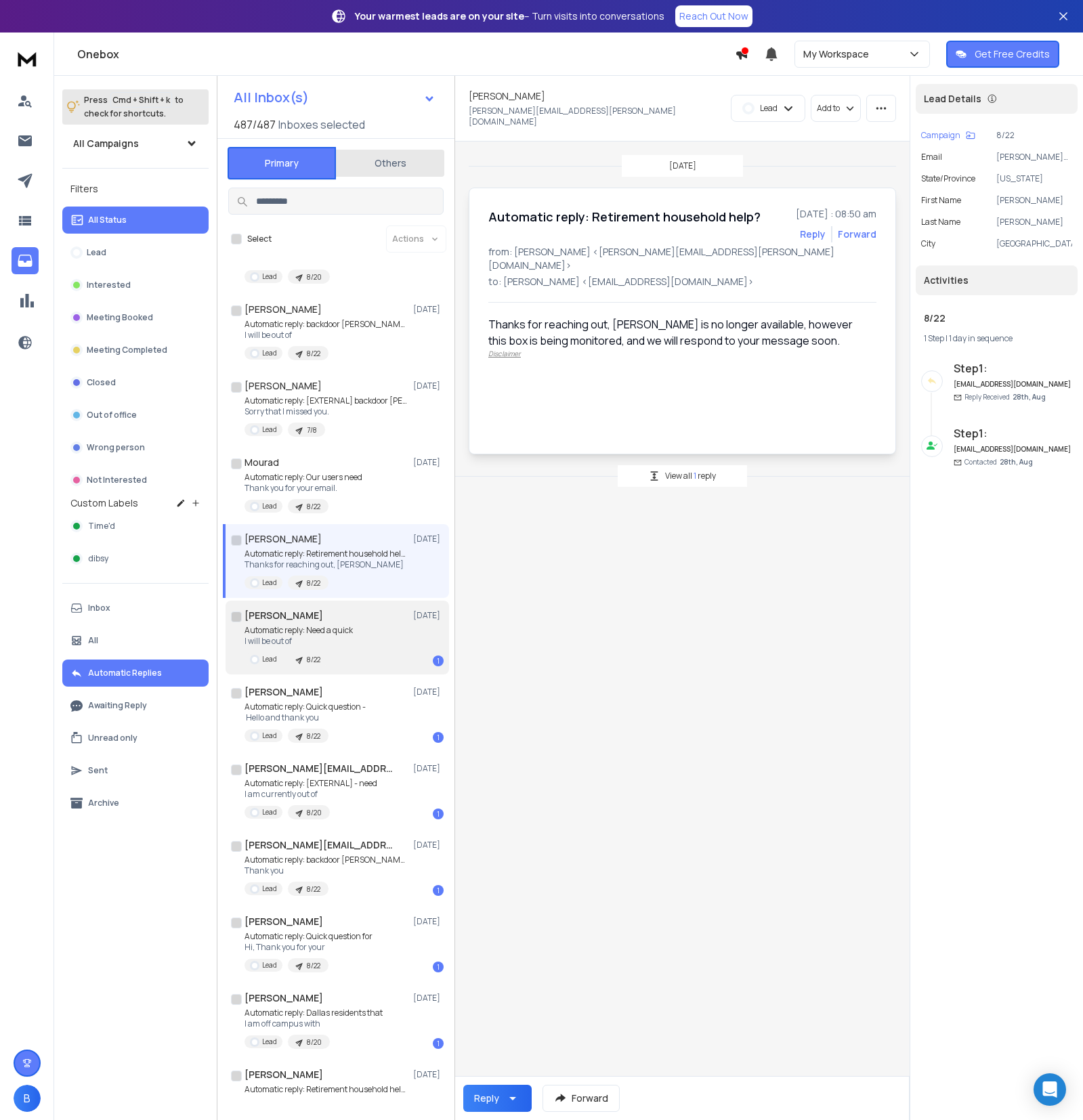
scroll to position [9858, 0]
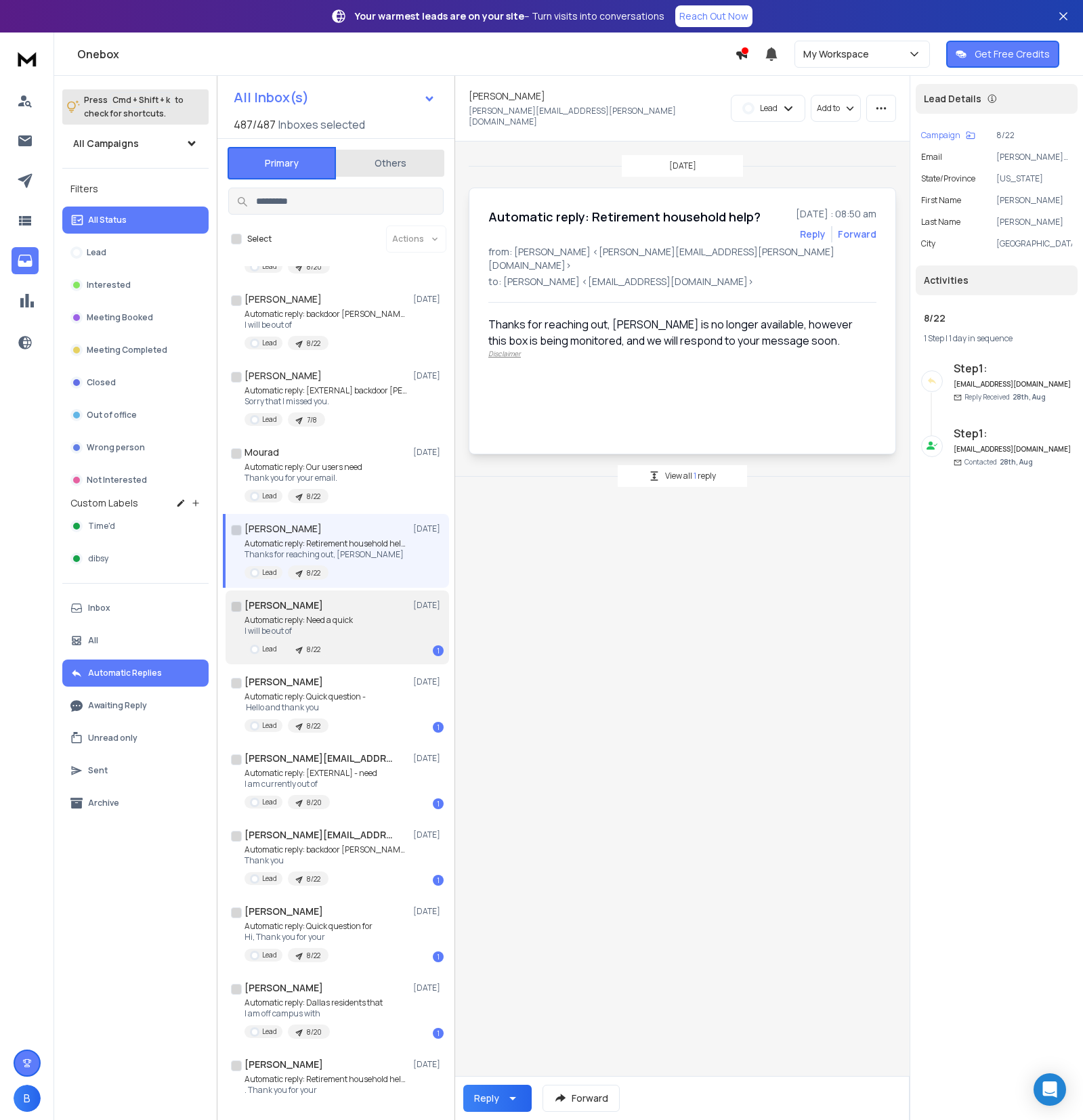
click at [378, 599] on div "[PERSON_NAME] [DATE]" at bounding box center [344, 605] width 199 height 14
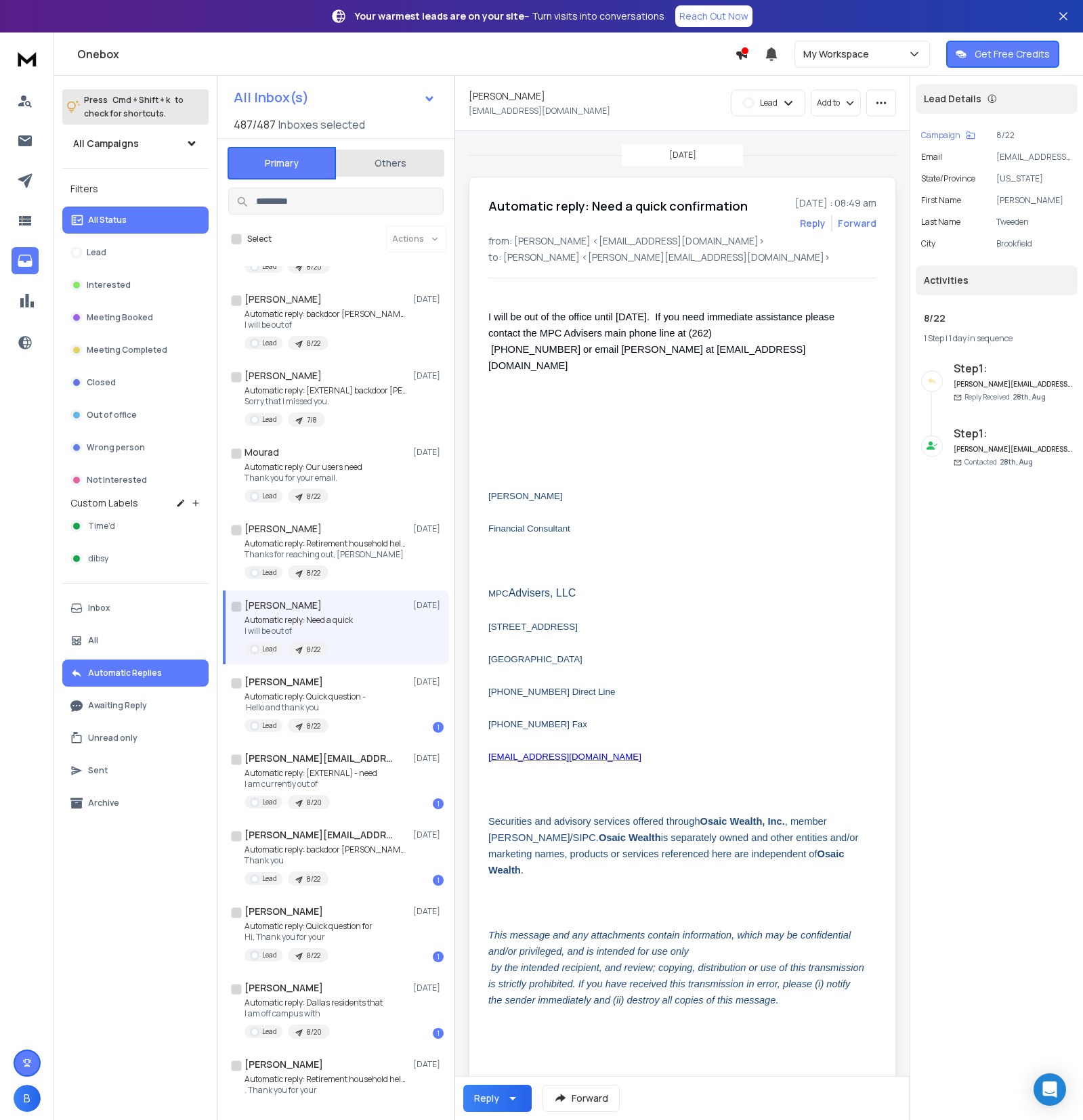
click at [596, 599] on p "MPC Advisers, LLC" at bounding box center [677, 593] width 377 height 17
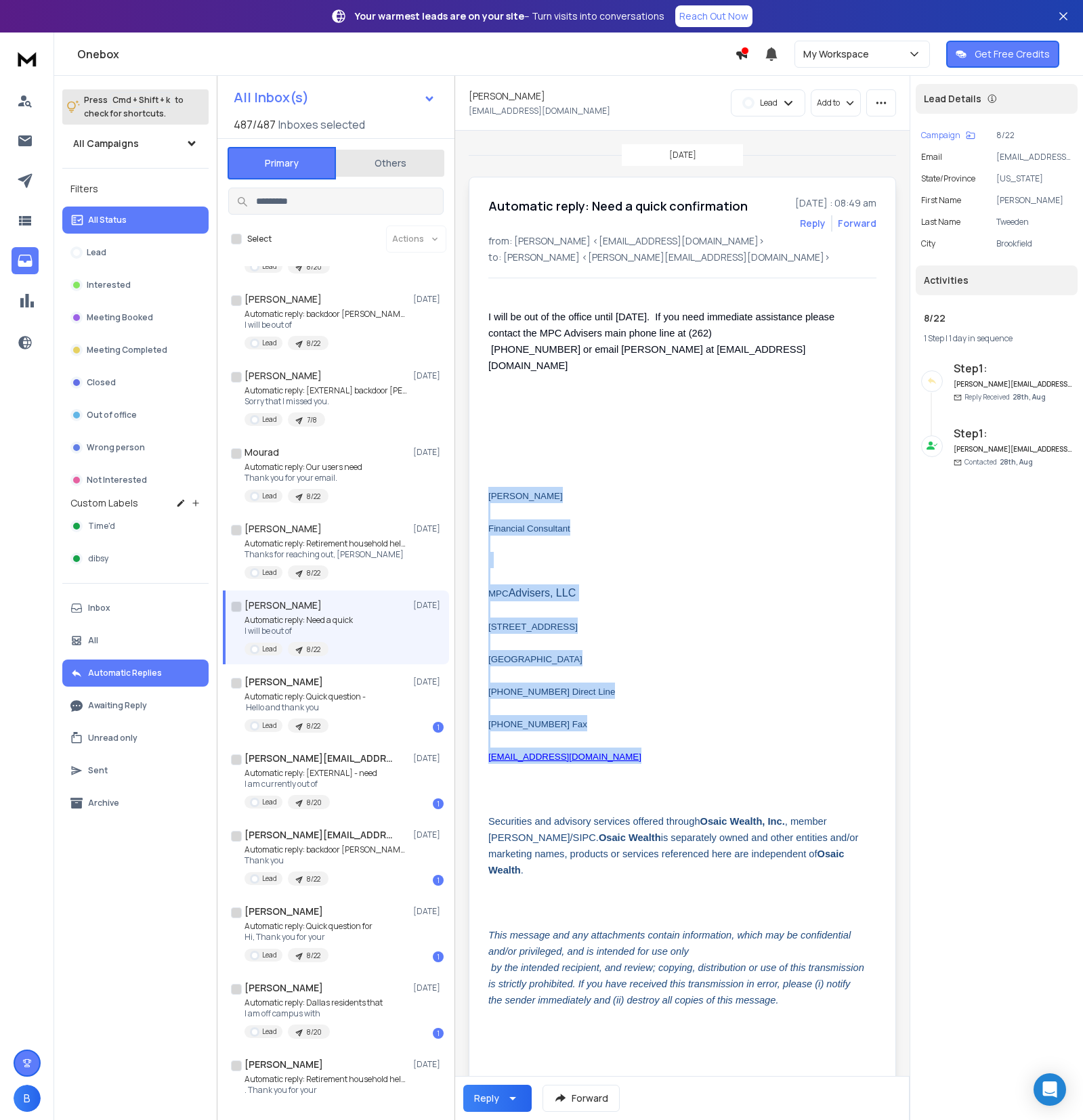
drag, startPoint x: 482, startPoint y: 474, endPoint x: 717, endPoint y: 773, distance: 380.3
click at [717, 773] on div "Automatic reply: Need a quick confirmation [DATE] : 08:49 am Reply Forward from…" at bounding box center [682, 648] width 427 height 943
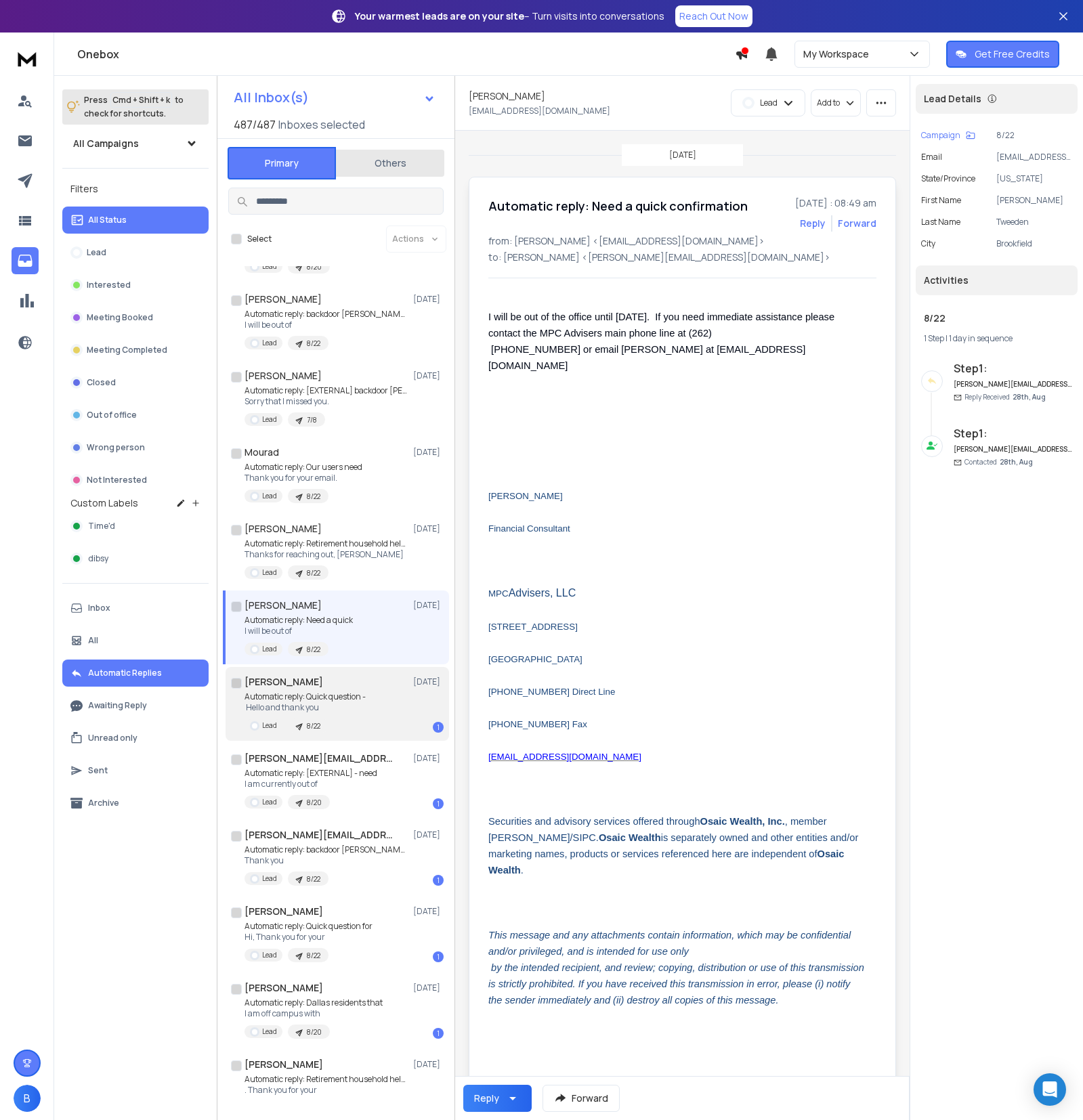
click at [392, 702] on div "Automatic reply: Quick question - ﻿ Hello and thank you Lead 8/22 1" at bounding box center [344, 711] width 199 height 41
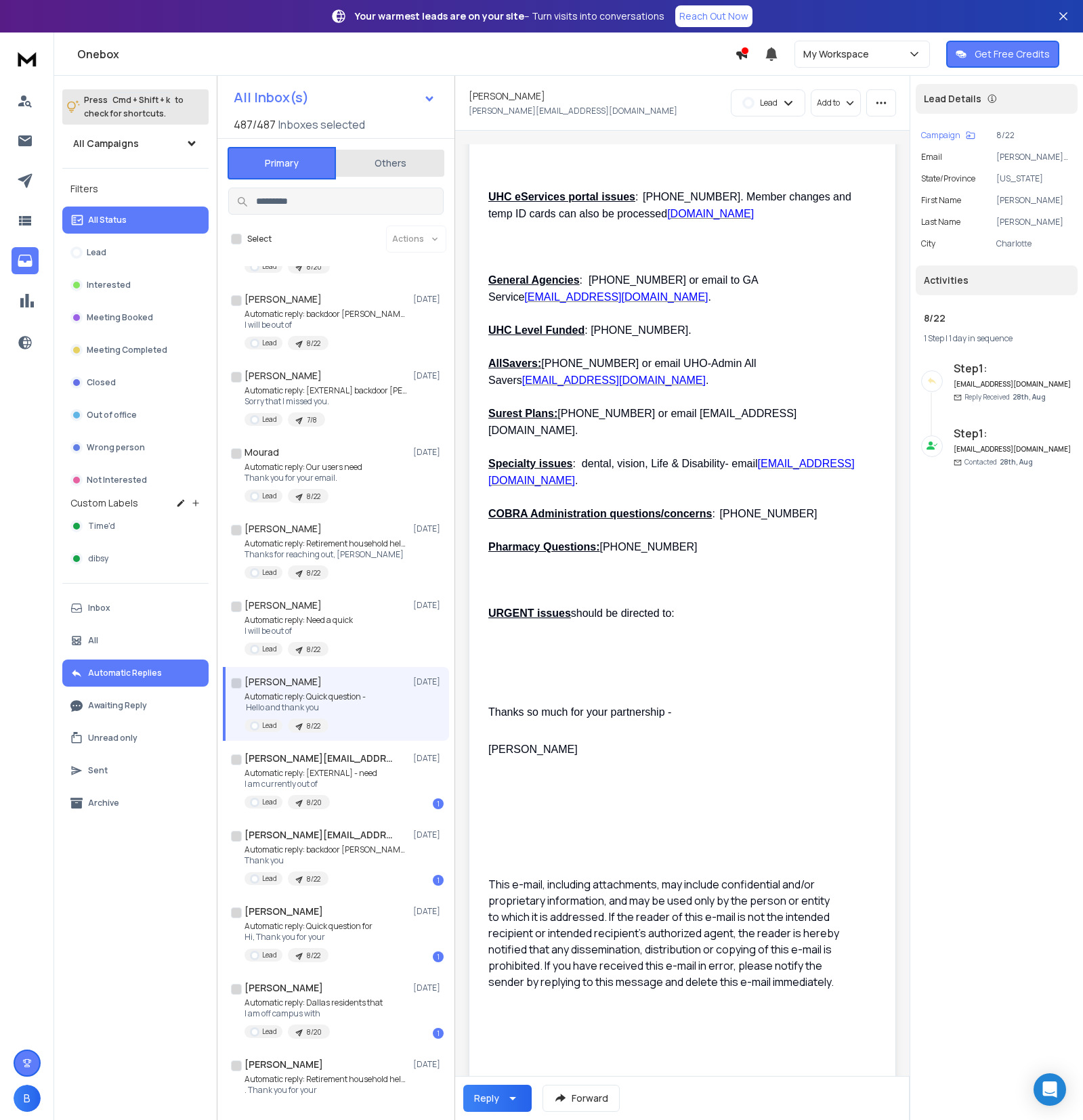
scroll to position [0, 0]
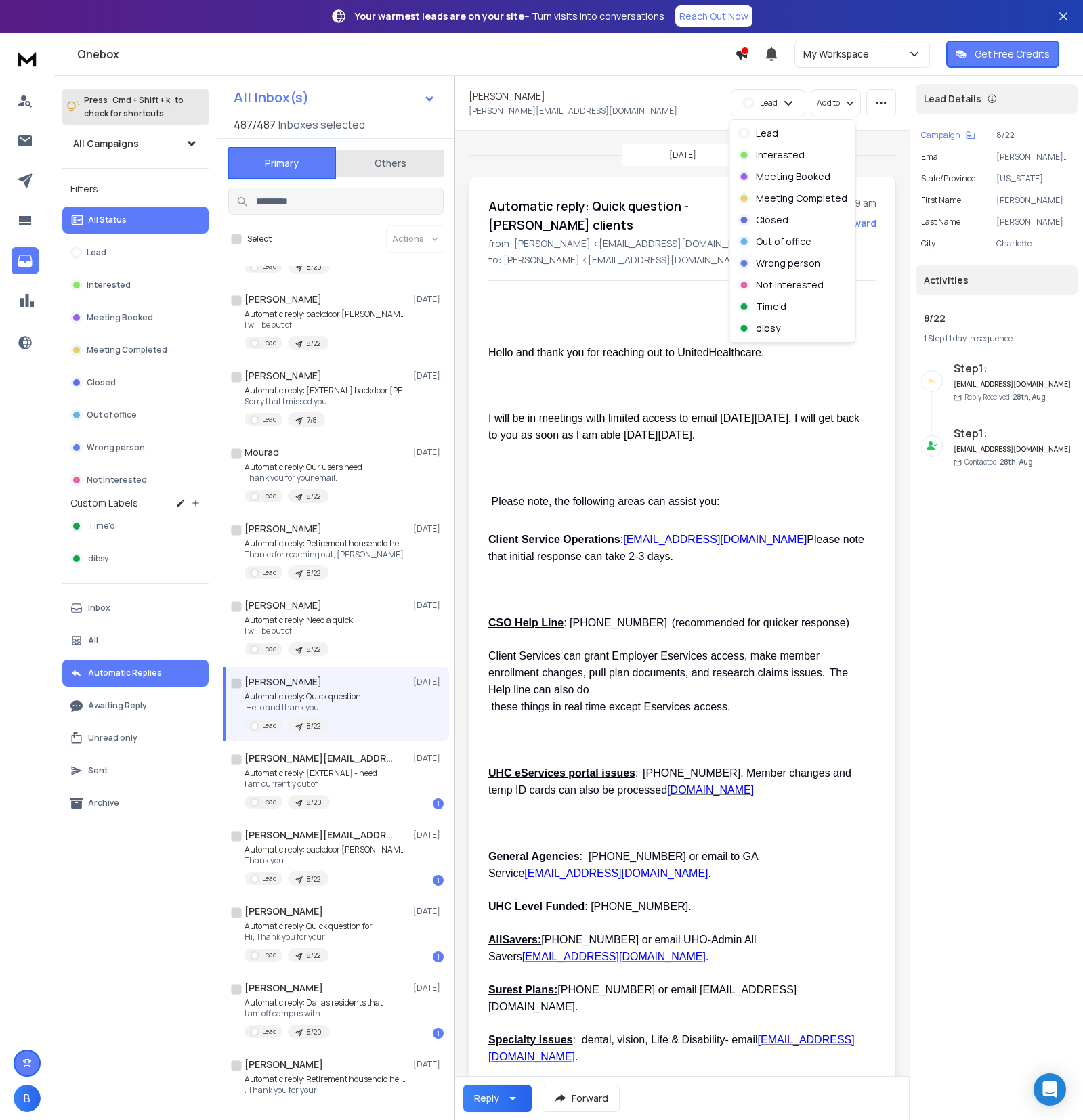
click at [764, 115] on div "Lead" at bounding box center [767, 103] width 73 height 26
click at [798, 258] on p "Wrong person" at bounding box center [788, 263] width 64 height 14
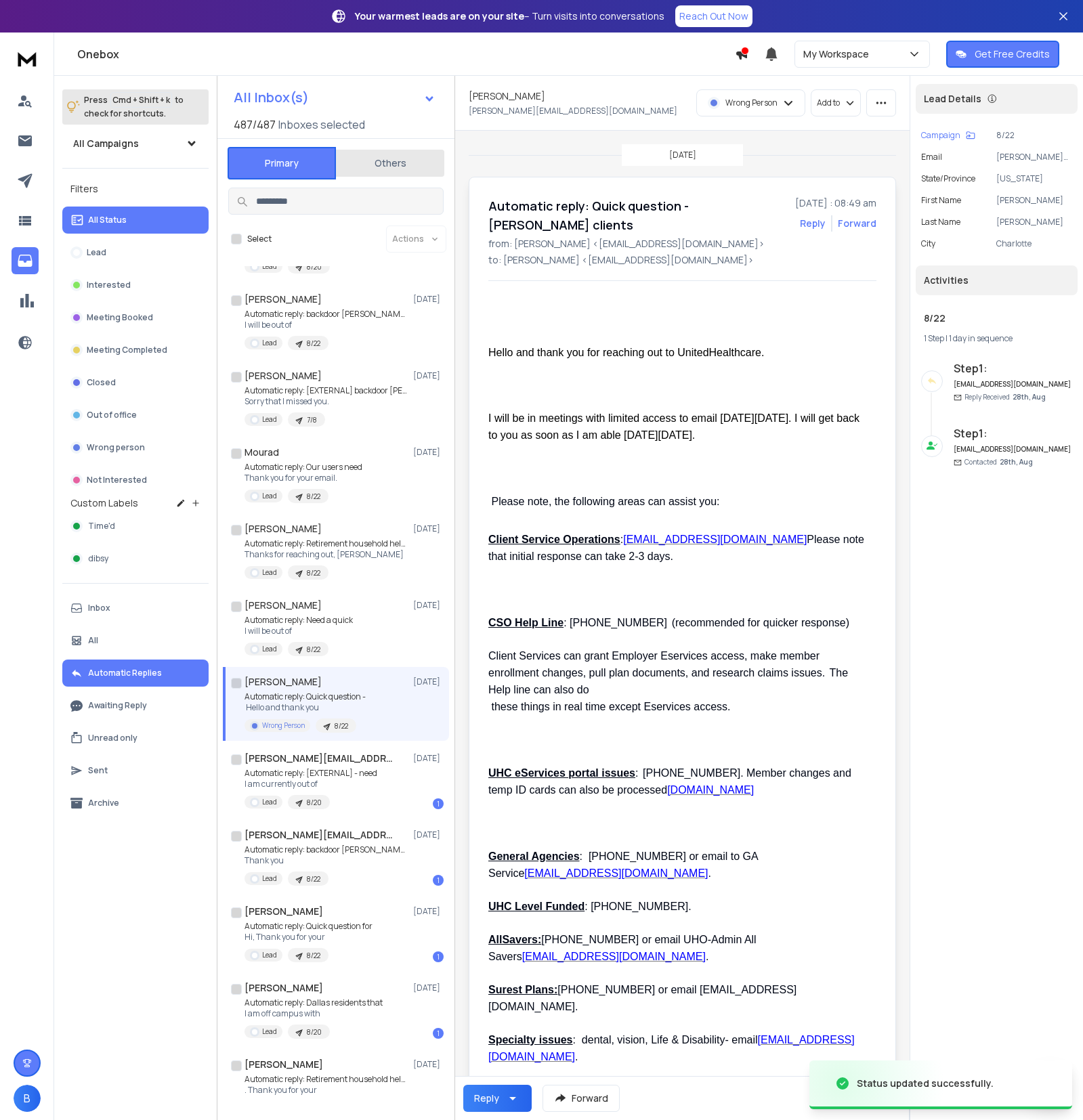
click at [360, 742] on div "[PERSON_NAME] 02:54 PM Automatic reply: Why aren't you? Hello, I am no longer N…" at bounding box center [336, 681] width 237 height 829
click at [370, 788] on p "I am currently out of" at bounding box center [311, 784] width 132 height 10
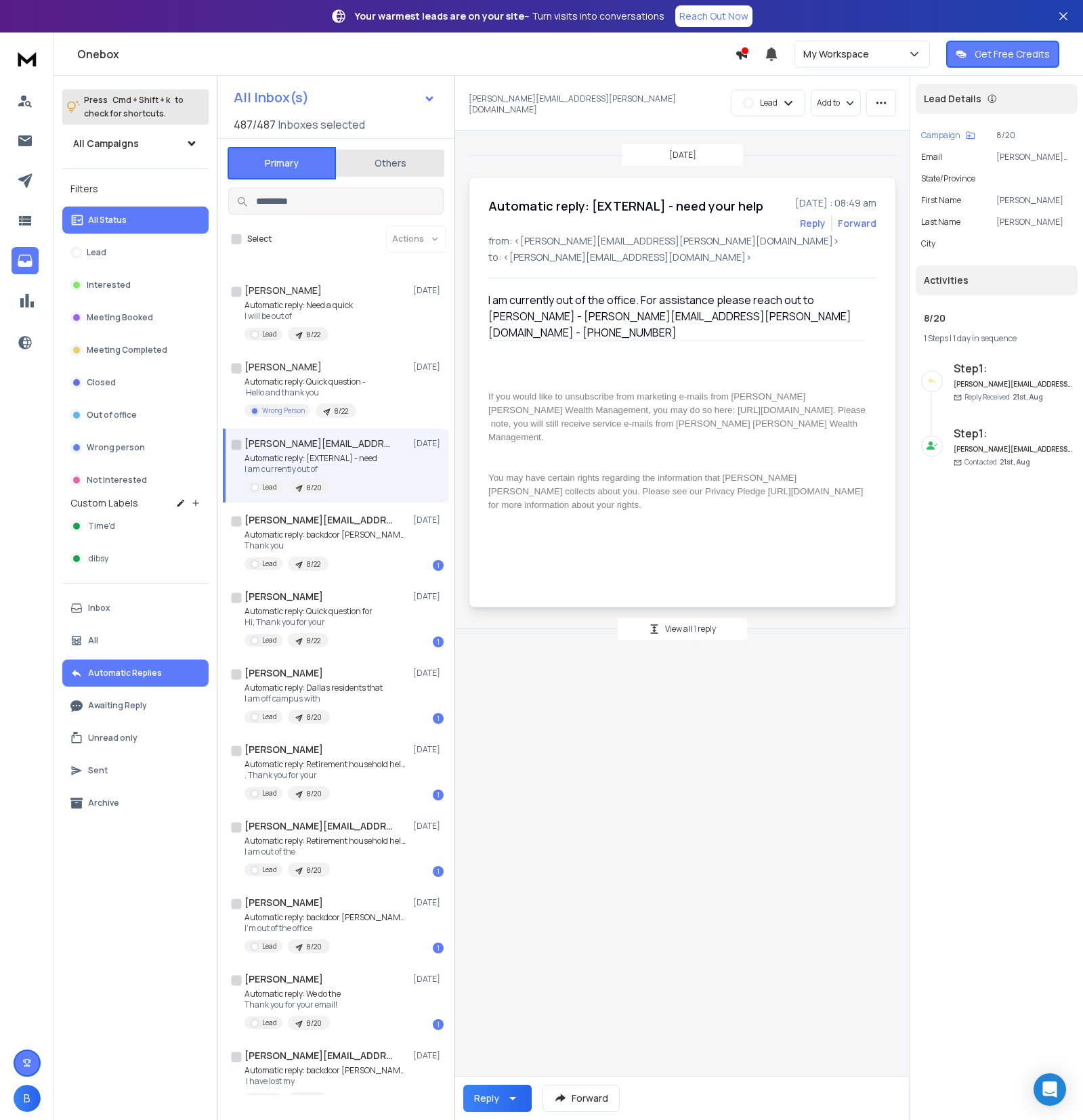
scroll to position [10174, 0]
click at [355, 496] on div "[PERSON_NAME][EMAIL_ADDRESS][PERSON_NAME][DOMAIN_NAME] [DATE] Automatic reply: …" at bounding box center [337, 463] width 223 height 74
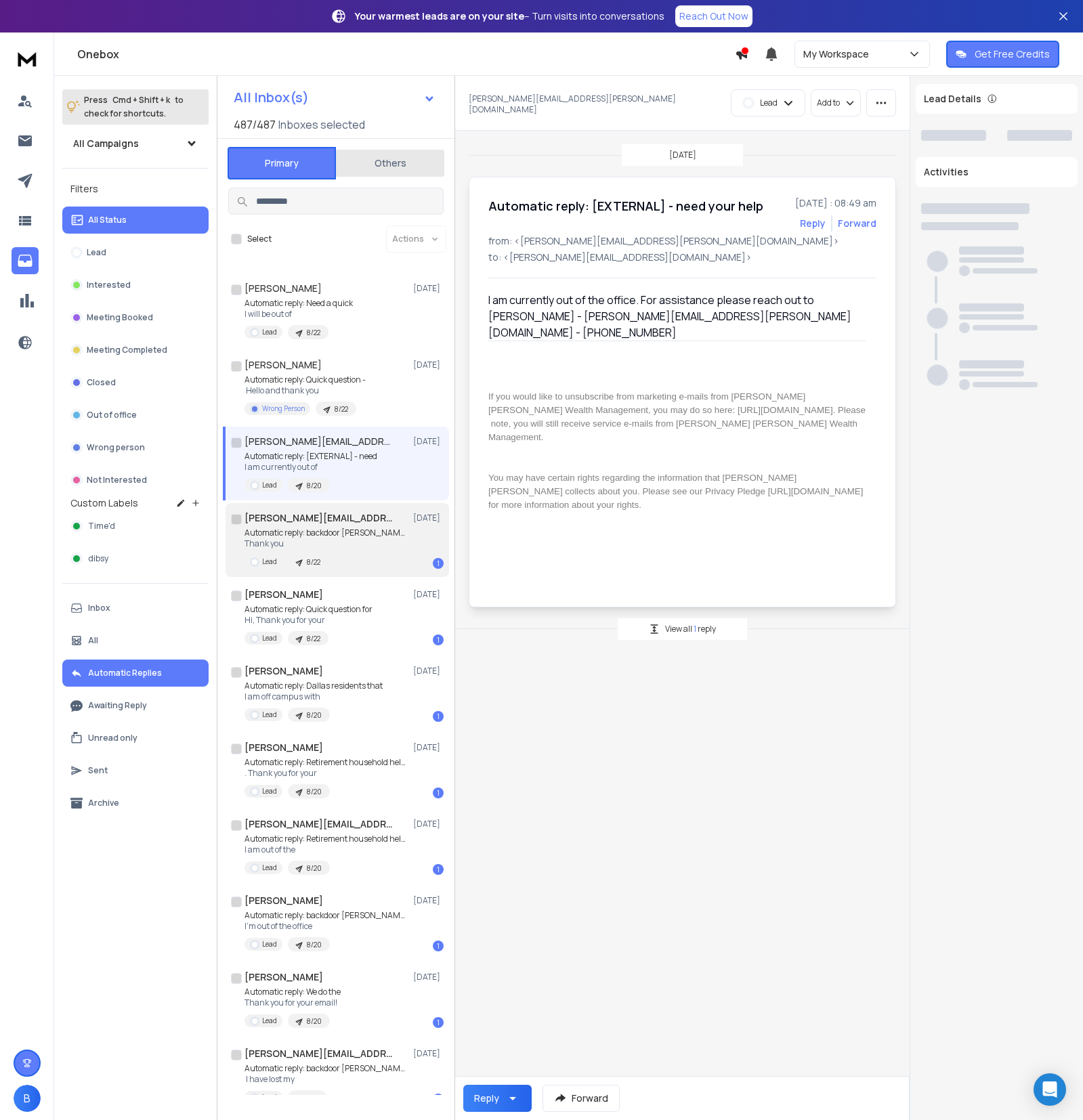
click at [361, 521] on div "[PERSON_NAME][EMAIL_ADDRESS][DOMAIN_NAME] [DATE]" at bounding box center [344, 518] width 199 height 14
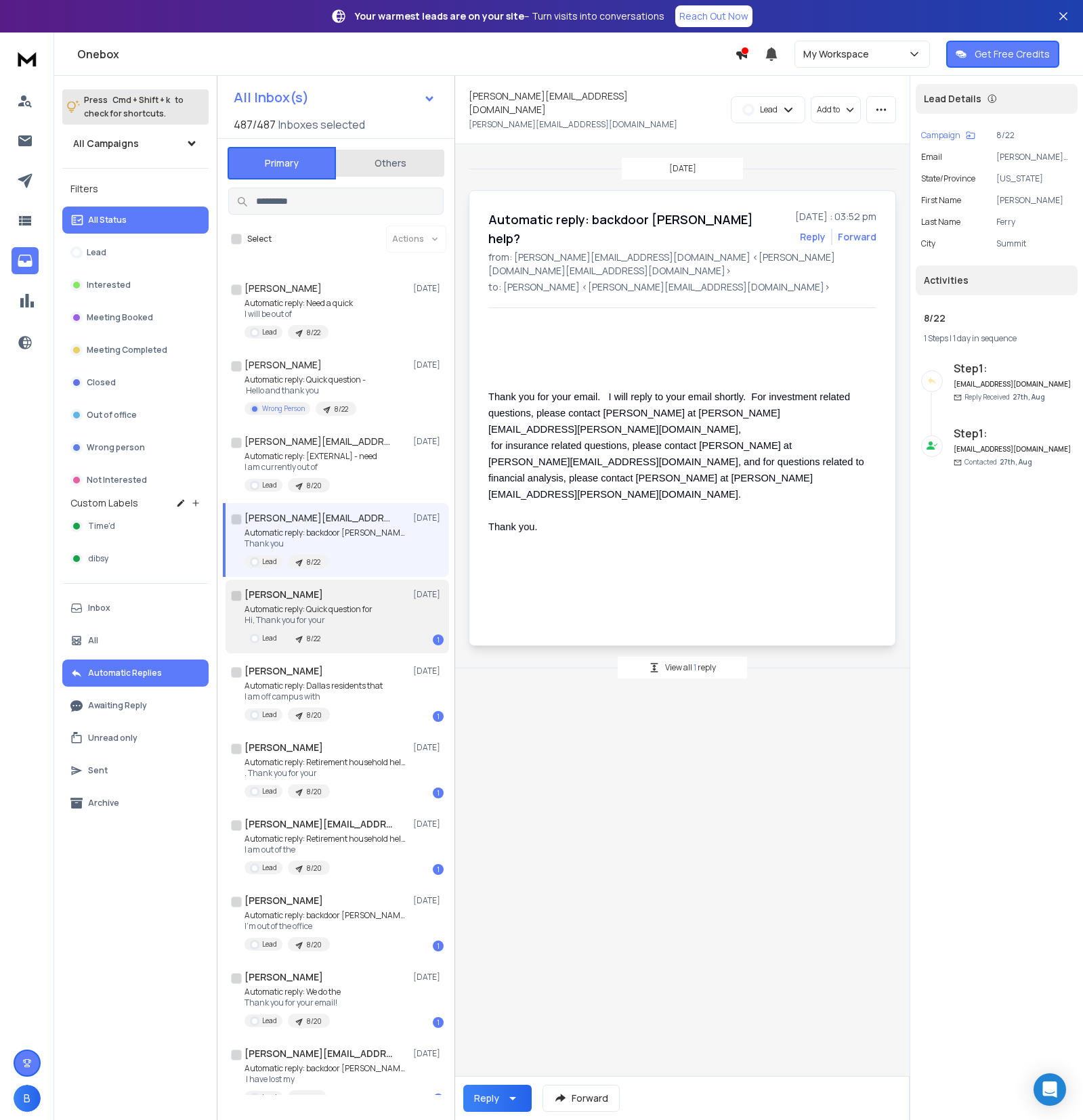
click at [366, 601] on div "[PERSON_NAME] [DATE] Automatic reply: Quick question for Hi, Thank you for your…" at bounding box center [344, 617] width 199 height 58
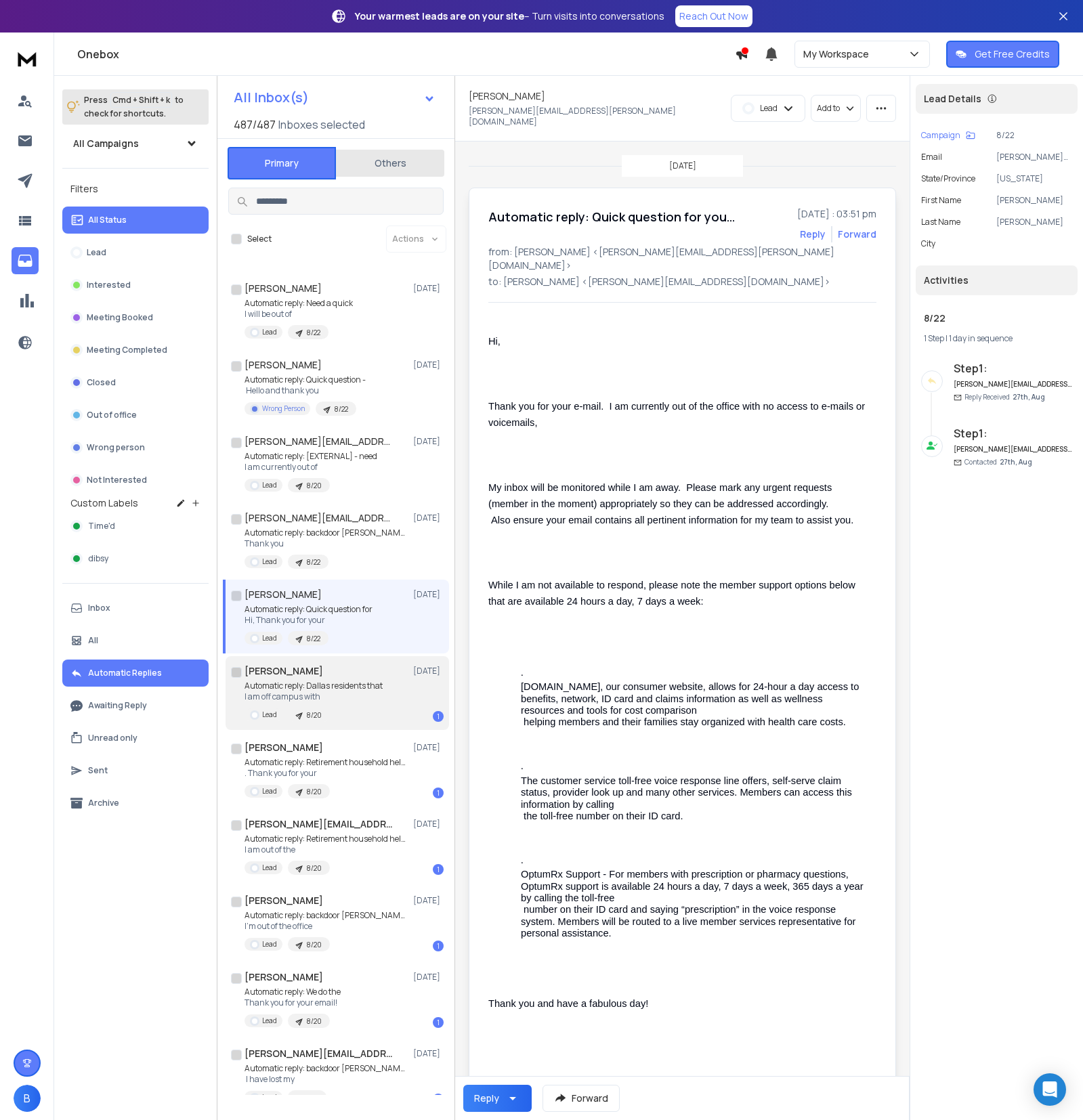
click at [373, 702] on p "I am off campus with" at bounding box center [314, 696] width 138 height 10
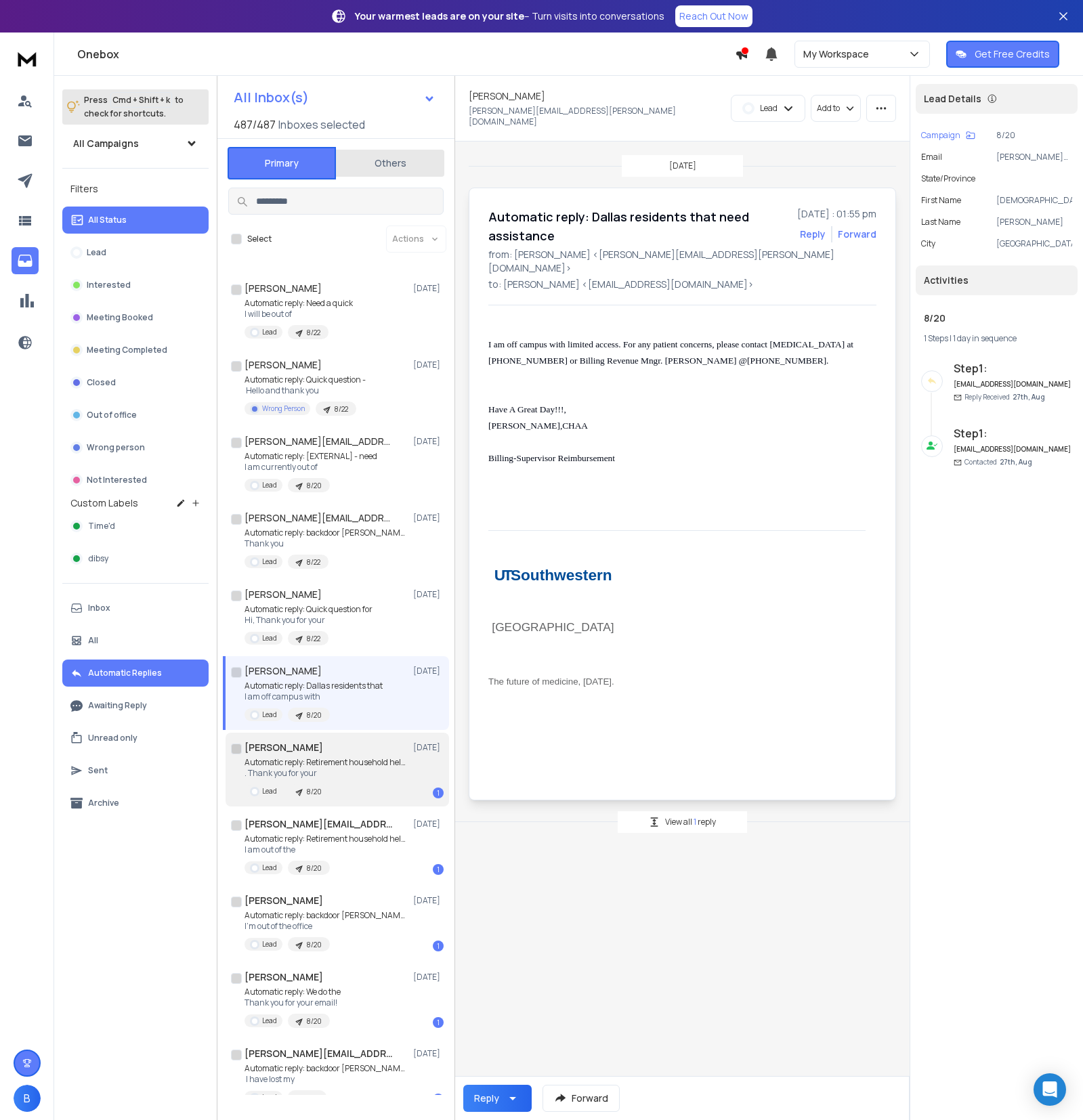
click at [373, 764] on p "Automatic reply: Retirement household help?" at bounding box center [326, 762] width 162 height 10
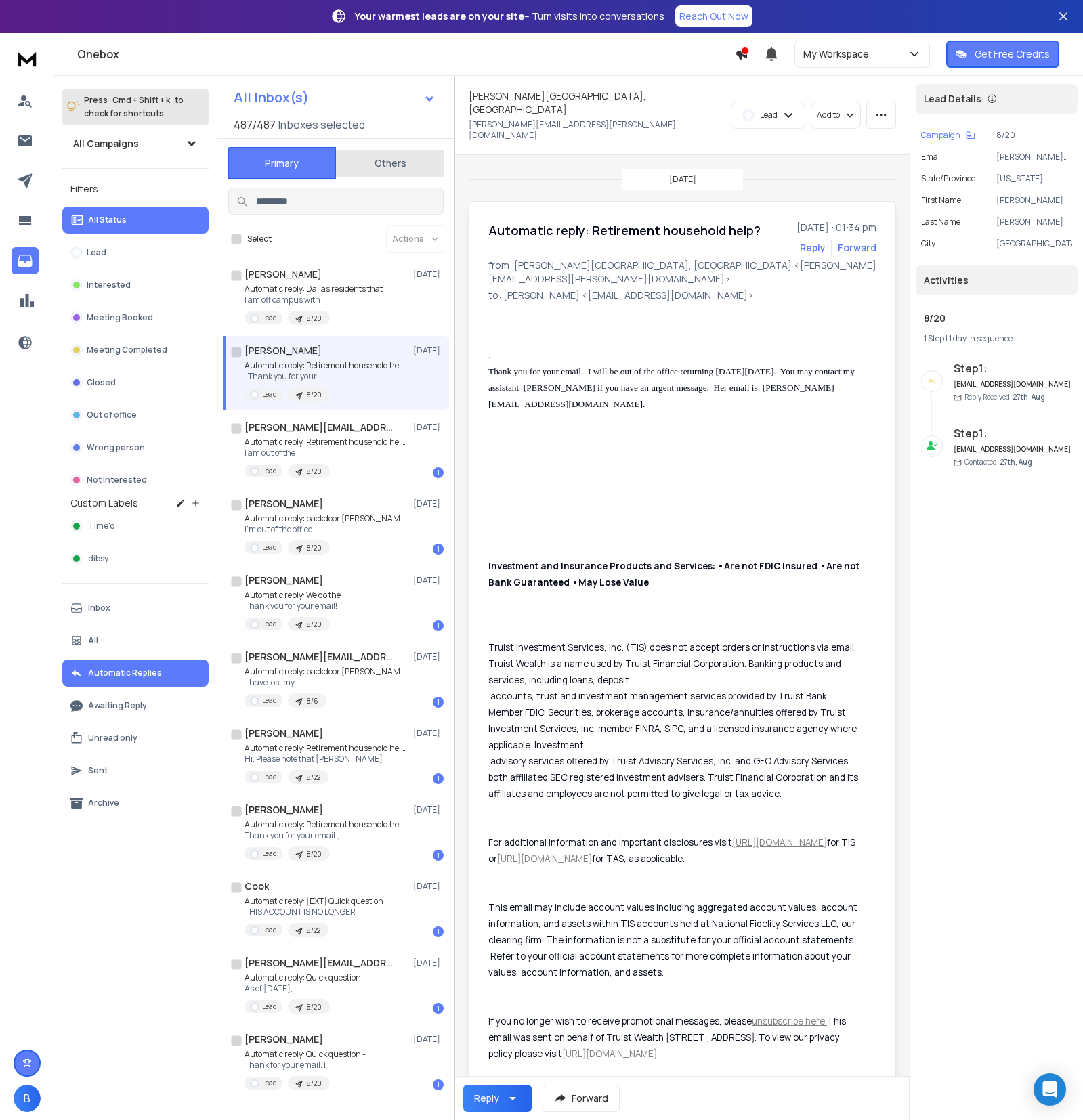
scroll to position [10587, 0]
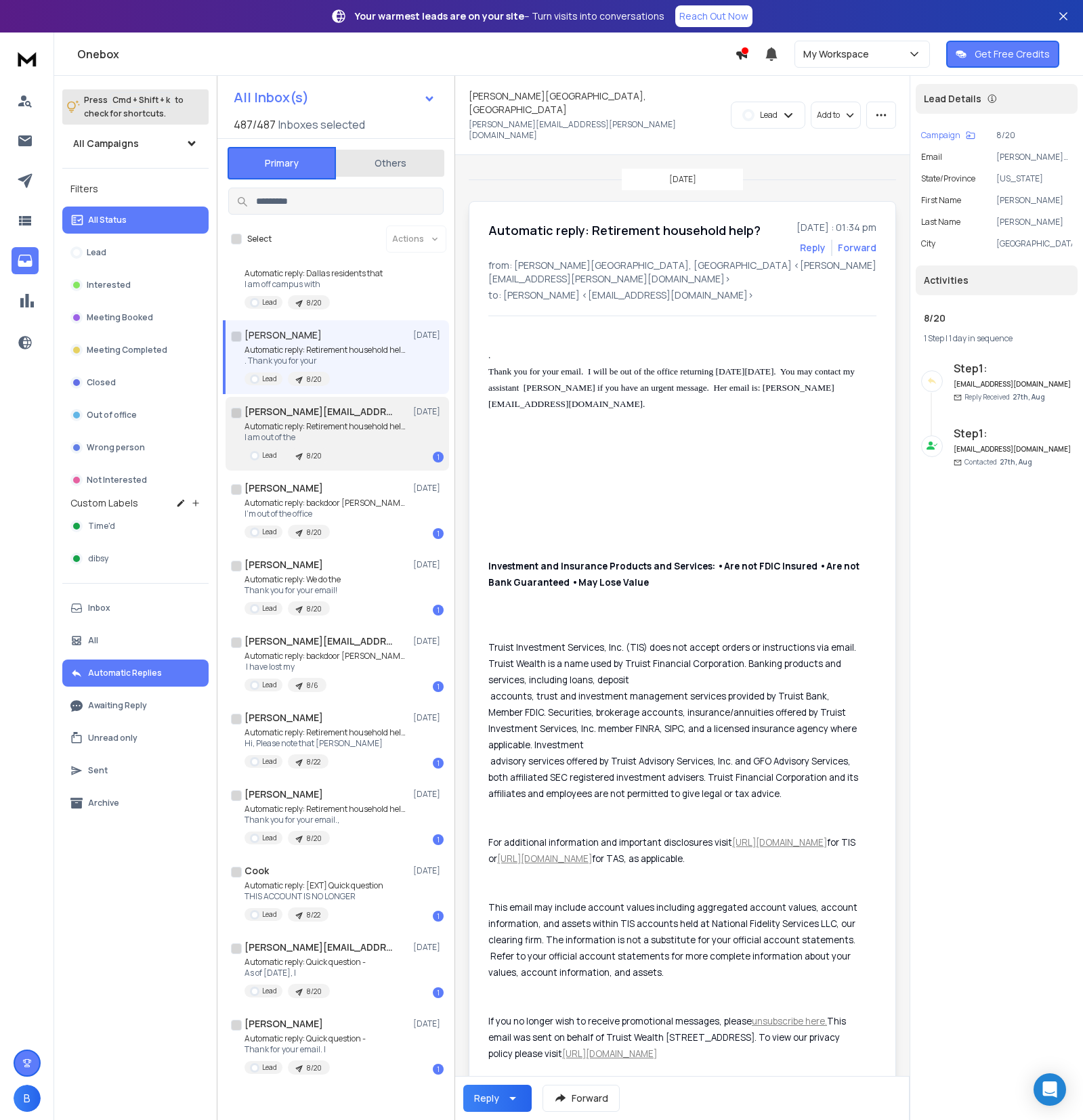
click at [370, 437] on p "I am out of the" at bounding box center [326, 437] width 162 height 10
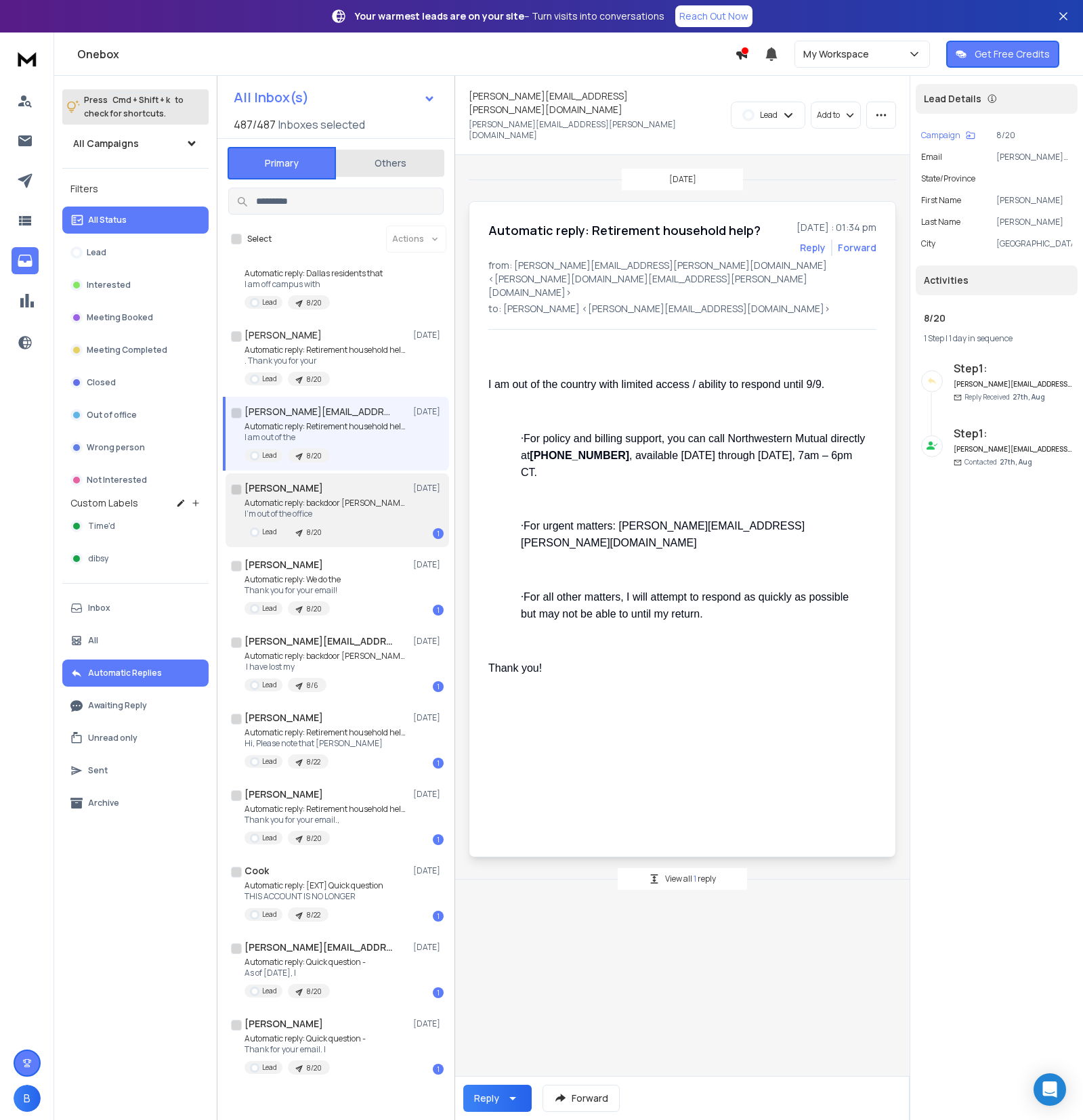
click at [373, 492] on div "[PERSON_NAME] [DATE]" at bounding box center [344, 488] width 199 height 14
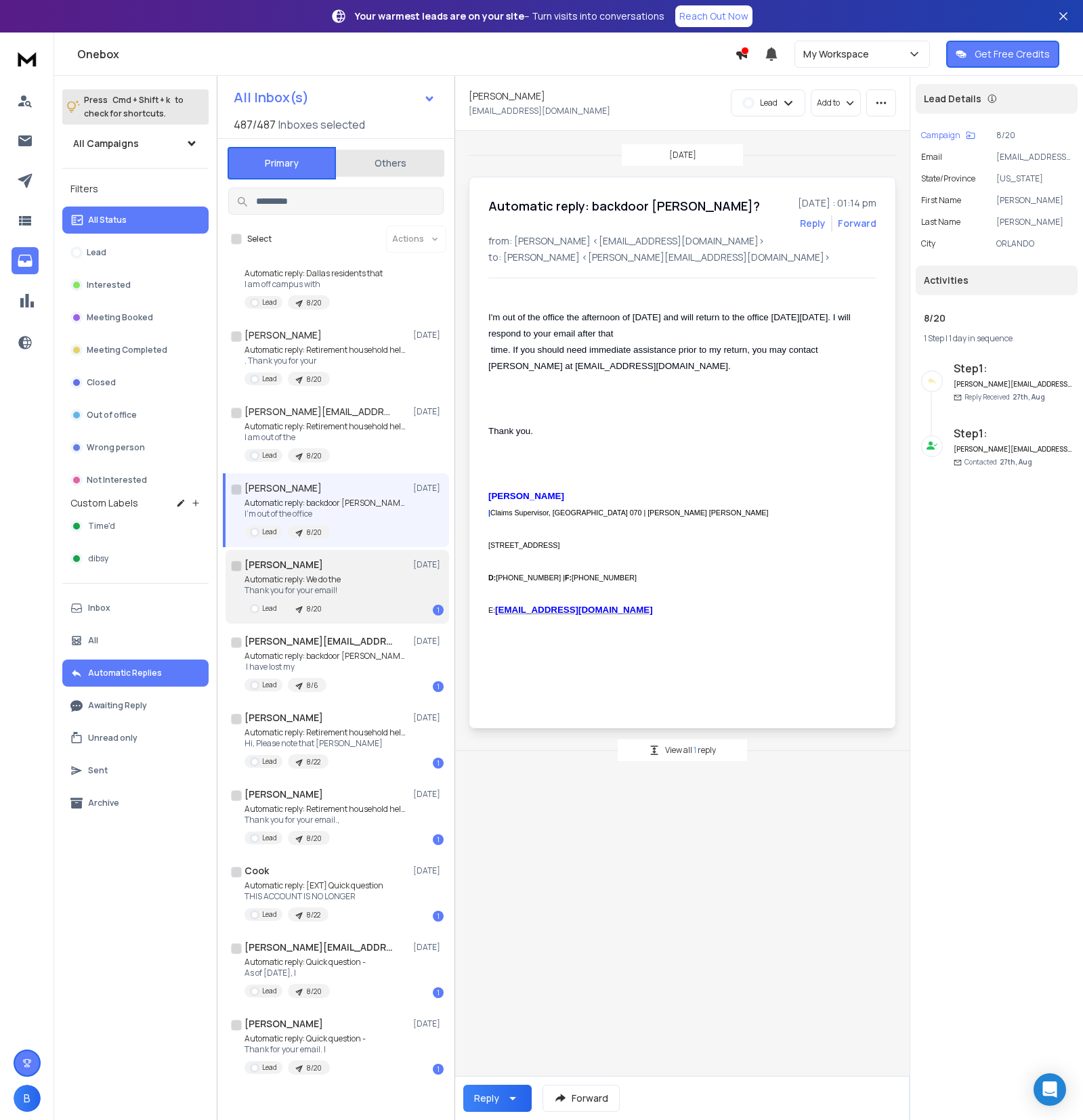
click at [372, 556] on div "[PERSON_NAME] [DATE] Automatic reply: We do the Thank you for your email! Lead …" at bounding box center [337, 587] width 223 height 74
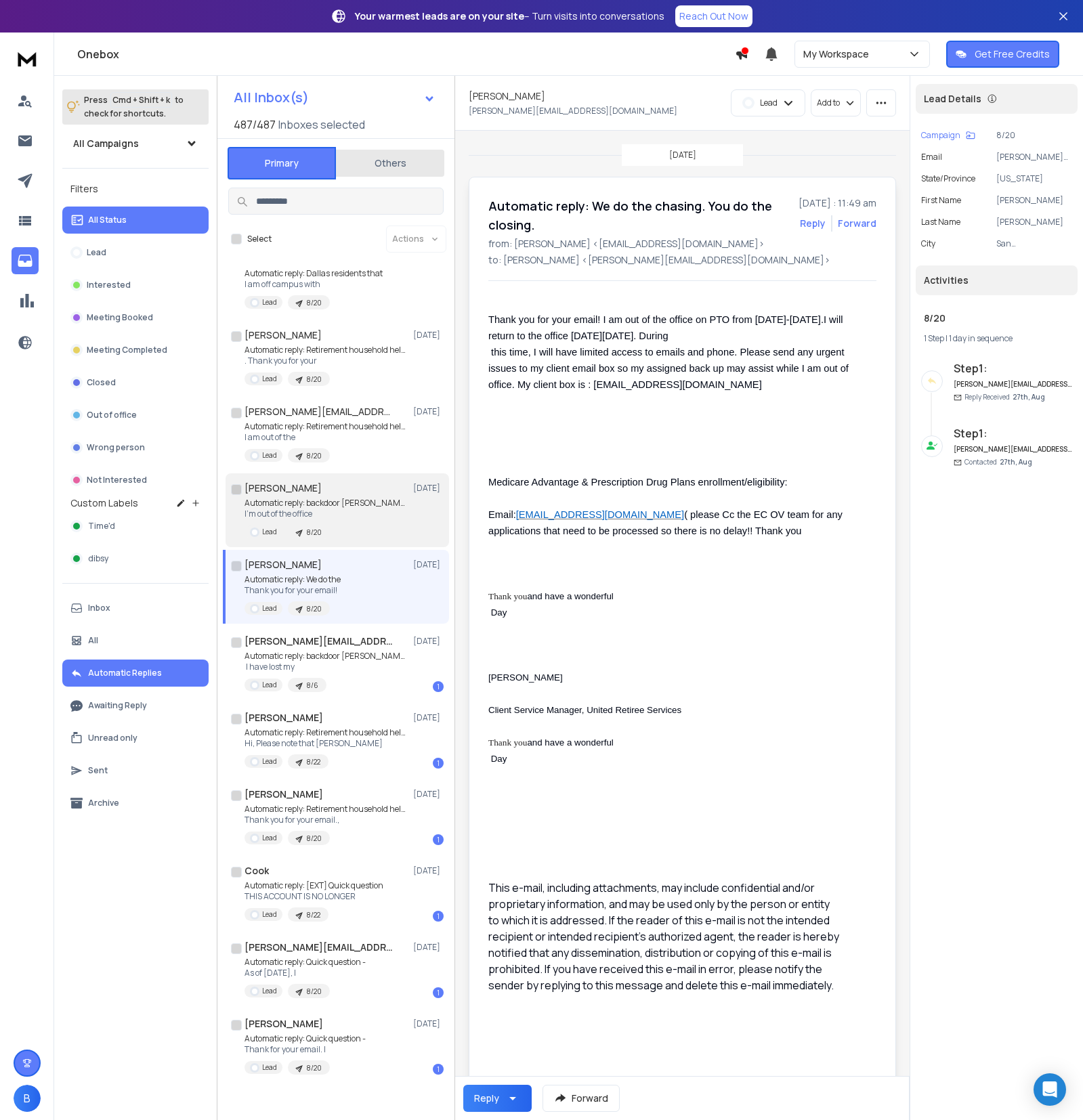
click at [364, 522] on div "Automatic reply: backdoor [PERSON_NAME]? I'm out of the office Lead 8/20" at bounding box center [326, 518] width 162 height 41
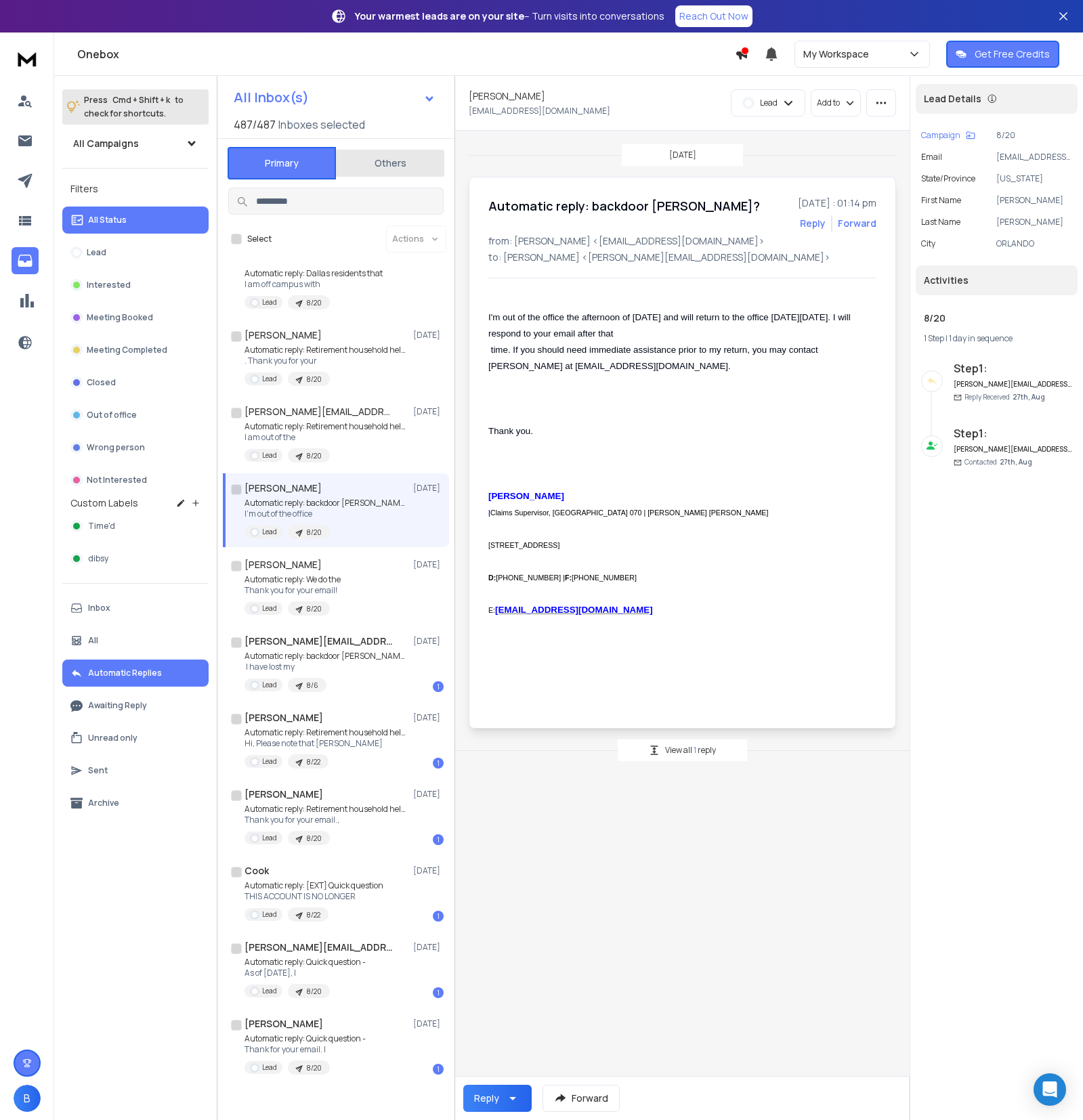
click at [743, 102] on div at bounding box center [748, 103] width 12 height 12
click at [778, 259] on p "Wrong person" at bounding box center [788, 263] width 64 height 14
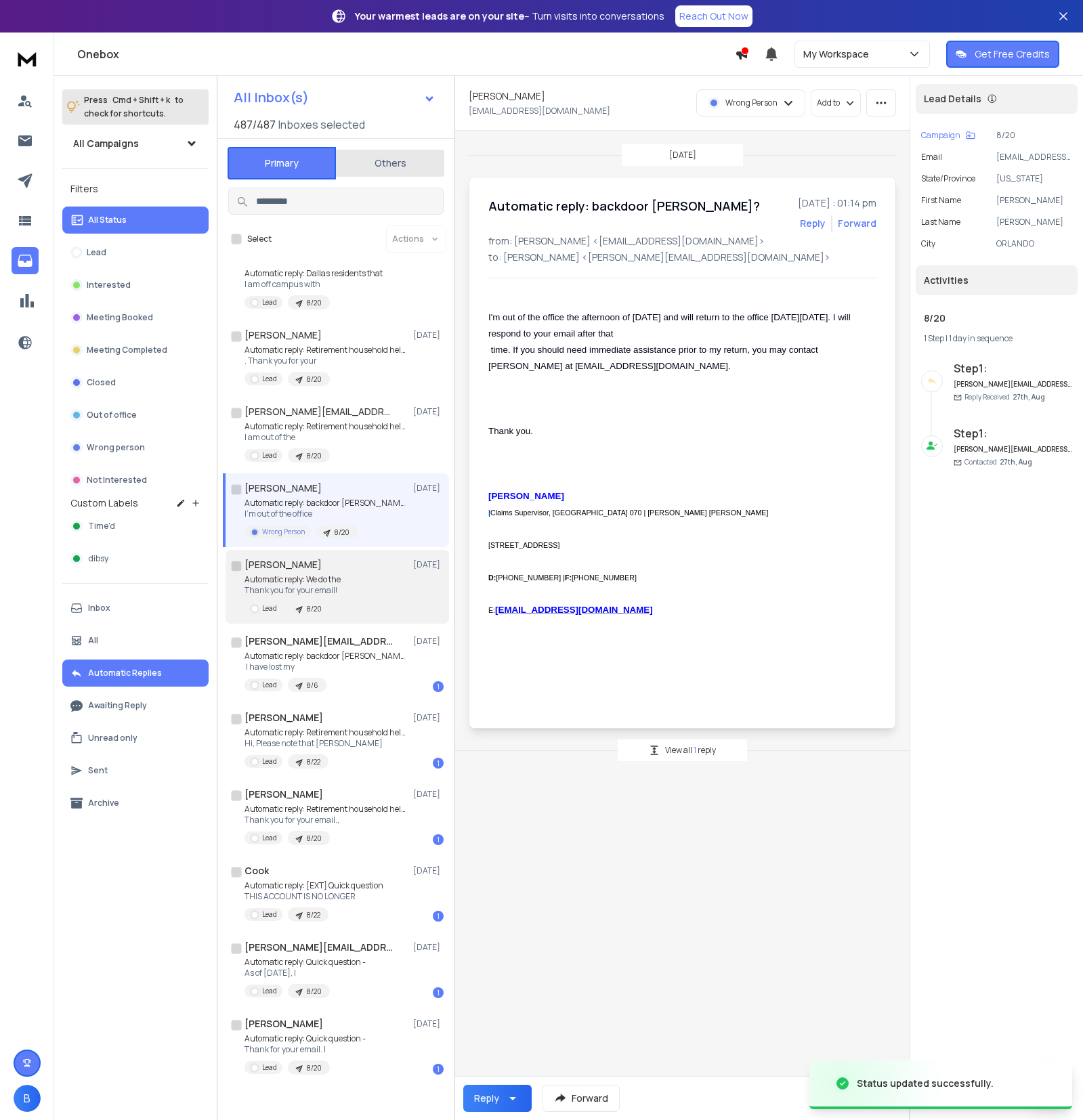
click at [366, 587] on div "Automatic reply: We do the Thank you for your email! Lead 8/20" at bounding box center [344, 594] width 199 height 41
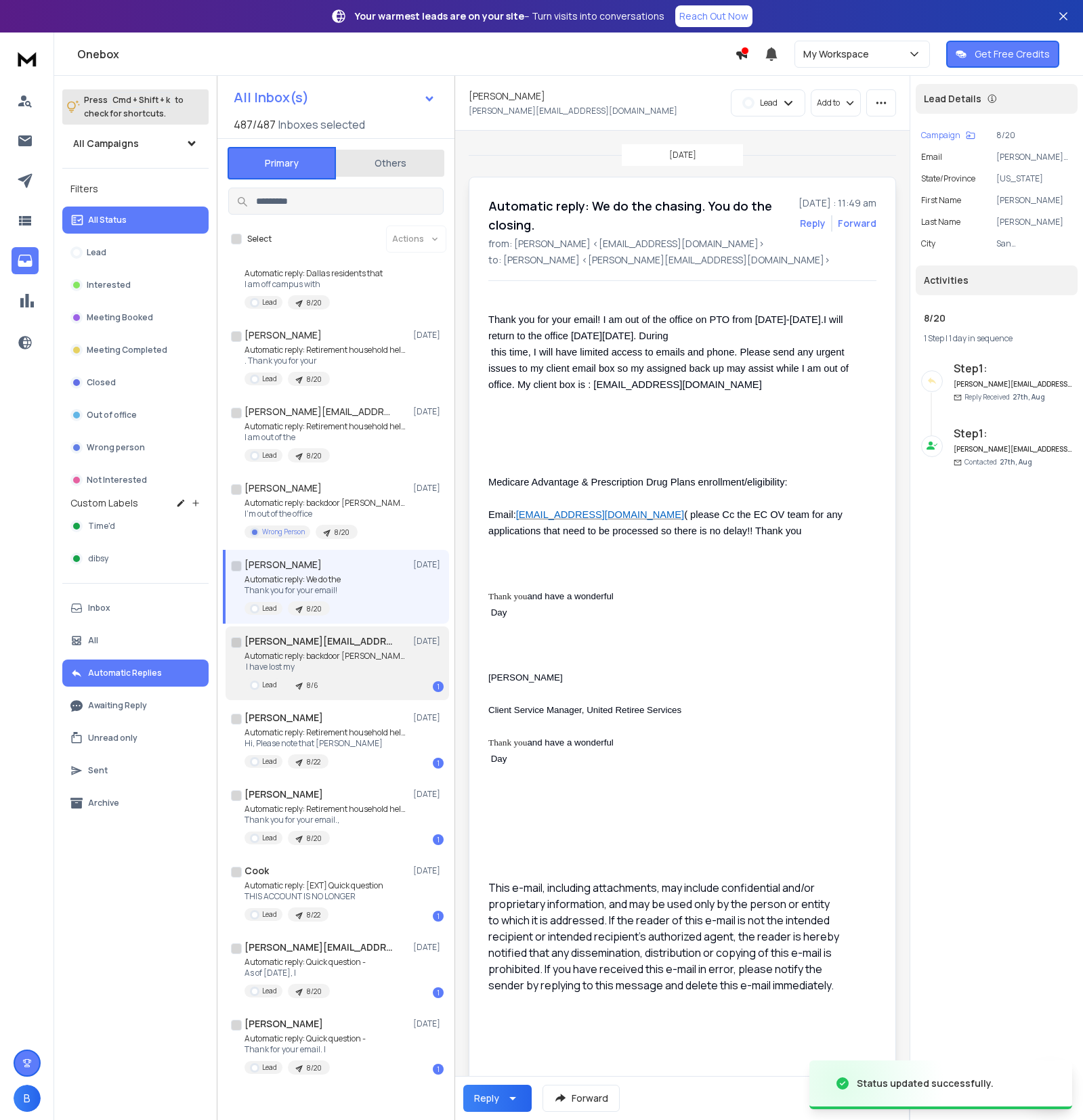
click at [386, 656] on div "Automatic reply: backdoor [PERSON_NAME]? ﻿ I have lost my Lead 8/6 1" at bounding box center [344, 671] width 199 height 41
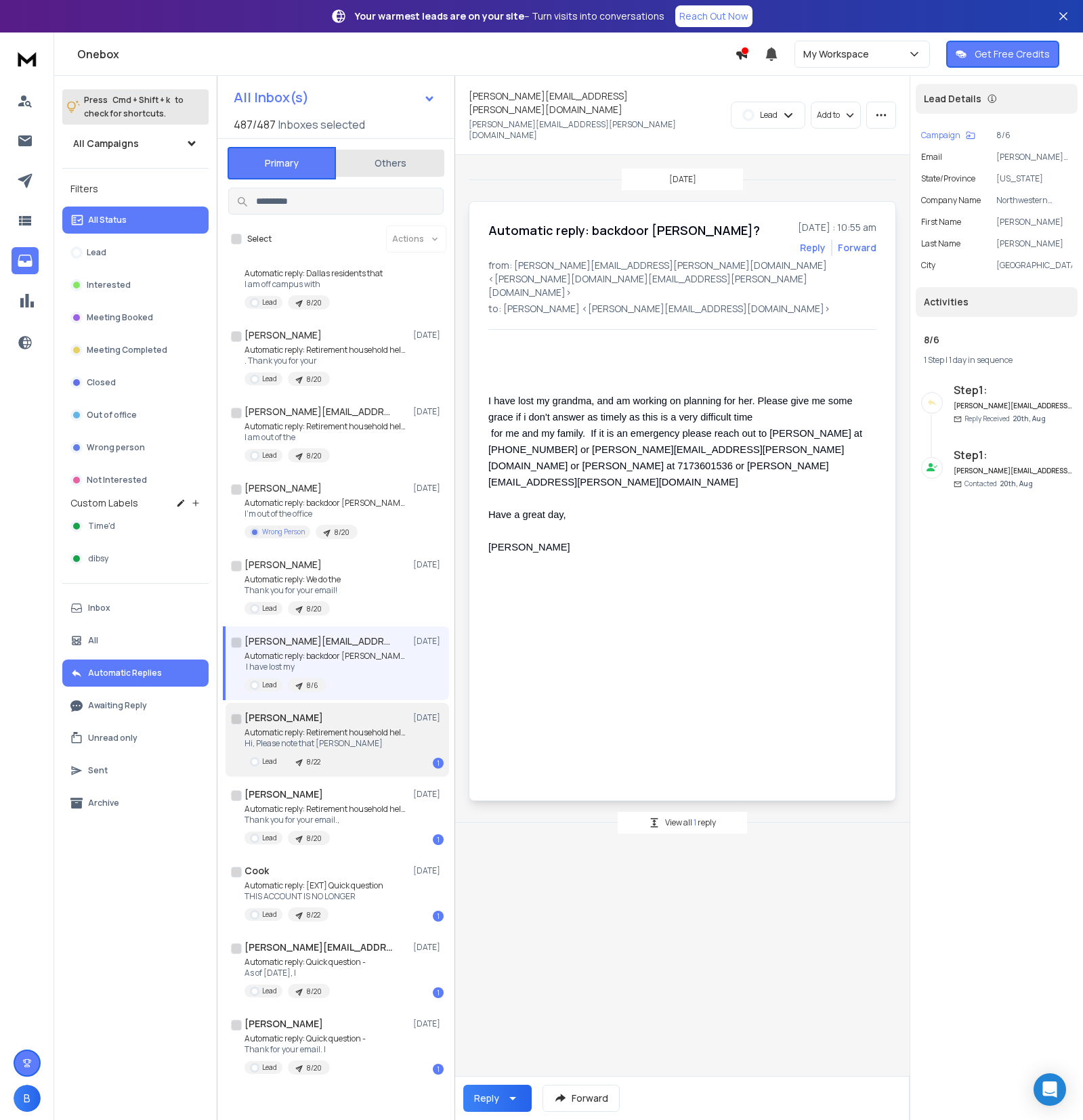
click at [336, 767] on div "Lead 8/22" at bounding box center [326, 762] width 162 height 14
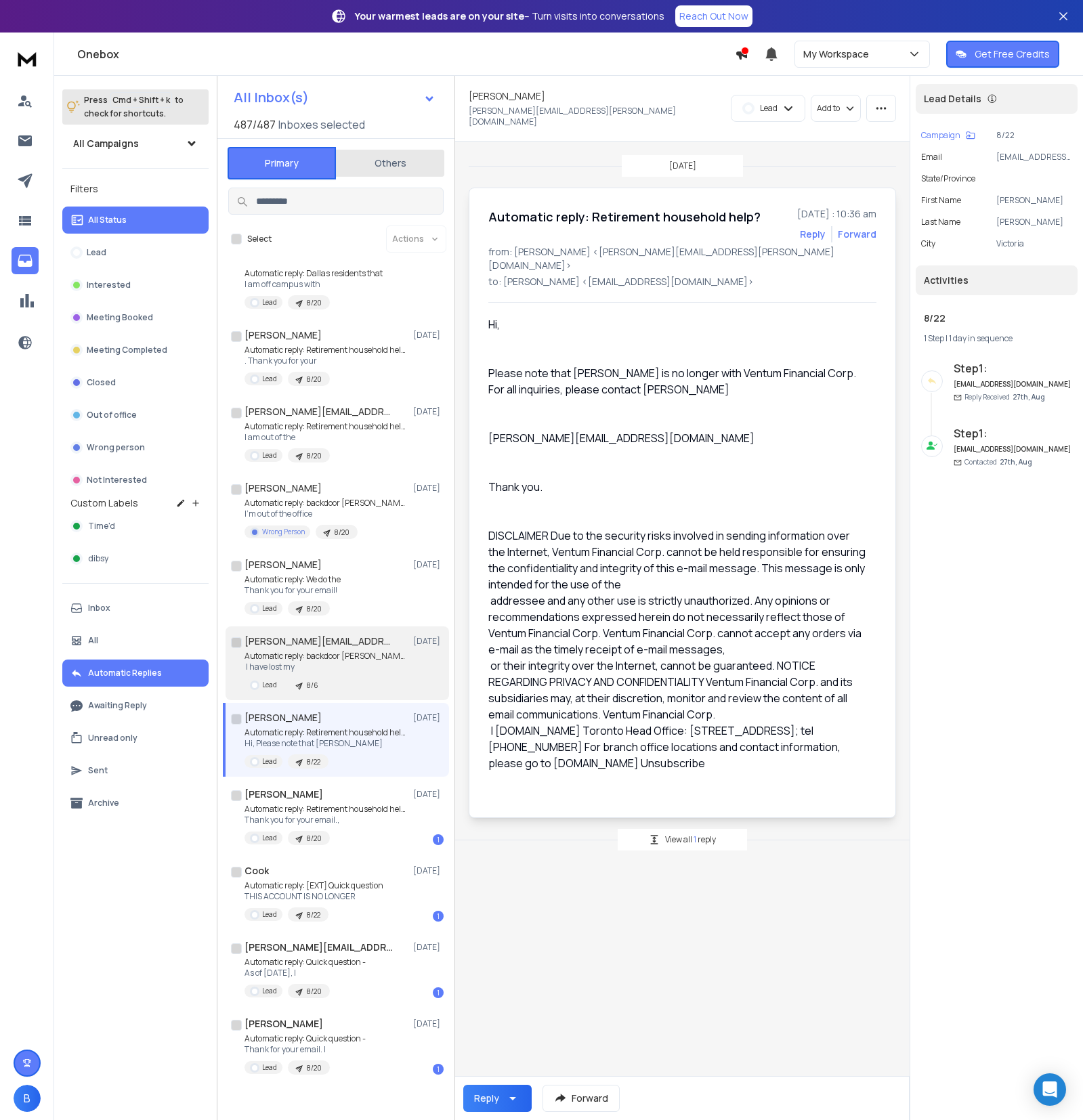
click at [337, 641] on h1 "[PERSON_NAME][EMAIL_ADDRESS][PERSON_NAME][DOMAIN_NAME]" at bounding box center [320, 641] width 149 height 14
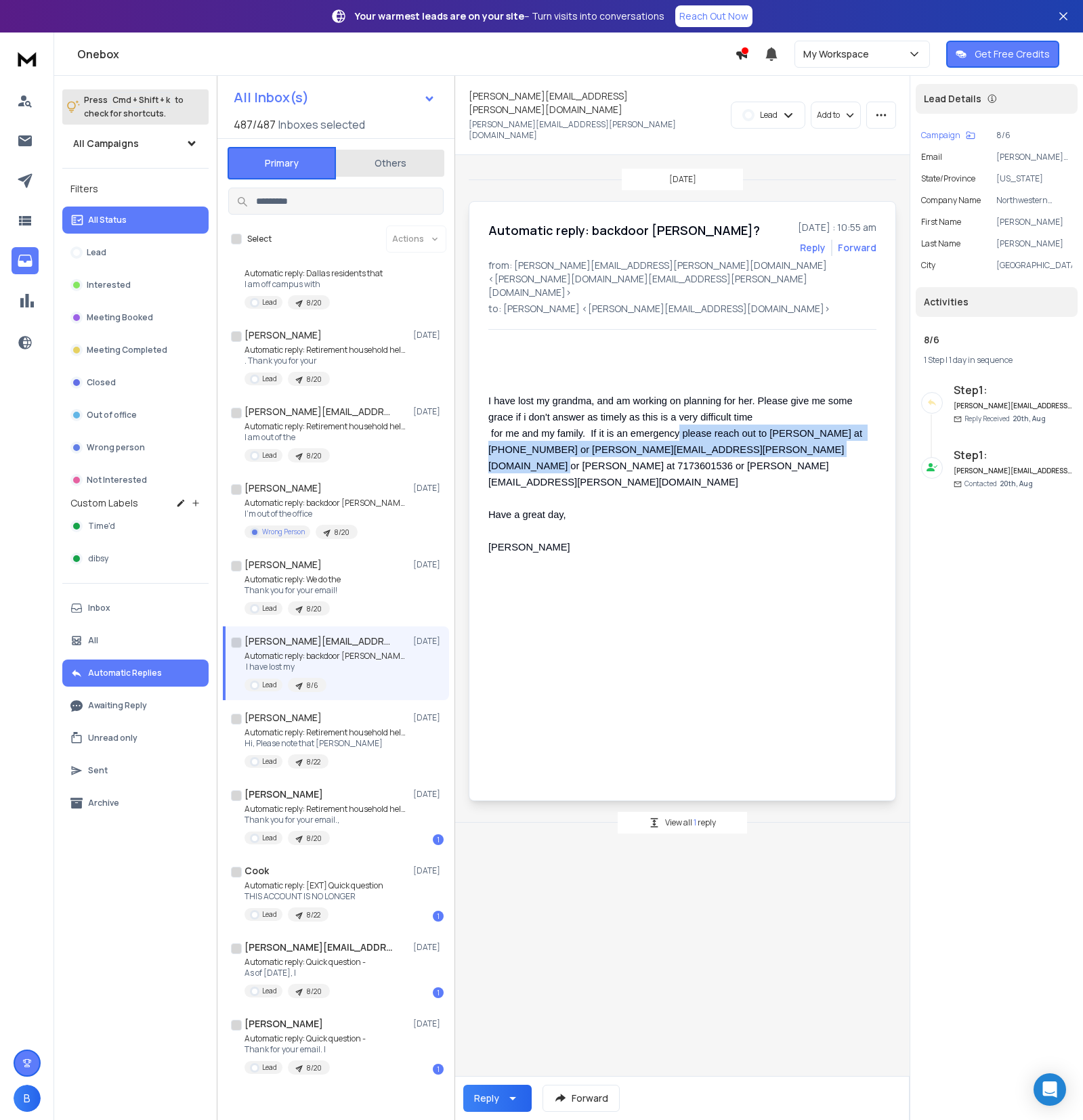
drag, startPoint x: 681, startPoint y: 383, endPoint x: 850, endPoint y: 403, distance: 170.2
click at [850, 403] on p "I have lost my grandma, and am working on planning for her. Please give me some…" at bounding box center [677, 440] width 377 height 97
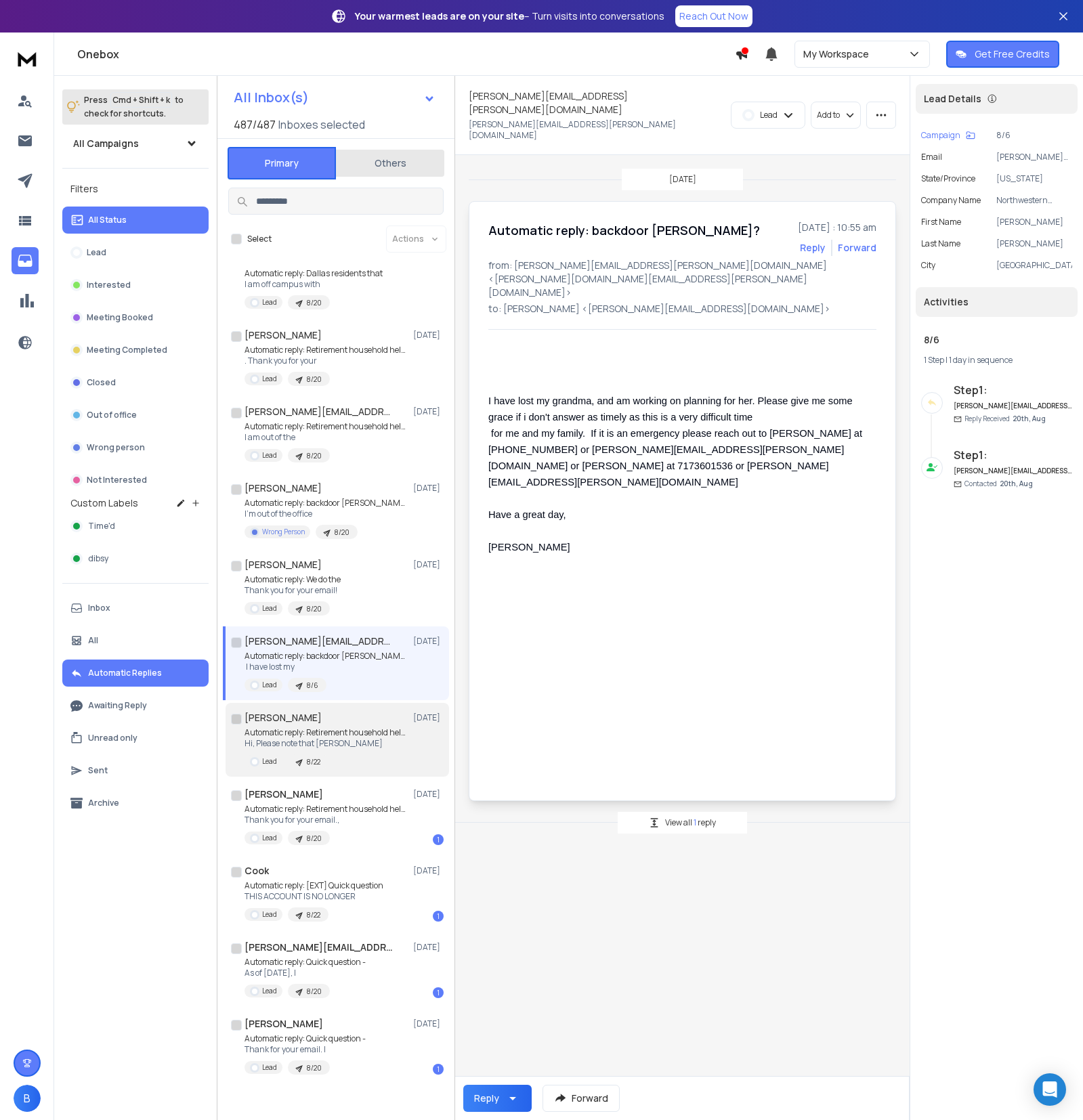
click at [358, 751] on div "Automatic reply: Retirement household help? Hi, Please note that [PERSON_NAME] …" at bounding box center [326, 747] width 162 height 41
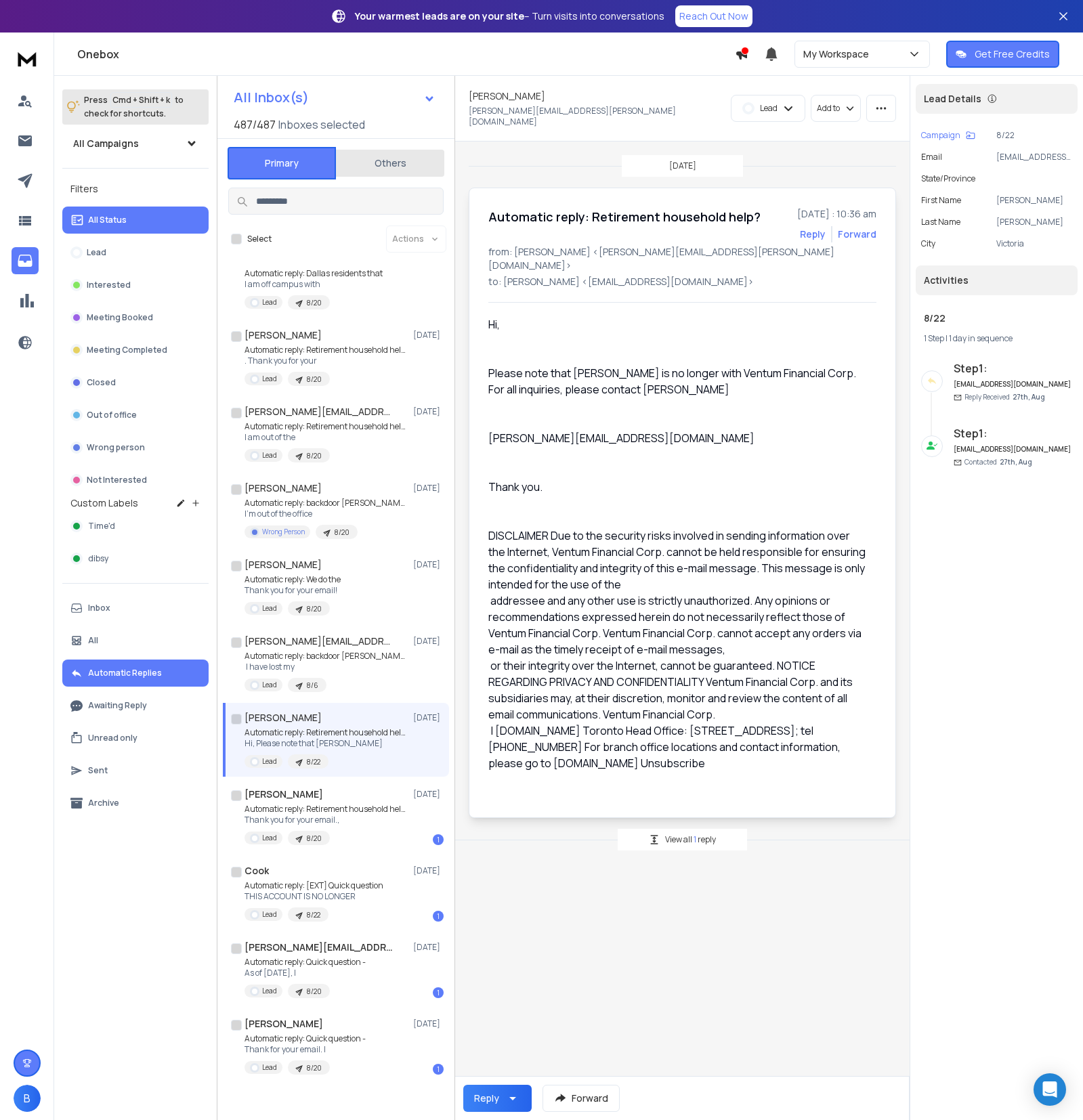
click at [749, 110] on div "Lead" at bounding box center [767, 108] width 73 height 26
click at [801, 266] on p "Wrong person" at bounding box center [788, 263] width 64 height 14
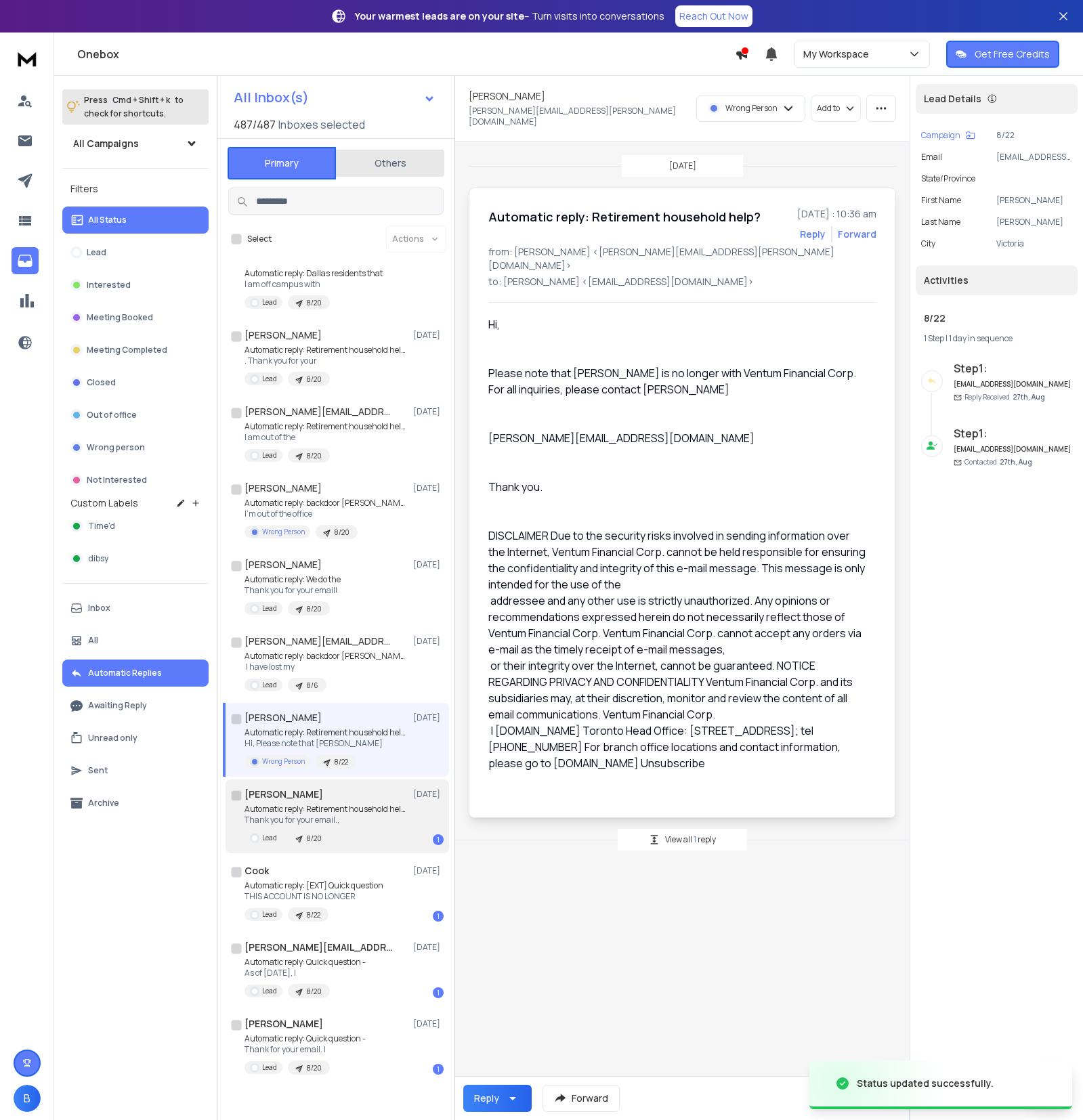
click at [349, 836] on div "Lead 8/20" at bounding box center [326, 838] width 162 height 14
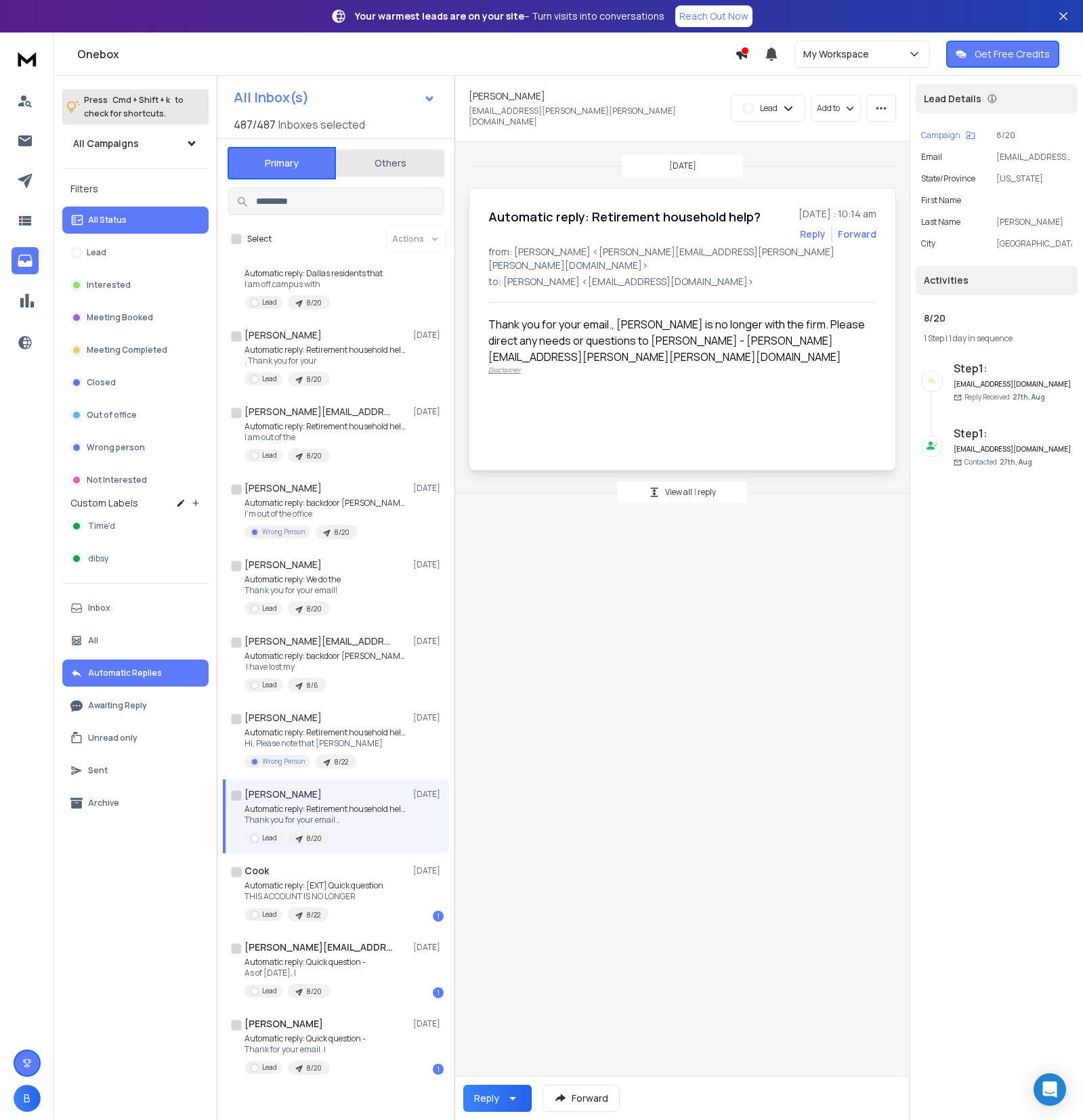
click at [772, 96] on div "Lead" at bounding box center [767, 108] width 73 height 26
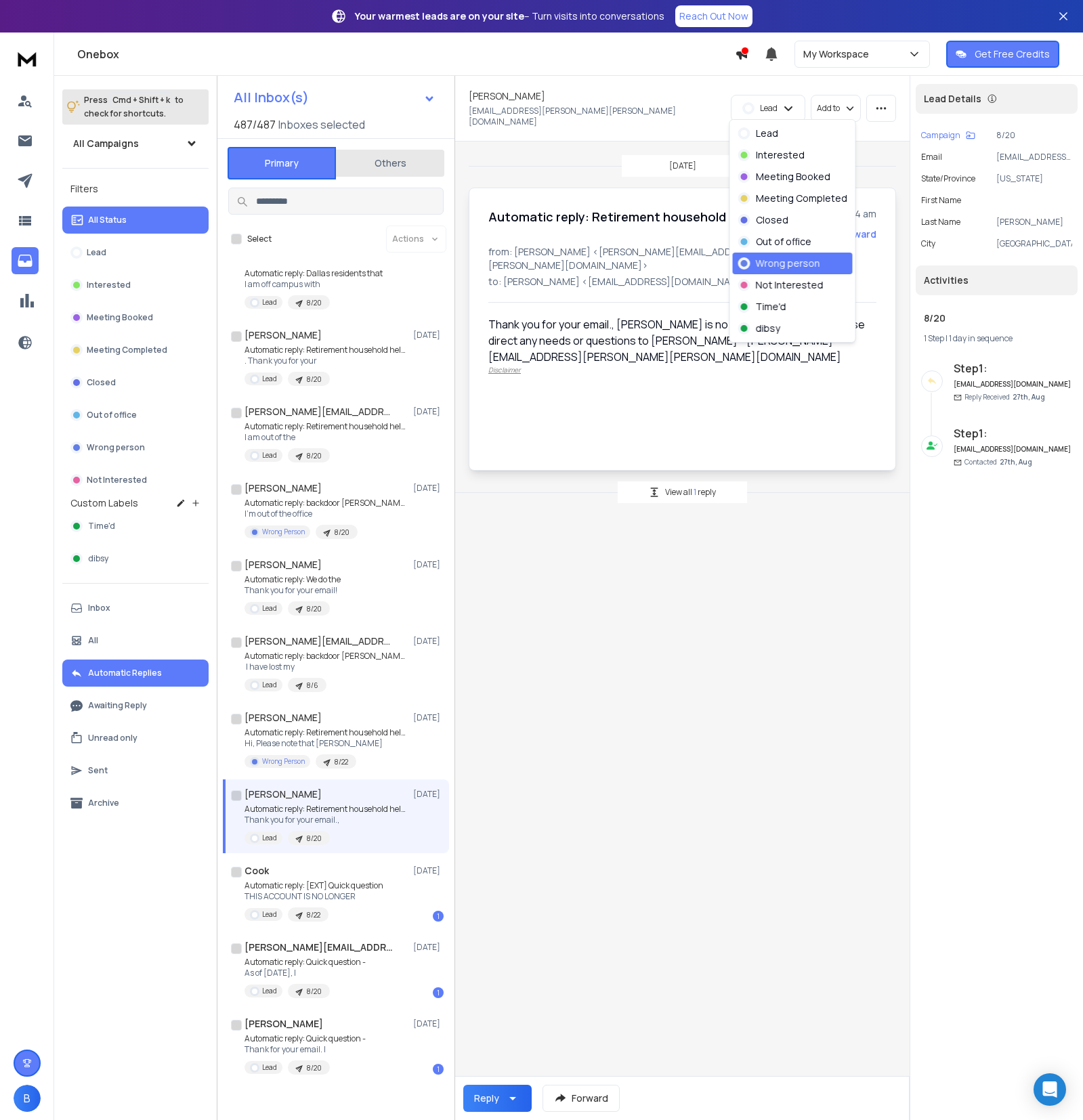
click at [763, 270] on p "Wrong person" at bounding box center [788, 263] width 64 height 14
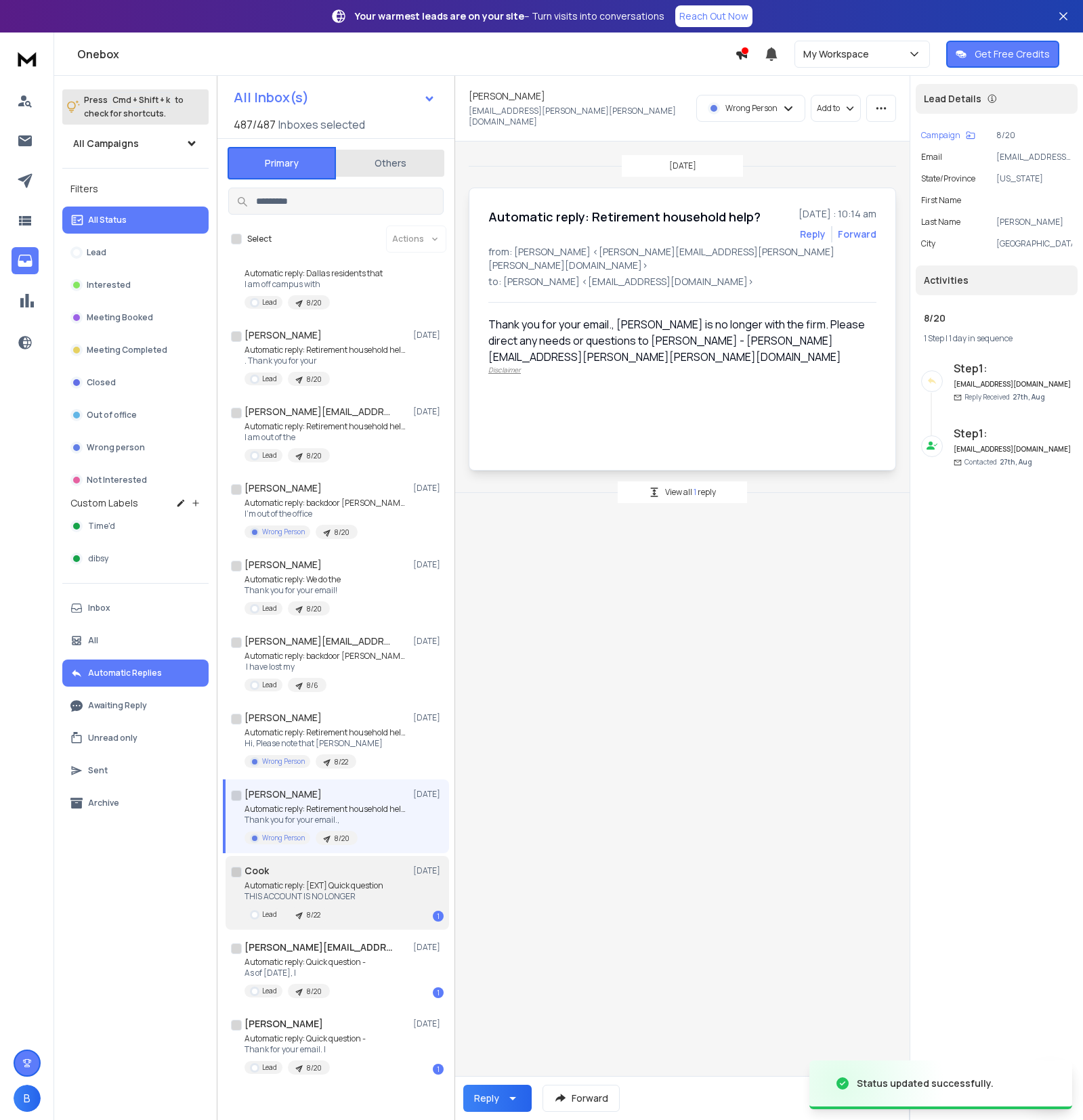
scroll to position [10808, 0]
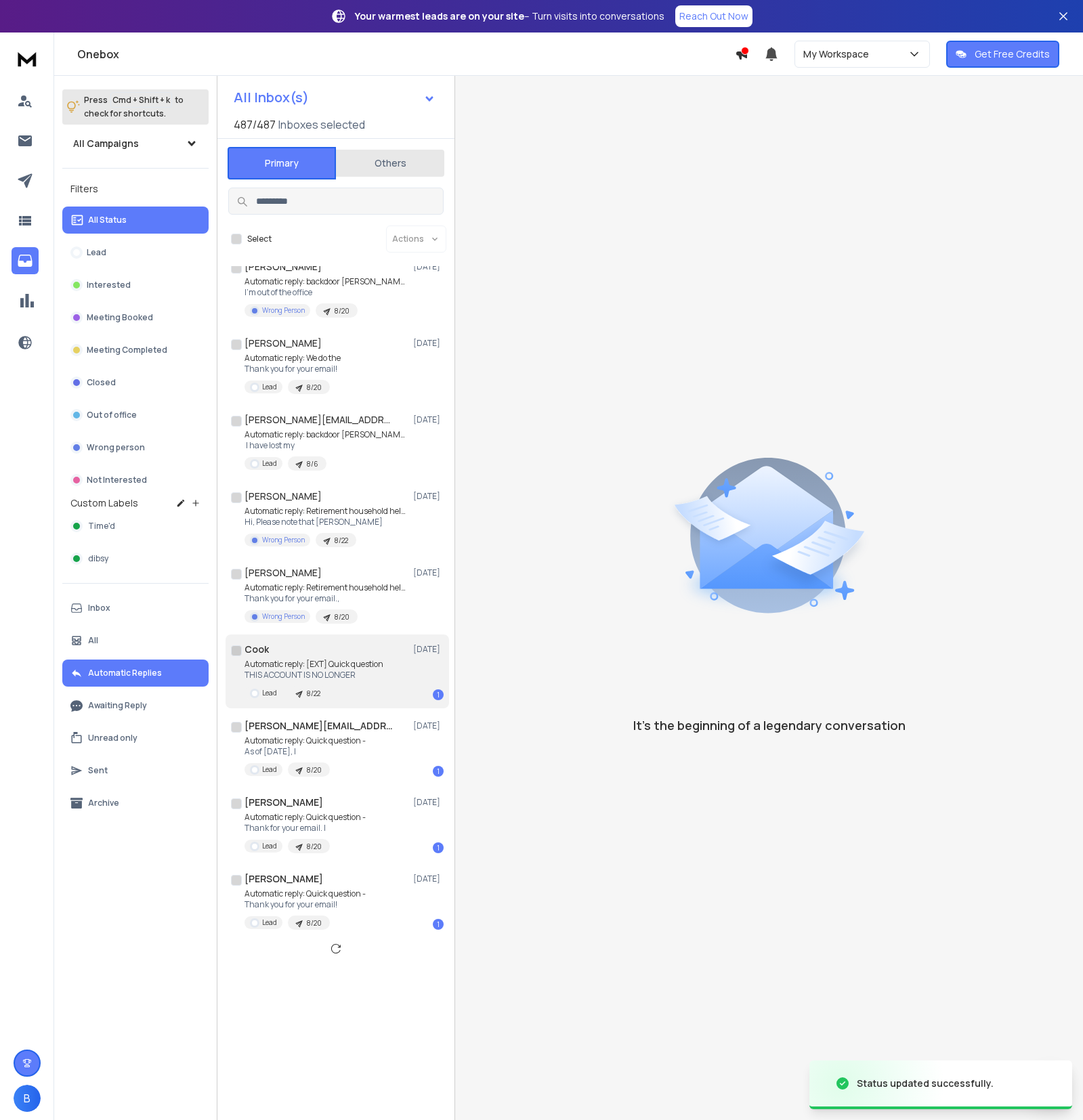
click at [359, 678] on p "THIS ACCOUNT IS NO LONGER" at bounding box center [314, 674] width 139 height 10
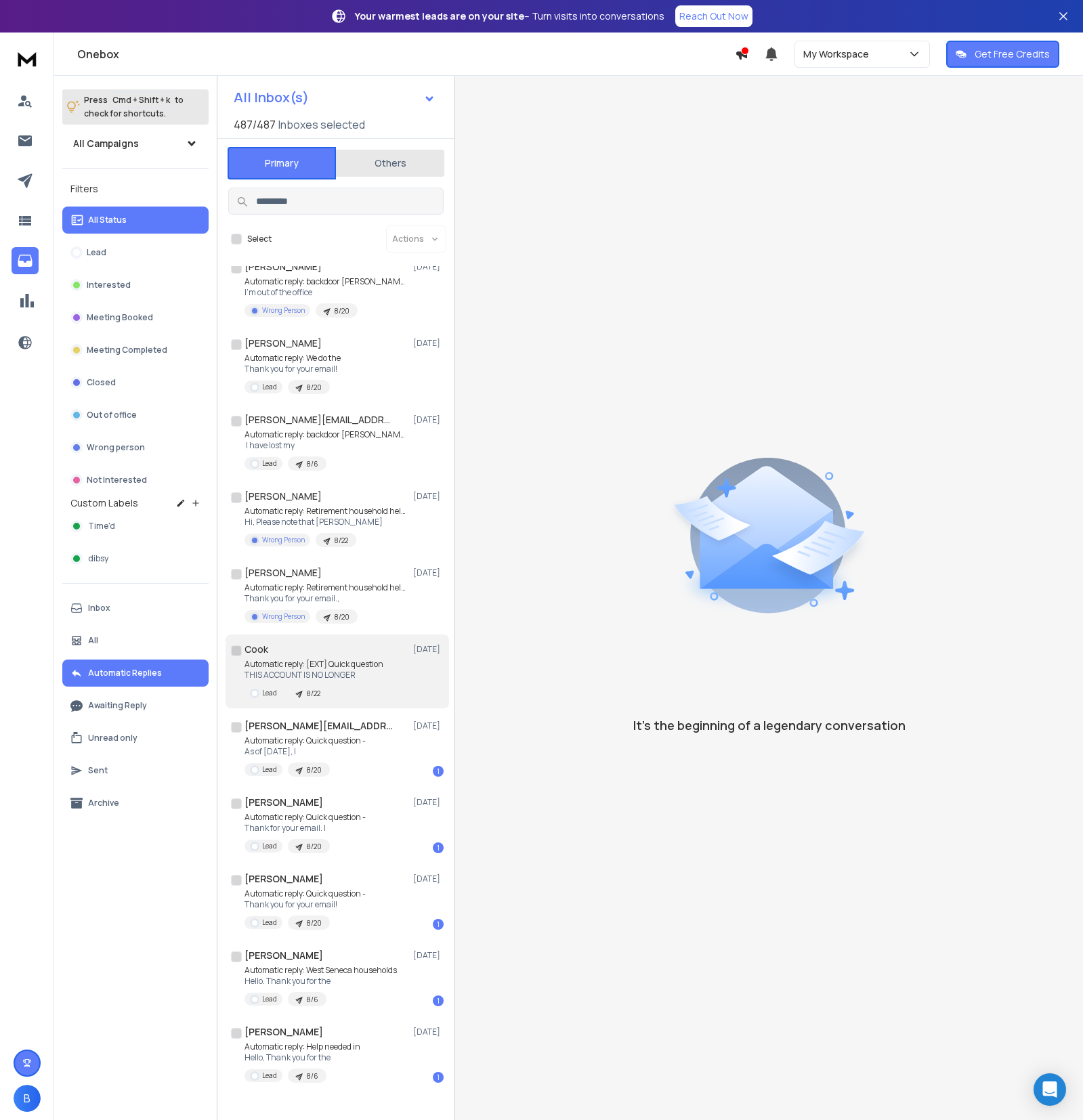
click at [353, 668] on p "Automatic reply: [EXT] Quick question" at bounding box center [314, 664] width 139 height 10
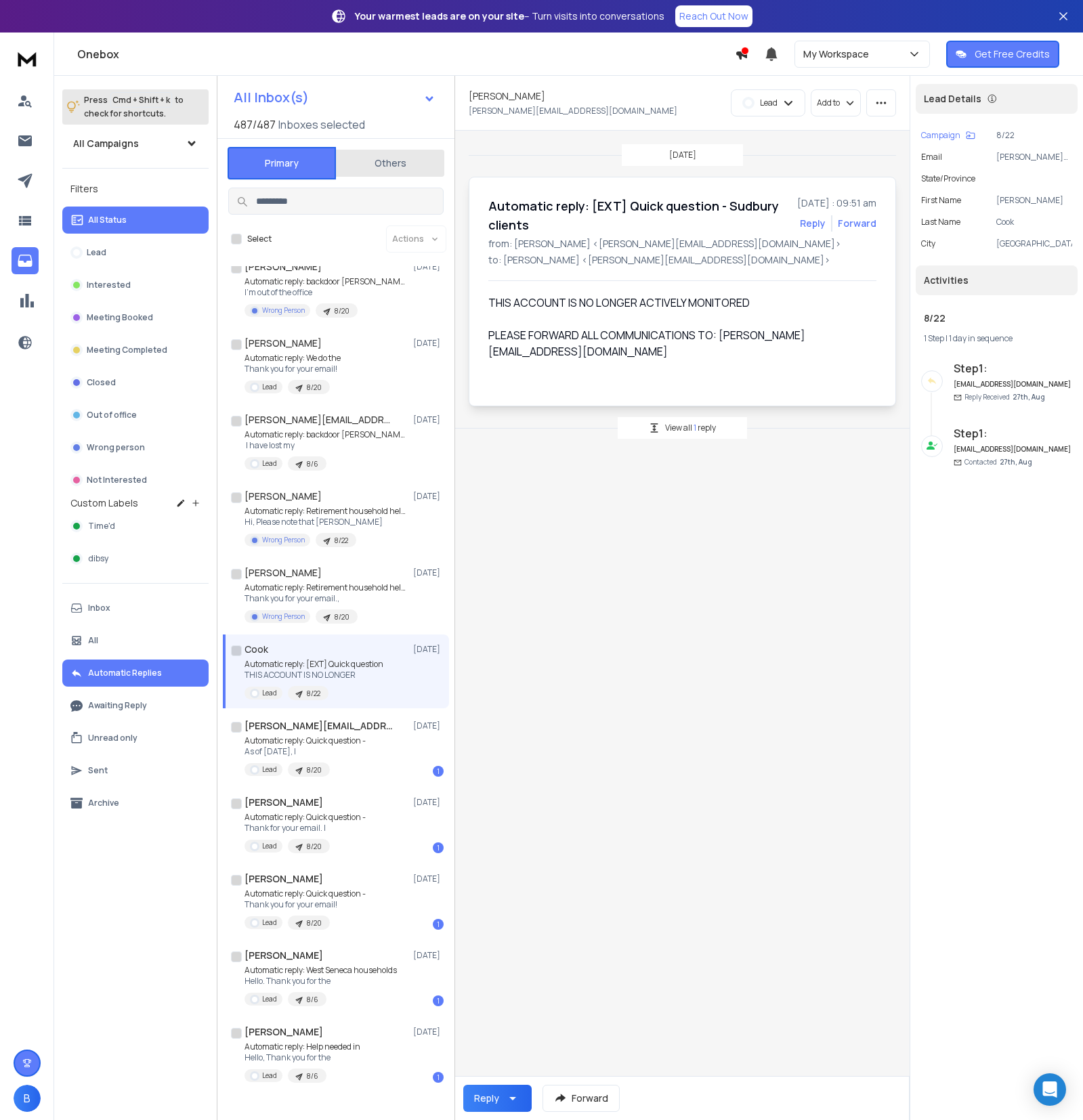
click at [760, 102] on p "Lead" at bounding box center [769, 102] width 18 height 10
click at [812, 262] on p "Wrong person" at bounding box center [788, 263] width 64 height 14
click at [338, 768] on div "Lead 8/20" at bounding box center [305, 770] width 121 height 14
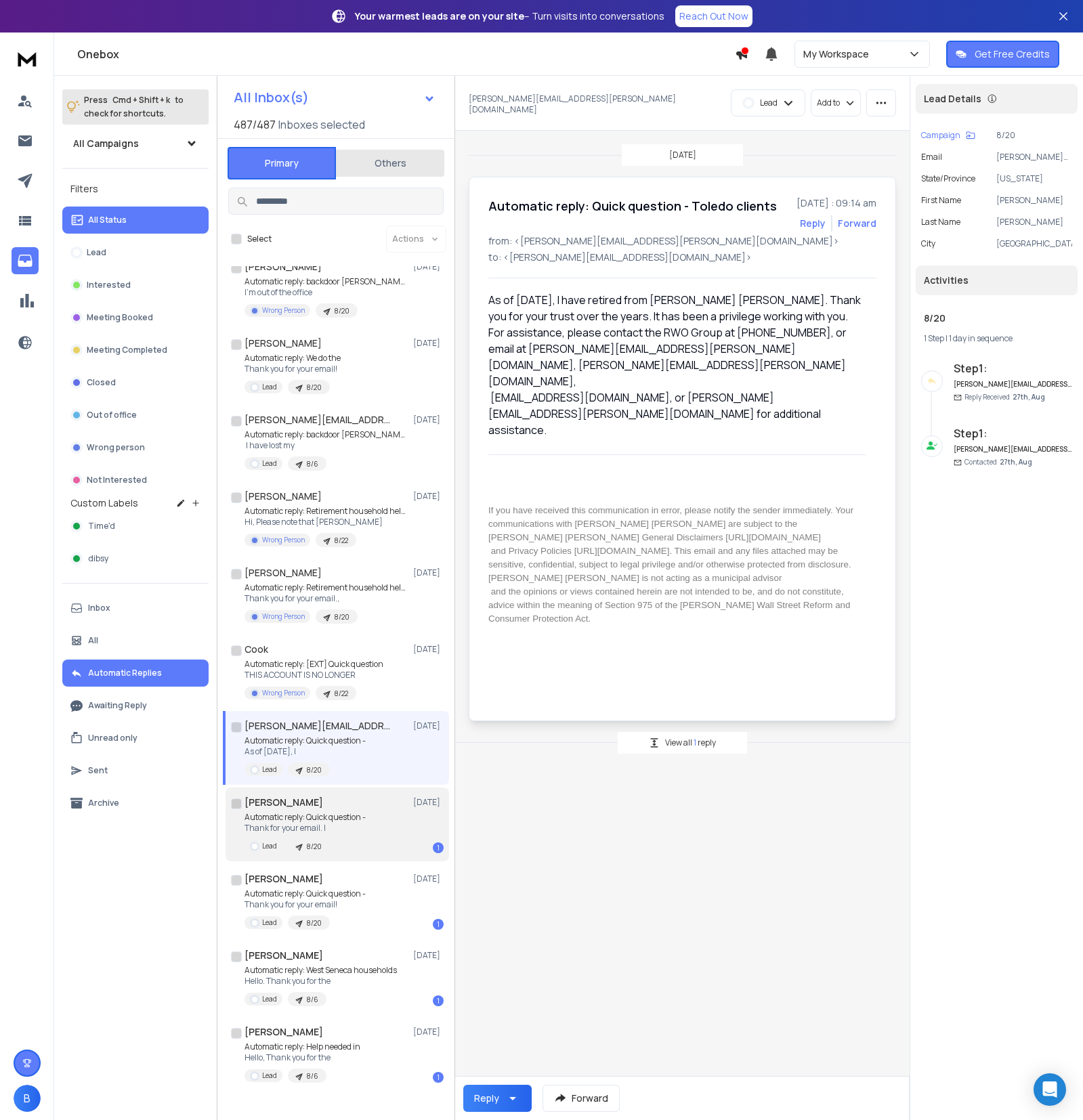
click at [348, 825] on p "Thank for your email. I" at bounding box center [305, 828] width 121 height 10
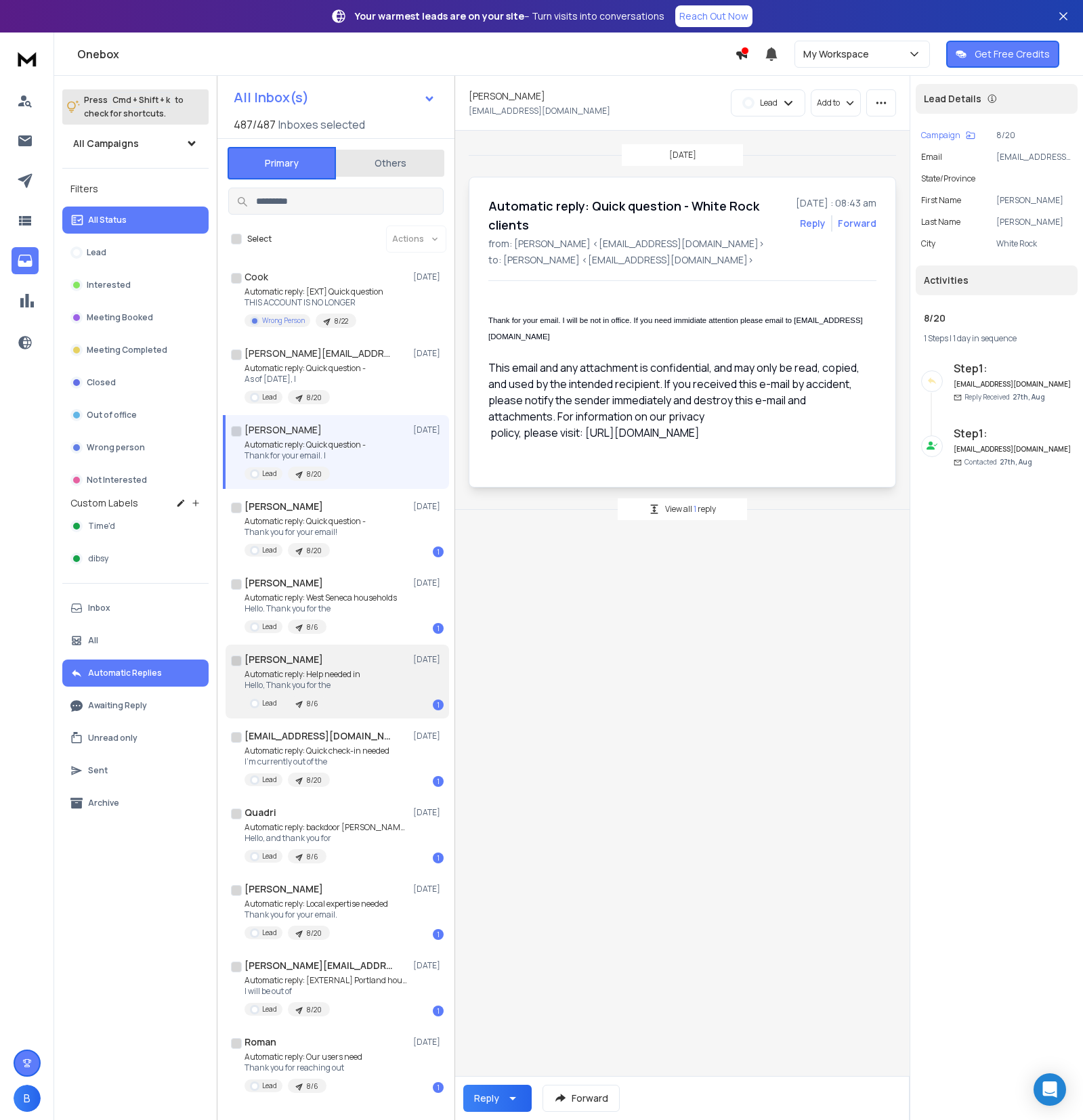
scroll to position [11190, 0]
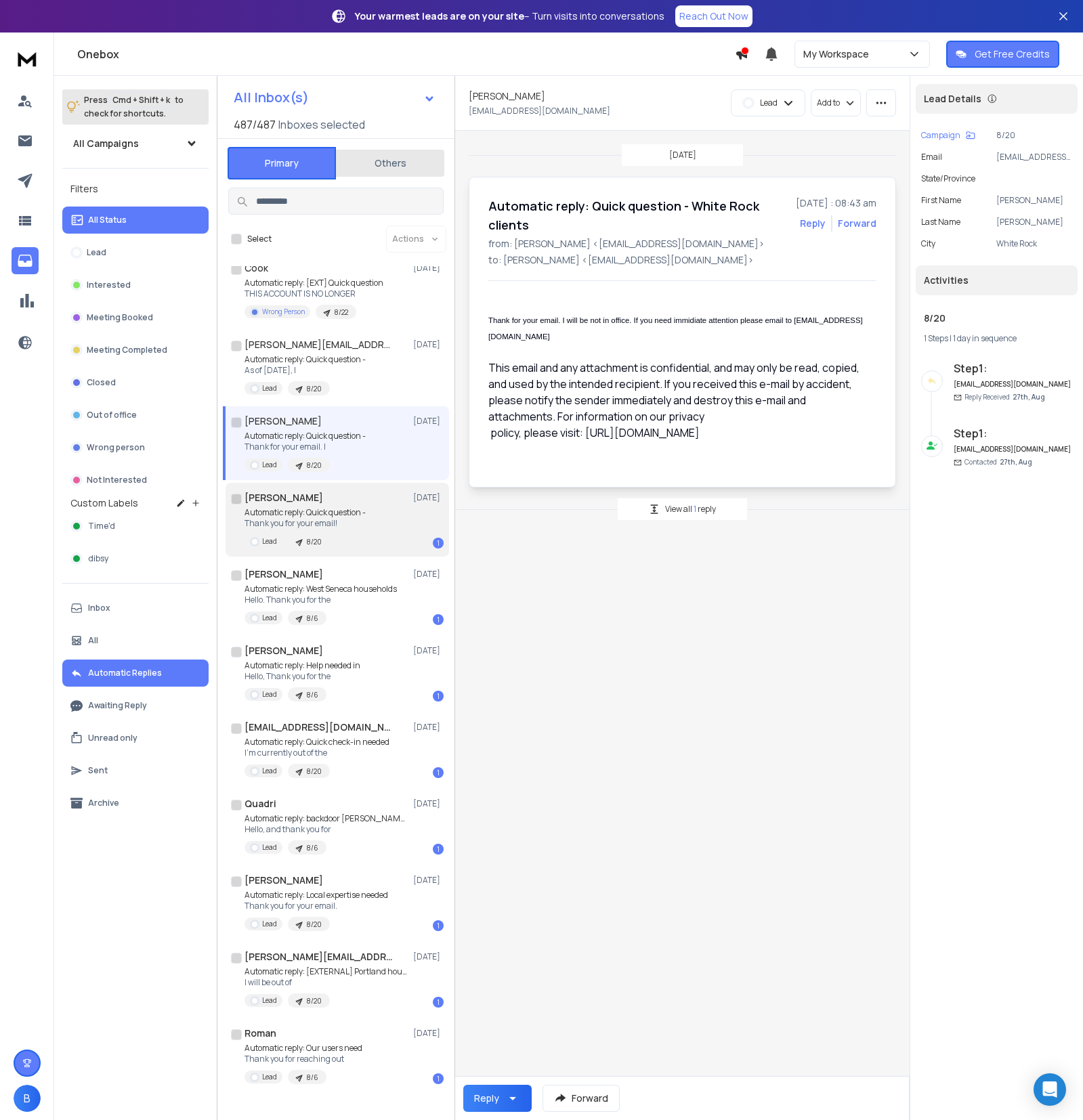
click at [336, 526] on p "Thank you for your email!" at bounding box center [305, 523] width 121 height 10
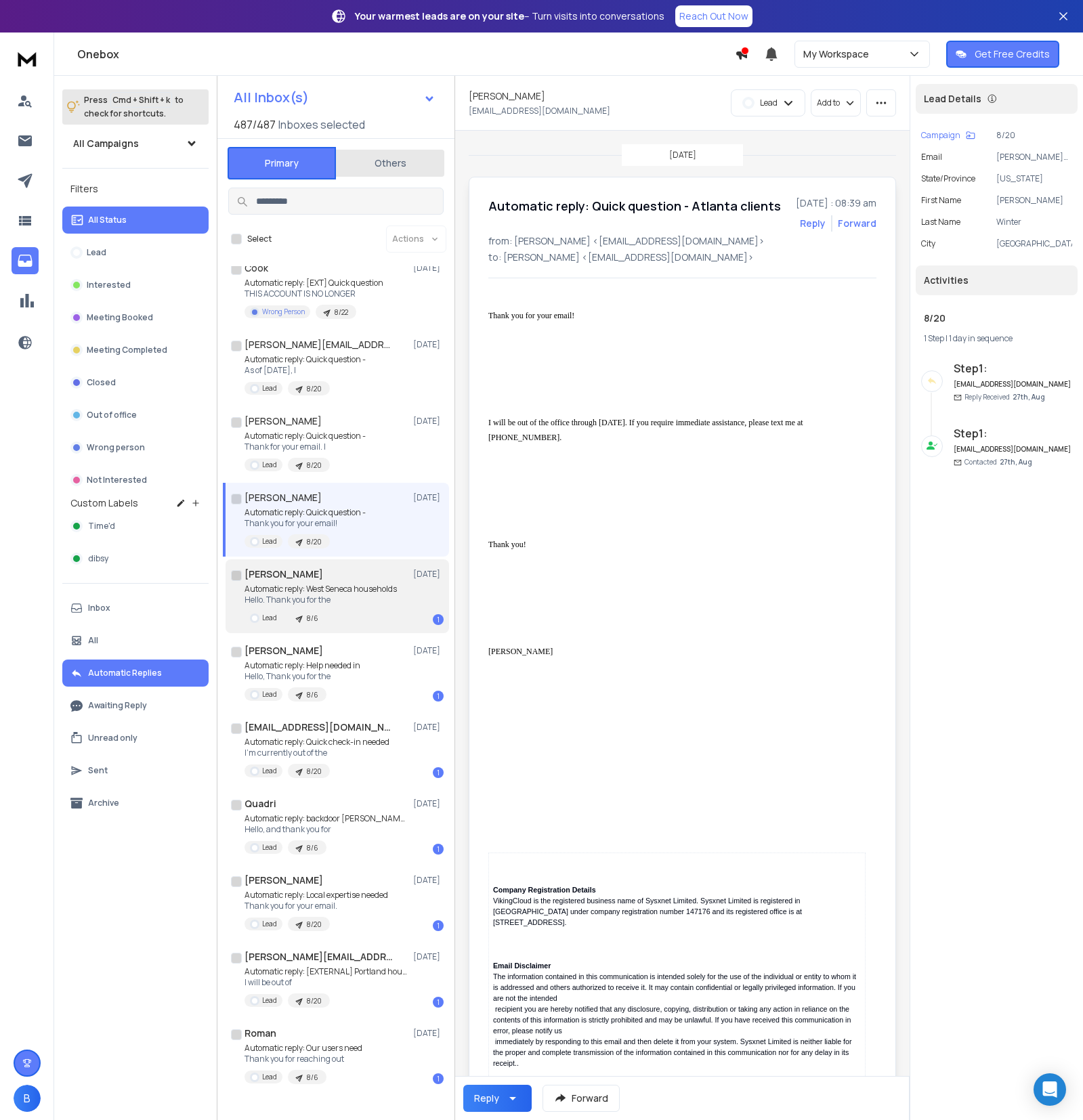
click at [368, 592] on p "Automatic reply: West Seneca households" at bounding box center [321, 589] width 153 height 10
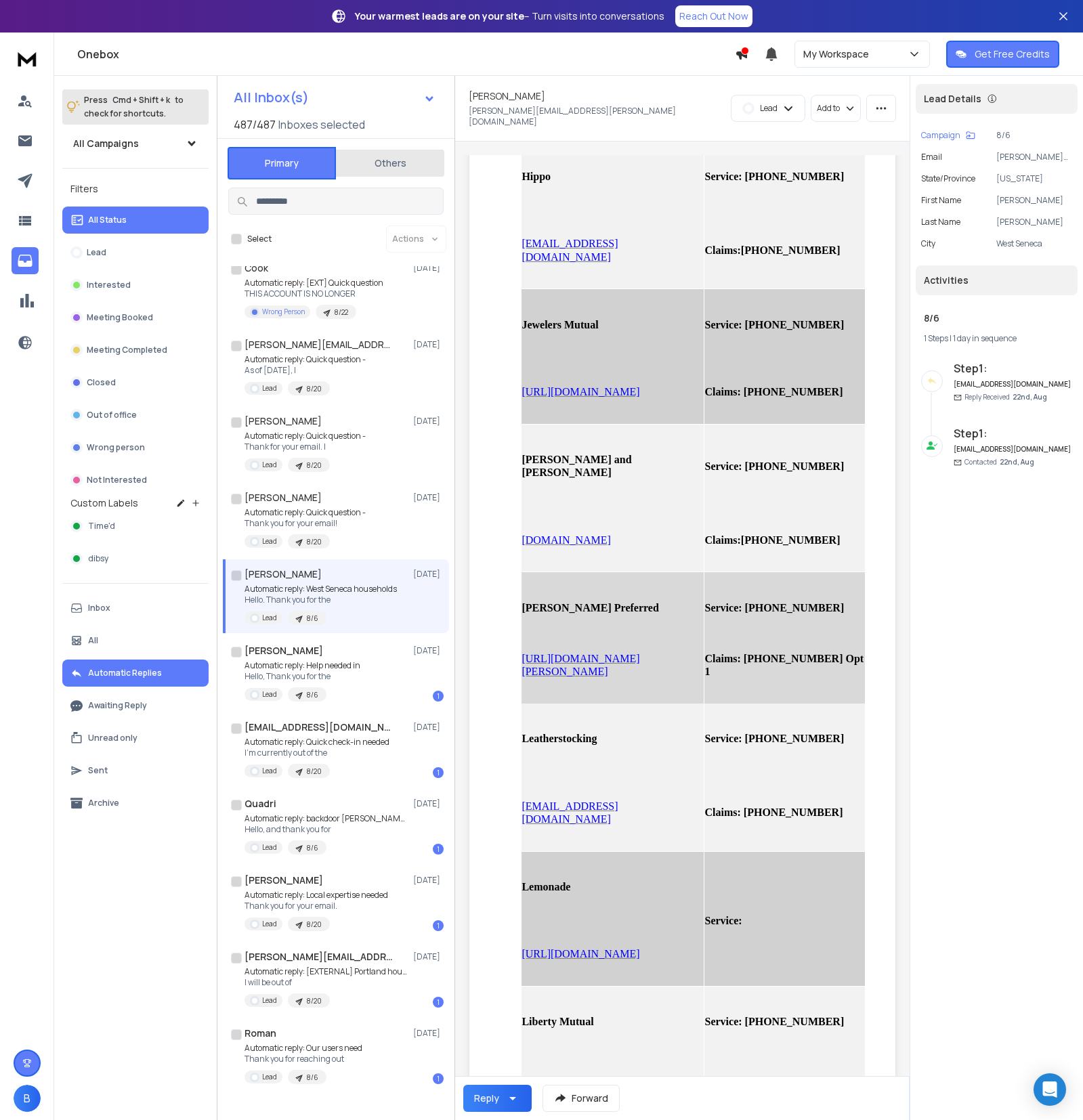
scroll to position [0, 0]
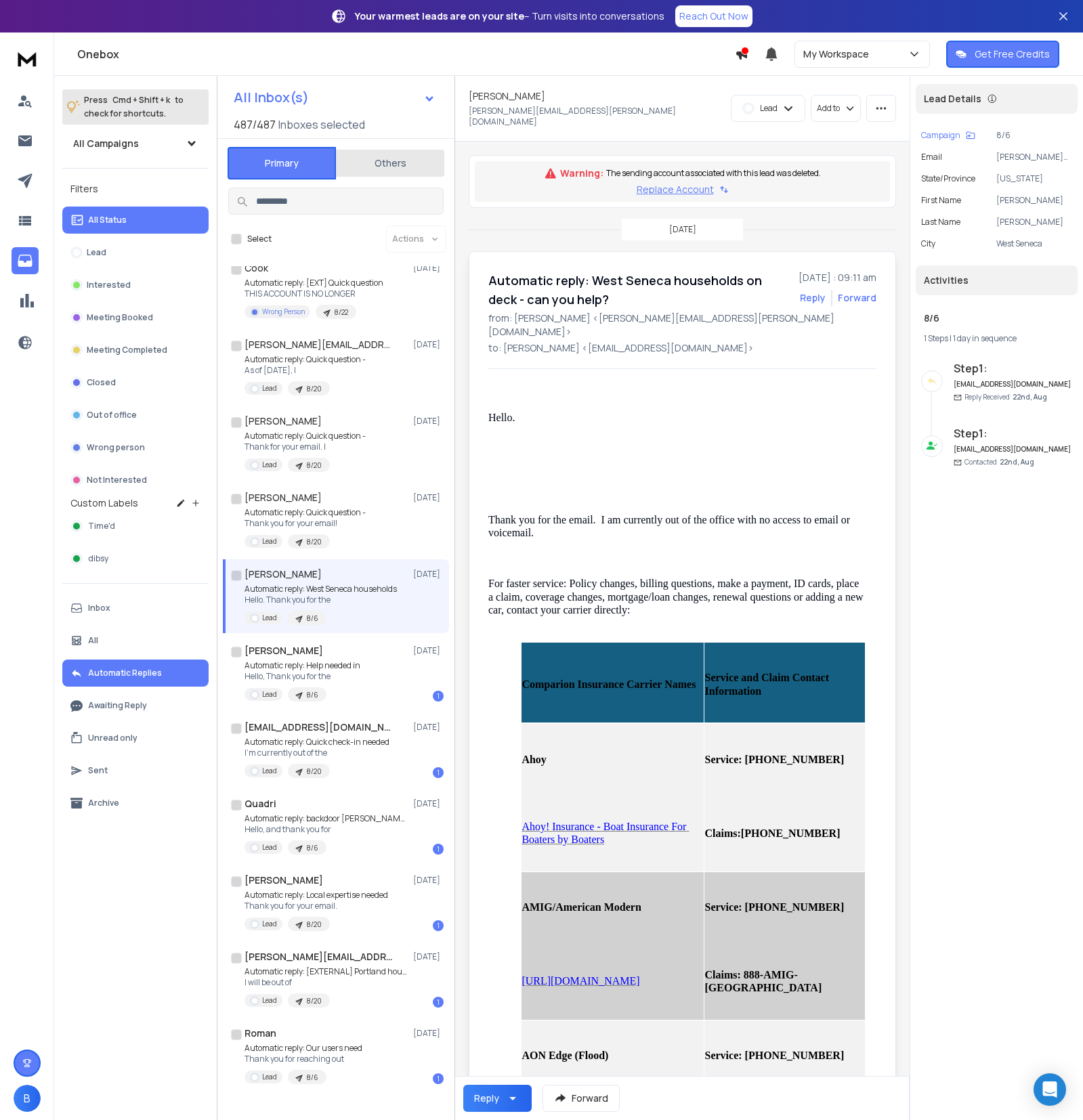
click at [764, 107] on p "Lead" at bounding box center [769, 108] width 18 height 10
click at [788, 258] on p "Wrong person" at bounding box center [788, 263] width 64 height 14
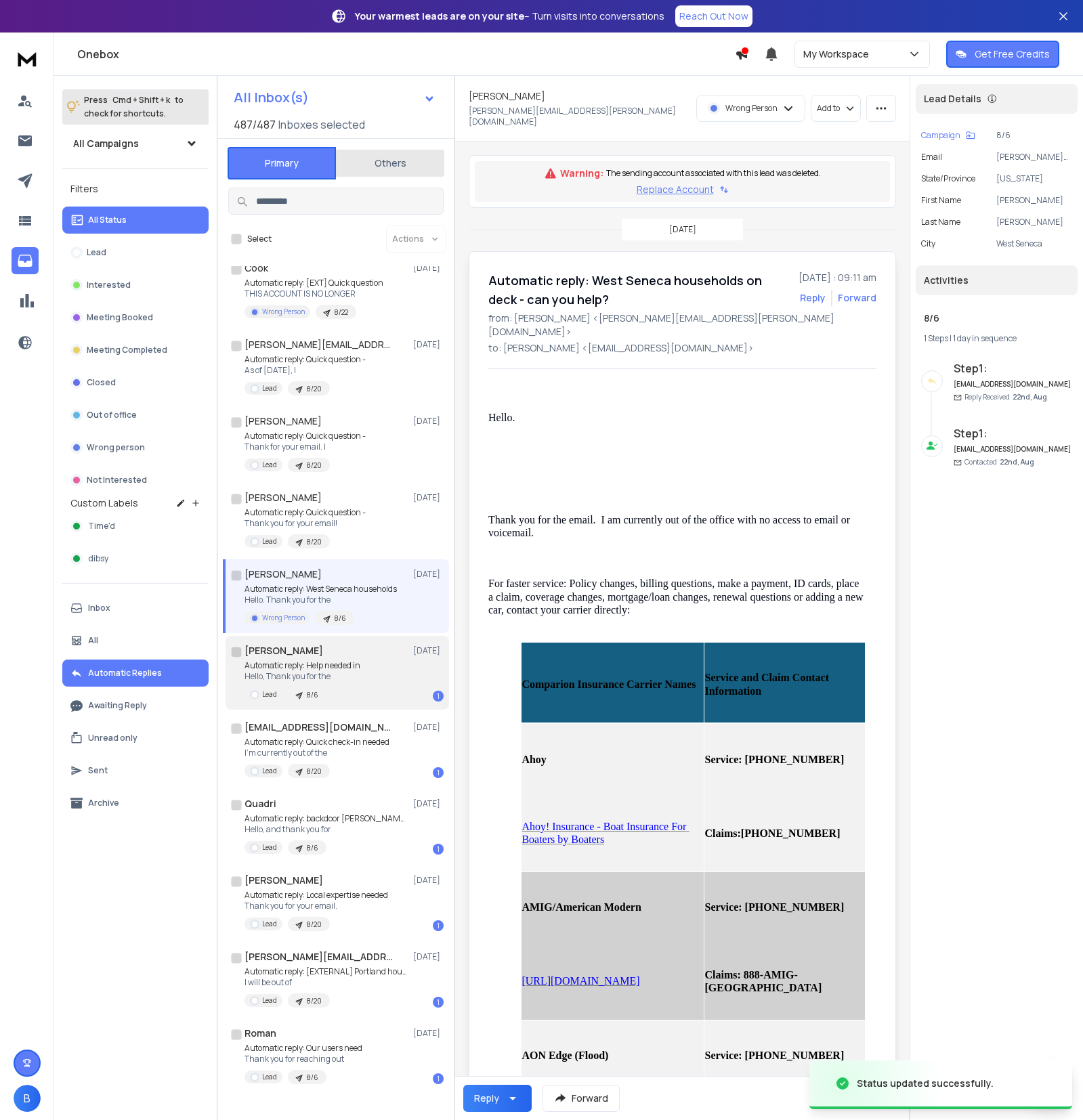
click at [405, 662] on div "Automatic reply: Help needed in Hello, Thank you for the Lead 8/6 1" at bounding box center [344, 681] width 199 height 41
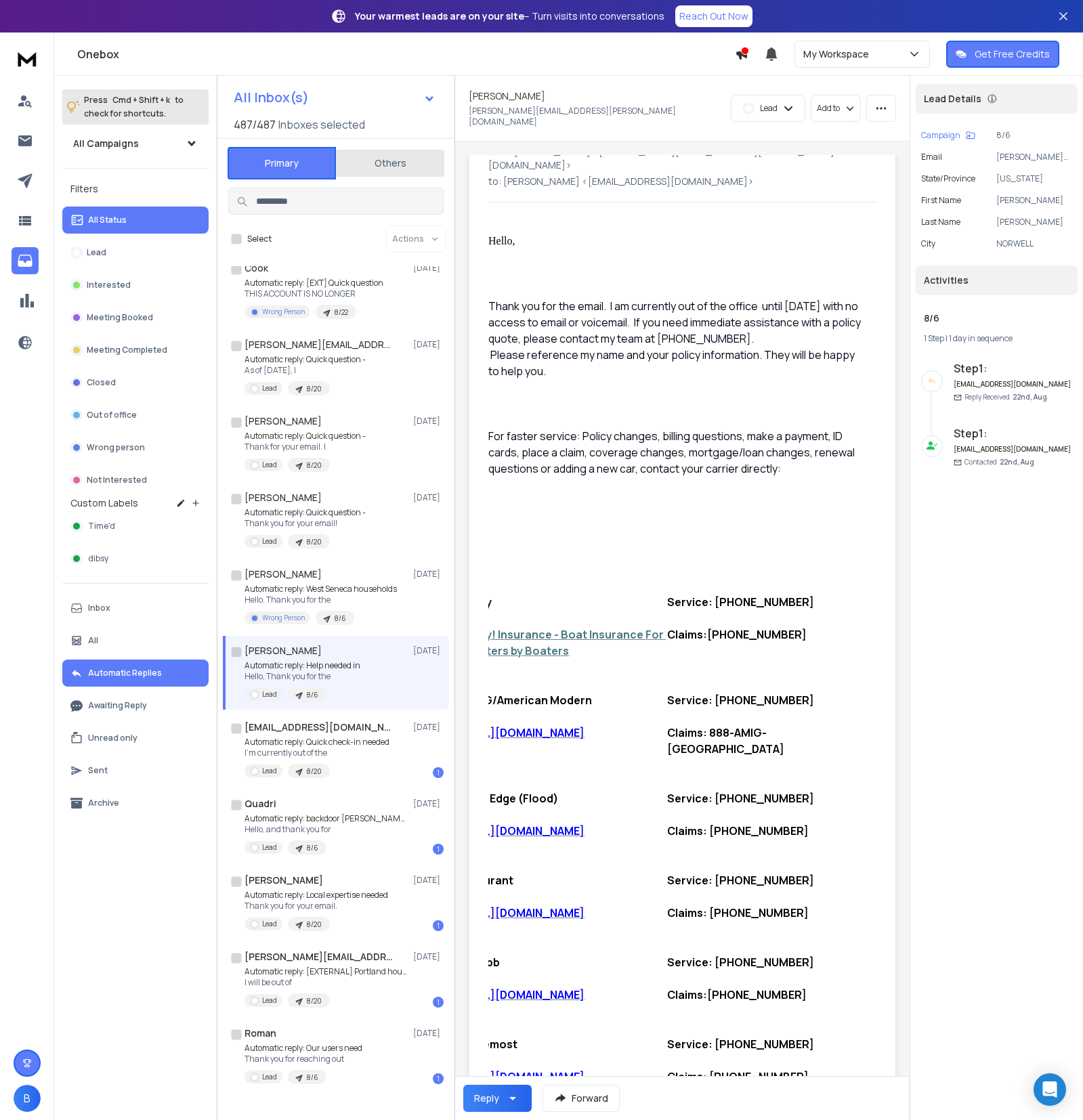
scroll to position [106, 0]
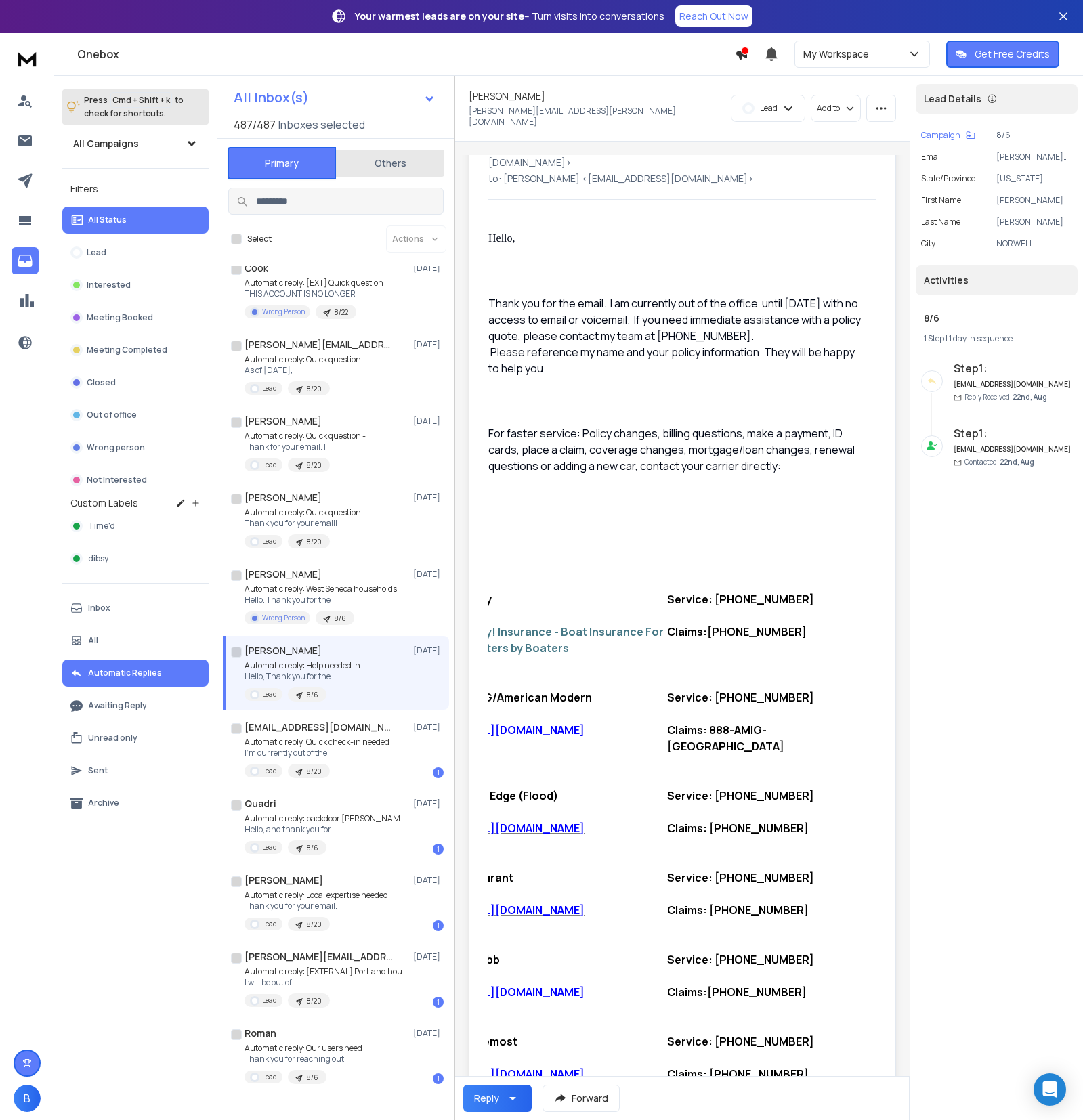
click at [790, 107] on icon at bounding box center [788, 108] width 10 height 10
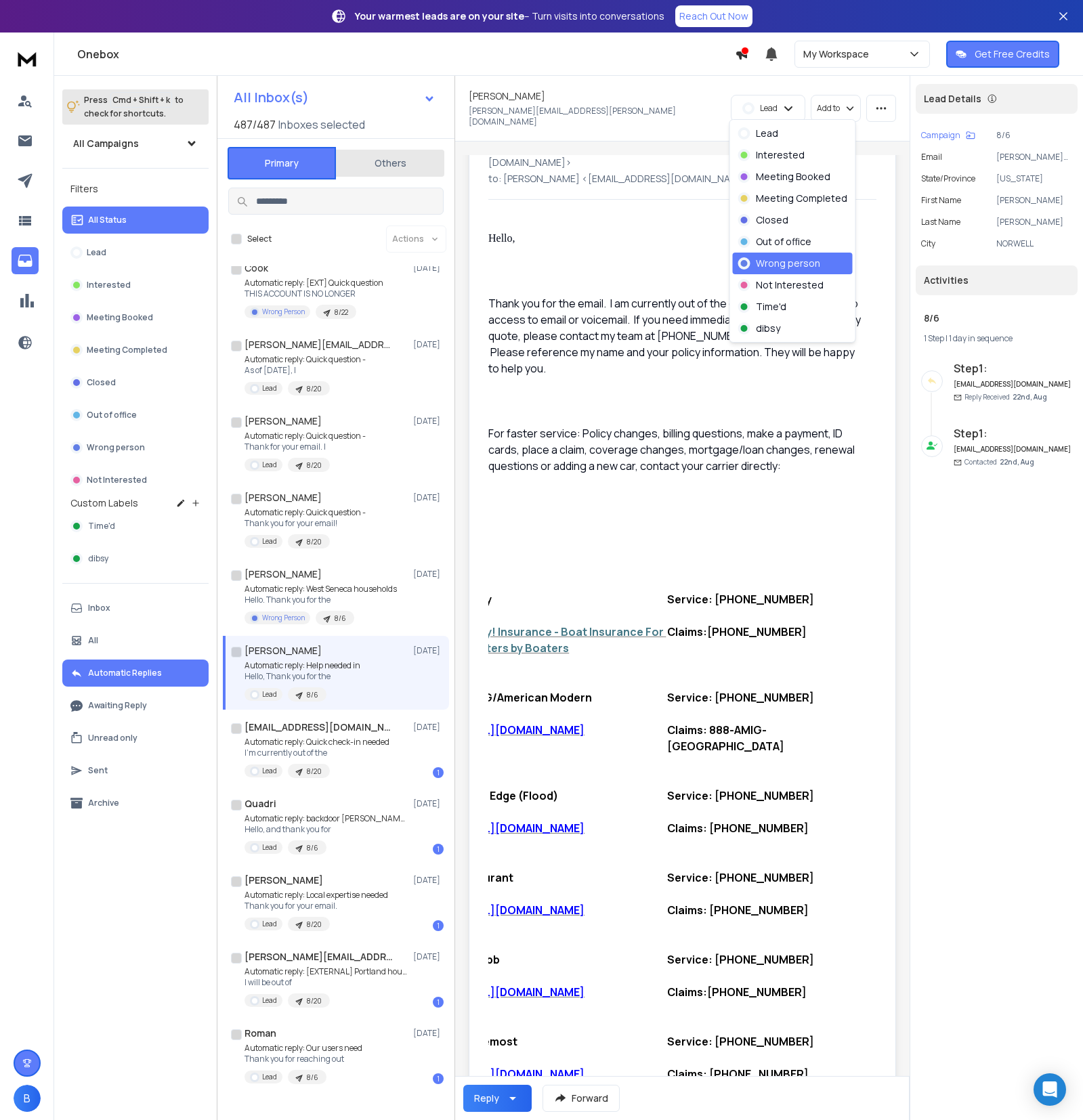
click at [799, 262] on p "Wrong person" at bounding box center [788, 263] width 64 height 14
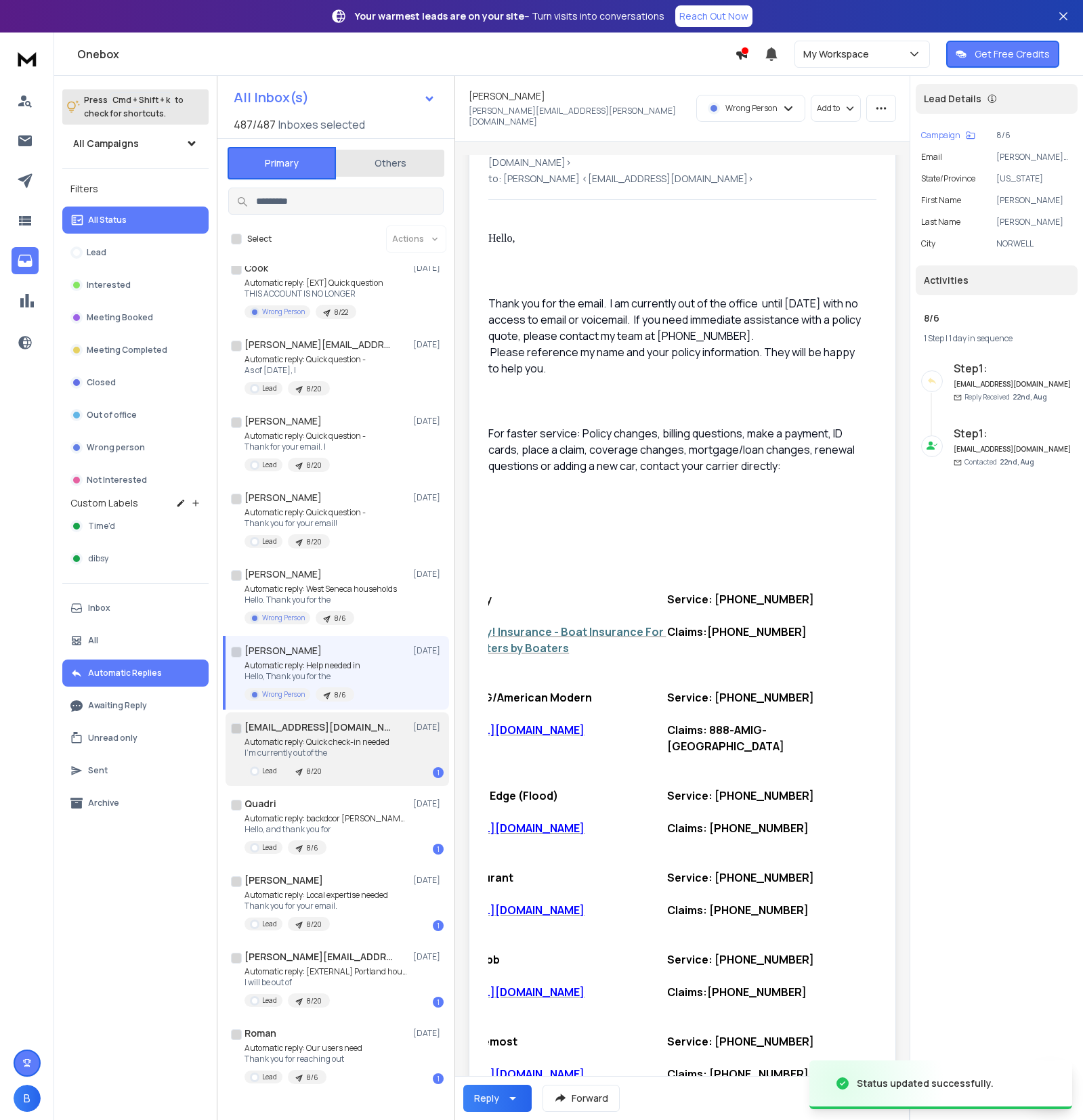
click at [379, 764] on div "Lead 8/20" at bounding box center [317, 772] width 145 height 14
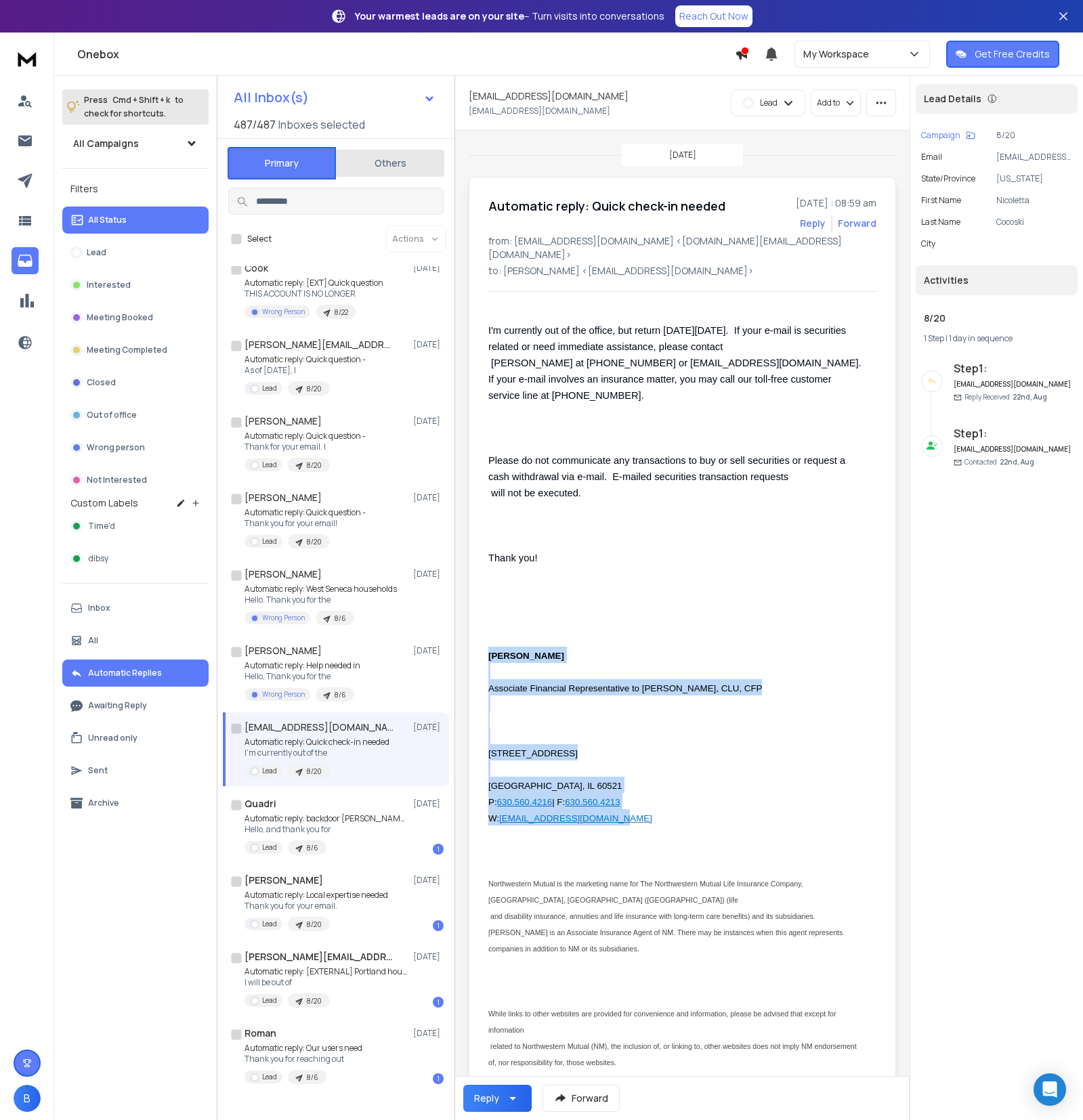
drag, startPoint x: 486, startPoint y: 641, endPoint x: 759, endPoint y: 834, distance: 334.3
click at [759, 834] on div "Automatic reply: Quick check-in needed [DATE] : 08:59 am Reply Forward from: [P…" at bounding box center [682, 811] width 427 height 1269
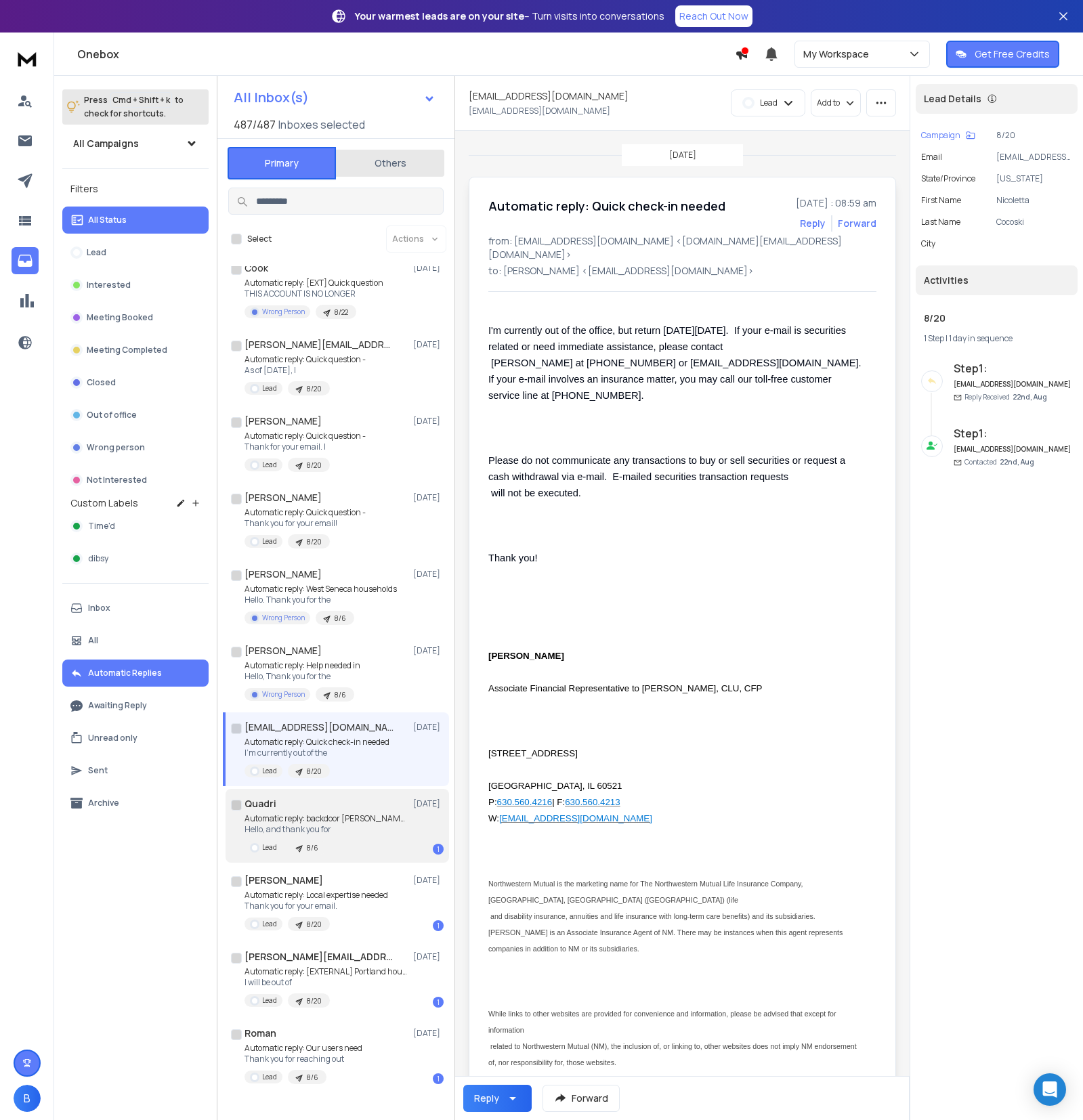
click at [353, 835] on div "Automatic reply: backdoor [PERSON_NAME] help? Hello, and thank you for Lead 8/6" at bounding box center [326, 833] width 162 height 41
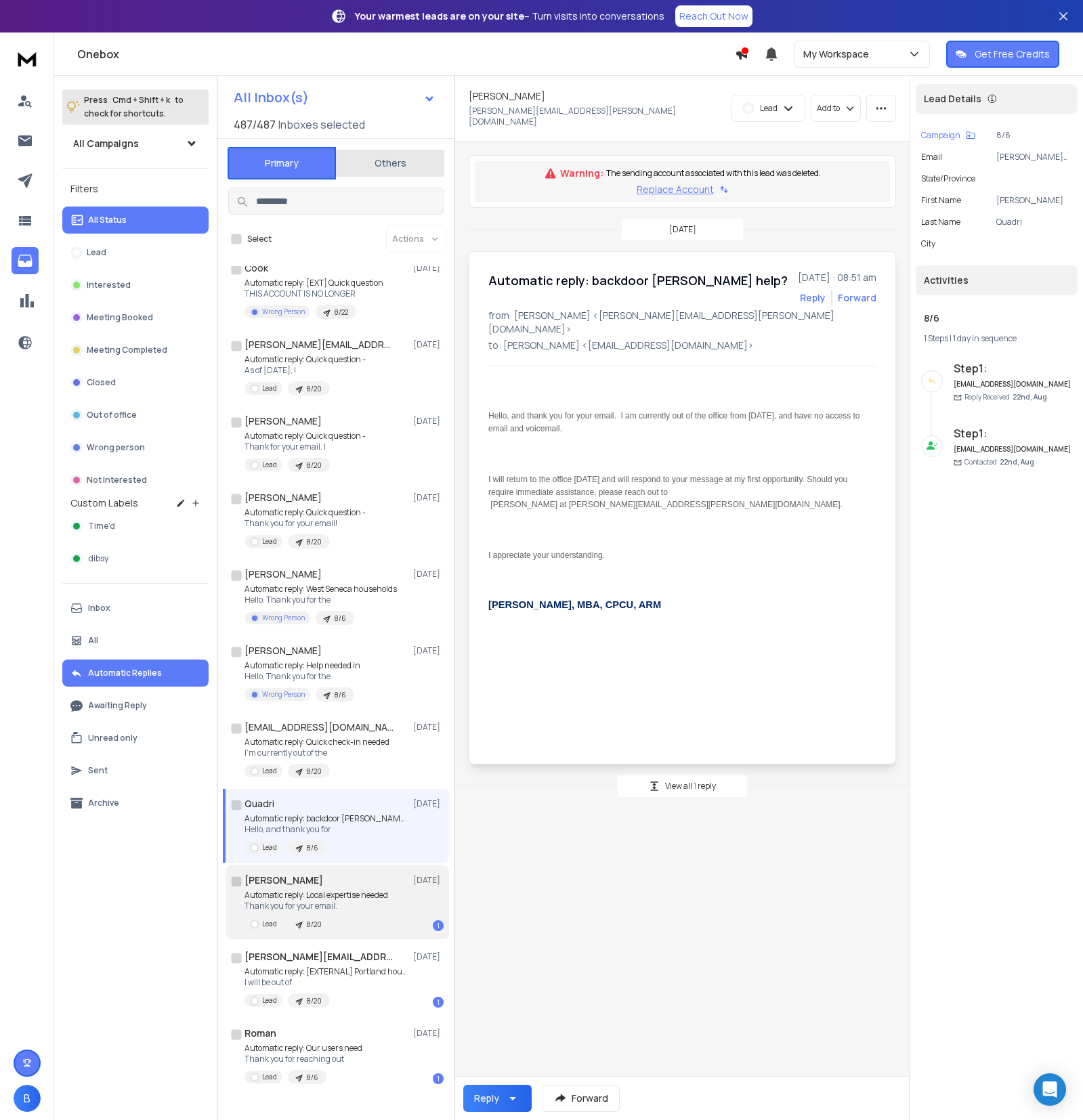
click at [364, 904] on p "Thank you for your email." at bounding box center [316, 906] width 144 height 10
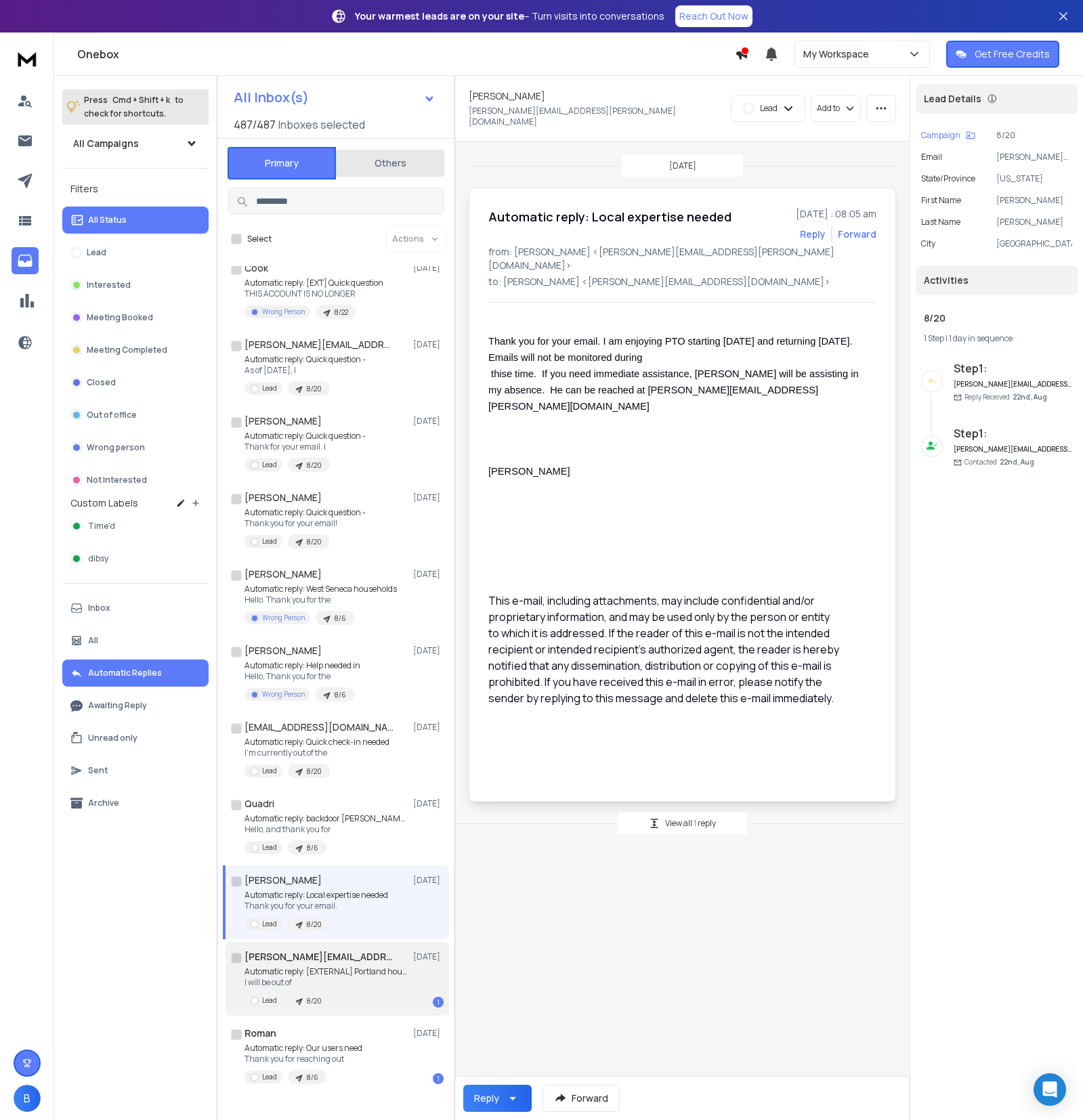
click at [374, 955] on h1 "[PERSON_NAME][EMAIL_ADDRESS][DOMAIN_NAME]" at bounding box center [320, 957] width 149 height 14
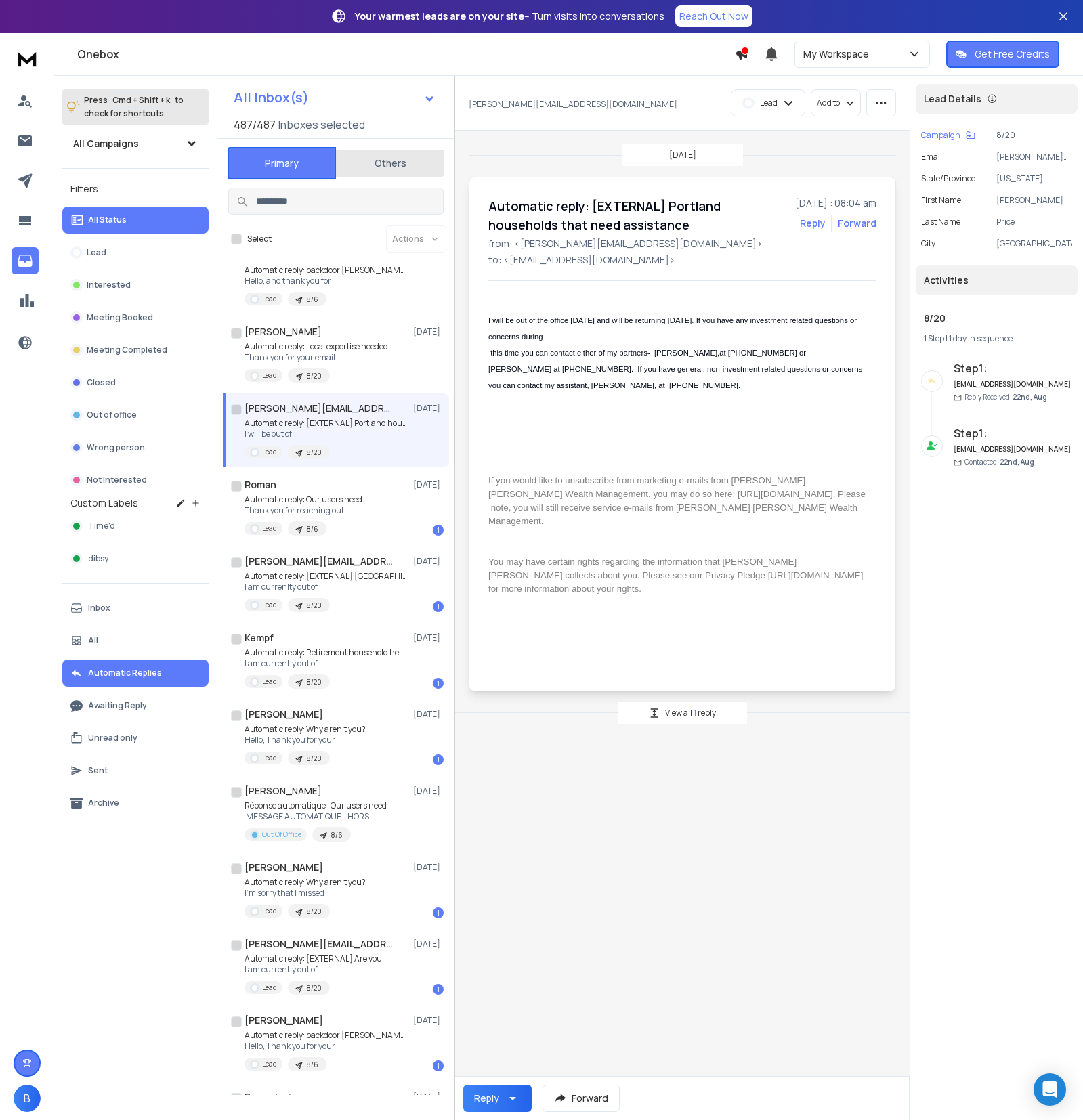
scroll to position [11750, 0]
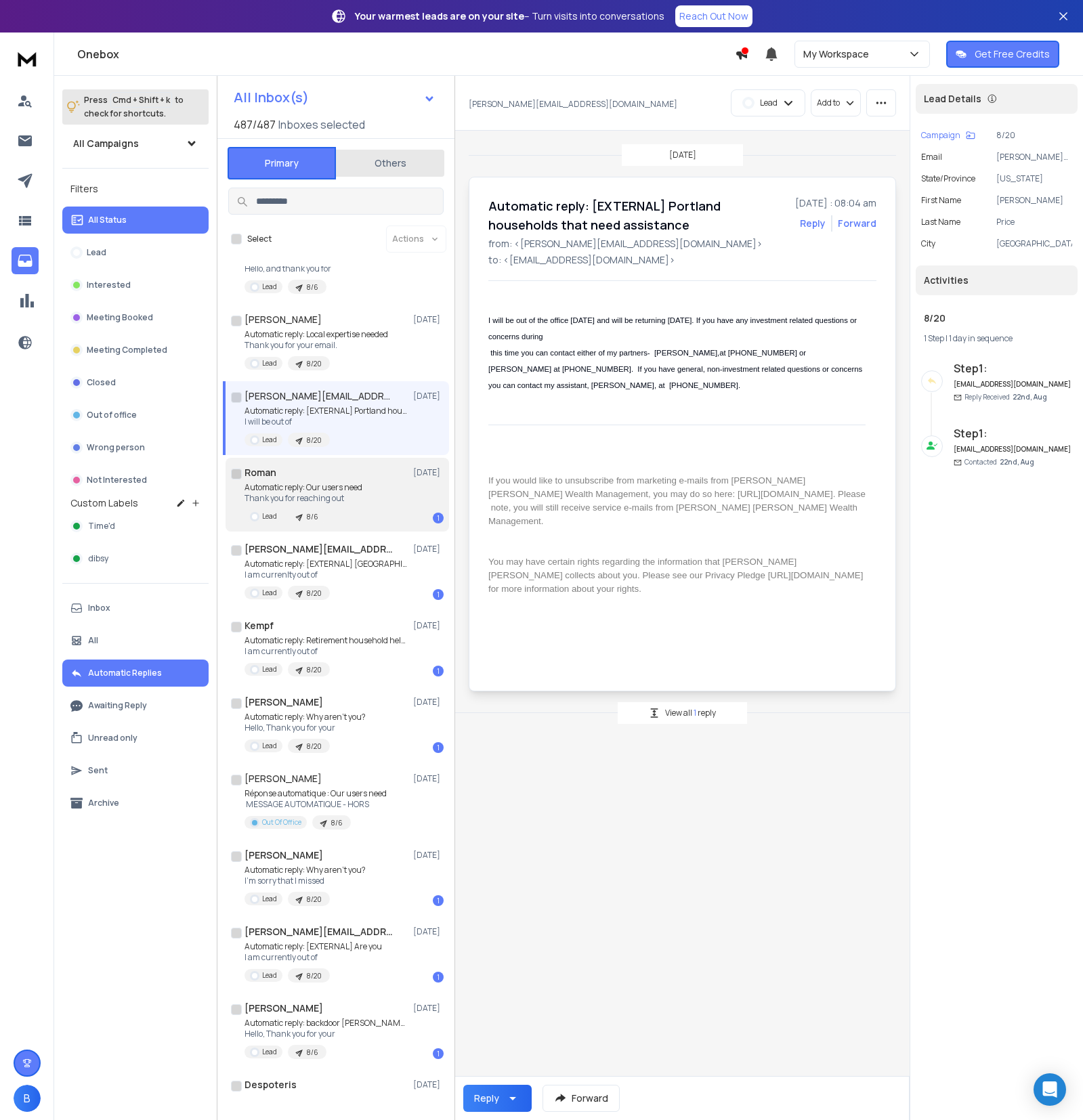
click at [390, 527] on div "Roman [DATE] Automatic reply: Our users need Thank you for reaching out Lead 8/…" at bounding box center [337, 495] width 223 height 74
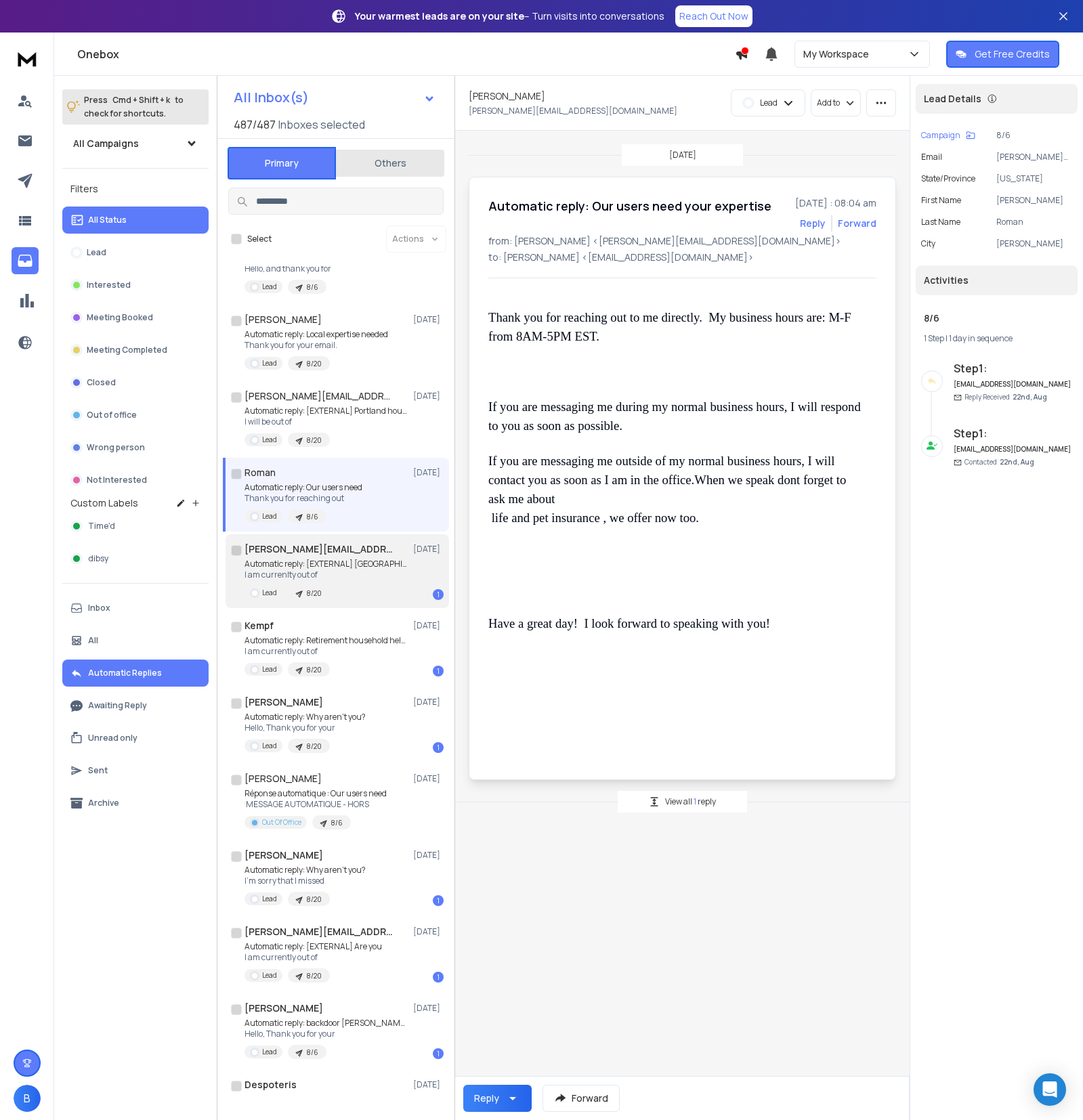
click at [391, 590] on div "Automatic reply: [EXTERNAL] Fresno - I am currenlty out of Lead 8/20 1" at bounding box center [344, 579] width 199 height 41
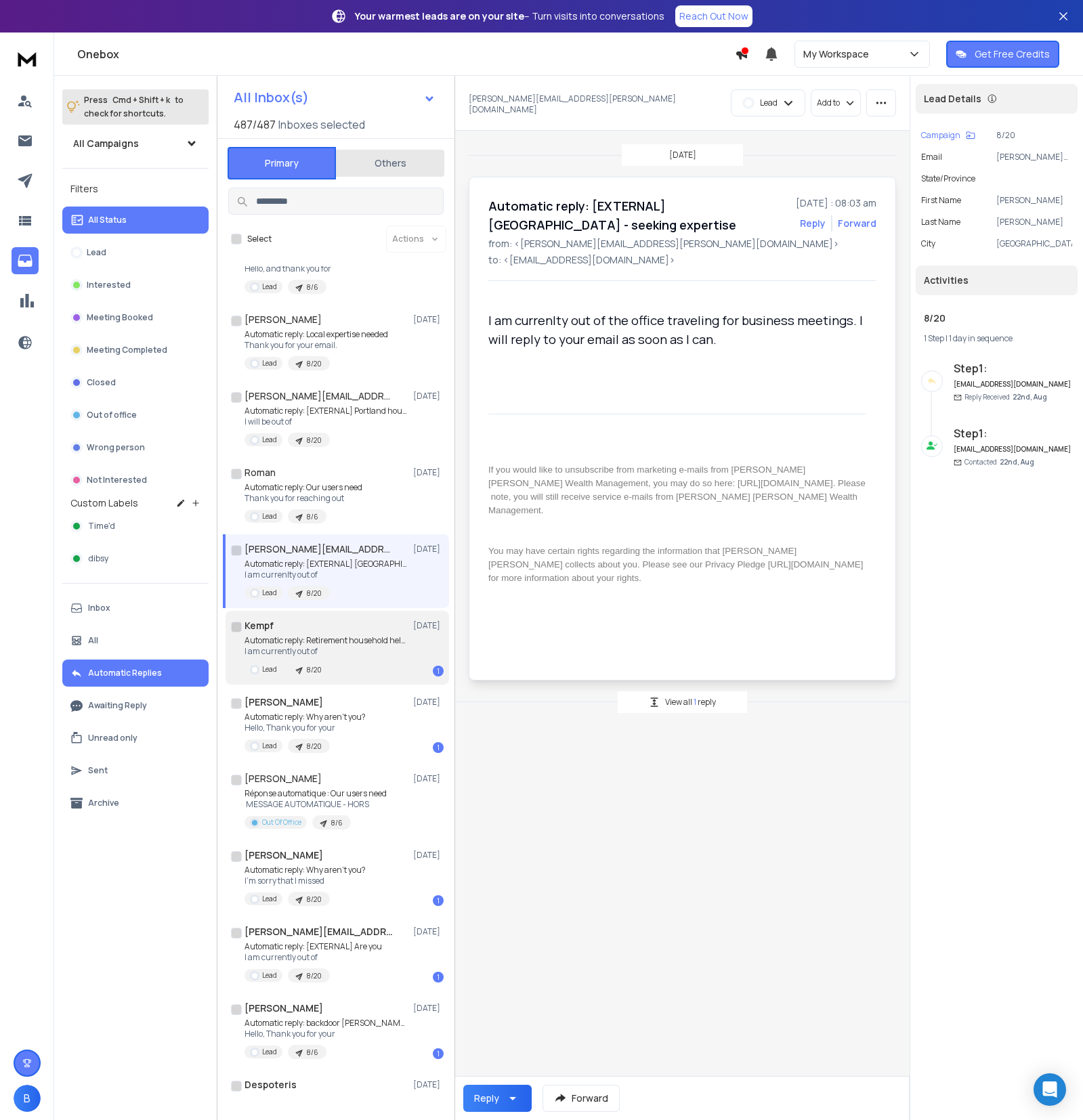
click at [389, 648] on p "I am currently out of" at bounding box center [326, 651] width 162 height 10
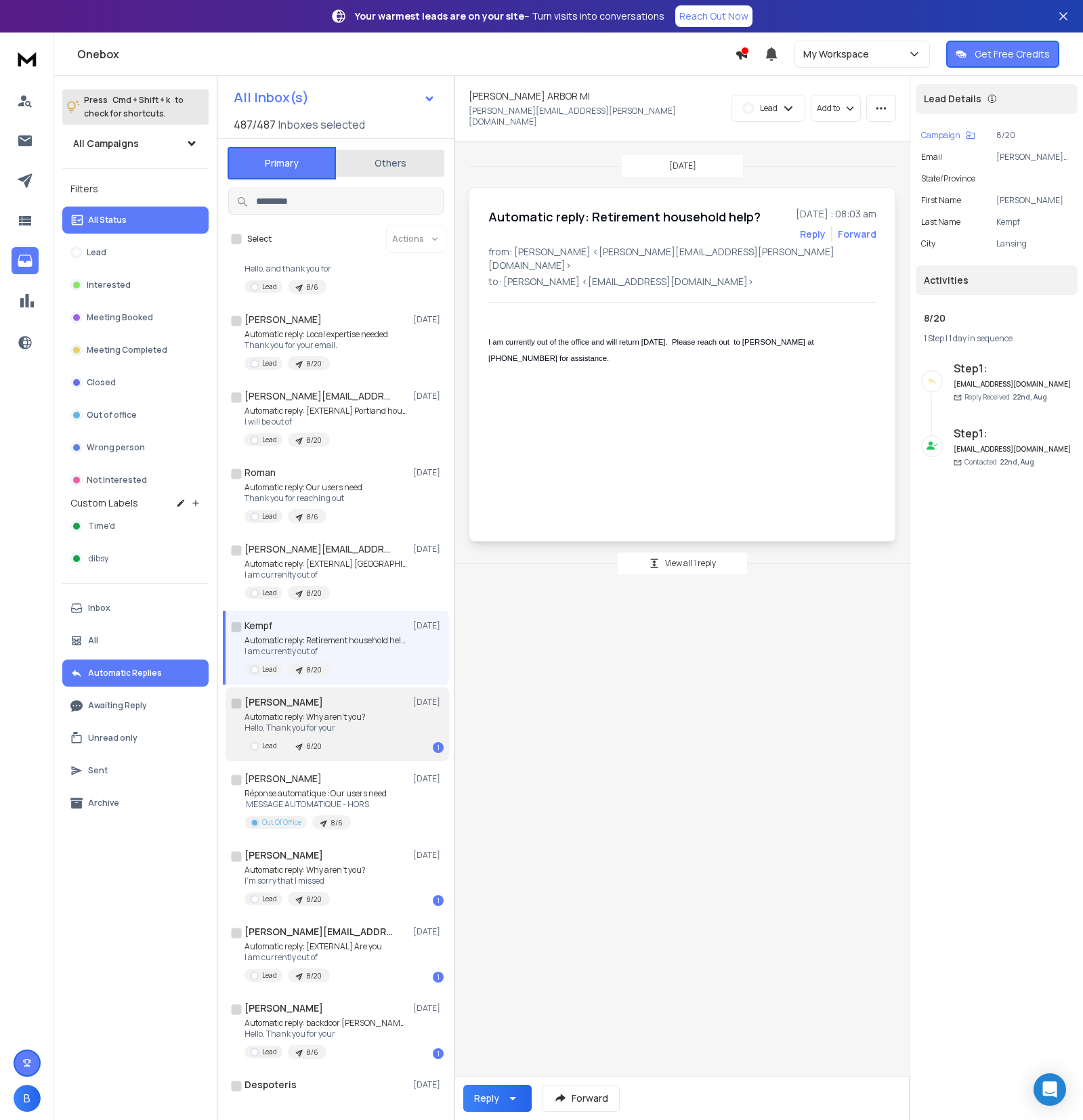
click at [389, 710] on div "[PERSON_NAME] [DATE] Automatic reply: Why aren't you? Hello, Thank you for your…" at bounding box center [344, 724] width 199 height 58
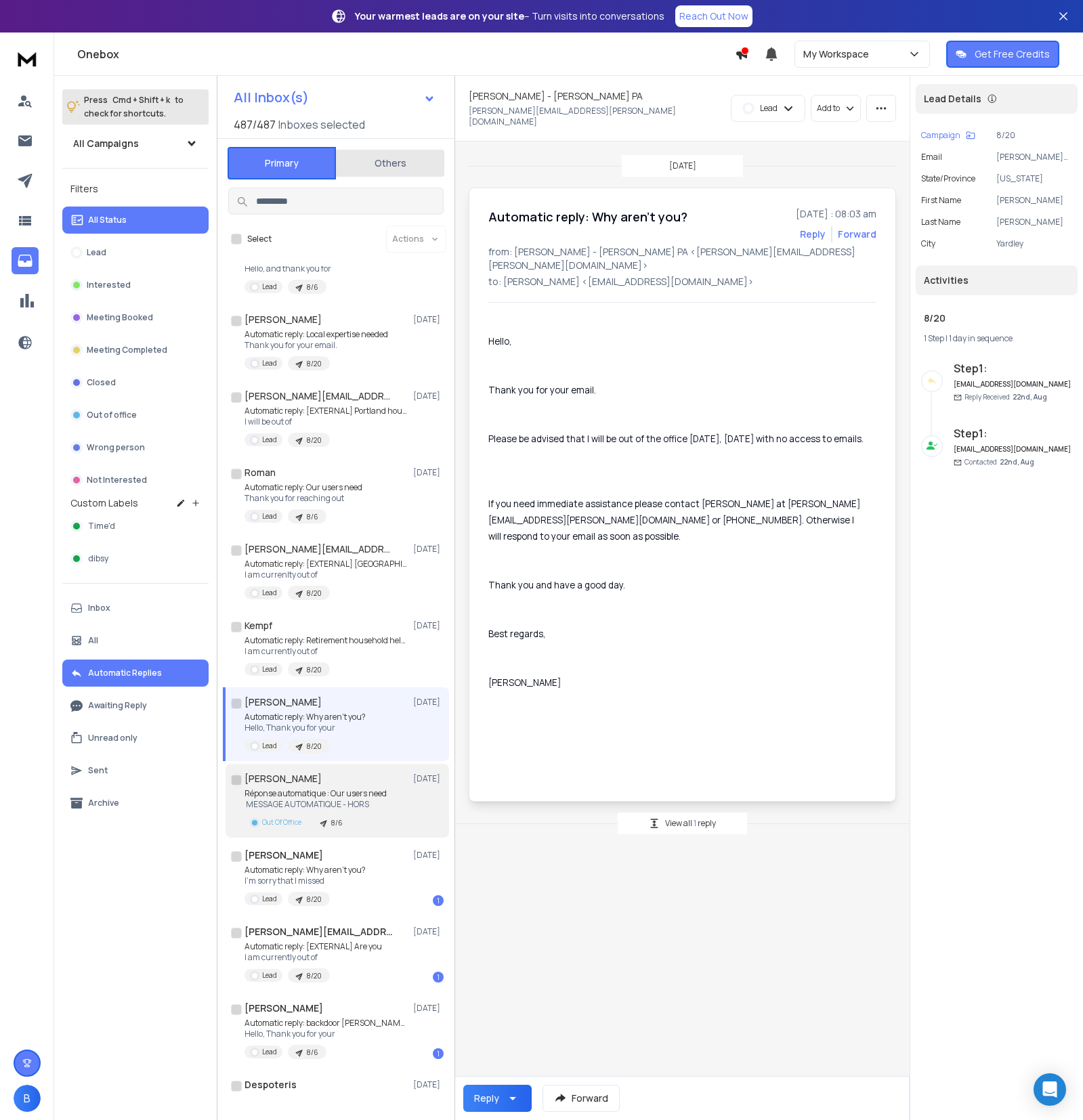
click at [398, 804] on div "Réponse automatique : Our users need ﻿ MESSAGE AUTOMATIQUE - HORS Out Of Office…" at bounding box center [344, 808] width 199 height 41
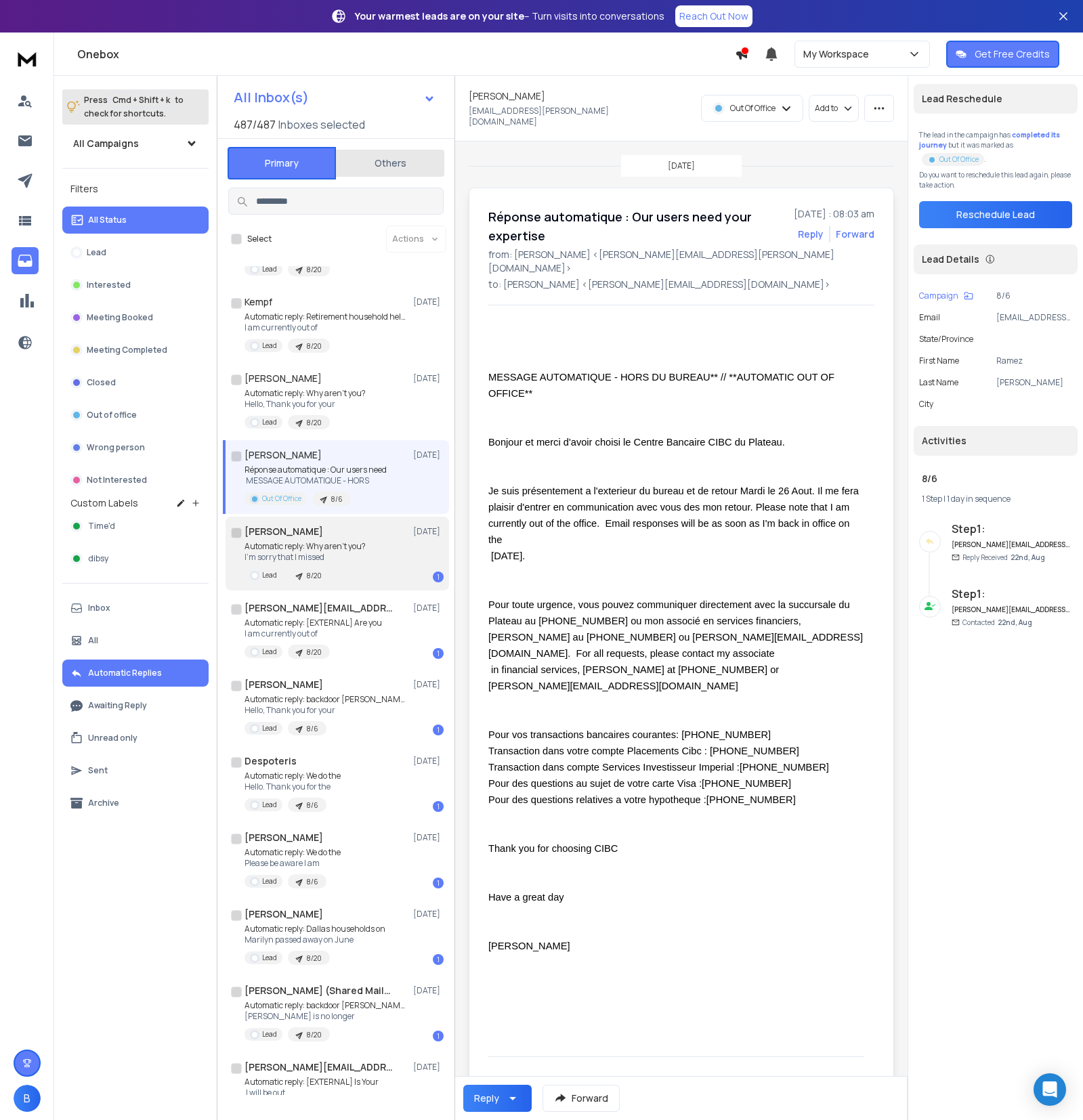
scroll to position [12078, 0]
click at [353, 554] on p "I'm sorry that I missed" at bounding box center [305, 553] width 121 height 10
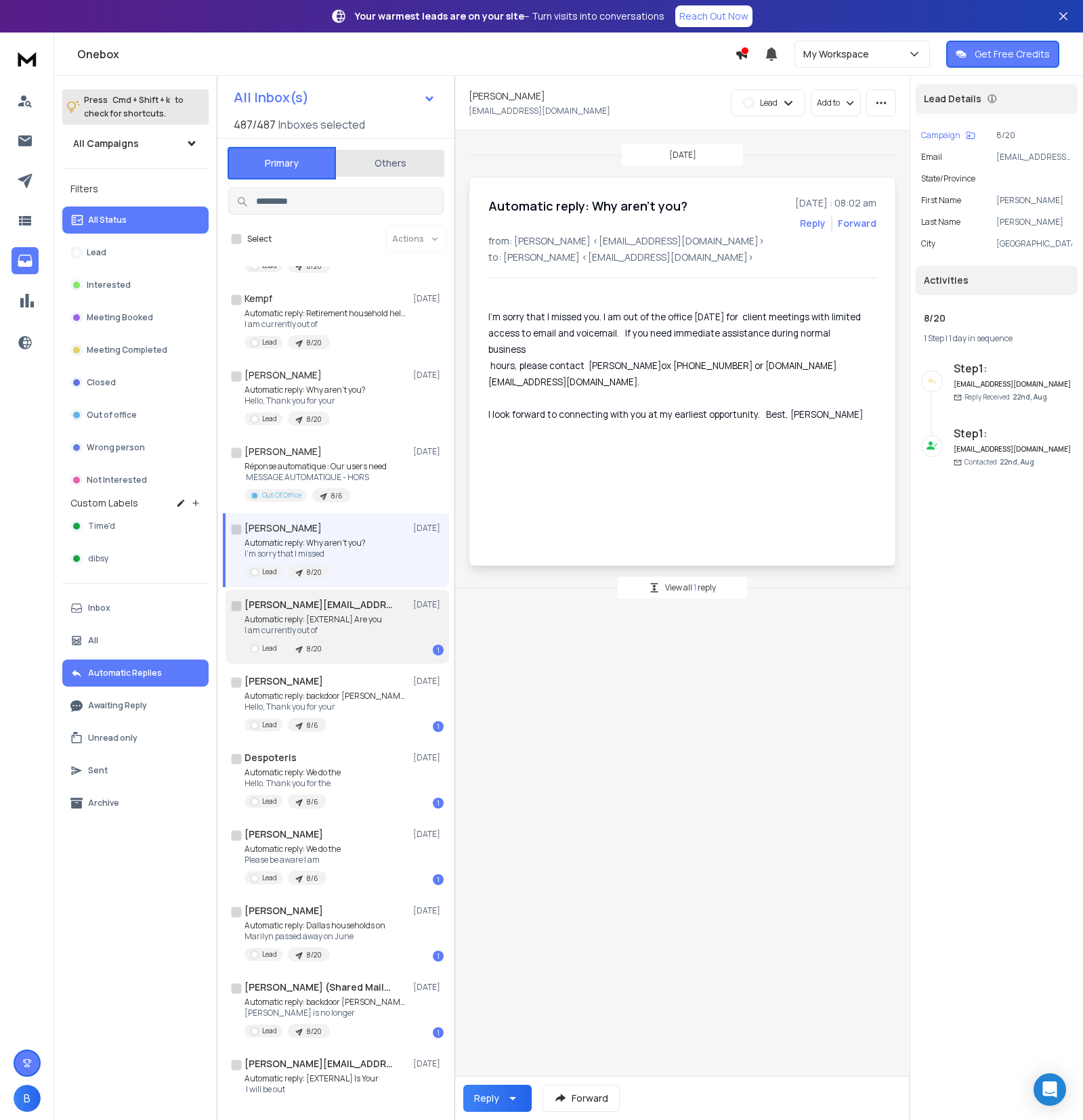
click at [369, 637] on div "Automatic reply: [EXTERNAL] Are you I am currently out of Lead 8/20" at bounding box center [313, 634] width 137 height 41
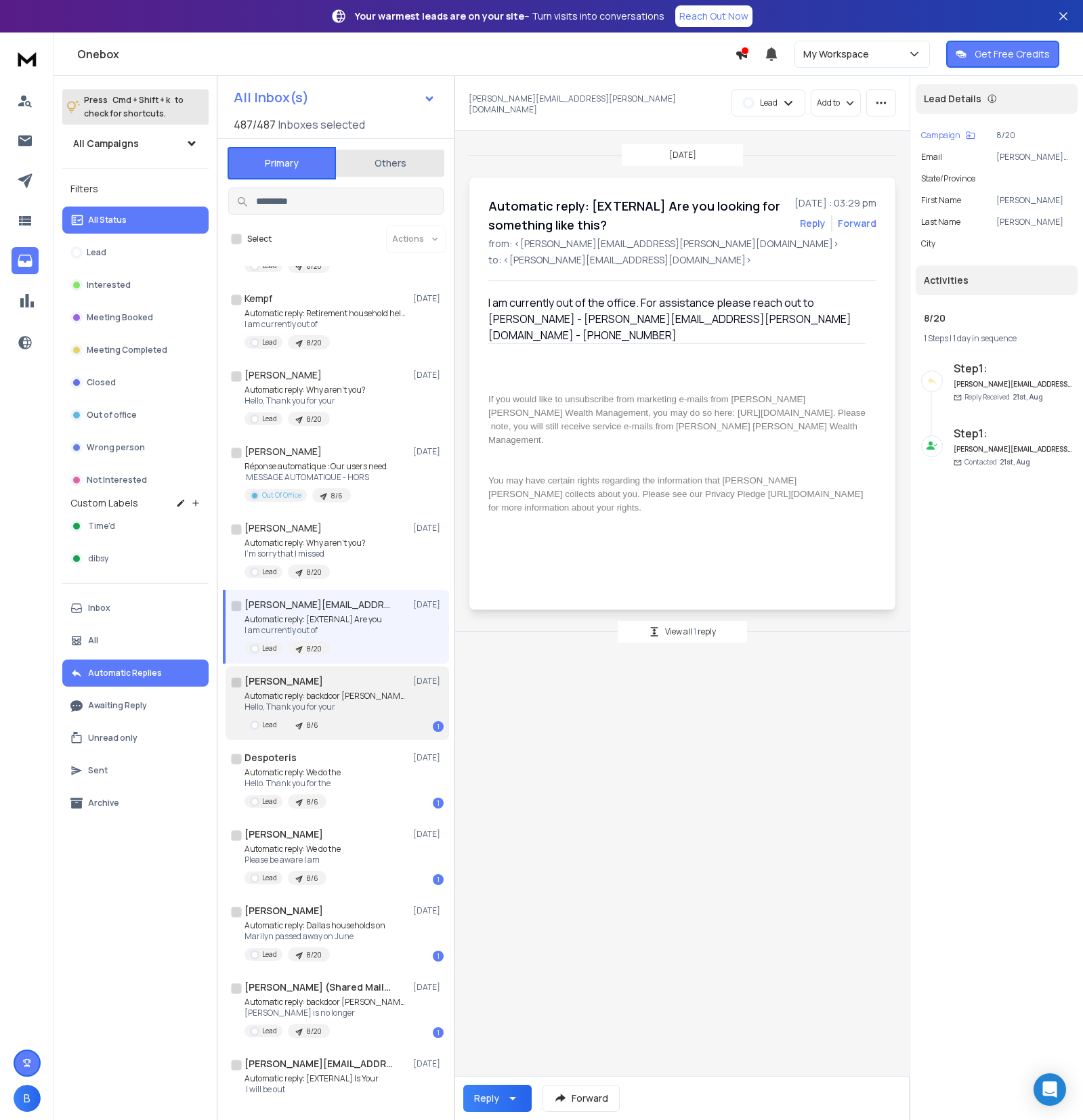
click at [370, 706] on p "Hello, Thank you for your" at bounding box center [326, 707] width 162 height 10
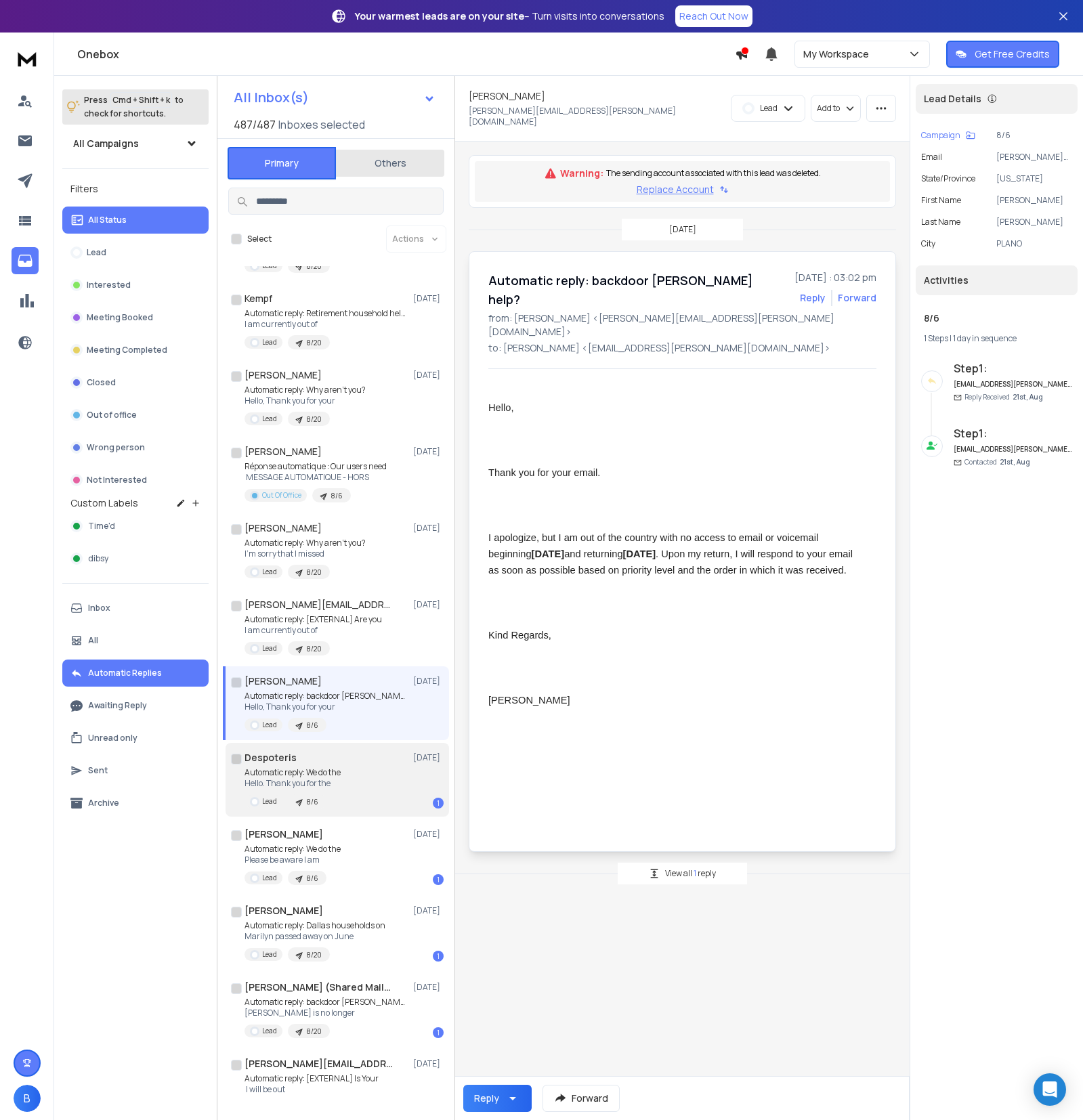
click at [375, 787] on div "Automatic reply: We do the Hello. Thank you for the Lead 8/6 1" at bounding box center [344, 788] width 199 height 41
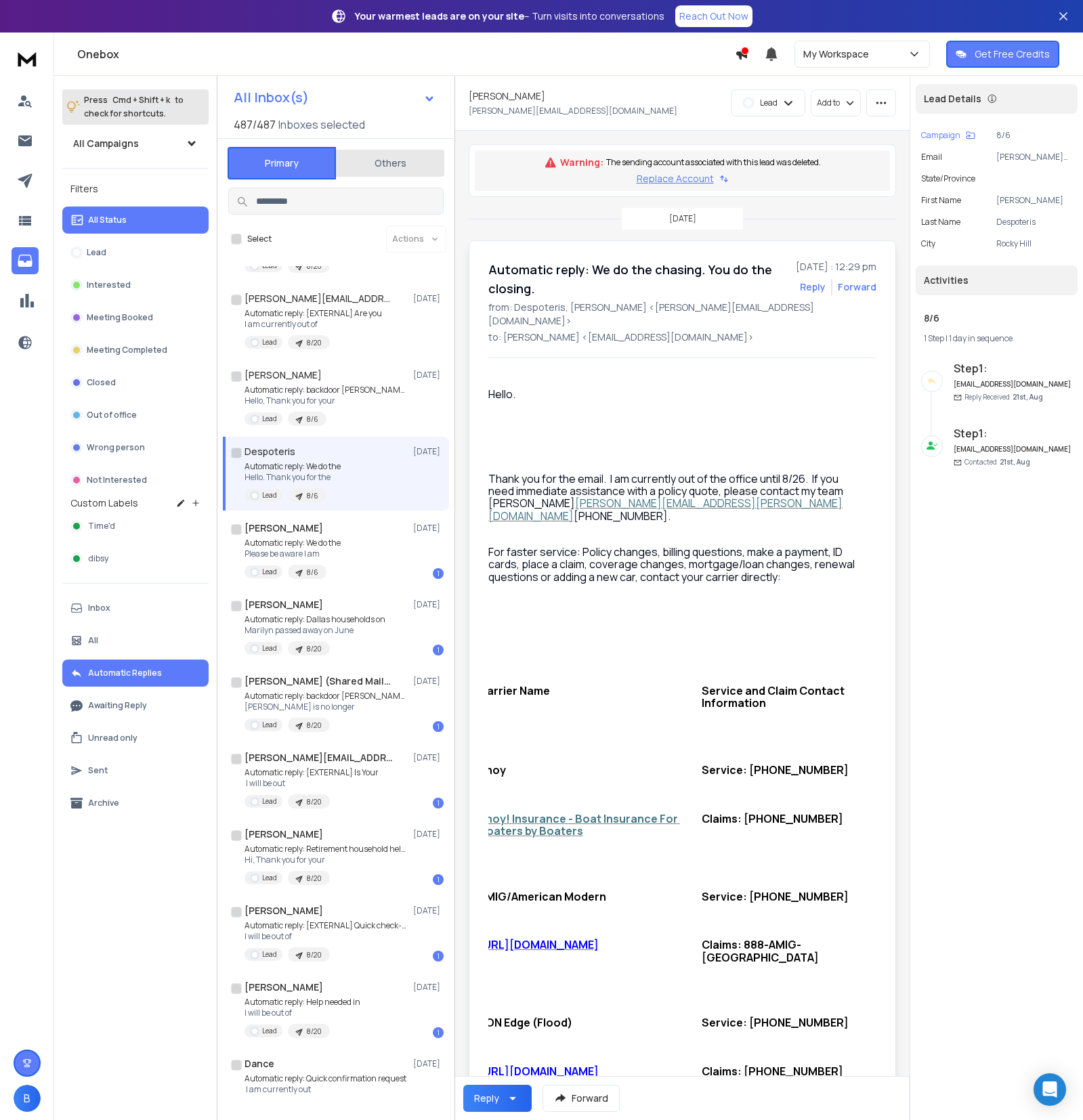
scroll to position [12384, 0]
click at [765, 100] on p "Lead" at bounding box center [769, 102] width 18 height 10
click at [808, 261] on p "Wrong person" at bounding box center [788, 263] width 64 height 14
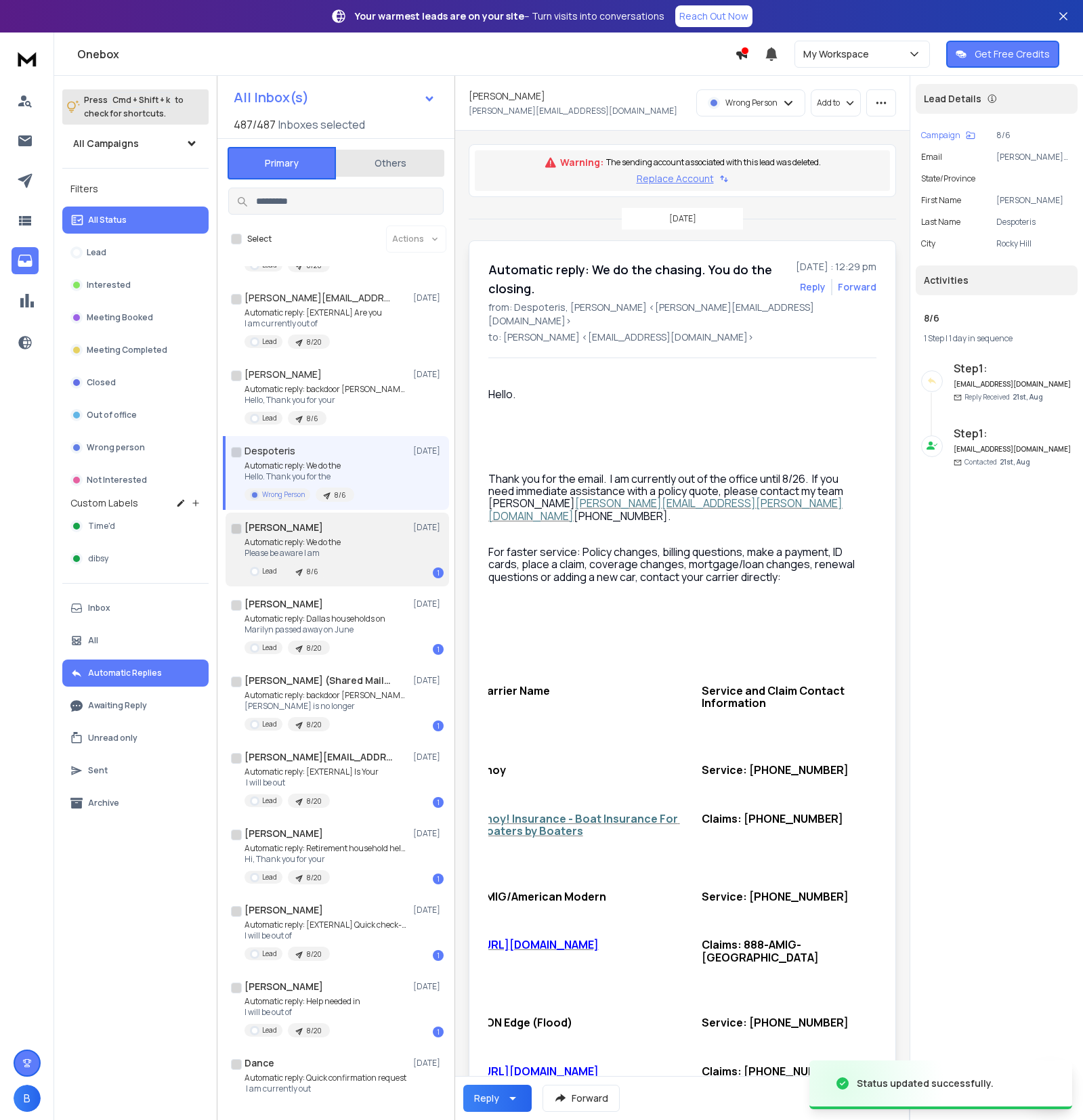
click at [362, 546] on div "Automatic reply: We do the Please be aware I am Lead 8/6 1" at bounding box center [344, 557] width 199 height 41
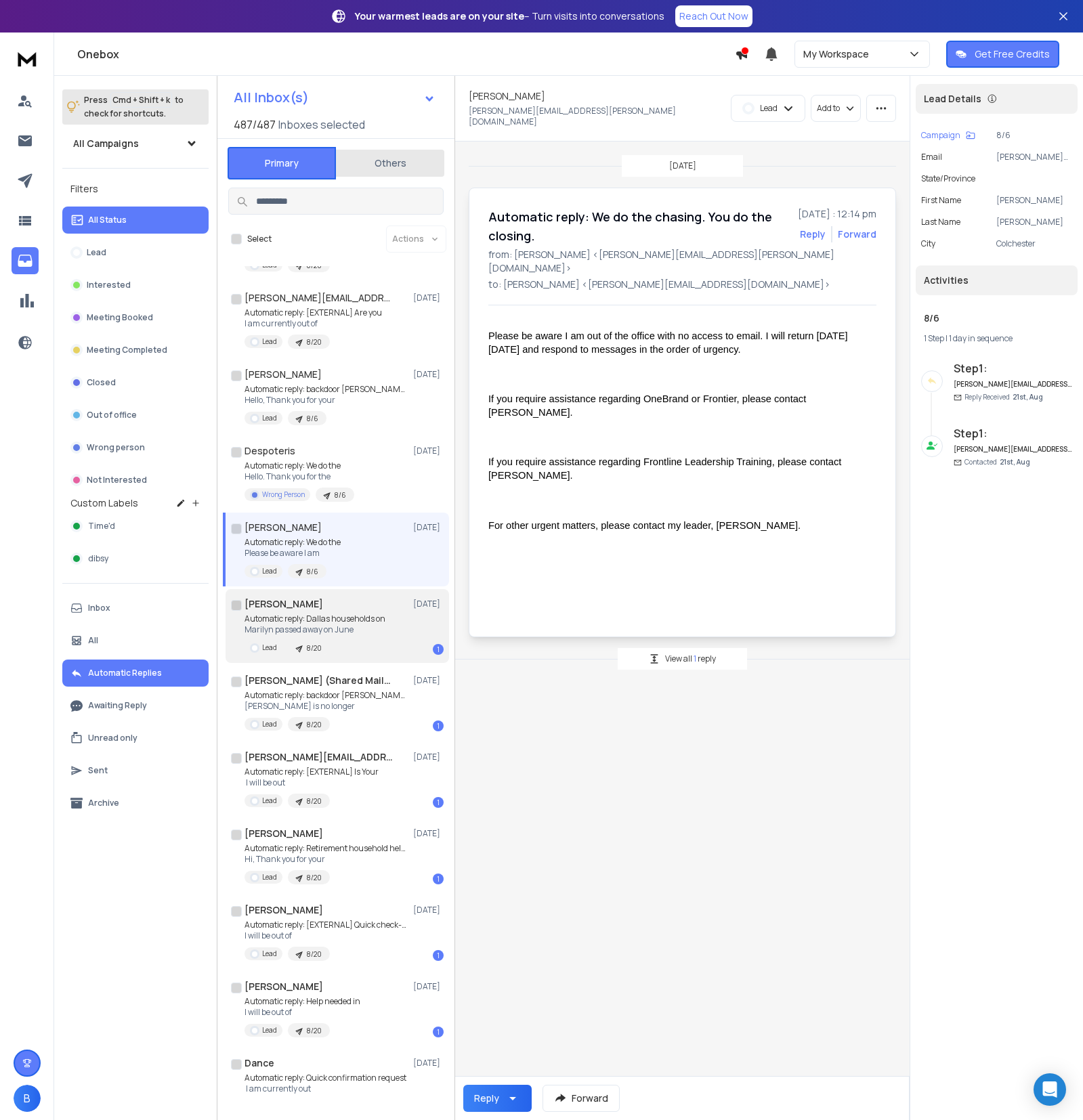
click at [369, 662] on div "[PERSON_NAME] [DATE] Automatic reply: Dallas households on ﻿[PERSON_NAME] passe…" at bounding box center [337, 626] width 223 height 74
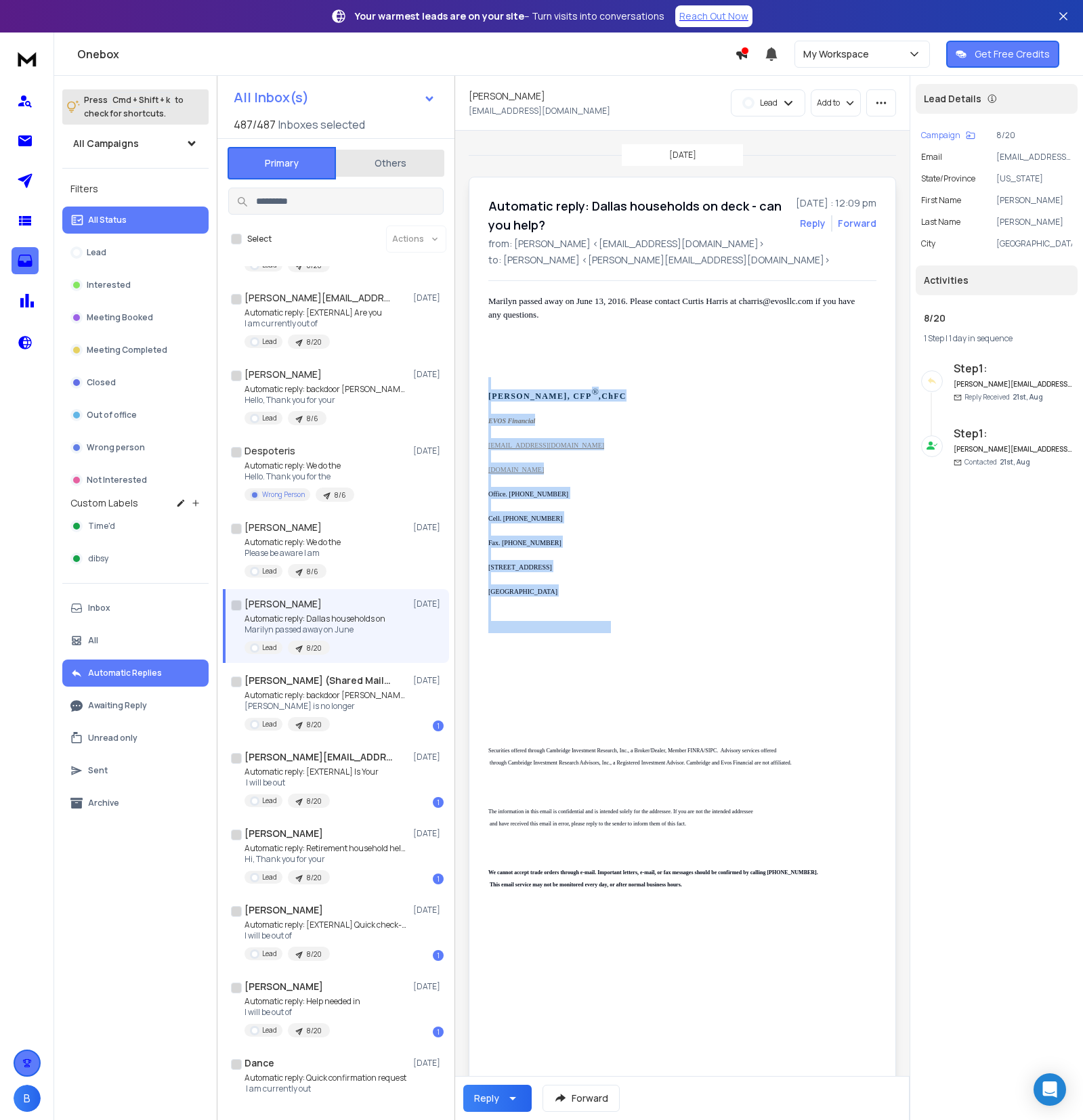
drag, startPoint x: 473, startPoint y: 384, endPoint x: 649, endPoint y: 631, distance: 303.3
click at [649, 631] on div "Automatic reply: Dallas households on deck - can you help? [DATE] : 12:09 pm Re…" at bounding box center [682, 637] width 427 height 922
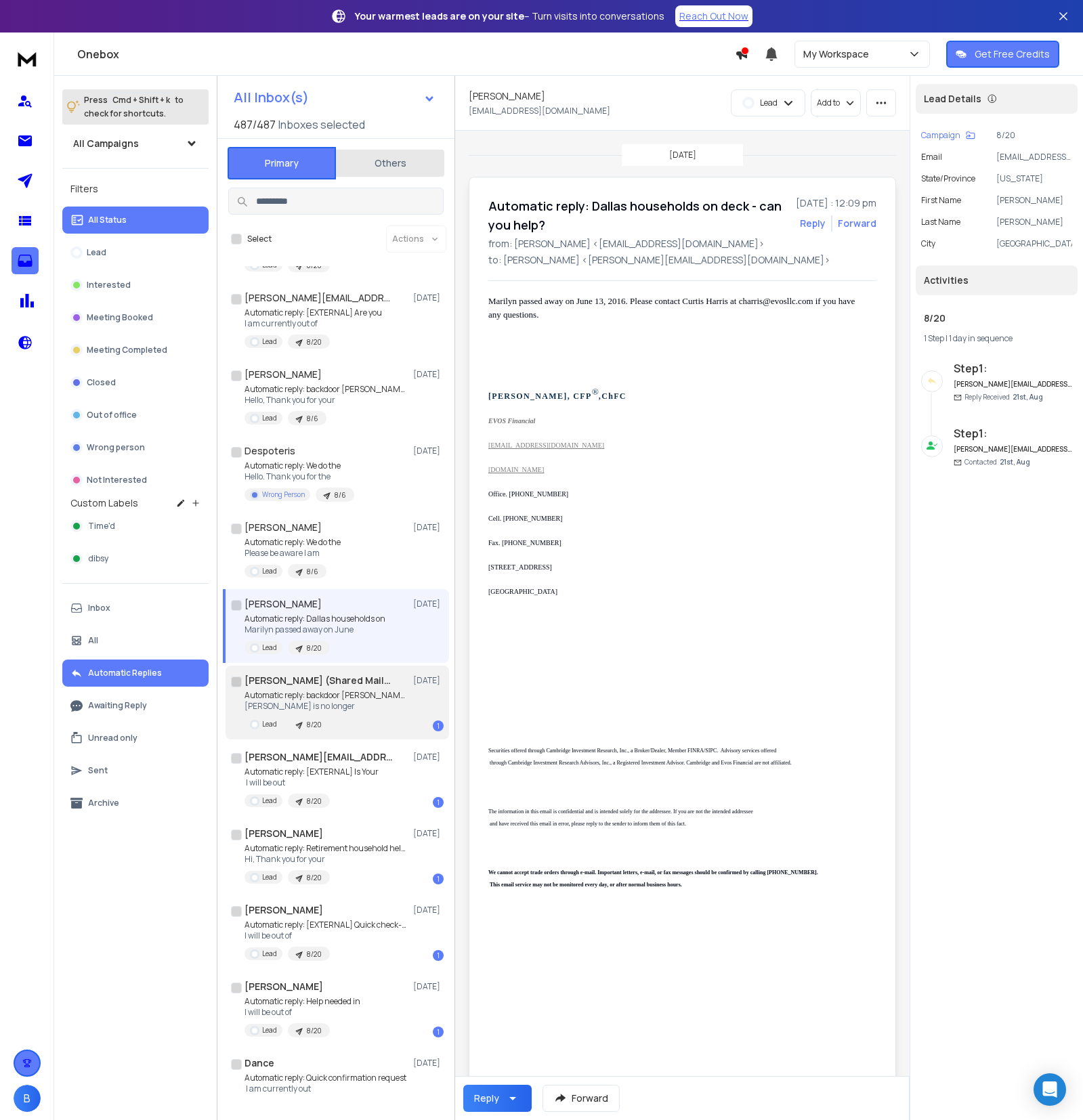
click at [382, 698] on div "Automatic reply: backdoor [PERSON_NAME]? [PERSON_NAME] is no longer Lead 8/20 1" at bounding box center [344, 711] width 199 height 41
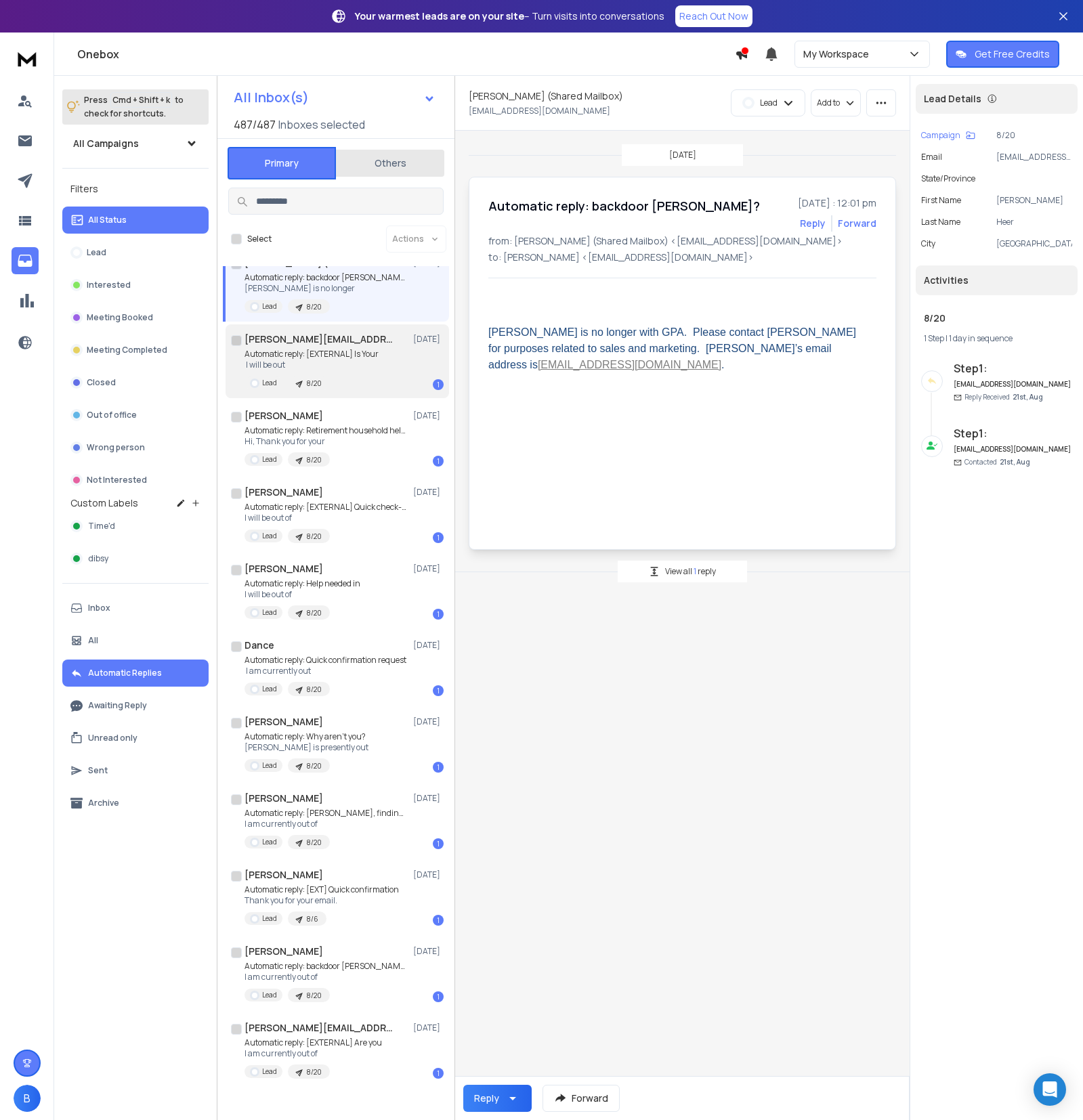
scroll to position [12803, 0]
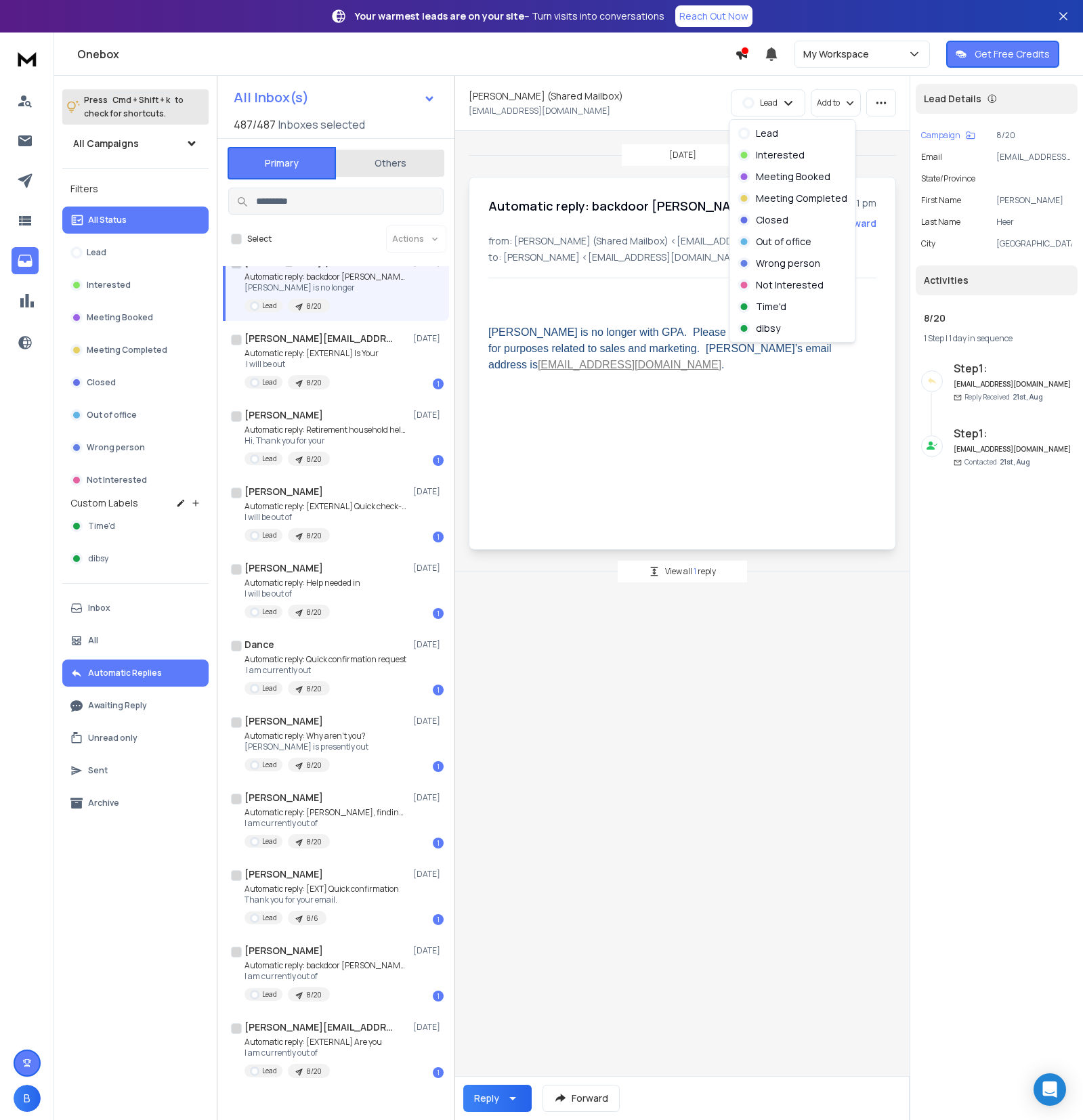
click at [749, 97] on div at bounding box center [748, 103] width 12 height 12
click at [791, 257] on p "Wrong person" at bounding box center [788, 263] width 64 height 14
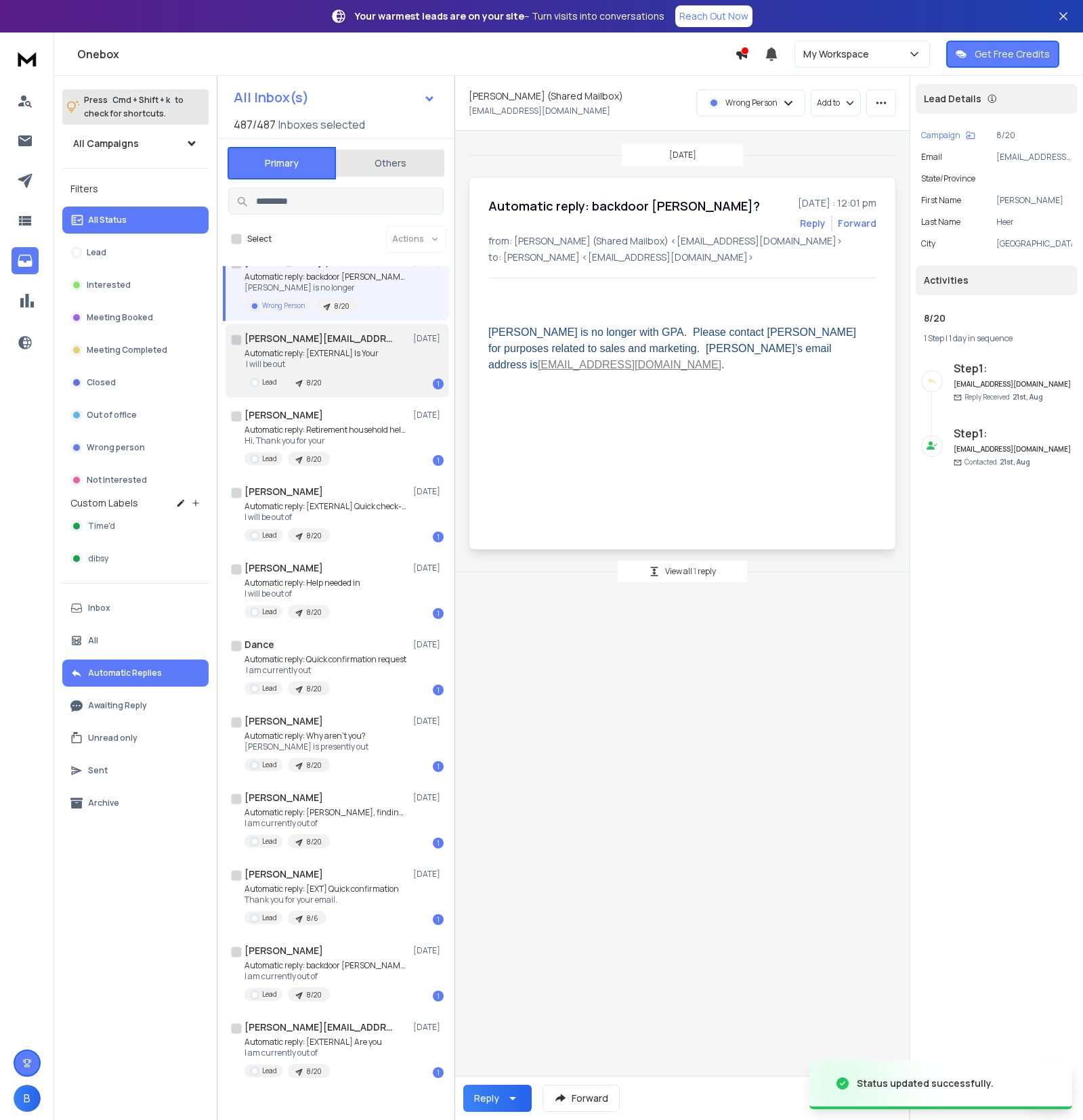
click at [393, 348] on div "Automatic reply: [EXTERNAL] Is Your ﻿ I will be out Lead 8/20 1" at bounding box center [344, 369] width 199 height 41
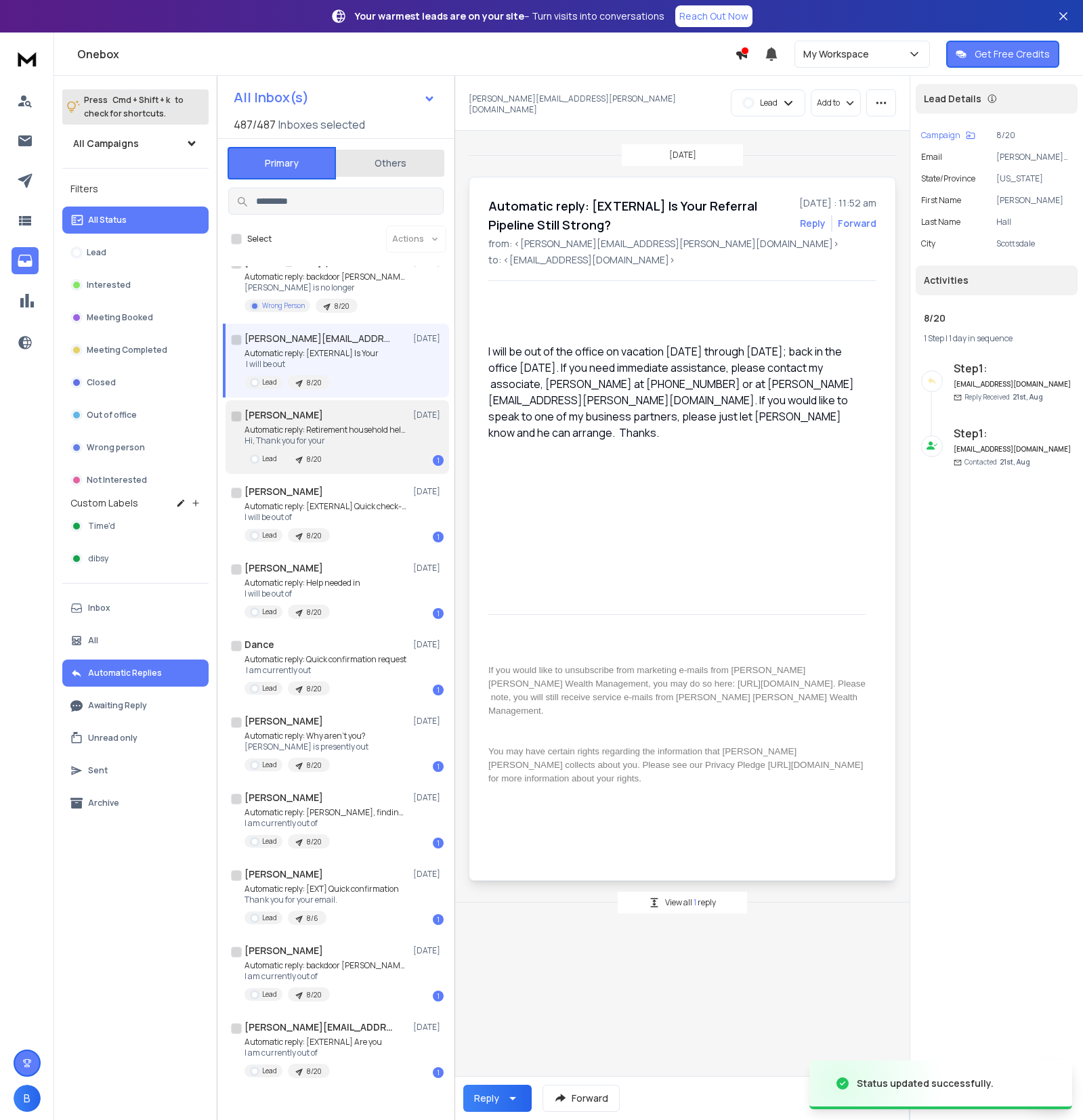
click at [397, 437] on p "Hi, Thank you for your" at bounding box center [326, 440] width 162 height 10
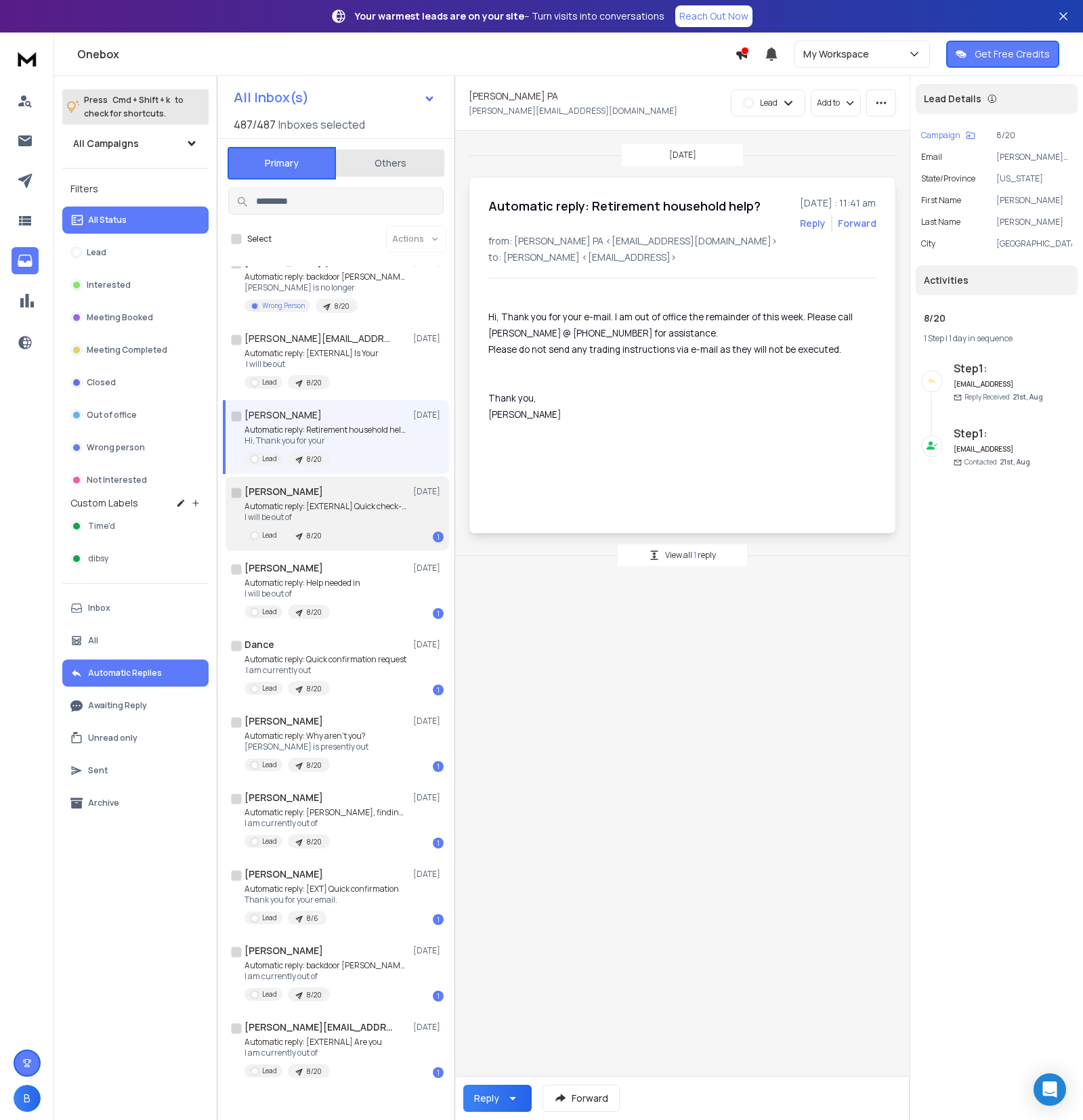
click at [397, 517] on p "I will be out of" at bounding box center [326, 517] width 162 height 10
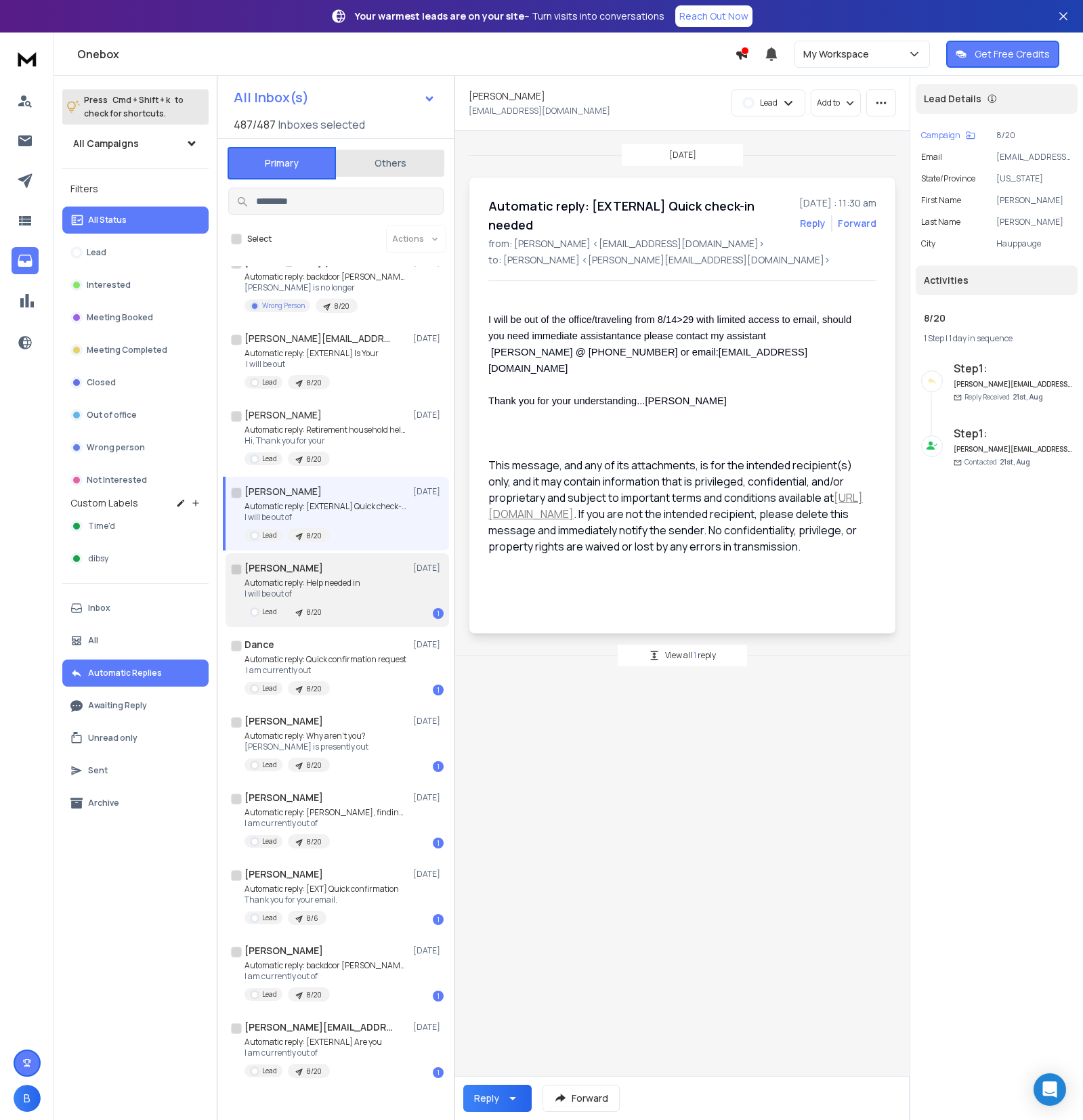
click at [393, 566] on div "[PERSON_NAME] [DATE]" at bounding box center [344, 568] width 199 height 14
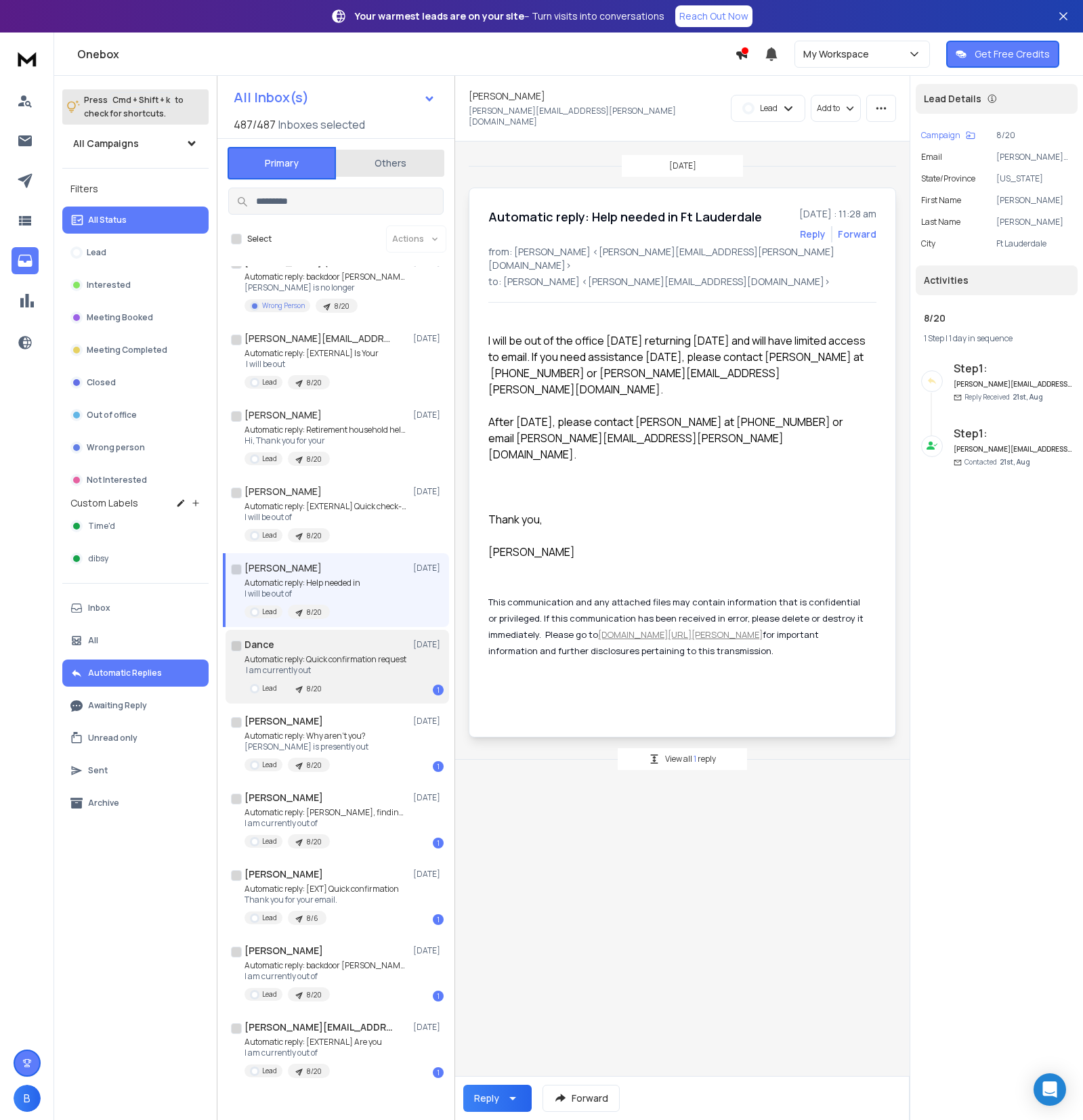
click at [373, 644] on div "Dance [DATE]" at bounding box center [344, 645] width 199 height 14
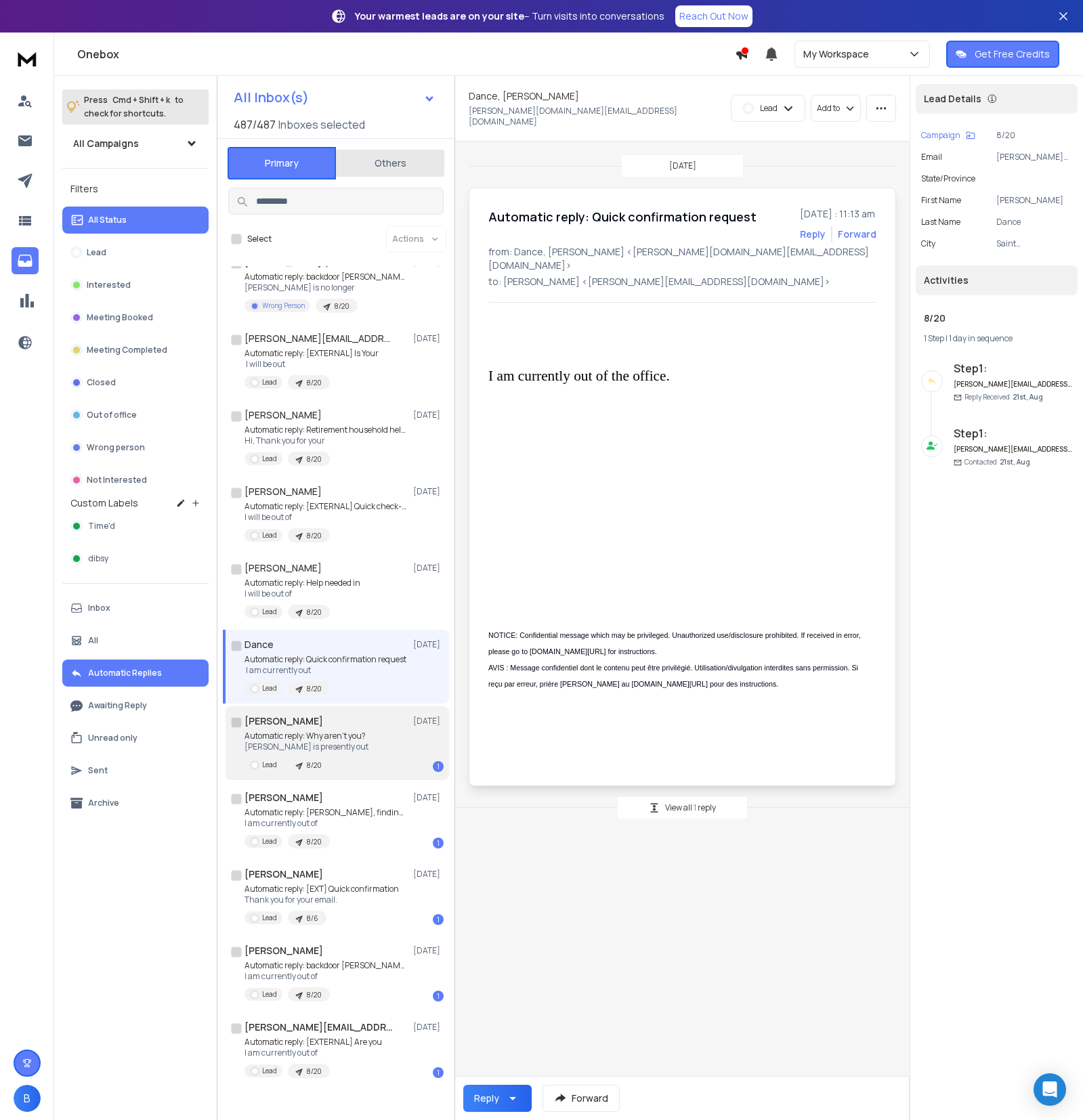
click at [357, 740] on p "Automatic reply: Why aren't you?" at bounding box center [307, 735] width 124 height 10
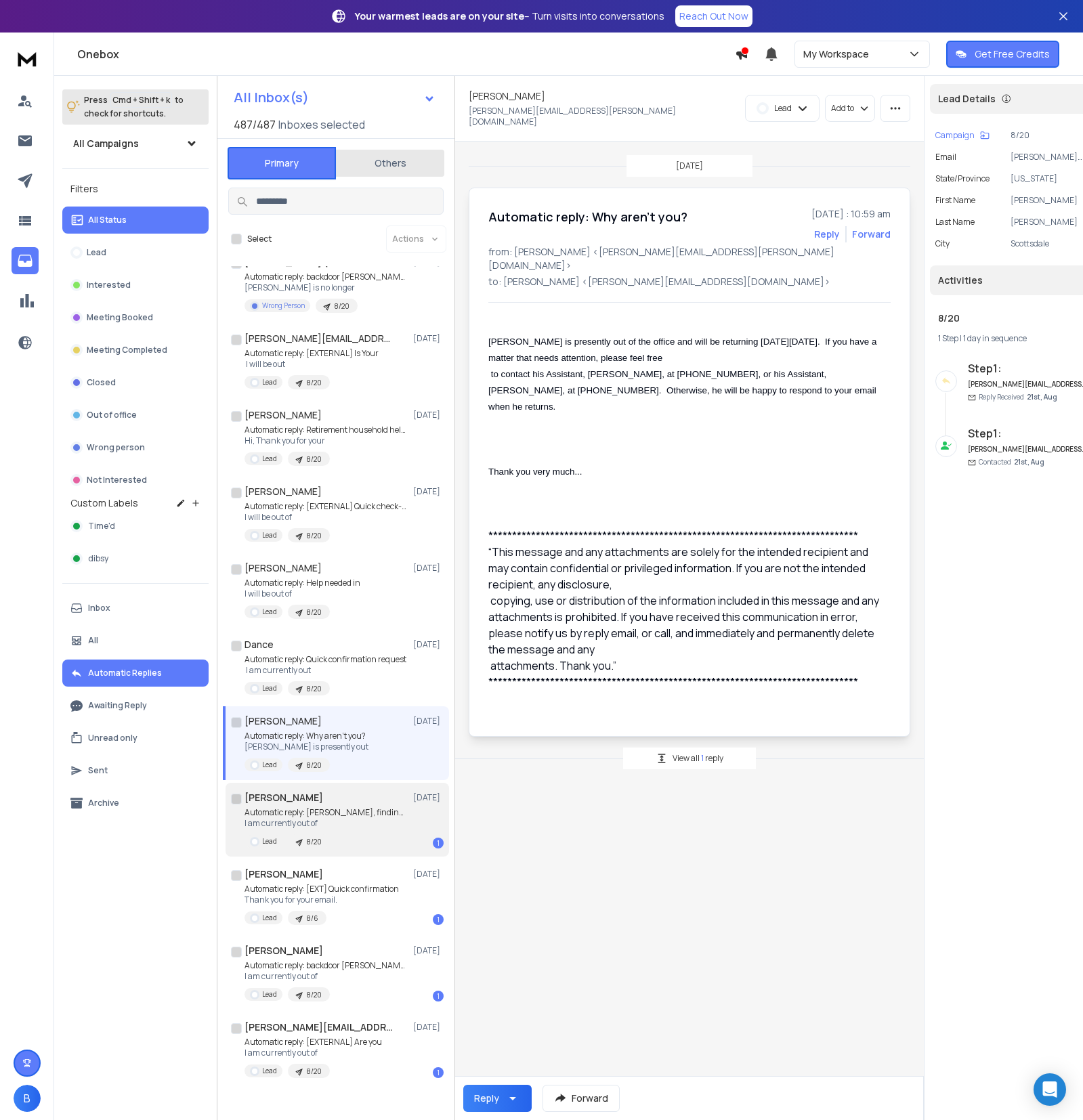
click at [364, 815] on p "Automatic reply: [PERSON_NAME], finding quality" at bounding box center [326, 813] width 162 height 10
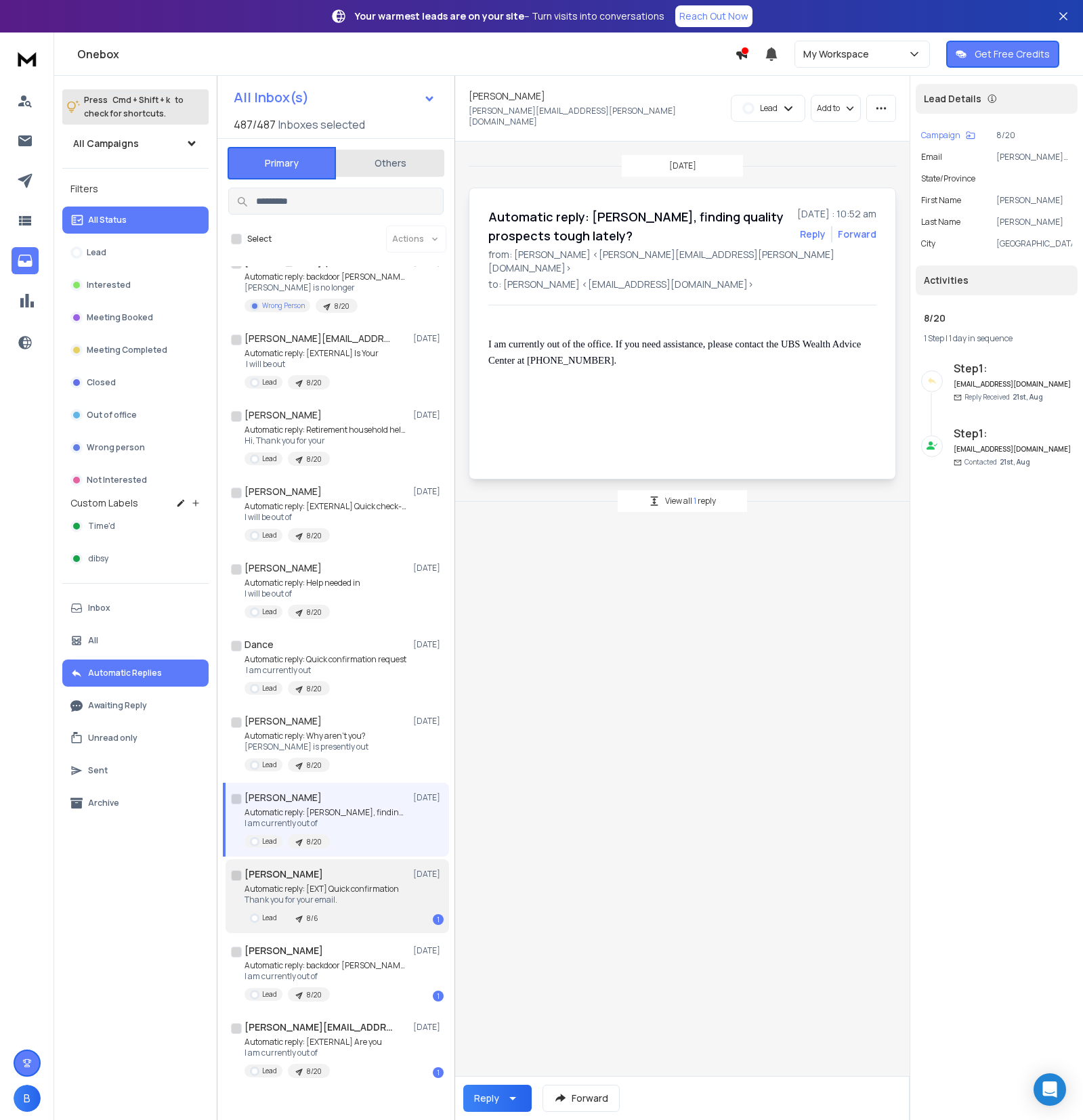
click at [368, 893] on p "Automatic reply: [EXT] Quick confirmation" at bounding box center [322, 889] width 154 height 10
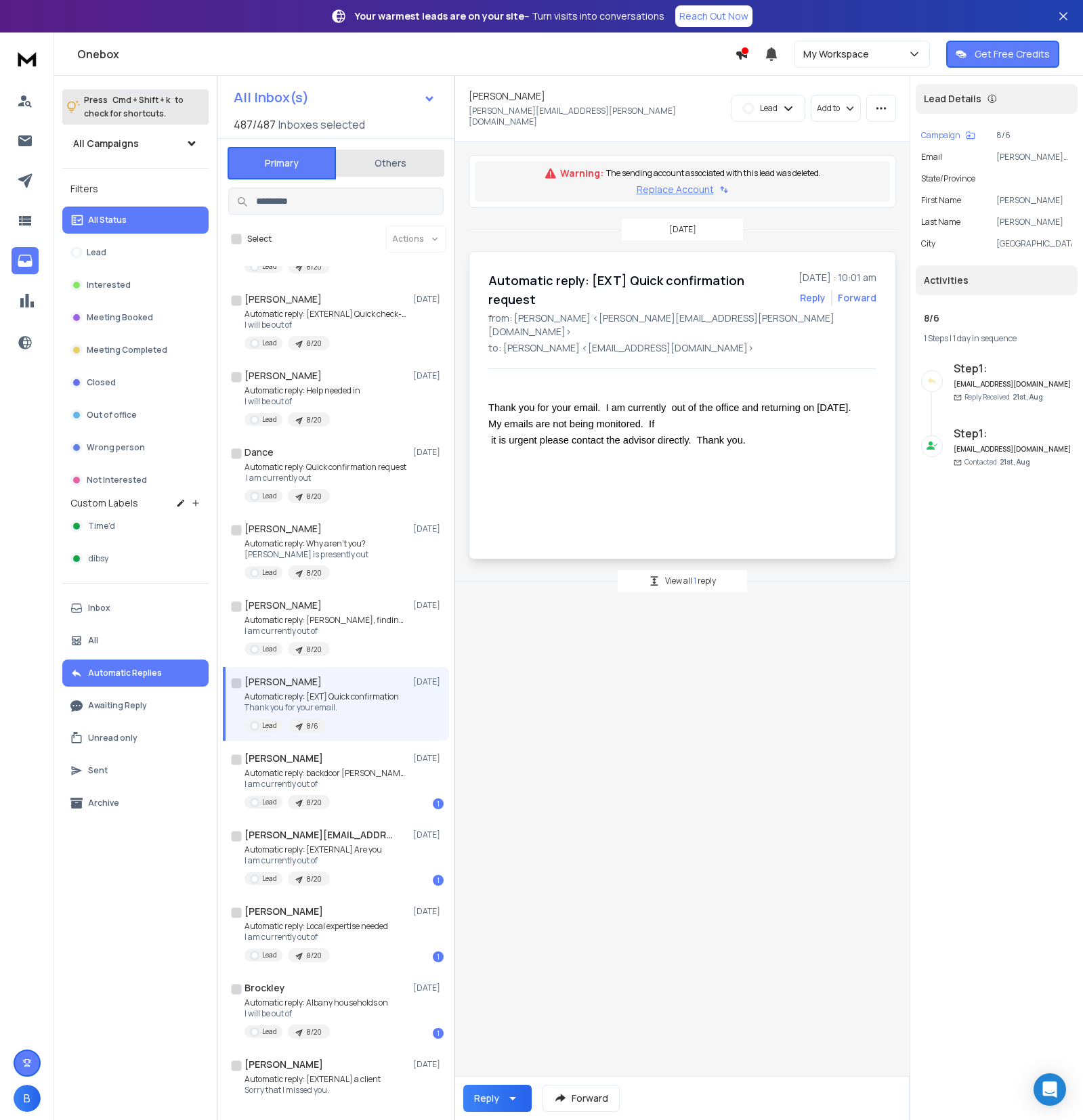
scroll to position [13135, 0]
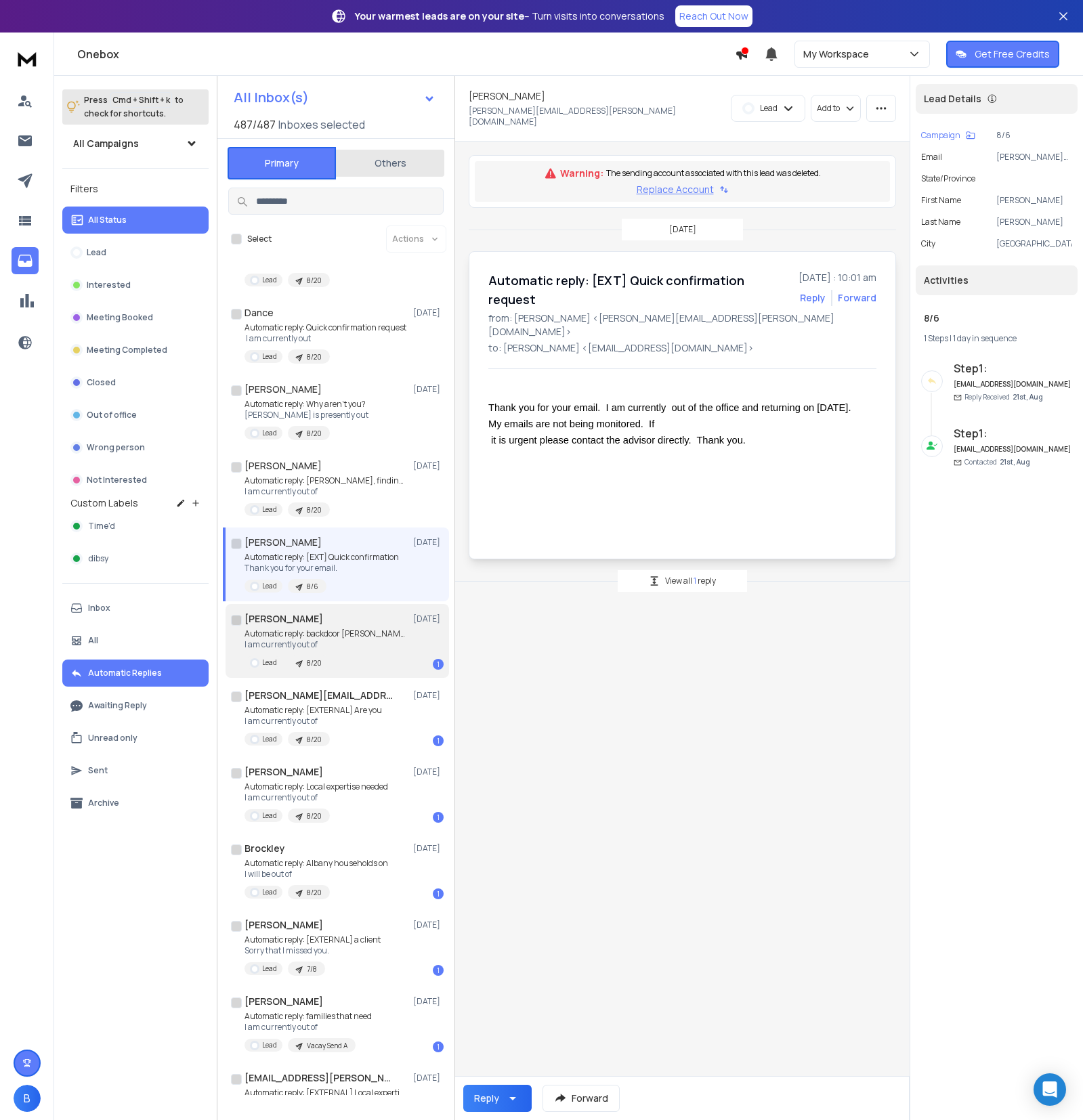
click at [364, 656] on div "Lead 8/20" at bounding box center [326, 663] width 162 height 14
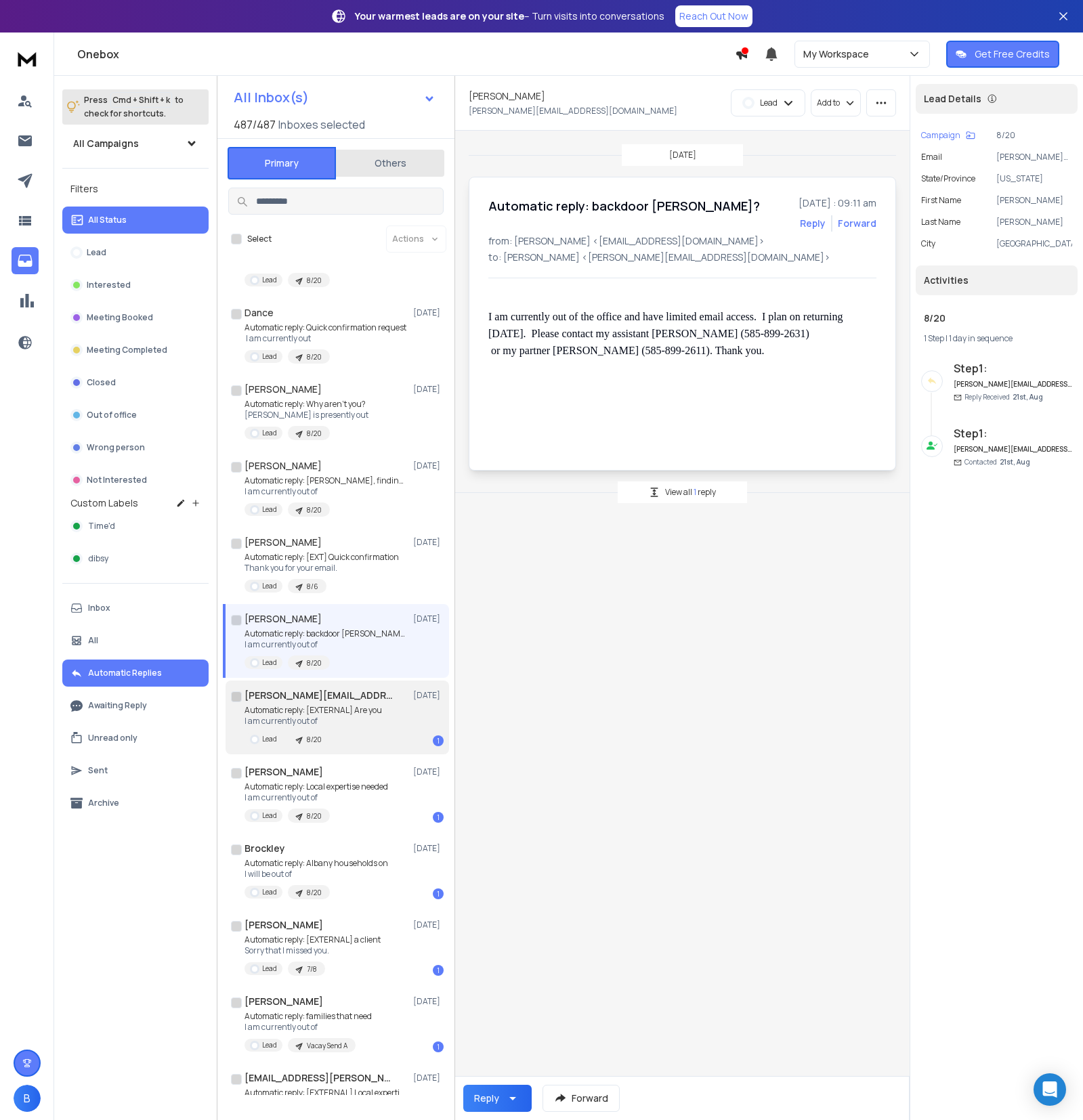
click at [366, 730] on div "Automatic reply: [EXTERNAL] Are you I am currently out of Lead 8/20" at bounding box center [313, 725] width 137 height 41
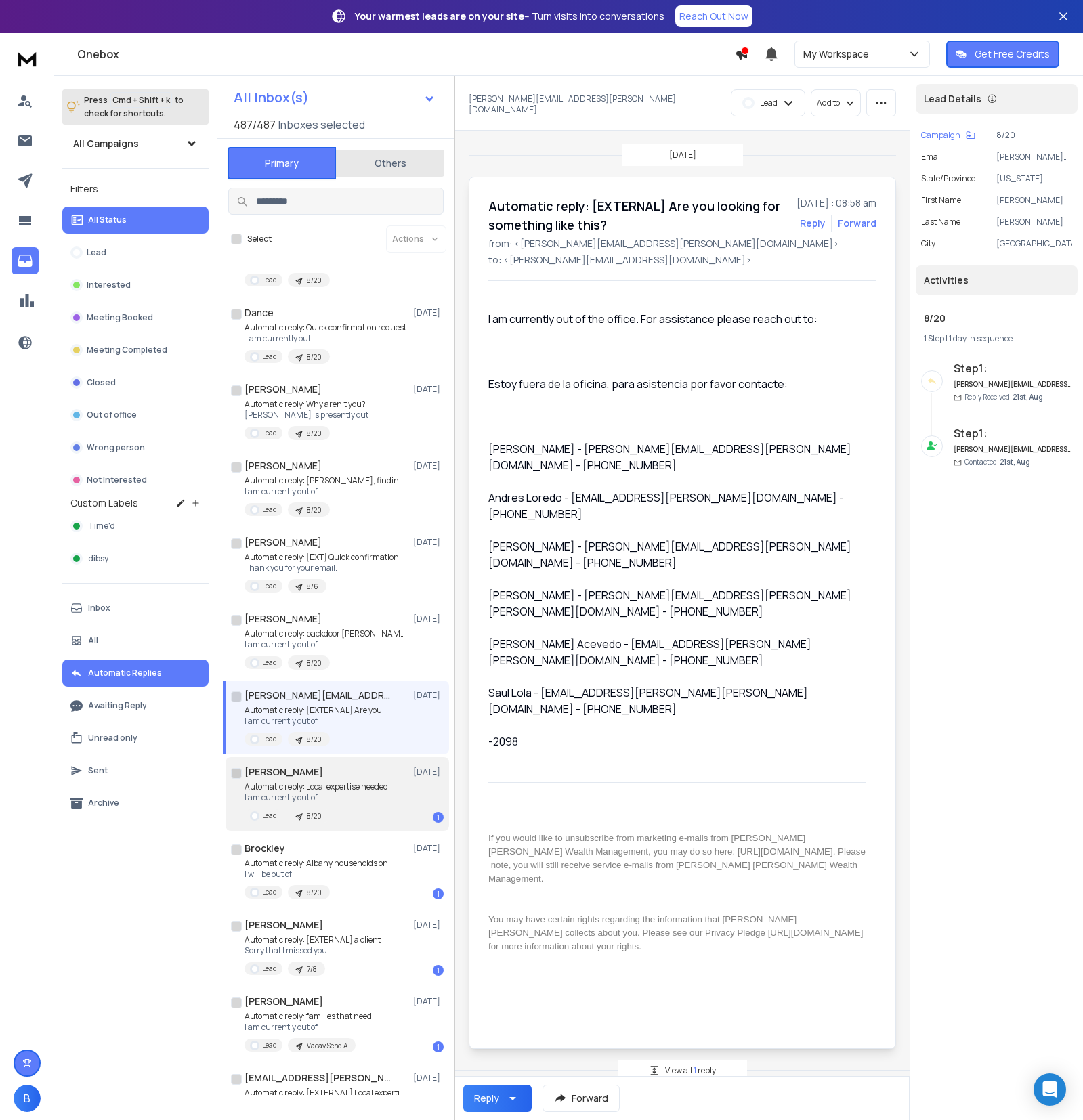
click at [364, 776] on div "[PERSON_NAME] [DATE]" at bounding box center [344, 772] width 199 height 14
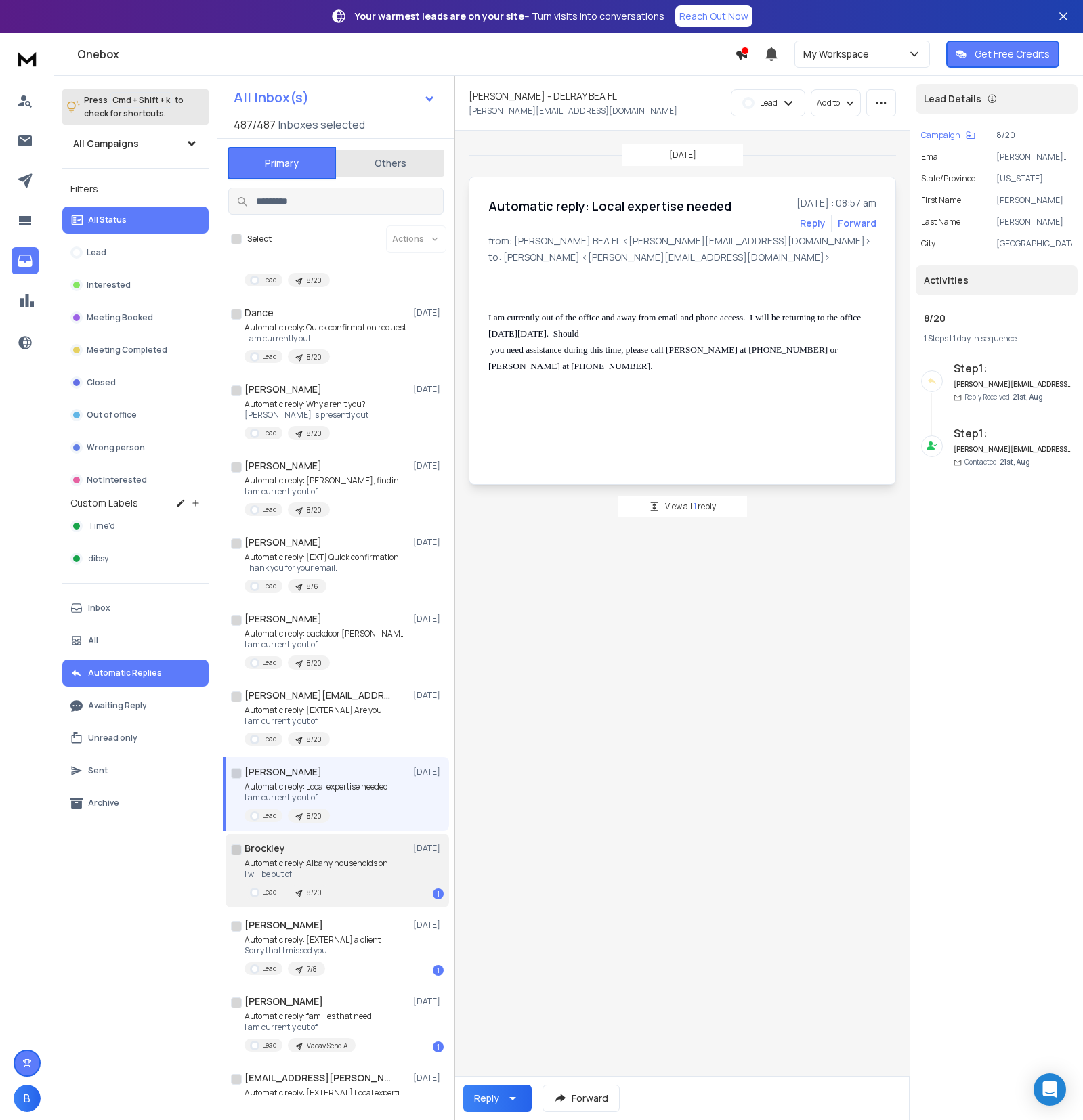
click at [364, 858] on p "Automatic reply: Albany households on" at bounding box center [316, 863] width 144 height 10
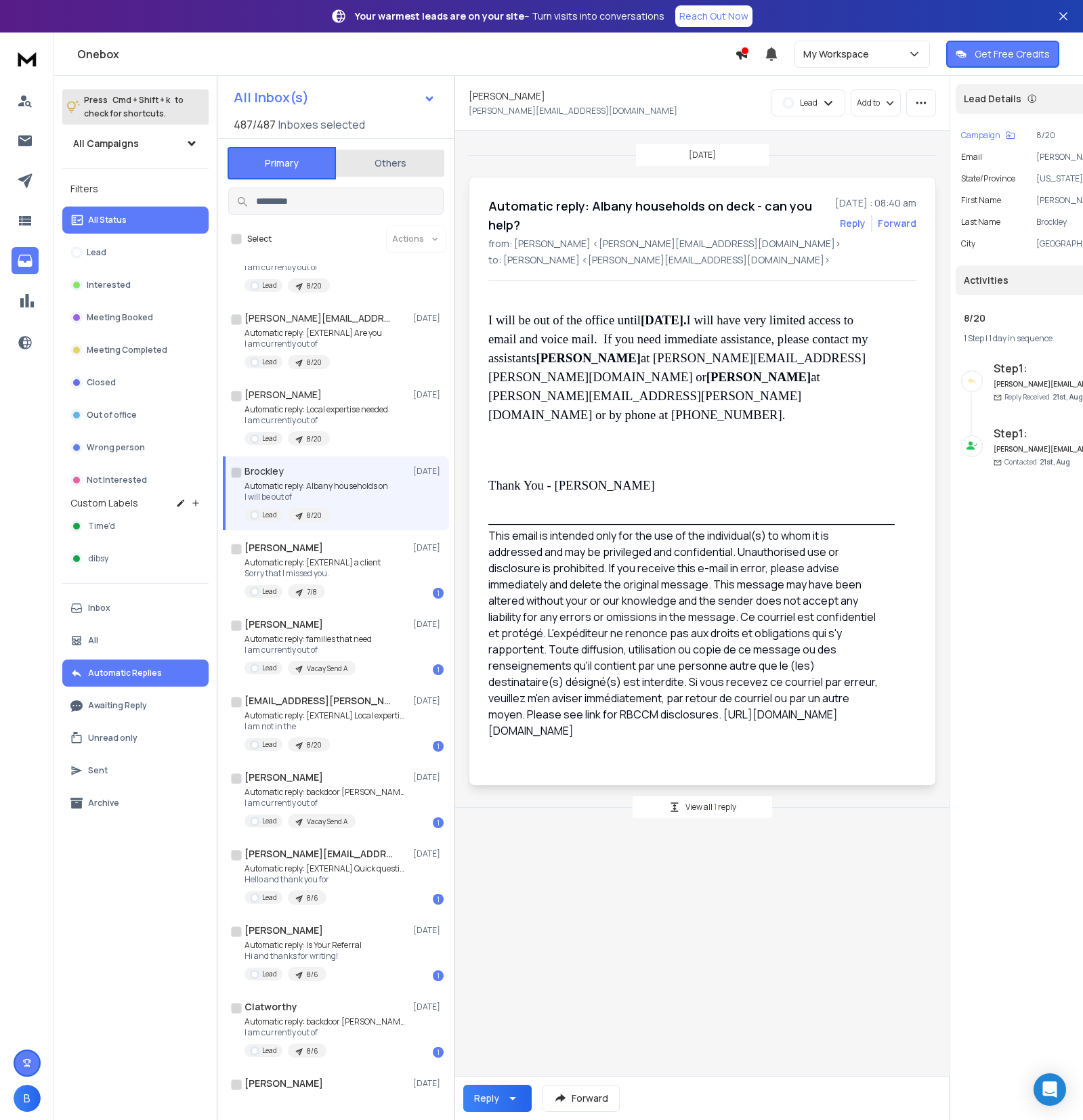
scroll to position [13561, 0]
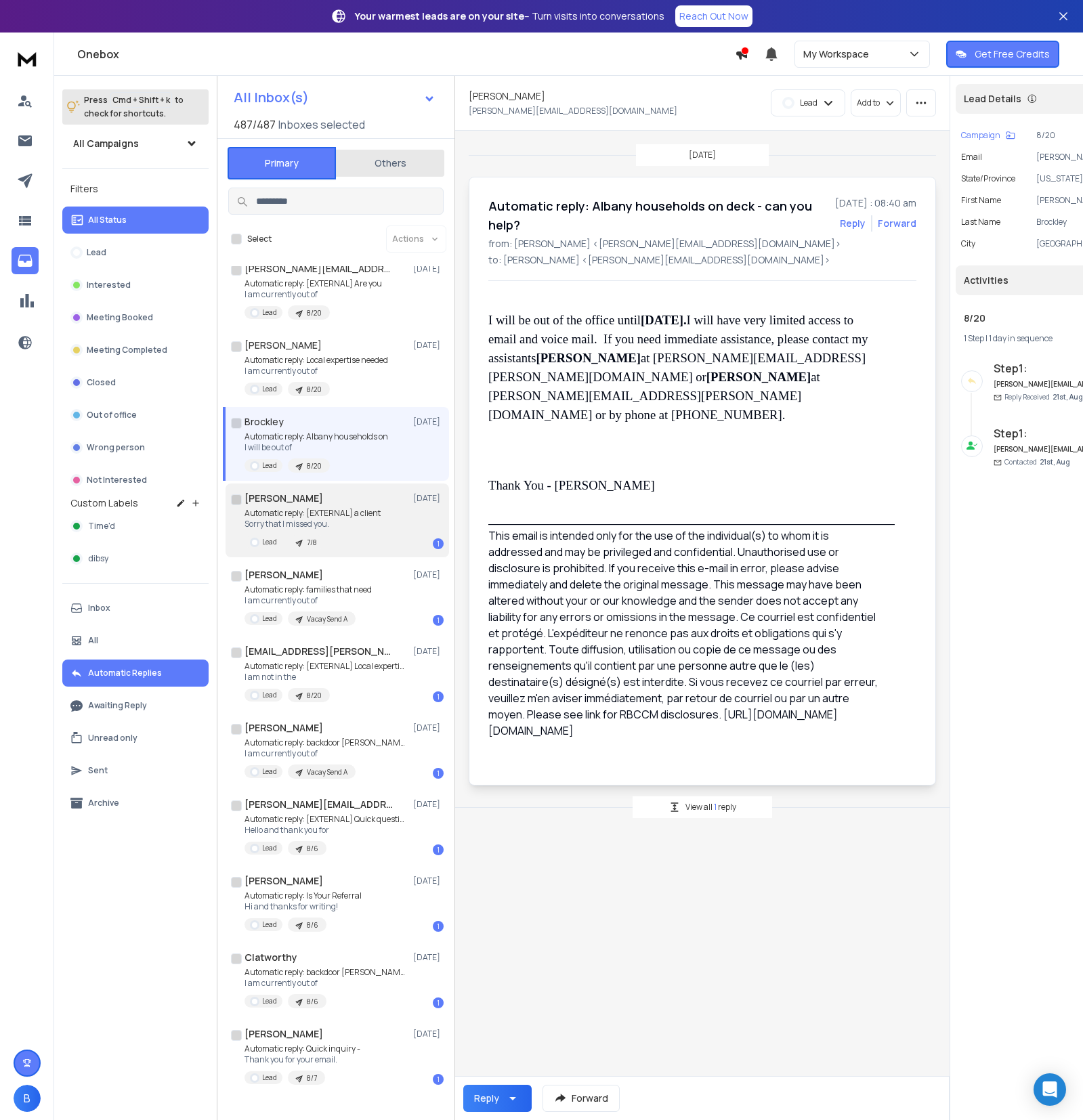
click at [328, 487] on div "[PERSON_NAME] [DATE] Automatic reply: [EXTERNAL] a client Sorry that I missed y…" at bounding box center [337, 520] width 223 height 74
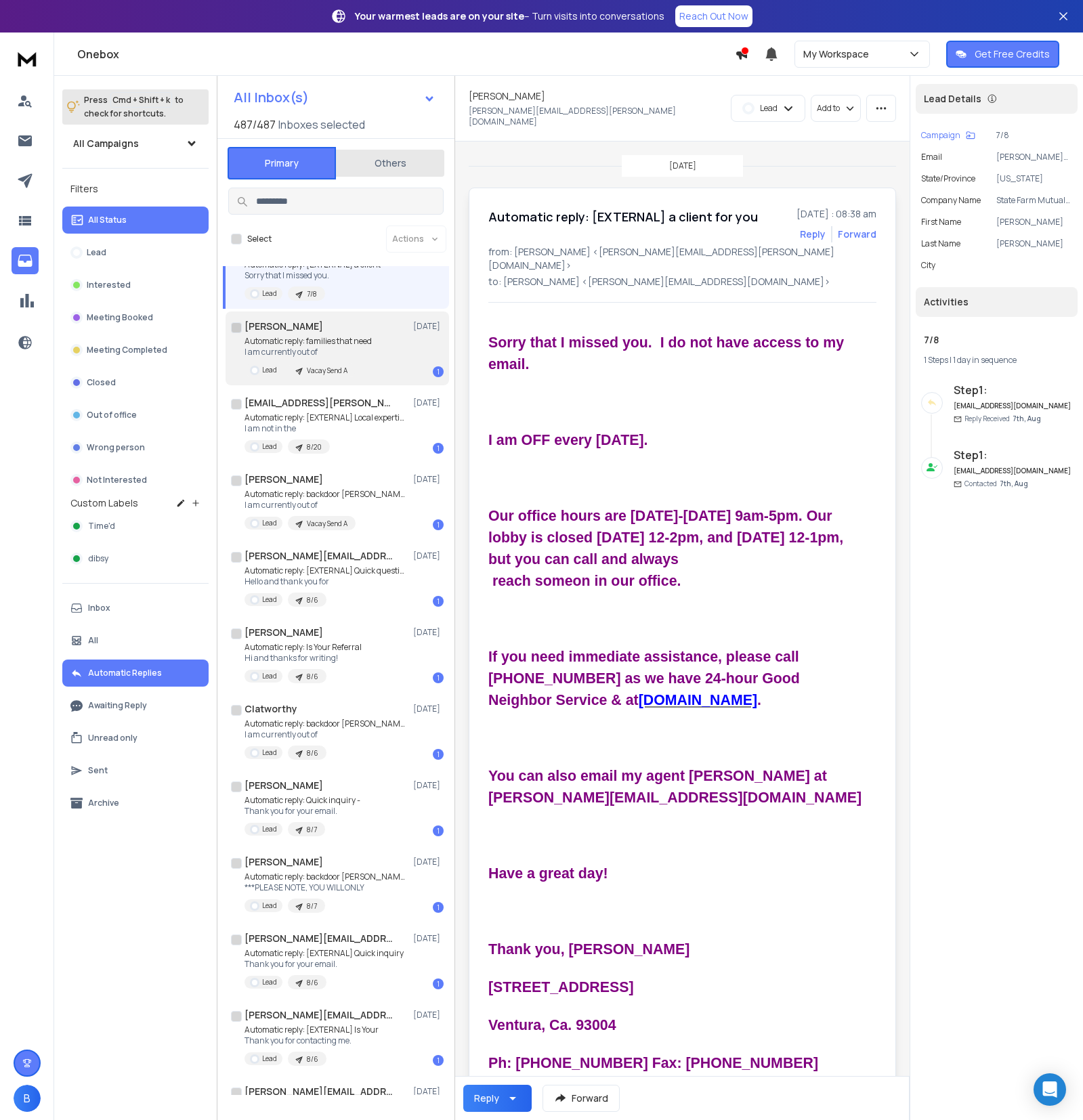
scroll to position [13754, 0]
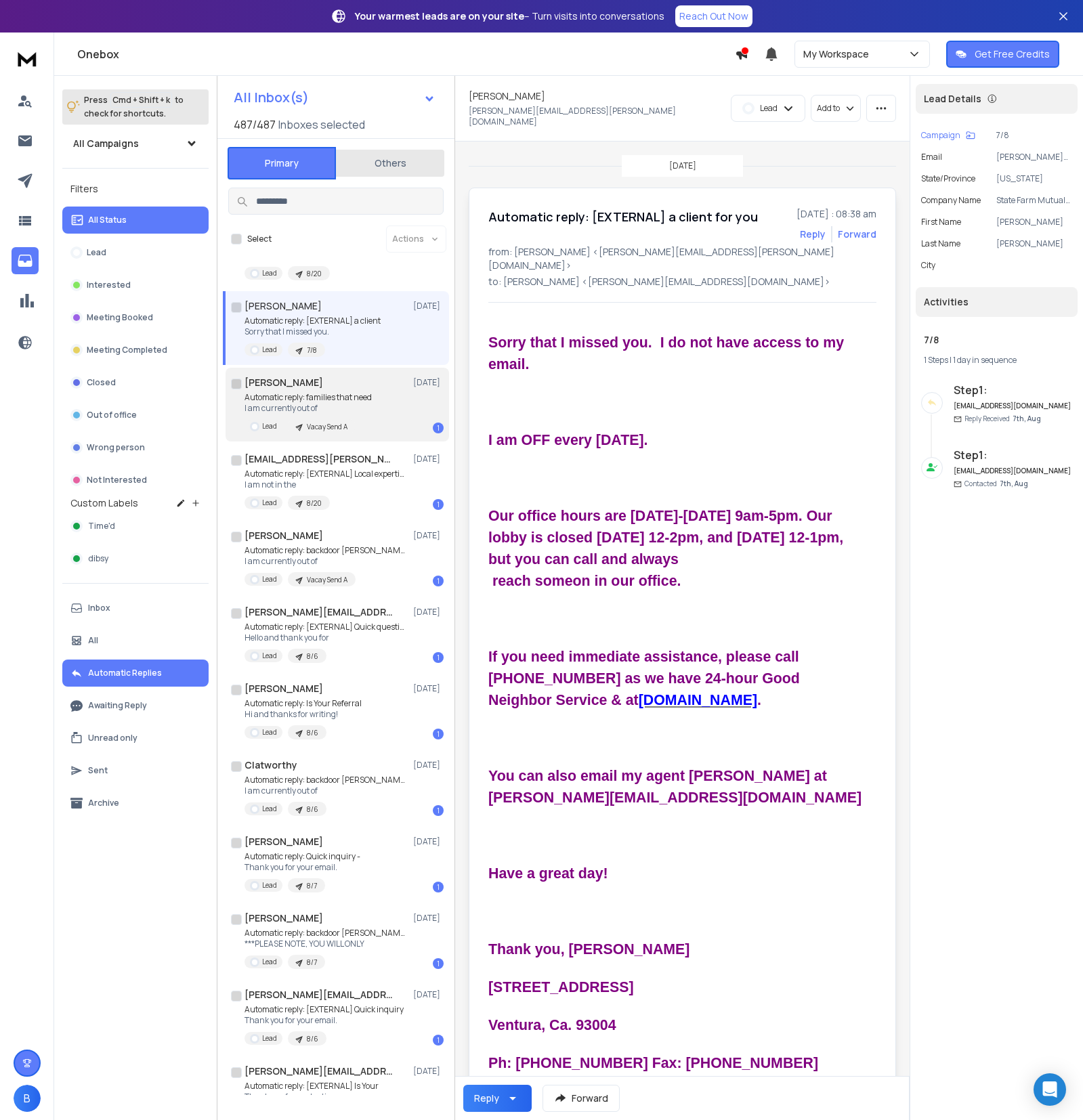
click at [375, 422] on div "Automatic reply: families that need I am currently out of Lead Vacay Send A 1" at bounding box center [344, 412] width 199 height 41
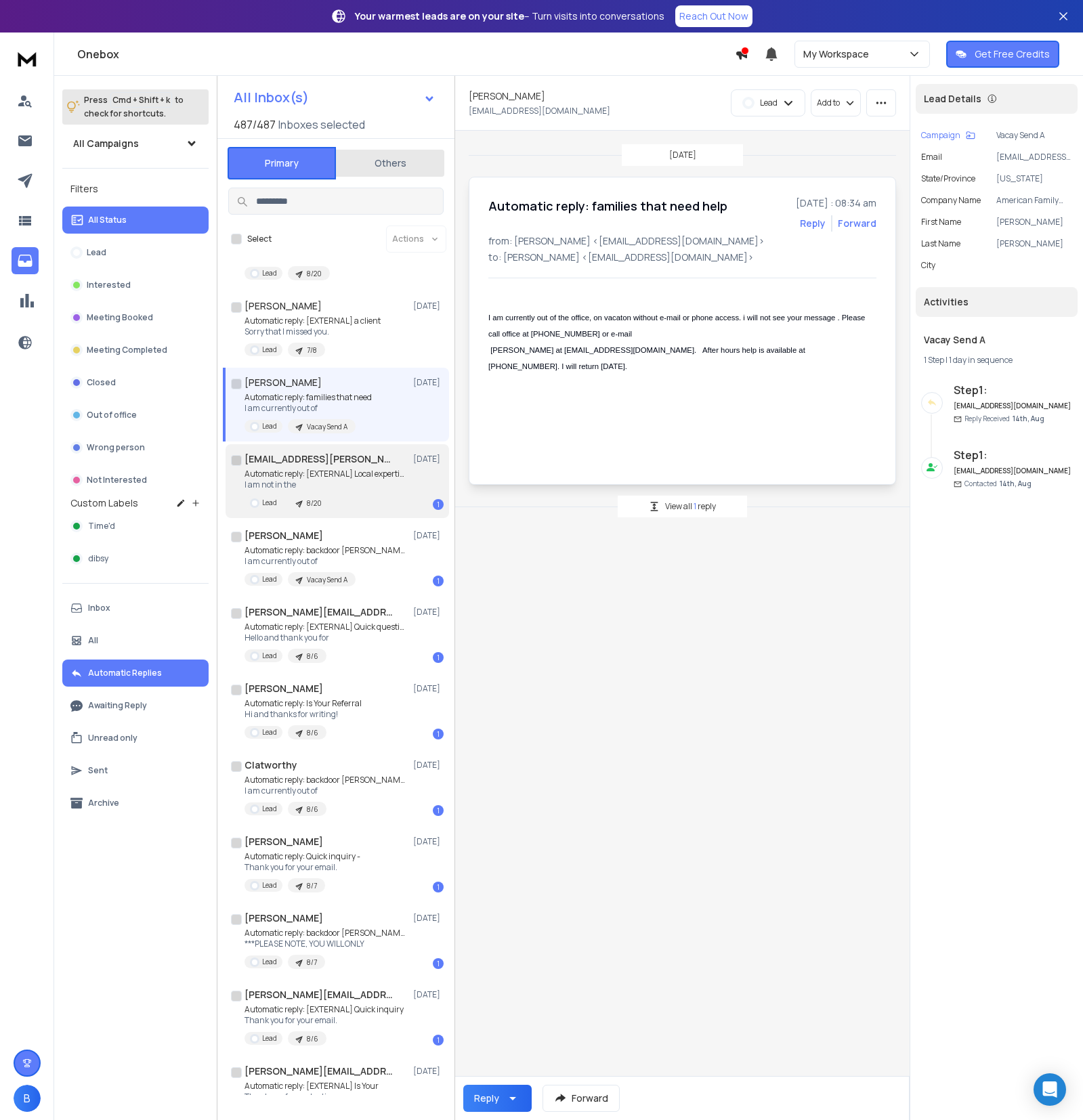
click at [383, 497] on div "Lead 8/20" at bounding box center [326, 503] width 162 height 14
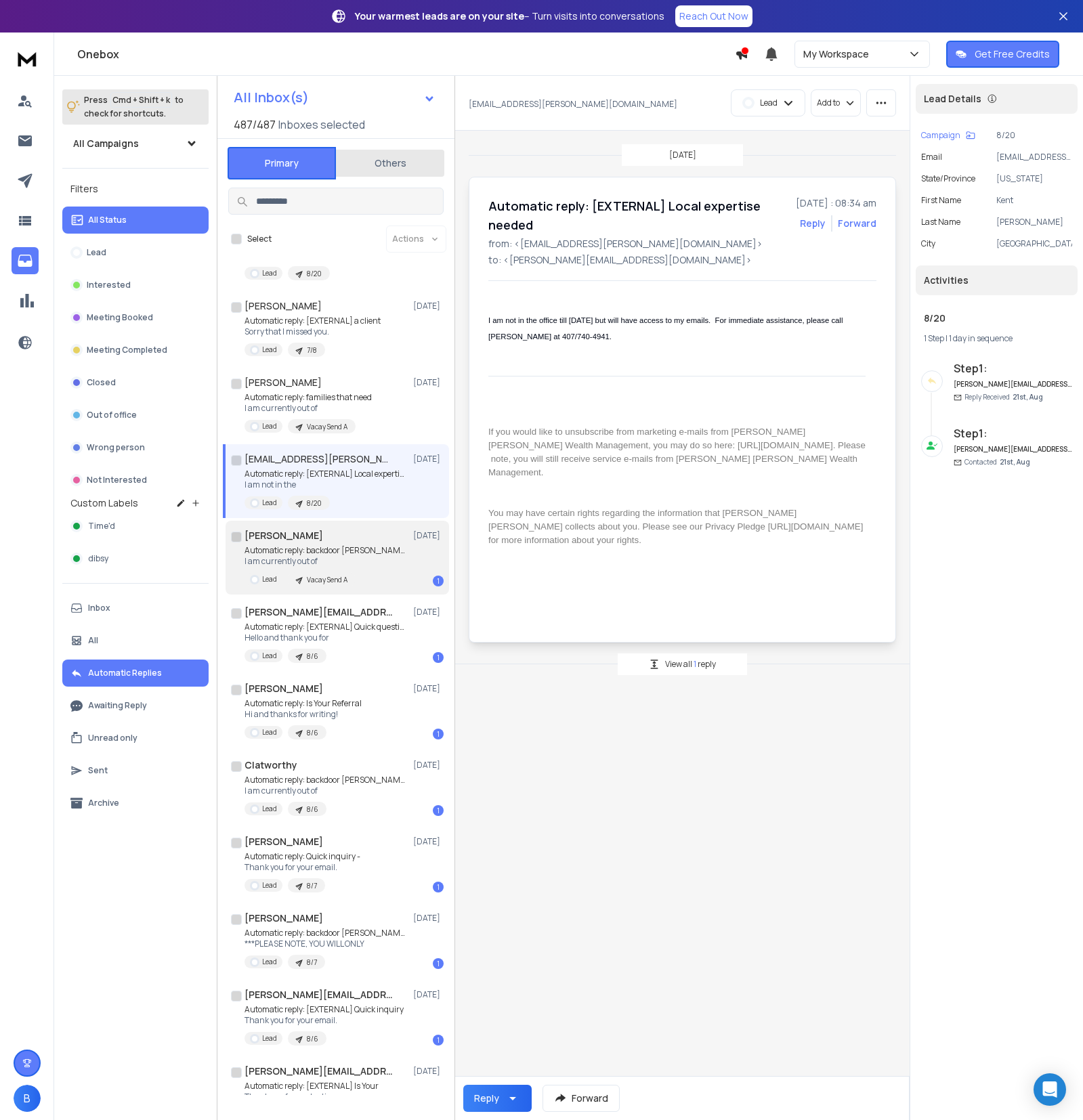
click at [377, 592] on div "[PERSON_NAME] [DATE] Automatic reply: backdoor [PERSON_NAME] help? I am current…" at bounding box center [337, 558] width 223 height 74
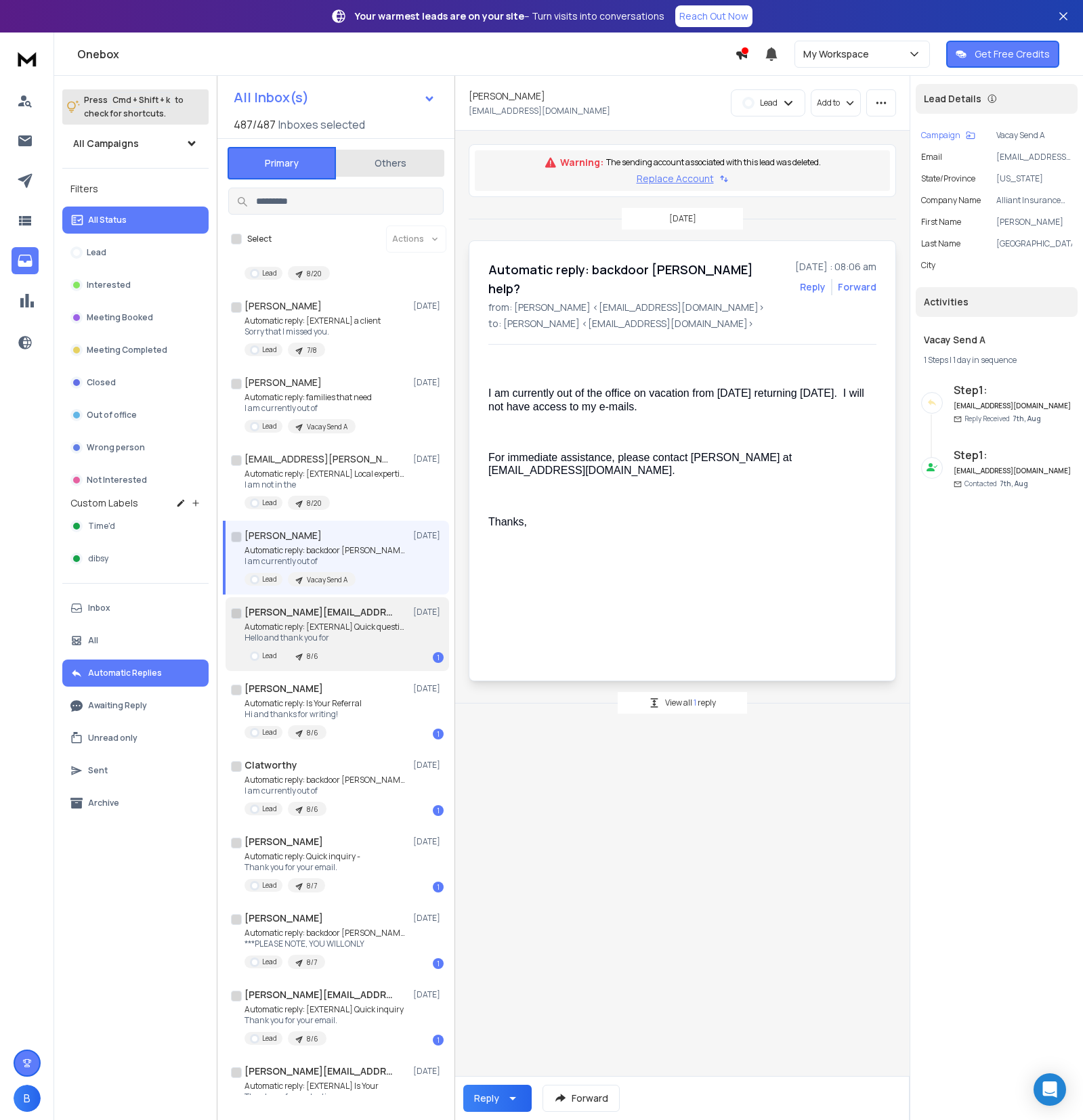
click at [377, 638] on p "Hello and thank you for" at bounding box center [326, 637] width 162 height 10
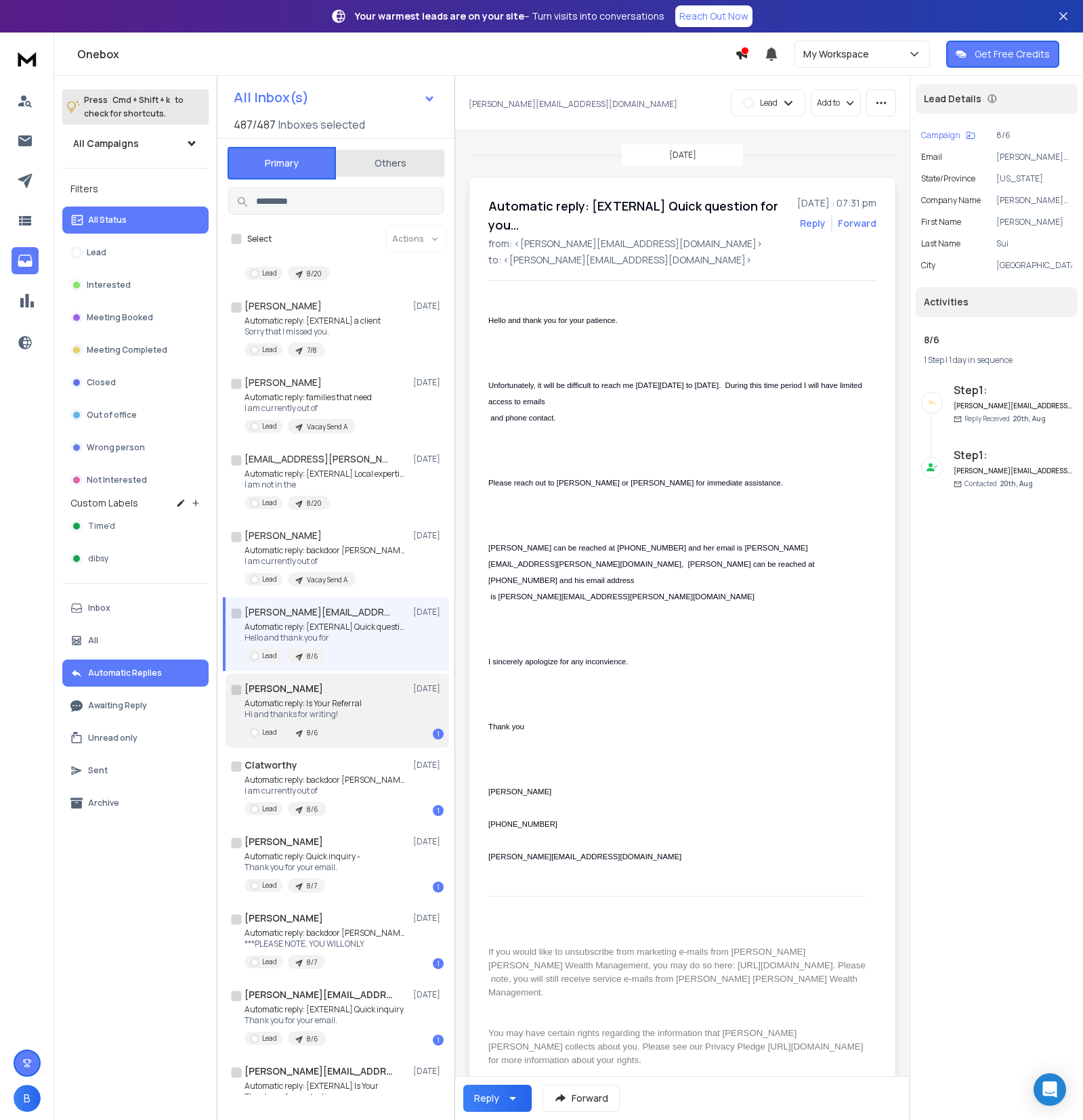
click at [373, 699] on div "Automatic reply: Is Your Referral Hi and thanks for writing! Lead 8/6 1" at bounding box center [344, 719] width 199 height 41
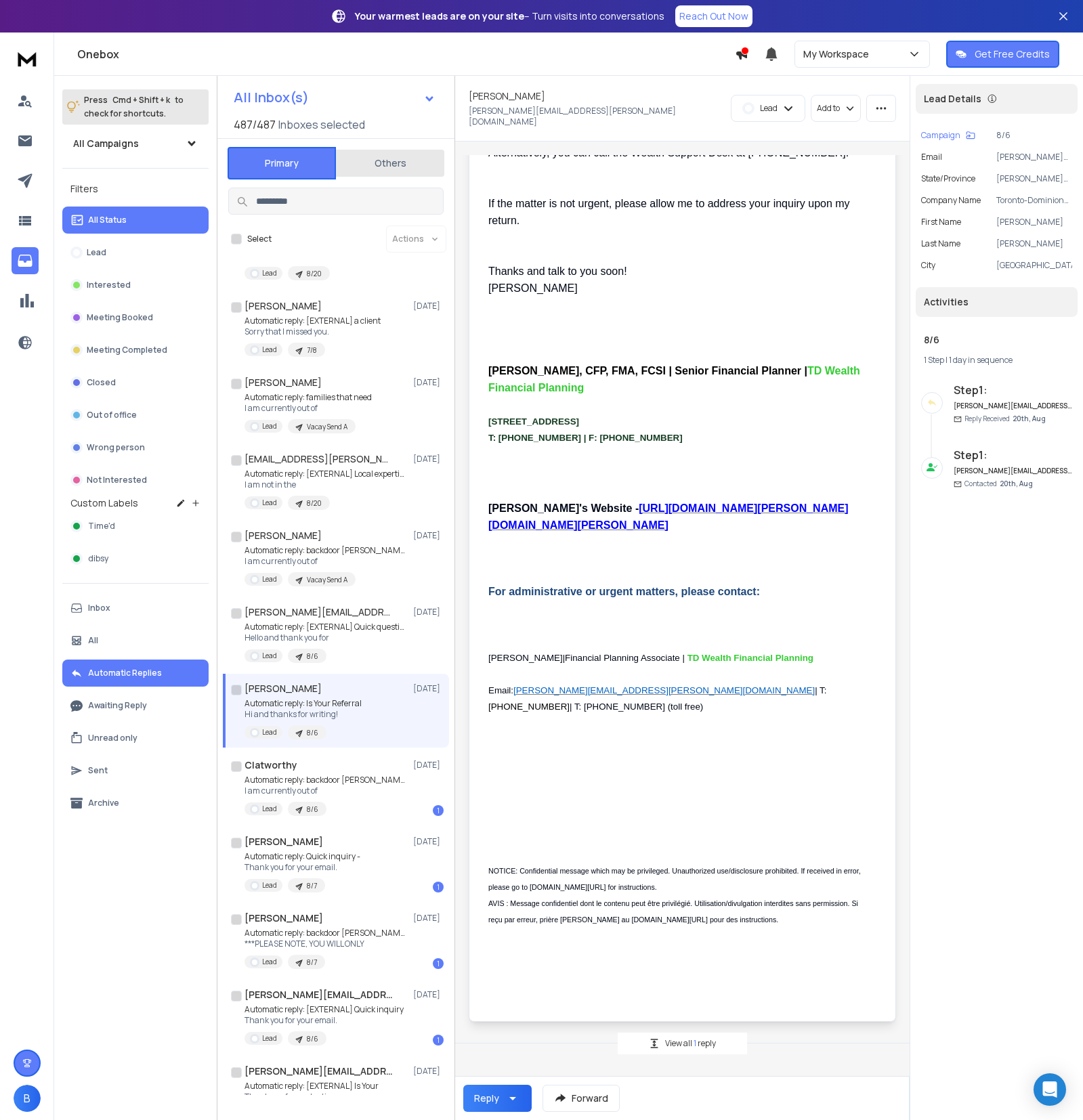
scroll to position [411, 0]
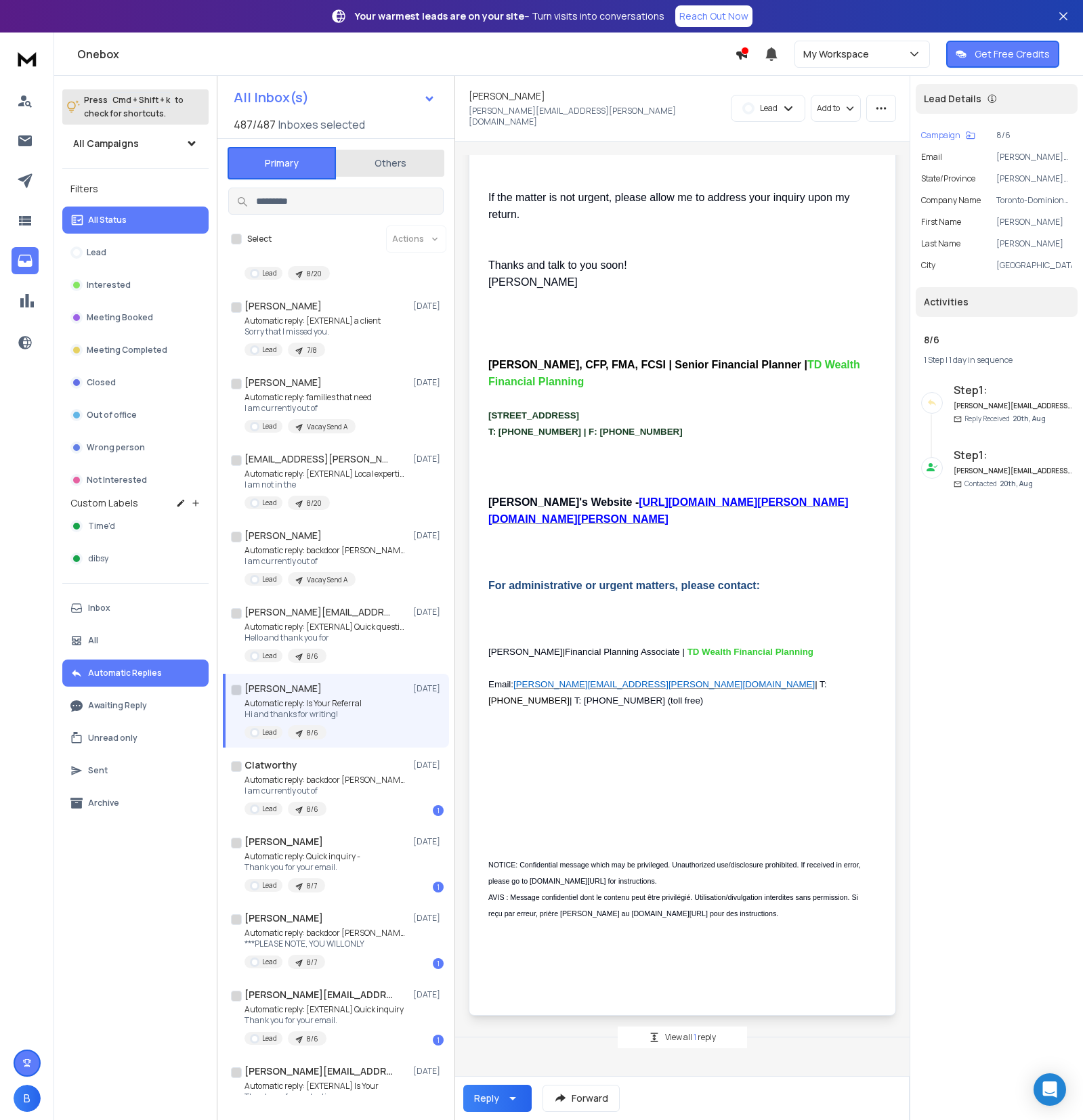
drag, startPoint x: 479, startPoint y: 416, endPoint x: 756, endPoint y: 808, distance: 480.0
click at [756, 808] on div "Automatic reply: Is Your Referral Pipeline Still Strong? [DATE] : 07:14 pm Repl…" at bounding box center [682, 397] width 427 height 1240
click at [317, 790] on p "I am currently out of" at bounding box center [326, 791] width 162 height 10
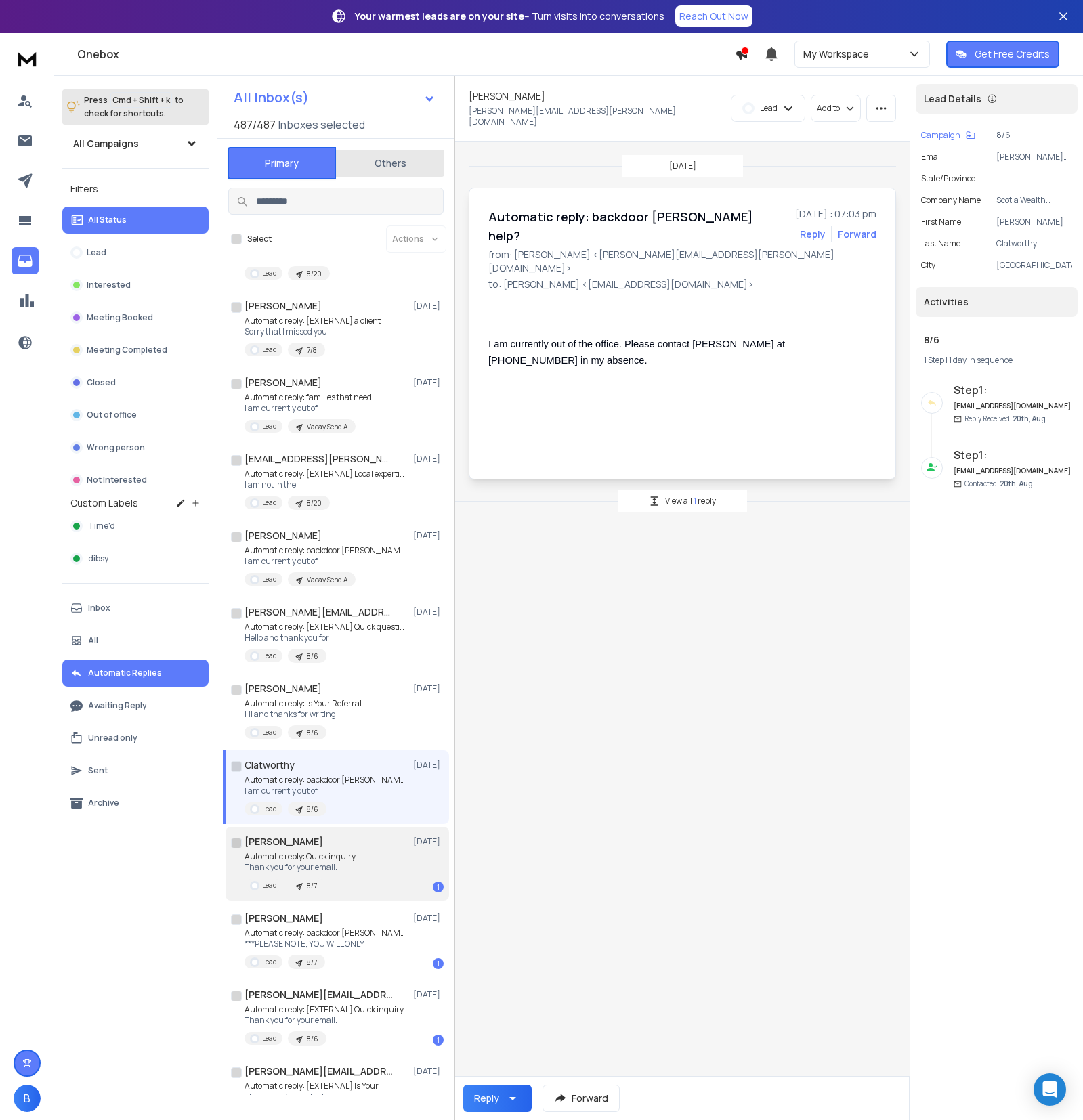
click at [336, 867] on p "Thank you for your email." at bounding box center [303, 867] width 116 height 10
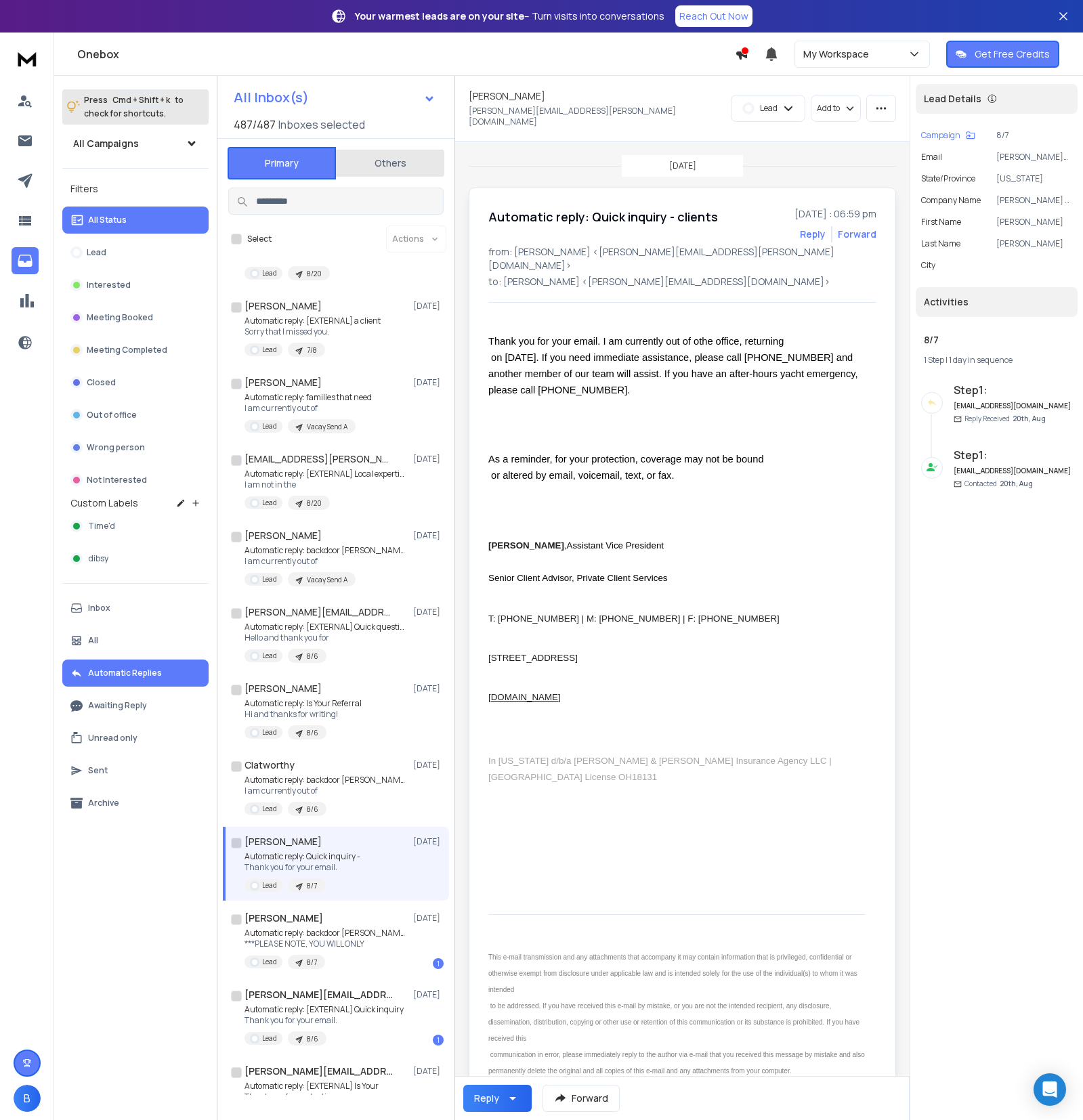
click at [493, 546] on div "Thank you for your email. I am currently out of othe office, returning on [DATE…" at bounding box center [677, 591] width 377 height 549
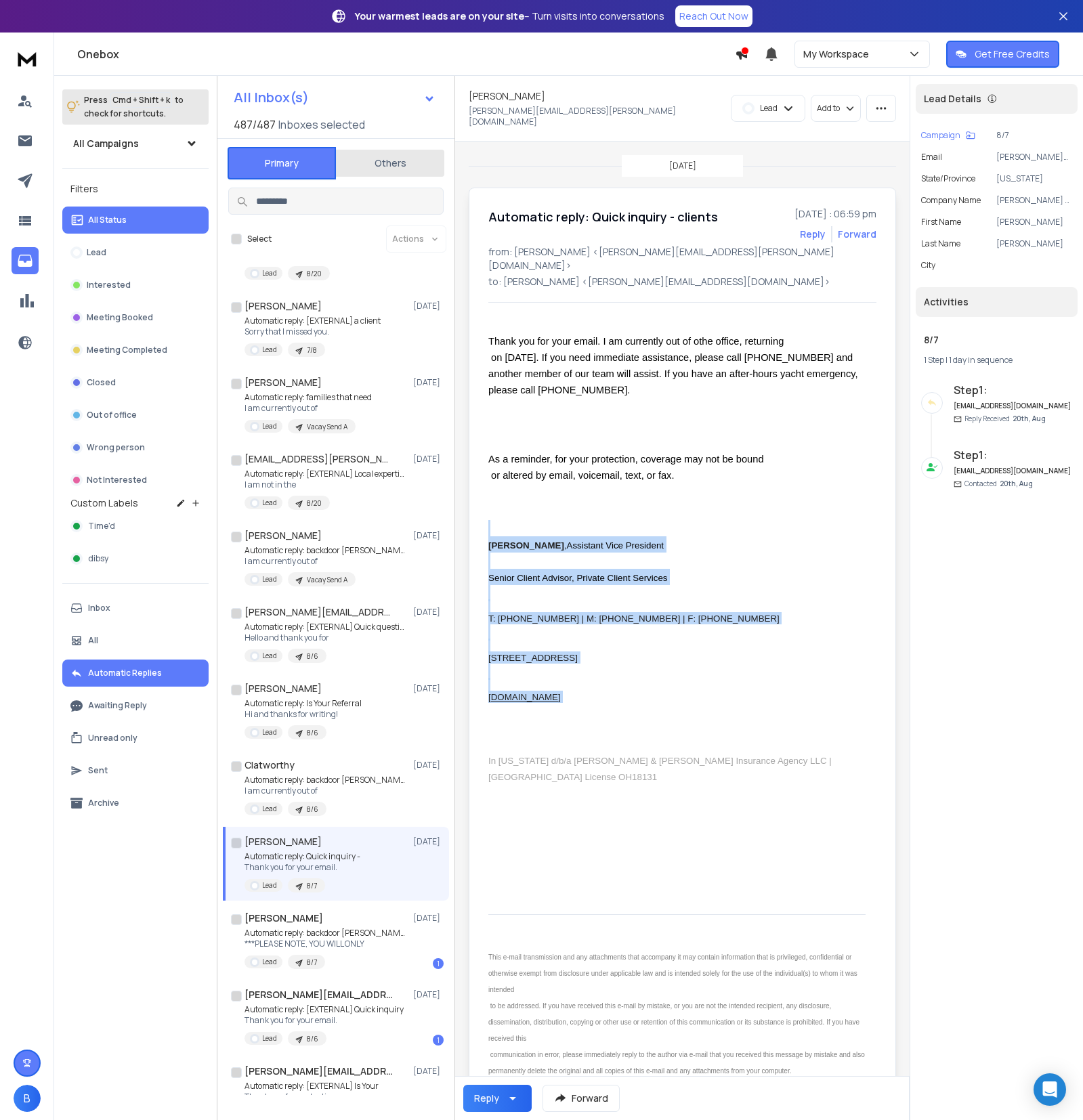
drag, startPoint x: 478, startPoint y: 504, endPoint x: 734, endPoint y: 699, distance: 321.8
click at [734, 699] on div "**********" at bounding box center [682, 884] width 427 height 1392
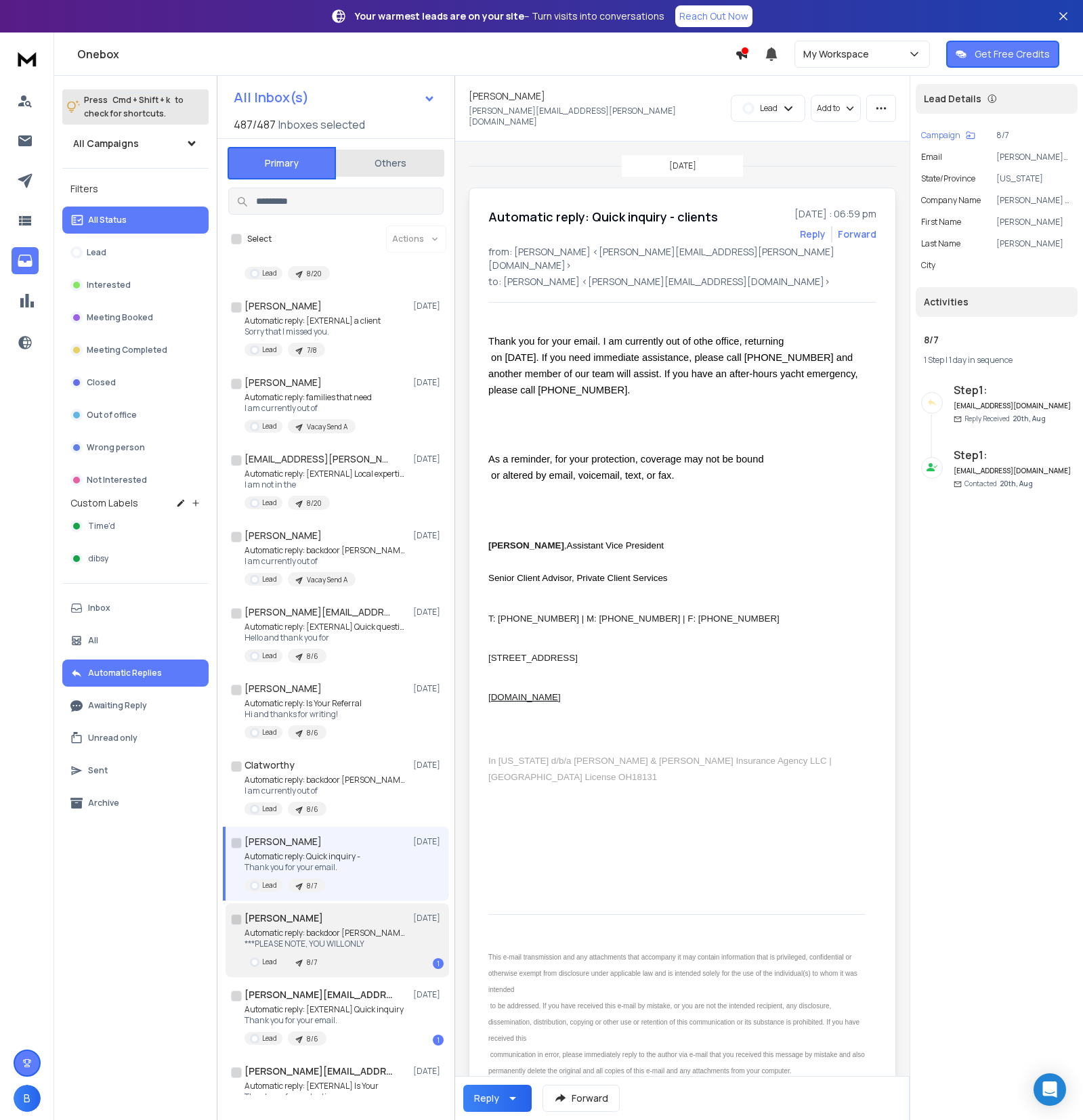
click at [328, 943] on p "***PLEASE NOTE, YOU WILL ONLY" at bounding box center [326, 943] width 162 height 10
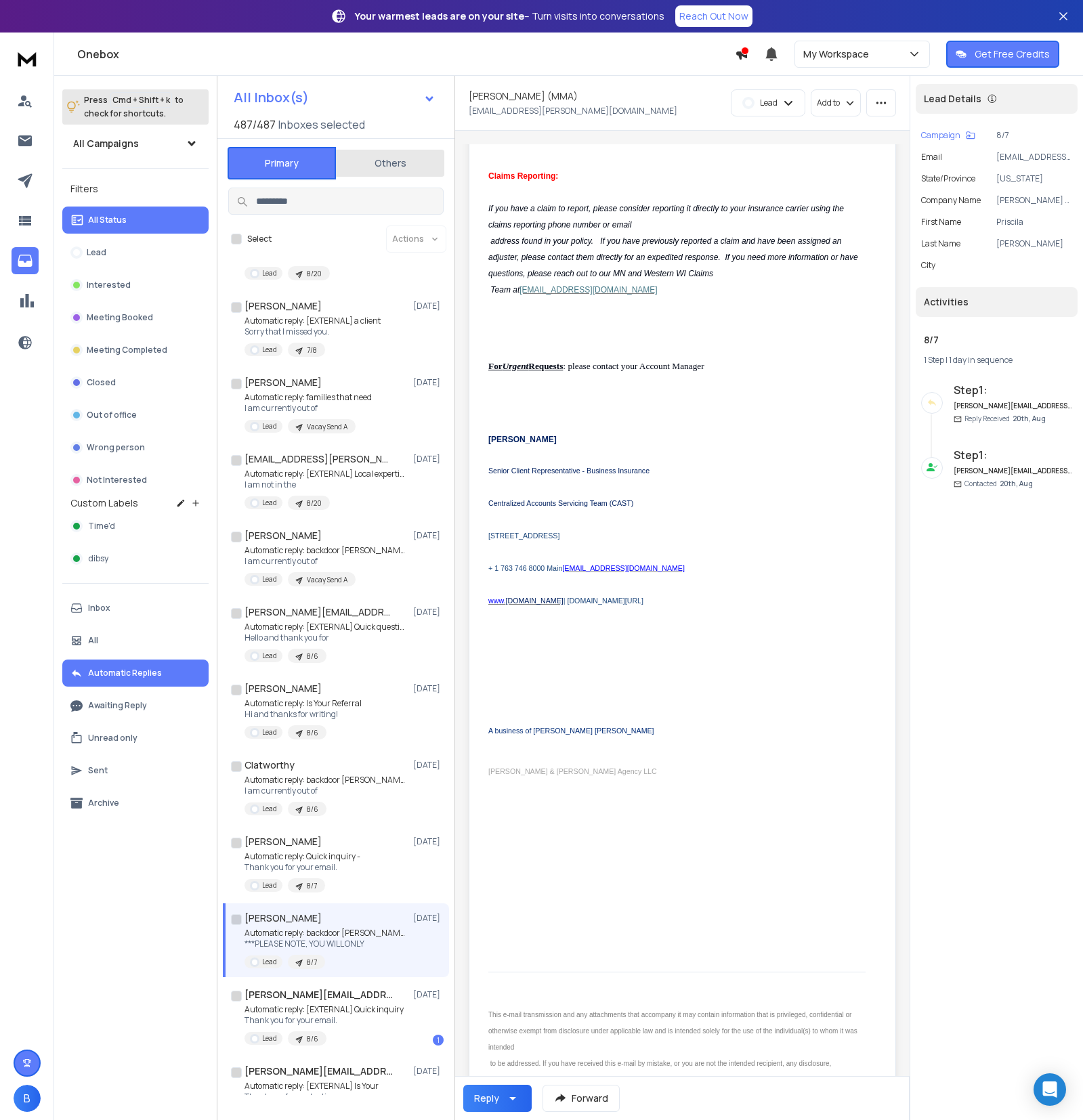
scroll to position [528, 0]
click at [496, 441] on span "[PERSON_NAME]" at bounding box center [522, 436] width 68 height 10
drag, startPoint x: 487, startPoint y: 450, endPoint x: 769, endPoint y: 663, distance: 353.4
click at [769, 663] on div "Automatic reply: backdoor [PERSON_NAME] help? [DATE] : 06:58 pm Reply Forward f…" at bounding box center [682, 487] width 427 height 1676
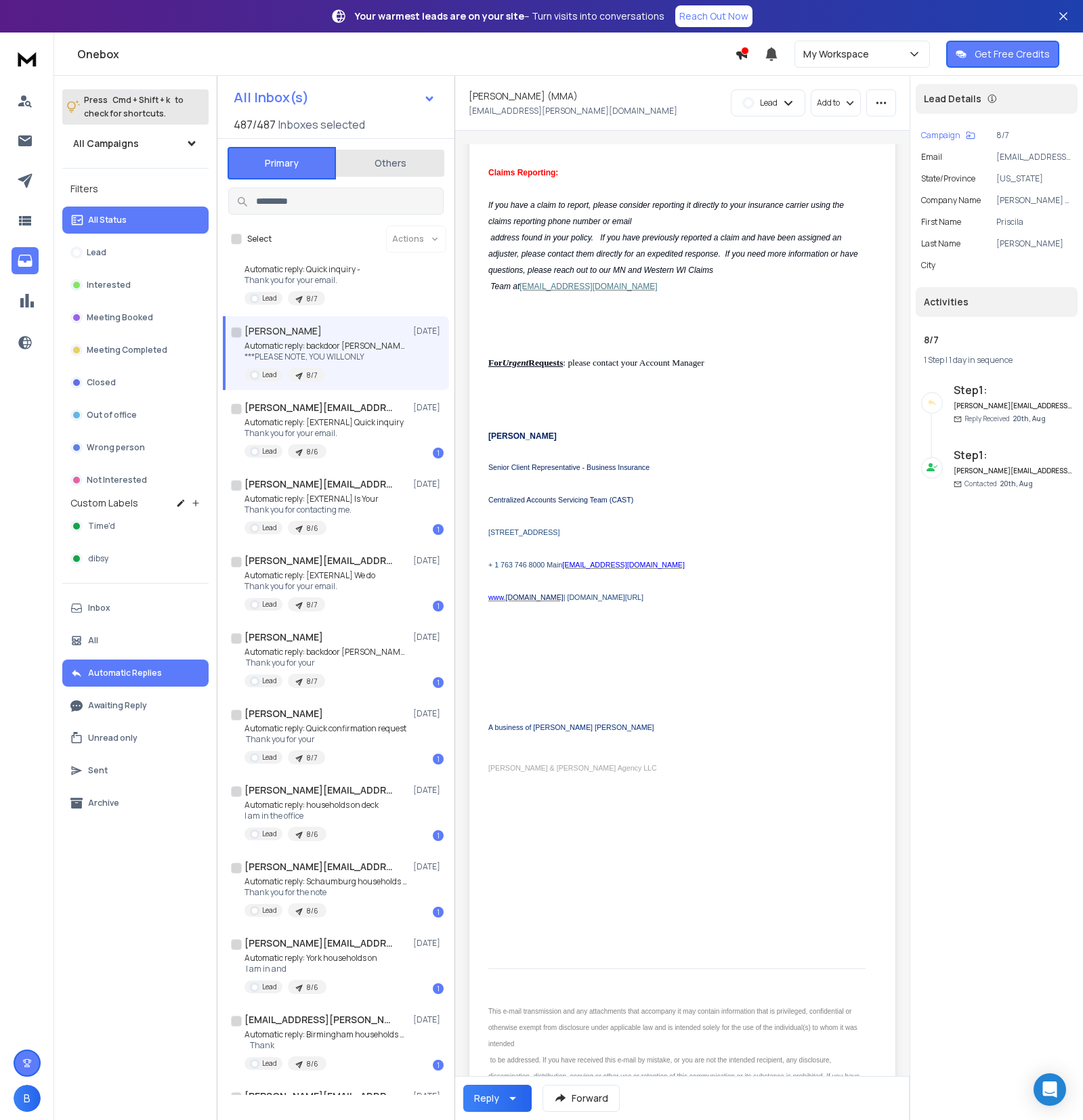
scroll to position [14376, 0]
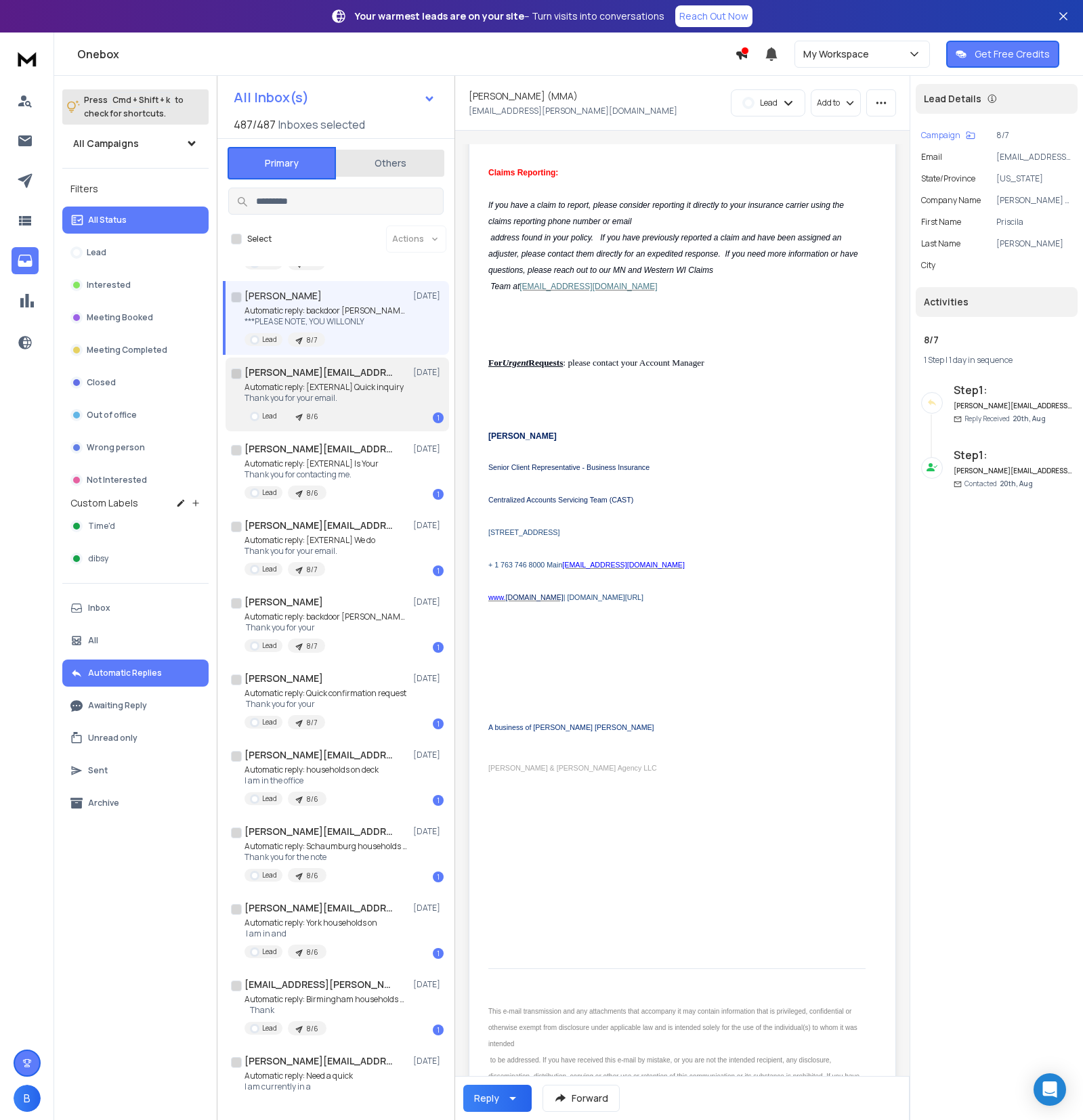
click at [344, 393] on p "Thank you for your email." at bounding box center [324, 397] width 159 height 10
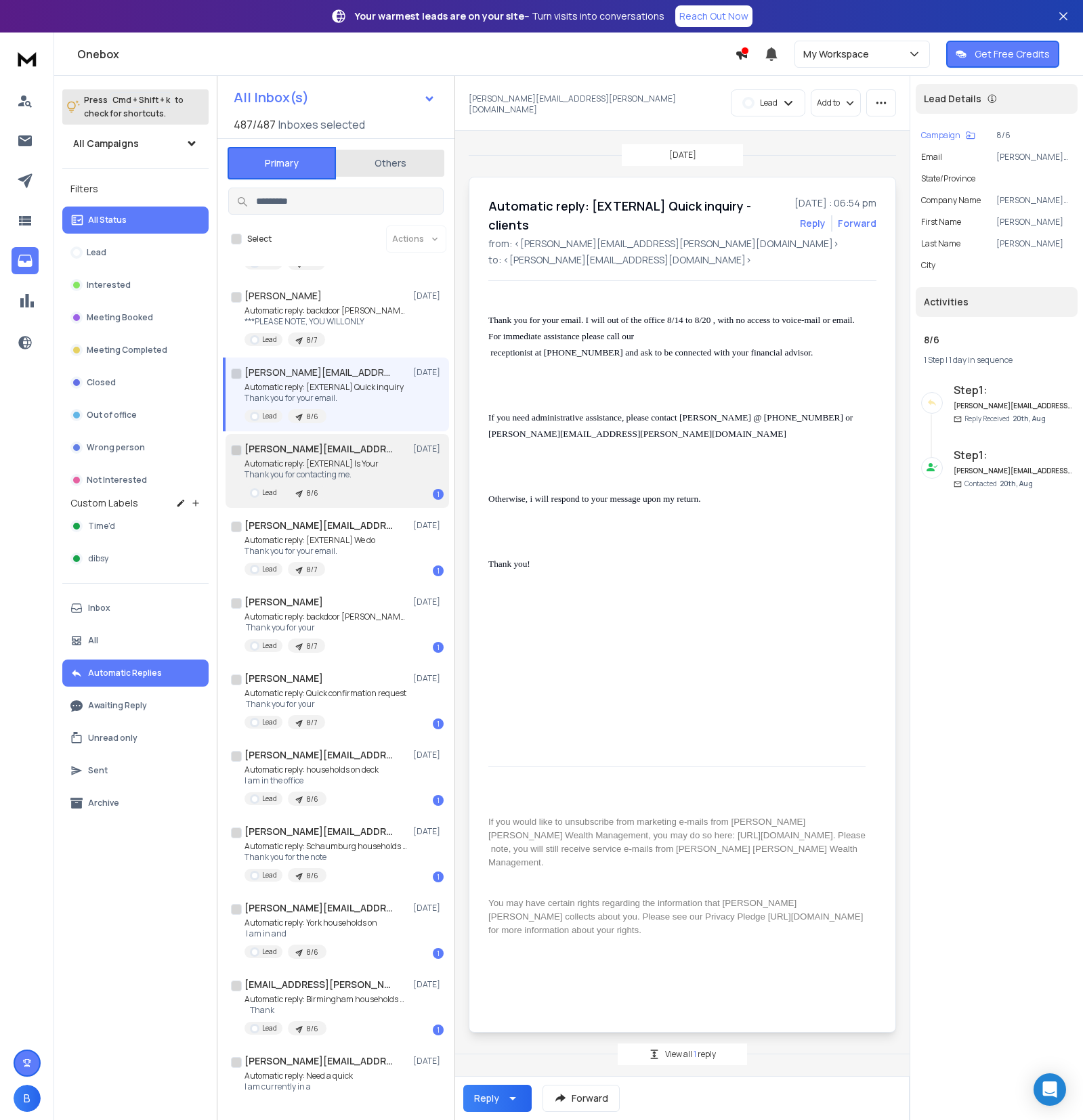
click at [375, 479] on p "Thank you for contacting me." at bounding box center [311, 474] width 134 height 10
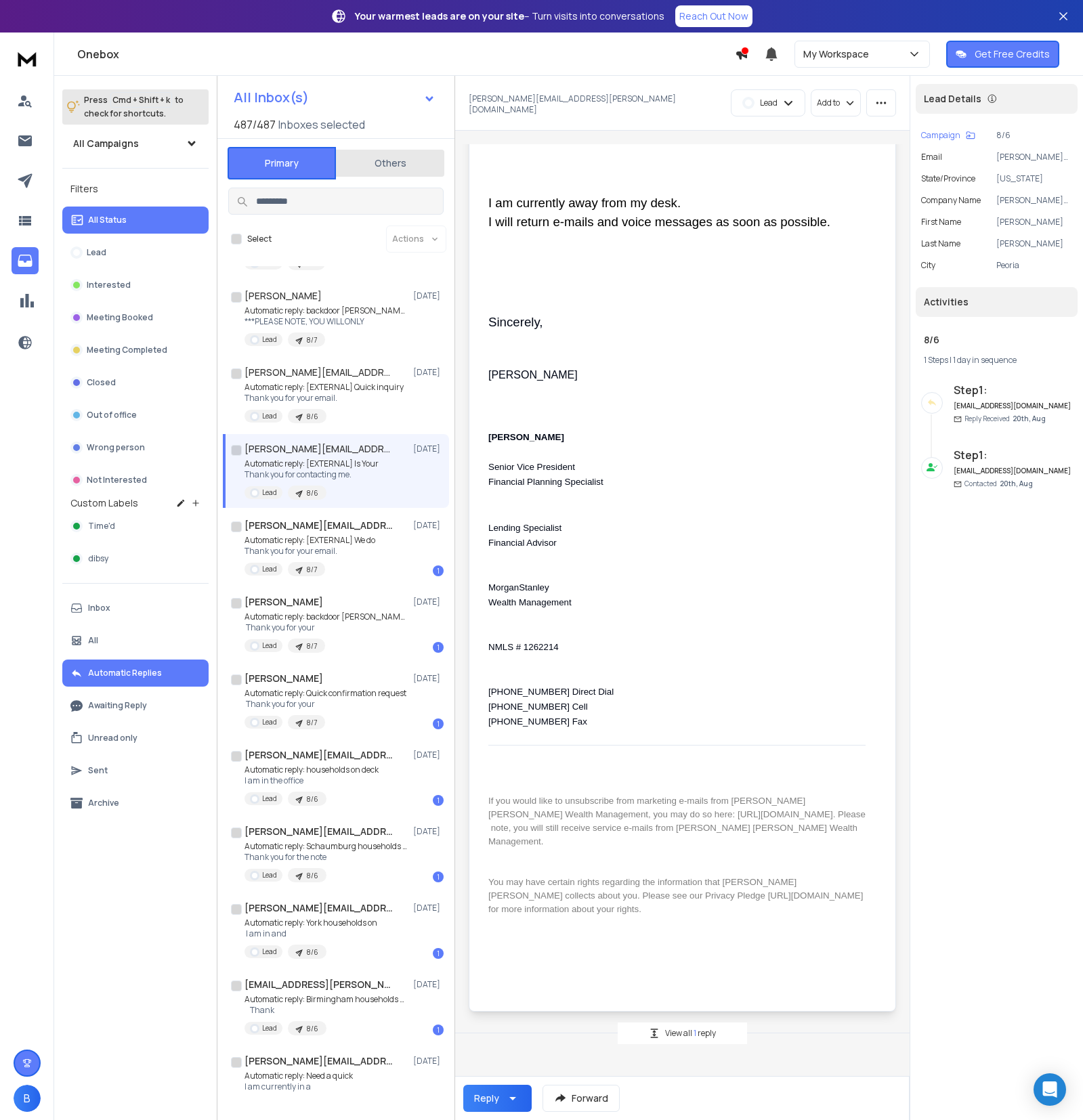
scroll to position [332, 0]
click at [491, 432] on b "[PERSON_NAME]" at bounding box center [526, 437] width 75 height 10
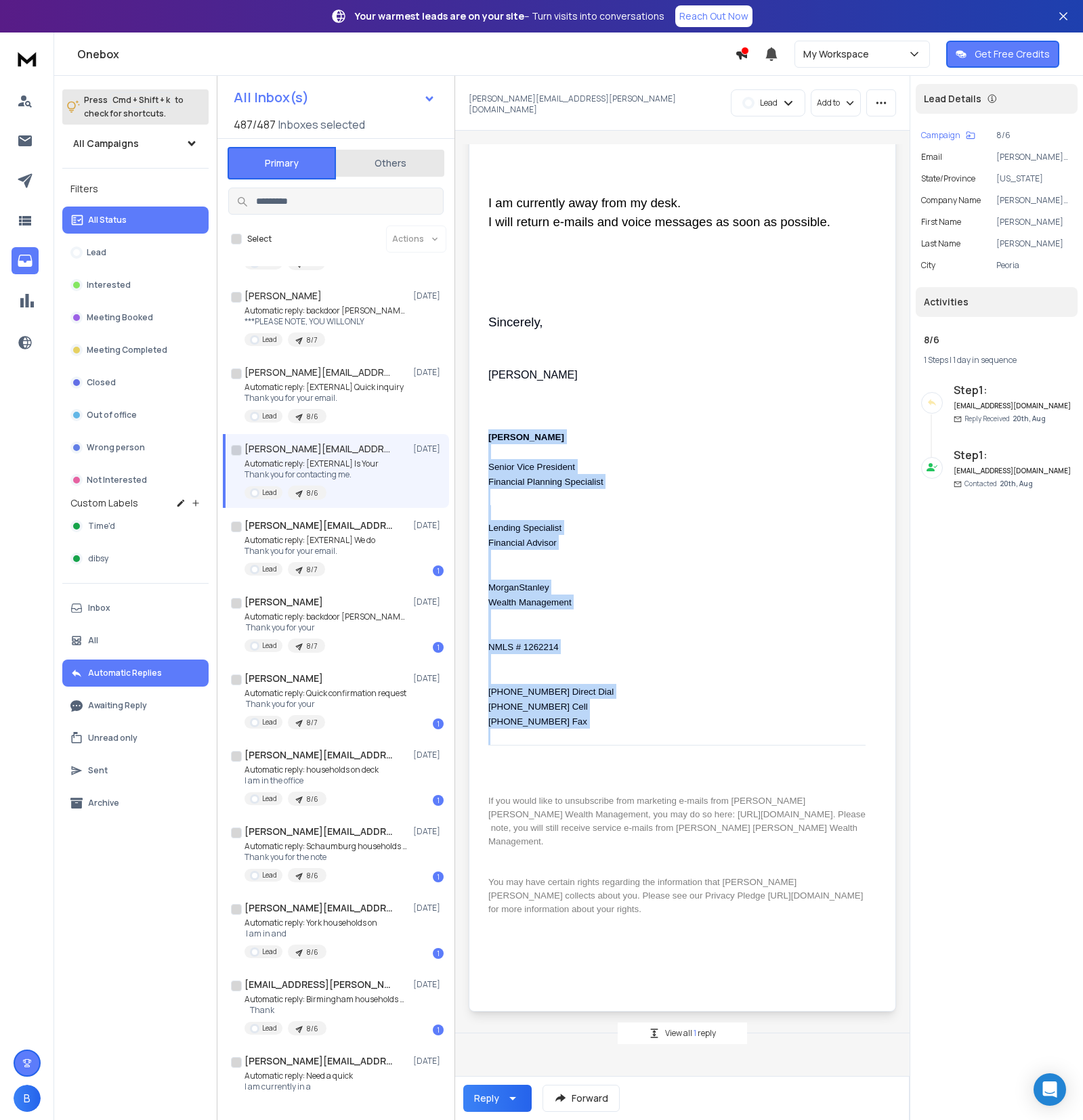
drag, startPoint x: 487, startPoint y: 366, endPoint x: 799, endPoint y: 812, distance: 544.3
click at [799, 812] on div "Thank you for contacting me. I am currently away from my desk. I will return e-…" at bounding box center [682, 551] width 388 height 882
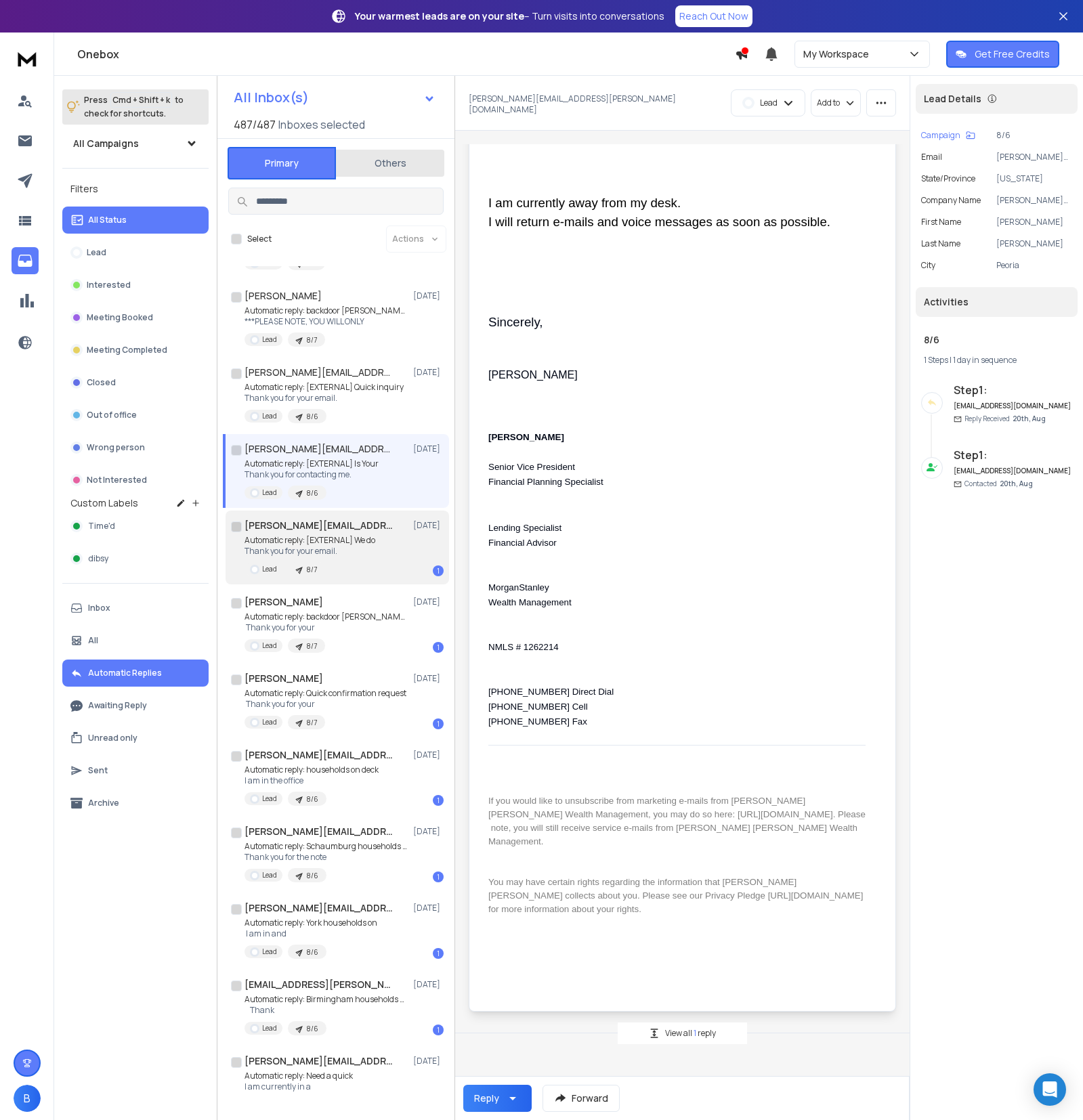
click at [375, 541] on p "Automatic reply: [EXTERNAL] We do" at bounding box center [310, 540] width 131 height 10
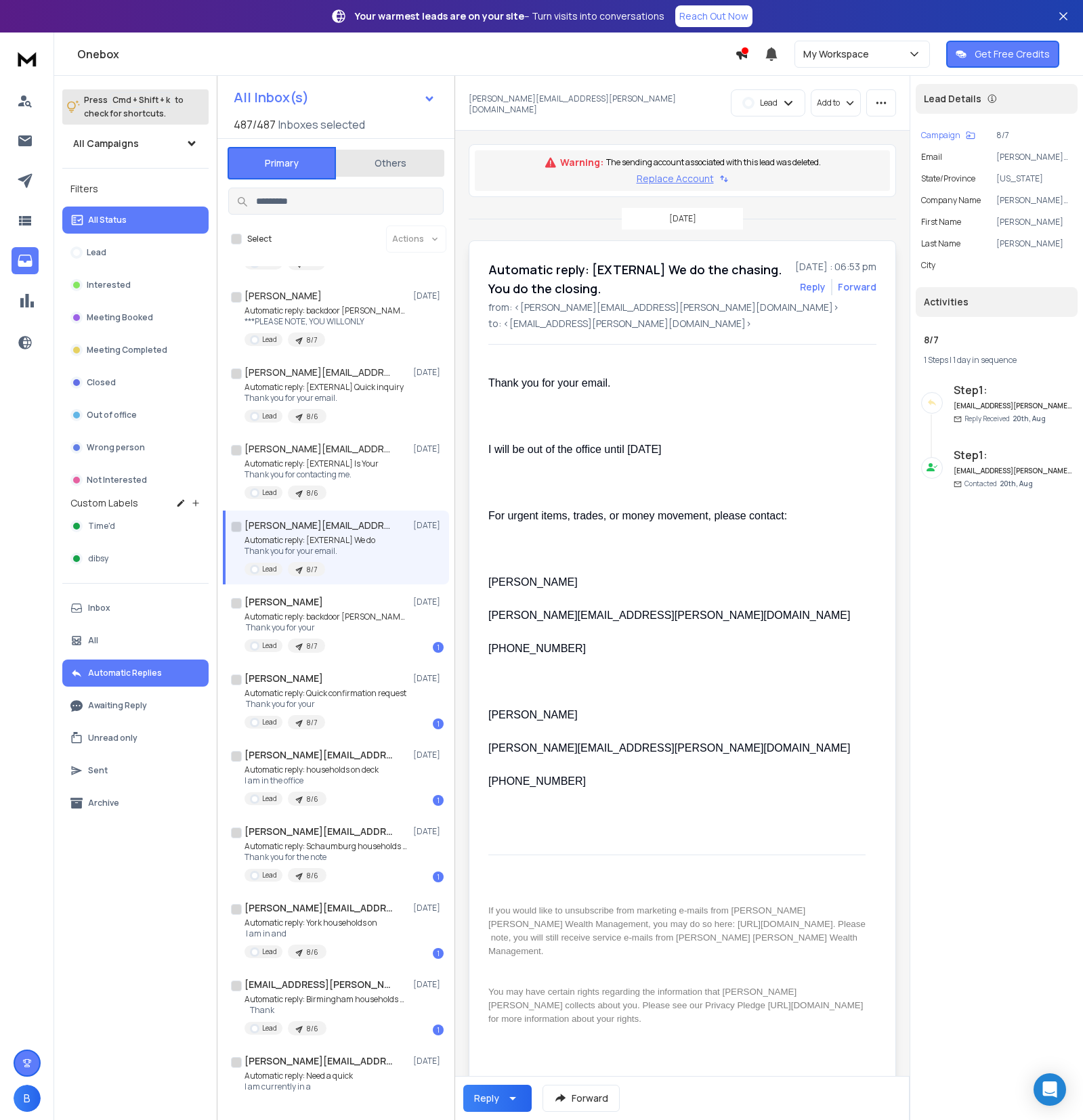
click at [484, 576] on div "Automatic reply: [EXTERNAL] We do the chasing. You do the closing. [DATE] : 06:…" at bounding box center [682, 681] width 427 height 882
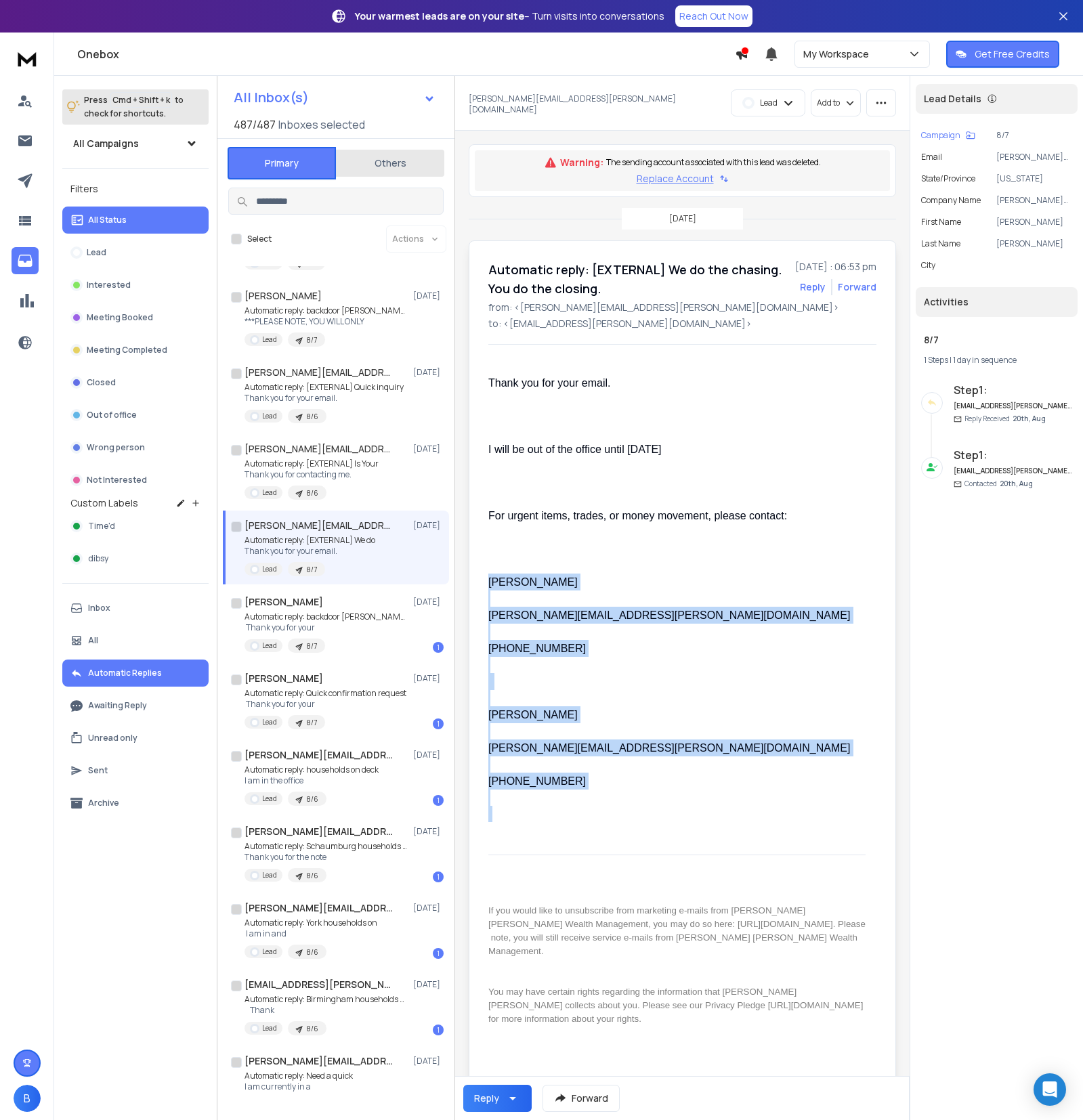
drag, startPoint x: 480, startPoint y: 576, endPoint x: 753, endPoint y: 825, distance: 369.5
click at [753, 825] on div "Automatic reply: [EXTERNAL] We do the chasing. You do the closing. [DATE] : 06:…" at bounding box center [682, 681] width 427 height 882
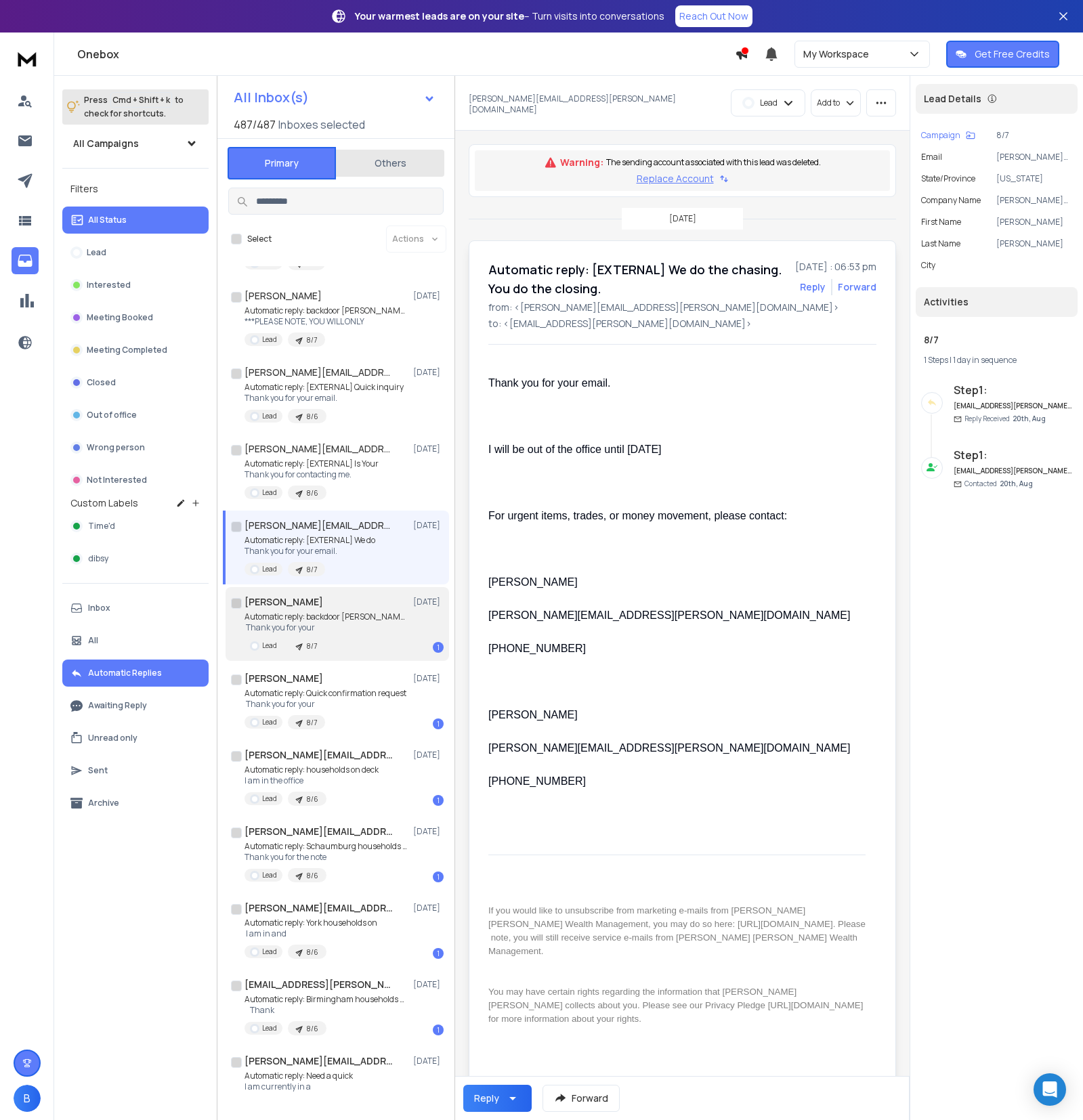
click at [318, 624] on p "﻿ Thank you for your" at bounding box center [326, 627] width 162 height 10
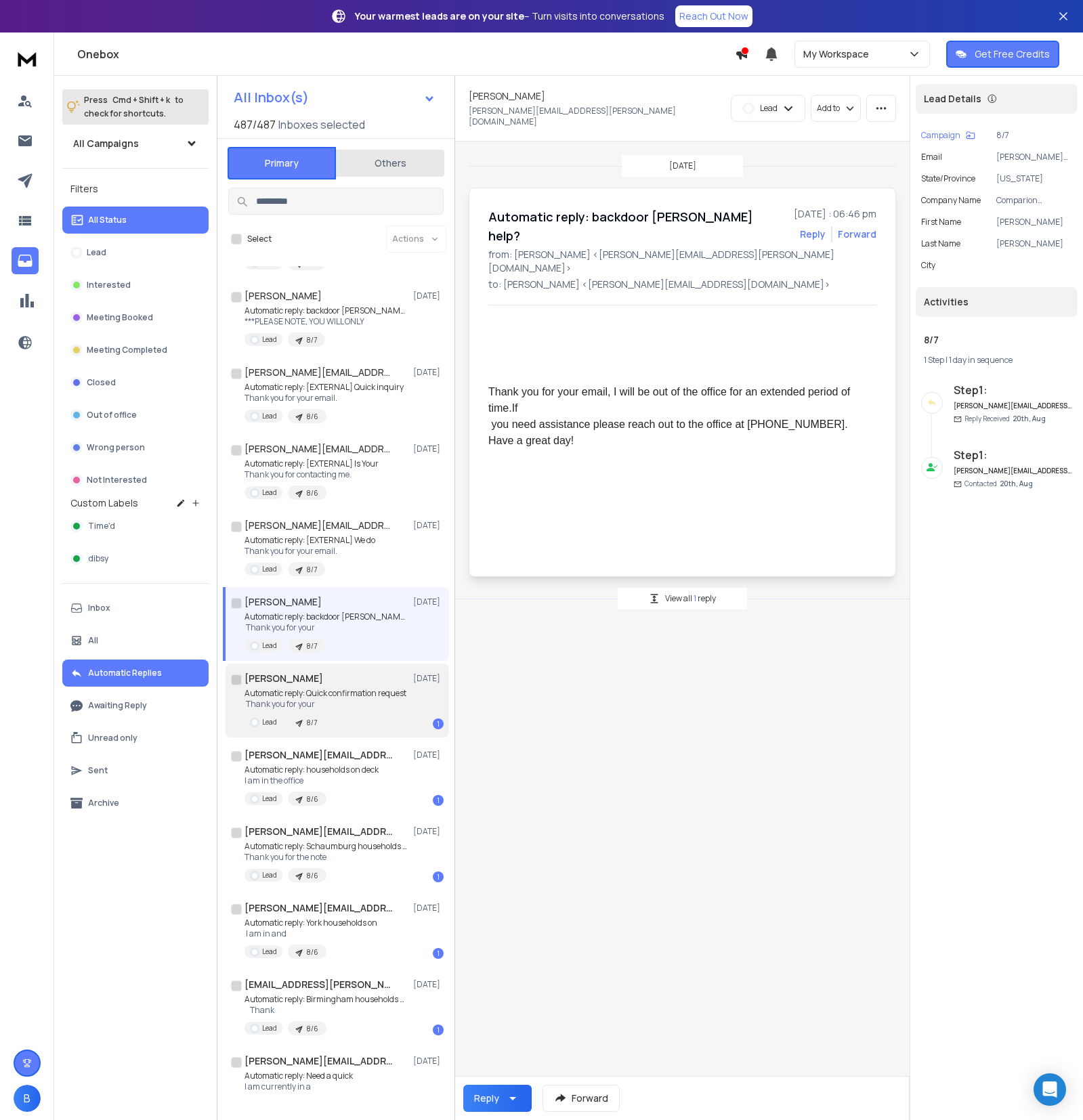
click at [363, 695] on p "Automatic reply: Quick confirmation request" at bounding box center [326, 693] width 162 height 10
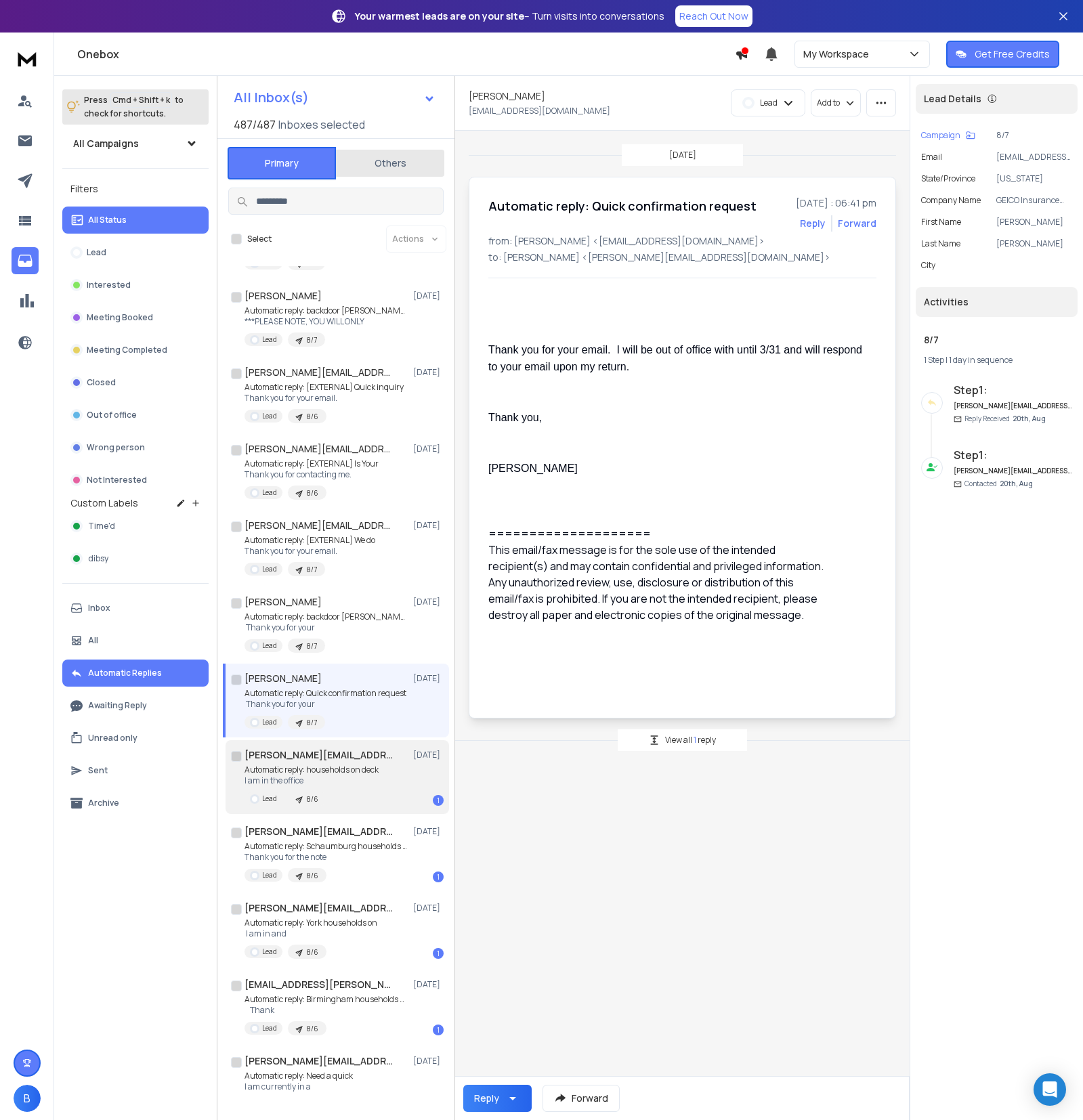
click at [393, 768] on div "Automatic reply: households on deck I am in the office Lead 8/6 1" at bounding box center [344, 784] width 199 height 41
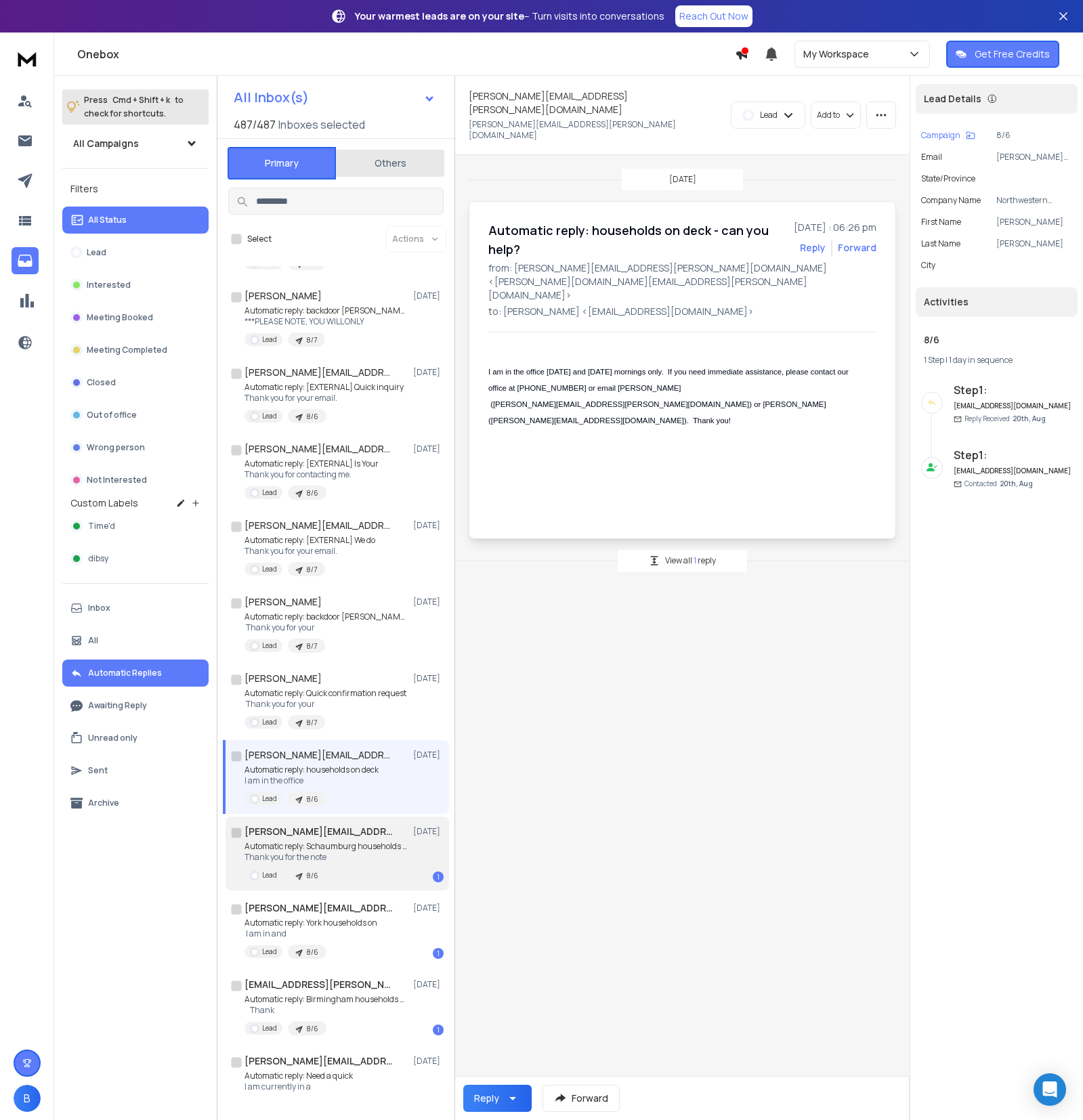
click at [362, 846] on p "Automatic reply: Schaumburg households on" at bounding box center [326, 846] width 162 height 10
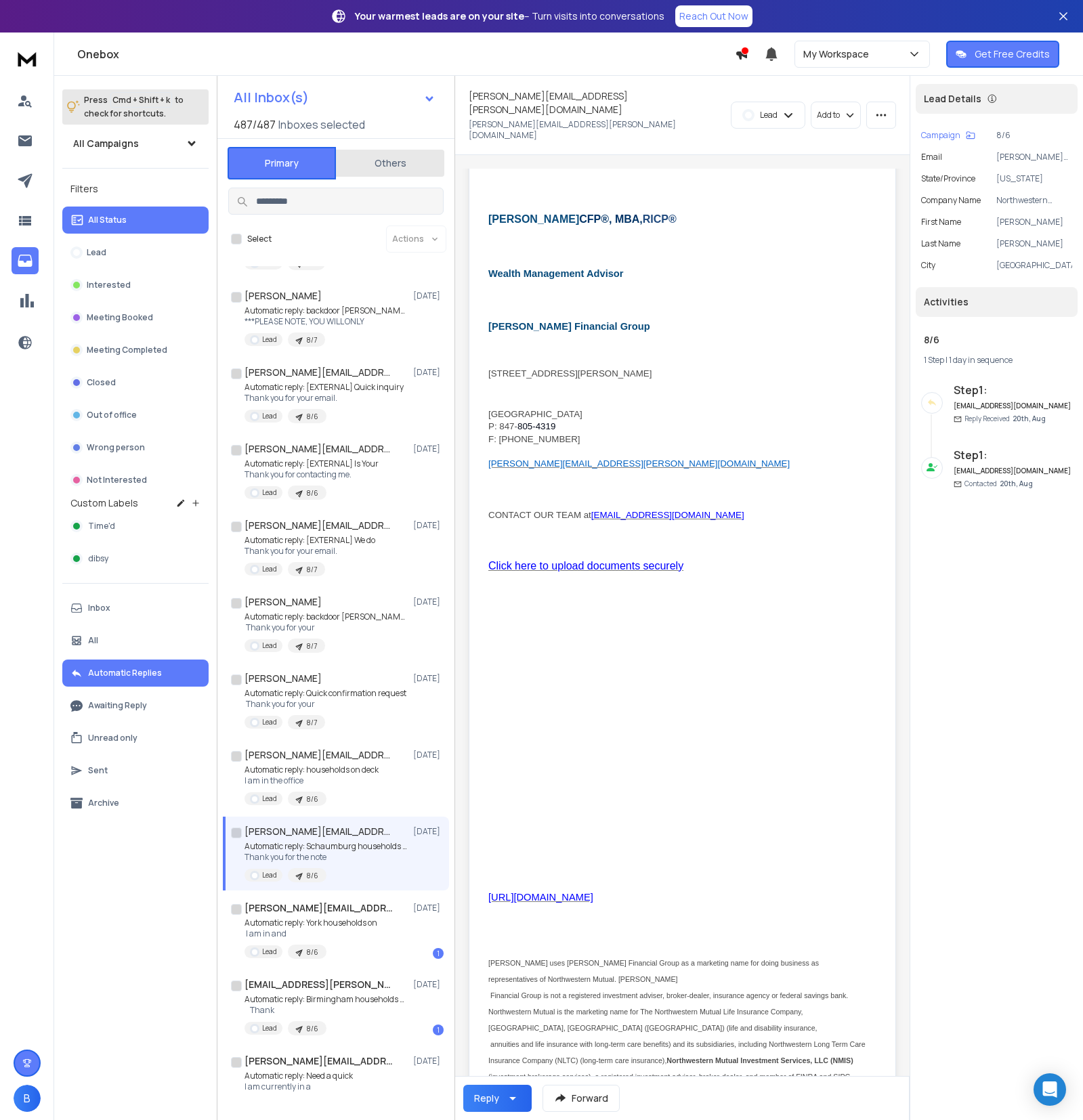
scroll to position [586, 0]
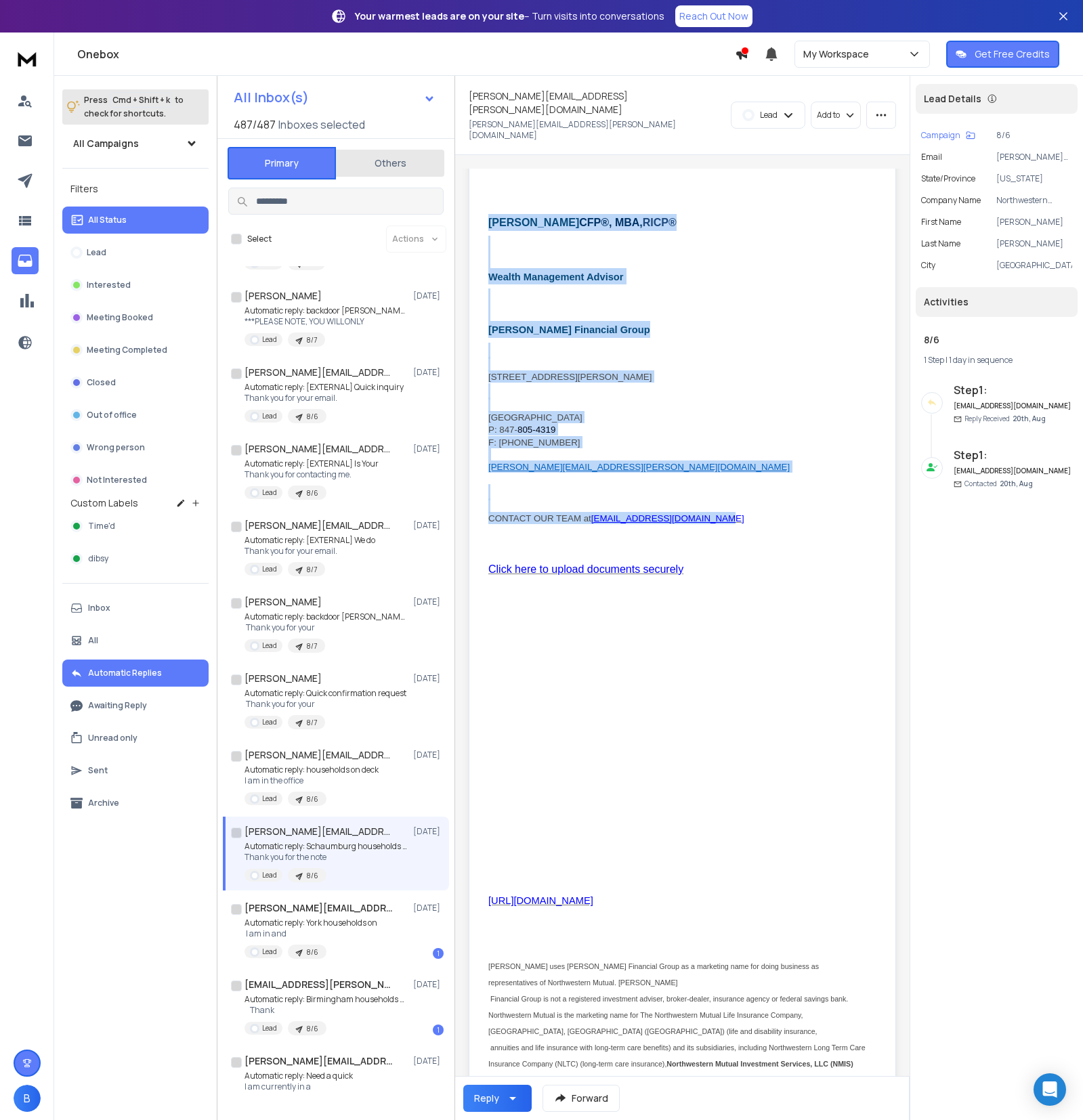
drag, startPoint x: 487, startPoint y: 171, endPoint x: 812, endPoint y: 503, distance: 464.6
click at [812, 503] on div "Thank you for the note as I will be out of the office [DATE][DATE] and [DATE] w…" at bounding box center [677, 667] width 377 height 1687
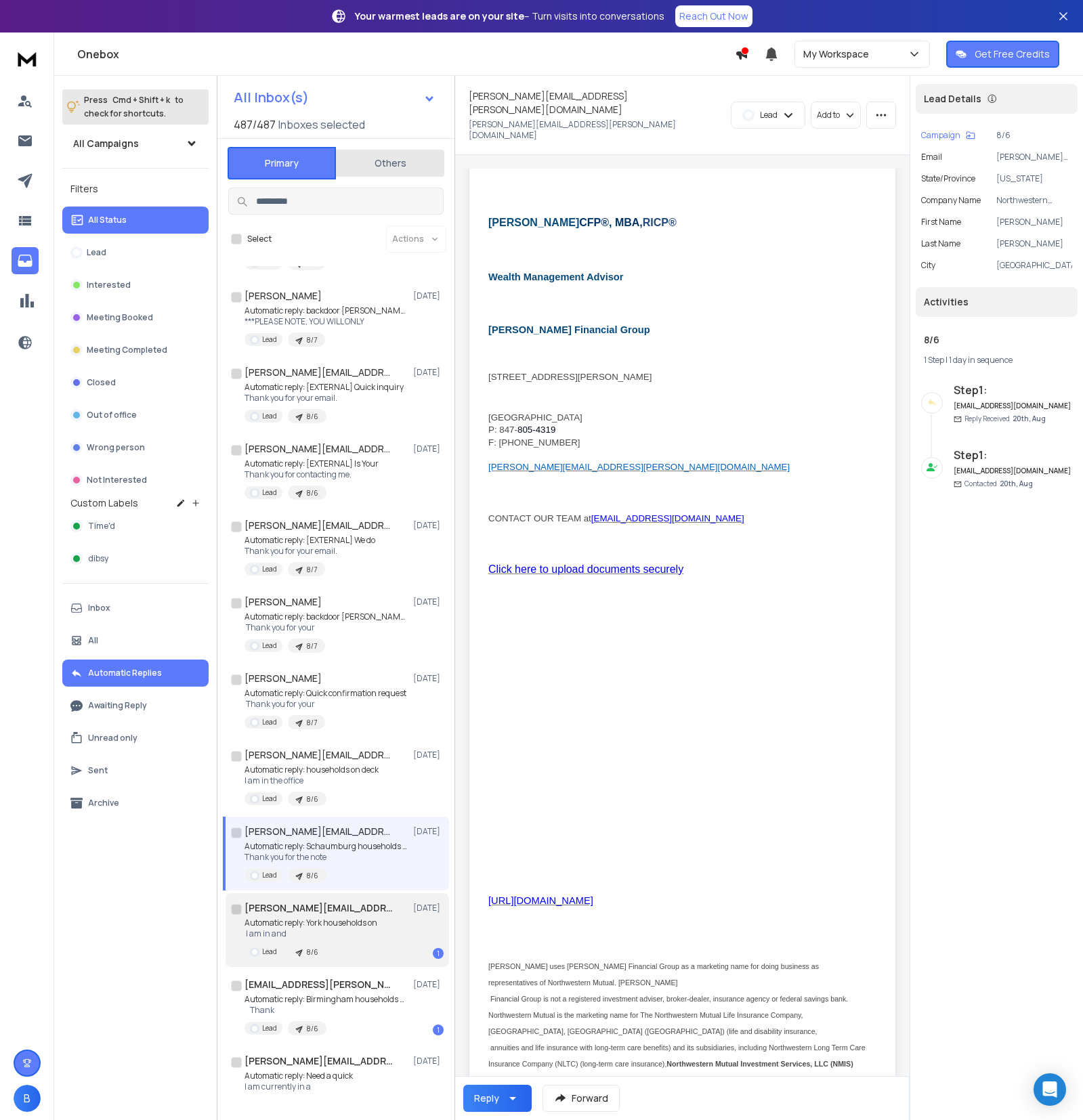
click at [336, 938] on p "﻿ I am in and" at bounding box center [311, 934] width 132 height 10
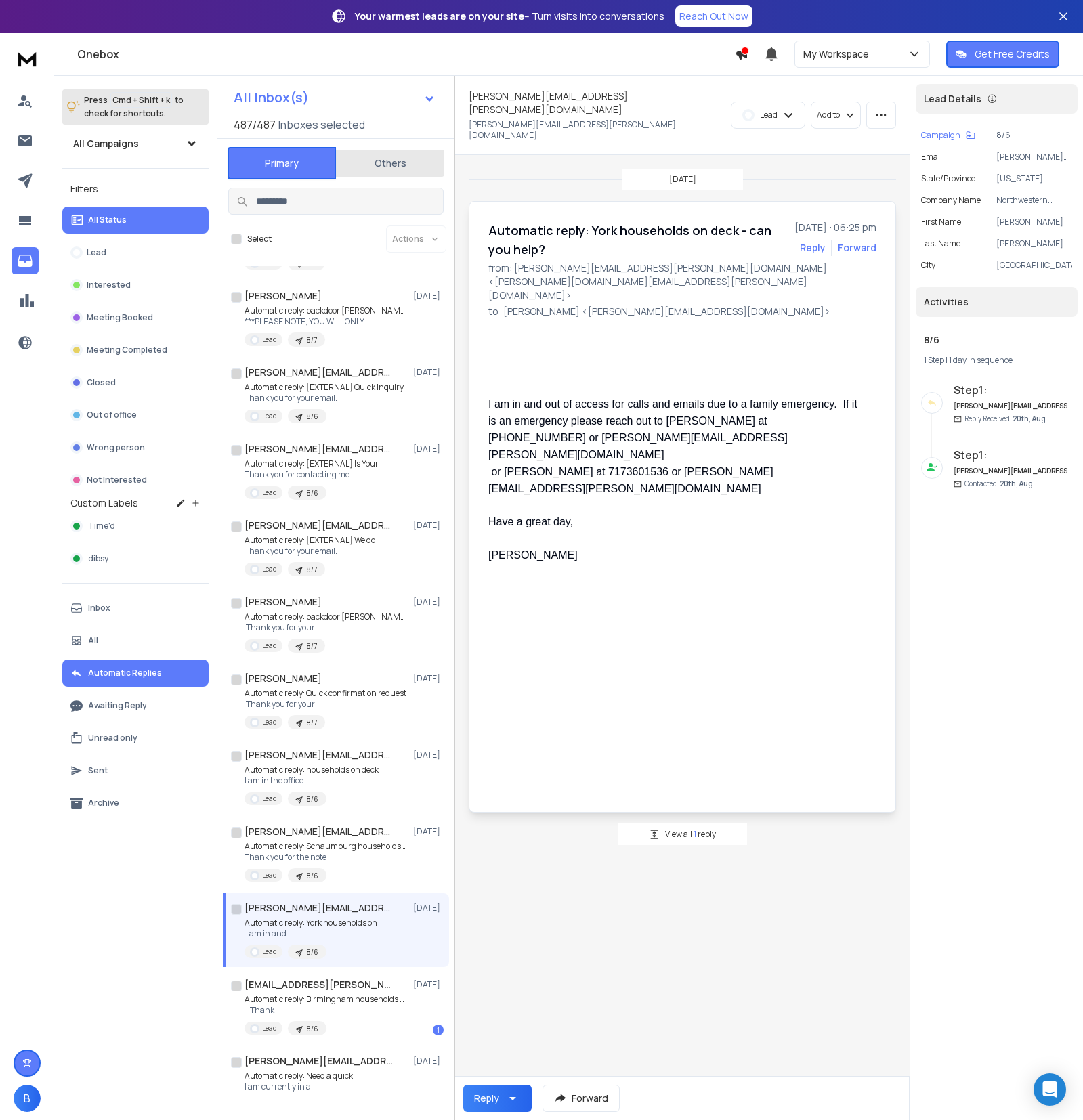
click at [755, 397] on p "I am in and out of access for calls and emails due to a family emergency. If it…" at bounding box center [677, 446] width 377 height 102
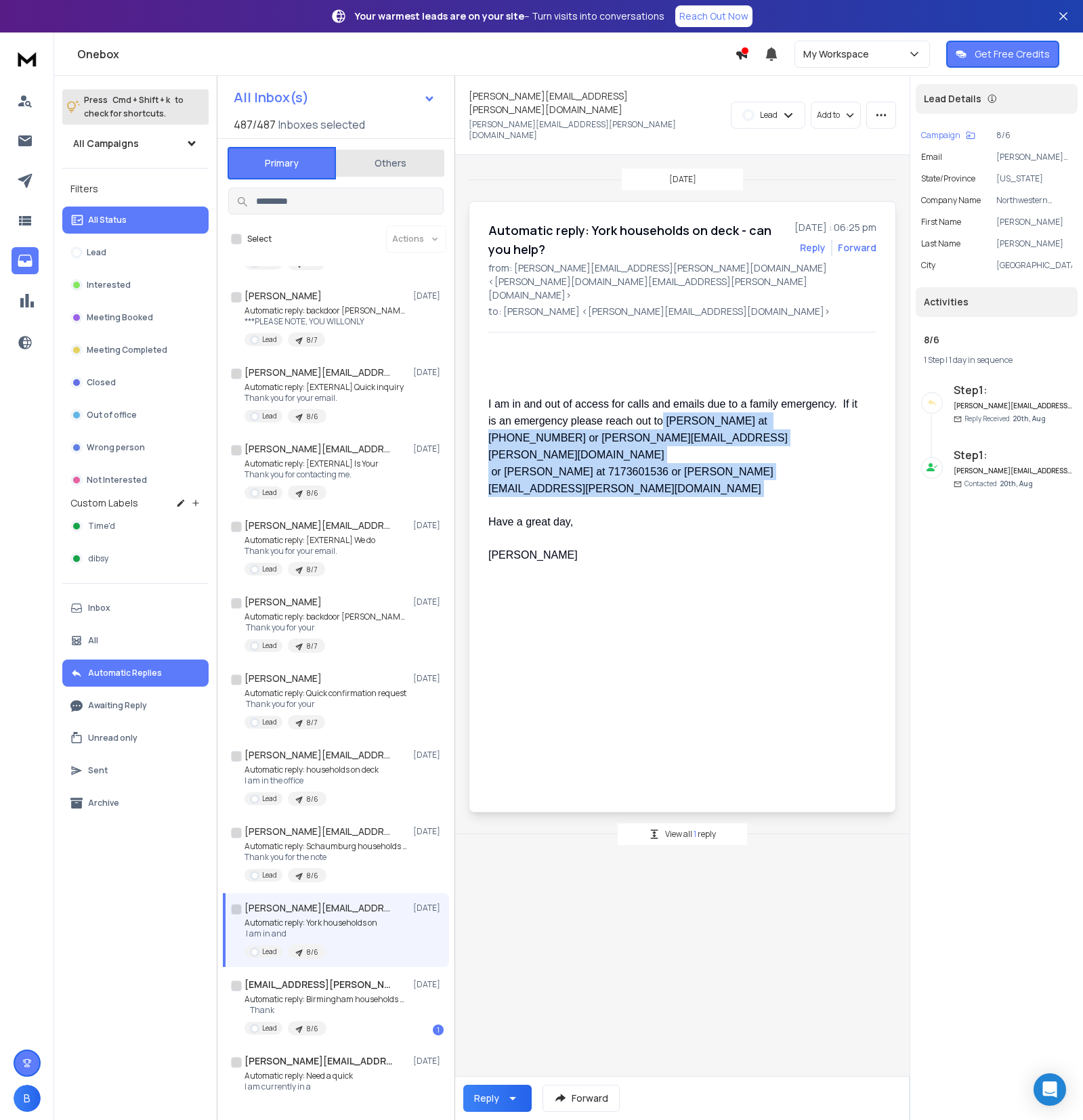
drag, startPoint x: 756, startPoint y: 410, endPoint x: 661, endPoint y: 372, distance: 102.3
click at [661, 372] on div "﻿ I am in and out of access for calls and emails due to a family emergency. If …" at bounding box center [677, 531] width 377 height 371
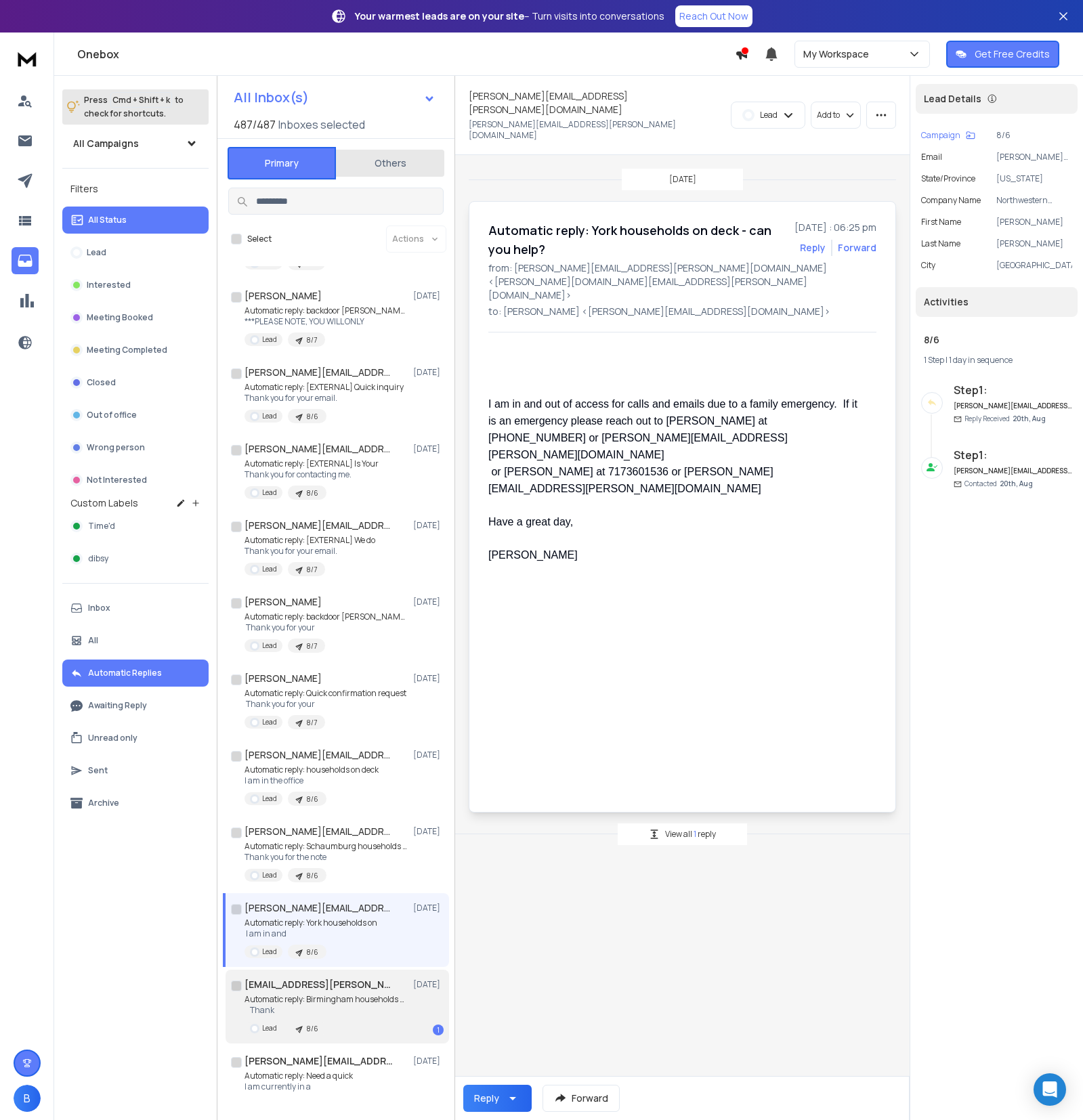
click at [356, 1008] on p "﻿ ﻿ ﻿ ﻿ Thank" at bounding box center [326, 1010] width 162 height 10
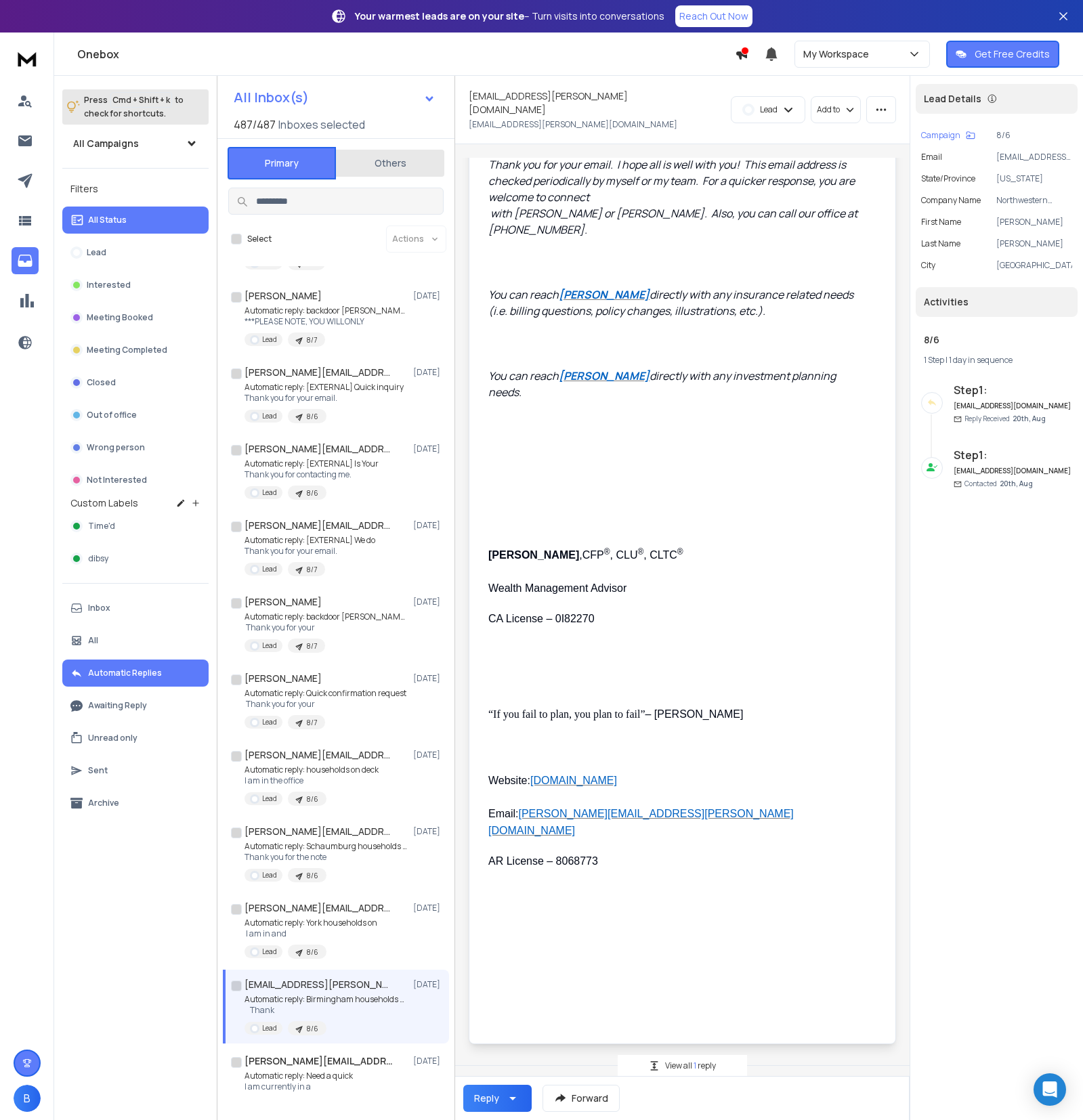
scroll to position [358, 0]
click at [531, 448] on p at bounding box center [677, 456] width 377 height 16
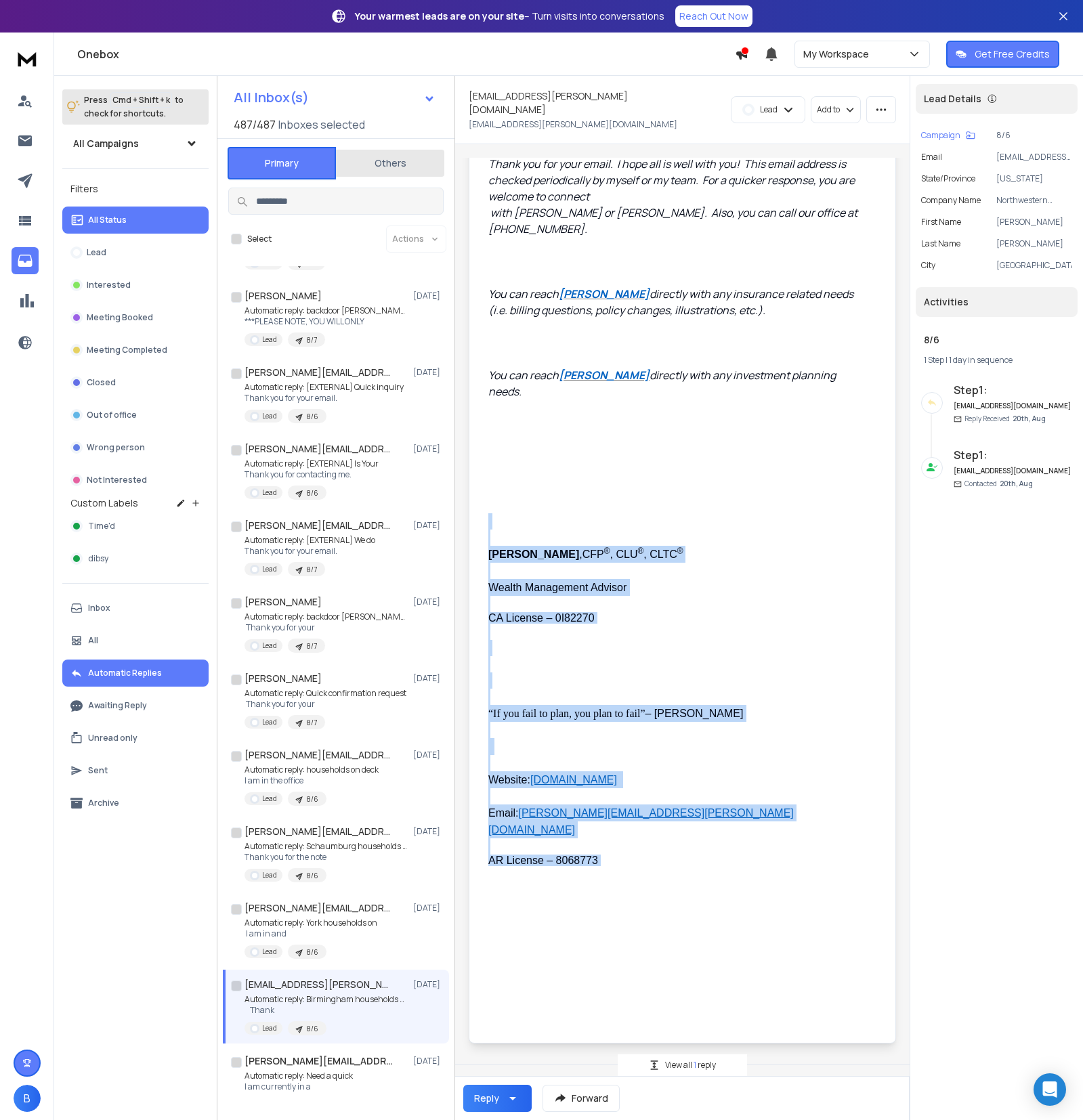
drag, startPoint x: 489, startPoint y: 474, endPoint x: 828, endPoint y: 865, distance: 517.5
click at [828, 865] on div "﻿ ﻿ ﻿ ﻿ Thank you for your email. I hope all is well with you! This email addre…" at bounding box center [677, 462] width 377 height 971
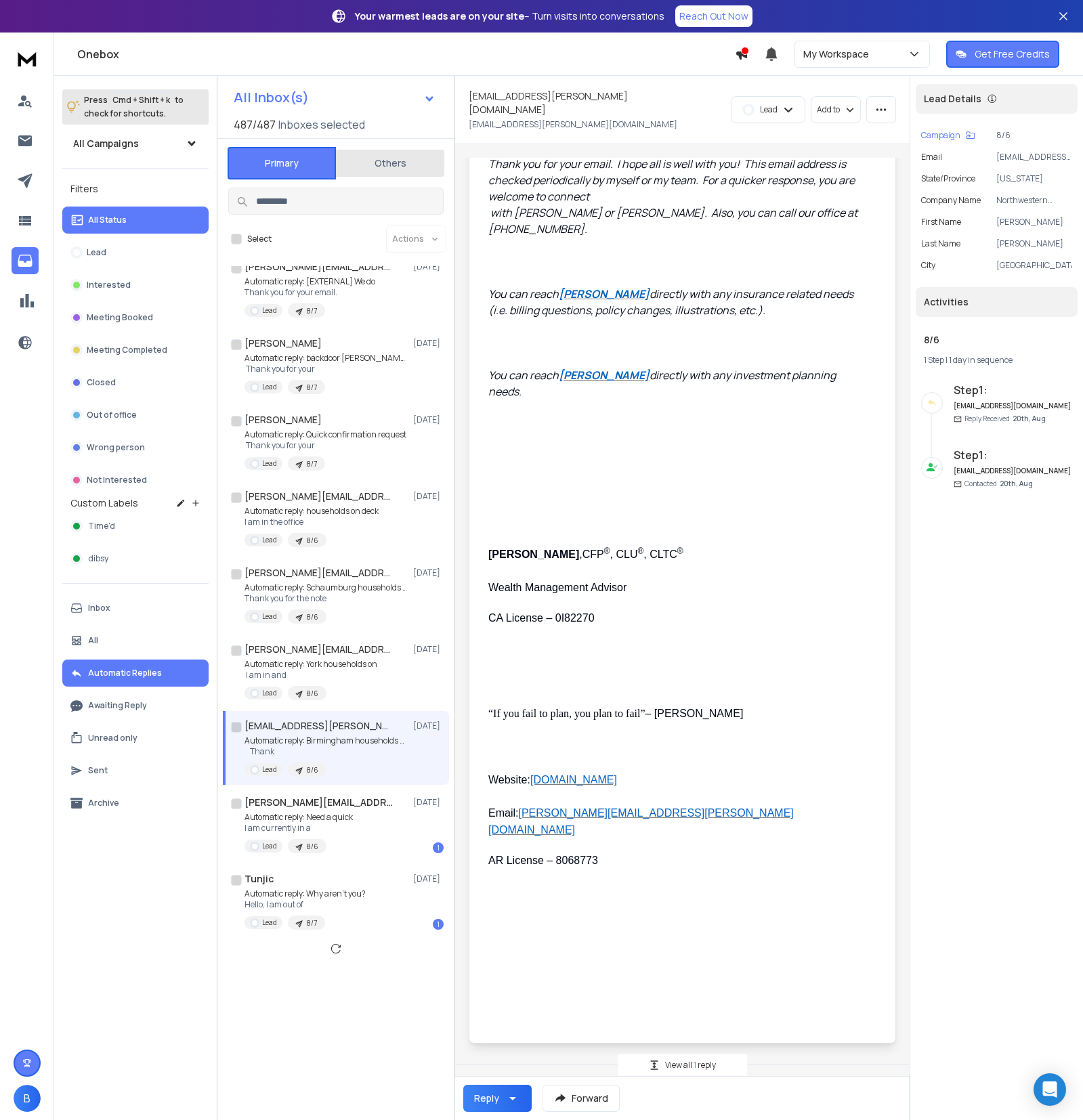
scroll to position [14634, 0]
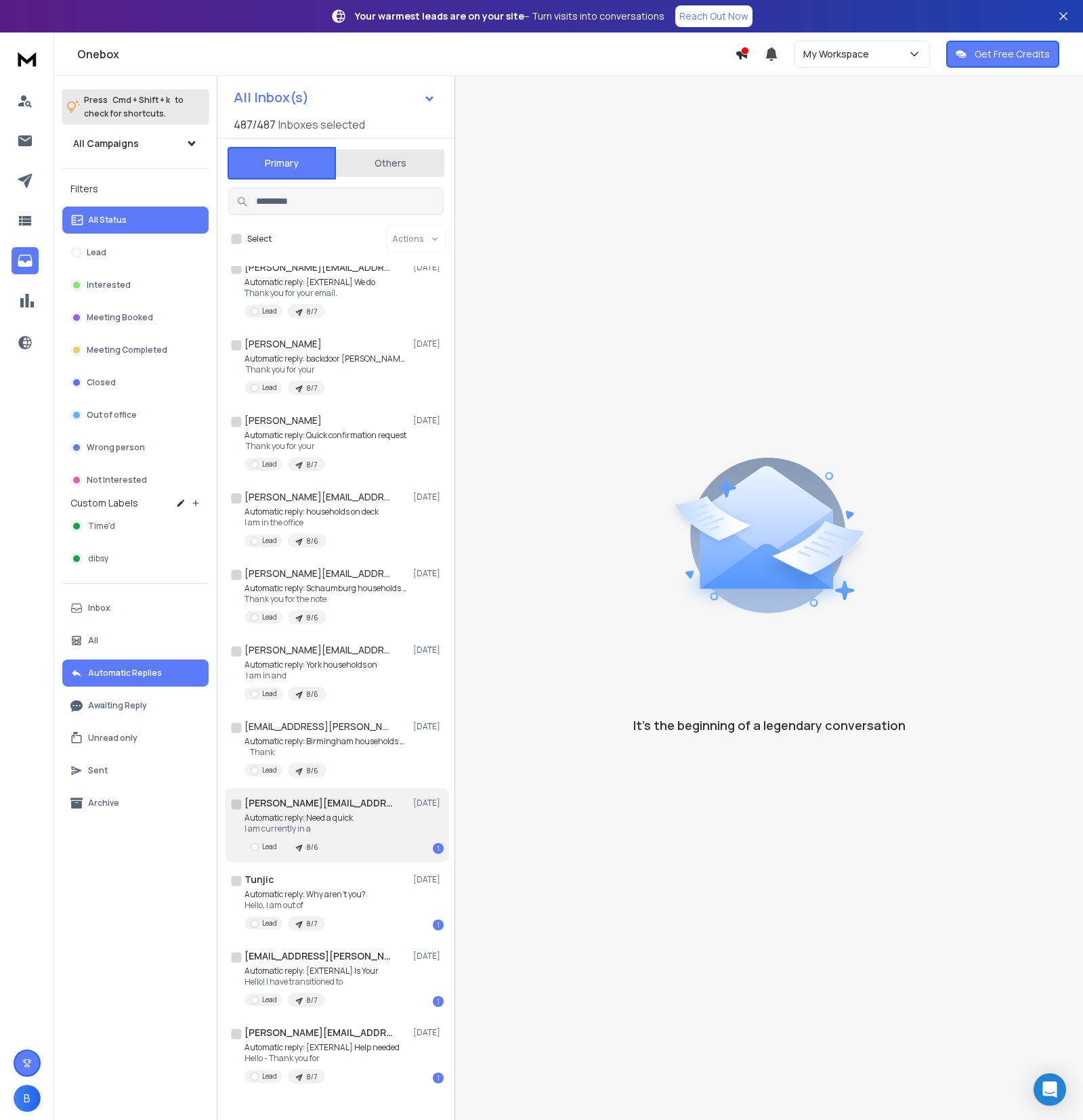
click at [298, 828] on p "I am currently in a" at bounding box center [299, 829] width 108 height 10
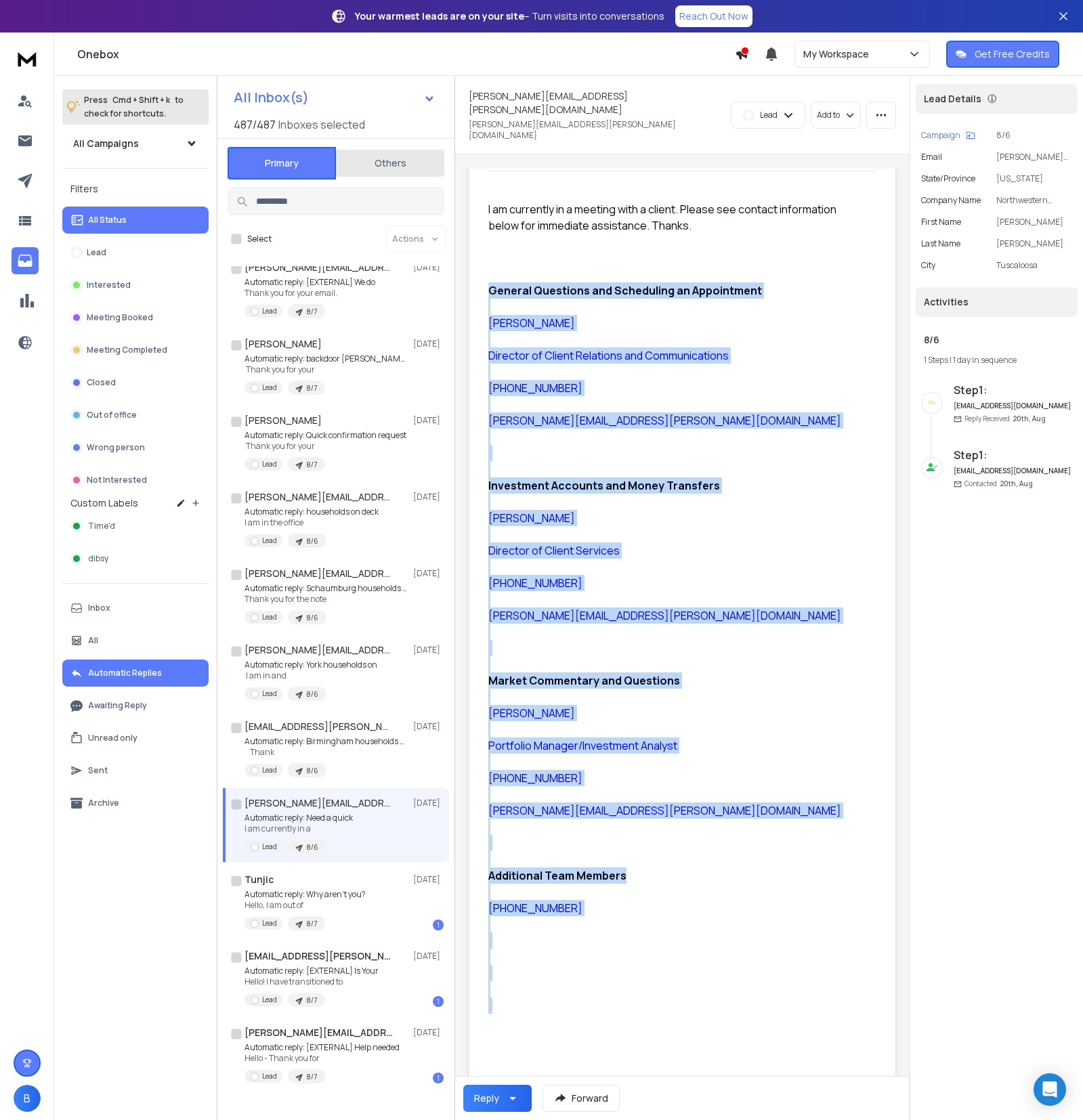
scroll to position [284, 0]
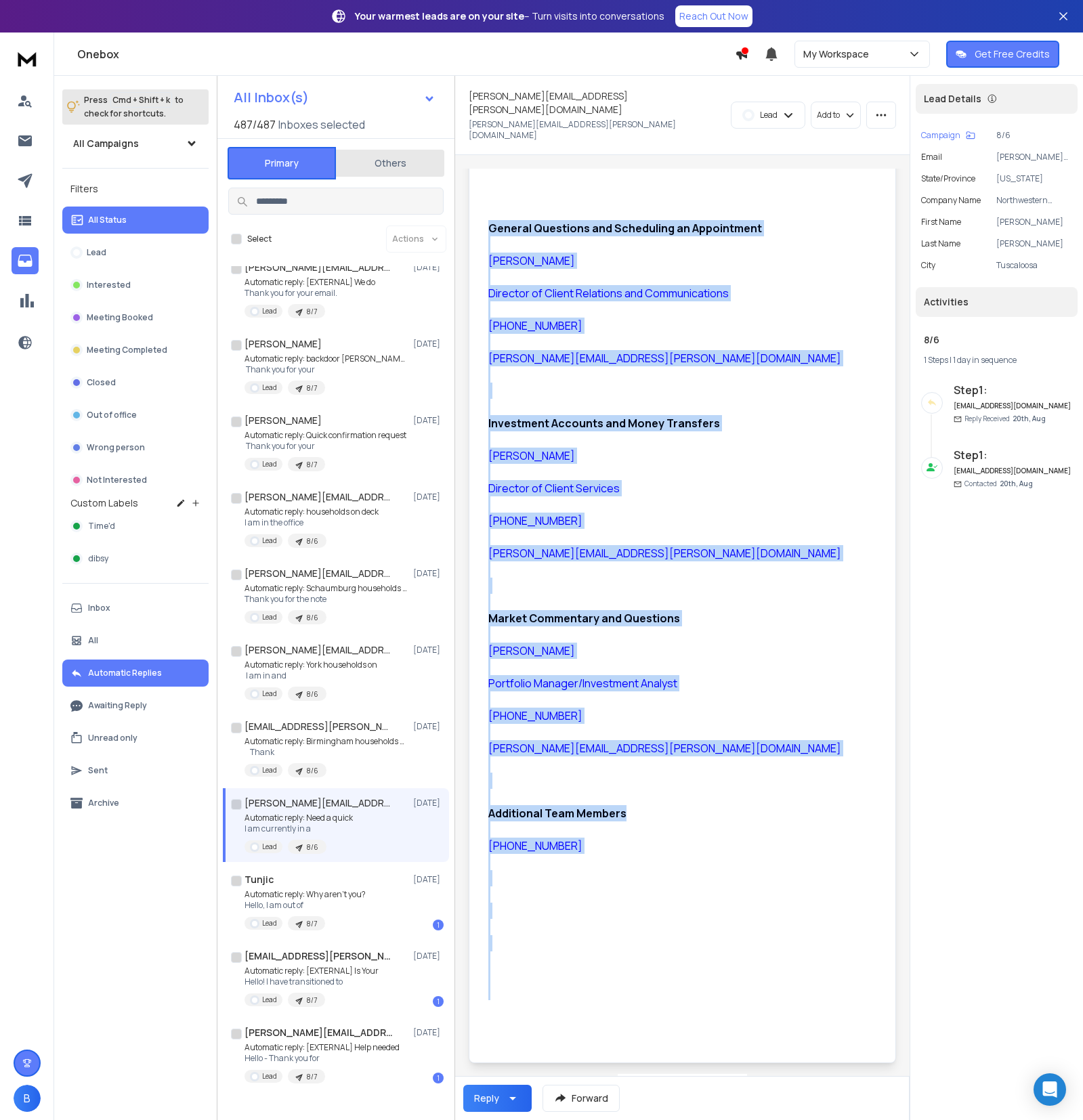
drag, startPoint x: 478, startPoint y: 351, endPoint x: 747, endPoint y: 972, distance: 676.8
click at [747, 972] on div "Automatic reply: Need a quick confirmation [DATE] : 06:25 pm Reply Forward from…" at bounding box center [682, 522] width 427 height 1083
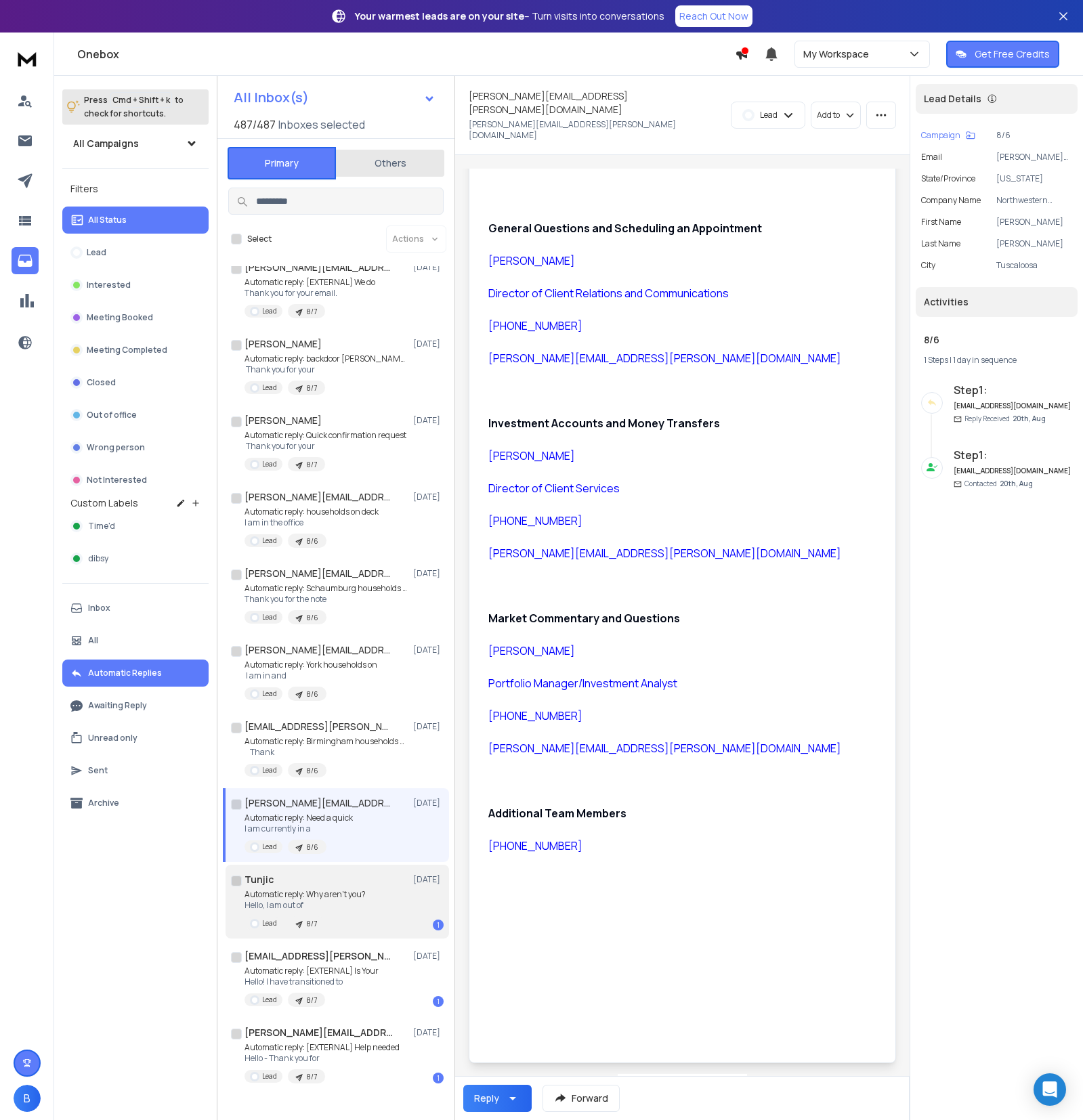
click at [368, 898] on div "Automatic reply: Why aren't you? Hello, I am out of Lead 8/7 1" at bounding box center [344, 910] width 199 height 41
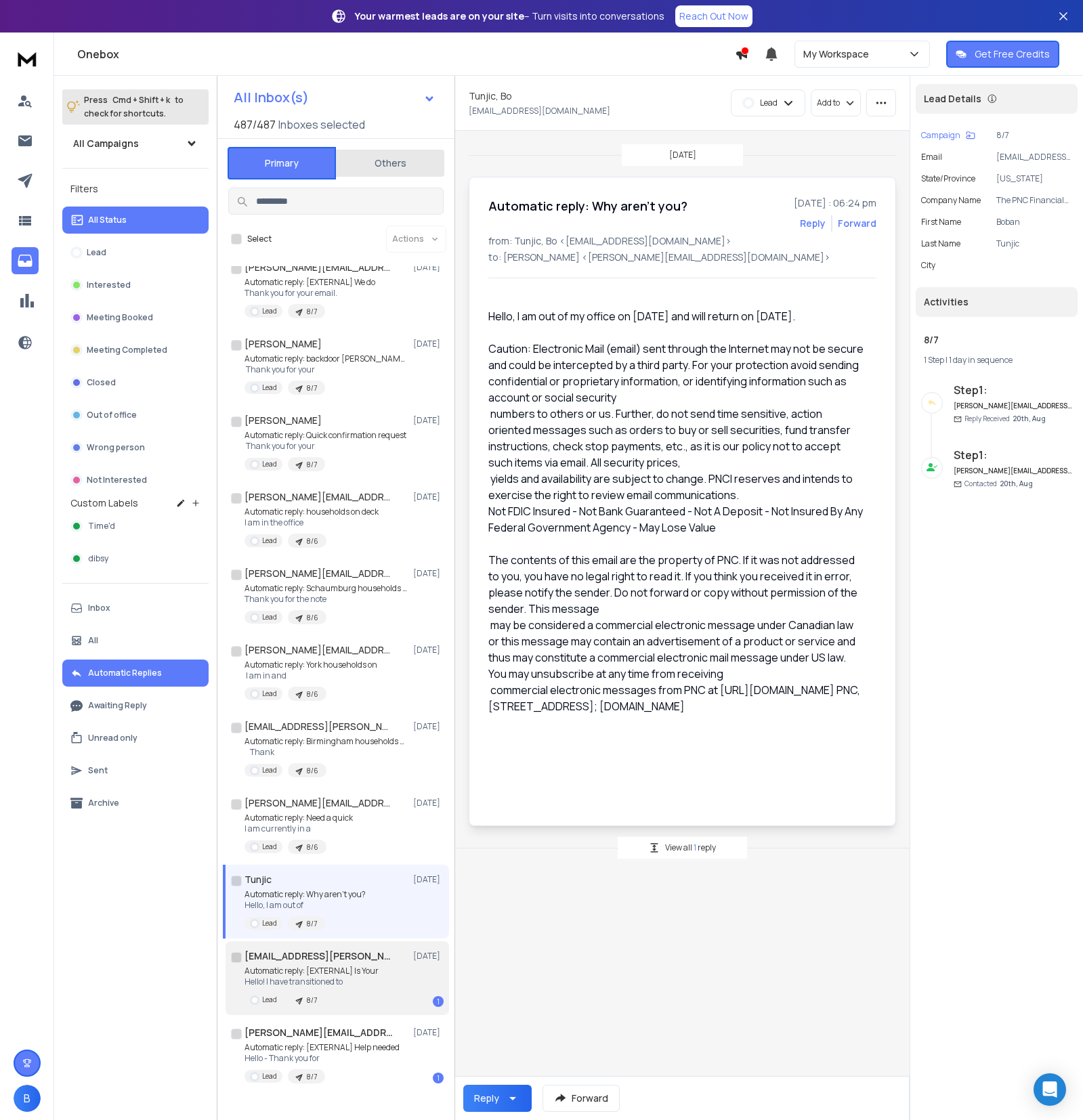
click at [348, 967] on p "Automatic reply: [EXTERNAL] Is Your" at bounding box center [311, 971] width 134 height 10
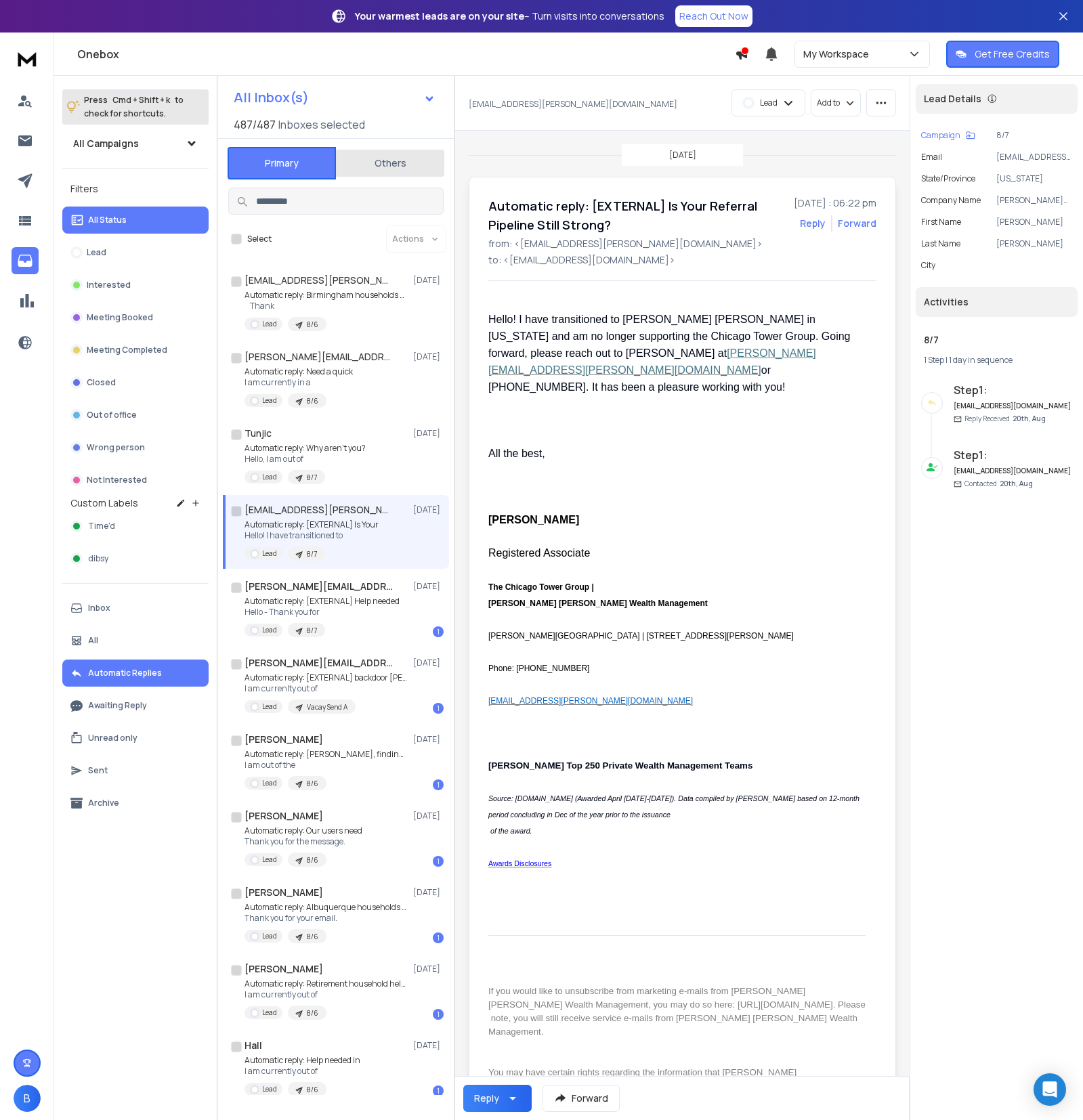
scroll to position [15087, 0]
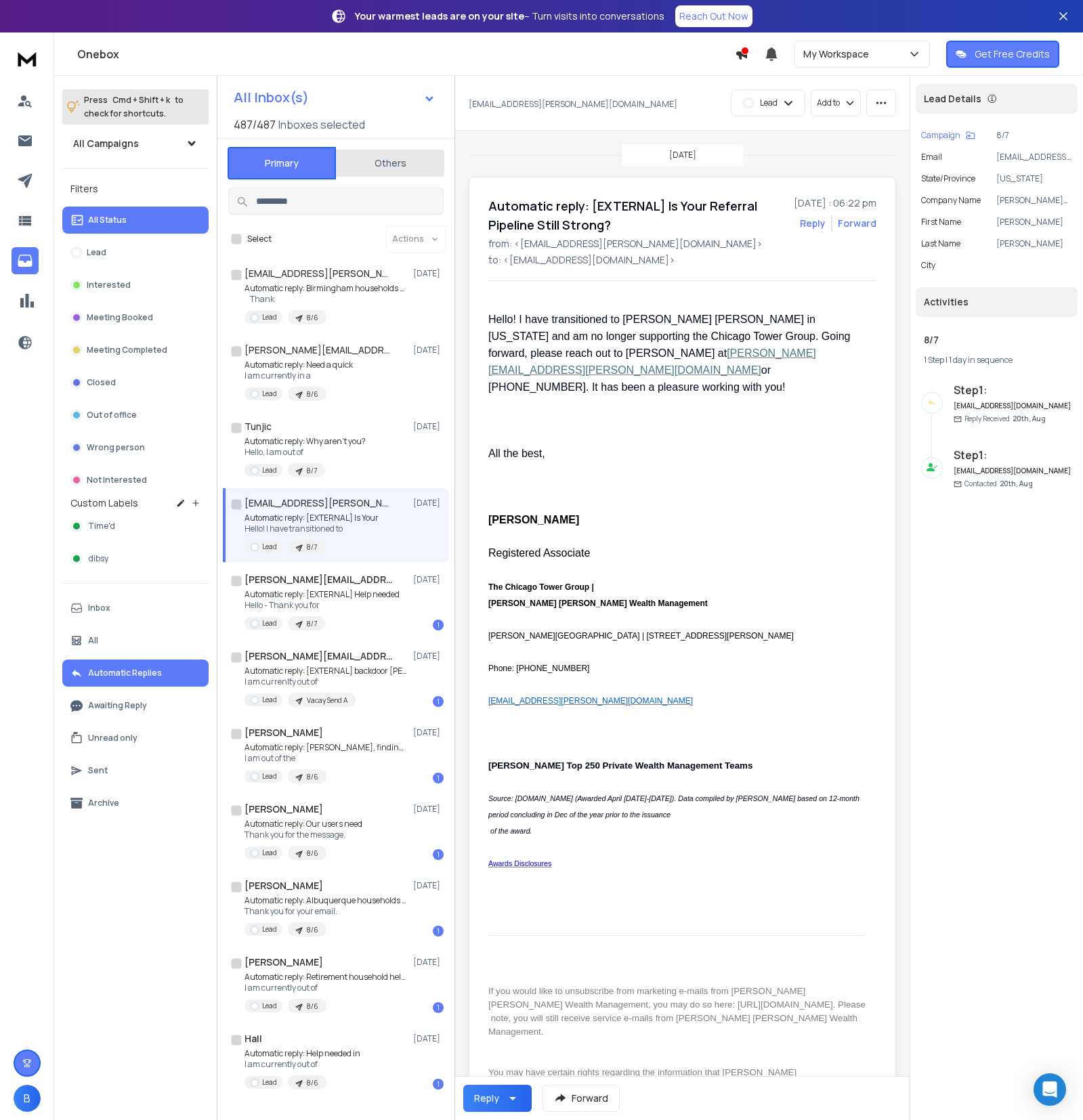
click at [487, 506] on div "Automatic reply: [EXTERNAL] Is Your Referral Pipeline Still Strong? [DATE] : 06…" at bounding box center [682, 689] width 427 height 1025
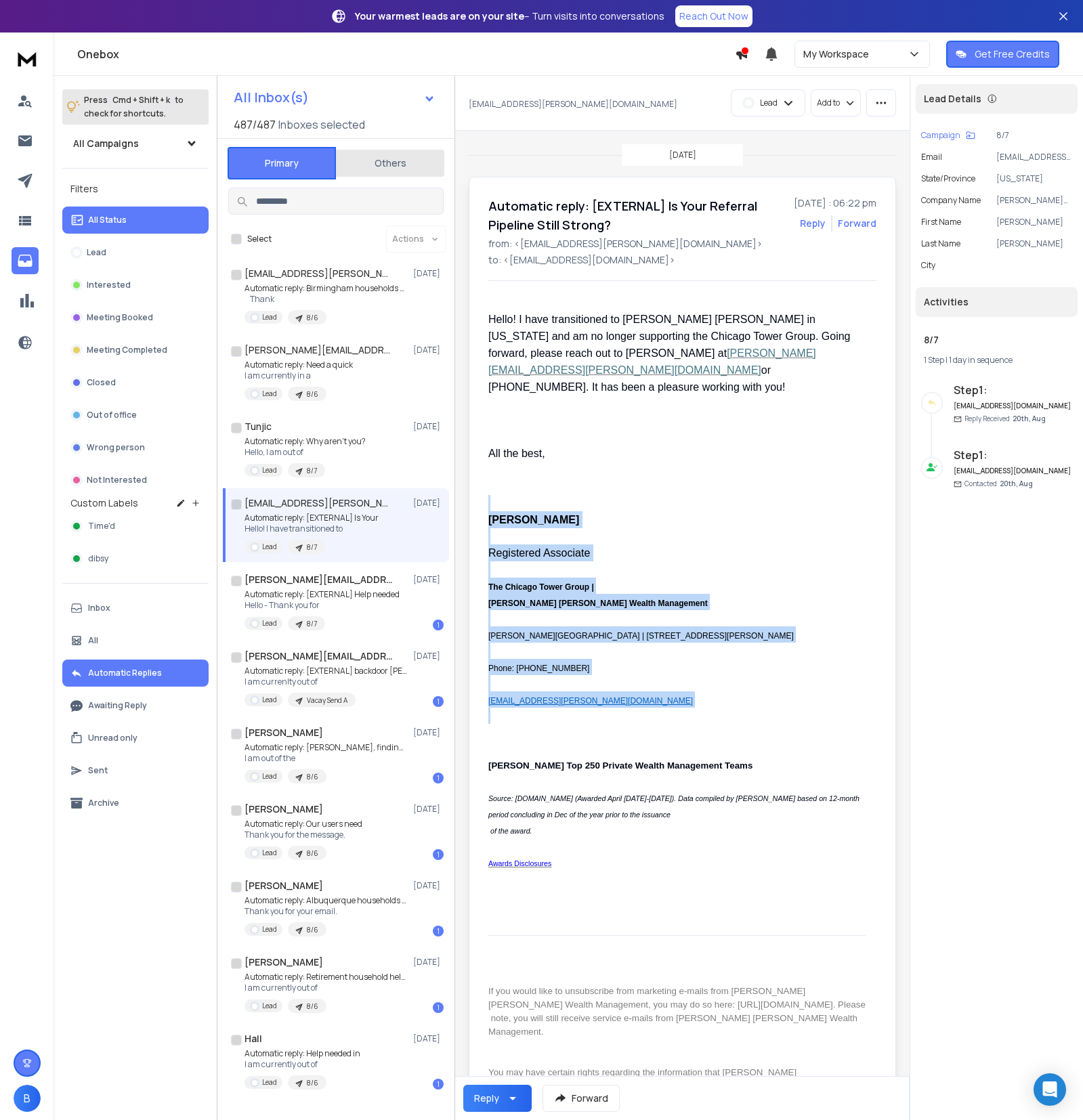
drag, startPoint x: 488, startPoint y: 518, endPoint x: 798, endPoint y: 708, distance: 363.6
click at [798, 708] on div "Automatic reply: [EXTERNAL] Is Your Referral Pipeline Still Strong? [DATE] : 06…" at bounding box center [682, 689] width 427 height 1025
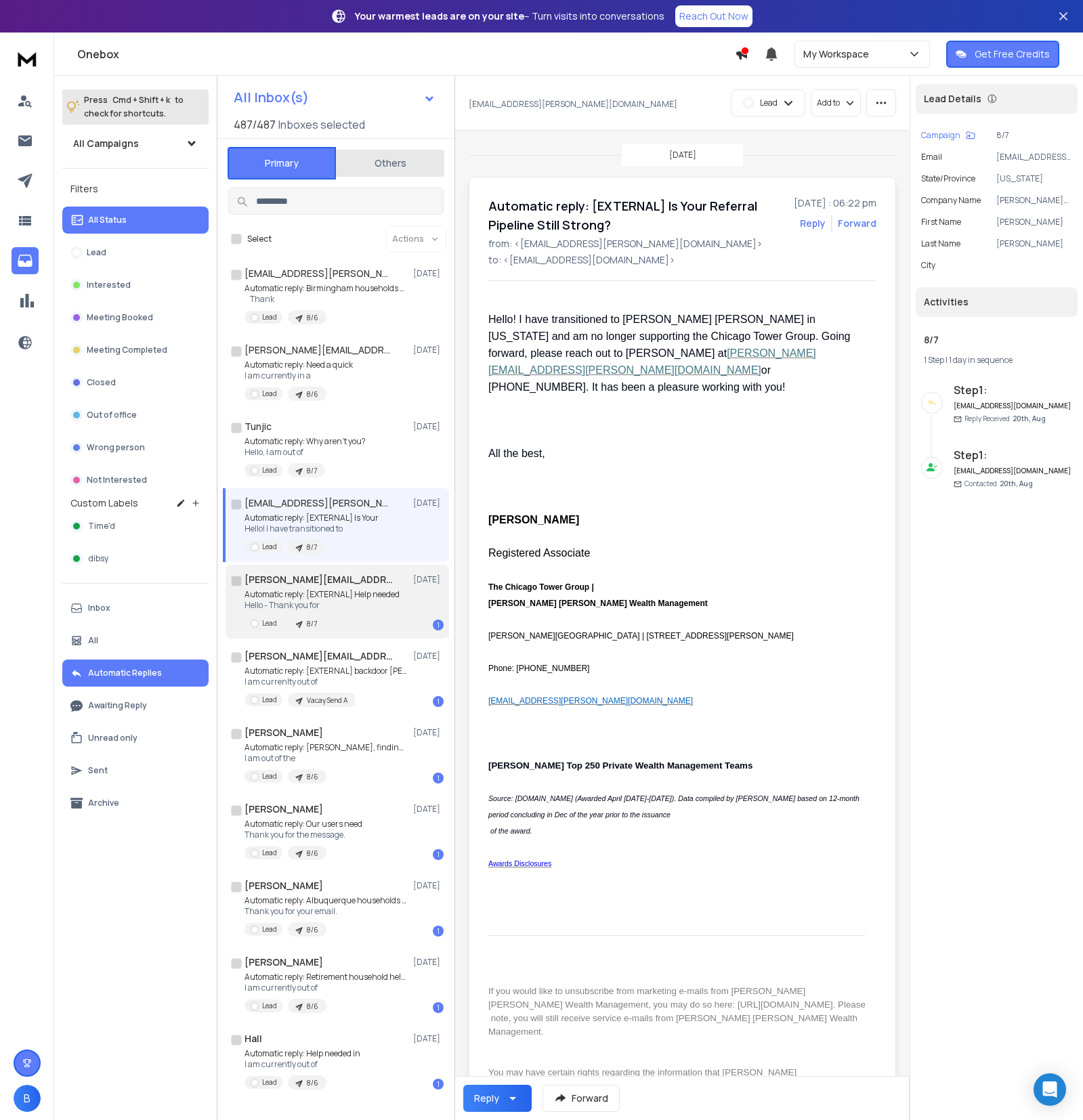
click at [348, 609] on p "Hello - Thank you for" at bounding box center [322, 605] width 155 height 10
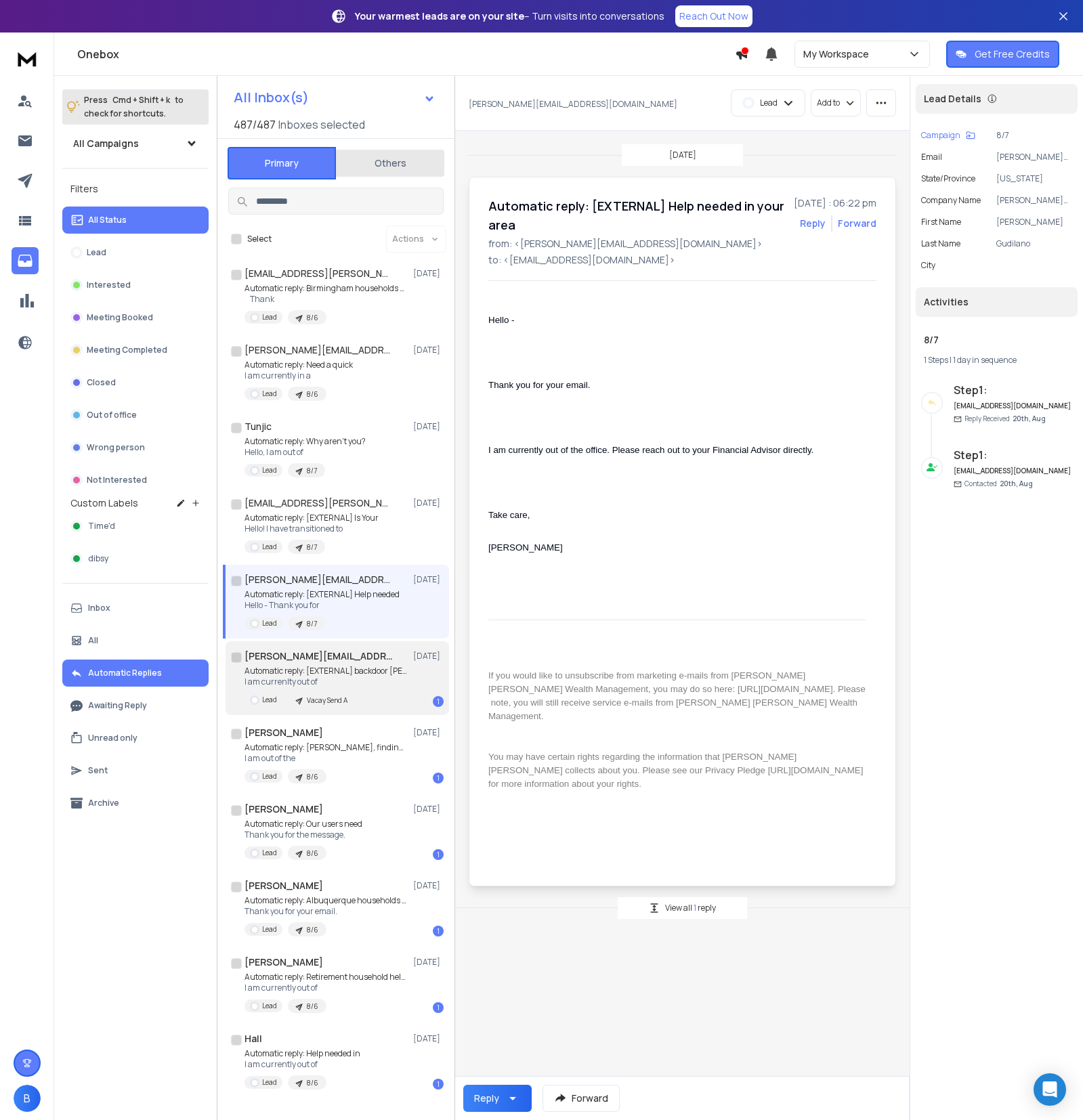
click at [383, 669] on p "Automatic reply: [EXTERNAL] backdoor [PERSON_NAME]?" at bounding box center [326, 670] width 162 height 10
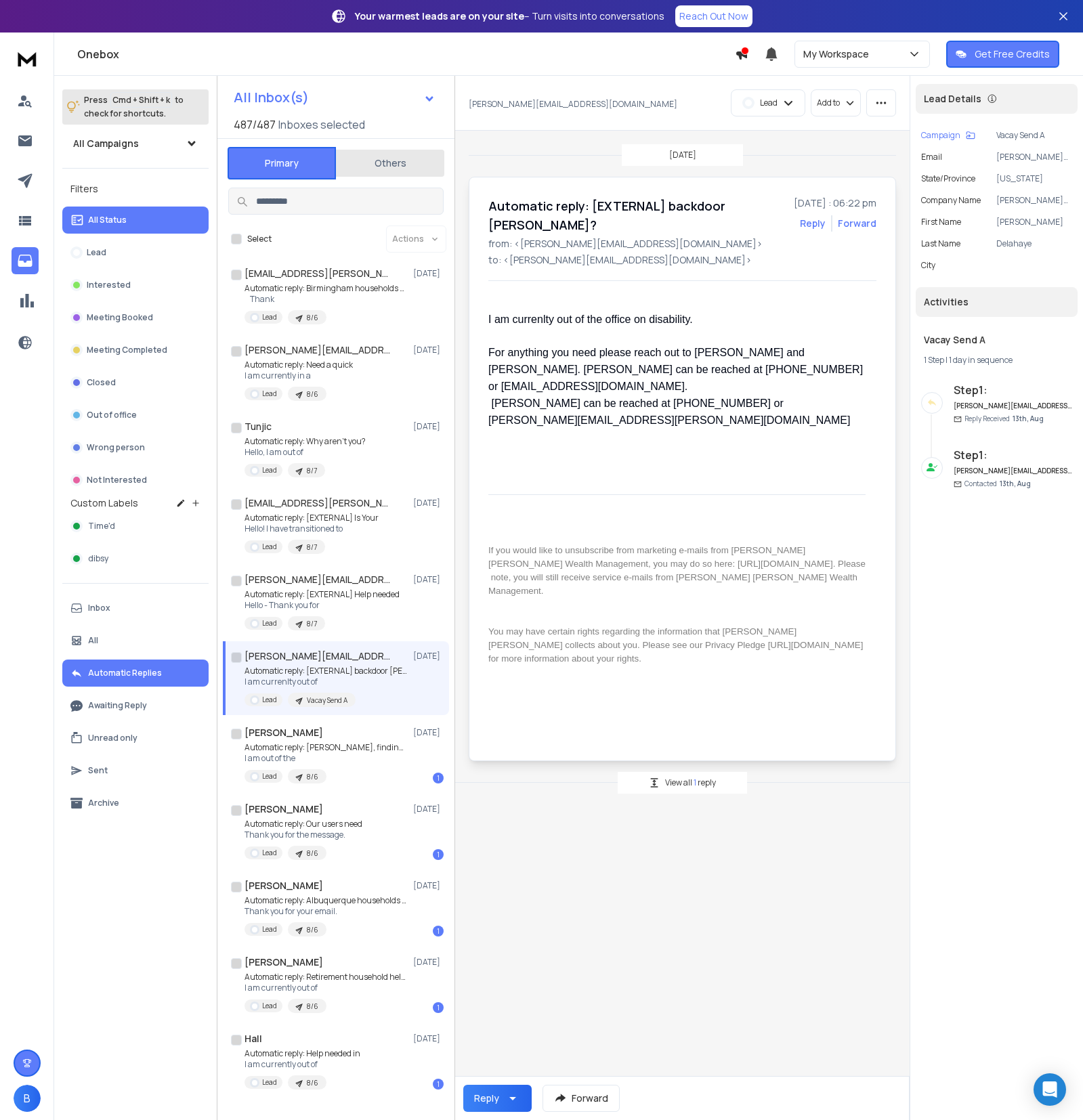
click at [690, 343] on div "I am currenlty out of the office on disability. For anything you need please re…" at bounding box center [677, 386] width 377 height 184
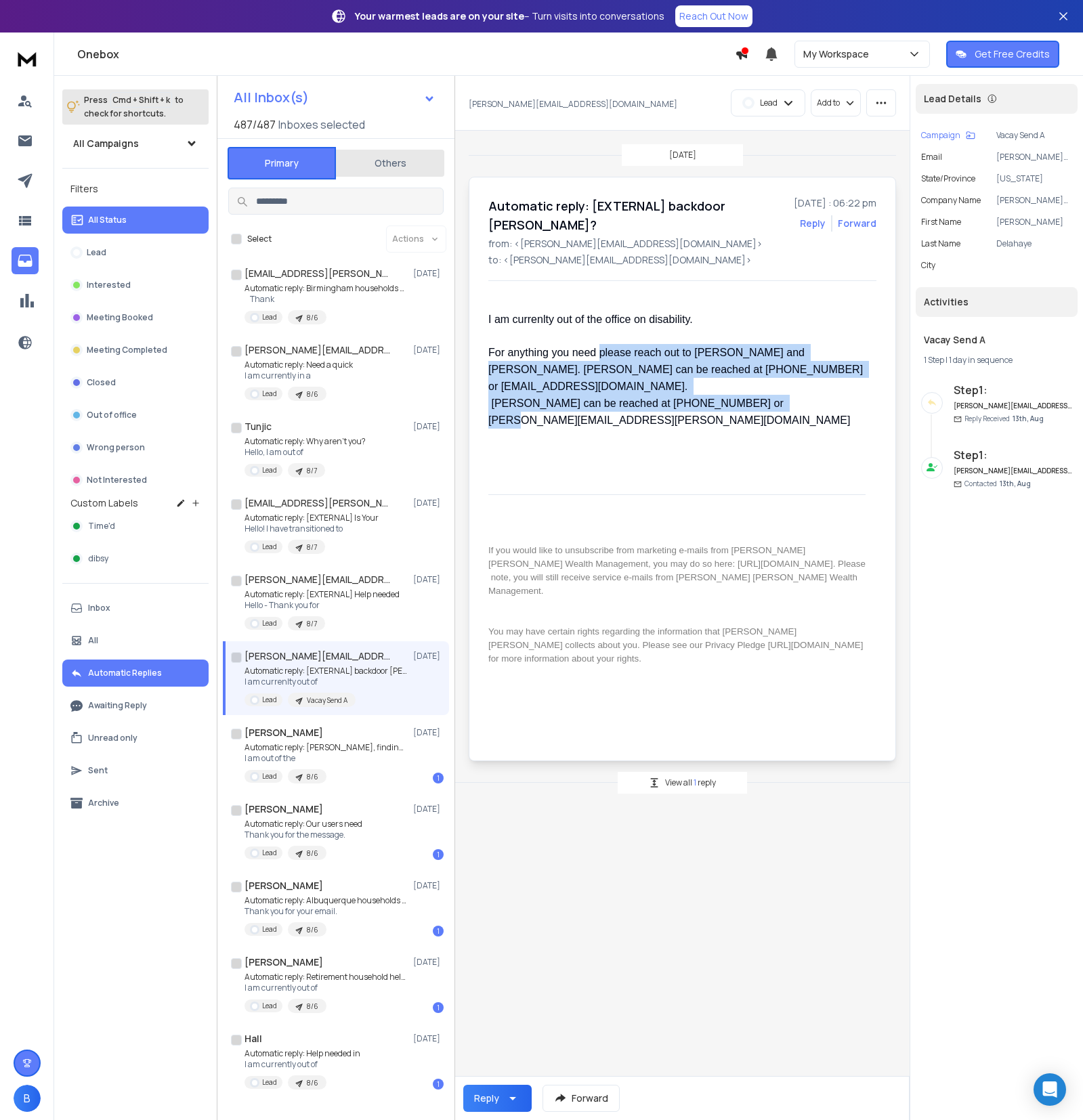
drag, startPoint x: 597, startPoint y: 354, endPoint x: 708, endPoint y: 405, distance: 122.2
click at [708, 405] on p "For anything you need please reach out to [PERSON_NAME] and [PERSON_NAME]. [PER…" at bounding box center [677, 386] width 377 height 84
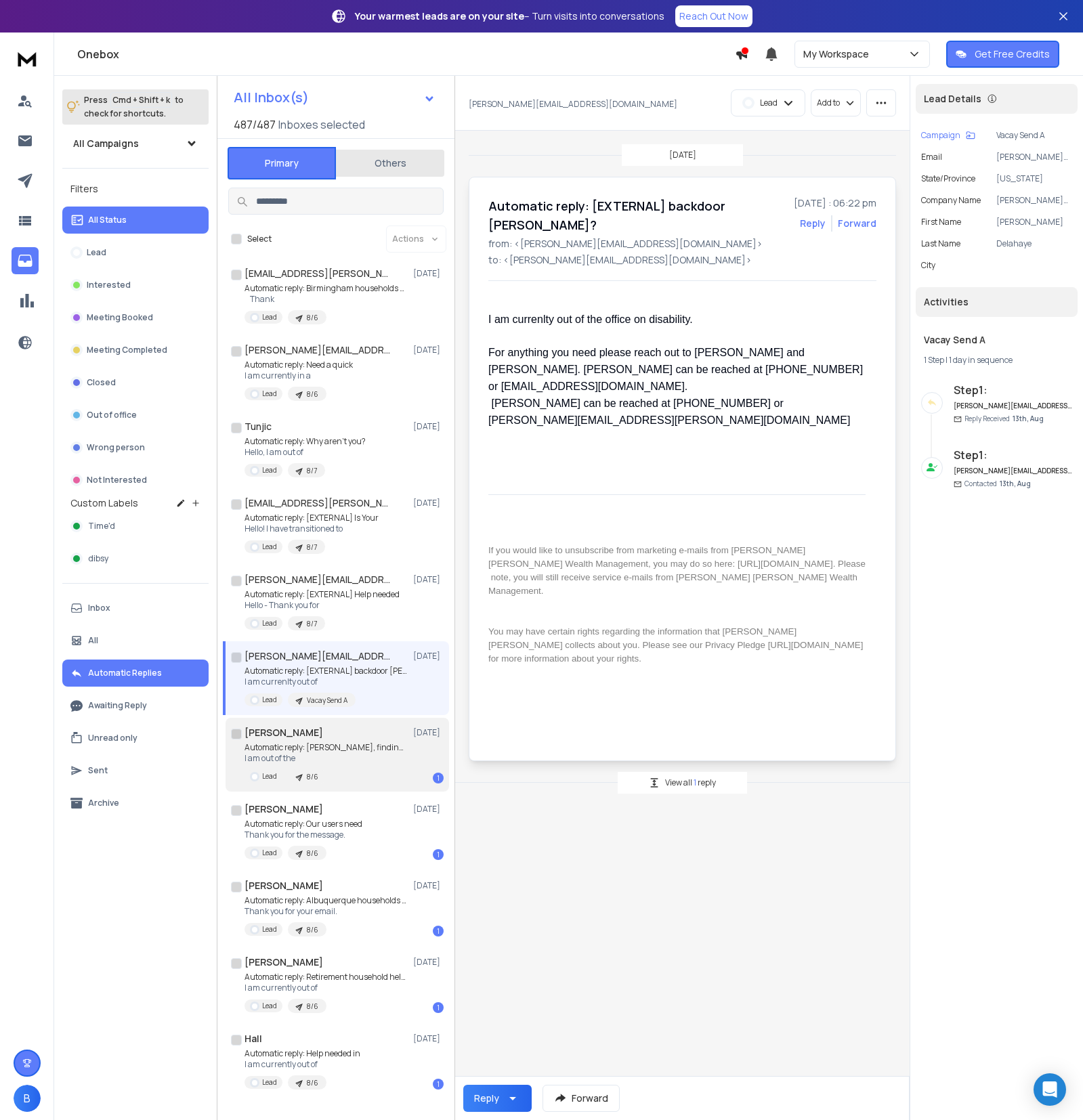
click at [323, 743] on p "Automatic reply: [PERSON_NAME], finding quality" at bounding box center [326, 747] width 162 height 10
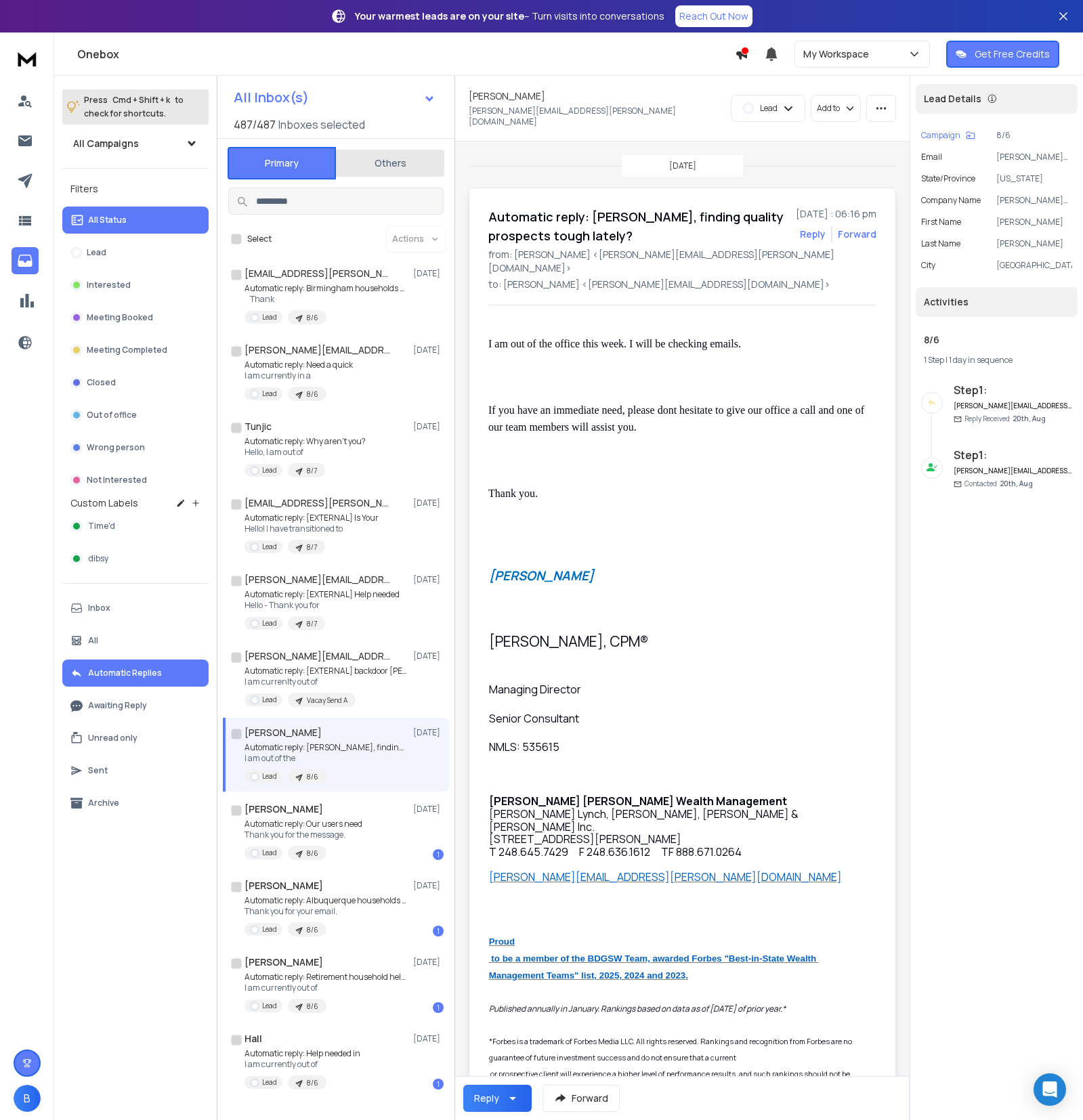
click at [752, 683] on p "Managing Director" at bounding box center [677, 690] width 377 height 13
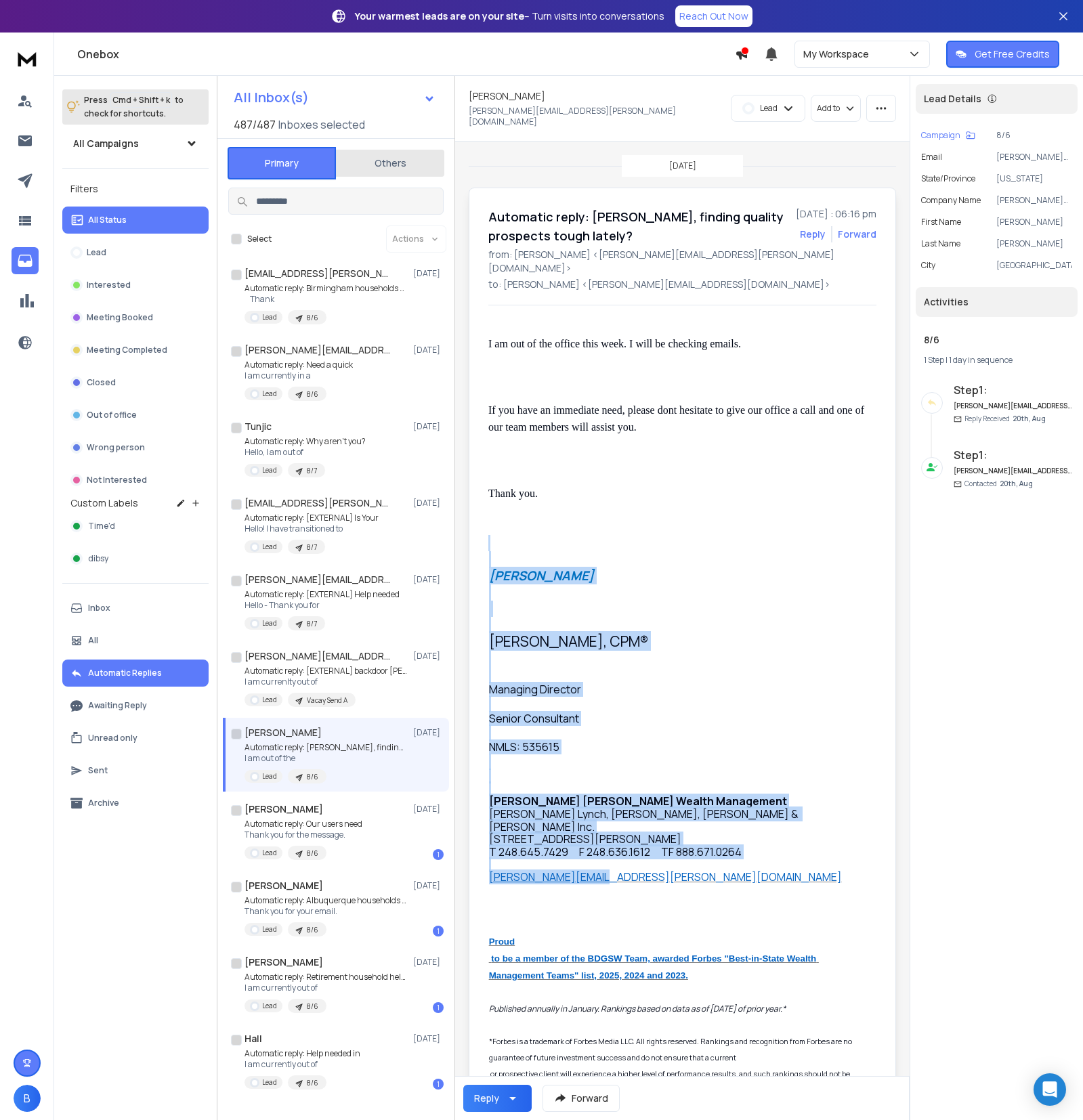
drag, startPoint x: 487, startPoint y: 544, endPoint x: 782, endPoint y: 876, distance: 444.1
click at [782, 876] on div "Automatic reply: [PERSON_NAME], finding quality prospects tough lately? [DATE] …" at bounding box center [682, 967] width 427 height 1558
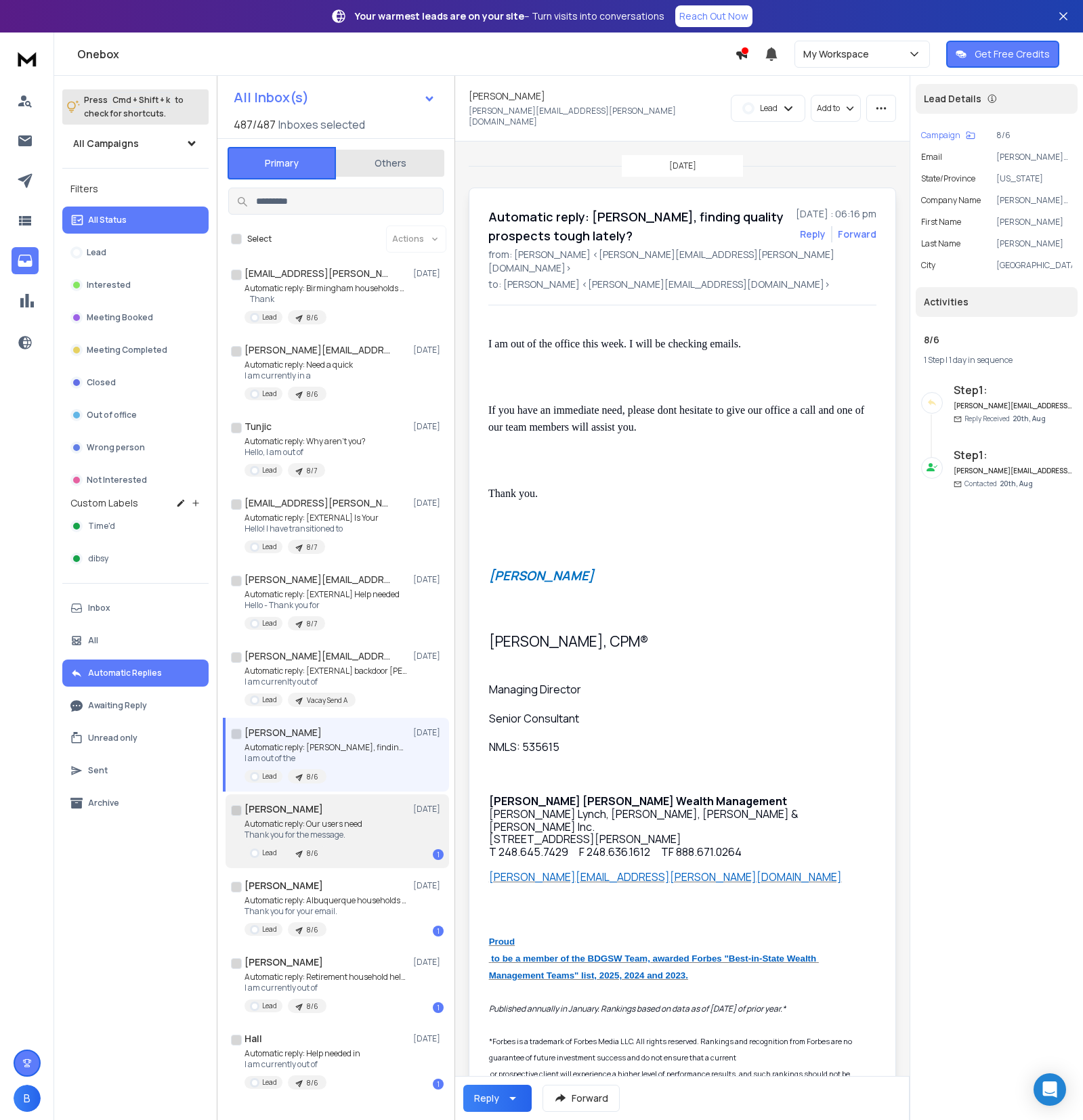
click at [353, 833] on p "Thank you for the message." at bounding box center [303, 834] width 118 height 10
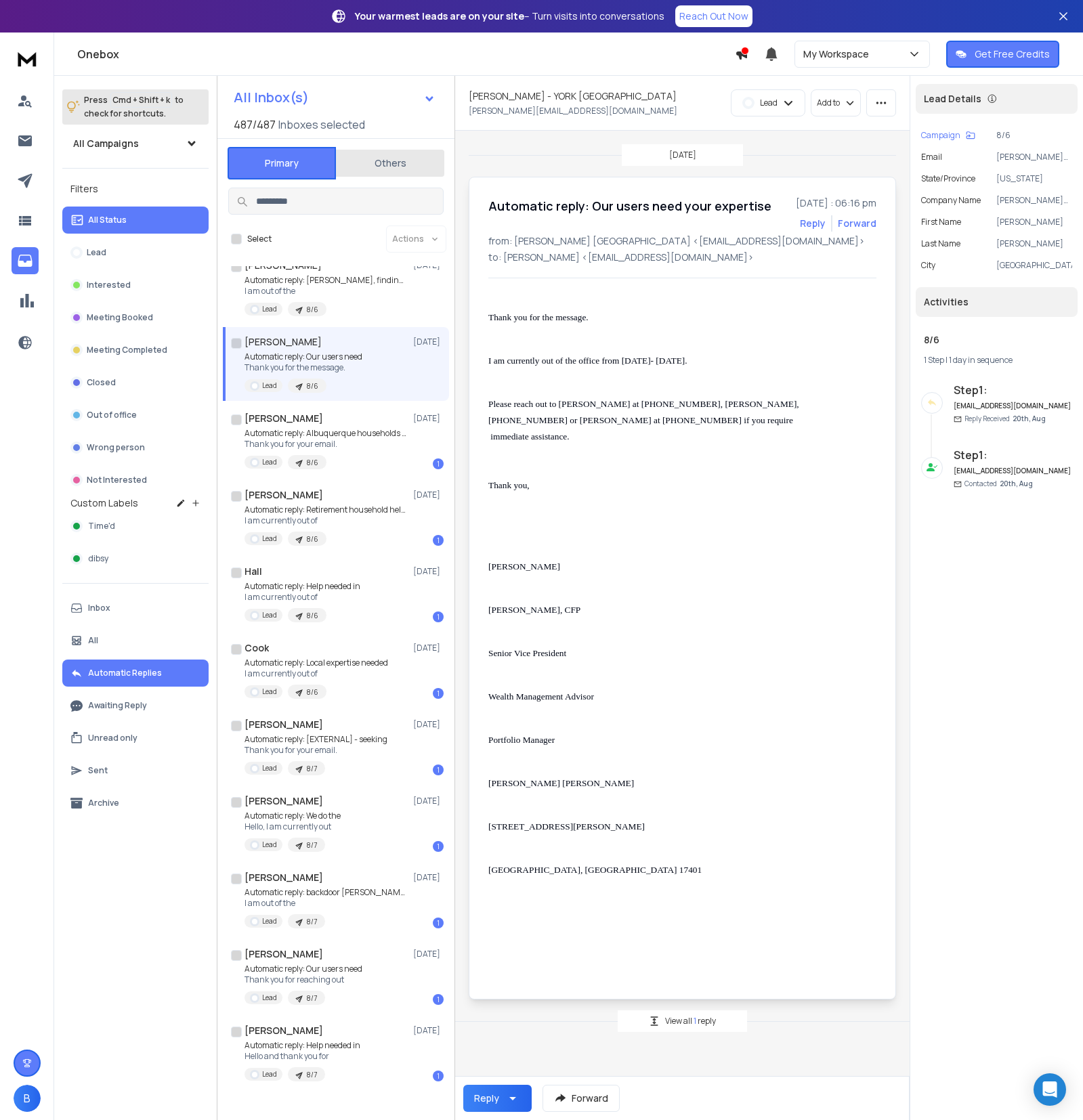
scroll to position [23, 0]
click at [565, 555] on p "Please reach out to [PERSON_NAME] at [PHONE_NUMBER], [PERSON_NAME], [PHONE_NUMB…" at bounding box center [677, 484] width 377 height 179
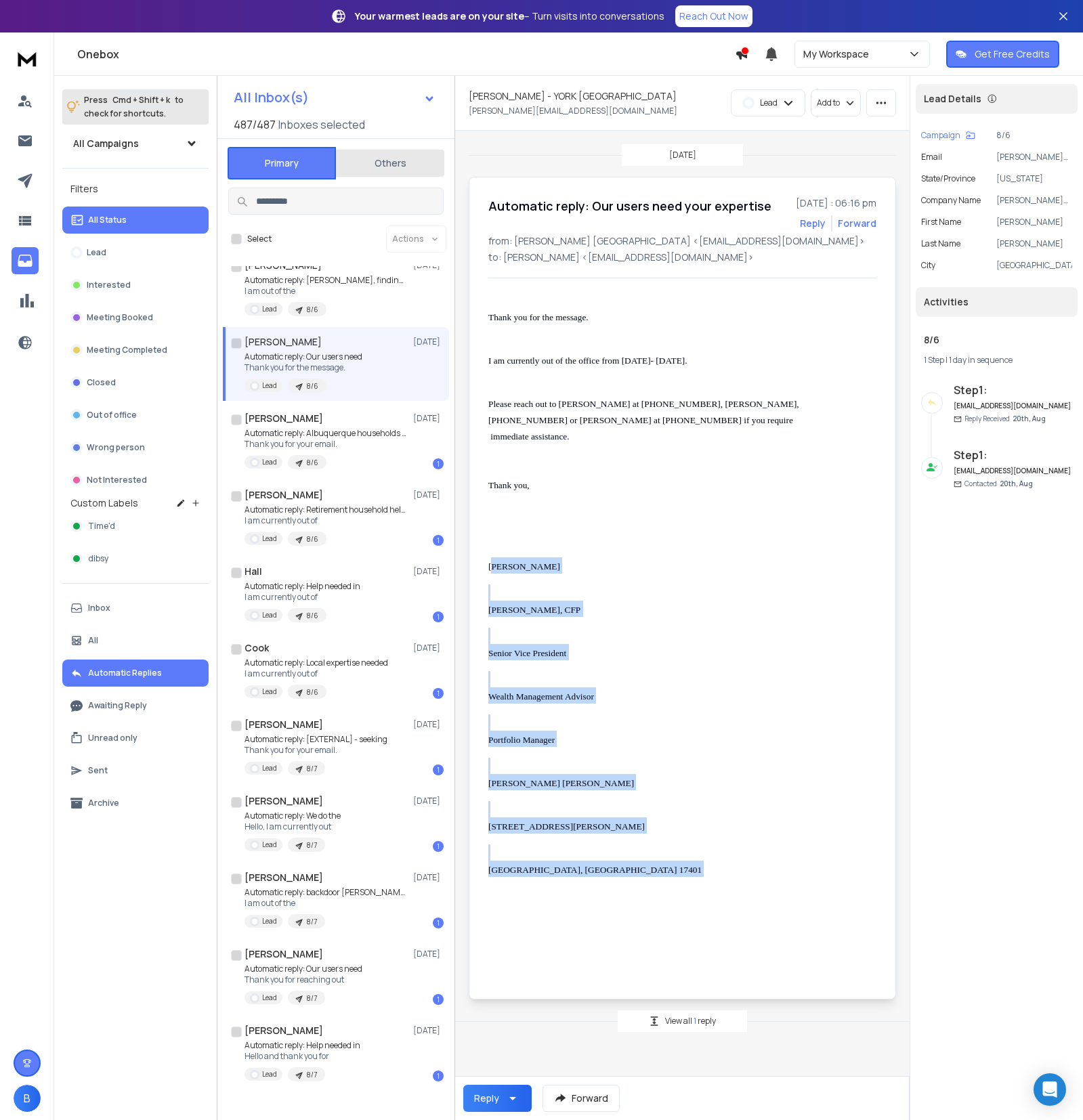
drag, startPoint x: 485, startPoint y: 578, endPoint x: 631, endPoint y: 907, distance: 359.9
click at [631, 907] on div "Automatic reply: Our users need your expertise [DATE] : 06:16 pm Reply Forward …" at bounding box center [682, 588] width 427 height 823
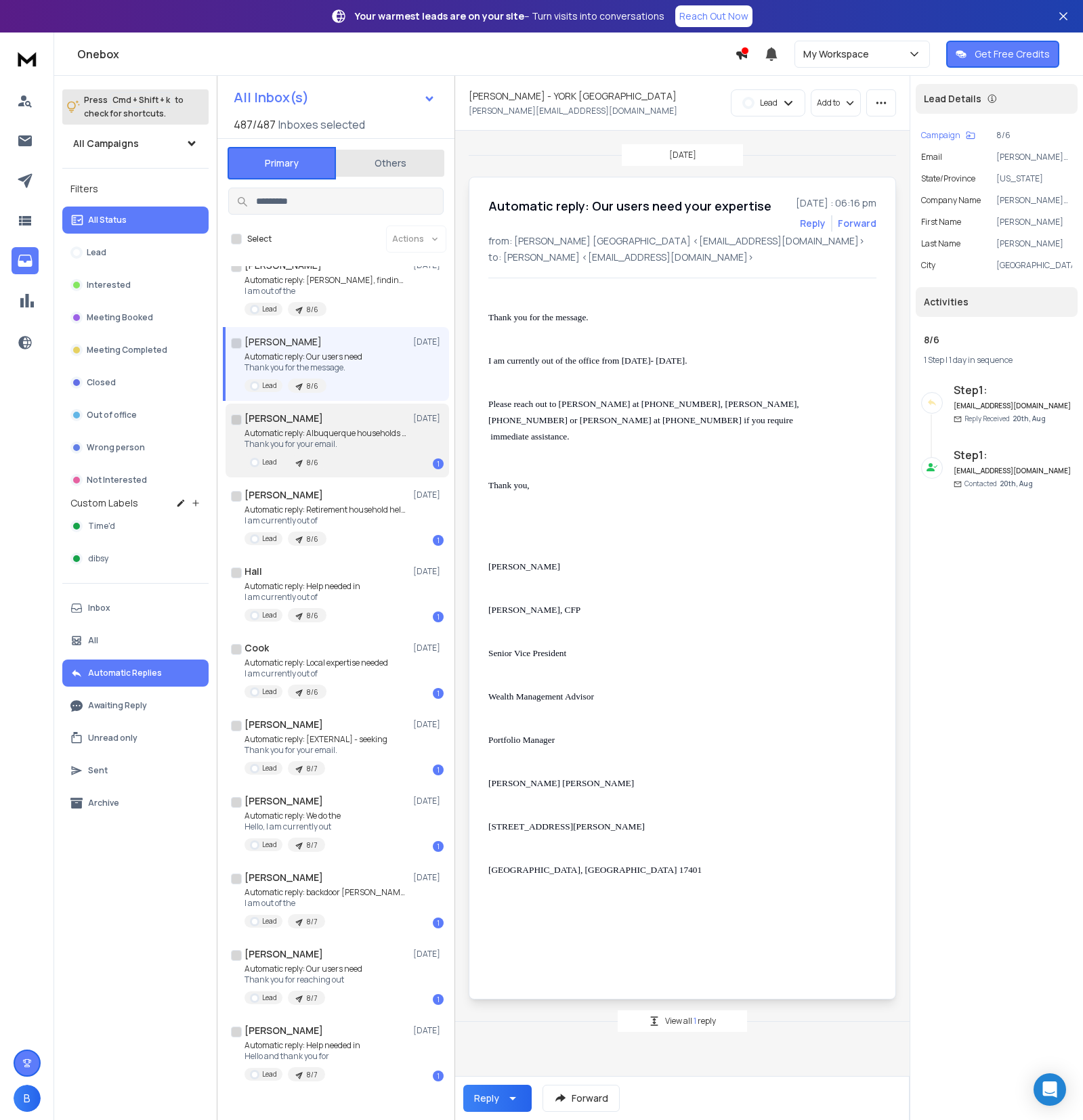
click at [379, 439] on p "Thank you for your email." at bounding box center [326, 444] width 162 height 10
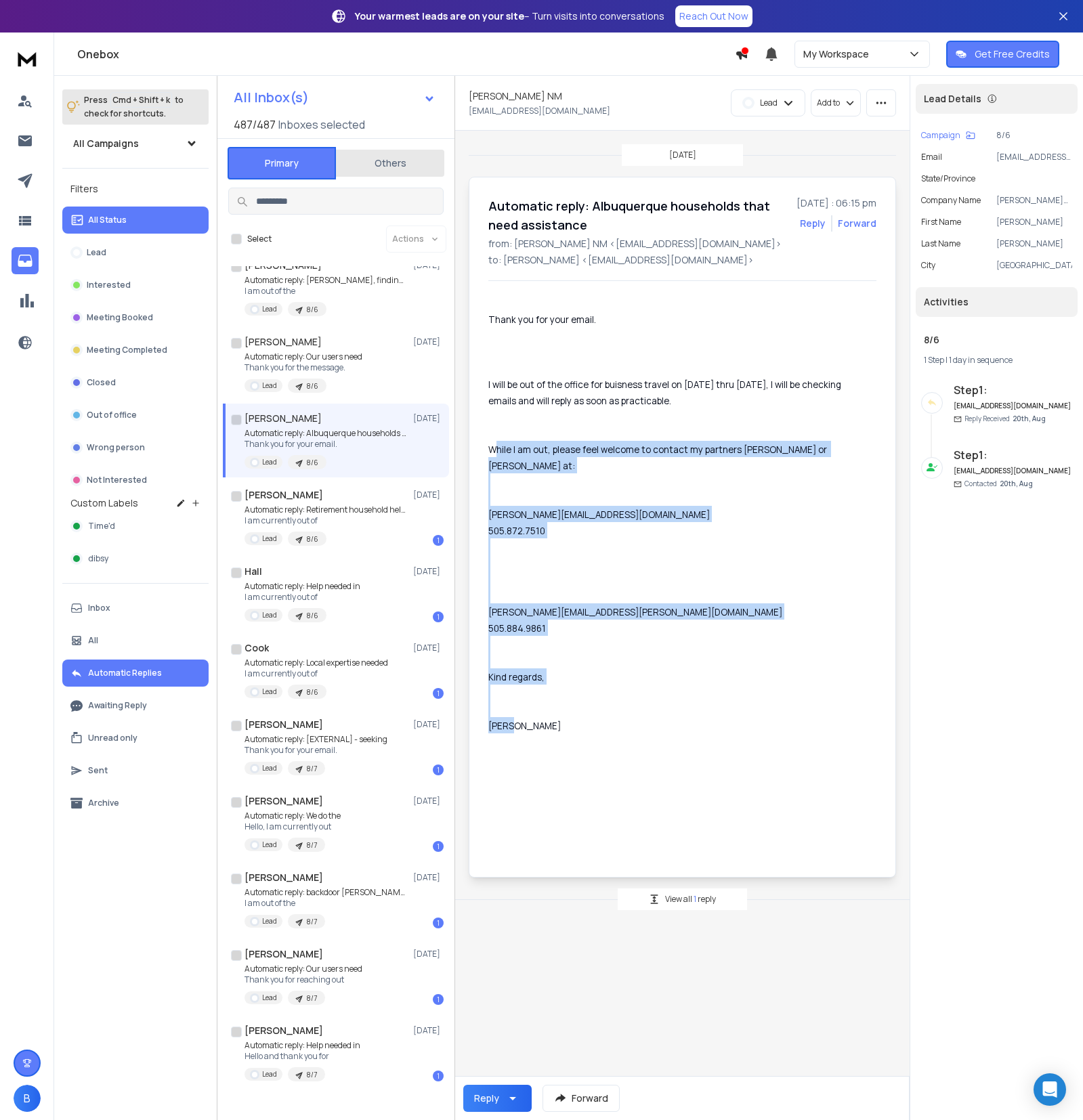
drag, startPoint x: 489, startPoint y: 466, endPoint x: 684, endPoint y: 828, distance: 411.2
click at [684, 782] on div "Thank you for your email. I will be out of the office for buisness travel on [D…" at bounding box center [677, 538] width 377 height 487
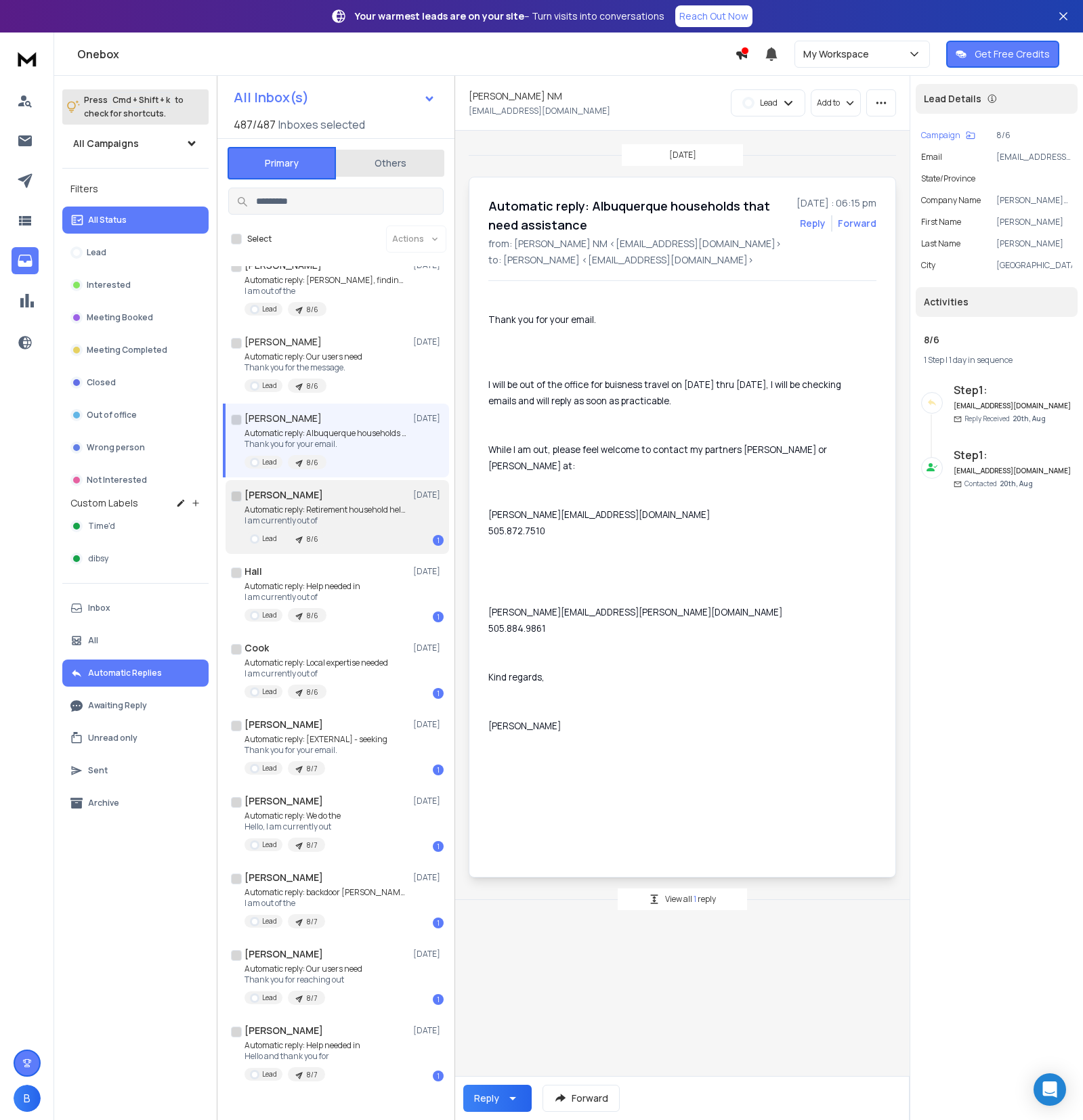
click at [383, 533] on div "Lead 8/6" at bounding box center [326, 539] width 162 height 14
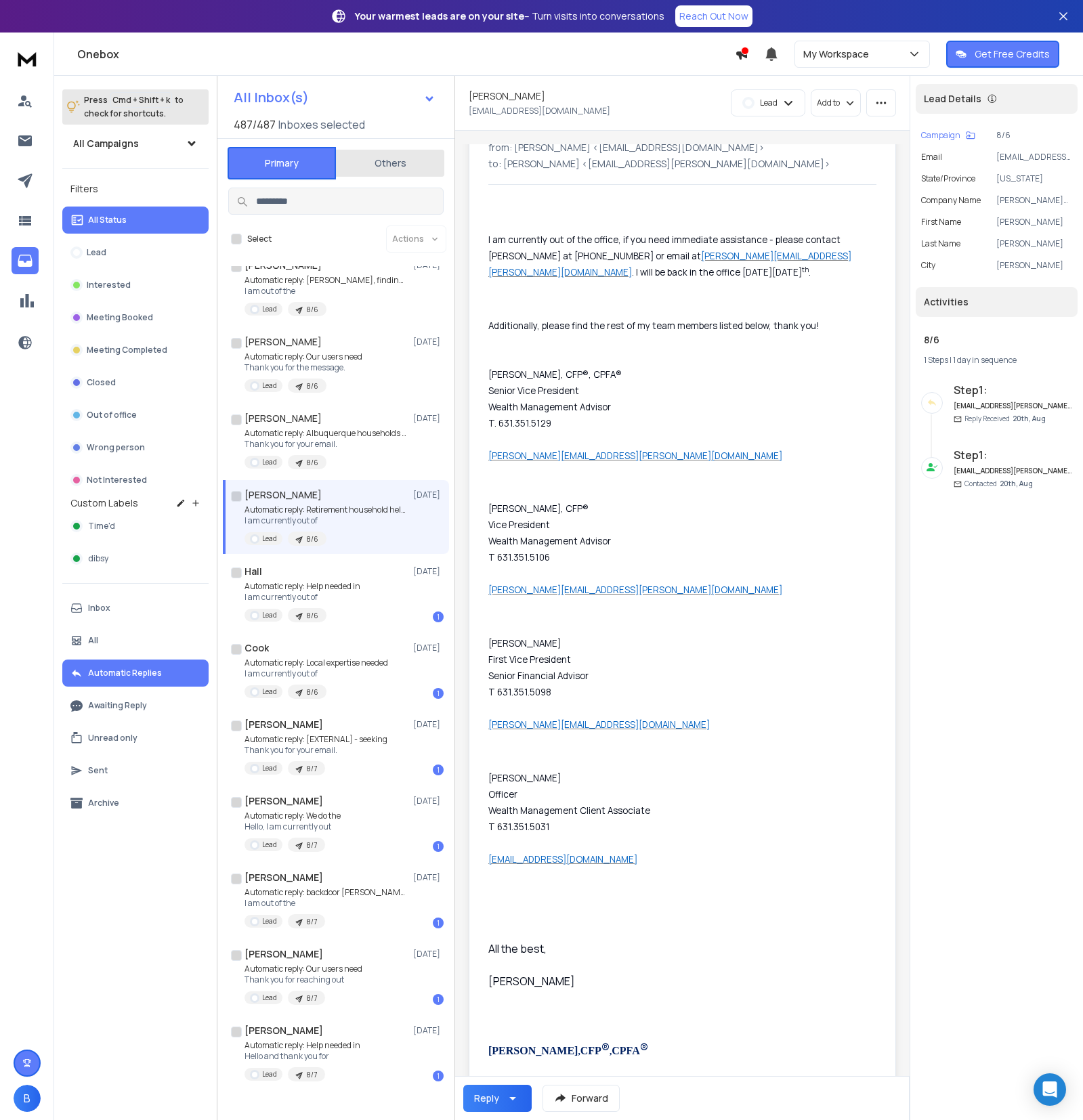
scroll to position [193, 0]
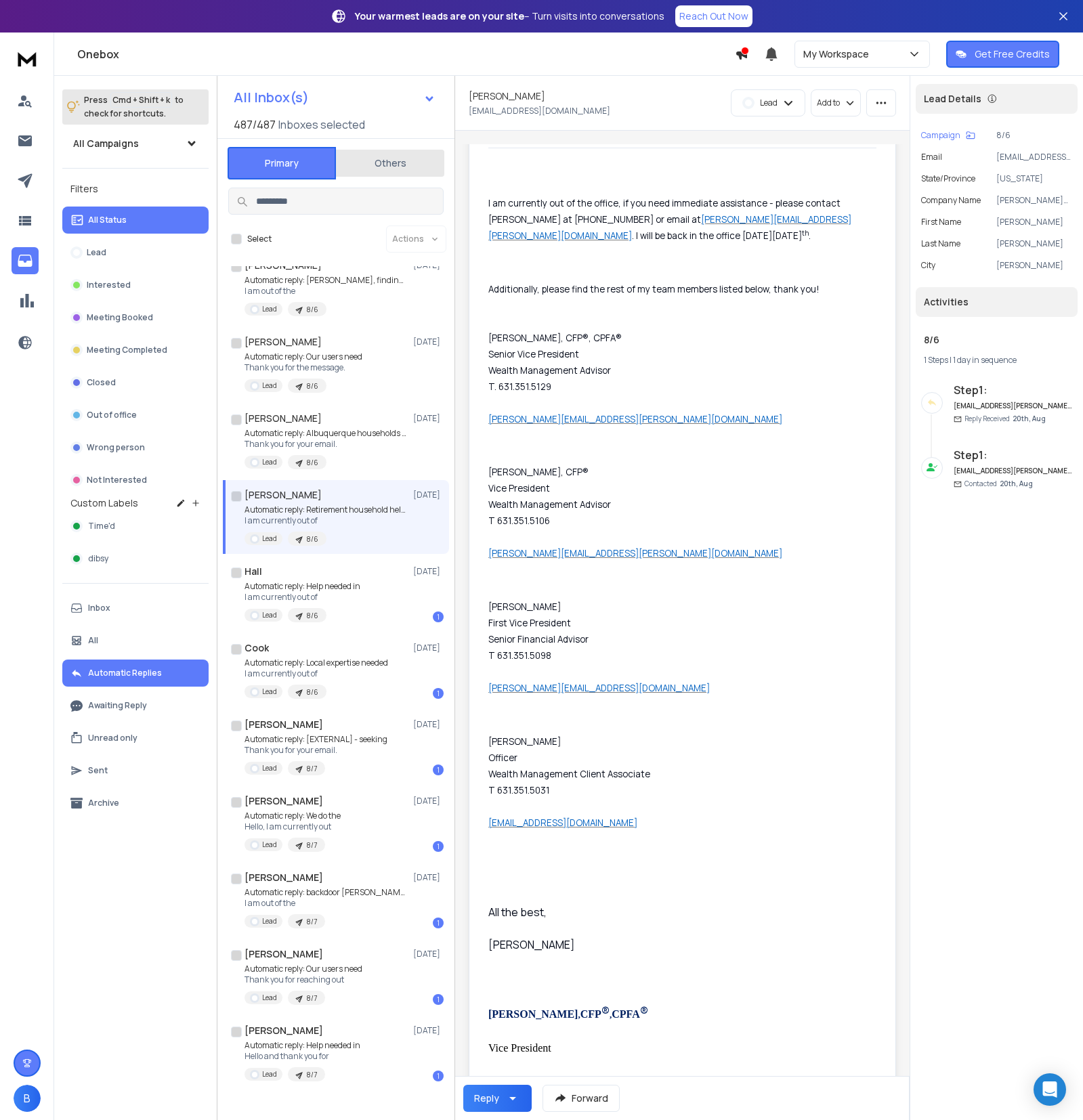
click at [485, 356] on div "Automatic reply: Retirement household help? [DATE] : 06:15 pm Reply Forward fro…" at bounding box center [682, 980] width 427 height 1868
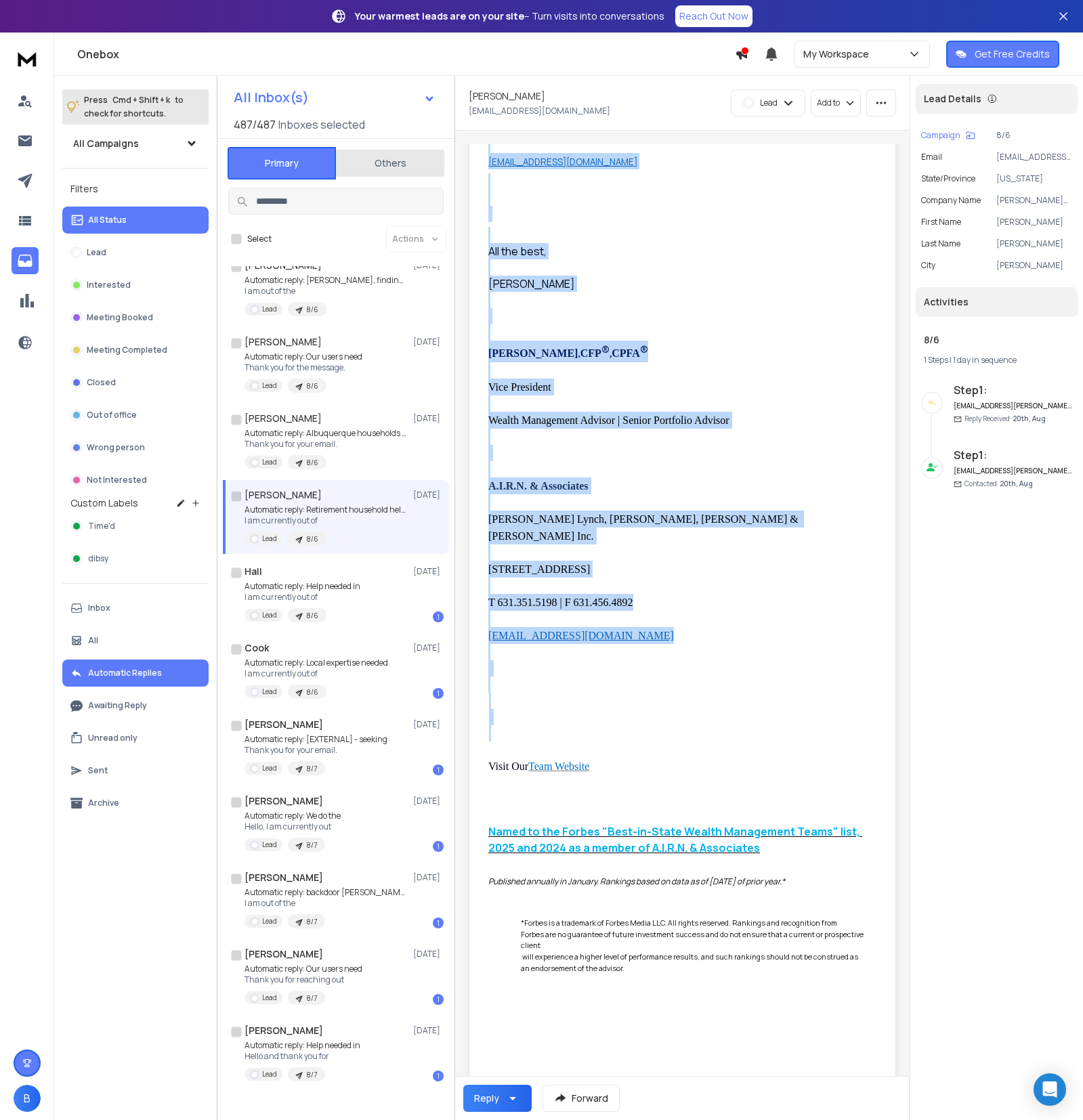
scroll to position [855, 0]
drag, startPoint x: 484, startPoint y: 354, endPoint x: 678, endPoint y: 955, distance: 631.5
click at [678, 955] on div "Automatic reply: Retirement household help? [DATE] : 06:15 pm Reply Forward fro…" at bounding box center [682, 319] width 427 height 1868
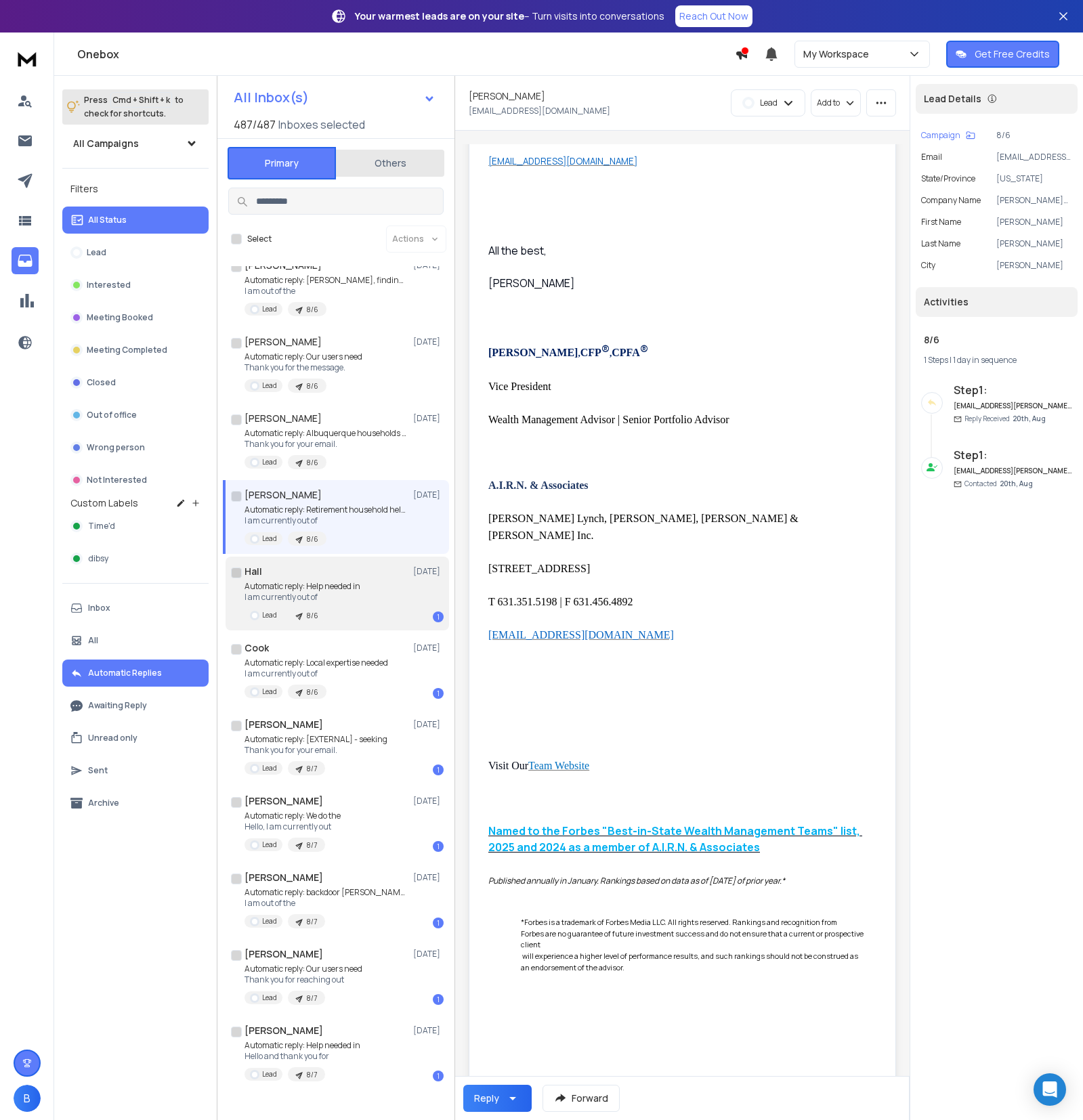
click at [354, 591] on p "Automatic reply: Help needed in" at bounding box center [303, 586] width 116 height 10
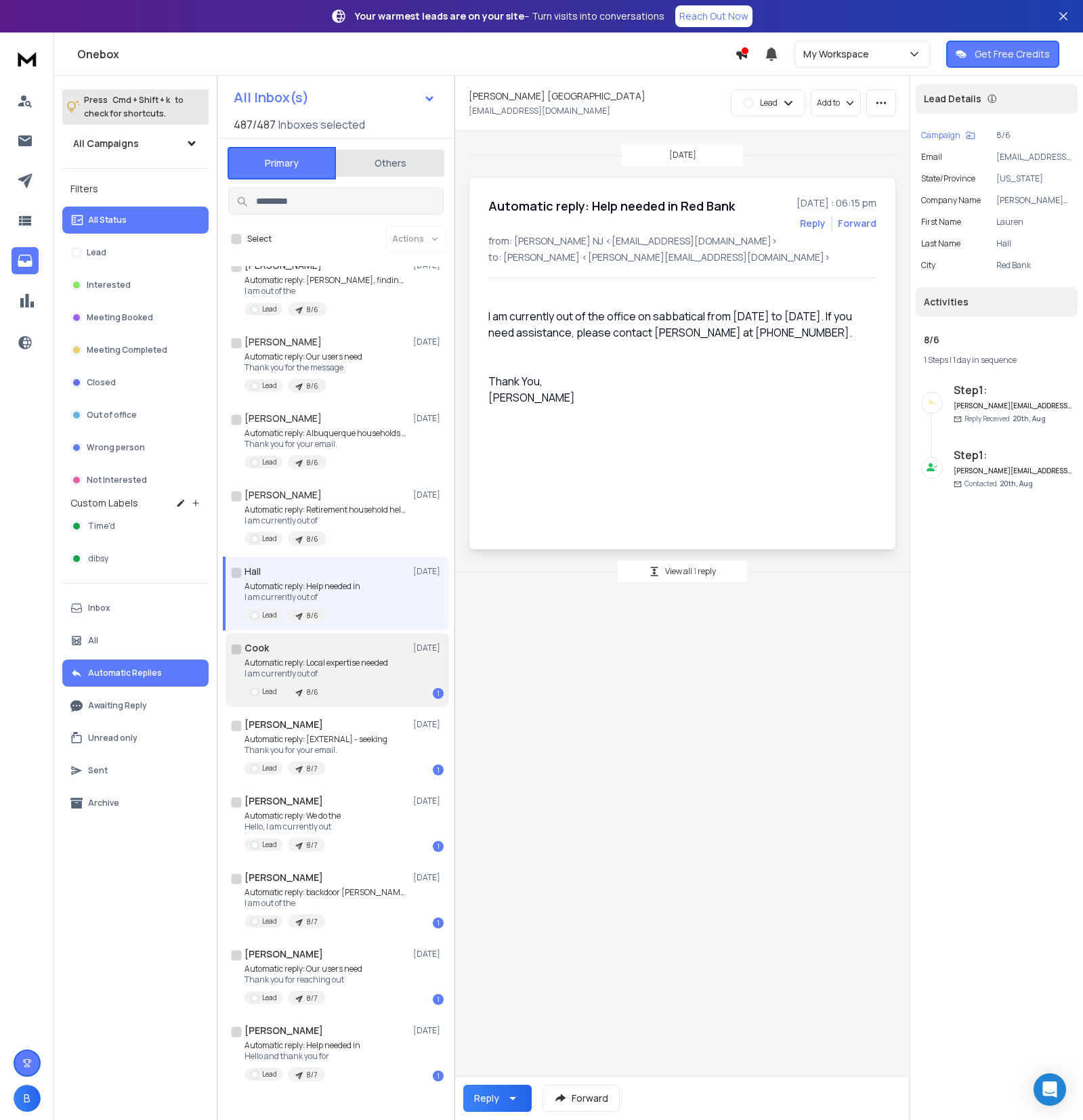
click at [351, 662] on p "Automatic reply: Local expertise needed" at bounding box center [316, 662] width 144 height 10
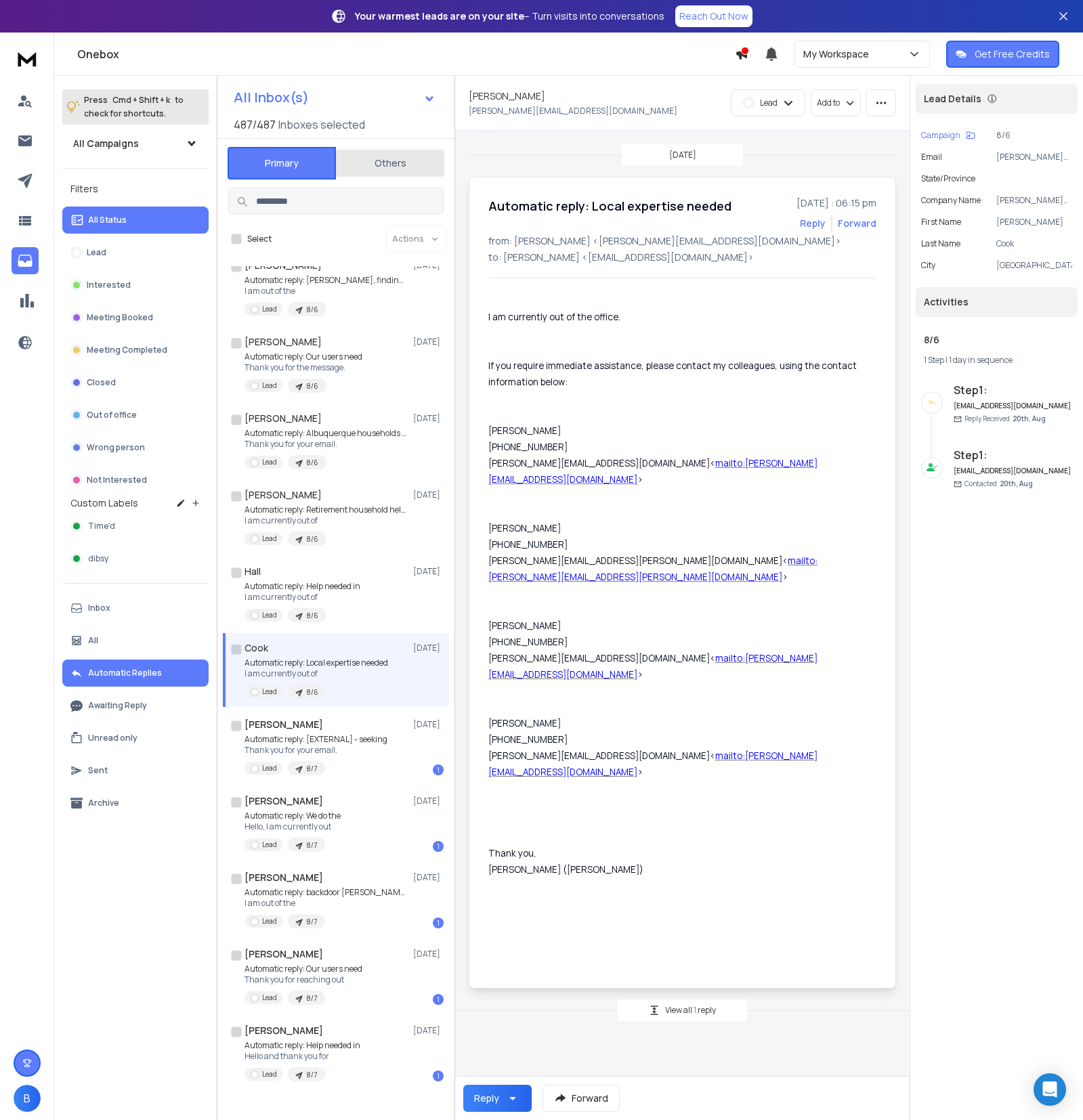
click at [491, 463] on span "I am currently out of the office. If you require immediate assistance, please c…" at bounding box center [673, 593] width 370 height 565
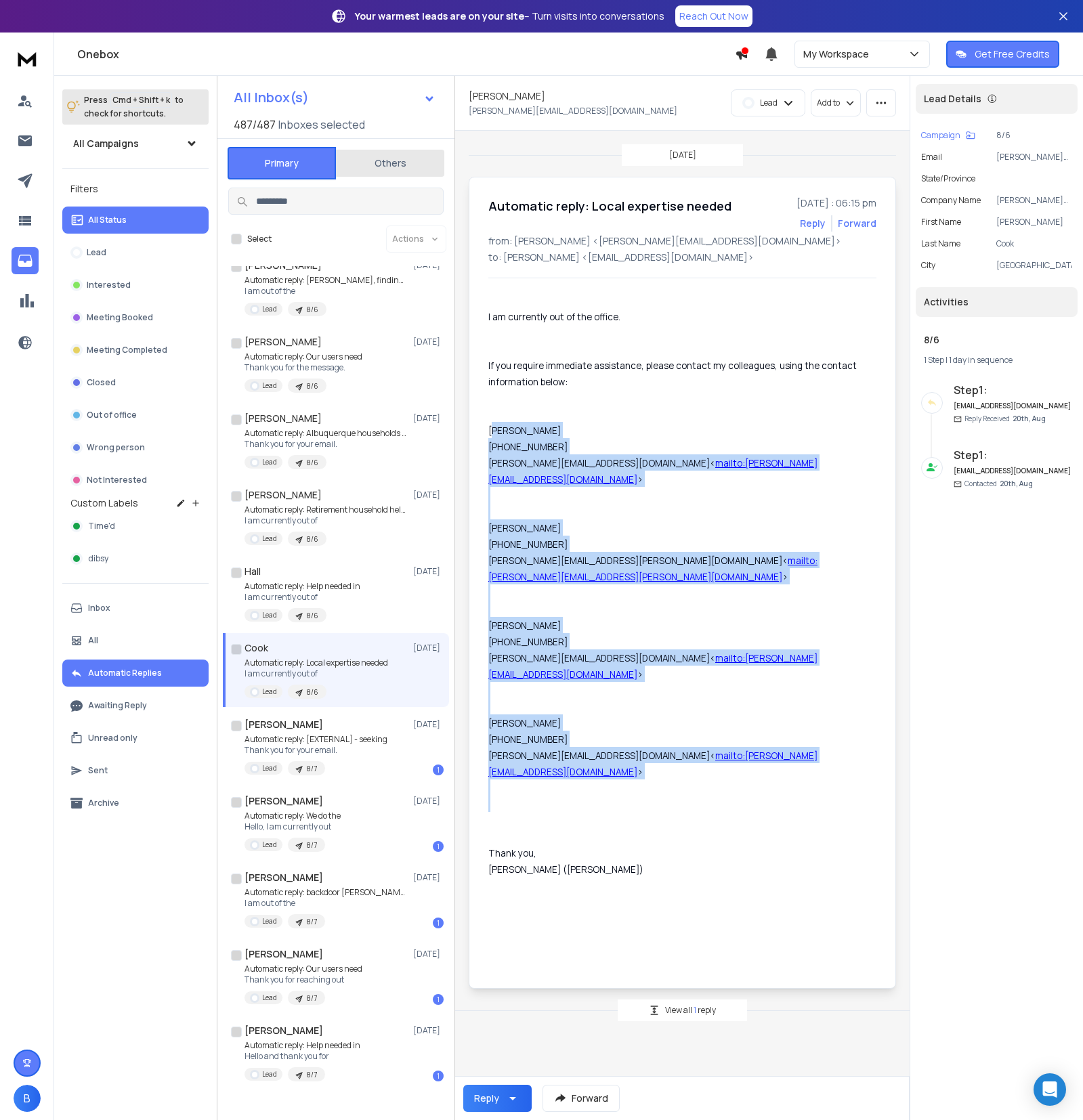
drag, startPoint x: 491, startPoint y: 465, endPoint x: 783, endPoint y: 804, distance: 447.4
click at [783, 804] on p "I am currently out of the office. If you require immediate assistance, please c…" at bounding box center [677, 593] width 377 height 569
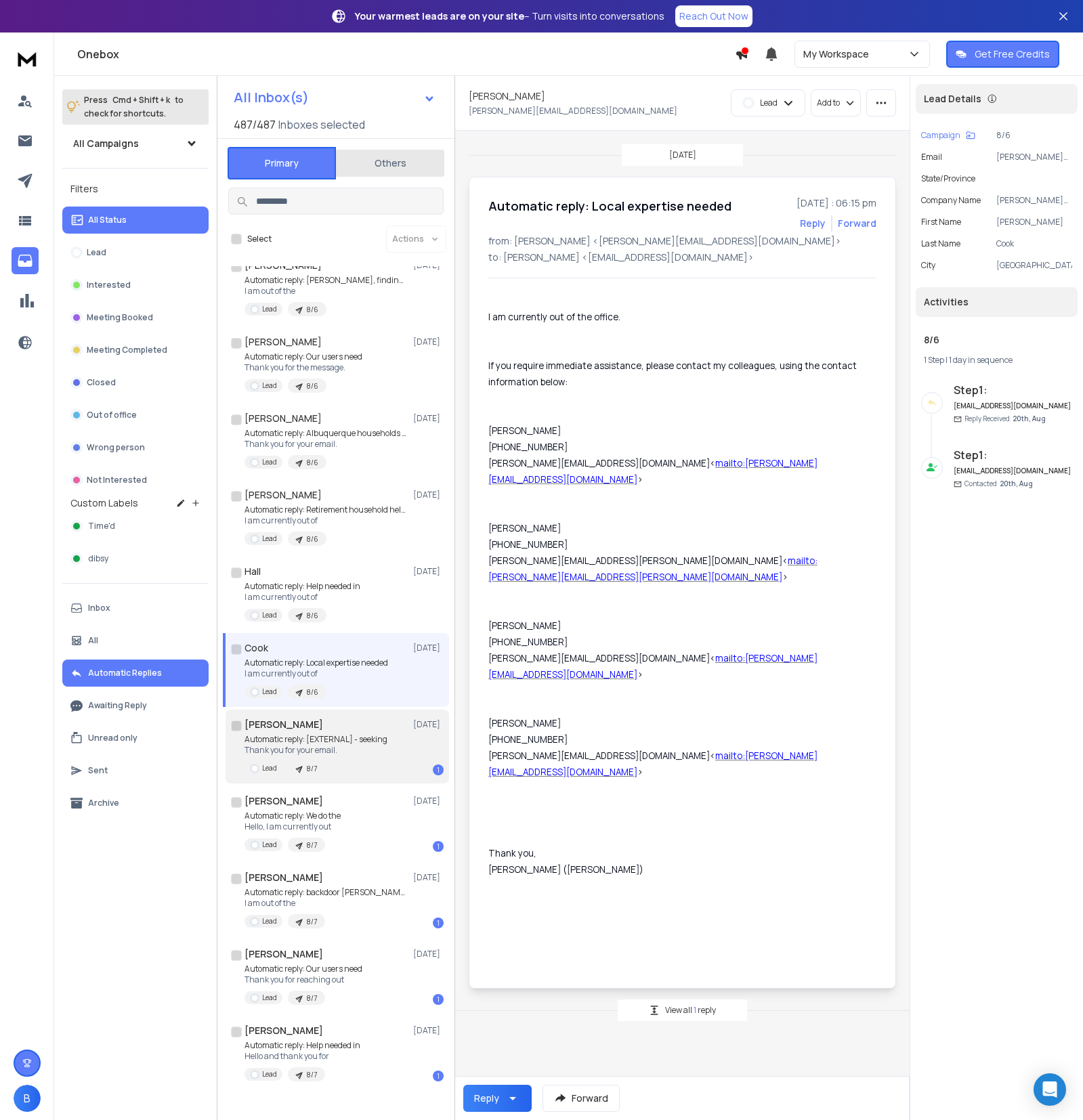
click at [356, 751] on p "Thank you for your email." at bounding box center [316, 750] width 143 height 10
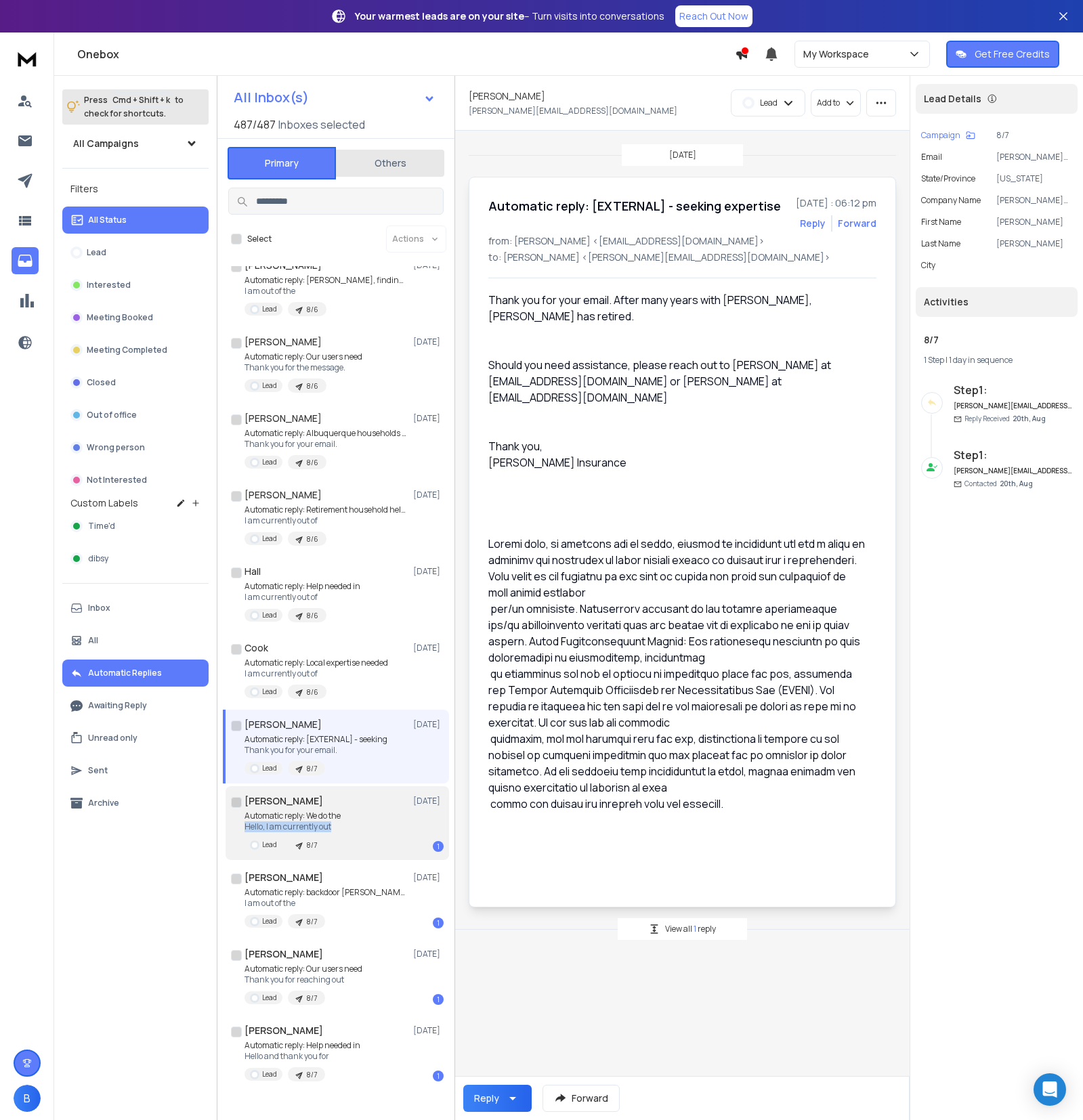
click at [357, 821] on div "Automatic reply: We do the Hello, I am currently out Lead 8/7 1" at bounding box center [344, 831] width 199 height 41
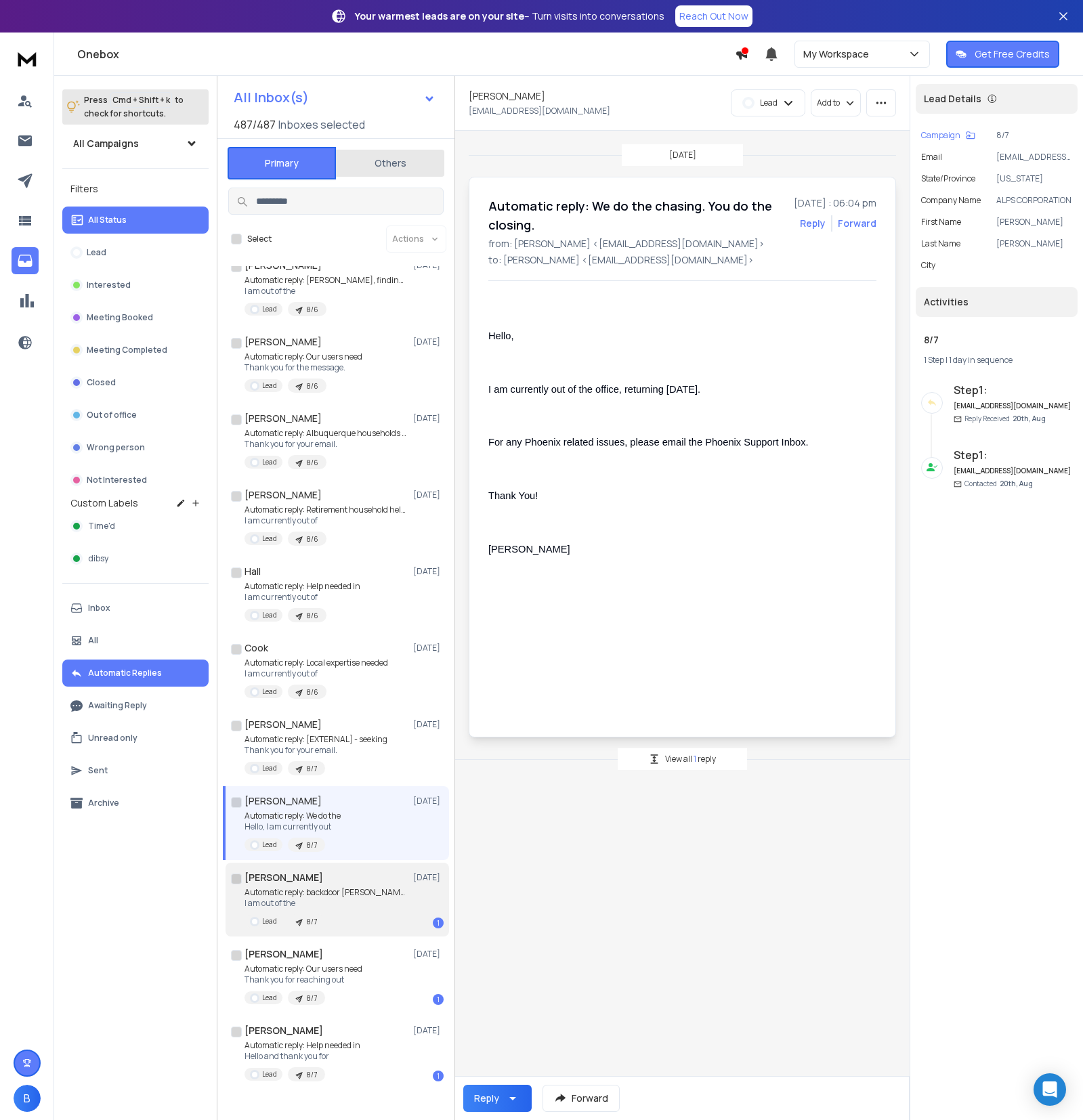
click at [383, 886] on div "[PERSON_NAME] [DATE] Automatic reply: backdoor [PERSON_NAME]? ﻿I am out of the …" at bounding box center [344, 900] width 199 height 58
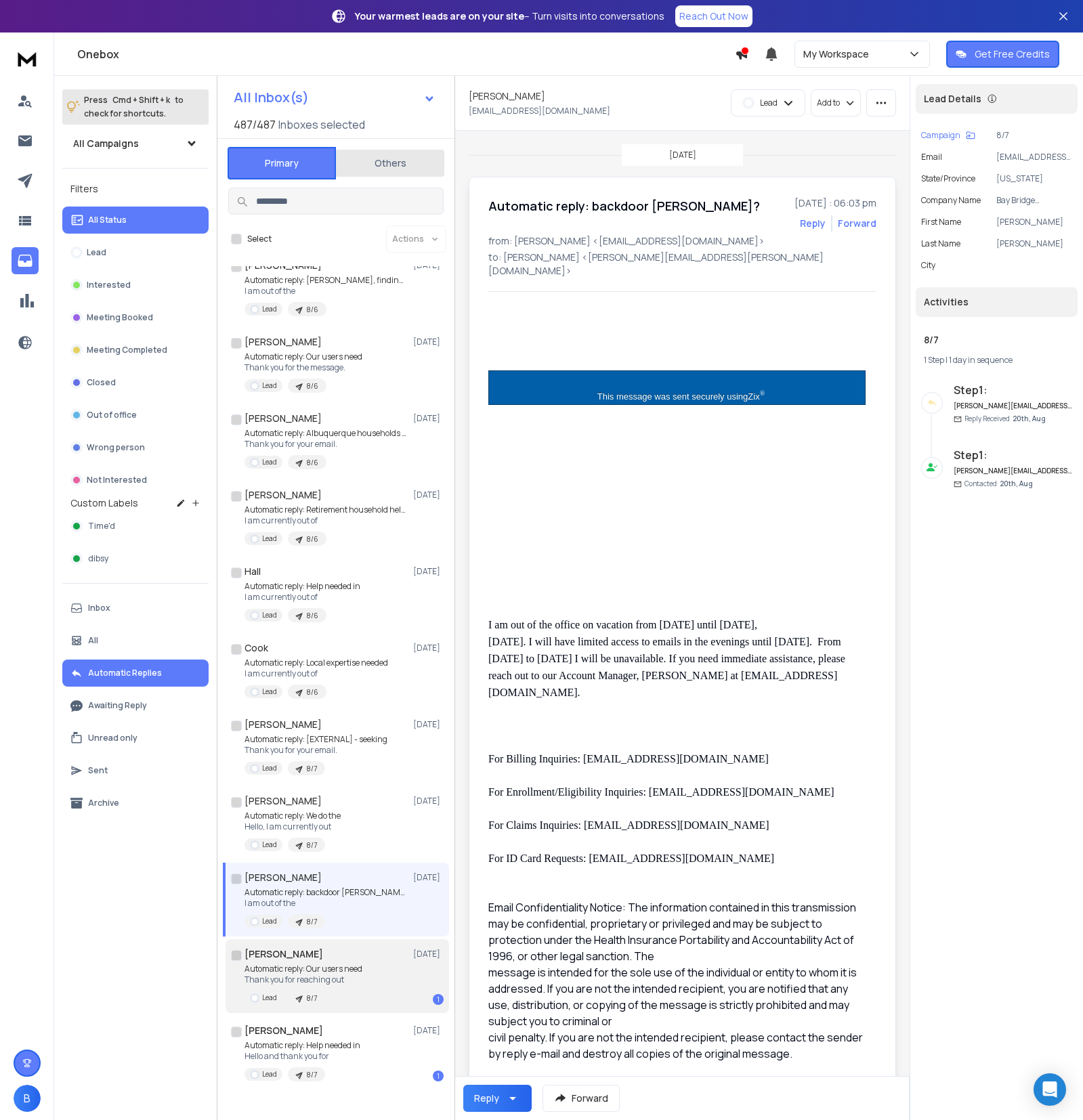
click at [387, 967] on div "Automatic reply: Our users need Thank you for reaching out Lead 8/7 1" at bounding box center [344, 984] width 199 height 41
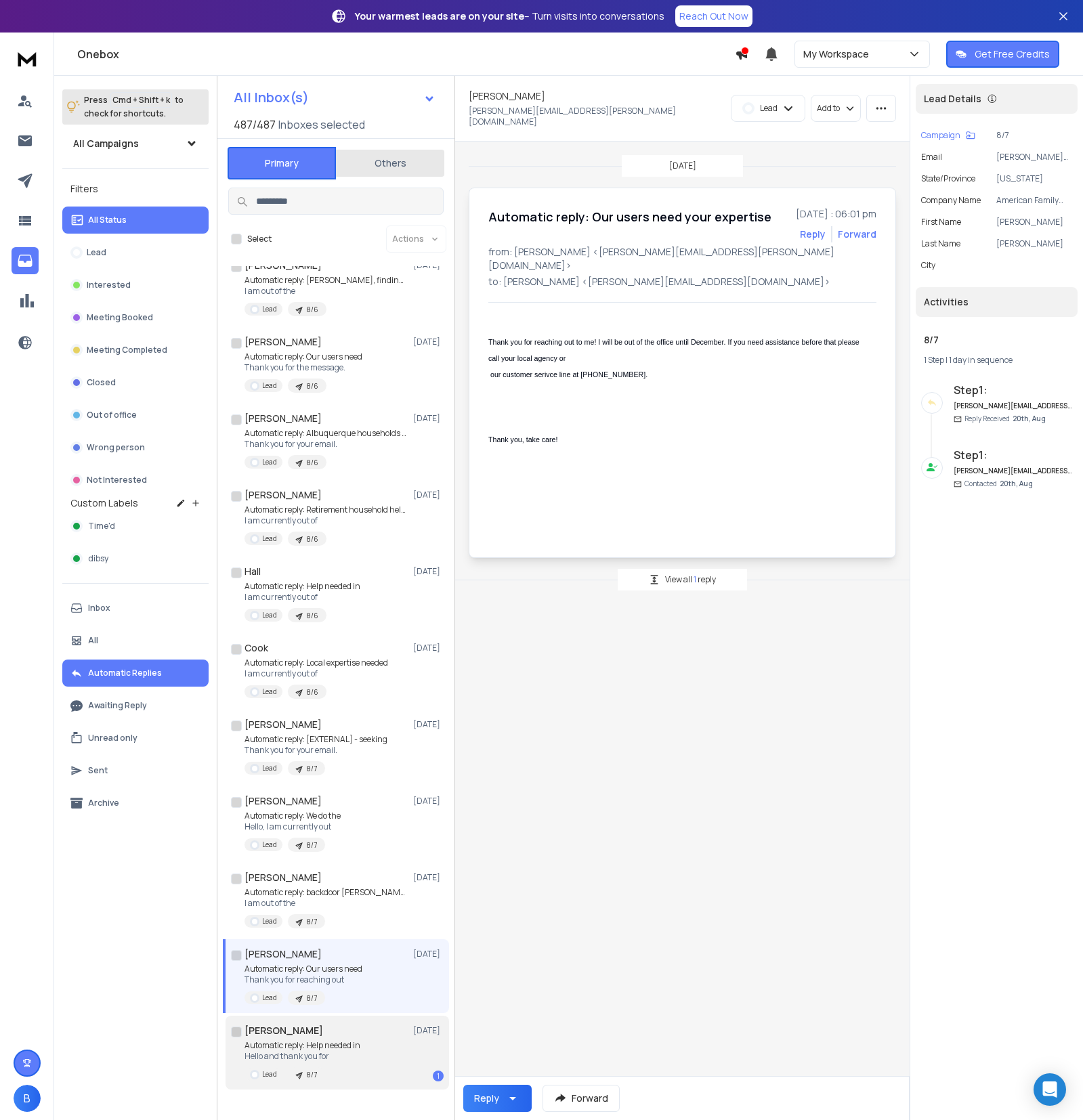
click at [383, 1032] on div "[PERSON_NAME] [DATE]" at bounding box center [344, 1031] width 199 height 14
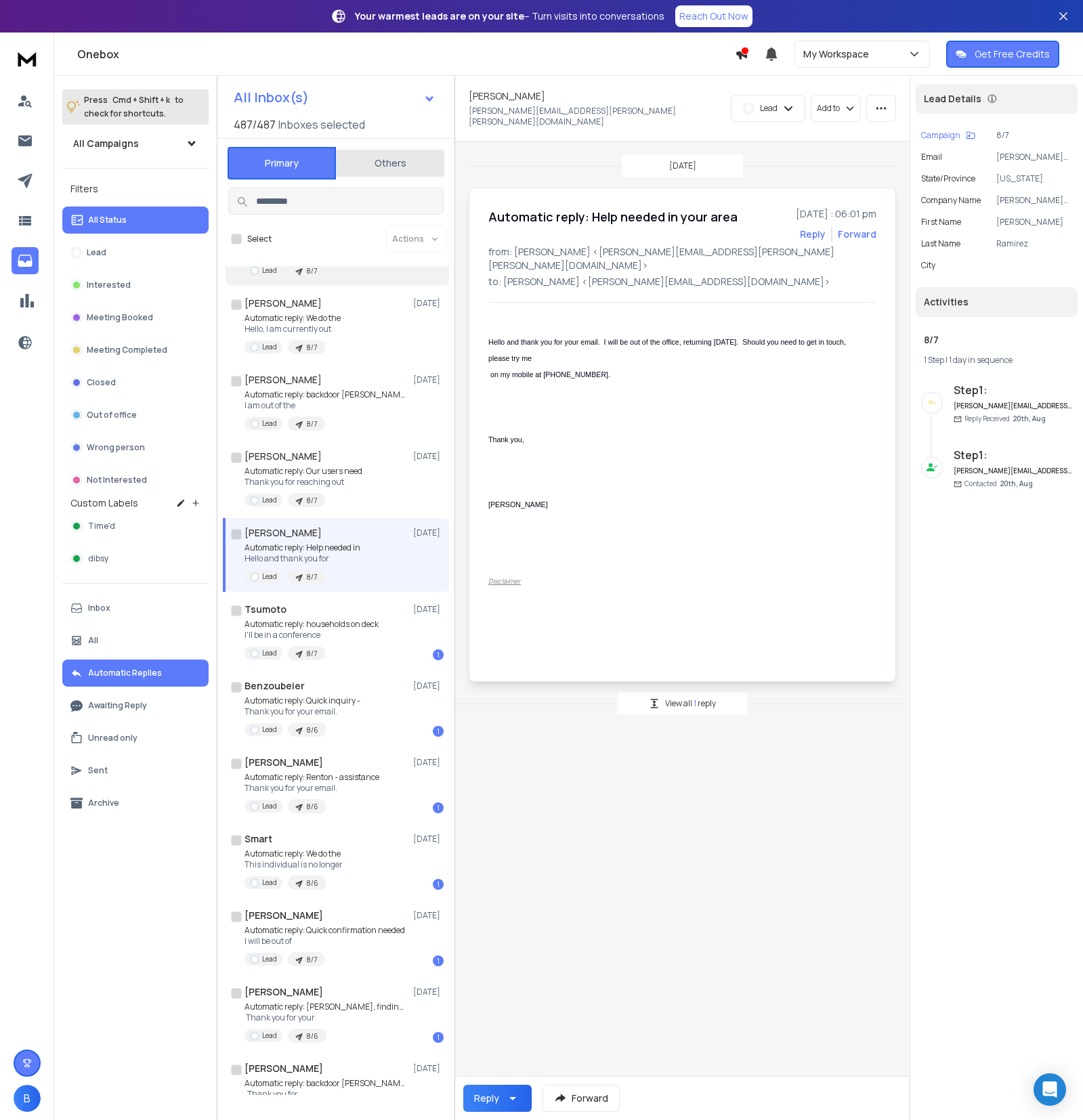
scroll to position [16059, 0]
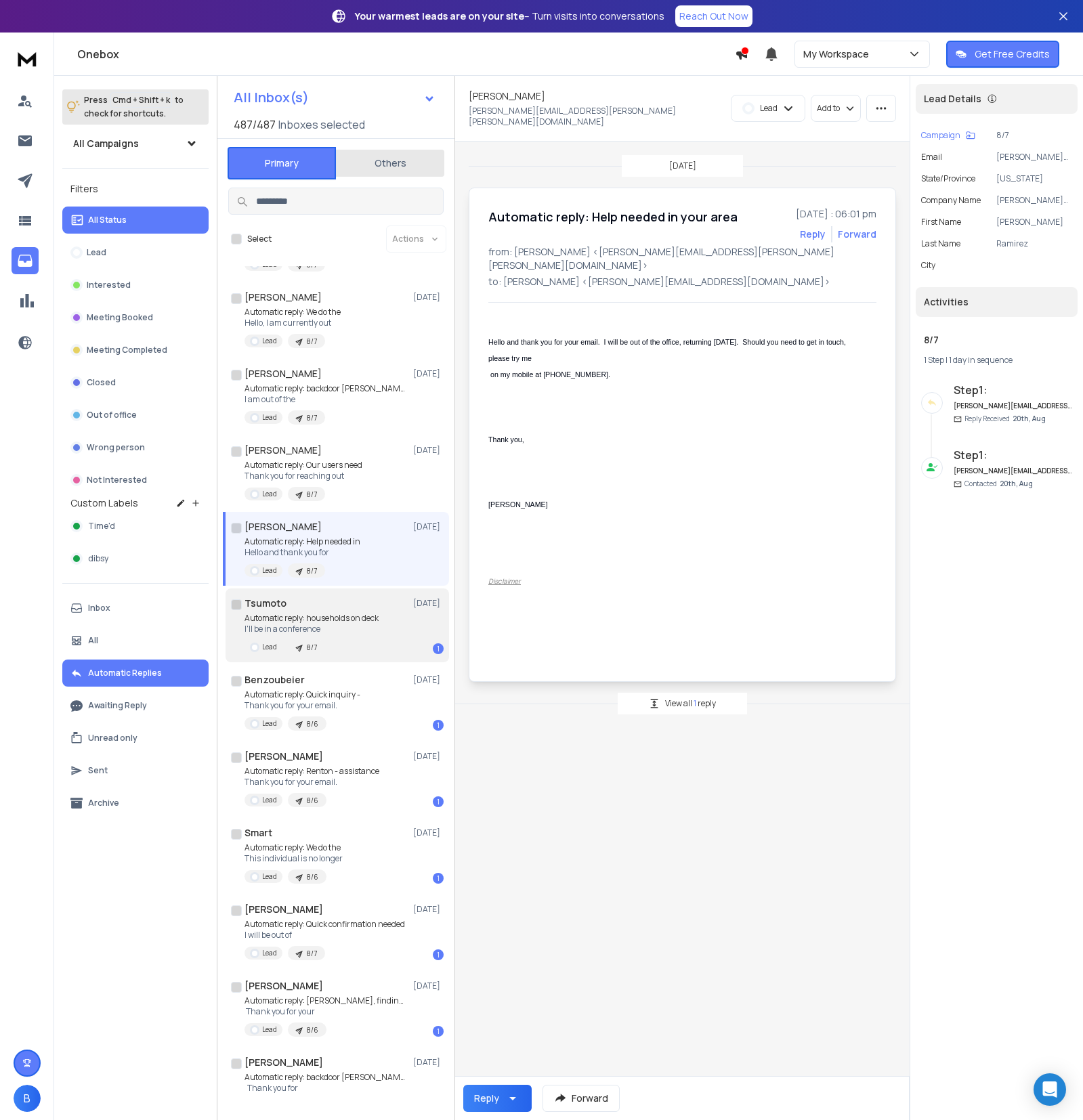
click at [357, 614] on p "Automatic reply: households on deck" at bounding box center [311, 617] width 134 height 10
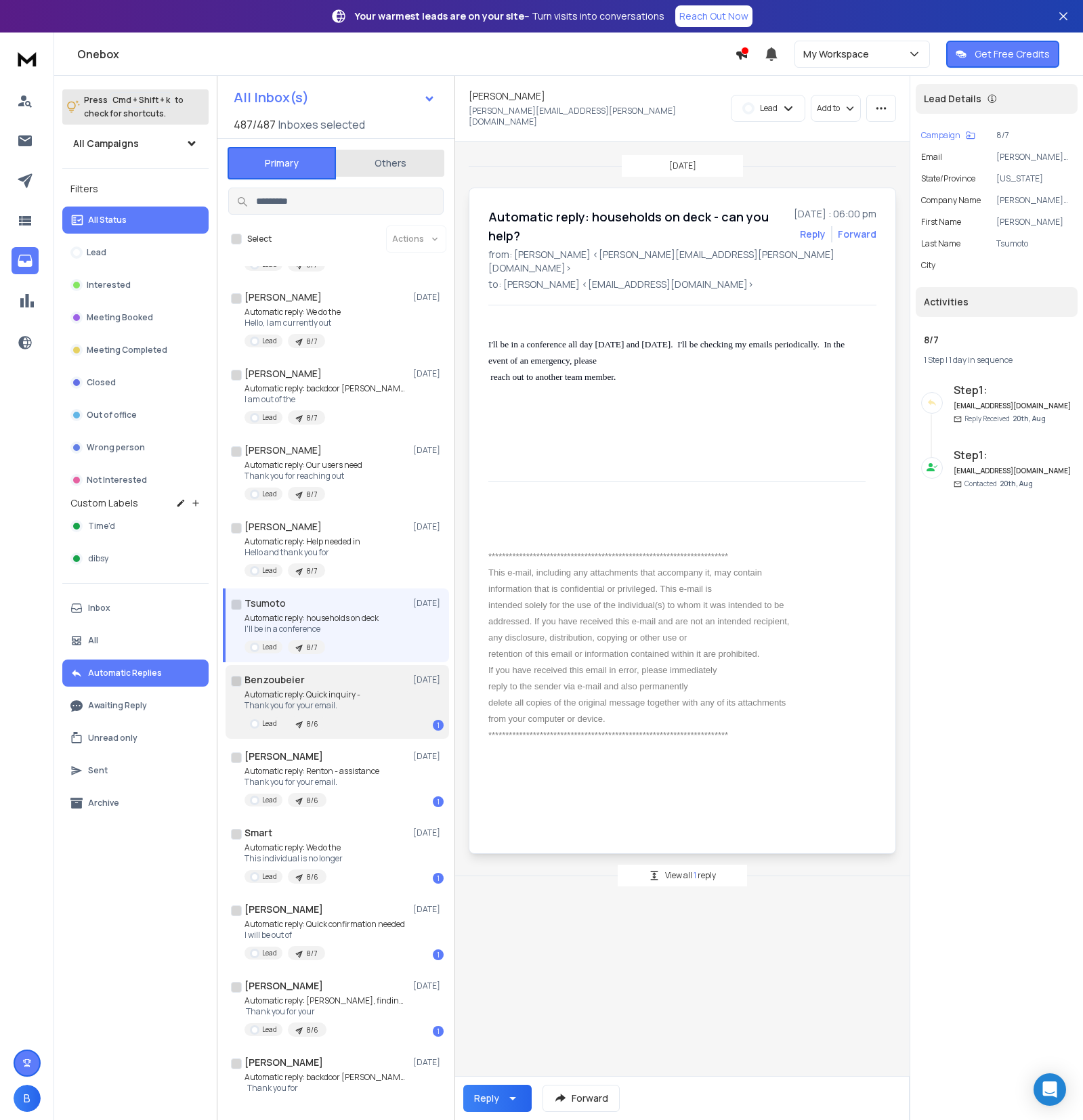
click at [366, 693] on div "Automatic reply: Quick inquiry - Thank you for your email. Lead 8/6 1" at bounding box center [344, 710] width 199 height 41
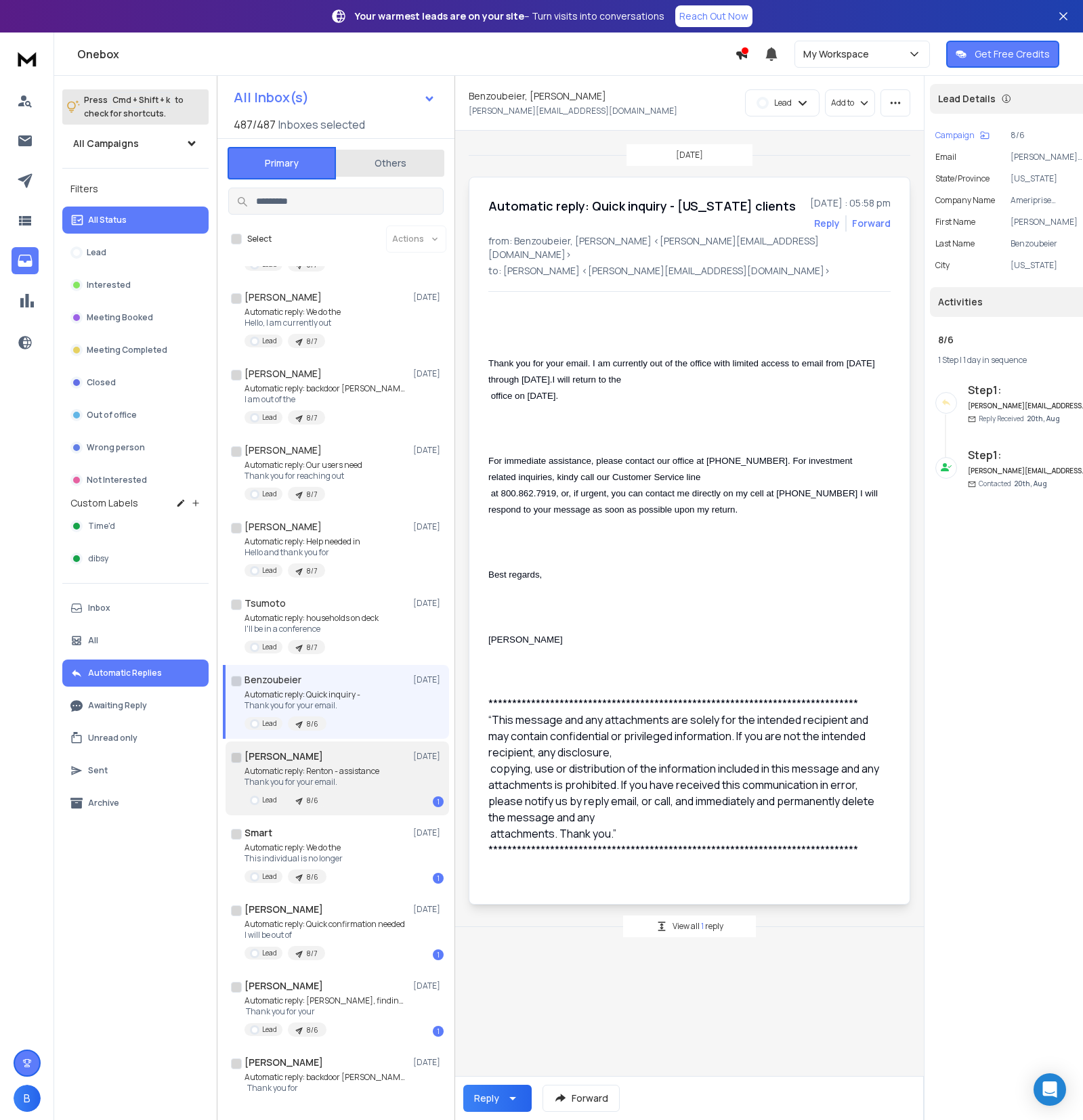
click at [377, 755] on div "[PERSON_NAME] [DATE]" at bounding box center [344, 756] width 199 height 14
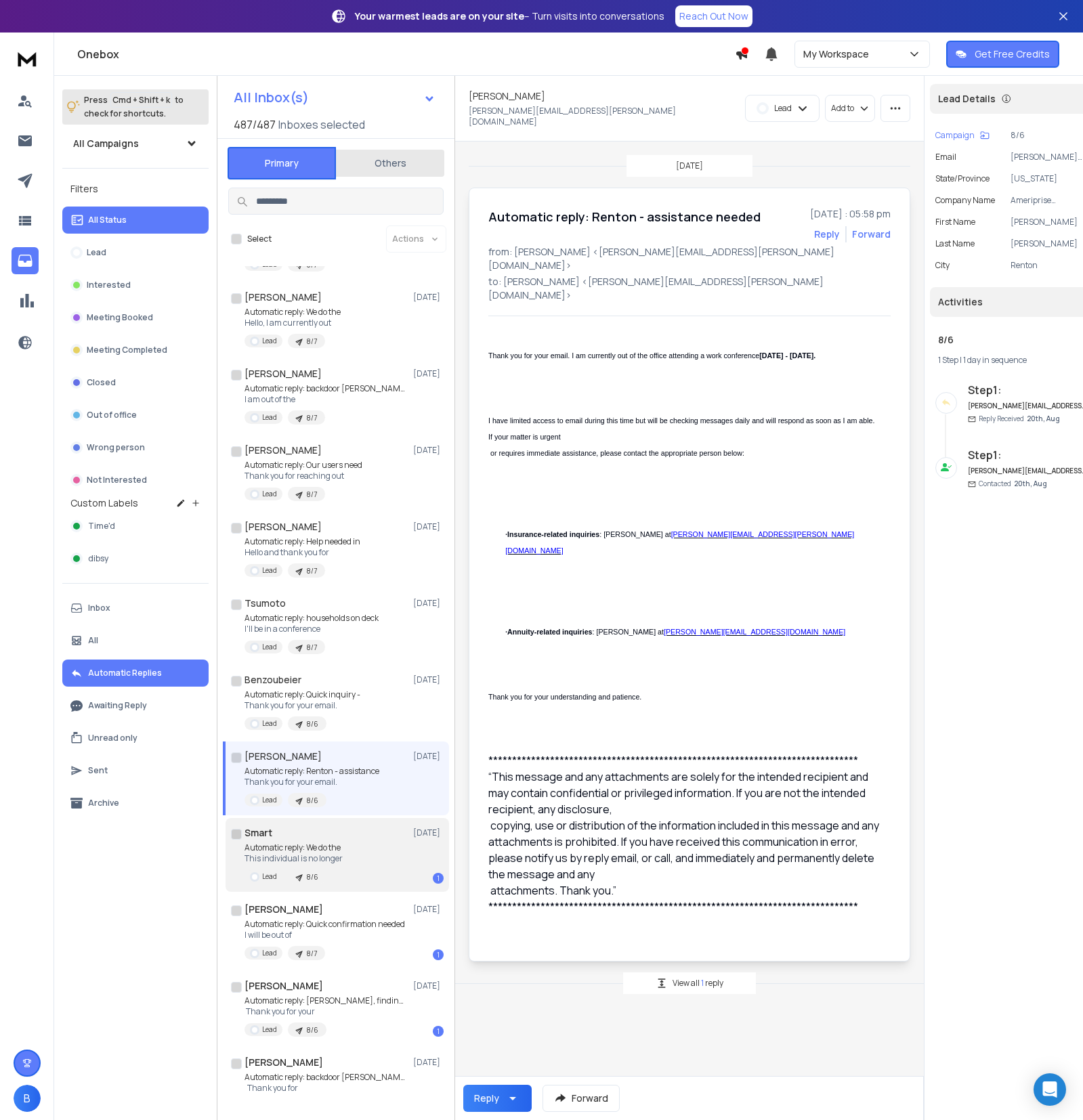
click at [382, 847] on div "Automatic reply: We do the This individual is no longer Lead 8/6 1" at bounding box center [344, 862] width 199 height 41
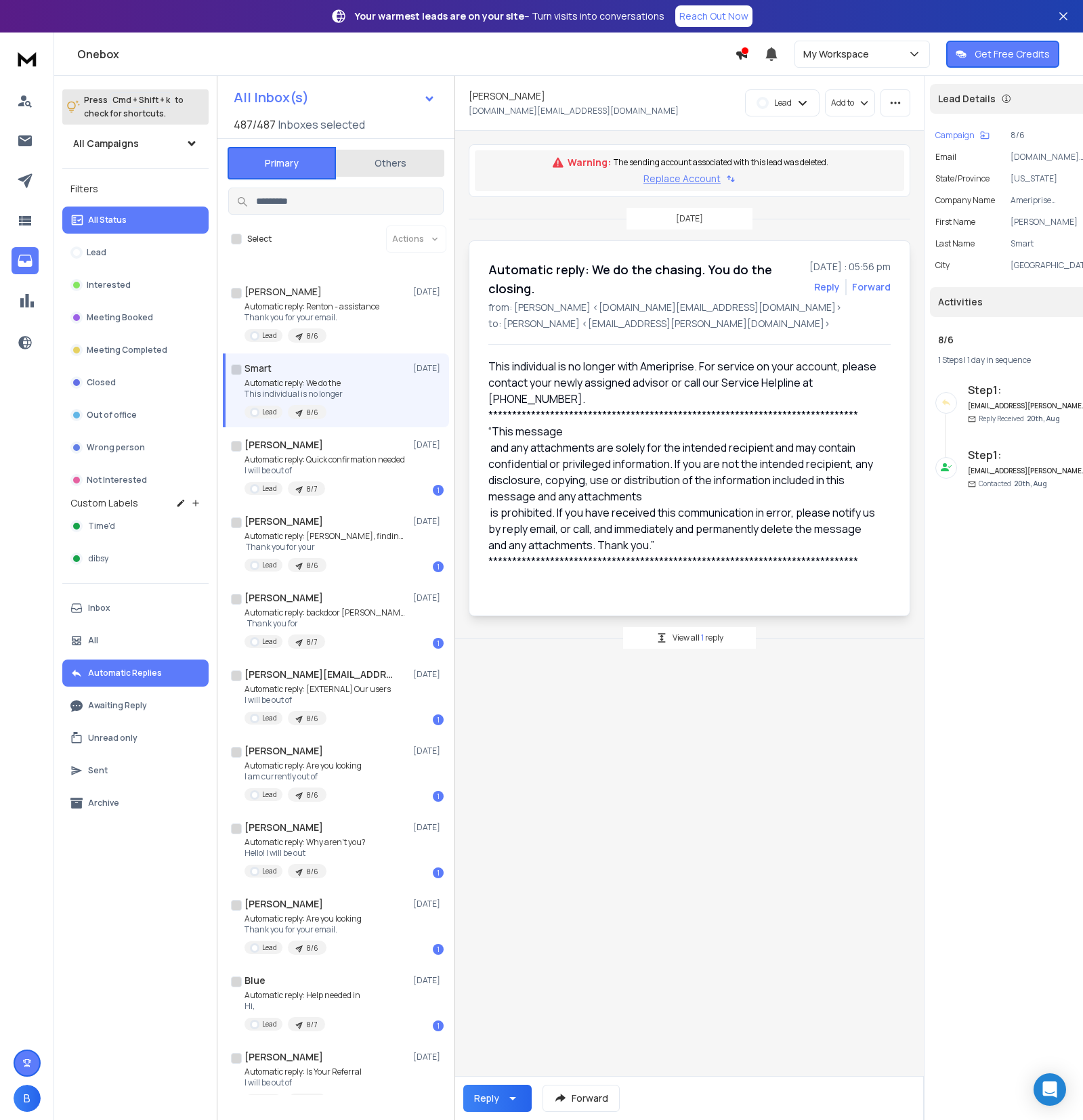
scroll to position [16544, 0]
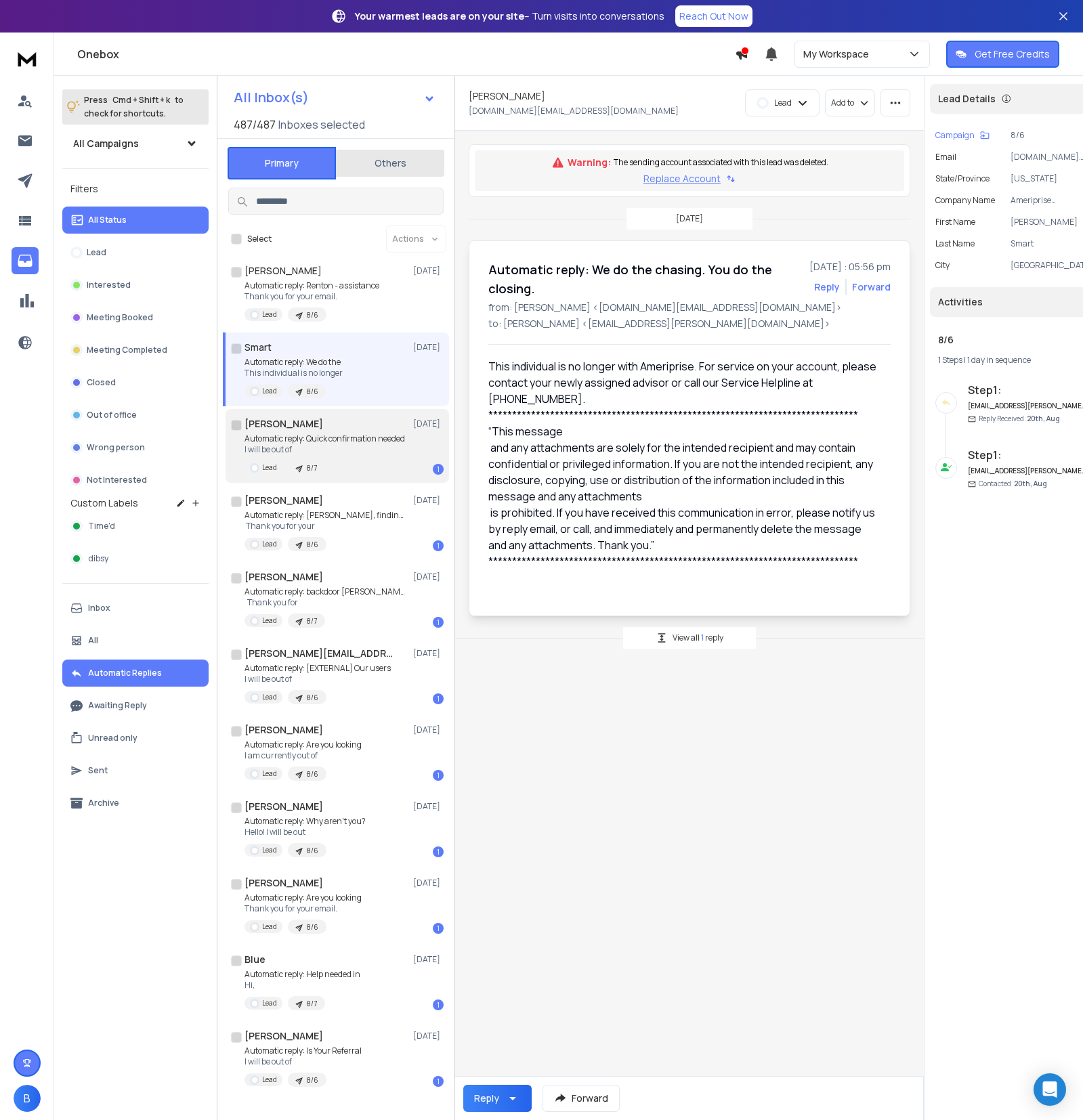
click at [409, 450] on div "Automatic reply: Quick confirmation needed I will be out of Lead 8/7 1" at bounding box center [344, 454] width 199 height 41
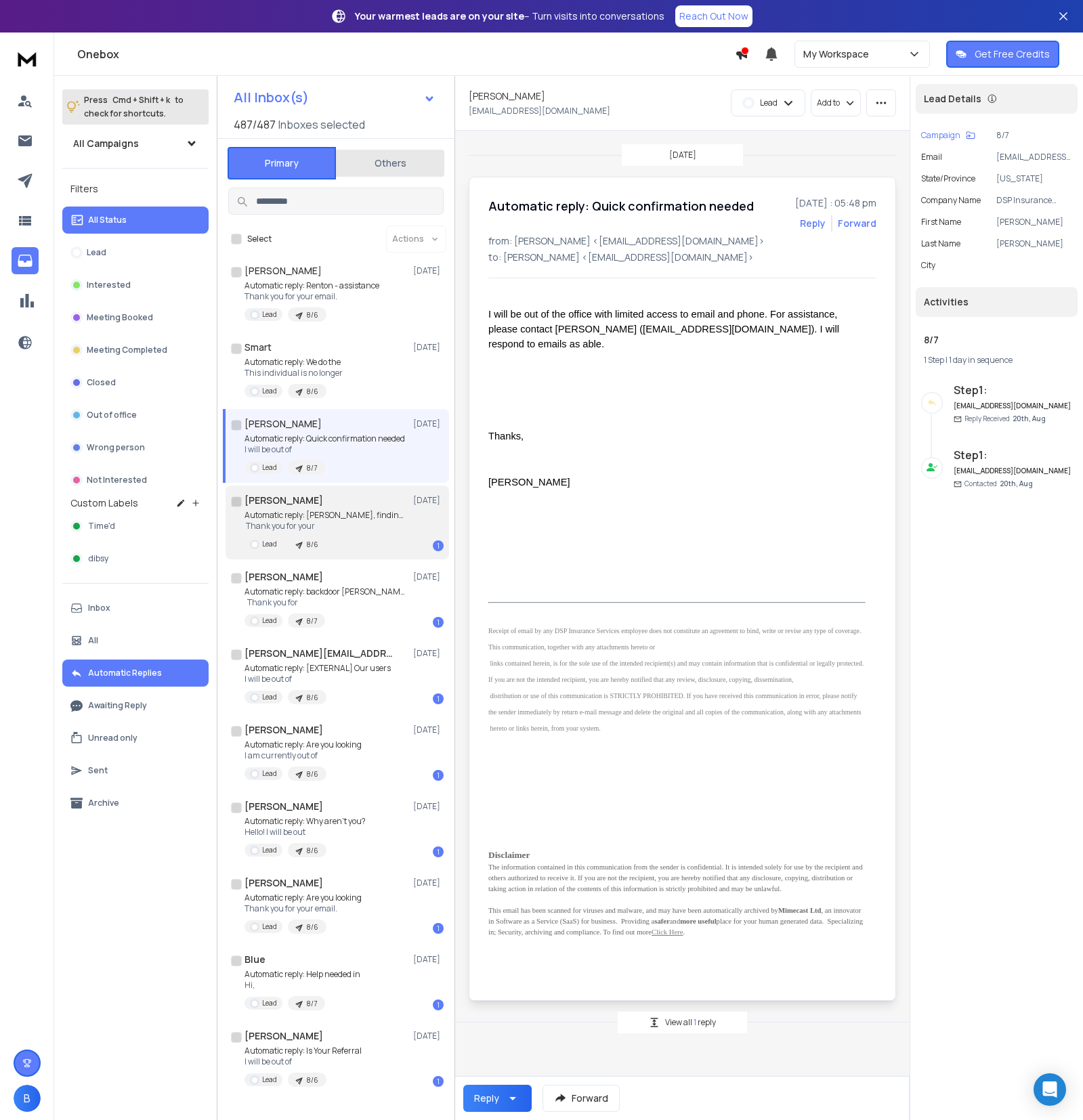
click at [407, 512] on div "Automatic reply: [PERSON_NAME], finding quality ﻿ Thank you for your Lead 8/6 1" at bounding box center [344, 530] width 199 height 41
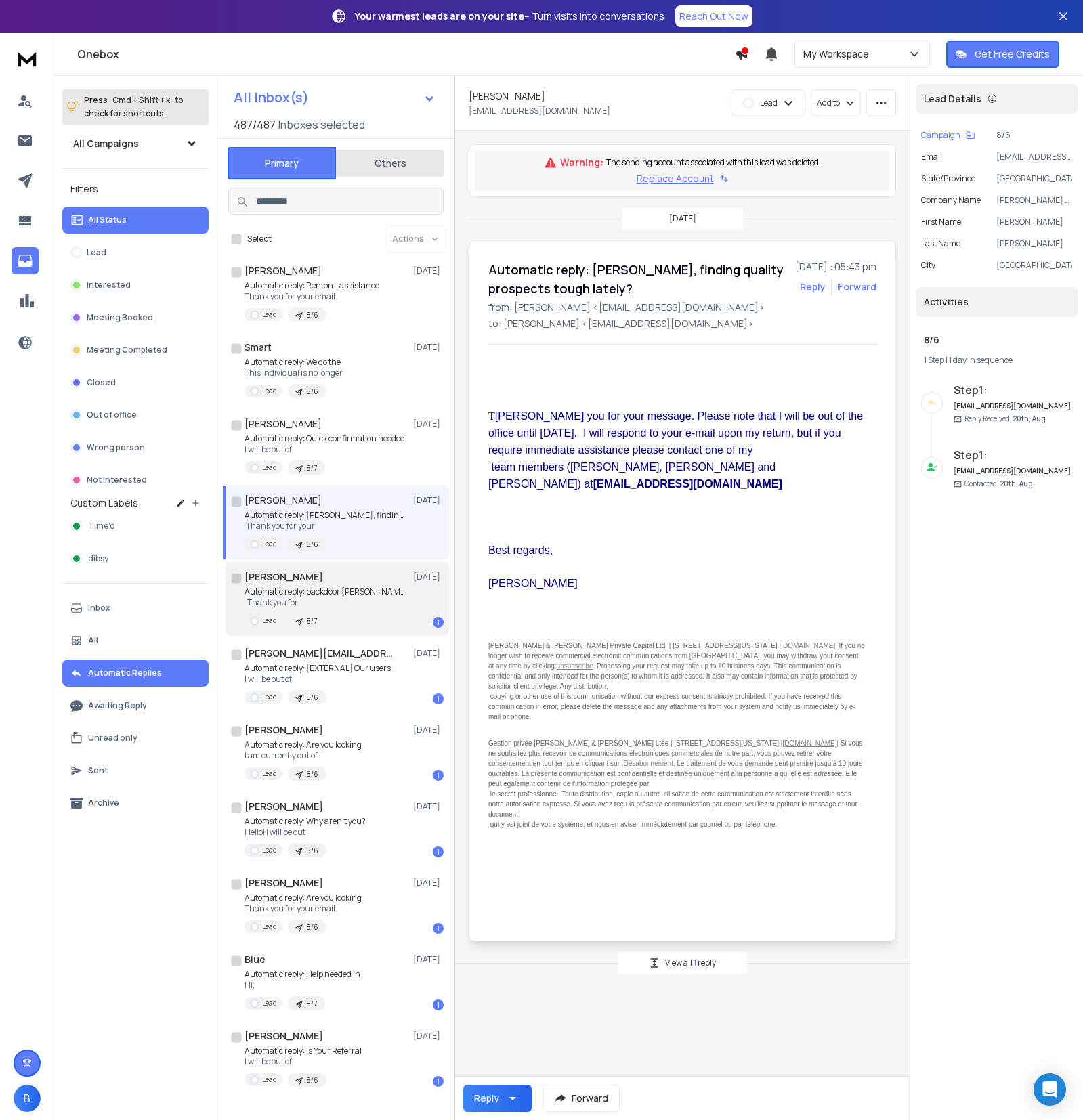
click at [403, 609] on div "Automatic reply: backdoor [PERSON_NAME] help? ﻿ ﻿ Thank you for Lead 8/7 1" at bounding box center [344, 607] width 199 height 41
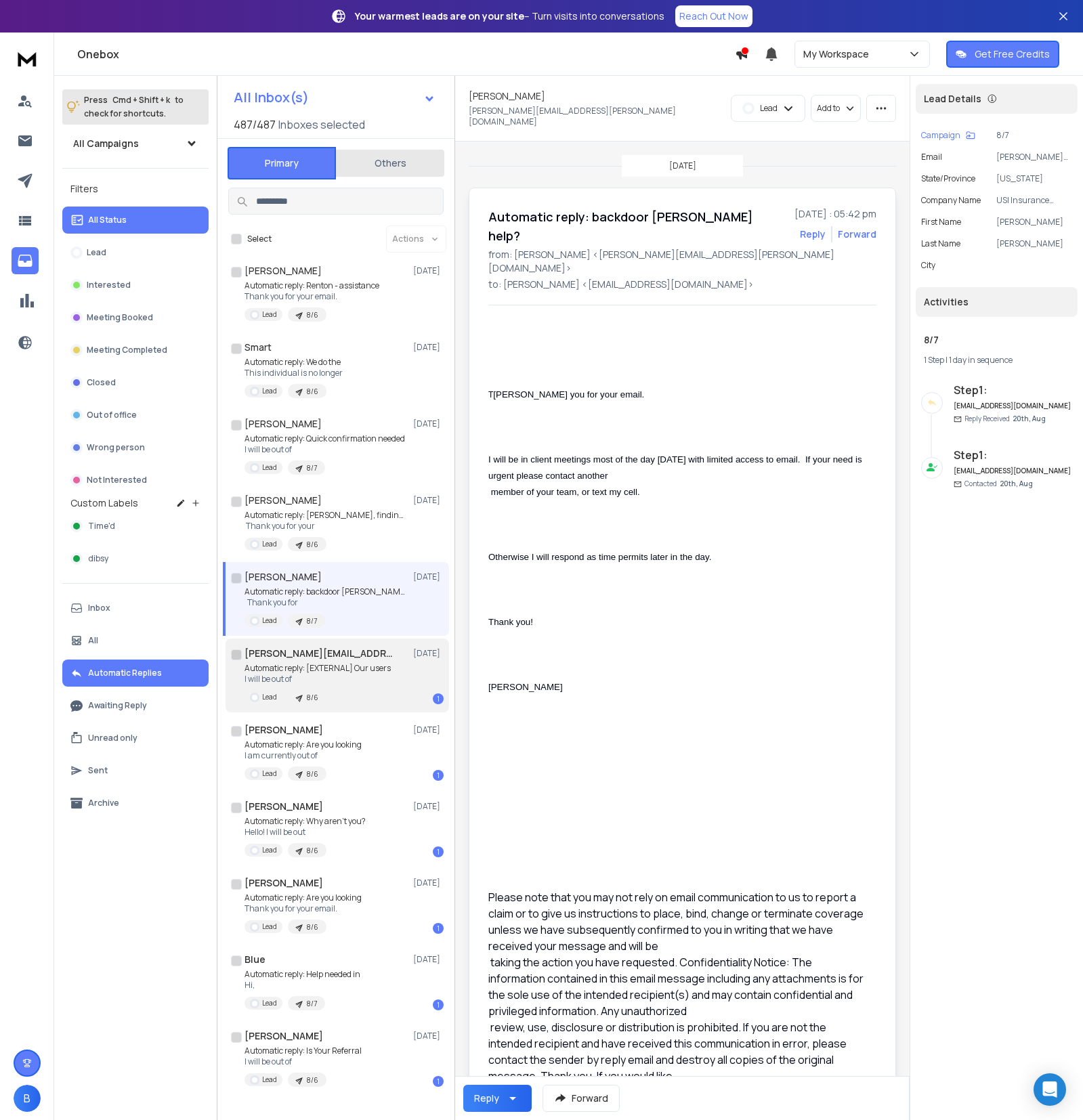
click at [409, 699] on div "Automatic reply: [EXTERNAL] Our users I will be out of Lead 8/6 1" at bounding box center [344, 683] width 199 height 41
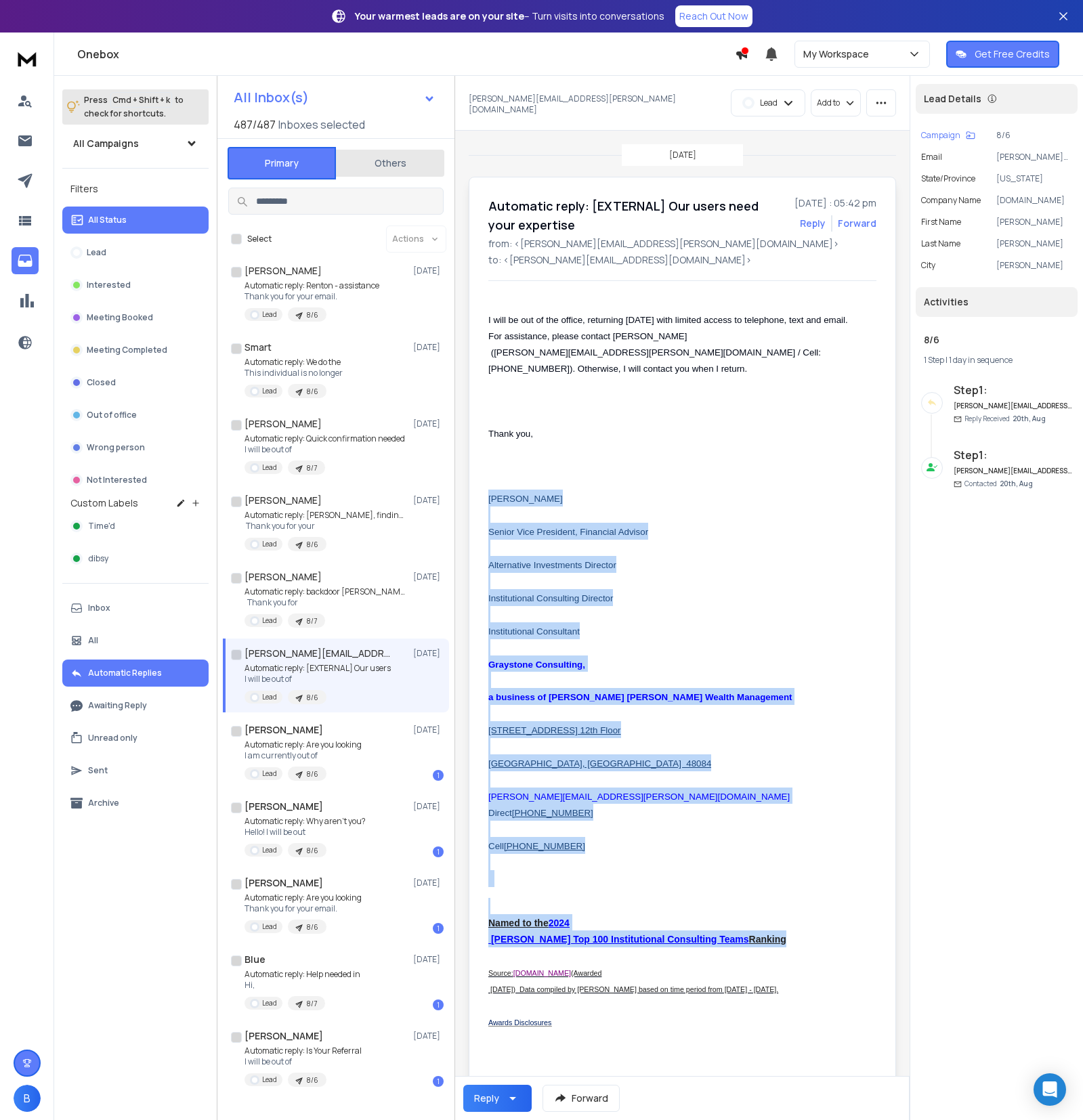
drag, startPoint x: 502, startPoint y: 558, endPoint x: 804, endPoint y: 972, distance: 512.4
click at [804, 972] on div "Automatic reply: [EXTERNAL] Our users need your expertise [DATE] : 05:42 pm Rep…" at bounding box center [682, 852] width 427 height 1351
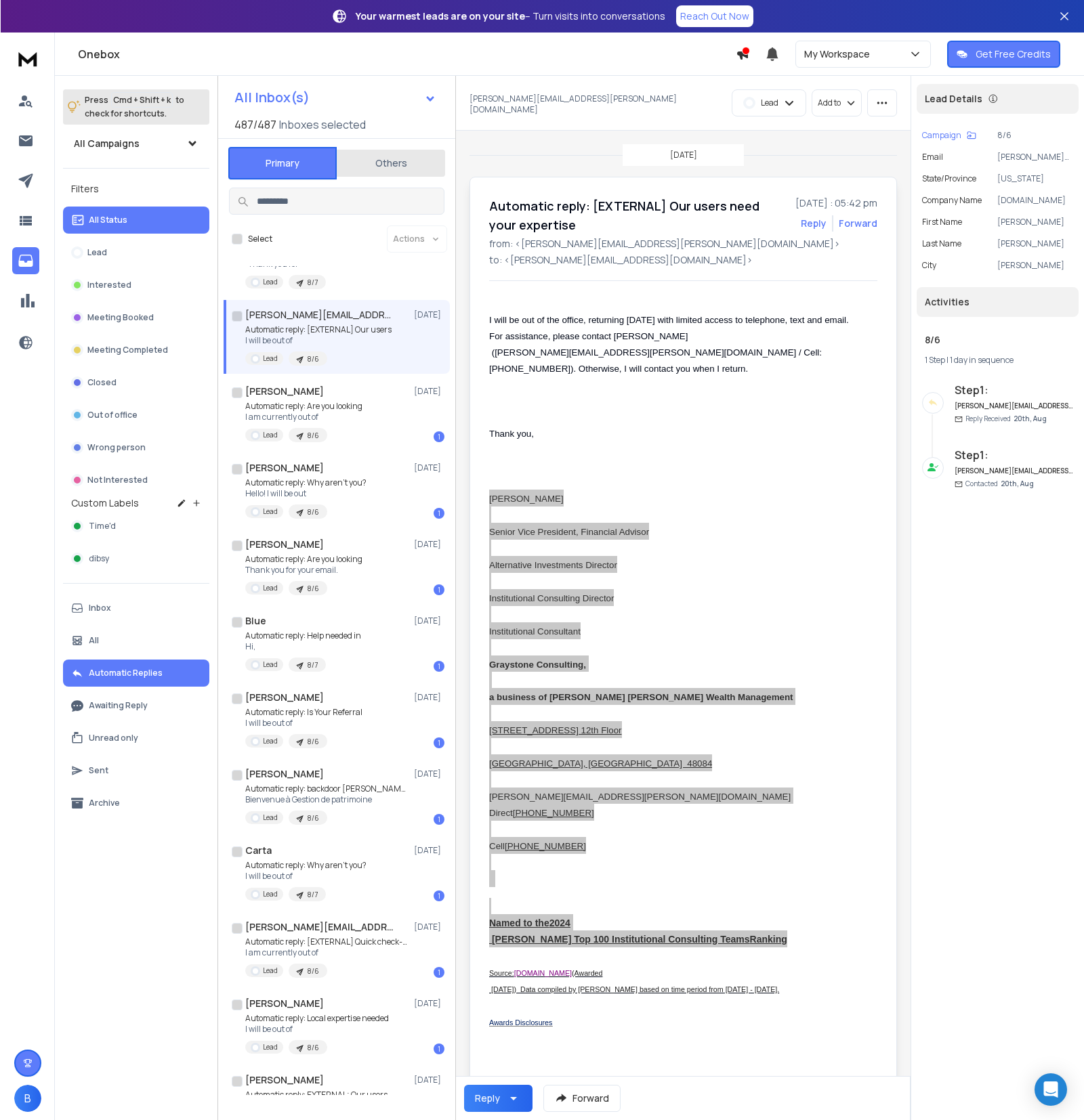
scroll to position [16883, 0]
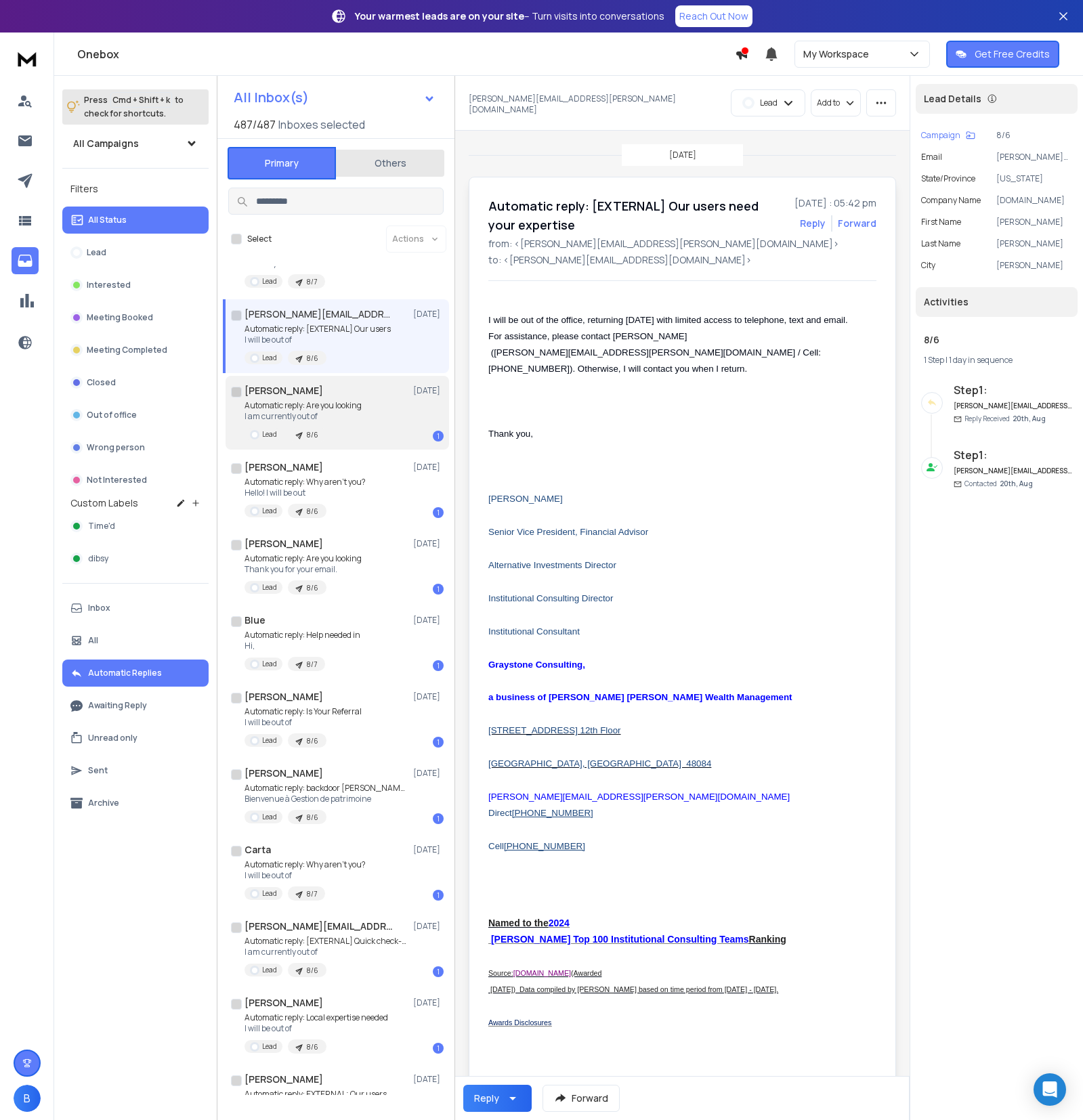
click at [364, 429] on div "Automatic reply: Are you looking I am currently out of Lead 8/6 1" at bounding box center [344, 421] width 199 height 41
